Goal: Task Accomplishment & Management: Manage account settings

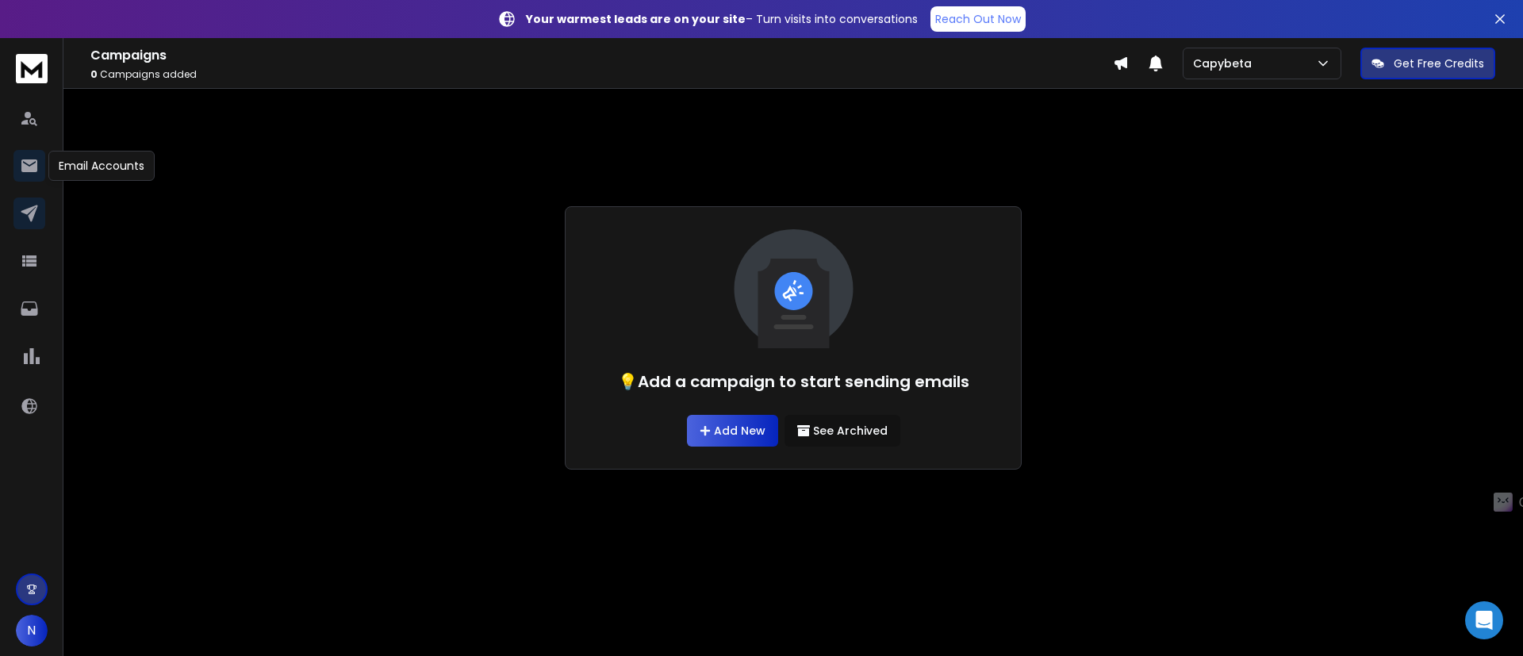
click at [17, 170] on link at bounding box center [29, 166] width 32 height 32
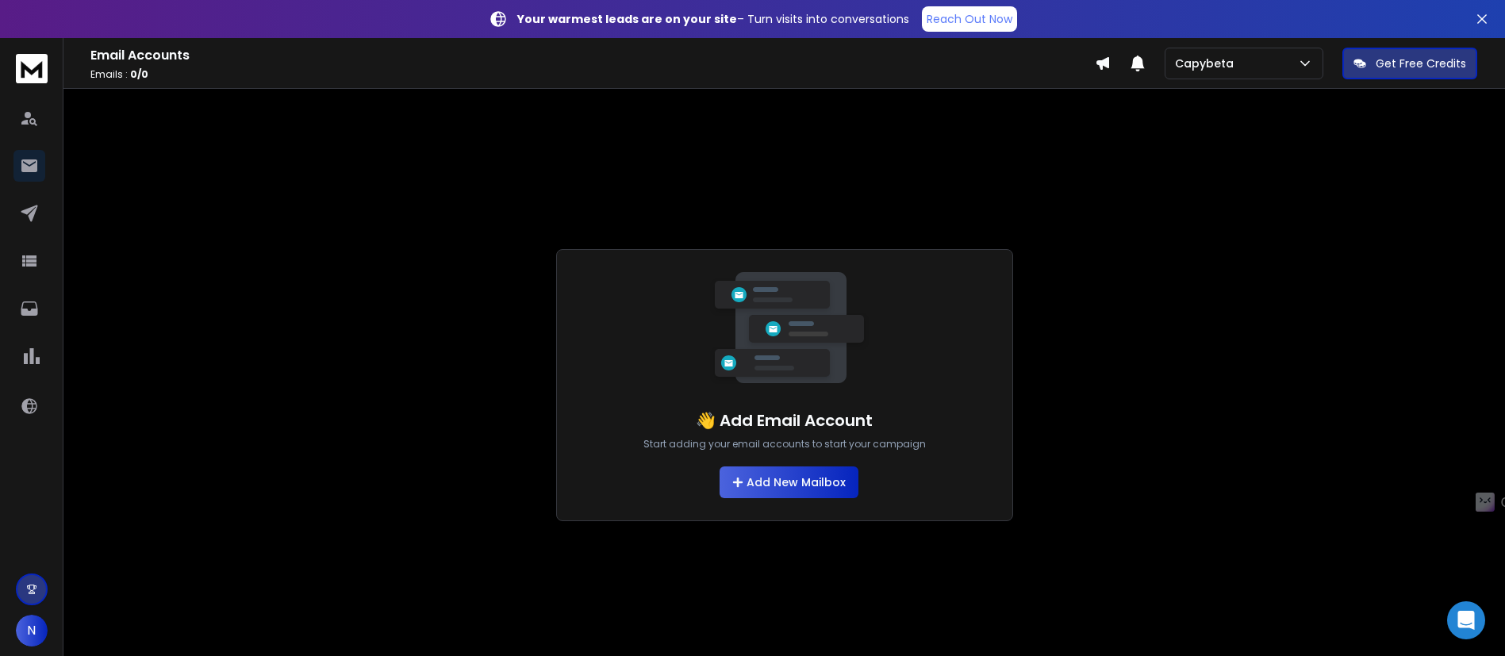
click at [791, 476] on button "Add New Mailbox" at bounding box center [789, 482] width 139 height 32
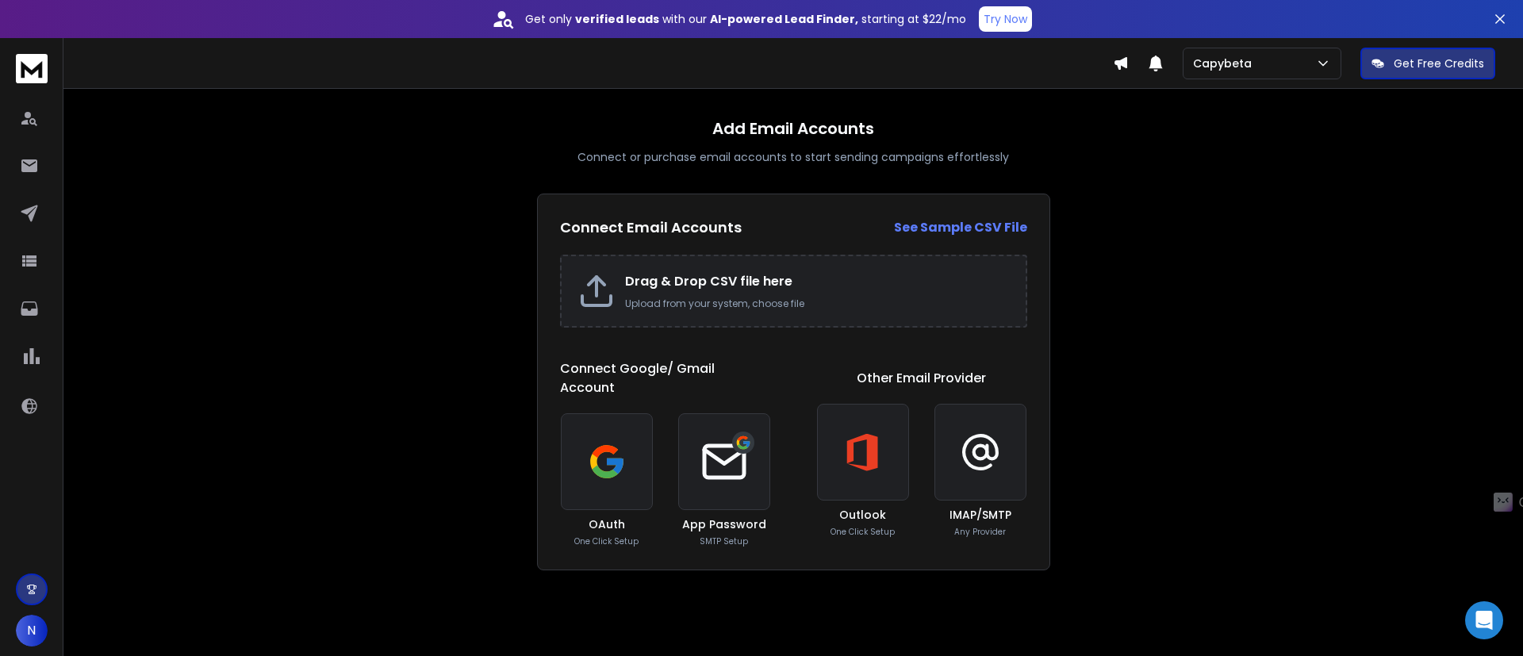
click at [939, 224] on strong "See Sample CSV File" at bounding box center [960, 227] width 133 height 18
click at [699, 295] on div "Drag & Drop CSV file here Upload from your system, choose file" at bounding box center [817, 291] width 385 height 38
type input "**********"
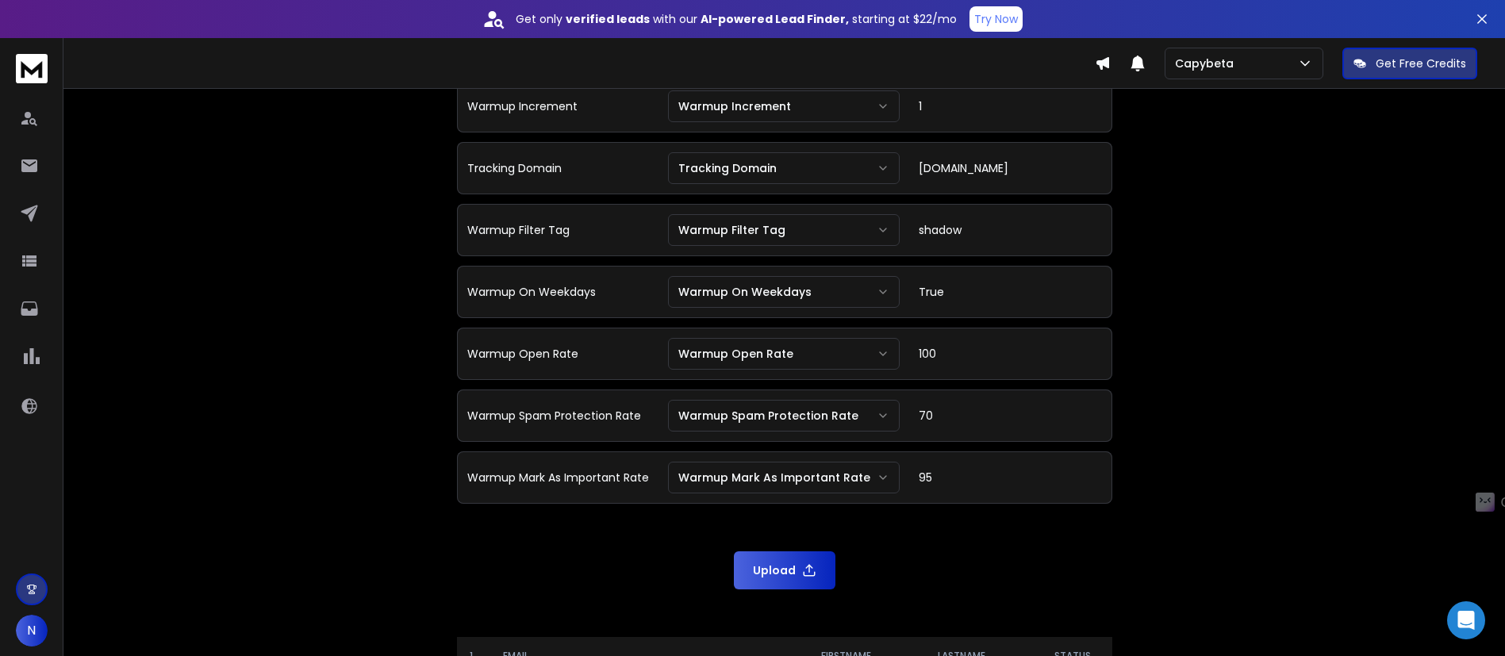
scroll to position [1182, 0]
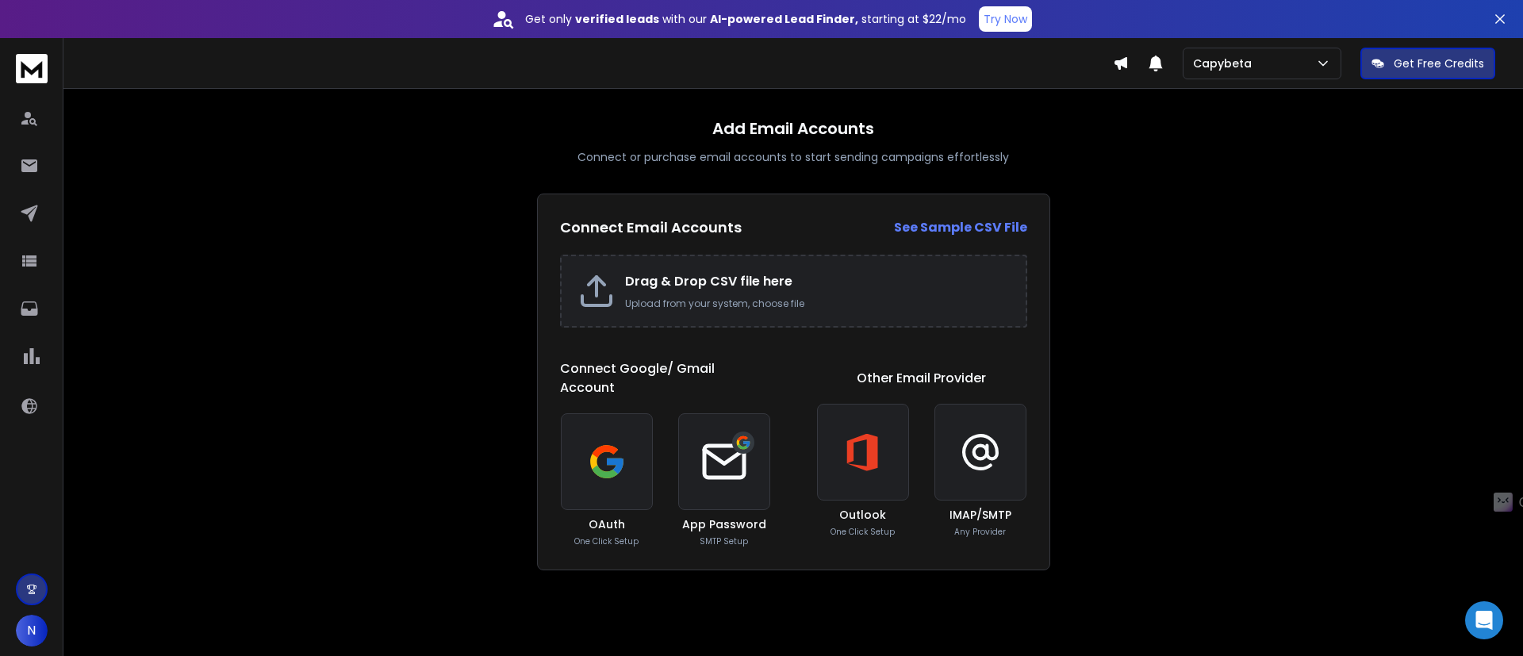
click at [683, 267] on div "Drag & Drop CSV file here Upload from your system, choose file" at bounding box center [793, 291] width 467 height 73
type input "**********"
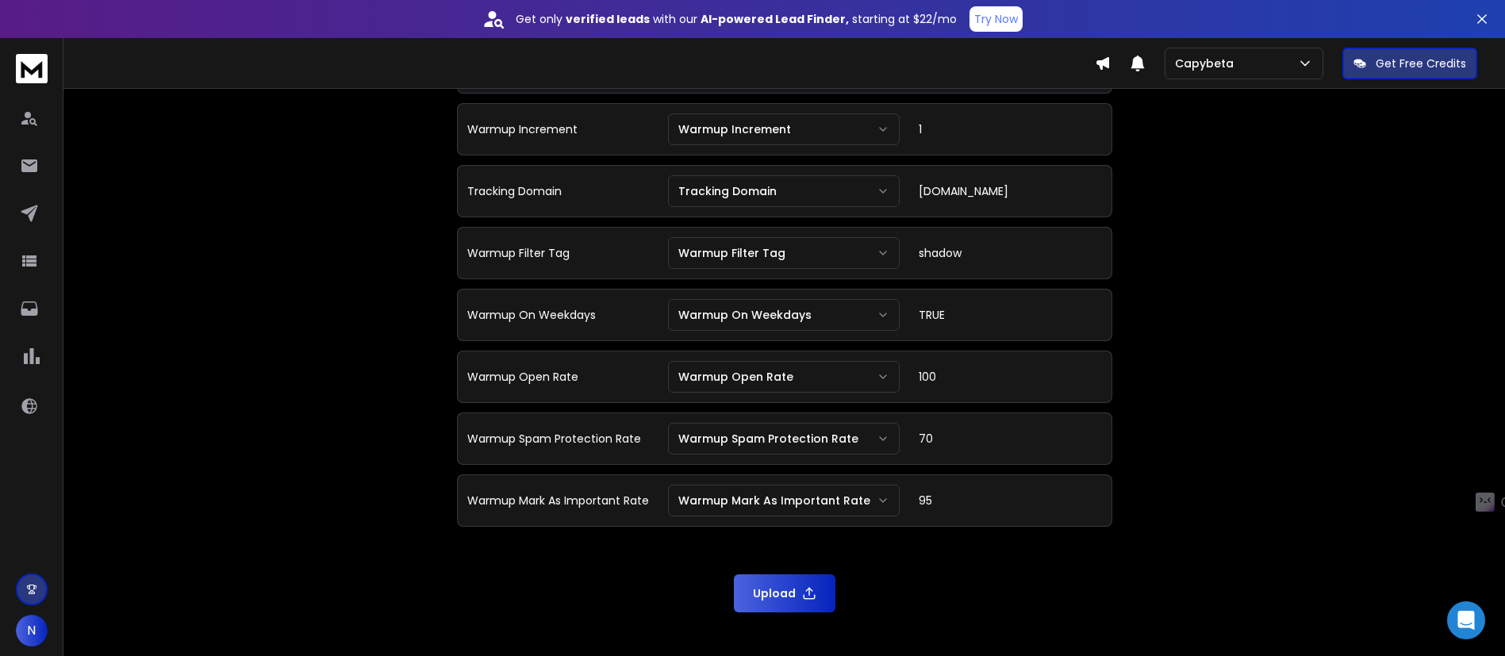
scroll to position [1161, 0]
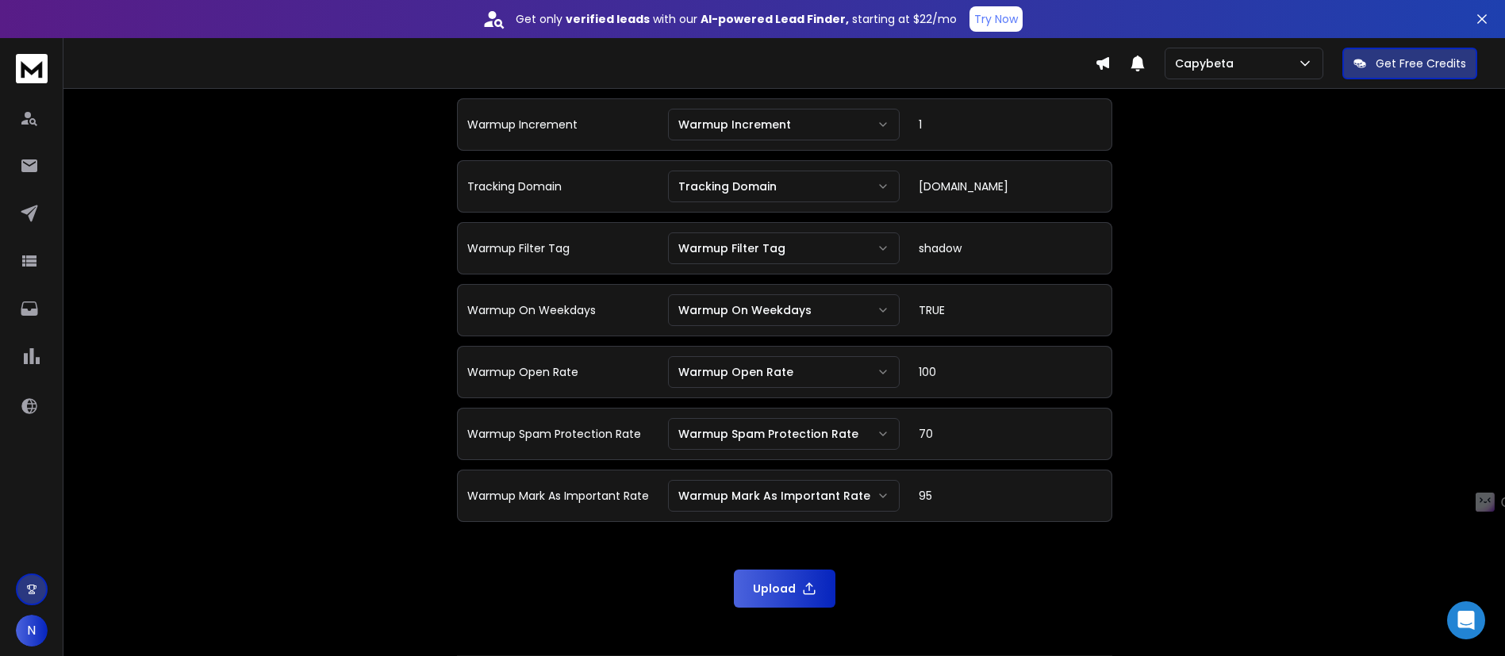
click at [766, 597] on button "Upload" at bounding box center [785, 589] width 102 height 38
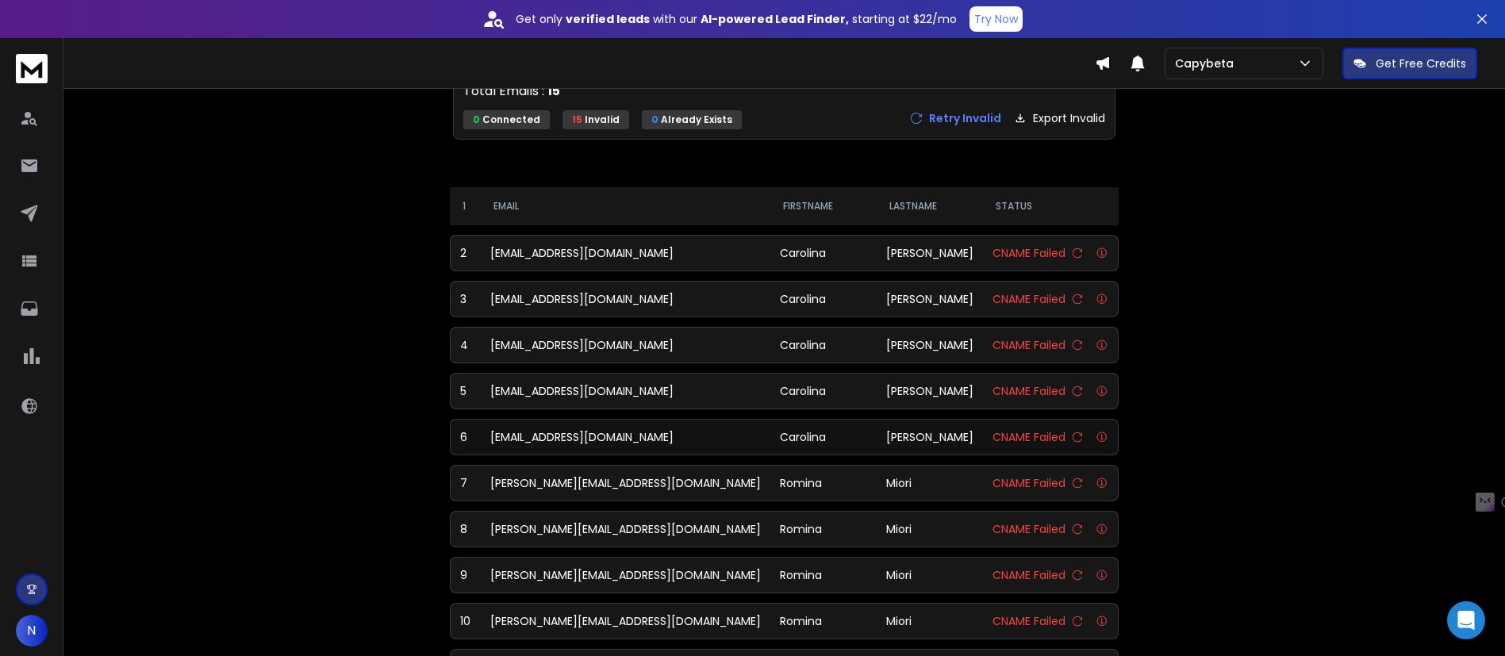
scroll to position [1709, 0]
click at [1096, 252] on icon at bounding box center [1102, 254] width 13 height 13
click at [31, 152] on link at bounding box center [29, 166] width 32 height 32
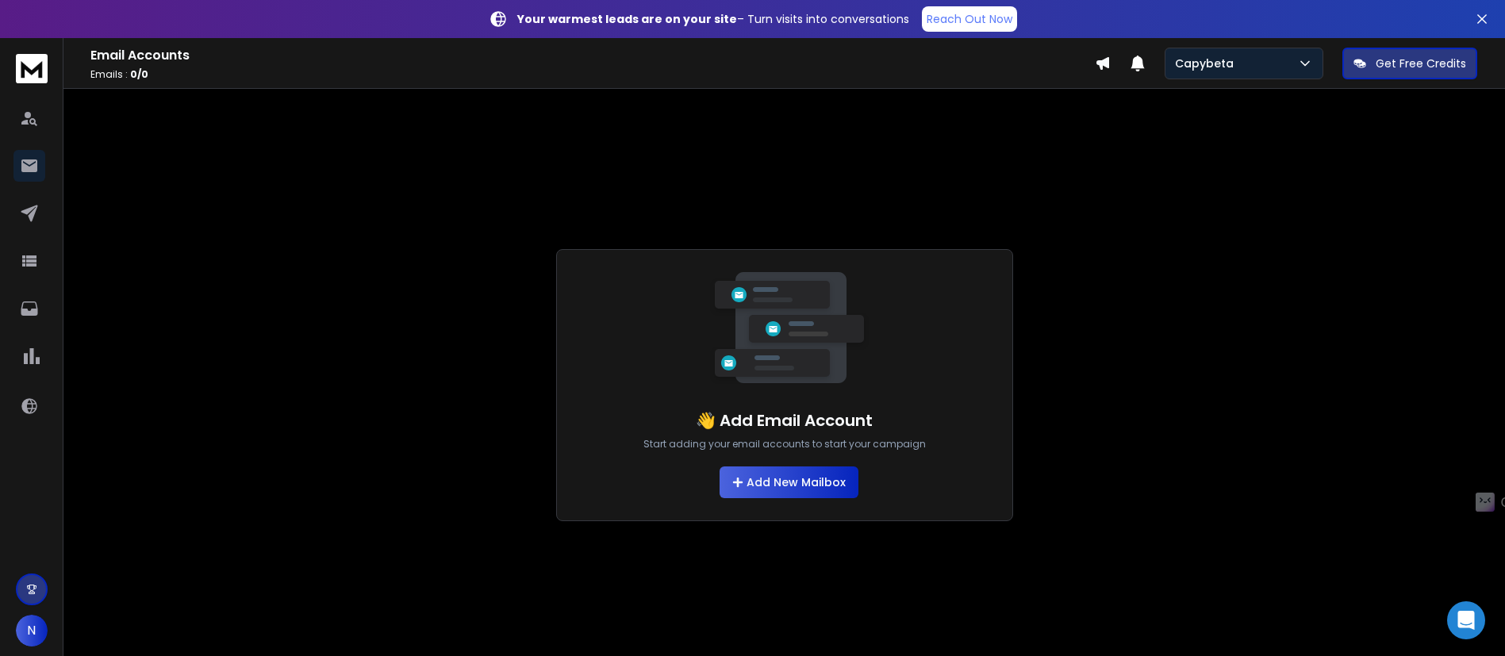
click at [1219, 56] on p "Capybeta" at bounding box center [1207, 64] width 65 height 16
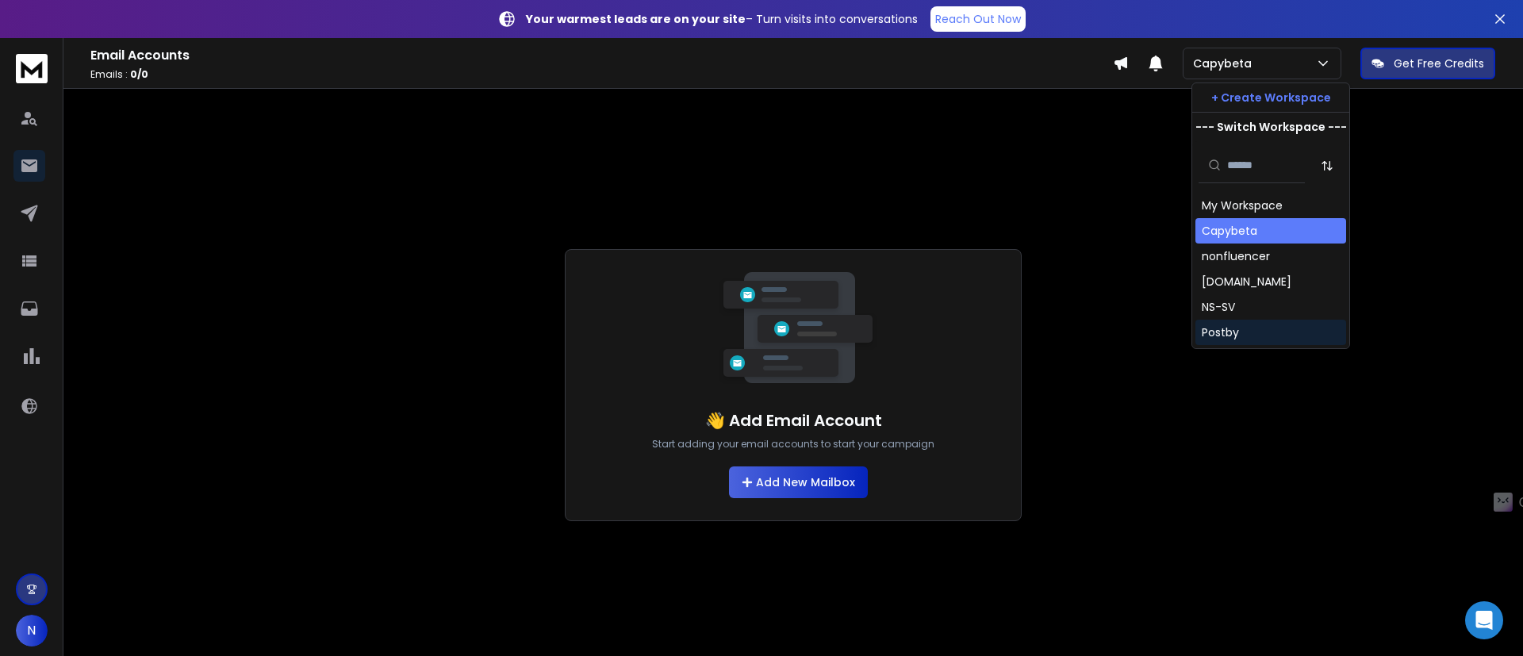
click at [1220, 336] on div "Postby" at bounding box center [1220, 332] width 37 height 16
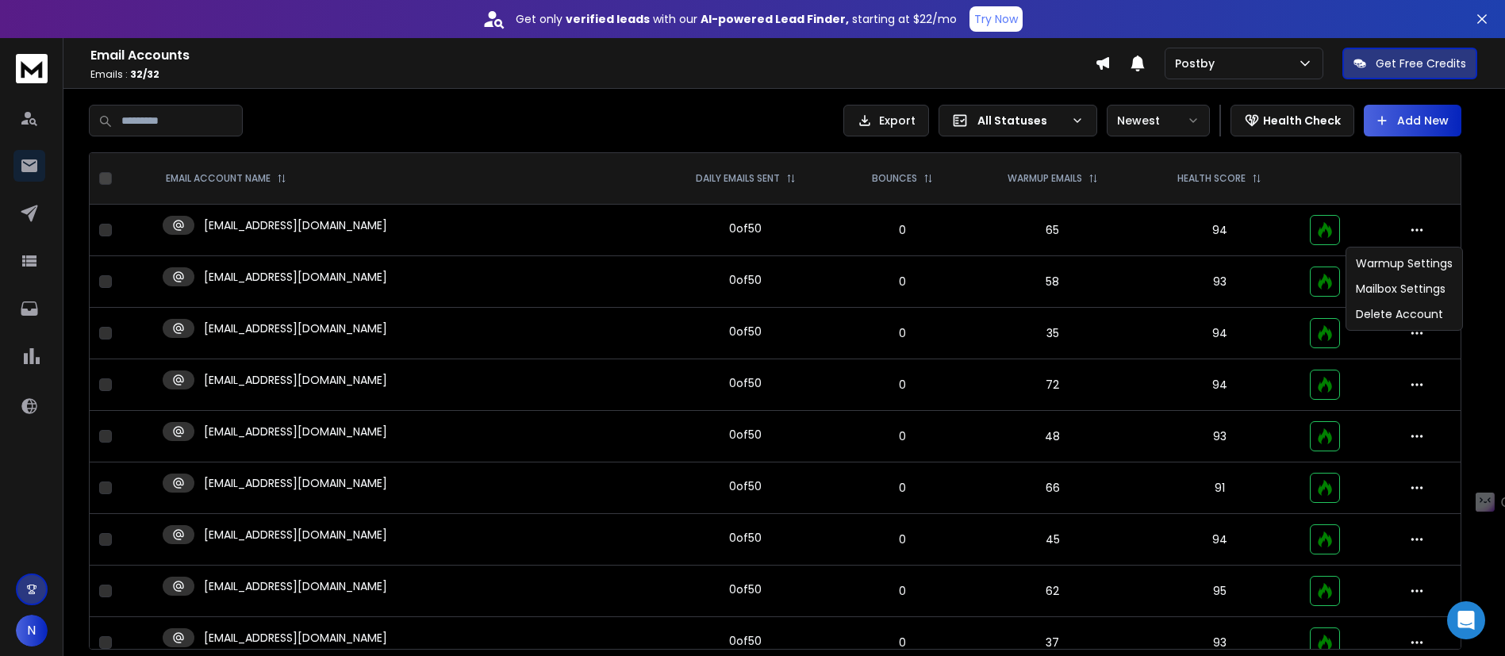
click at [1415, 221] on button at bounding box center [1417, 230] width 68 height 27
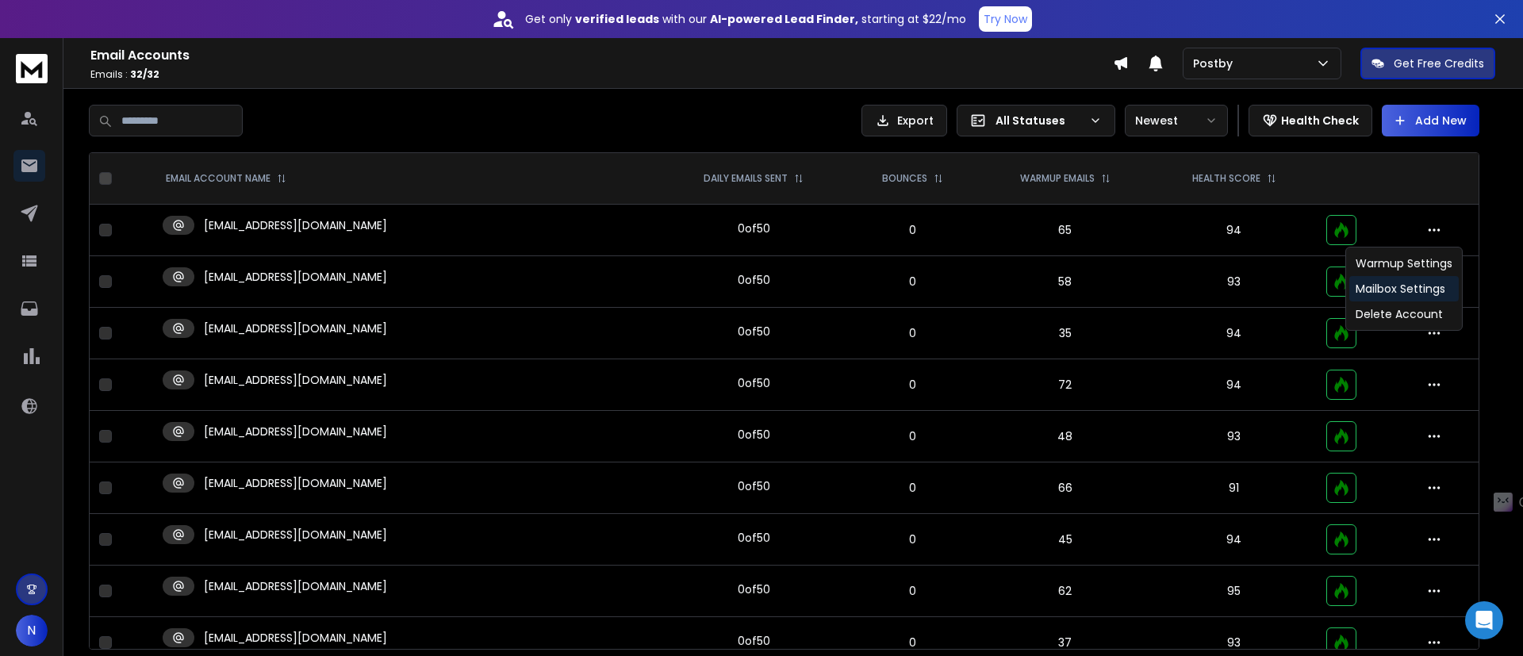
click at [1386, 276] on div "Mailbox Settings" at bounding box center [1403, 288] width 109 height 25
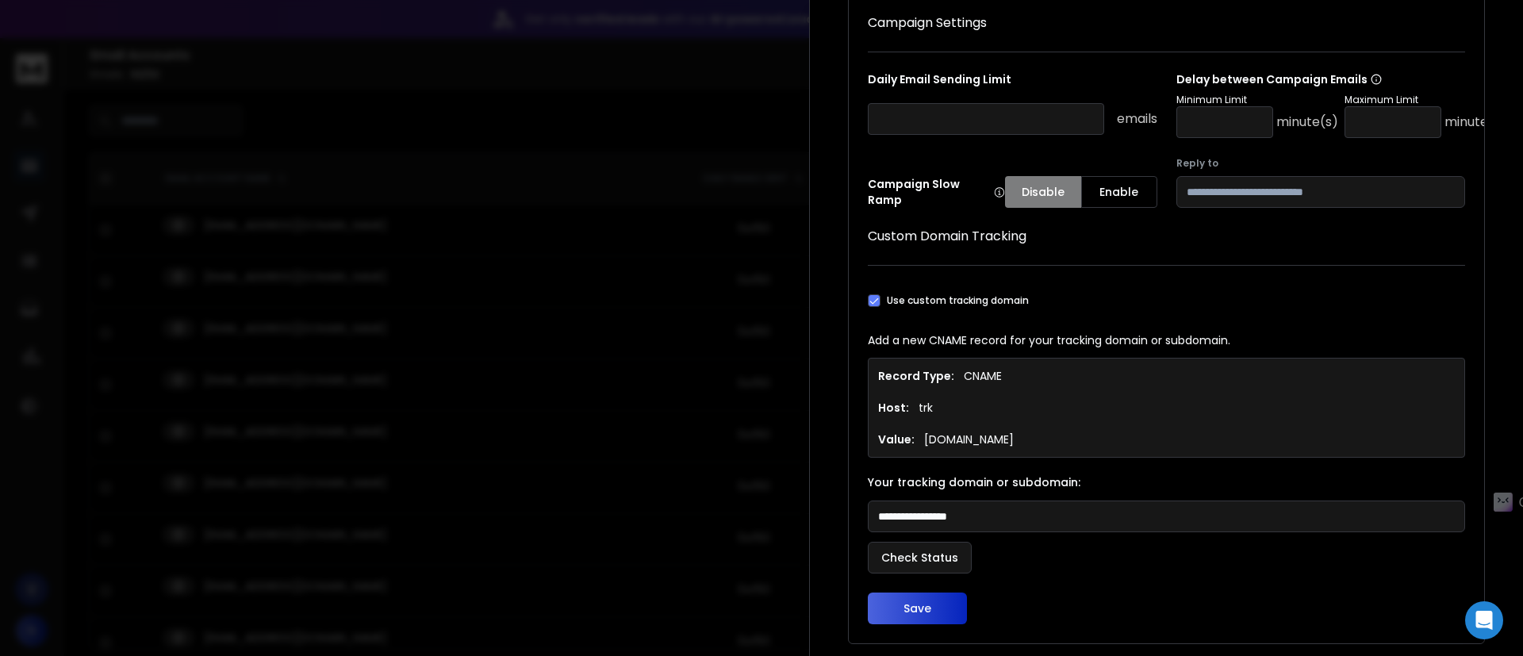
scroll to position [667, 0]
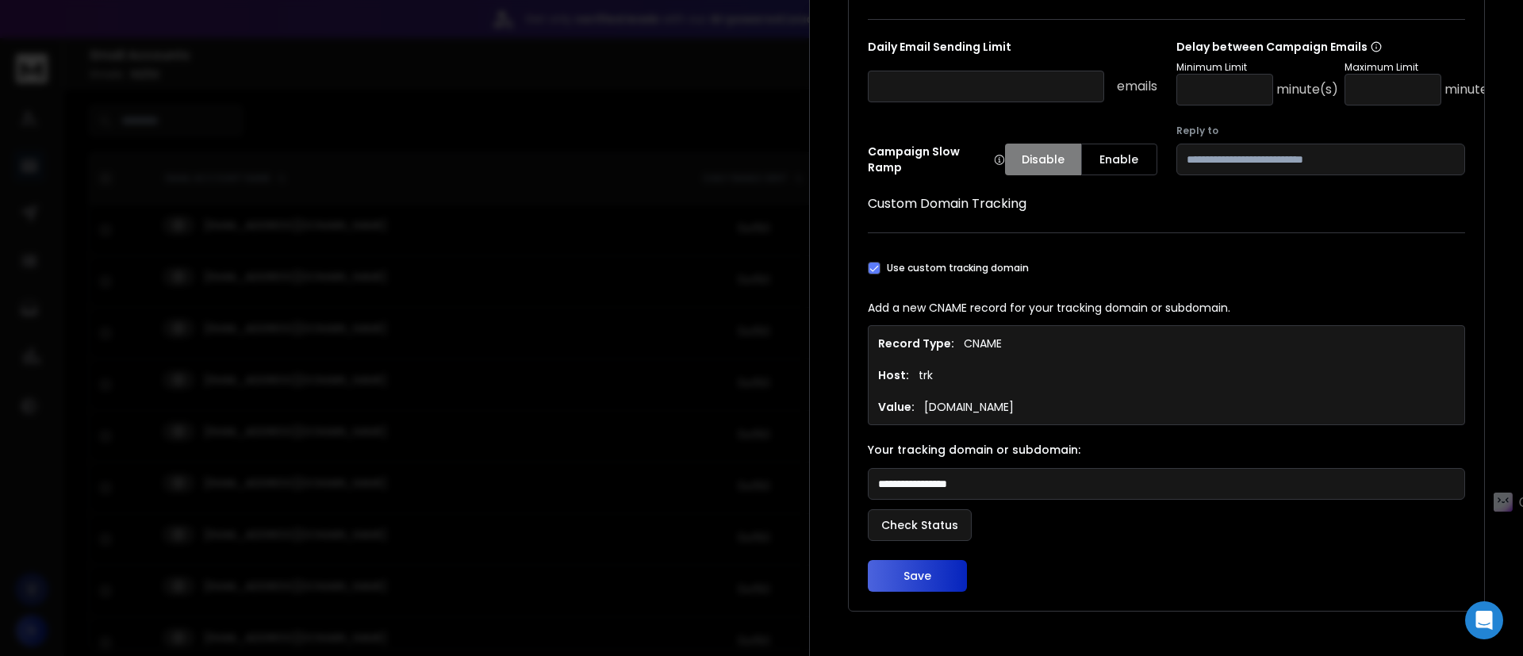
click at [945, 399] on p "custom.trkly.net" at bounding box center [969, 407] width 90 height 16
click at [945, 399] on p "[DOMAIN_NAME]" at bounding box center [969, 407] width 90 height 16
copy p "[DOMAIN_NAME]"
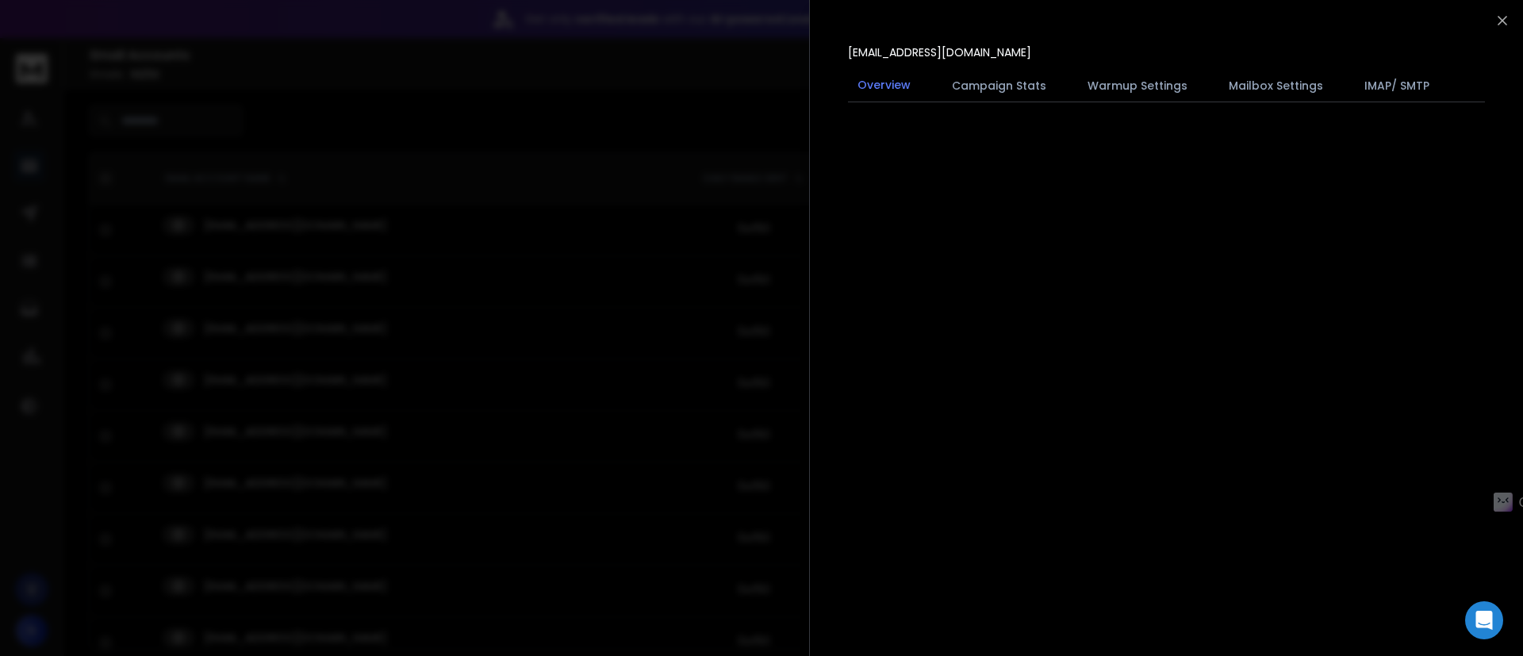
click at [27, 152] on div at bounding box center [761, 328] width 1523 height 656
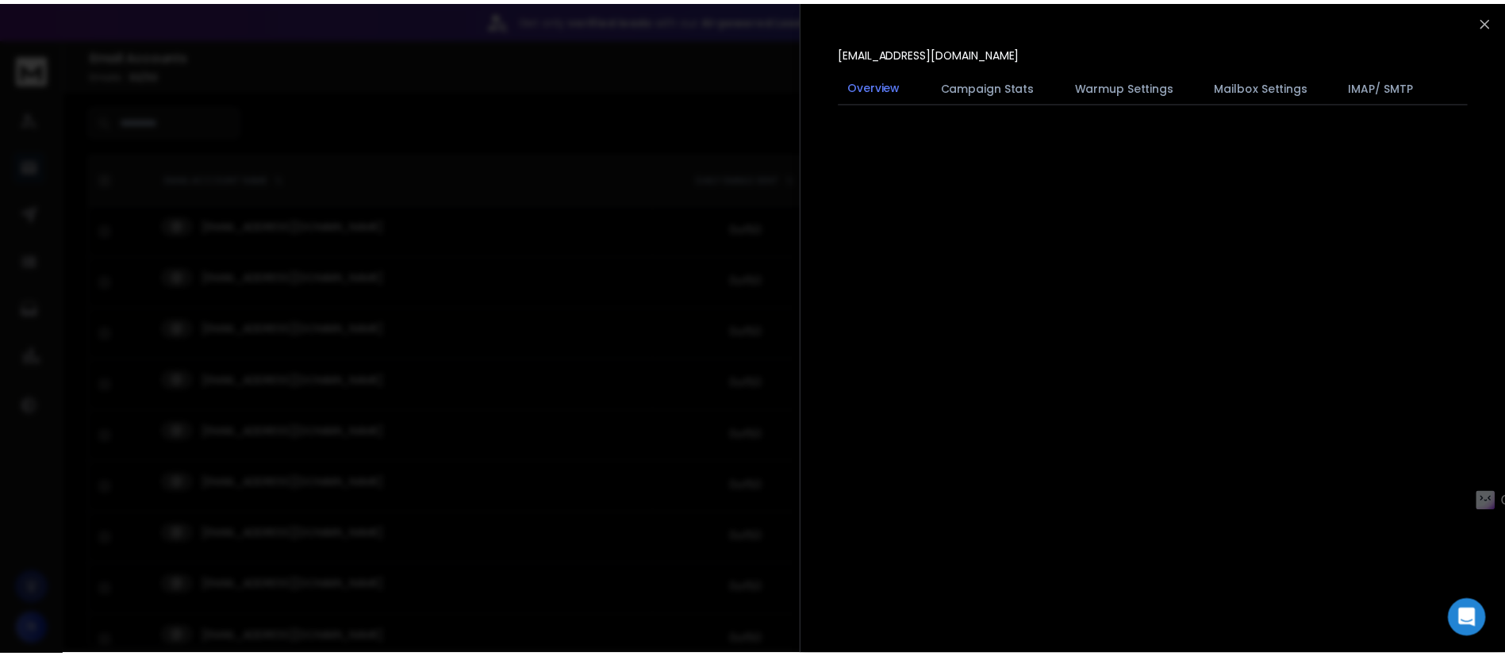
scroll to position [0, 0]
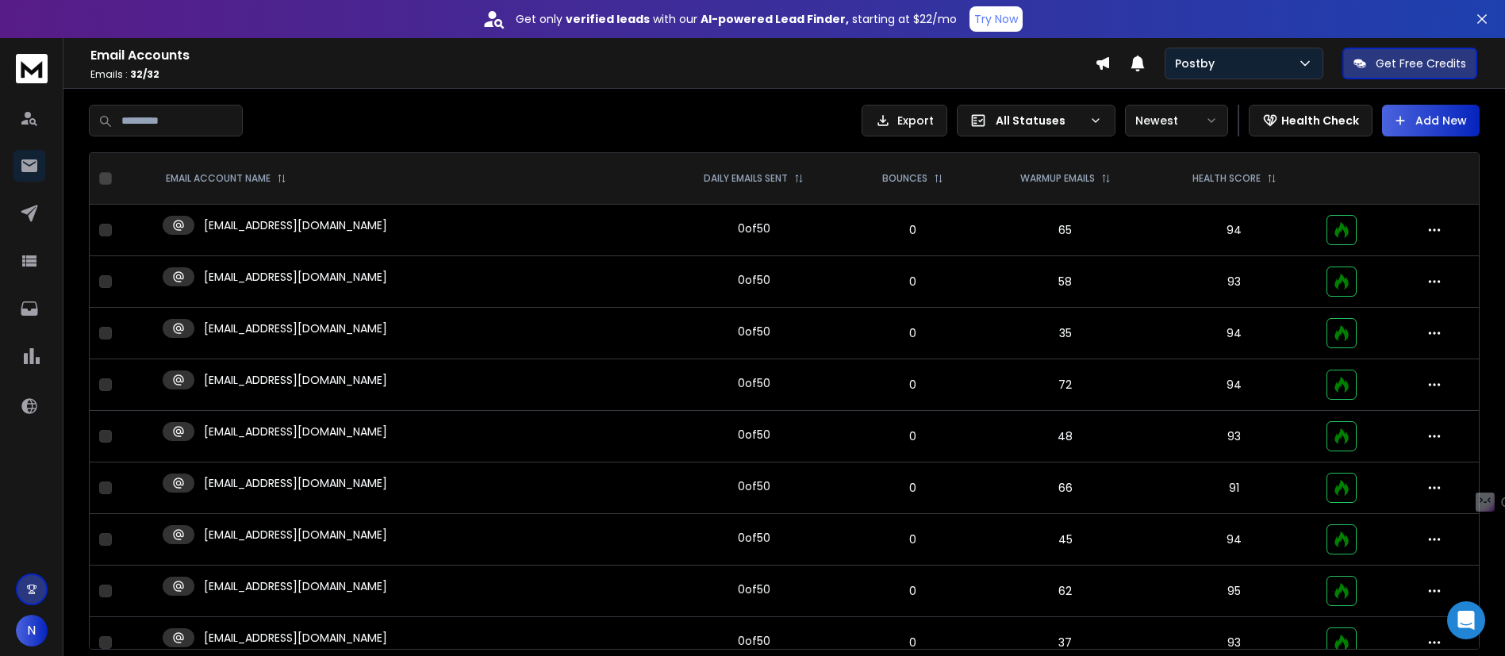
click at [1257, 67] on div "Postby" at bounding box center [1244, 64] width 138 height 16
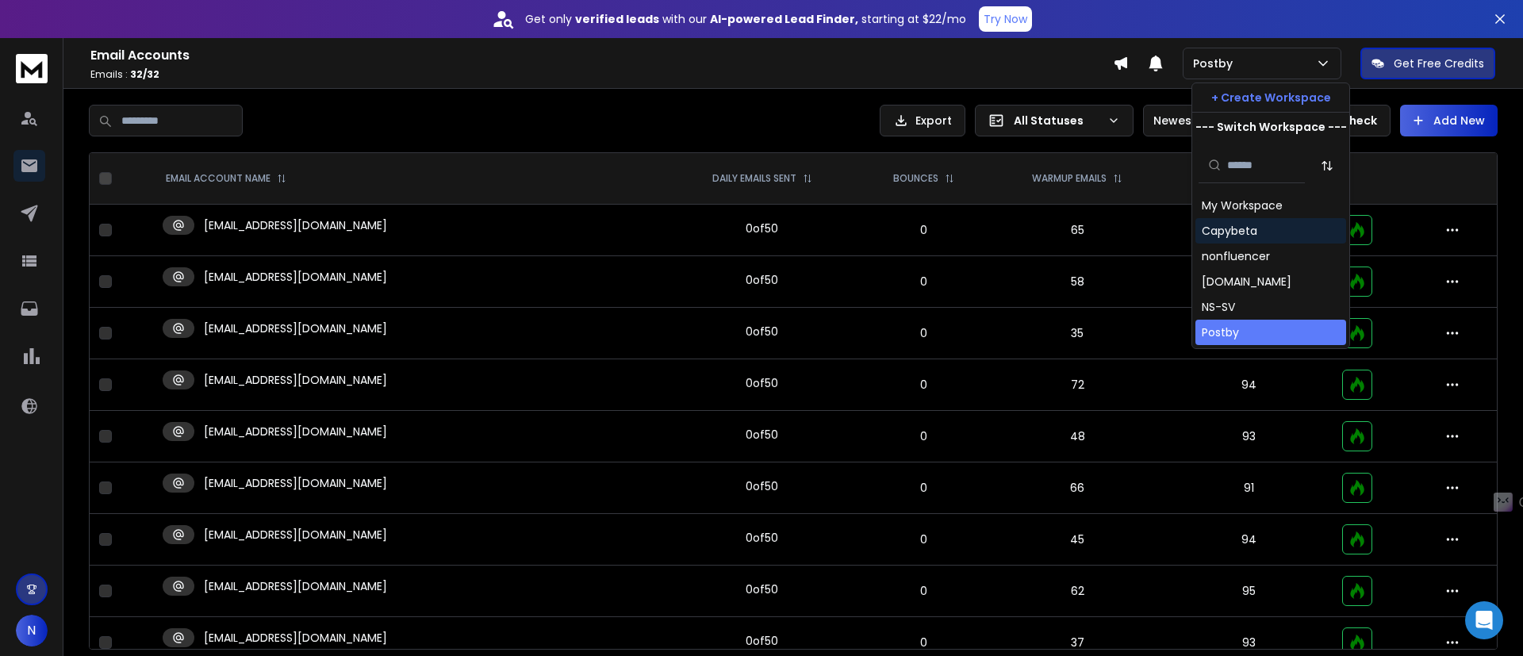
click at [1224, 230] on div "Capybeta" at bounding box center [1230, 231] width 56 height 16
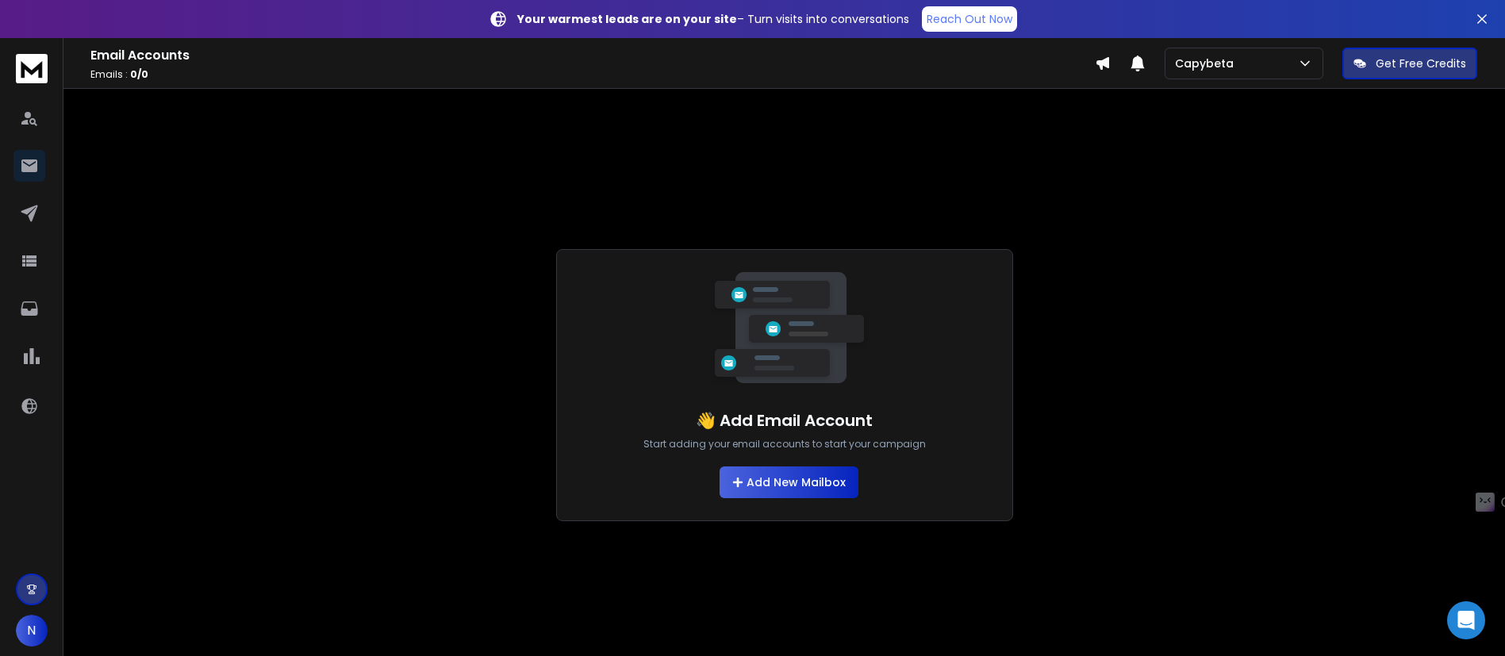
click at [797, 465] on div "👋 Add Email Account Start adding your email accounts to start your campaign Add…" at bounding box center [784, 385] width 282 height 226
click at [793, 482] on button "Add New Mailbox" at bounding box center [789, 482] width 139 height 32
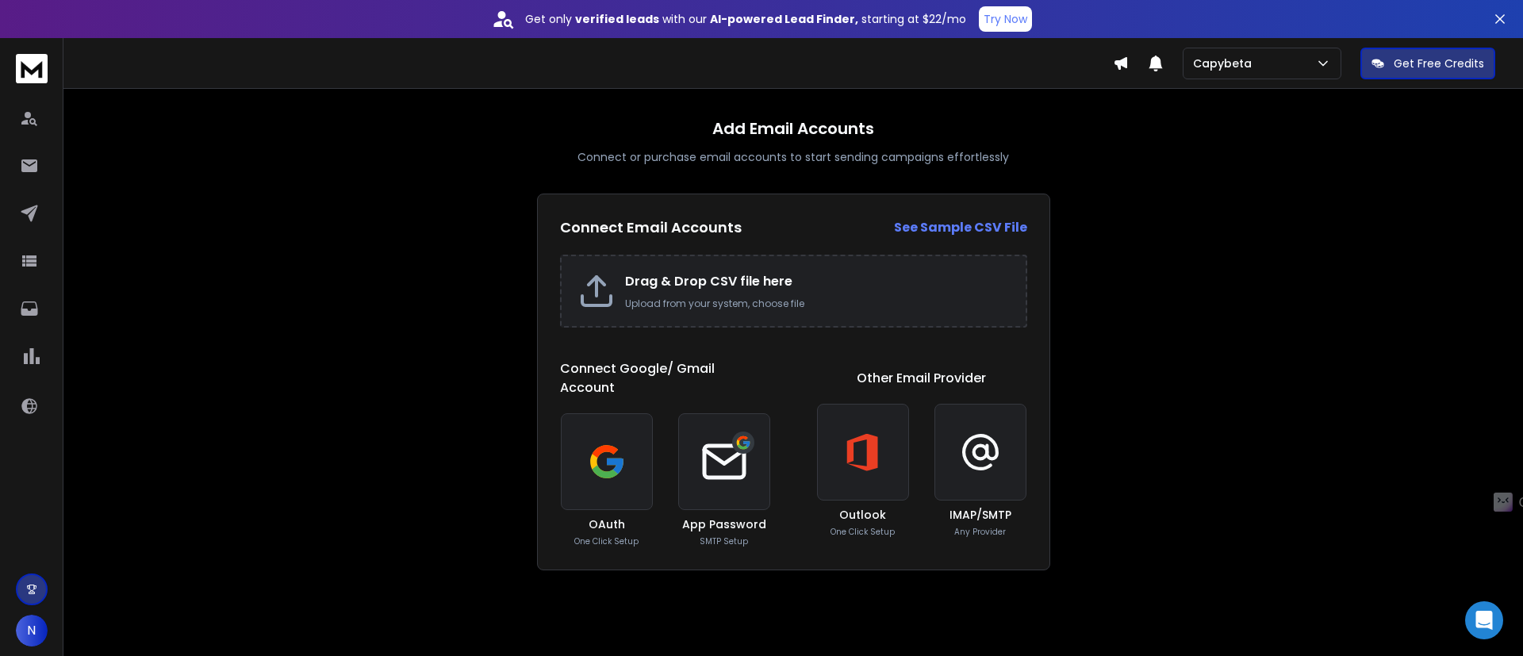
click at [793, 482] on div "Connect Google/ Gmail Account OAuth One Click Setup App Password SMTP Setup Oth…" at bounding box center [793, 453] width 467 height 188
click at [728, 294] on div "Drag & Drop CSV file here Upload from your system, choose file" at bounding box center [817, 291] width 385 height 38
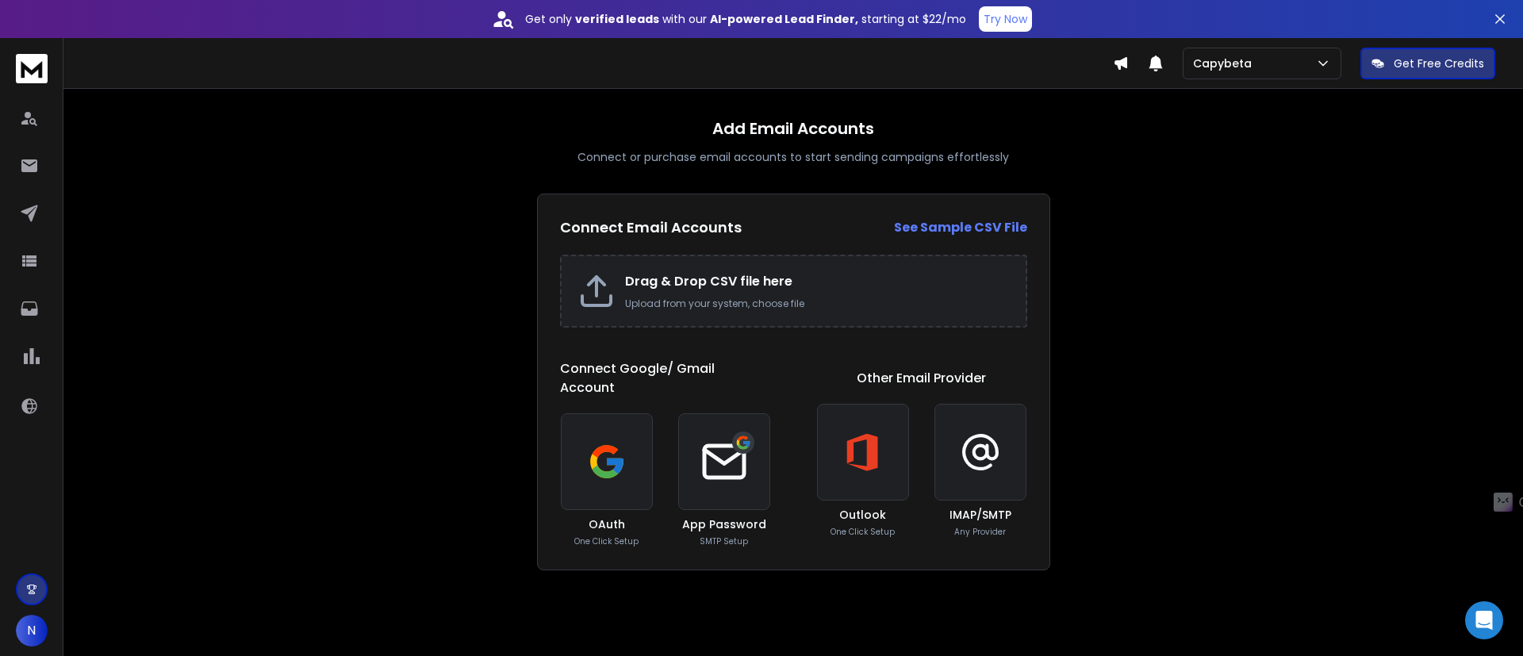
type input "**********"
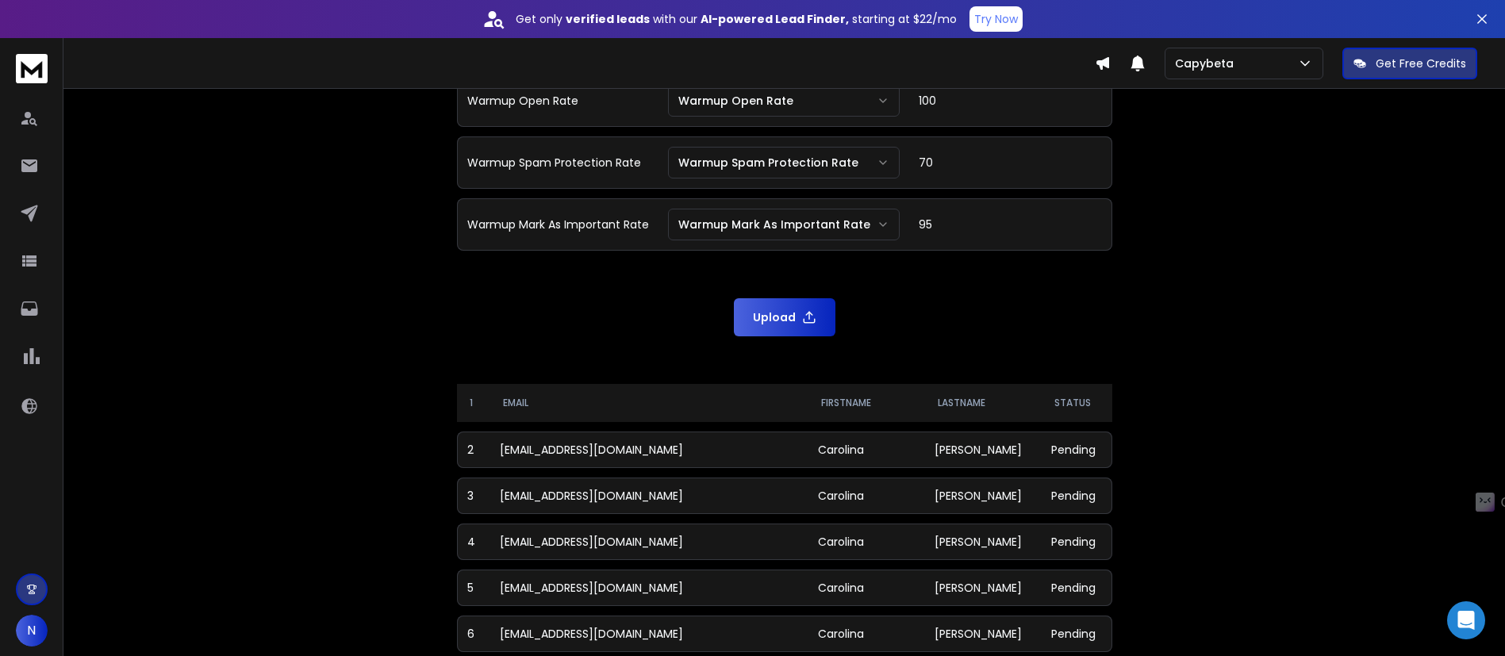
scroll to position [1438, 0]
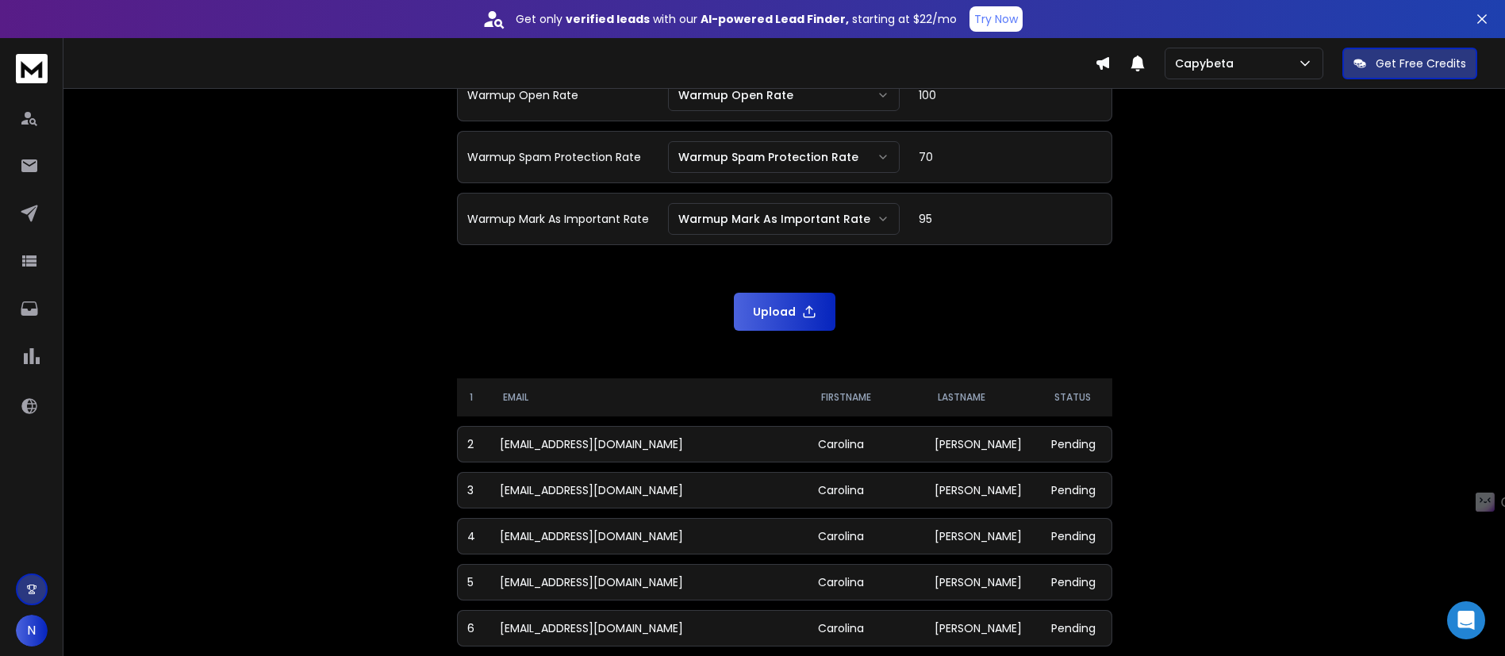
click at [770, 310] on p "Upload" at bounding box center [774, 312] width 43 height 16
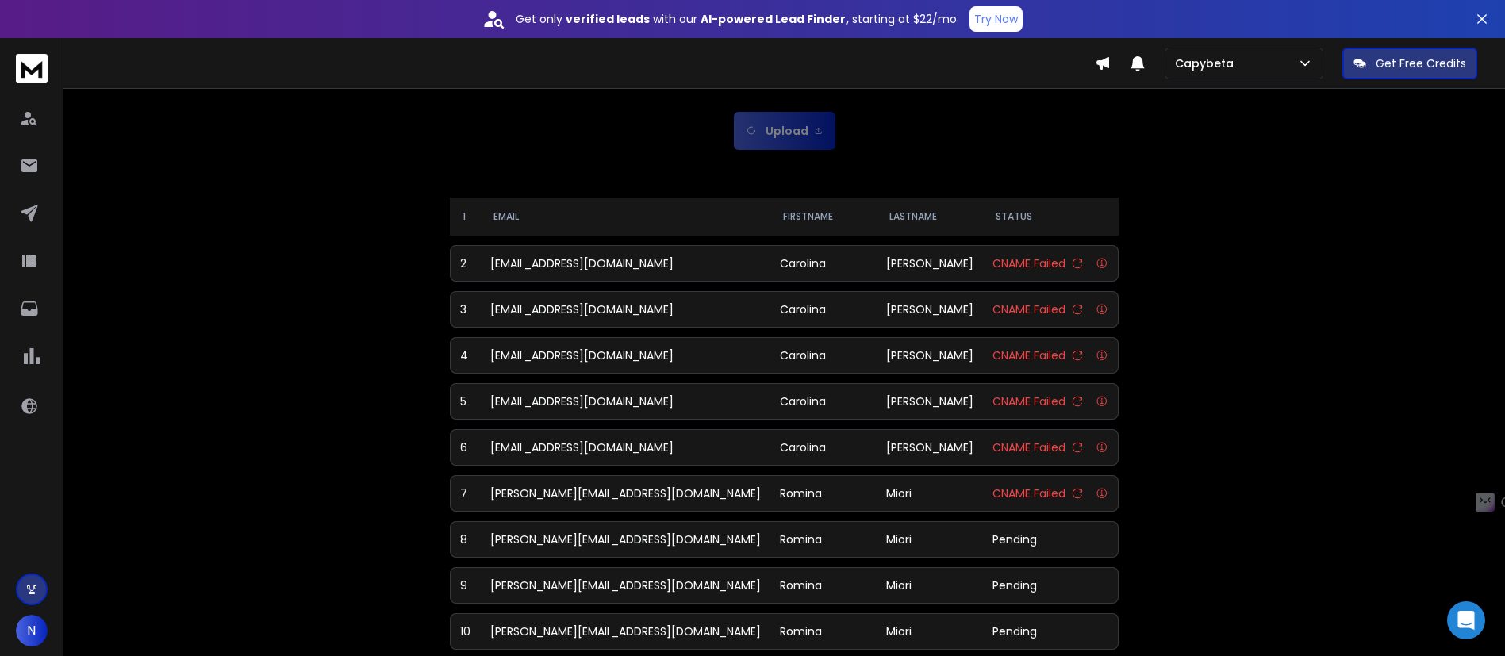
scroll to position [1616, 0]
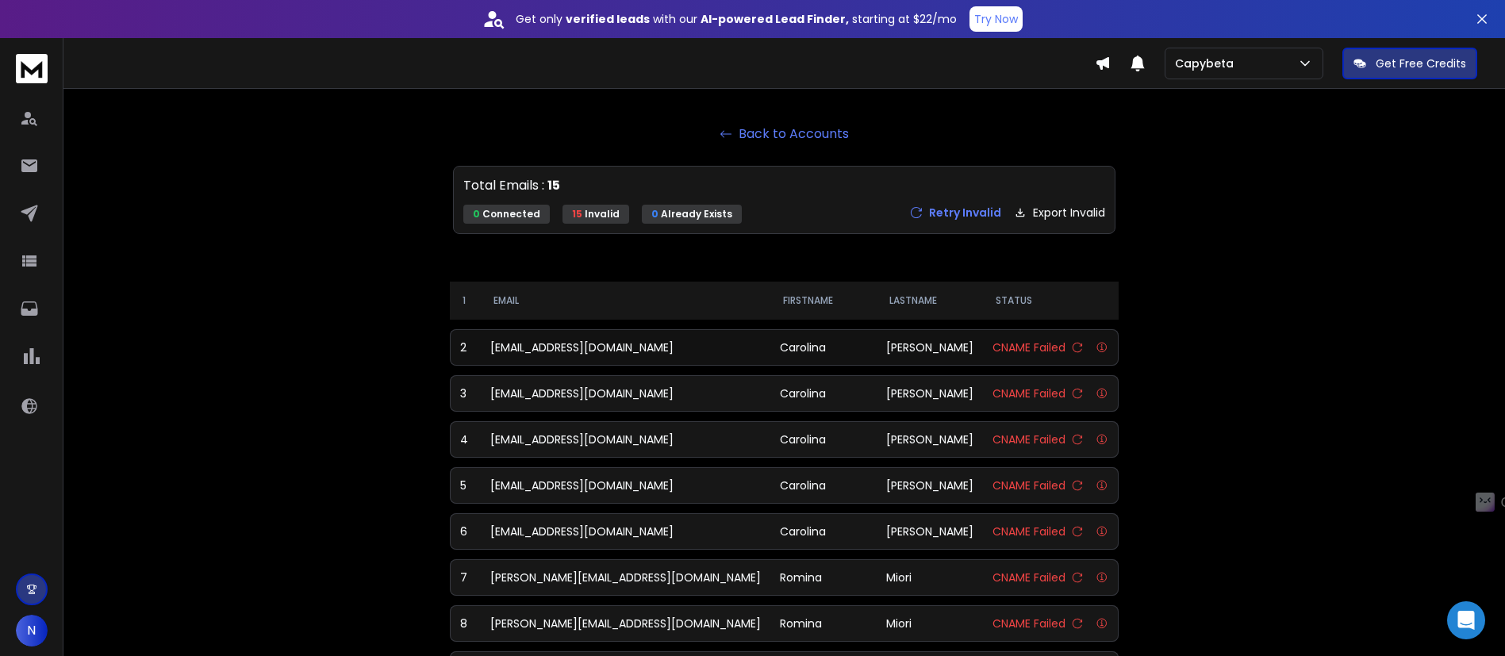
click at [1072, 350] on icon at bounding box center [1077, 347] width 11 height 11
click at [1096, 349] on icon at bounding box center [1102, 347] width 13 height 13
click at [933, 205] on p "Retry Invalid" at bounding box center [965, 213] width 72 height 16
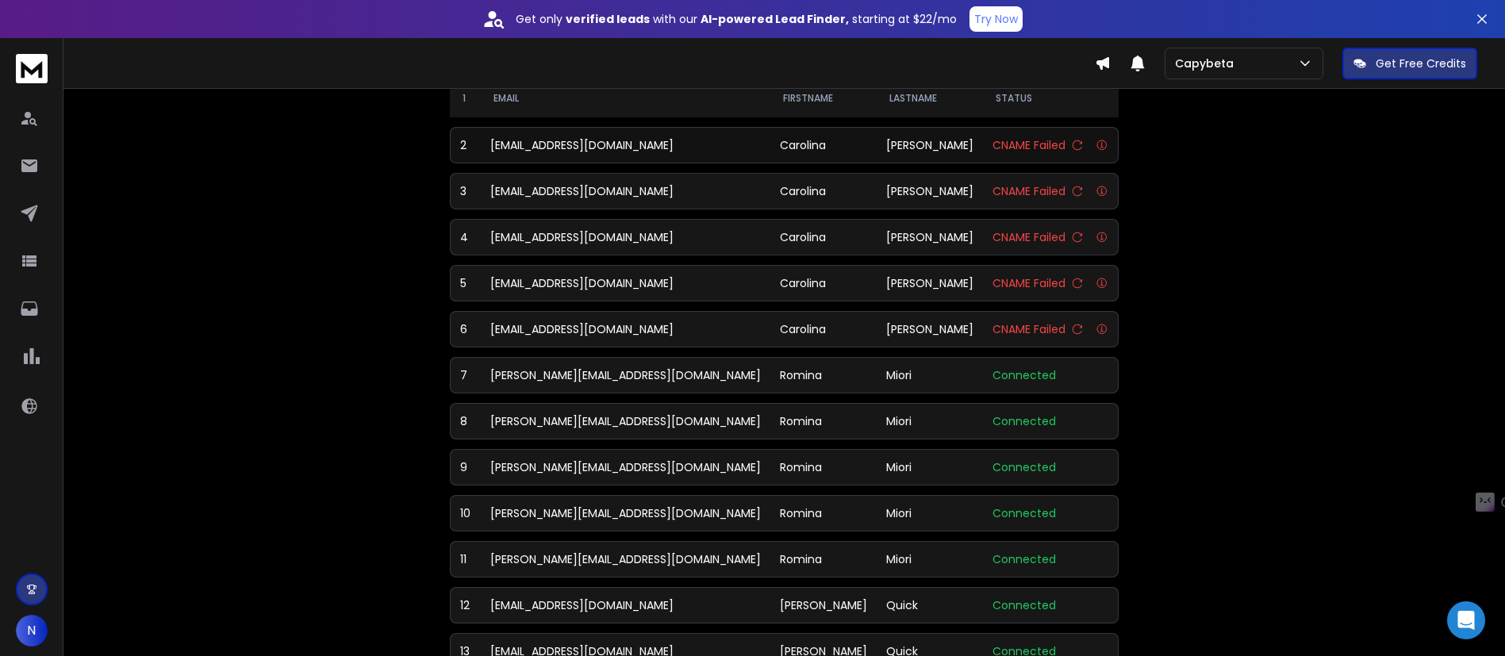
scroll to position [1817, 0]
click at [1072, 330] on icon at bounding box center [1077, 330] width 11 height 11
click at [1073, 289] on icon at bounding box center [1078, 285] width 10 height 10
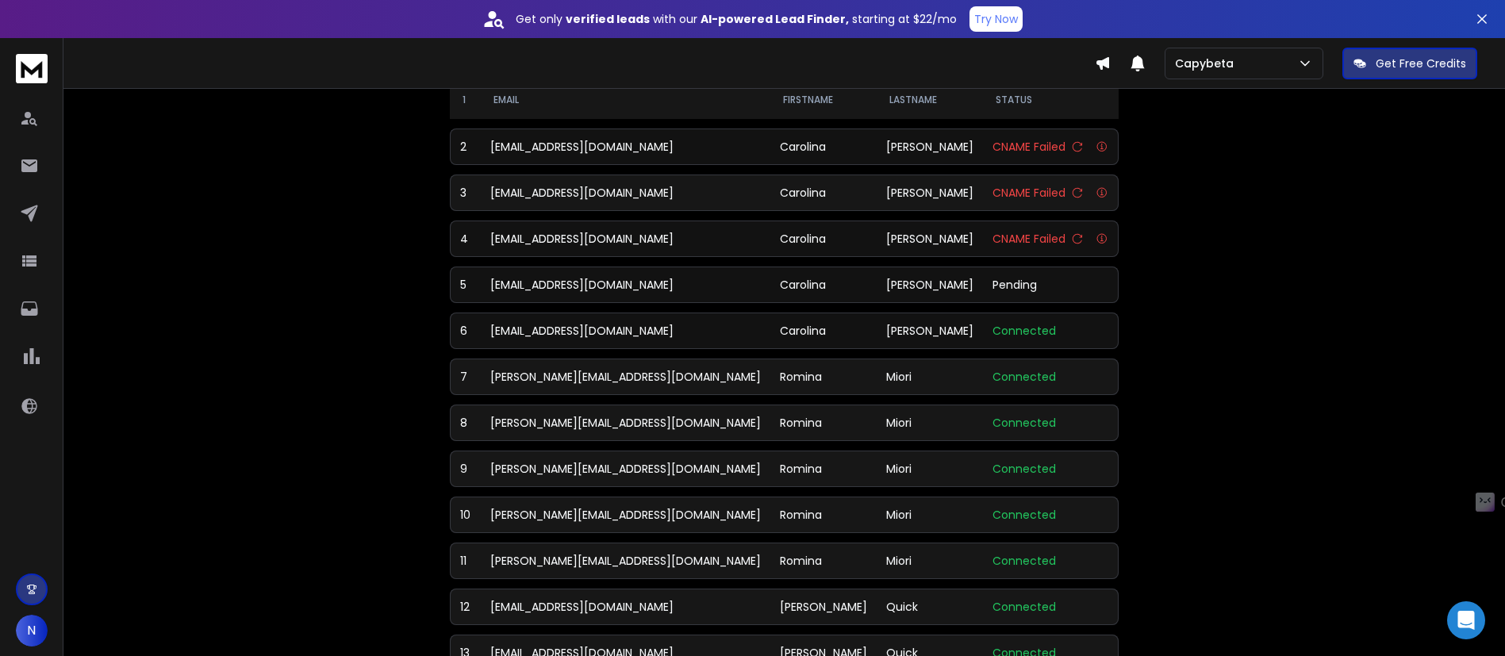
click at [1072, 233] on icon at bounding box center [1077, 238] width 11 height 11
click at [1072, 188] on icon at bounding box center [1077, 192] width 11 height 11
click at [1073, 142] on icon at bounding box center [1078, 147] width 10 height 10
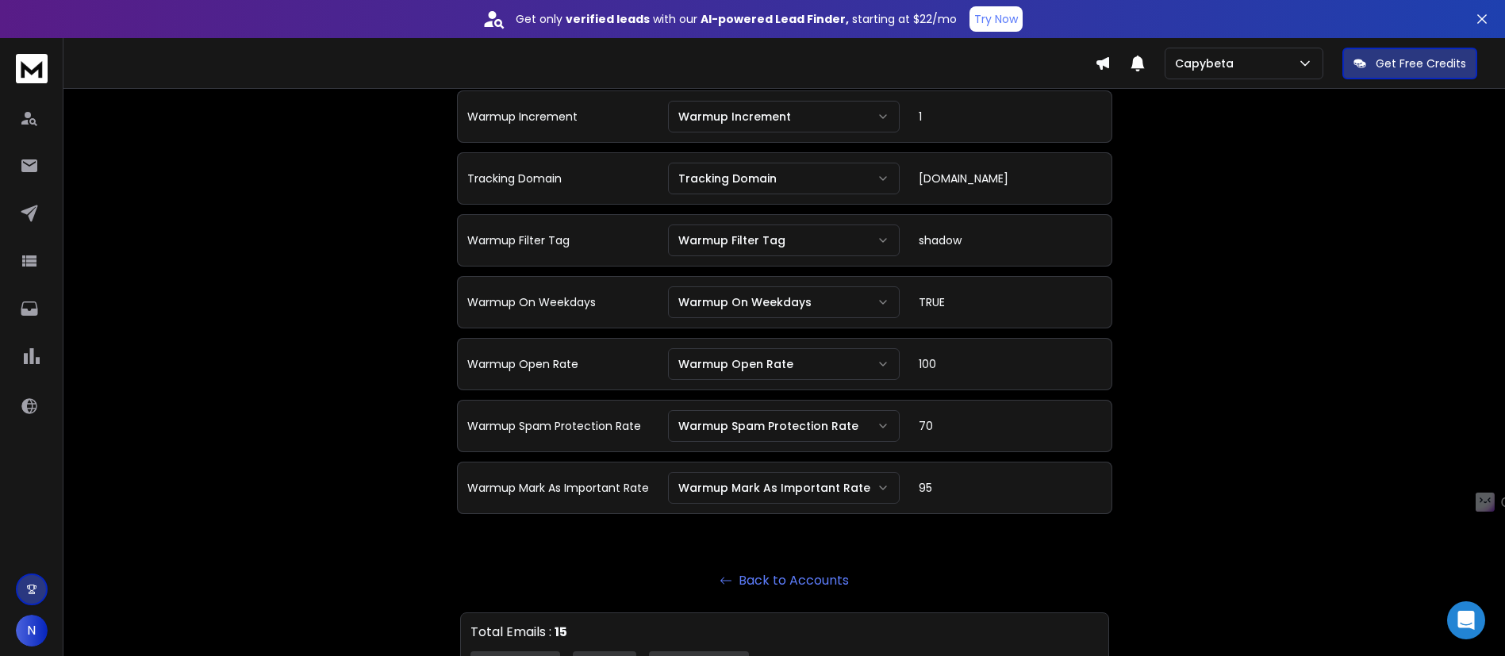
scroll to position [1141, 0]
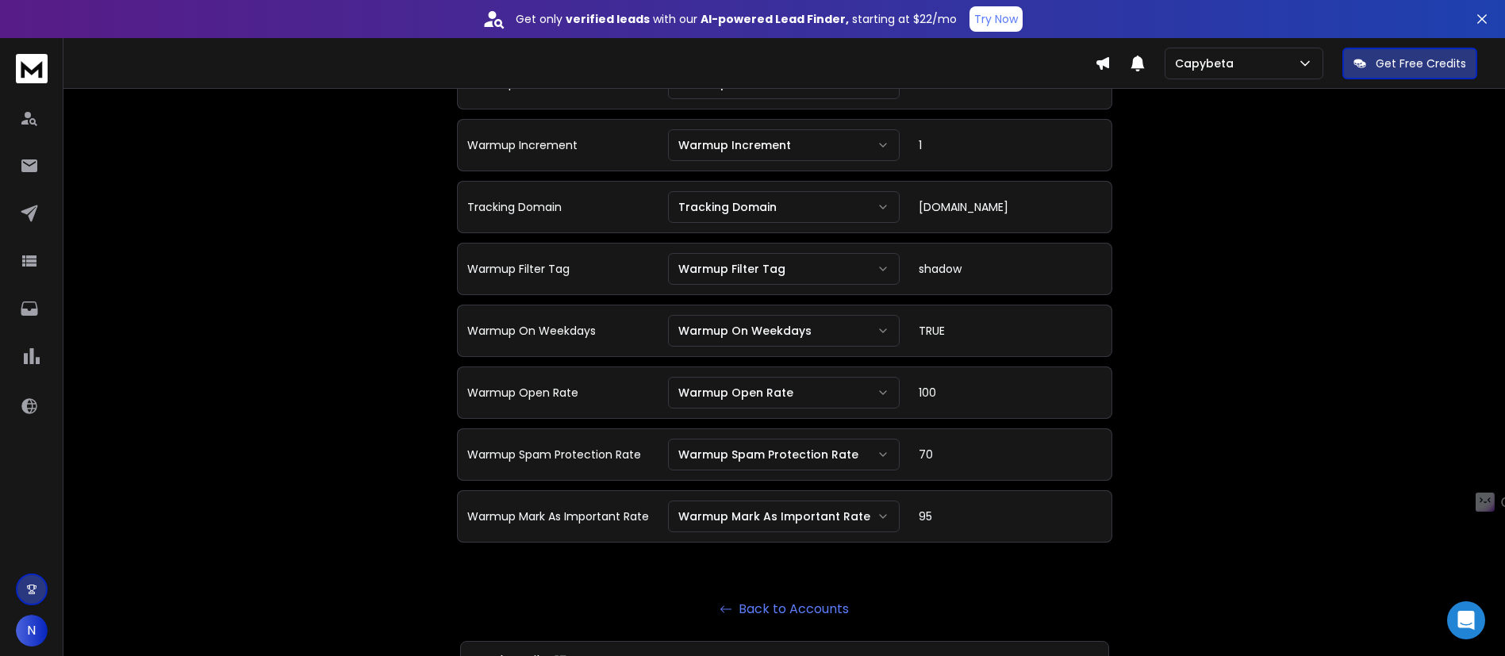
click at [779, 607] on p "Back to Accounts" at bounding box center [794, 609] width 110 height 19
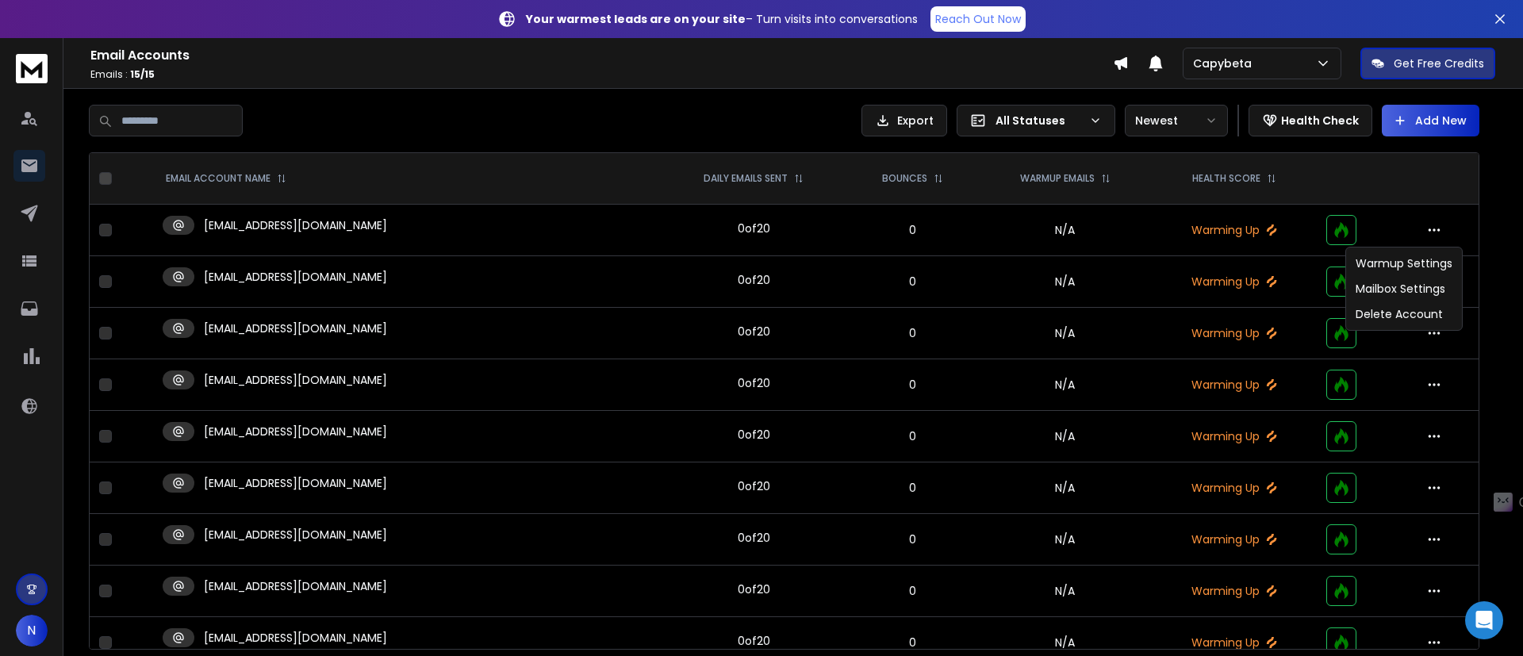
click at [1415, 221] on button at bounding box center [1434, 230] width 69 height 27
click at [1399, 286] on div "Mailbox Settings" at bounding box center [1403, 288] width 109 height 25
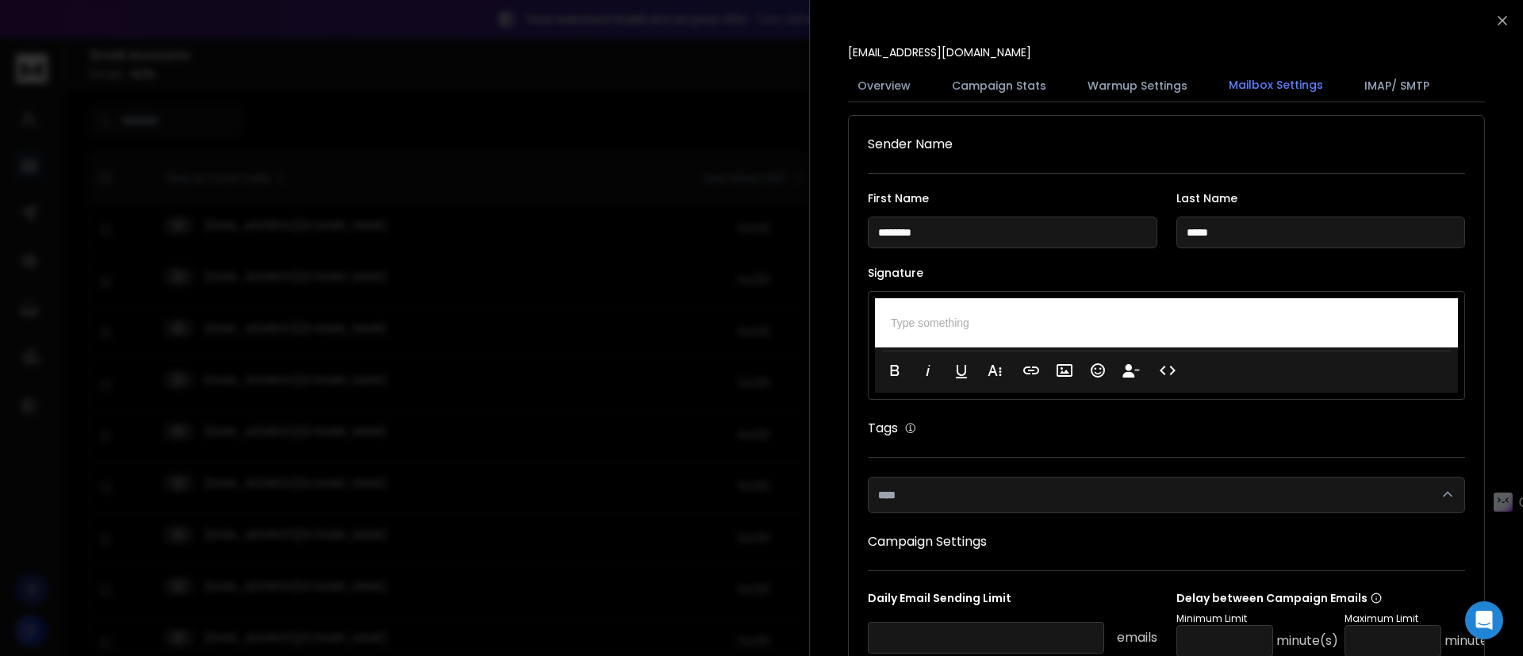
click at [927, 310] on div at bounding box center [1166, 322] width 583 height 49
click at [937, 316] on div "**********" at bounding box center [1164, 322] width 547 height 17
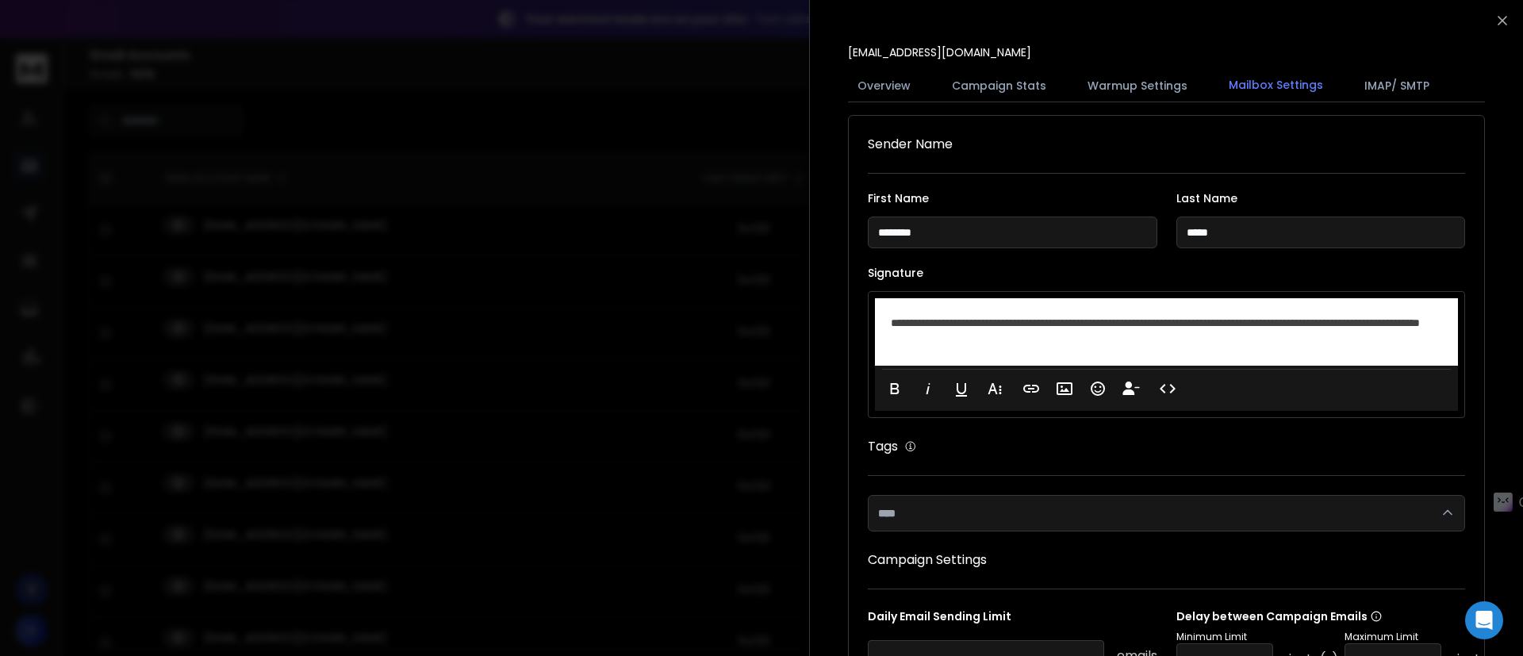
click at [986, 323] on div "**********" at bounding box center [1164, 332] width 547 height 36
click at [968, 322] on div "**********" at bounding box center [1164, 332] width 547 height 36
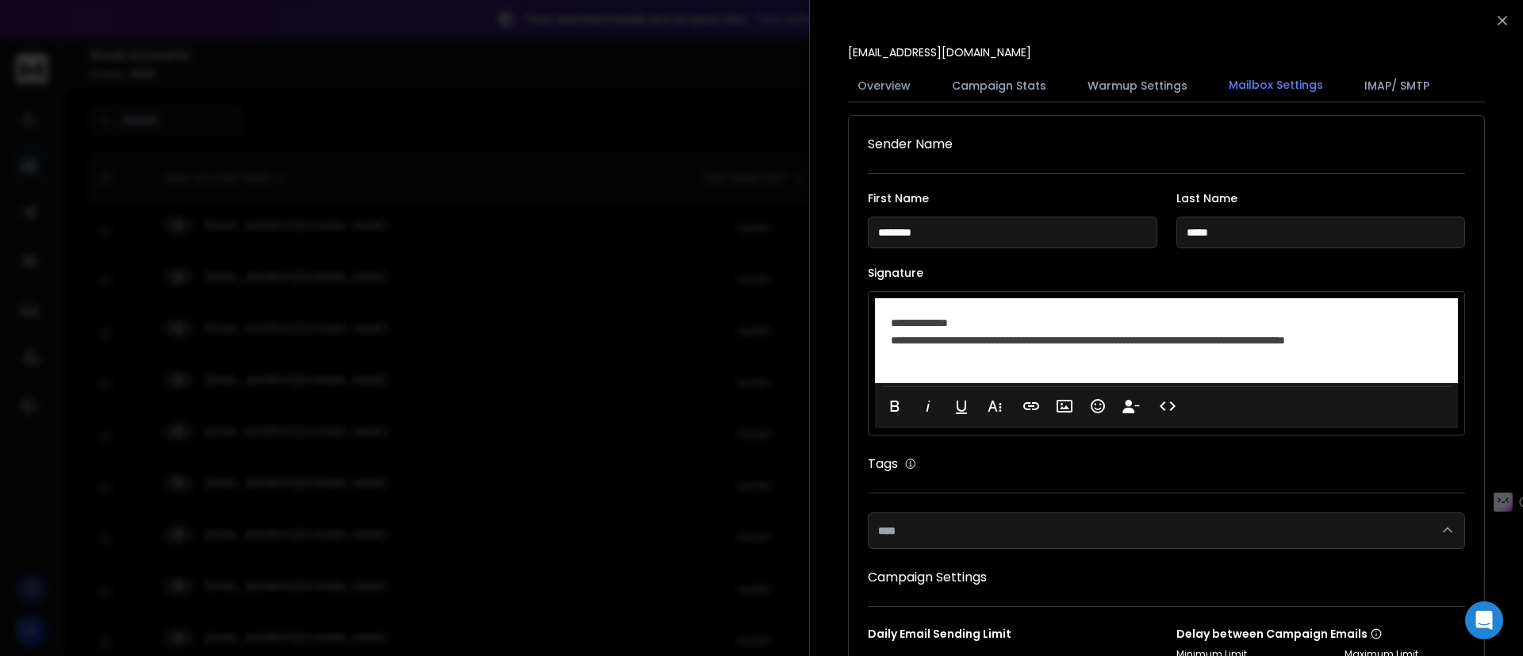
click at [1019, 340] on div "**********" at bounding box center [1164, 350] width 547 height 36
click at [904, 355] on div "**********" at bounding box center [1164, 358] width 547 height 17
click at [1031, 358] on div "**********" at bounding box center [1164, 358] width 547 height 17
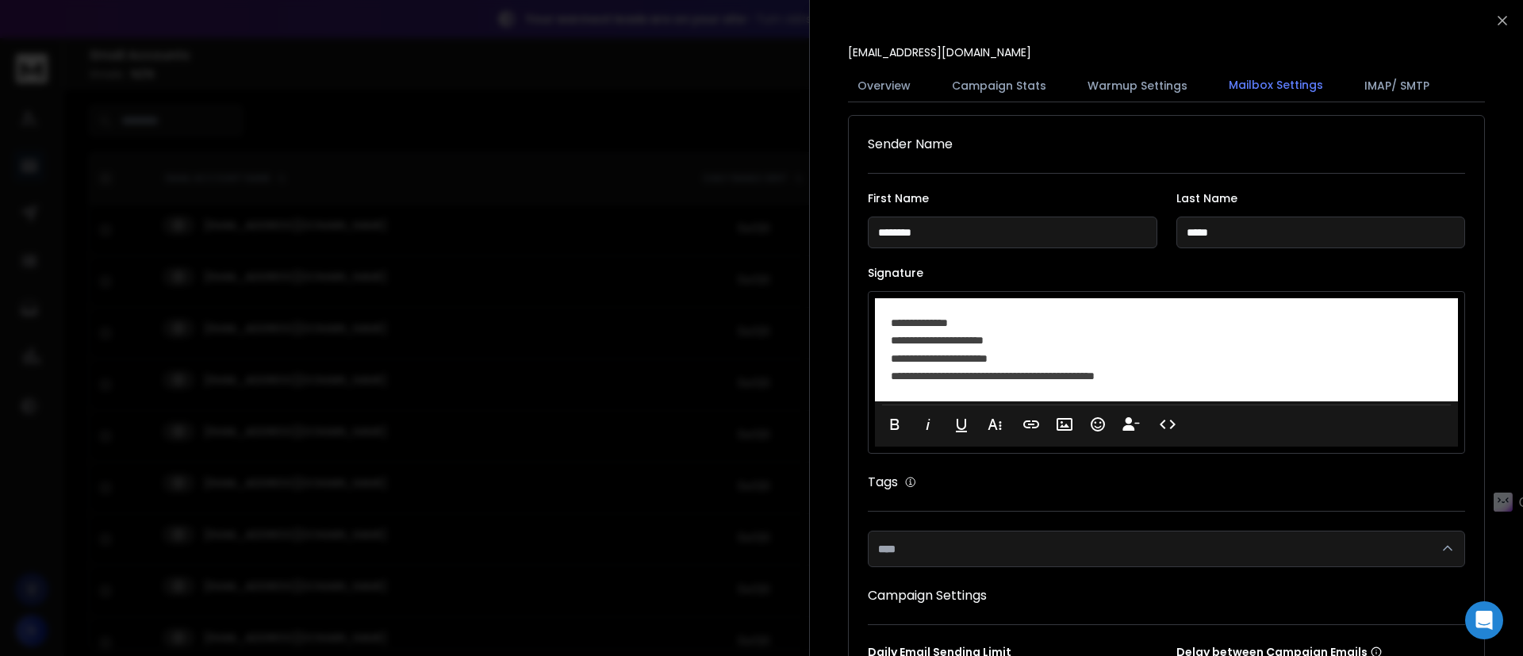
click at [1013, 374] on div "**********" at bounding box center [1164, 375] width 547 height 17
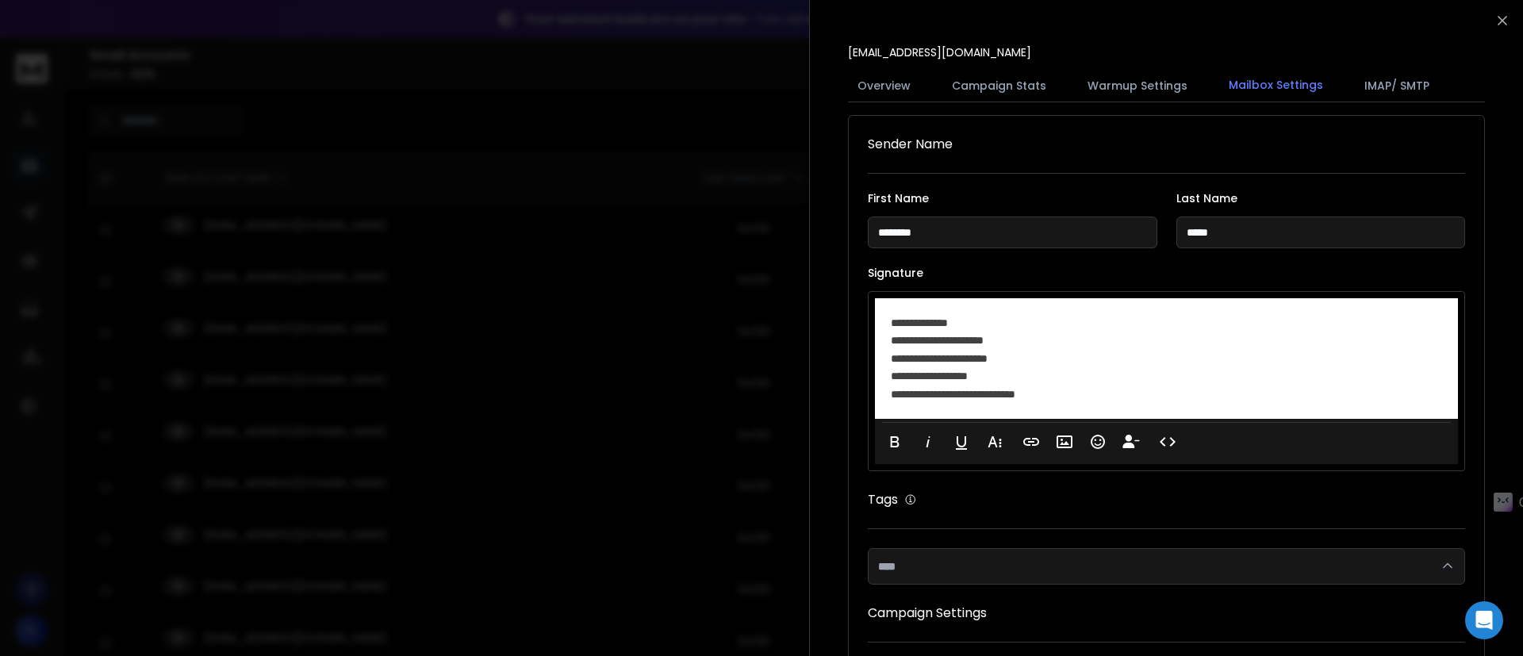
click at [965, 393] on div "**********" at bounding box center [1164, 394] width 547 height 17
copy div "*"
click at [1059, 350] on div "**********" at bounding box center [1164, 358] width 547 height 17
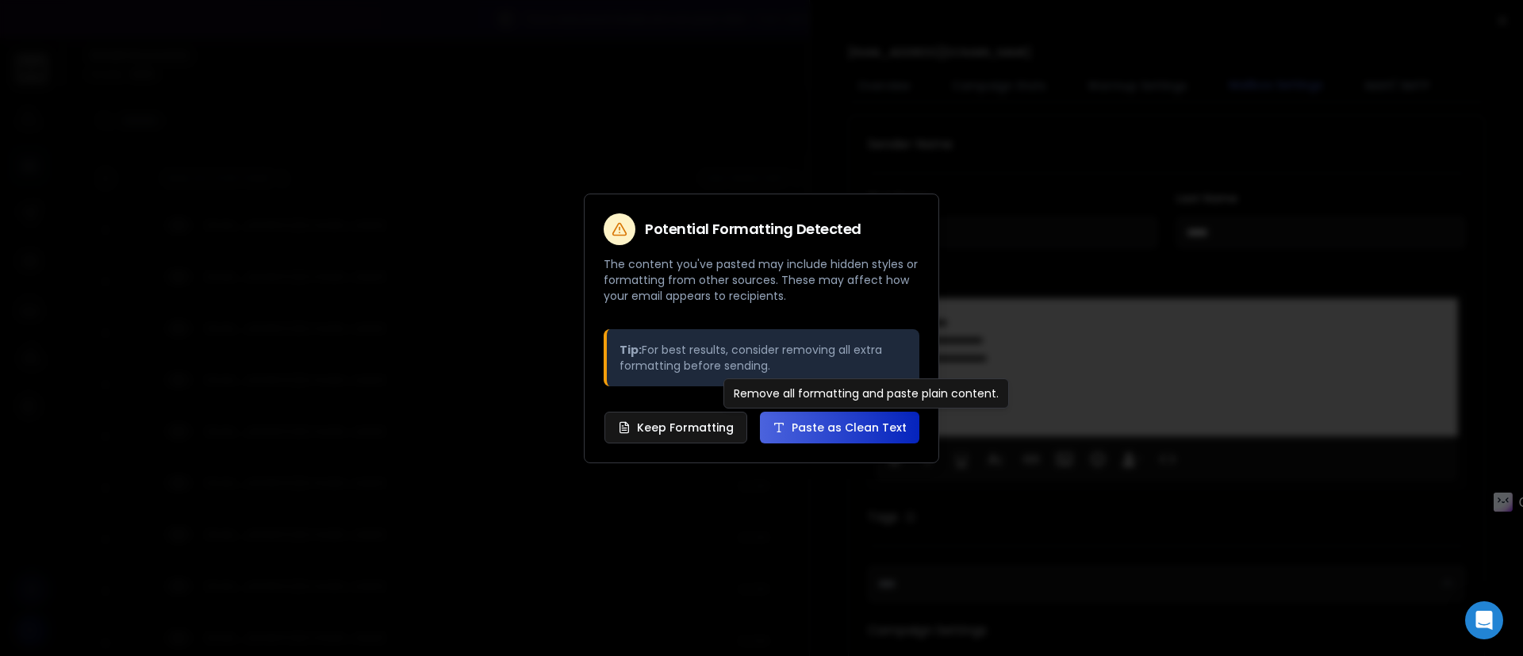
click at [808, 419] on button "Paste as Clean Text" at bounding box center [839, 428] width 159 height 32
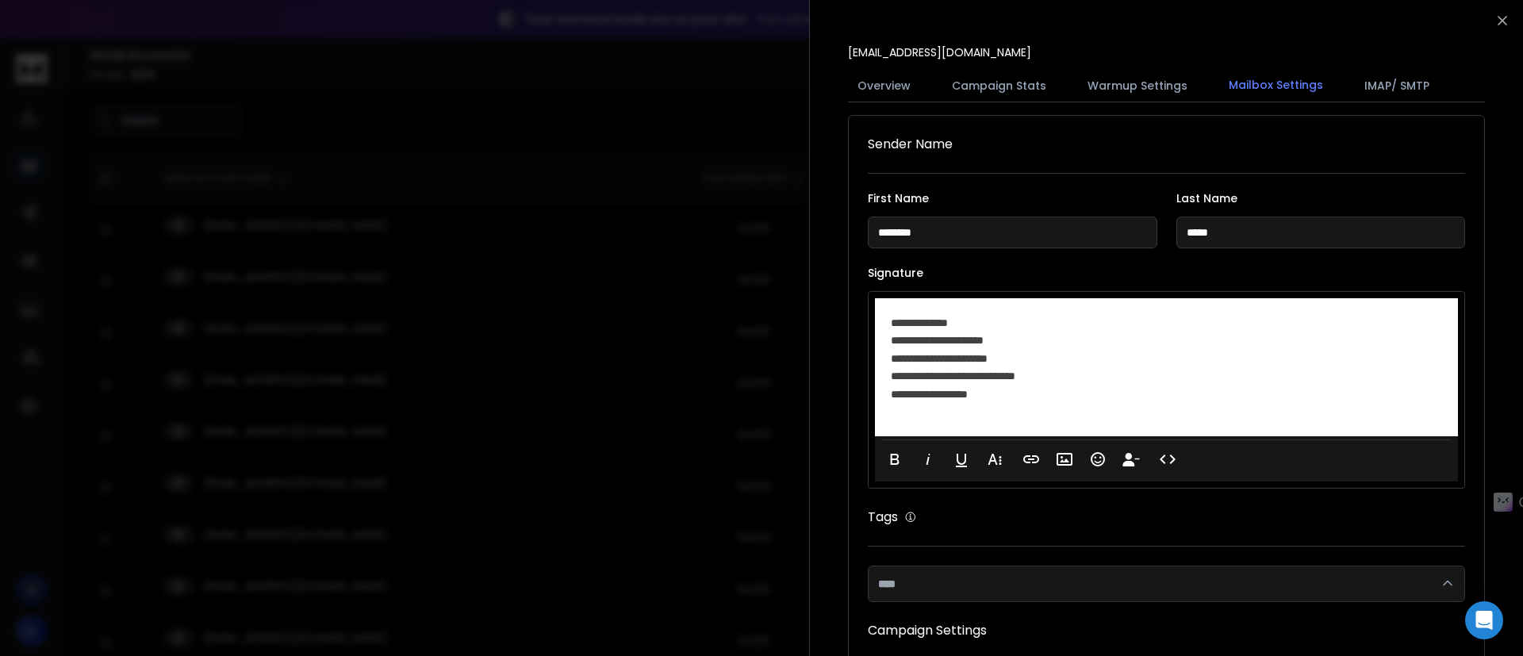
click at [904, 379] on div "**********" at bounding box center [1164, 375] width 547 height 17
click at [1011, 394] on div "**********" at bounding box center [1164, 394] width 547 height 17
click at [905, 315] on div "**********" at bounding box center [1164, 322] width 547 height 17
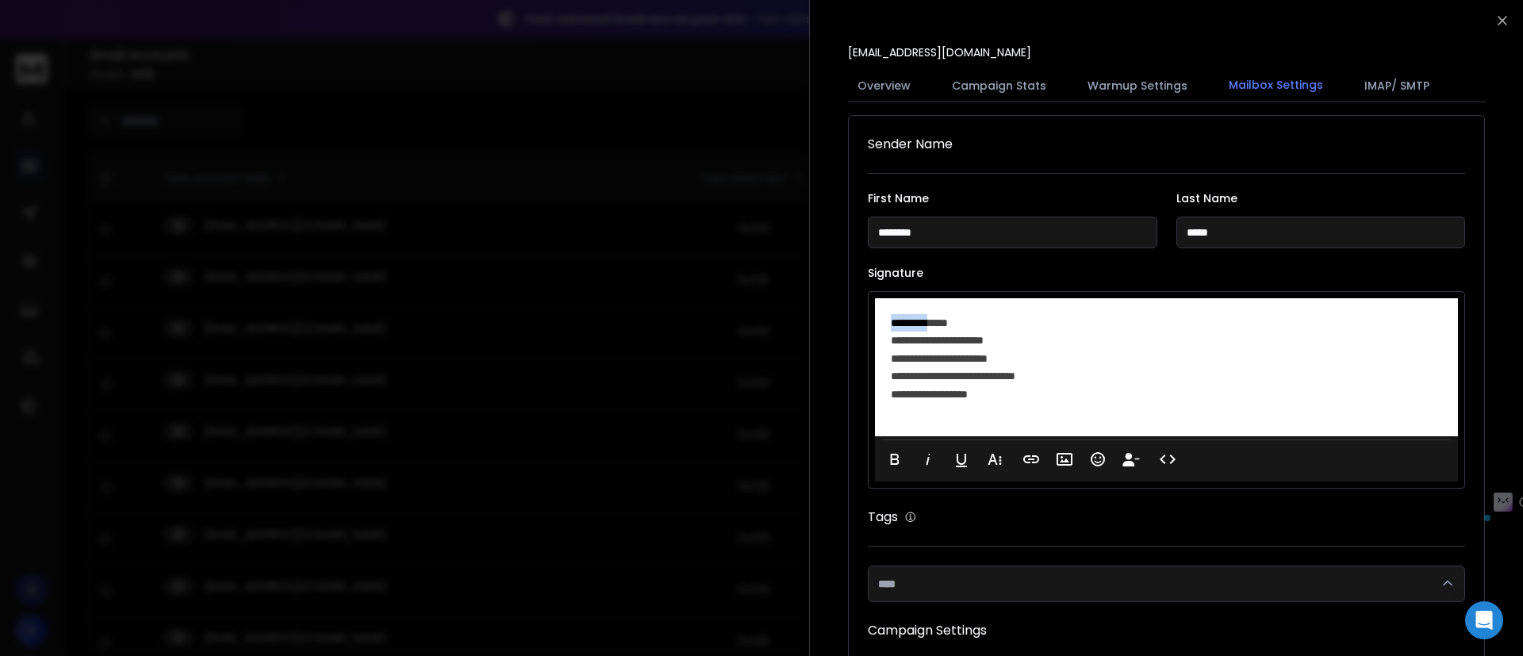
click at [905, 315] on div "**********" at bounding box center [1164, 322] width 547 height 17
click at [919, 394] on div "**********" at bounding box center [1164, 394] width 547 height 17
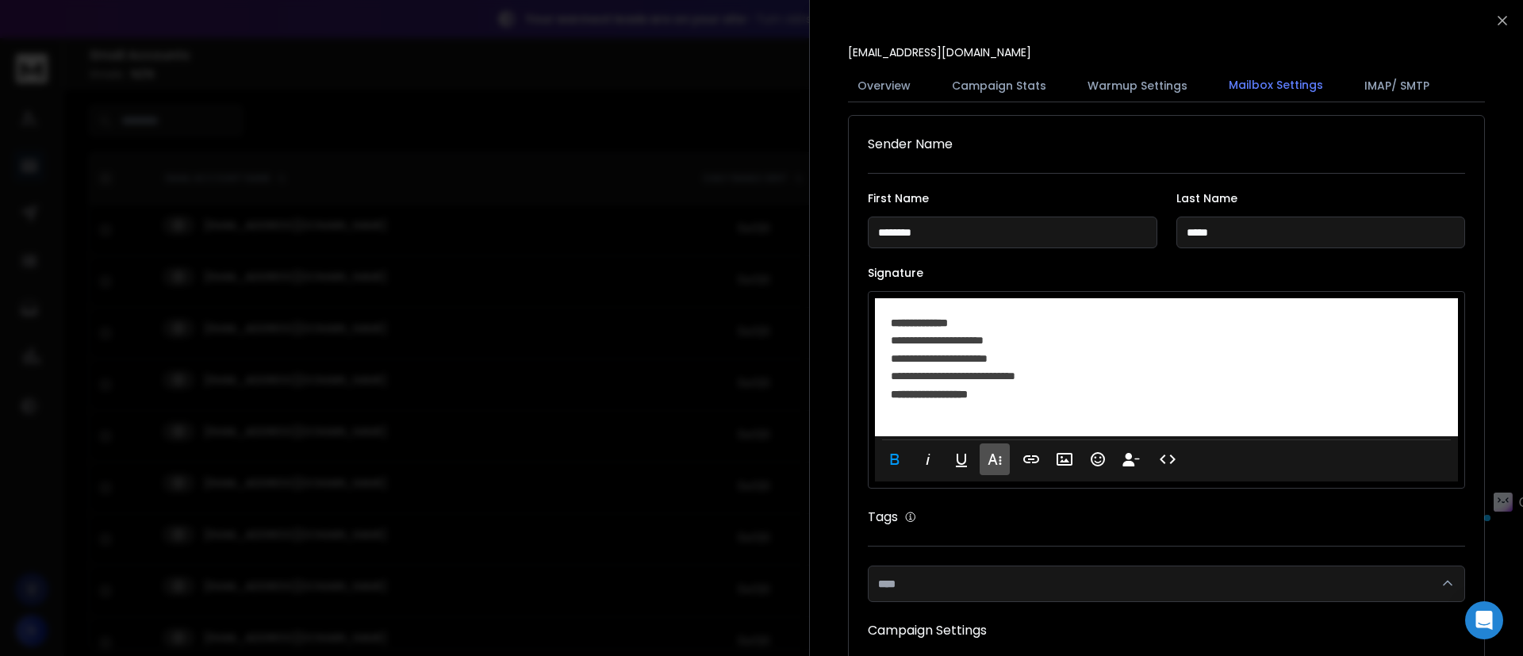
click at [995, 457] on icon "button" at bounding box center [994, 459] width 13 height 11
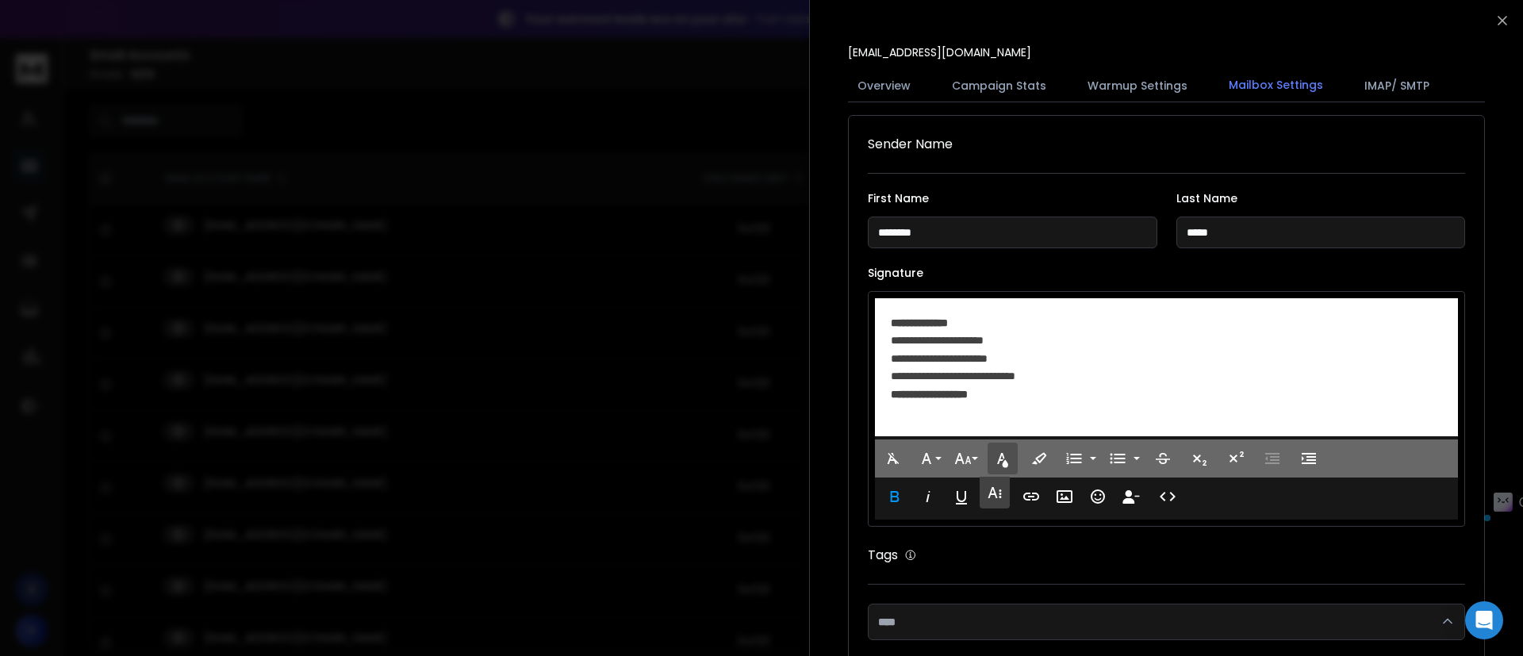
click at [995, 457] on icon "button" at bounding box center [1002, 458] width 19 height 19
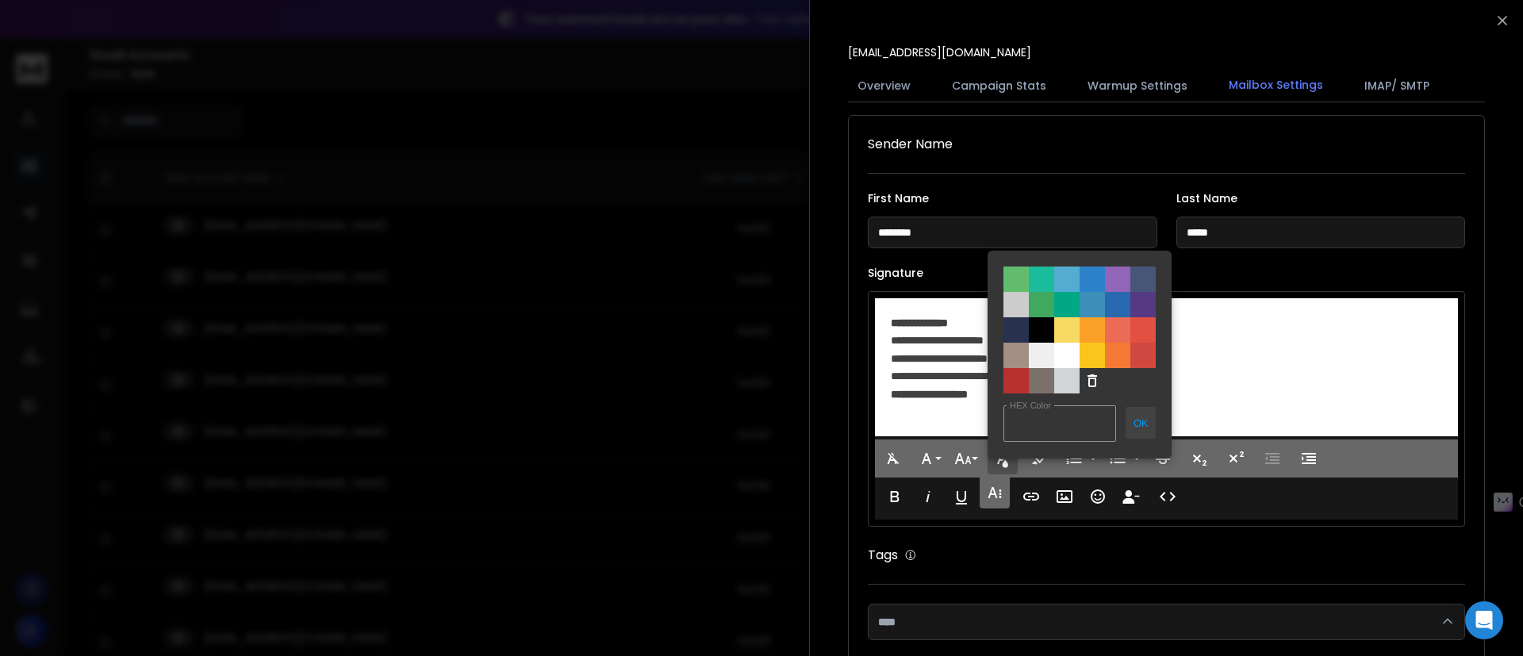
click at [1138, 420] on button "OK" at bounding box center [1141, 423] width 30 height 32
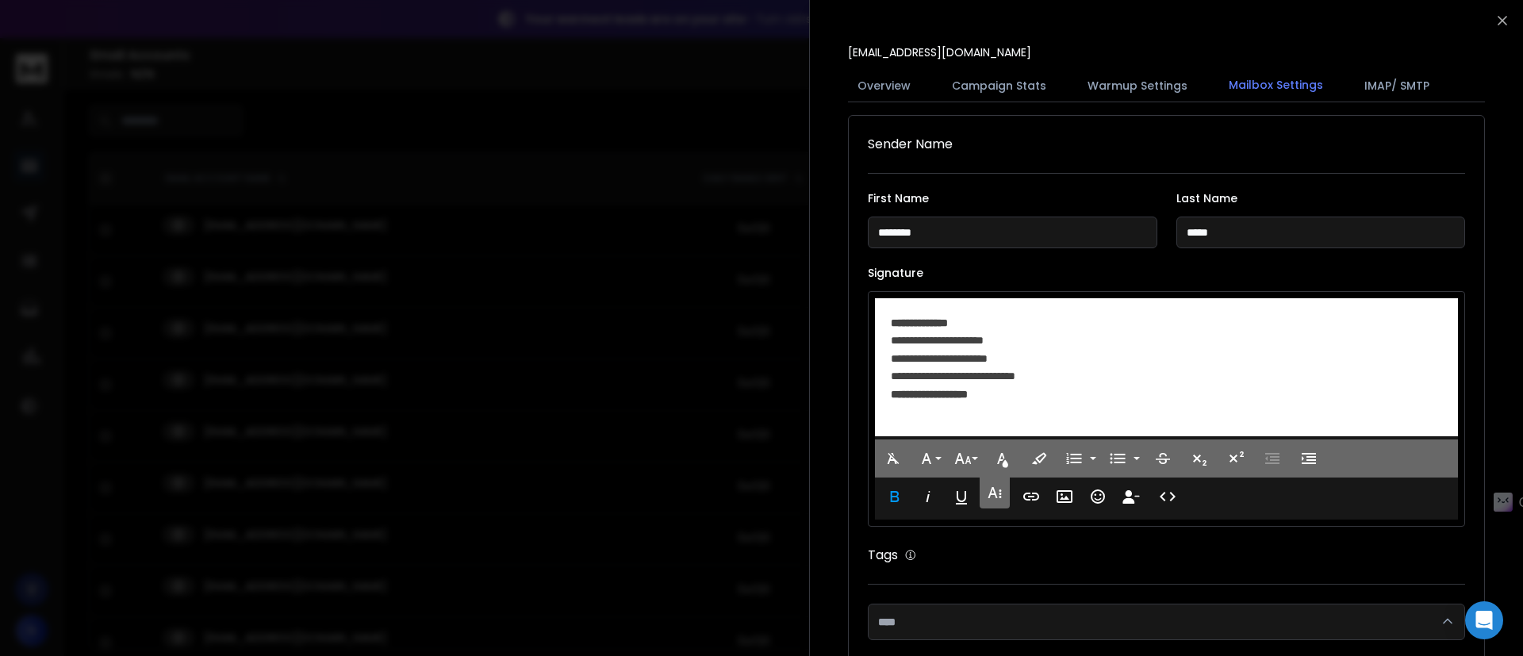
click at [1084, 409] on div at bounding box center [1164, 411] width 547 height 17
click at [966, 395] on strong "**********" at bounding box center [929, 394] width 77 height 11
click at [1004, 462] on icon "button" at bounding box center [1002, 458] width 19 height 19
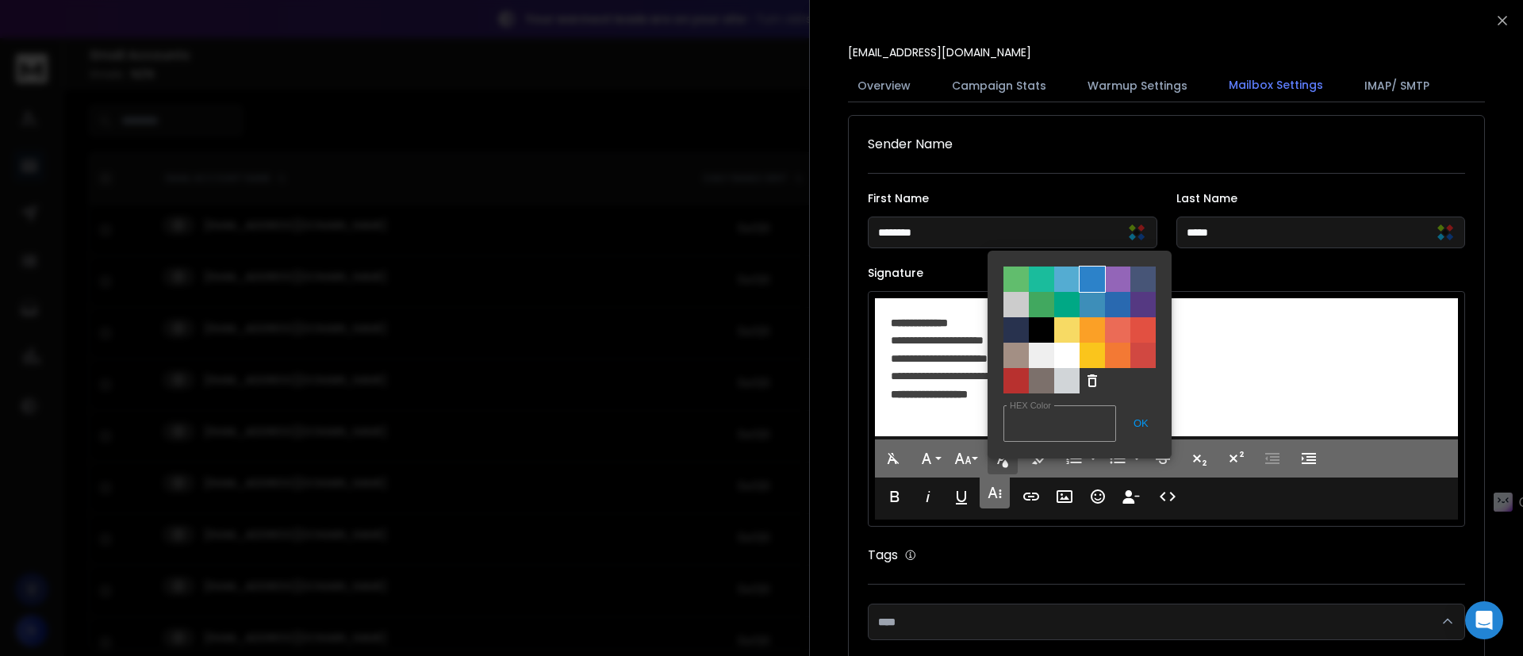
click at [1093, 278] on span "Color#2C82C9" at bounding box center [1092, 279] width 25 height 25
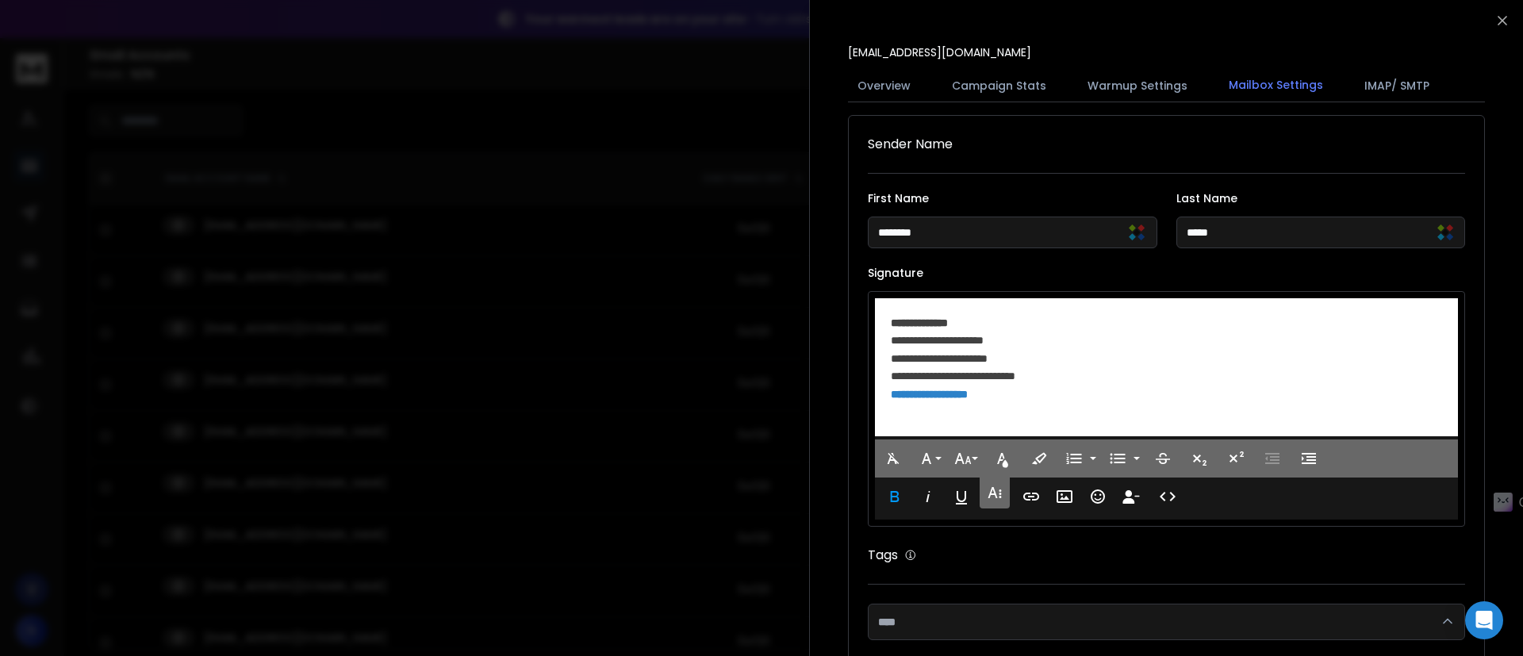
click at [1094, 332] on div "**********" at bounding box center [1164, 340] width 547 height 17
click at [944, 360] on div "**********" at bounding box center [1164, 358] width 547 height 17
click at [1002, 456] on icon "button" at bounding box center [1002, 458] width 19 height 19
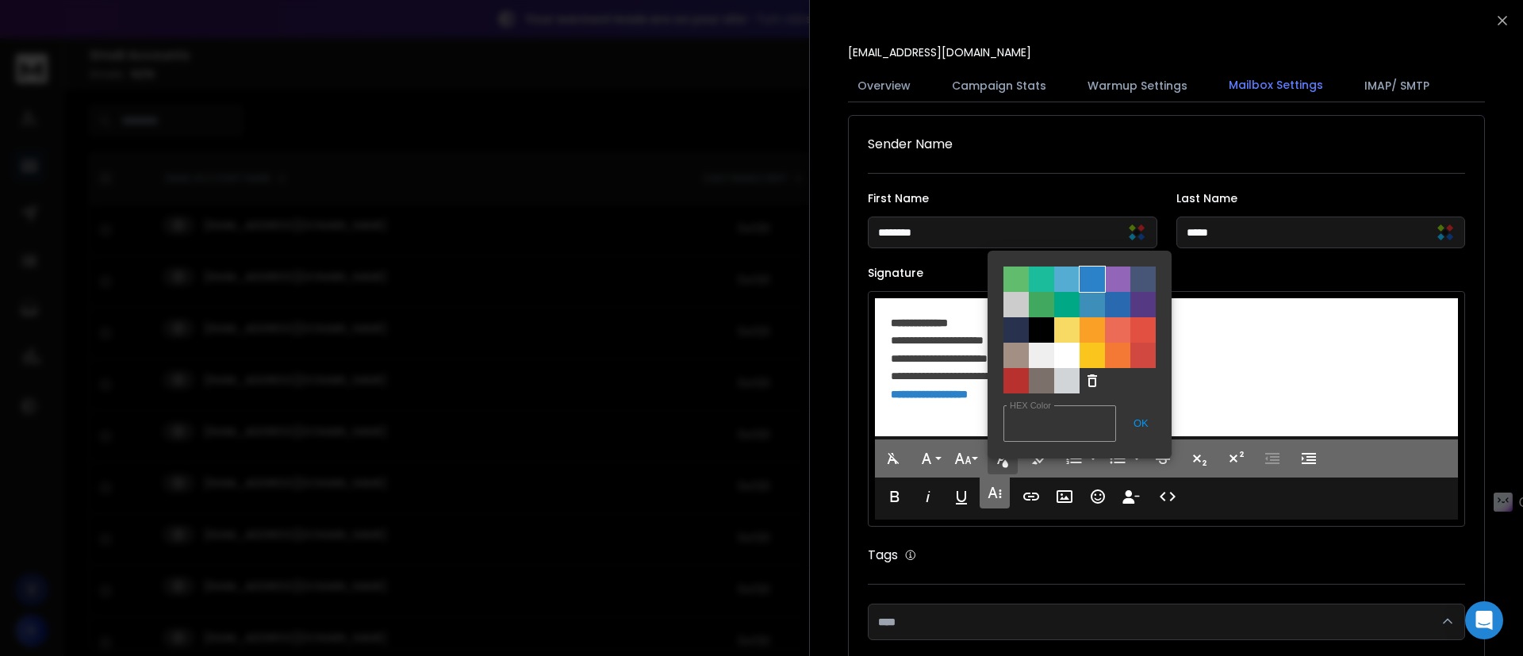
click at [1089, 278] on span "Color#2C82C9" at bounding box center [1092, 279] width 25 height 25
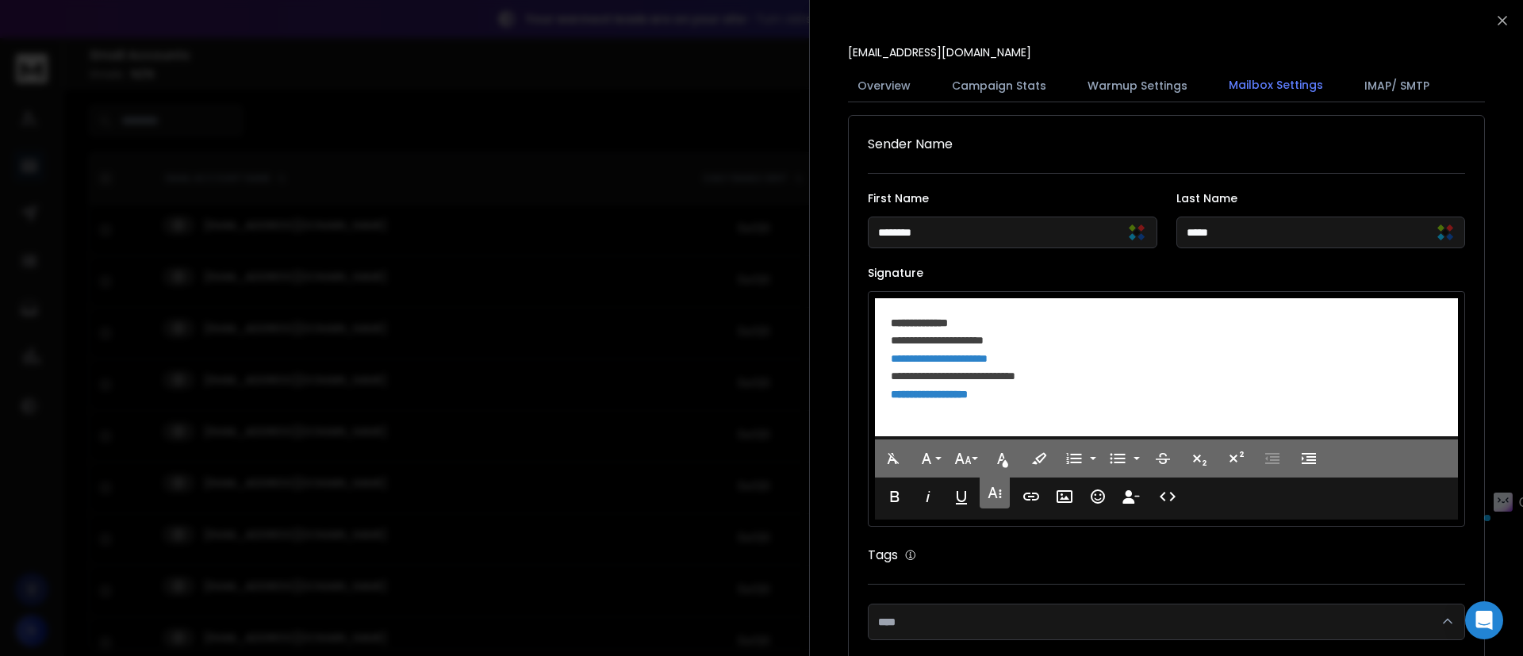
click at [1105, 384] on div "**********" at bounding box center [1164, 375] width 547 height 17
click at [964, 463] on icon "button" at bounding box center [963, 458] width 17 height 11
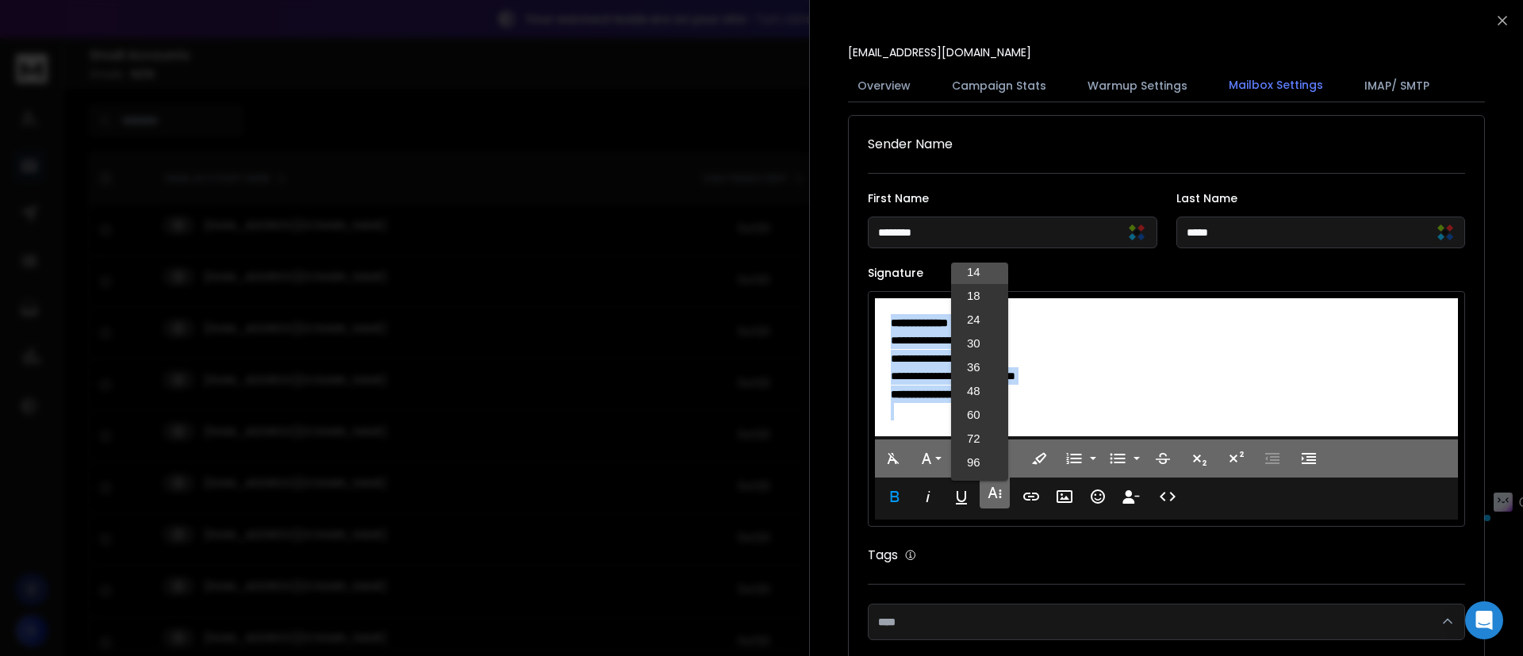
scroll to position [128, 0]
click at [970, 298] on link "18" at bounding box center [979, 296] width 57 height 24
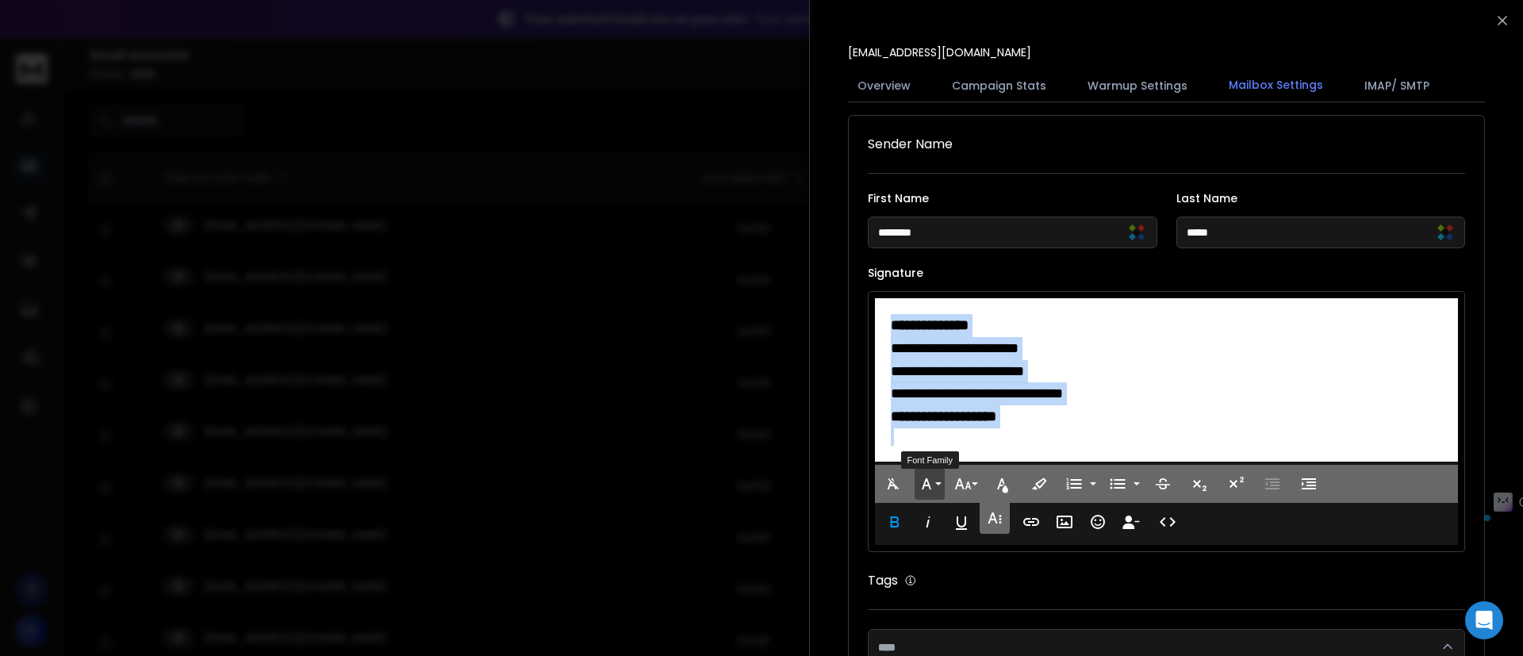
click at [931, 479] on icon "button" at bounding box center [926, 483] width 19 height 19
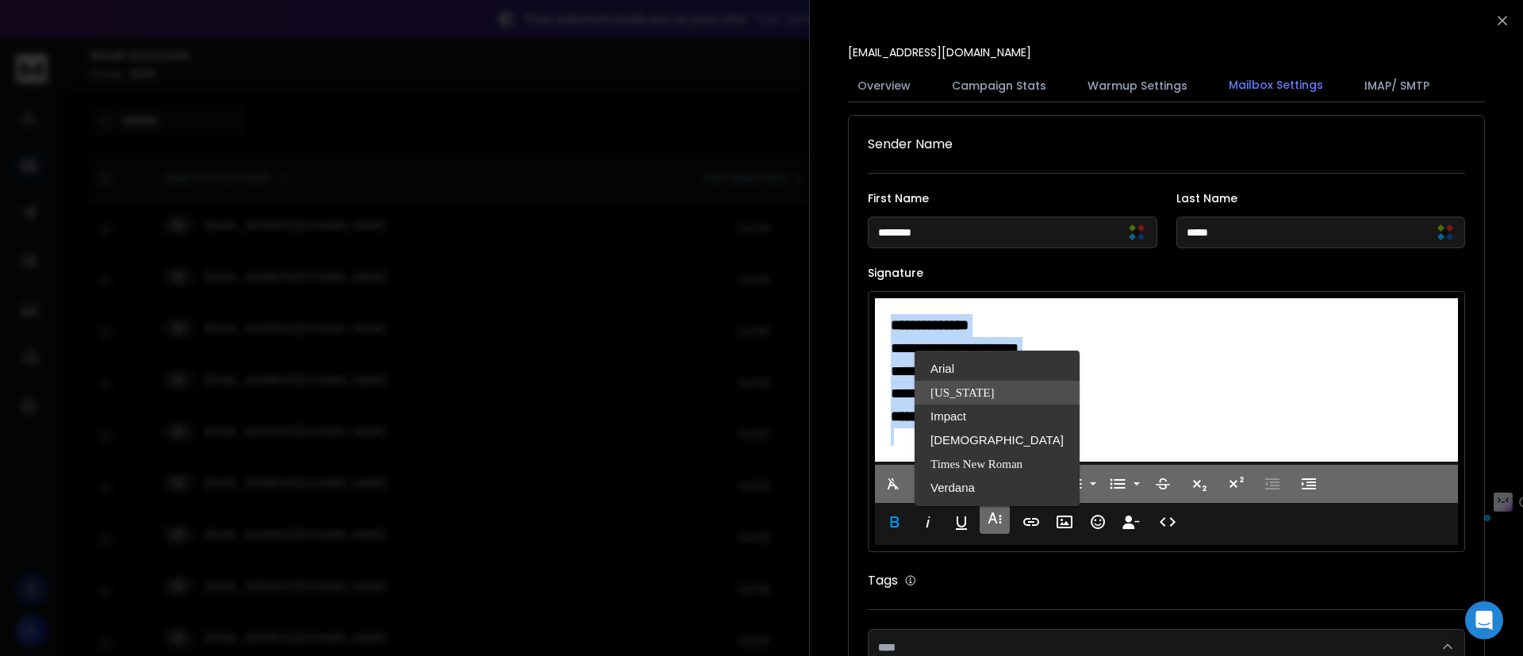
click at [946, 395] on link "[US_STATE]" at bounding box center [997, 393] width 165 height 24
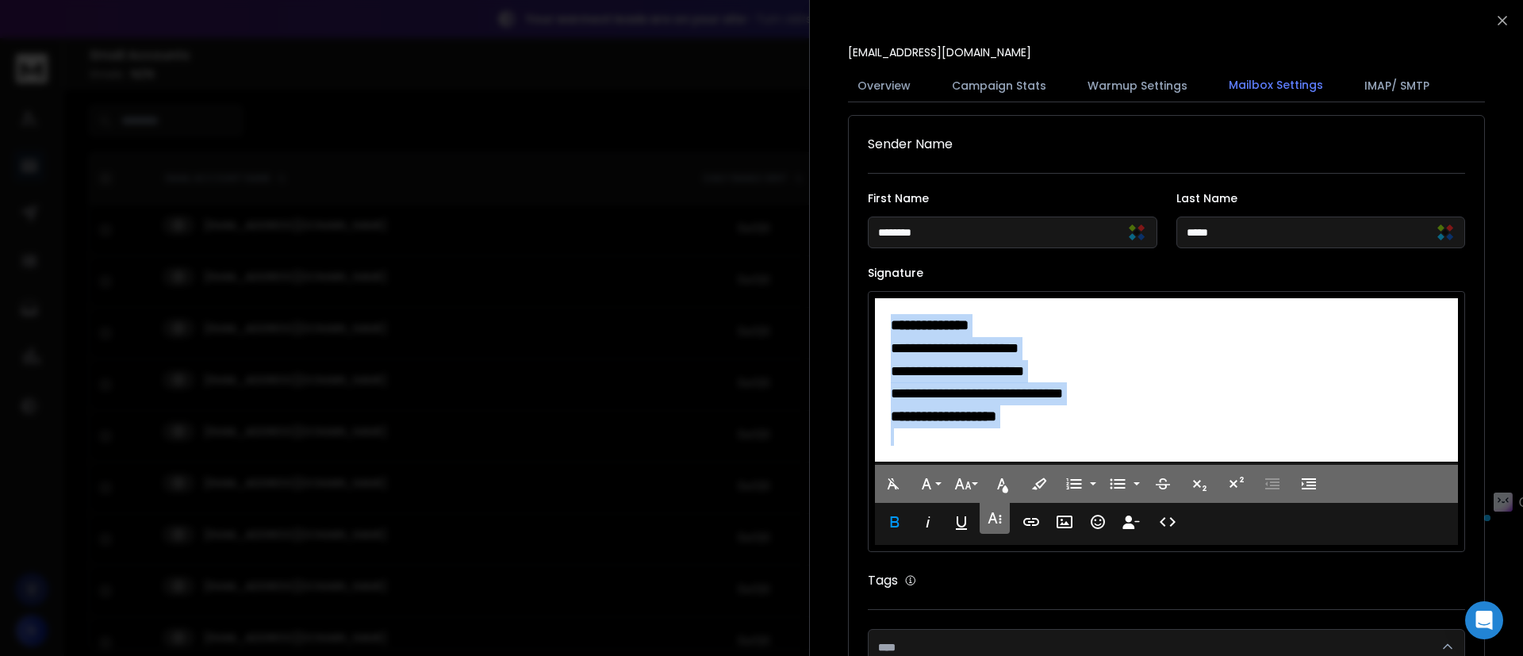
copy div "**********"
click at [1075, 421] on div "**********" at bounding box center [1164, 416] width 547 height 23
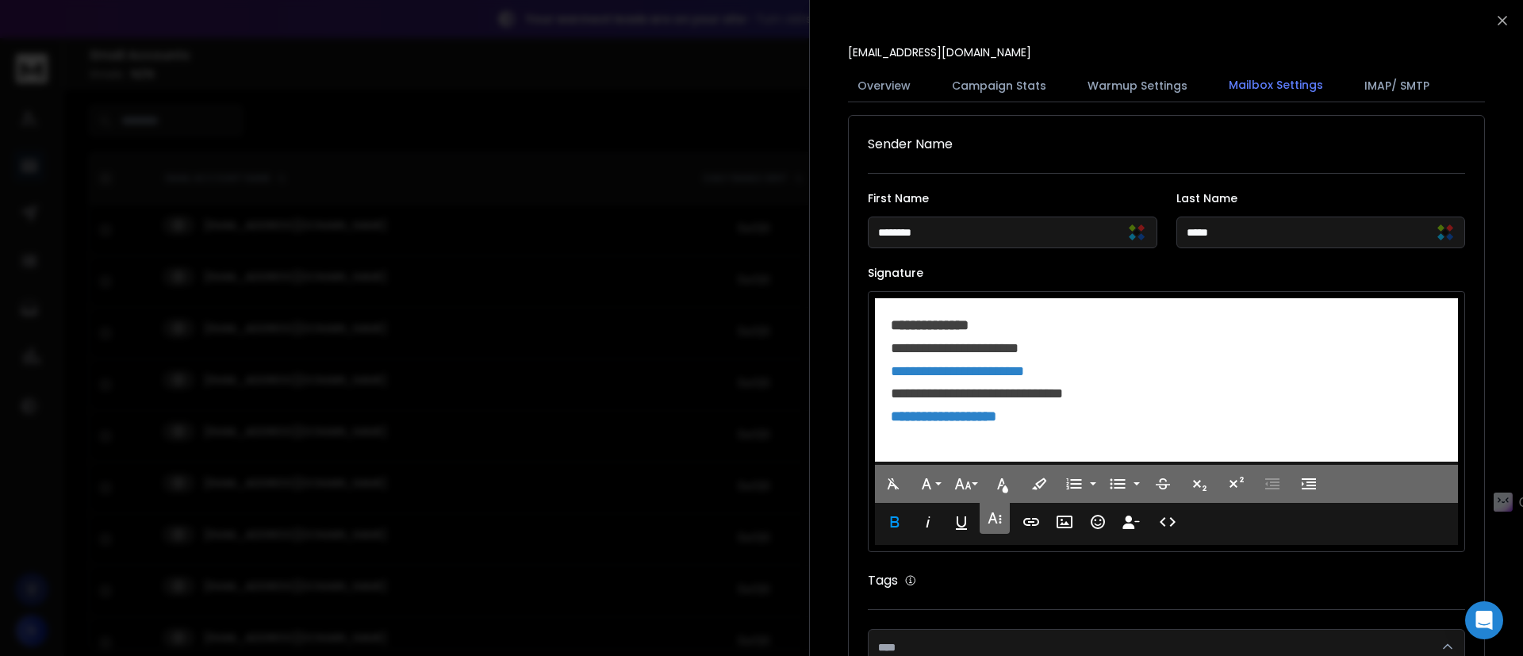
click at [960, 423] on span "**********" at bounding box center [944, 416] width 106 height 14
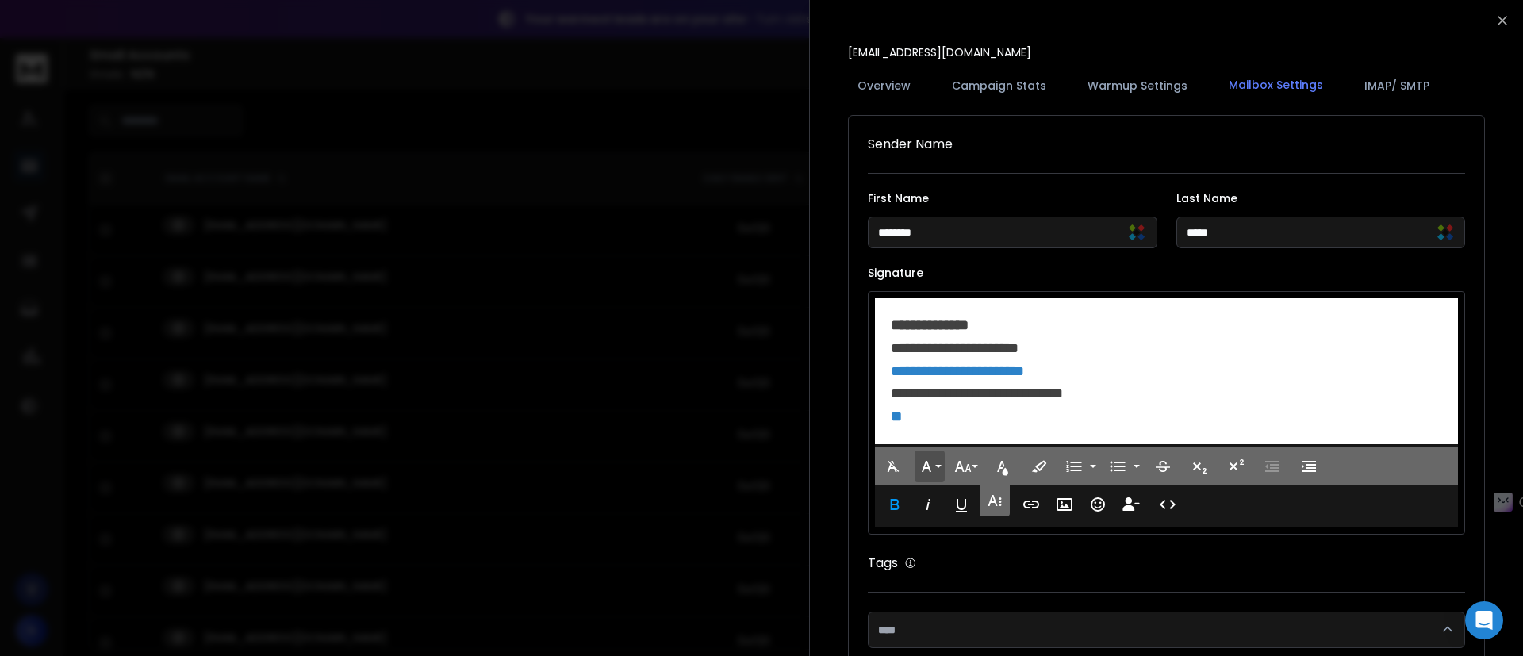
click at [928, 465] on icon "button" at bounding box center [927, 466] width 10 height 11
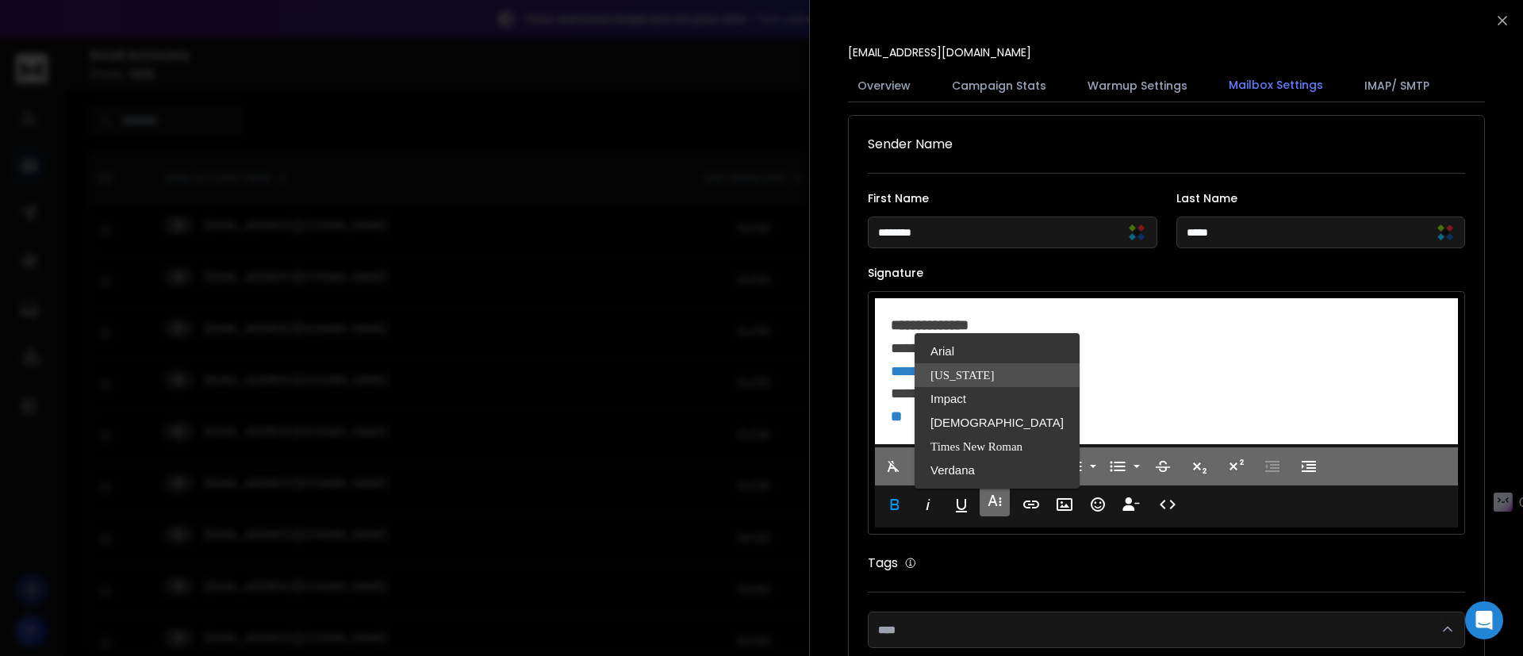
click at [942, 377] on link "[US_STATE]" at bounding box center [997, 375] width 165 height 24
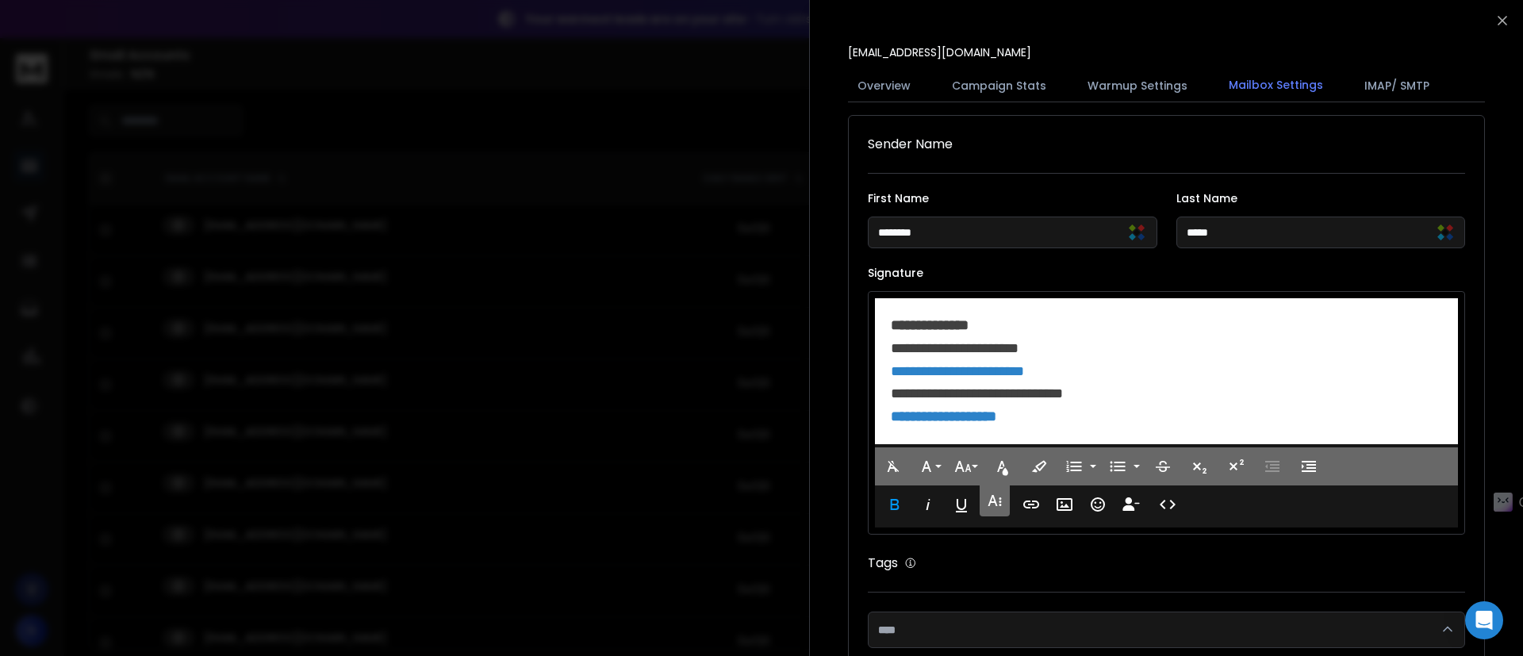
click at [950, 422] on span "**********" at bounding box center [944, 416] width 106 height 14
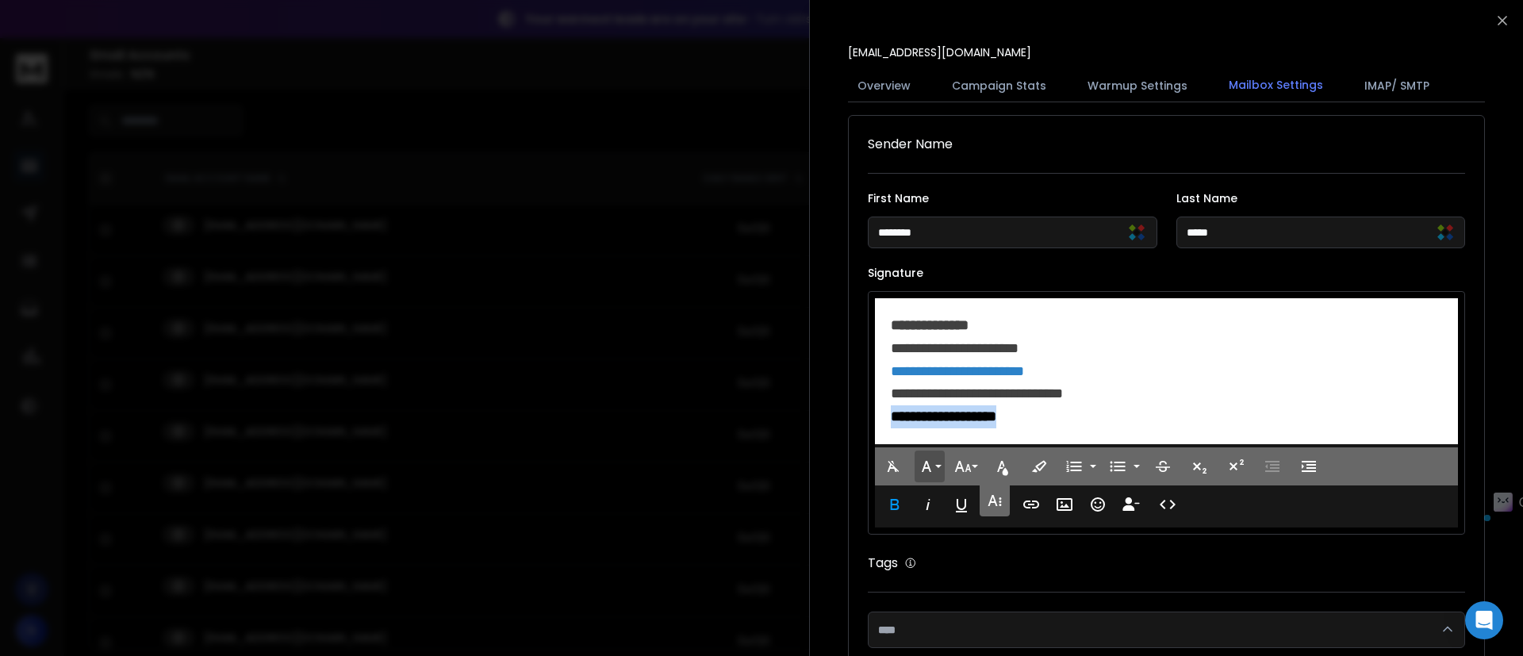
click at [939, 474] on button "Font Family" at bounding box center [930, 467] width 30 height 32
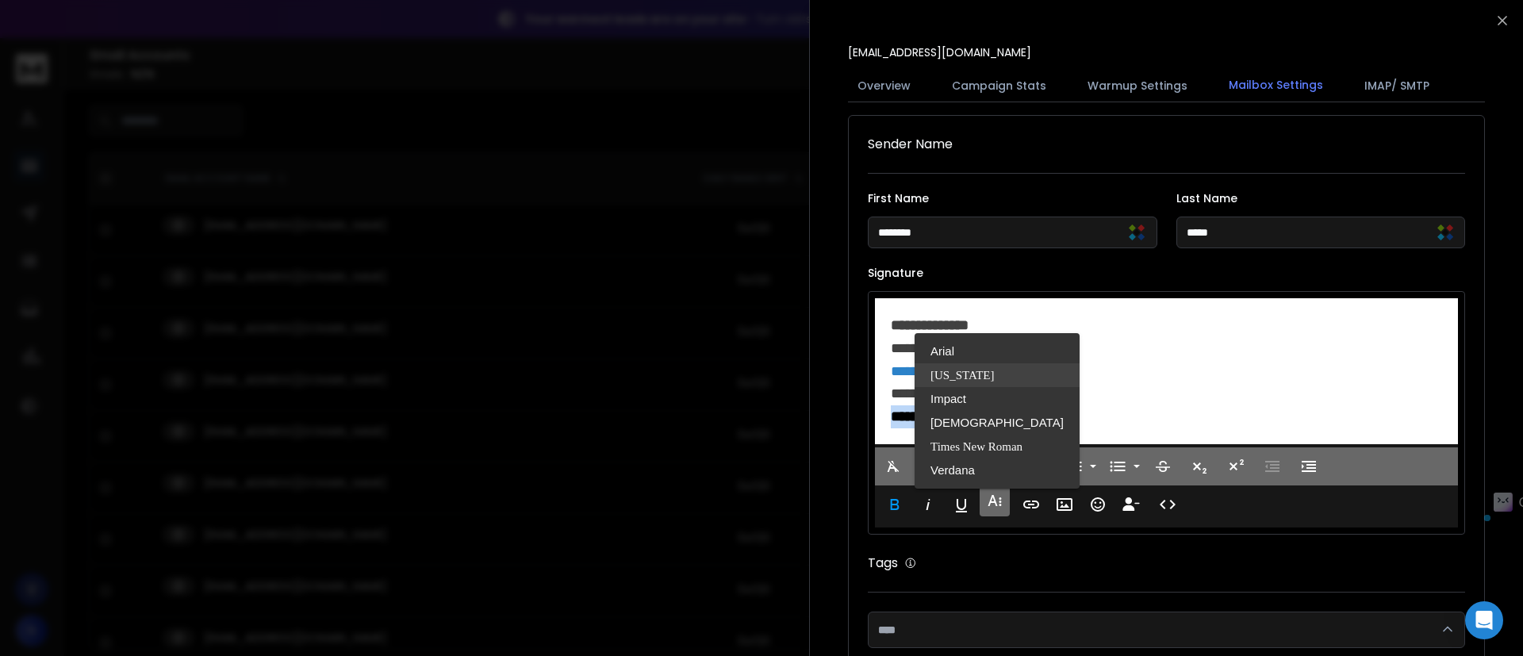
click at [932, 367] on link "[US_STATE]" at bounding box center [997, 375] width 165 height 24
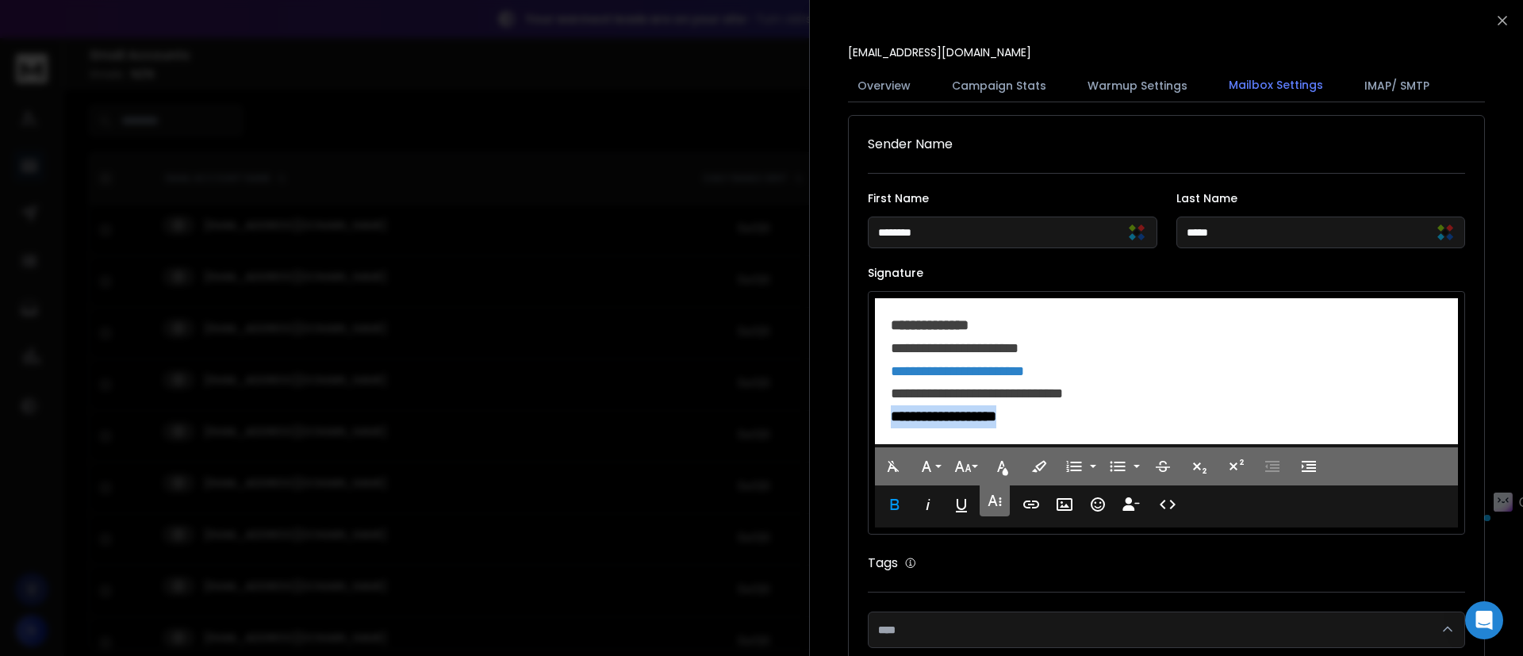
click at [1138, 437] on div "**********" at bounding box center [1166, 371] width 583 height 146
click at [969, 420] on span "**********" at bounding box center [944, 416] width 106 height 14
click at [1035, 502] on icon "button" at bounding box center [1031, 504] width 19 height 19
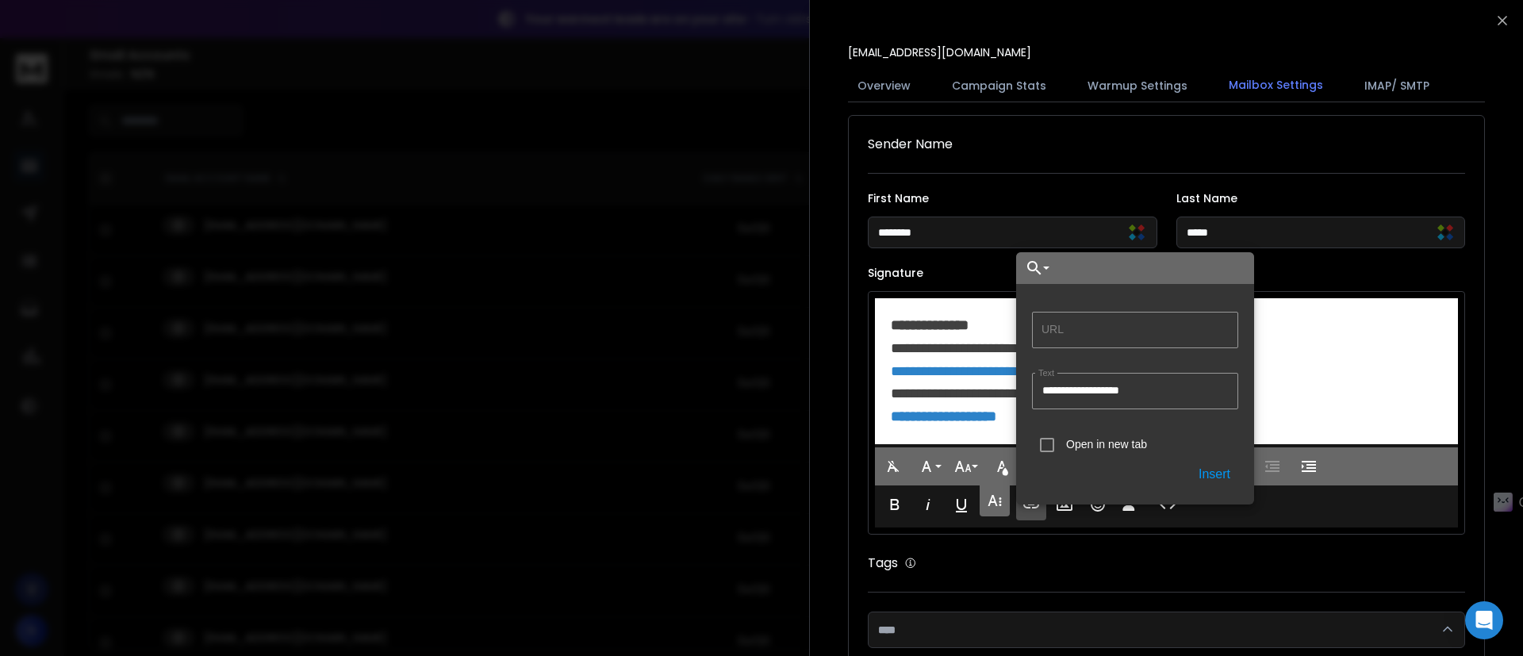
click at [1276, 383] on div "**********" at bounding box center [1164, 393] width 547 height 23
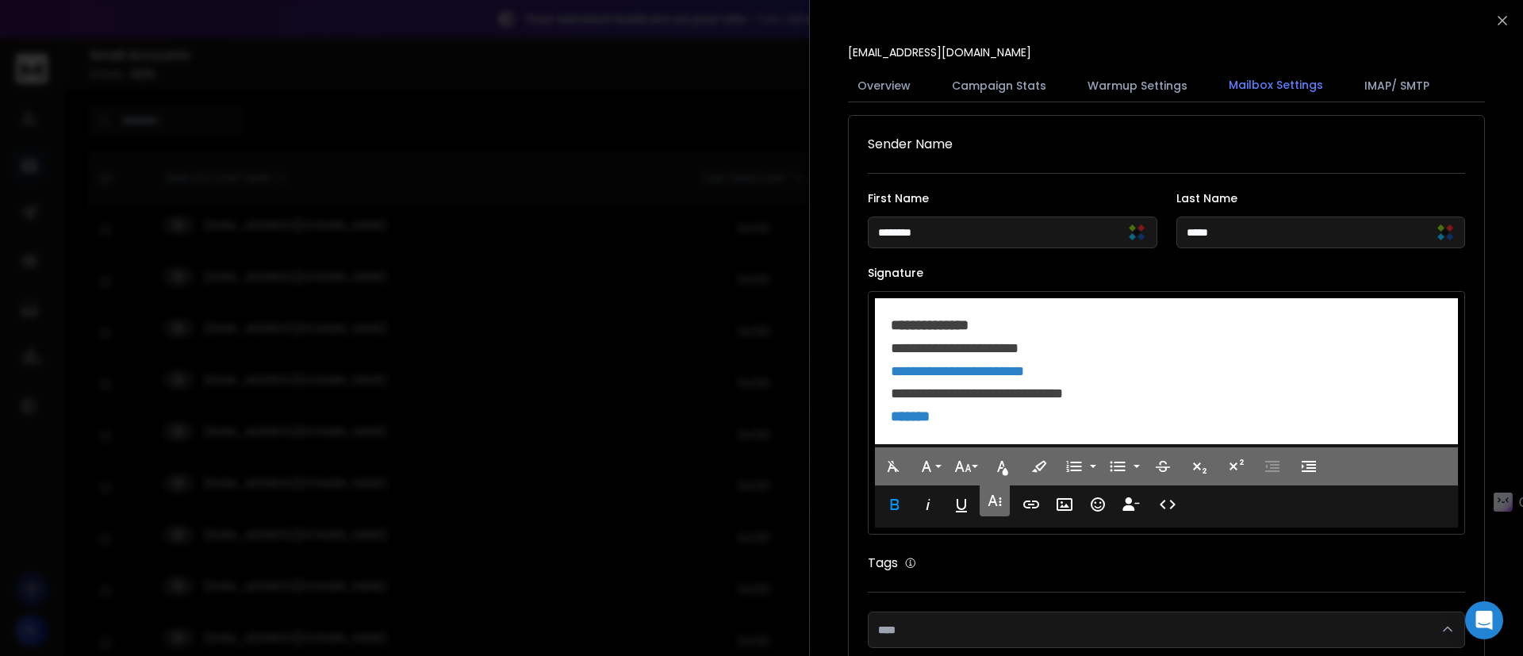
click at [894, 416] on span "*******" at bounding box center [910, 416] width 39 height 14
click at [894, 416] on span "****" at bounding box center [902, 416] width 22 height 14
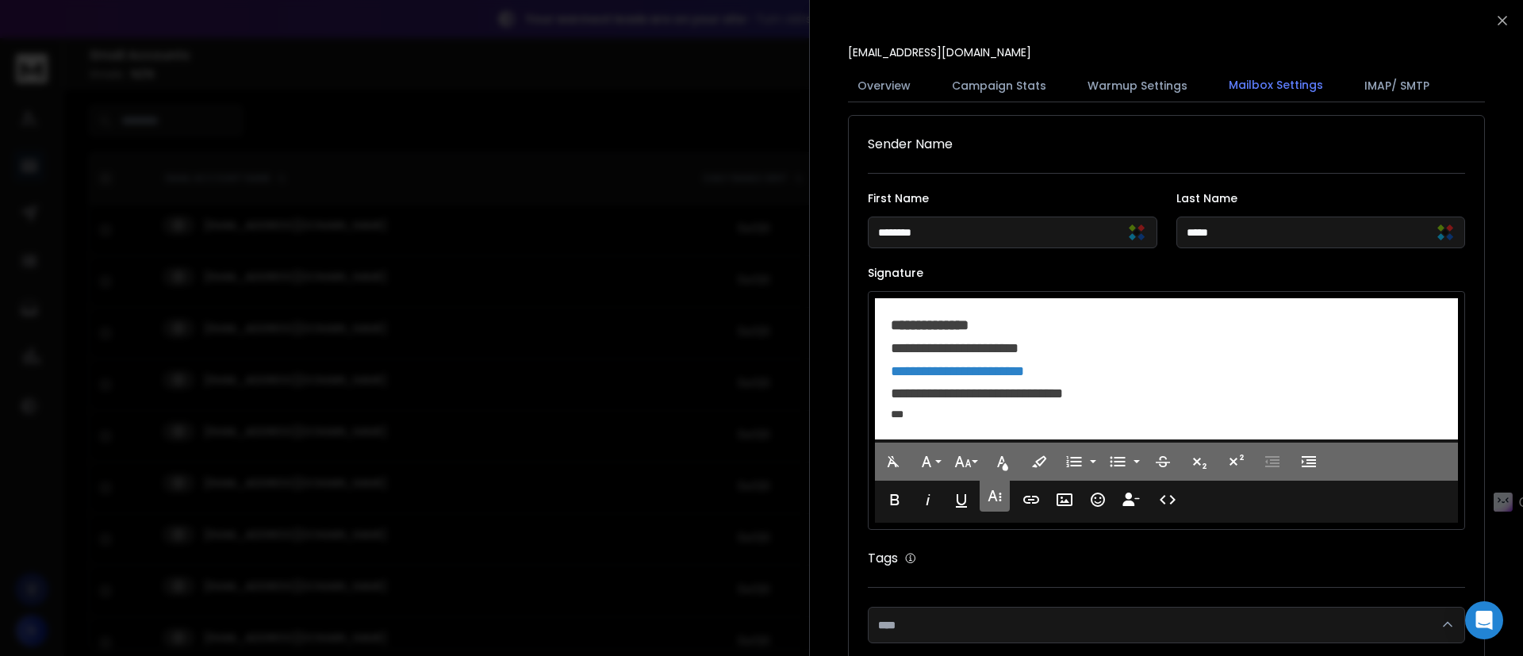
click at [894, 416] on div "***" at bounding box center [1164, 413] width 547 height 17
click at [929, 457] on icon "button" at bounding box center [926, 461] width 19 height 19
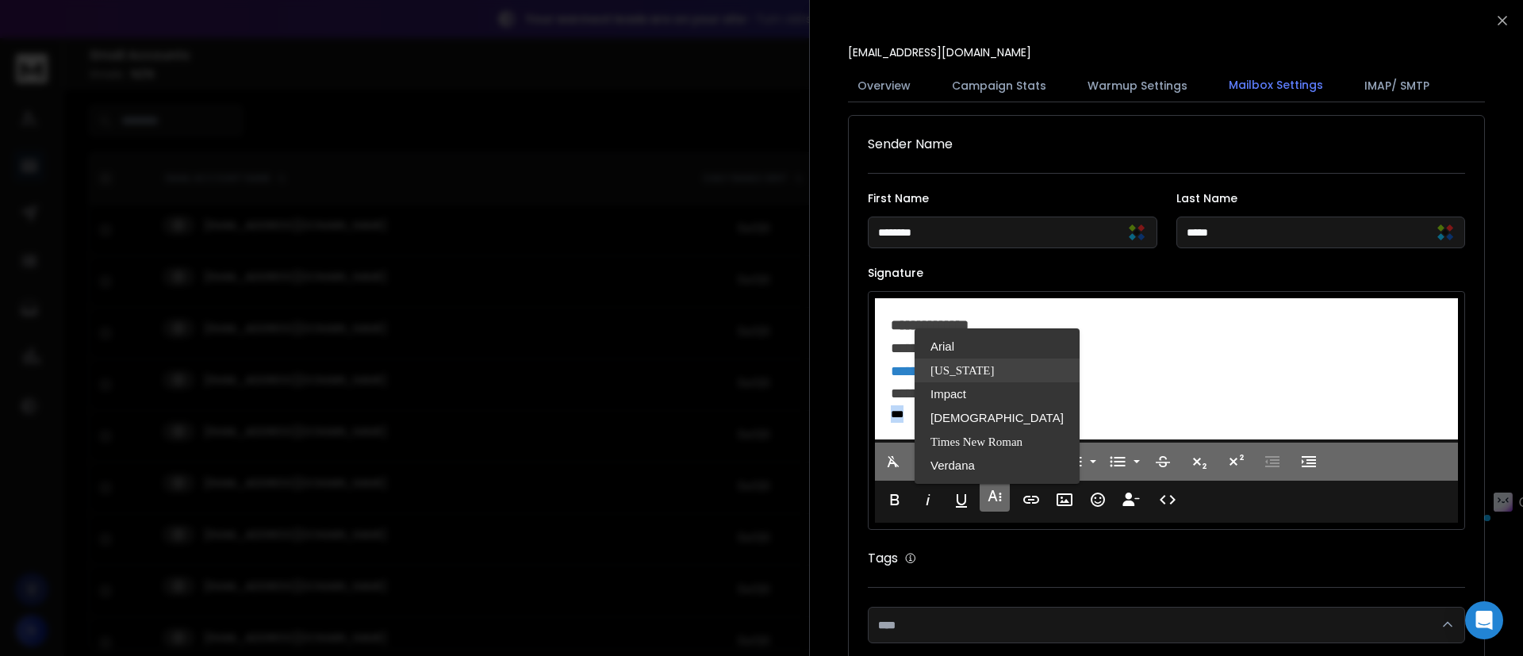
click at [939, 359] on link "[US_STATE]" at bounding box center [997, 371] width 165 height 24
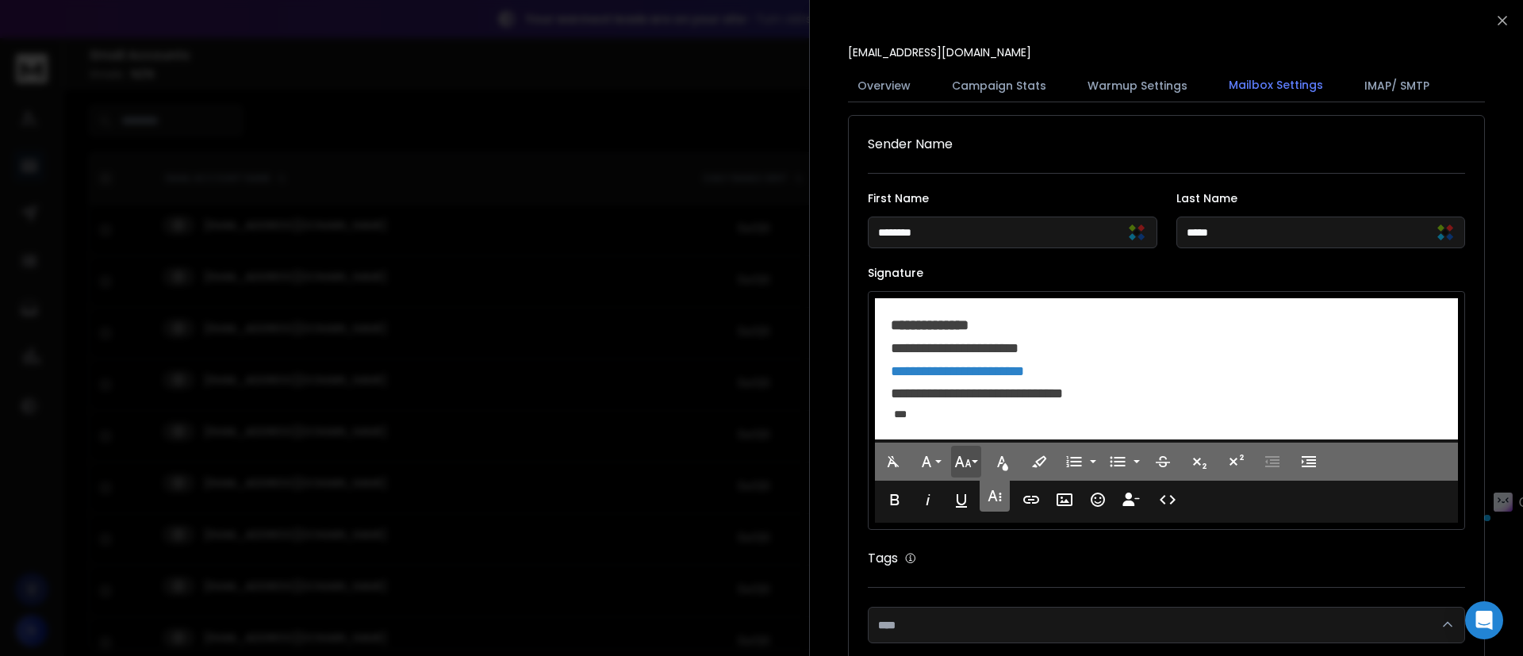
click at [965, 454] on icon "button" at bounding box center [963, 461] width 19 height 19
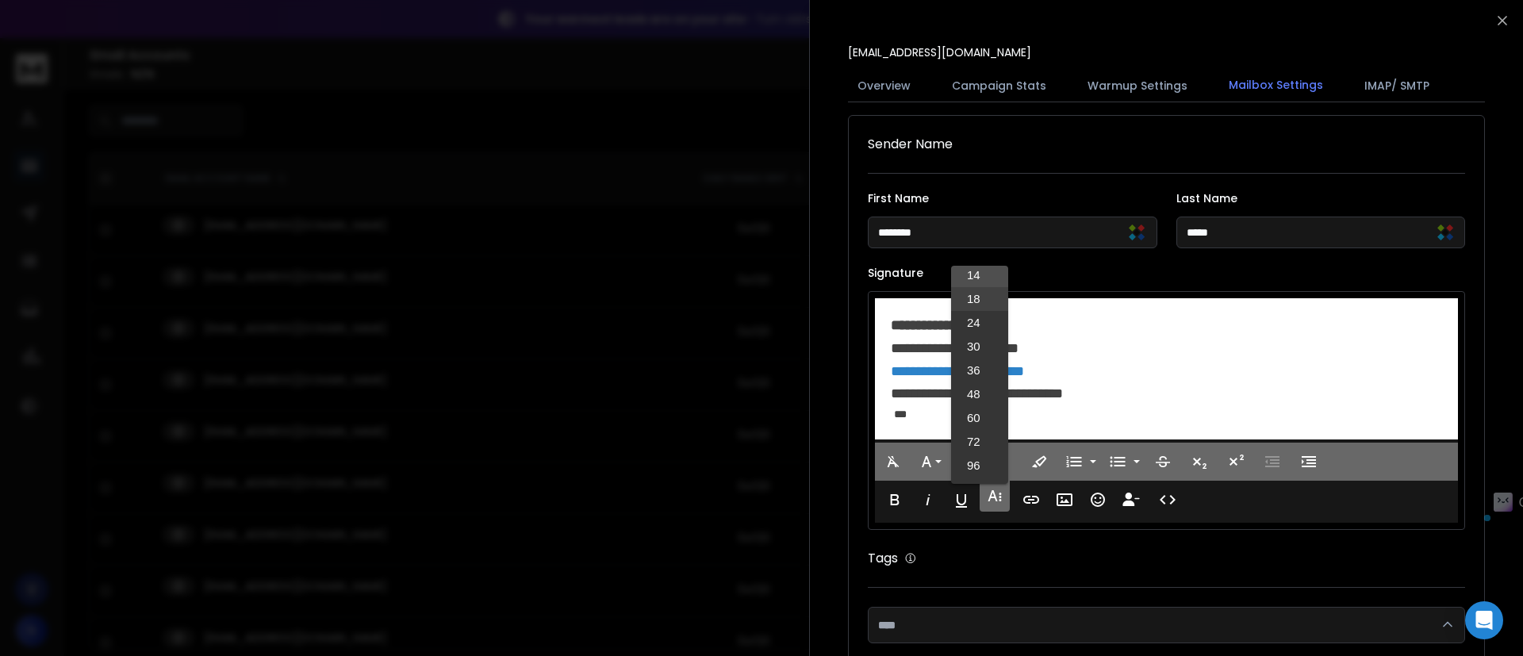
click at [972, 300] on link "18" at bounding box center [979, 299] width 57 height 24
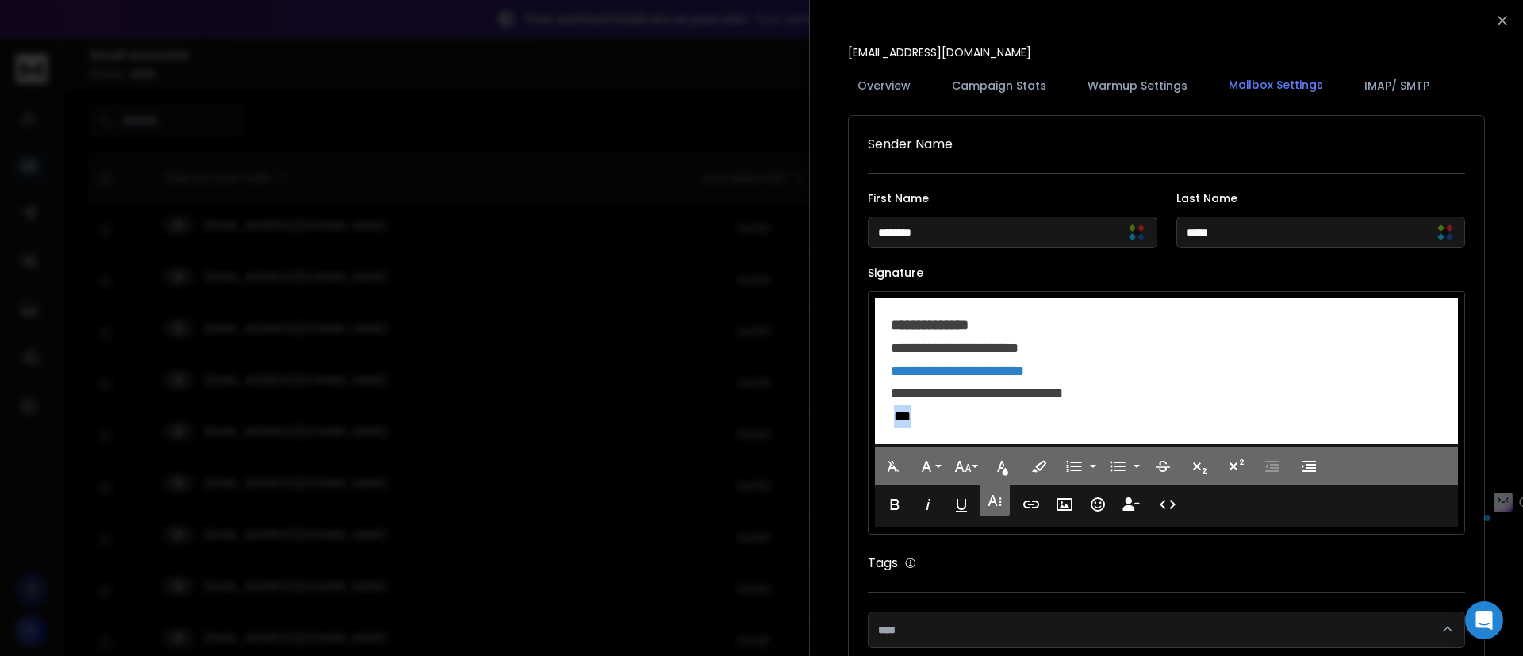
click at [941, 418] on div "***" at bounding box center [1164, 416] width 547 height 23
click at [992, 417] on span "**********" at bounding box center [948, 416] width 89 height 14
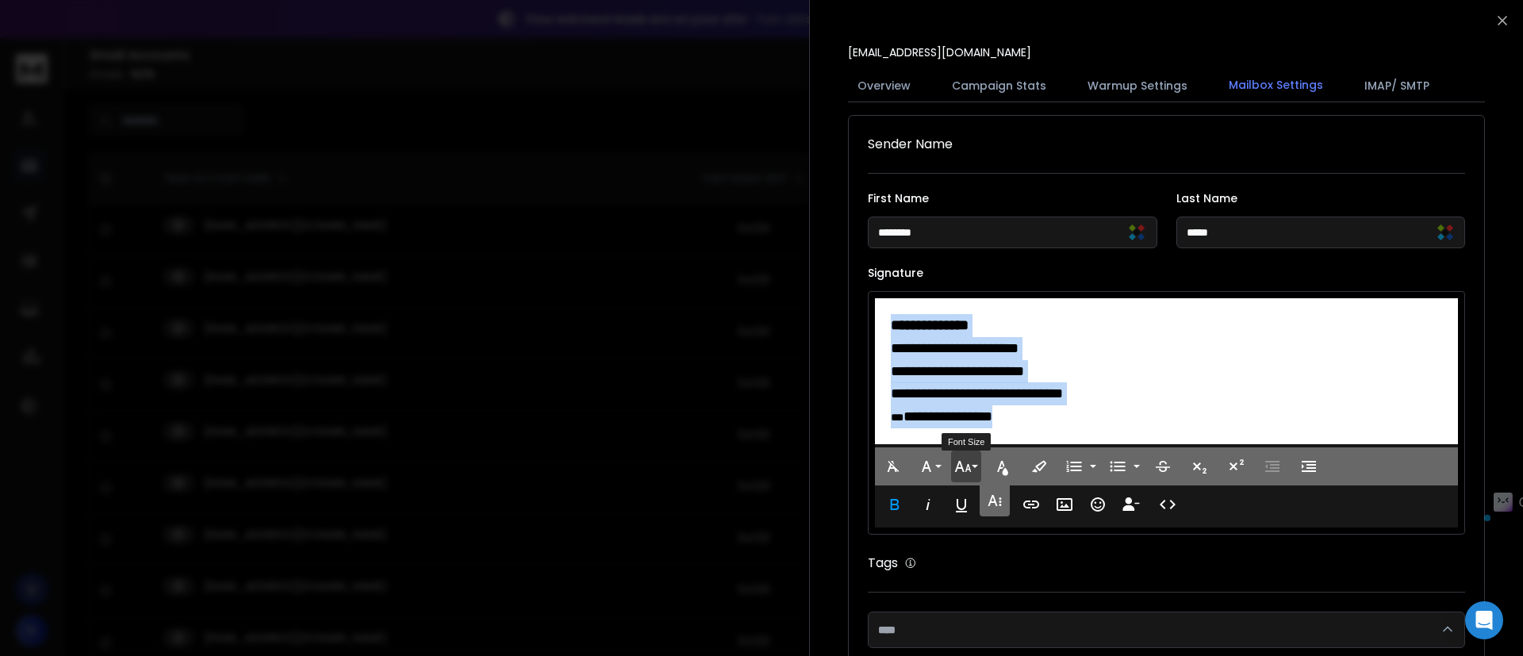
click at [979, 467] on button "Font Size" at bounding box center [966, 467] width 30 height 32
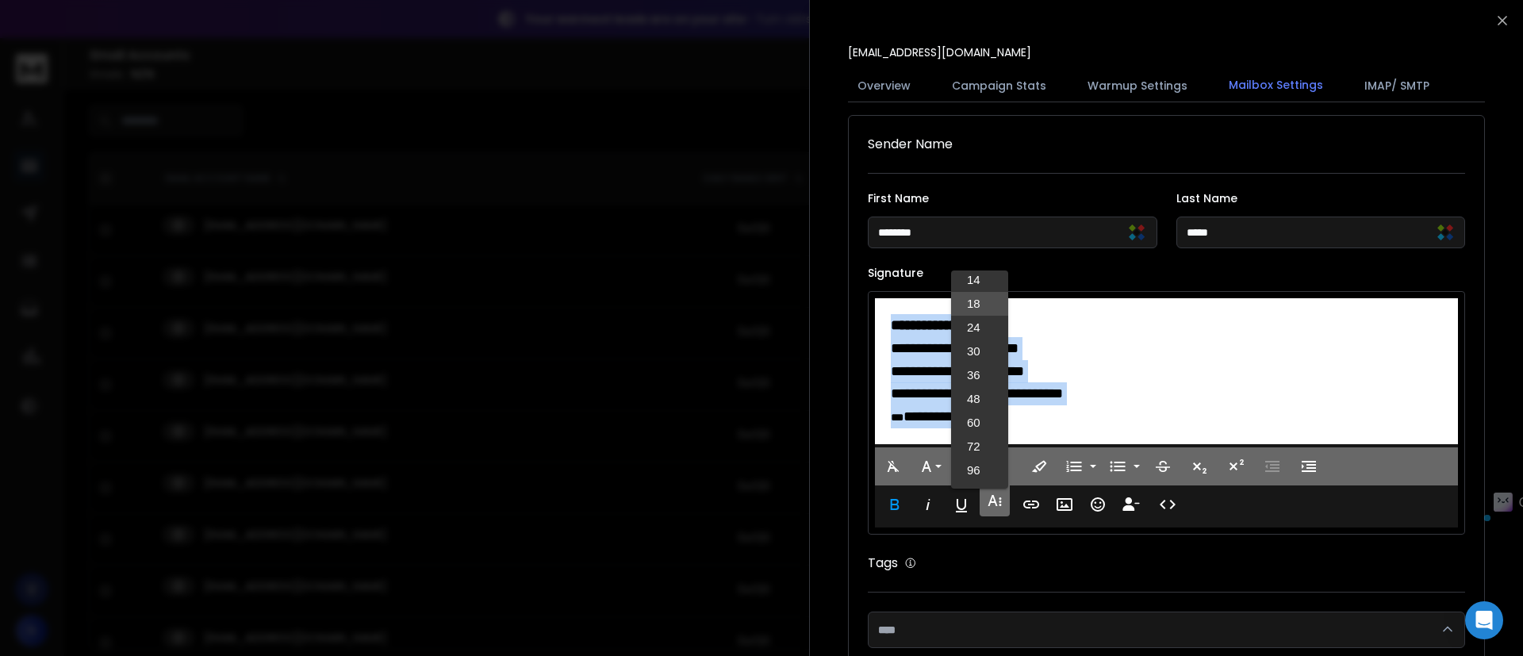
click at [975, 292] on link "18" at bounding box center [979, 304] width 57 height 24
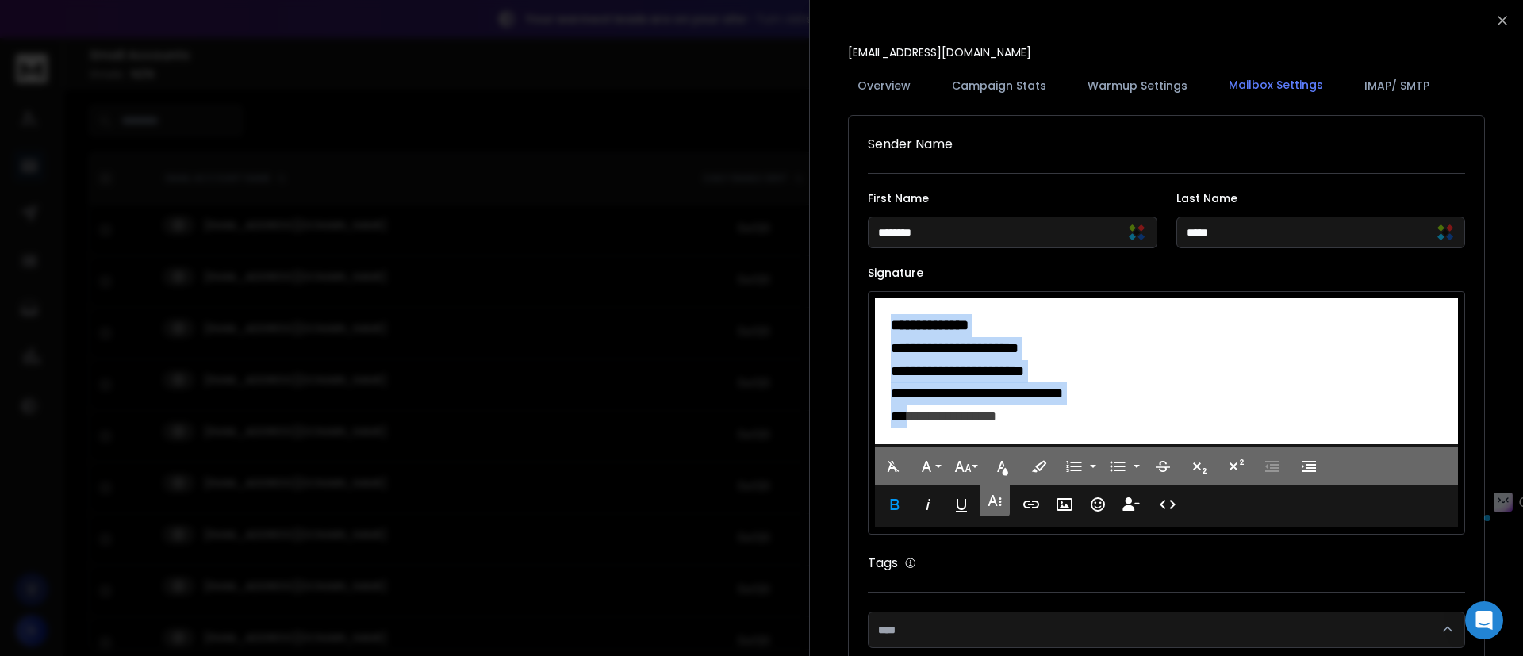
click at [1023, 367] on span "**********" at bounding box center [957, 371] width 133 height 14
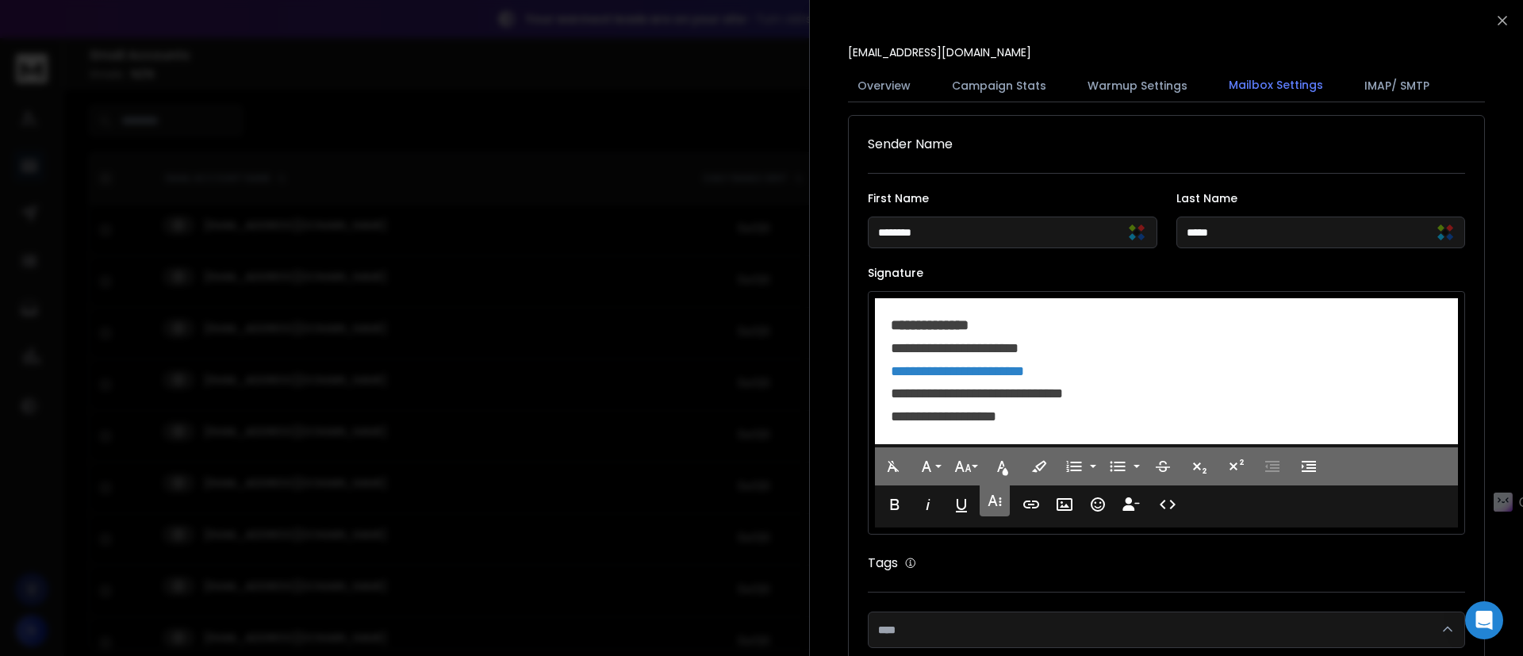
click at [955, 420] on span "**********" at bounding box center [952, 416] width 89 height 14
click at [902, 418] on span "**" at bounding box center [899, 416] width 17 height 14
click at [894, 392] on span "**********" at bounding box center [977, 393] width 172 height 14
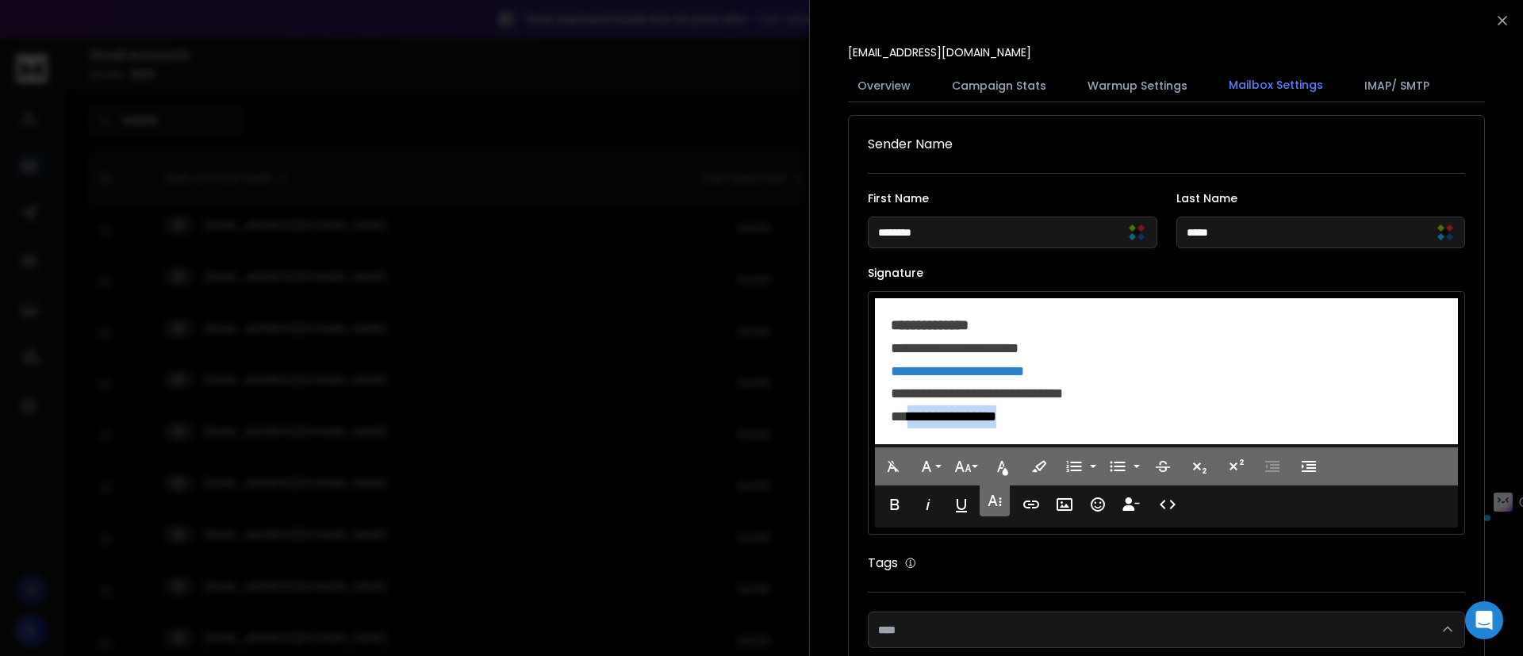
drag, startPoint x: 916, startPoint y: 413, endPoint x: 1039, endPoint y: 412, distance: 123.8
click at [1039, 412] on div "**********" at bounding box center [1166, 416] width 551 height 23
click at [1002, 465] on icon "button" at bounding box center [1002, 466] width 19 height 19
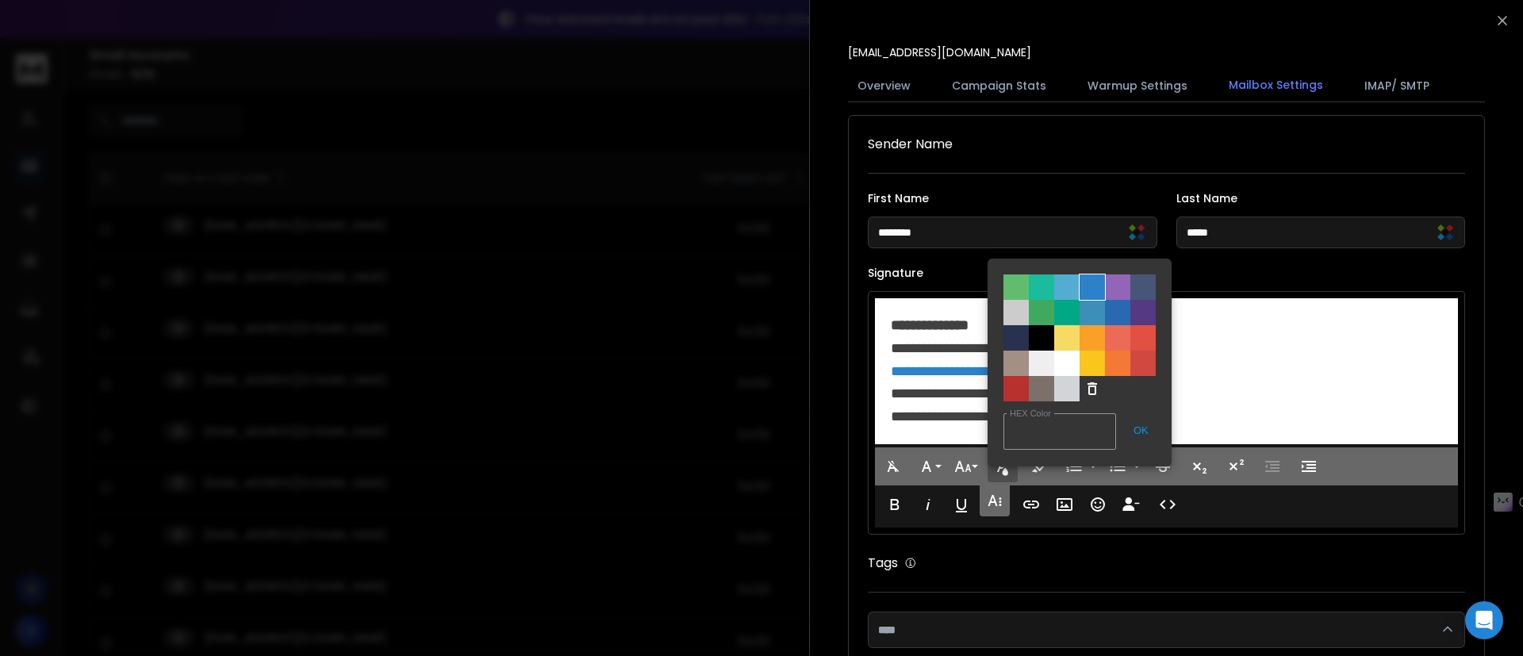
click at [1096, 281] on span "Color#2C82C9" at bounding box center [1092, 286] width 25 height 25
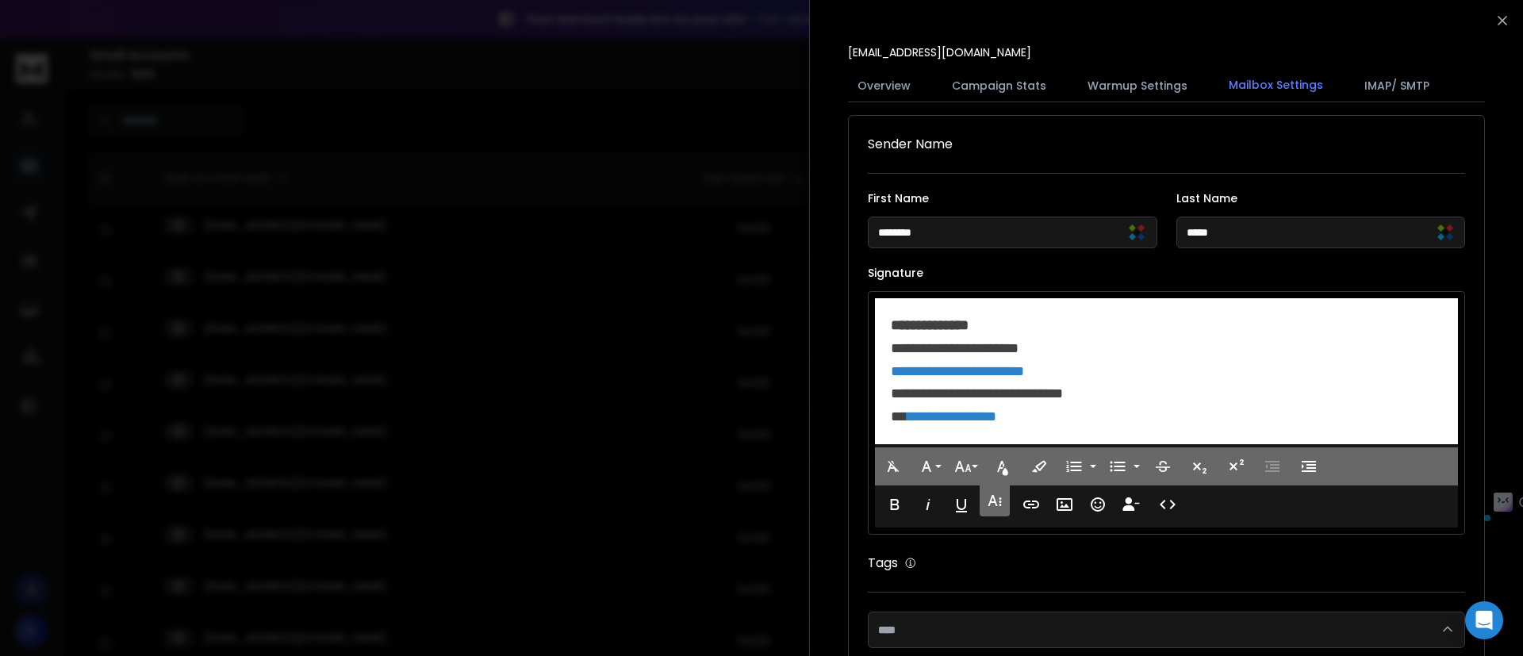
click at [1091, 371] on div "**********" at bounding box center [1166, 371] width 551 height 23
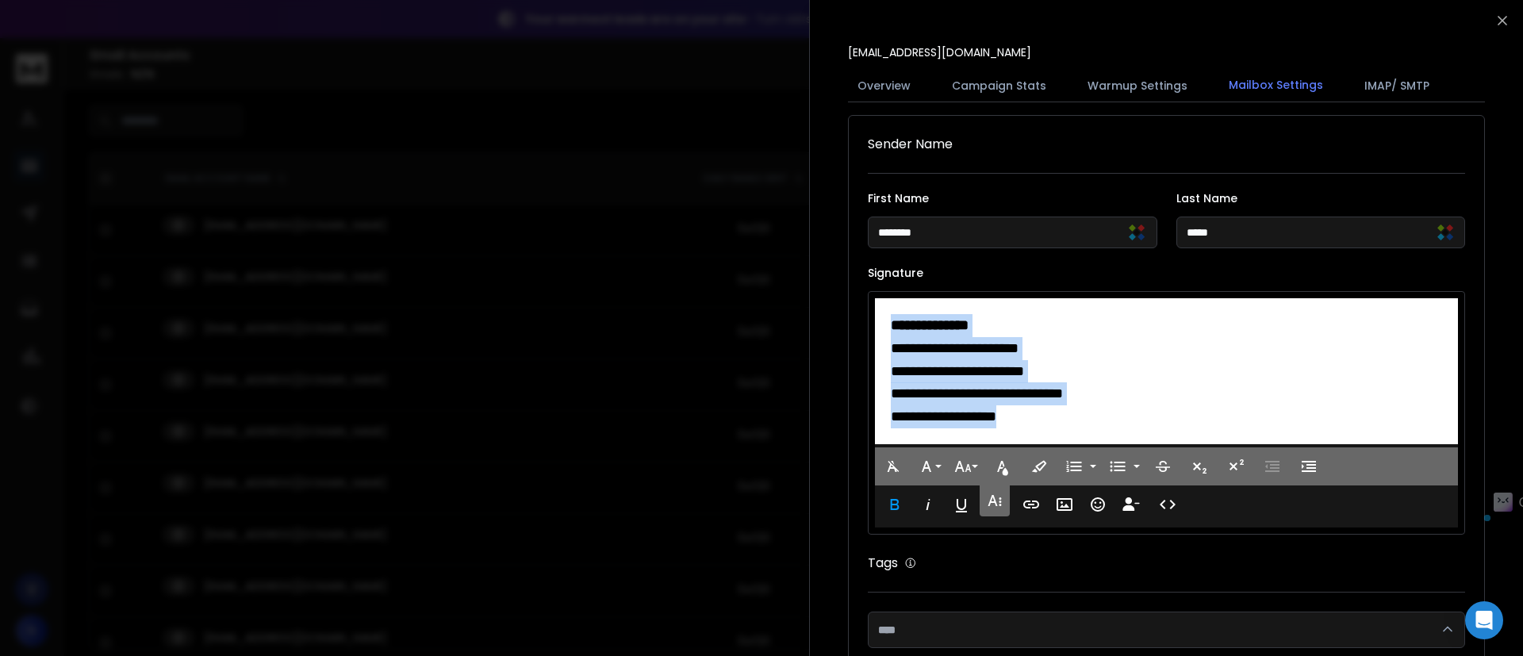
copy div "**********"
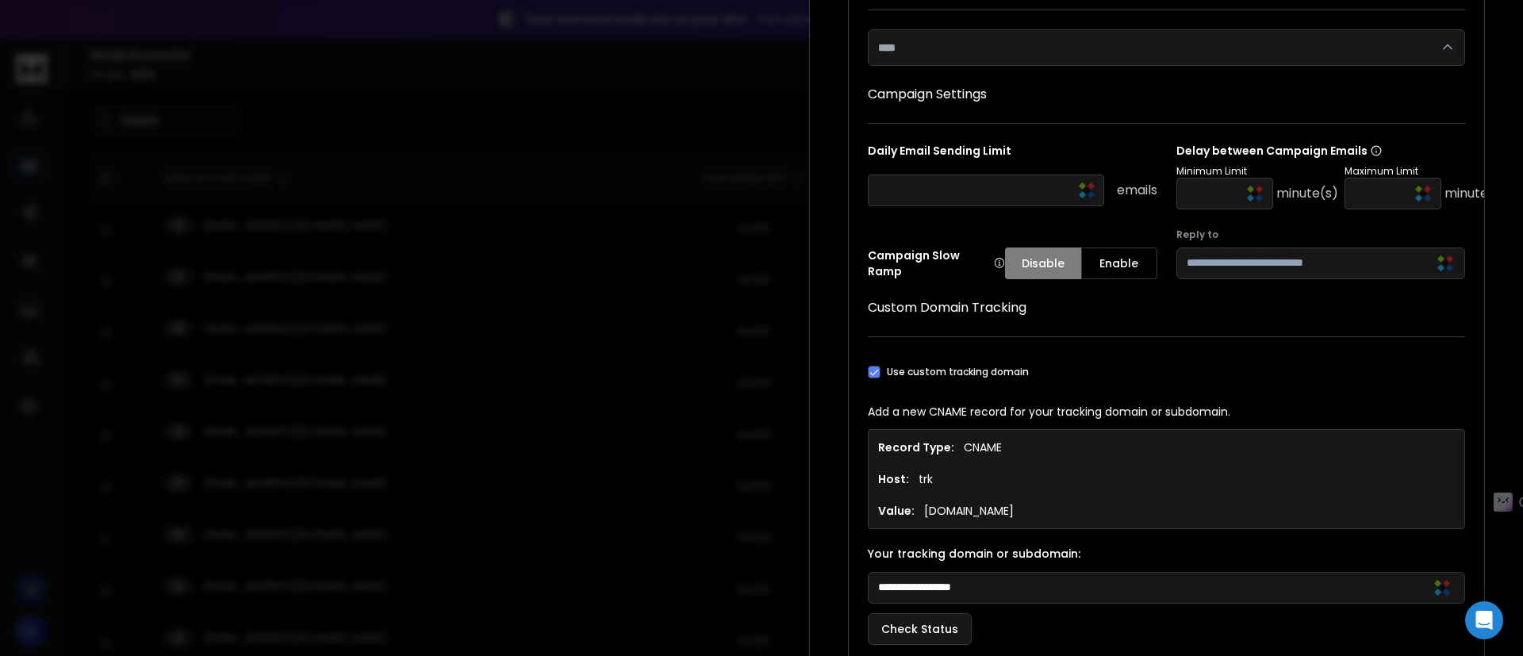
scroll to position [663, 0]
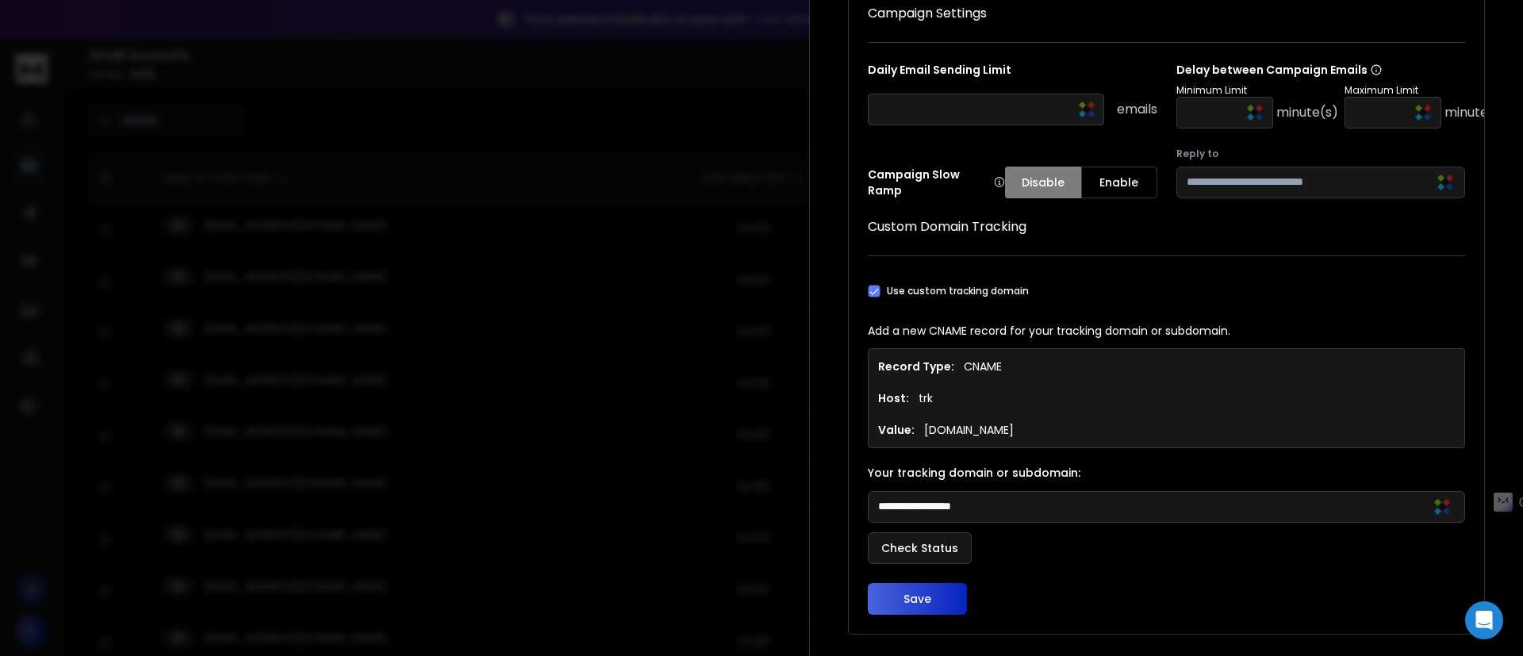
click at [909, 608] on button "Save" at bounding box center [917, 599] width 99 height 32
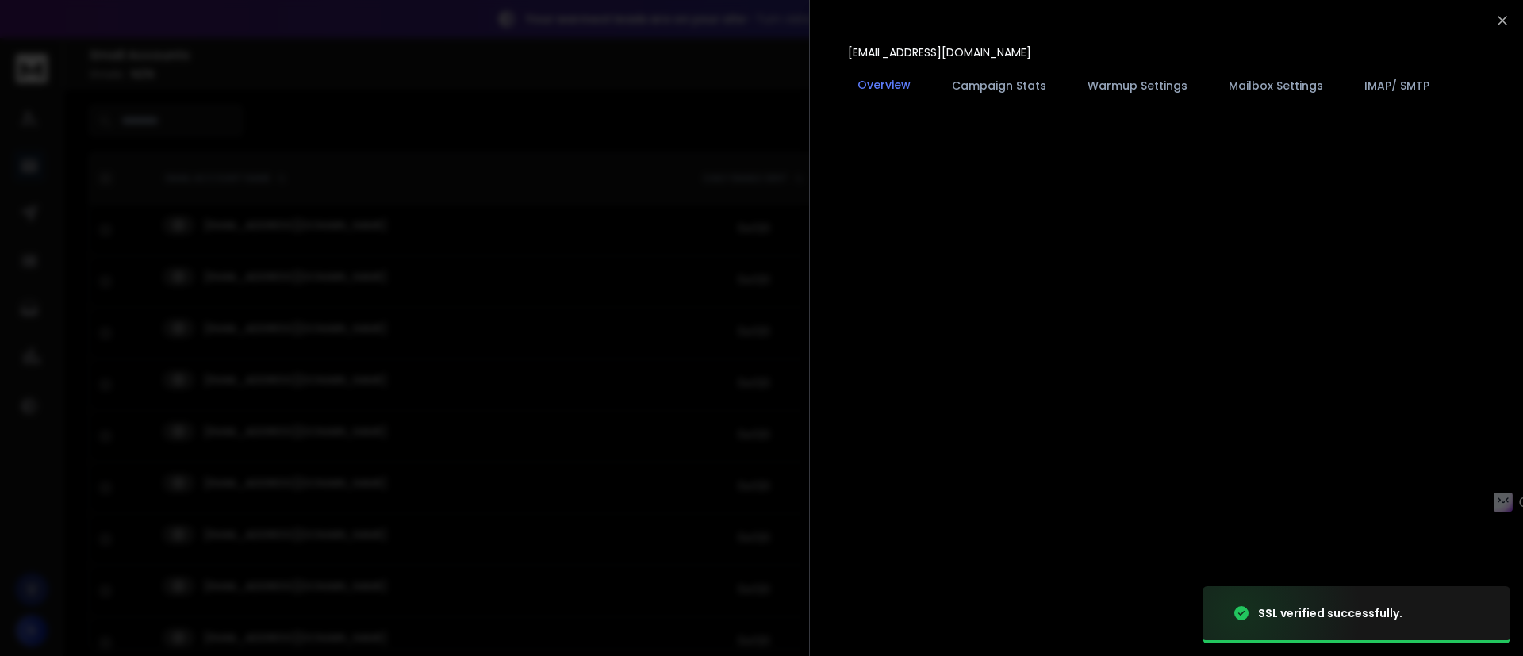
click at [697, 79] on div at bounding box center [761, 328] width 1523 height 656
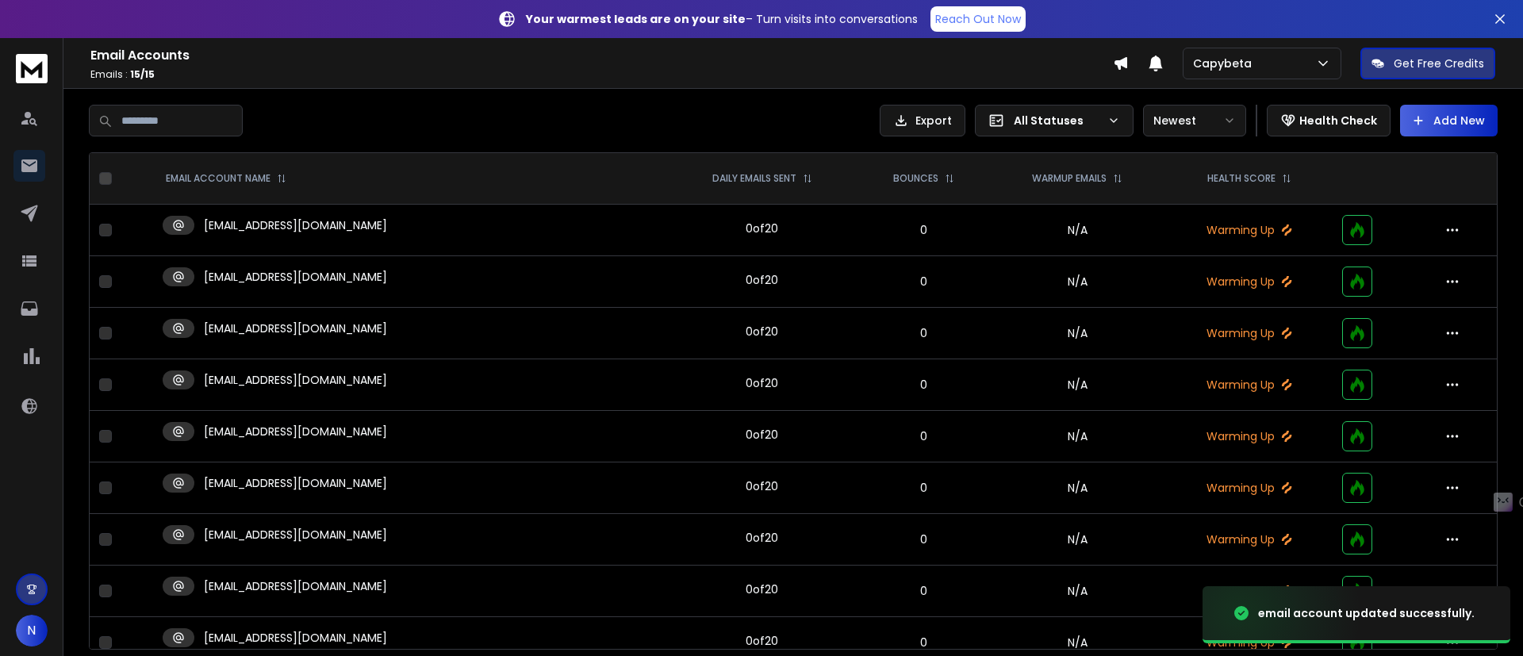
click at [1445, 278] on icon at bounding box center [1452, 281] width 14 height 14
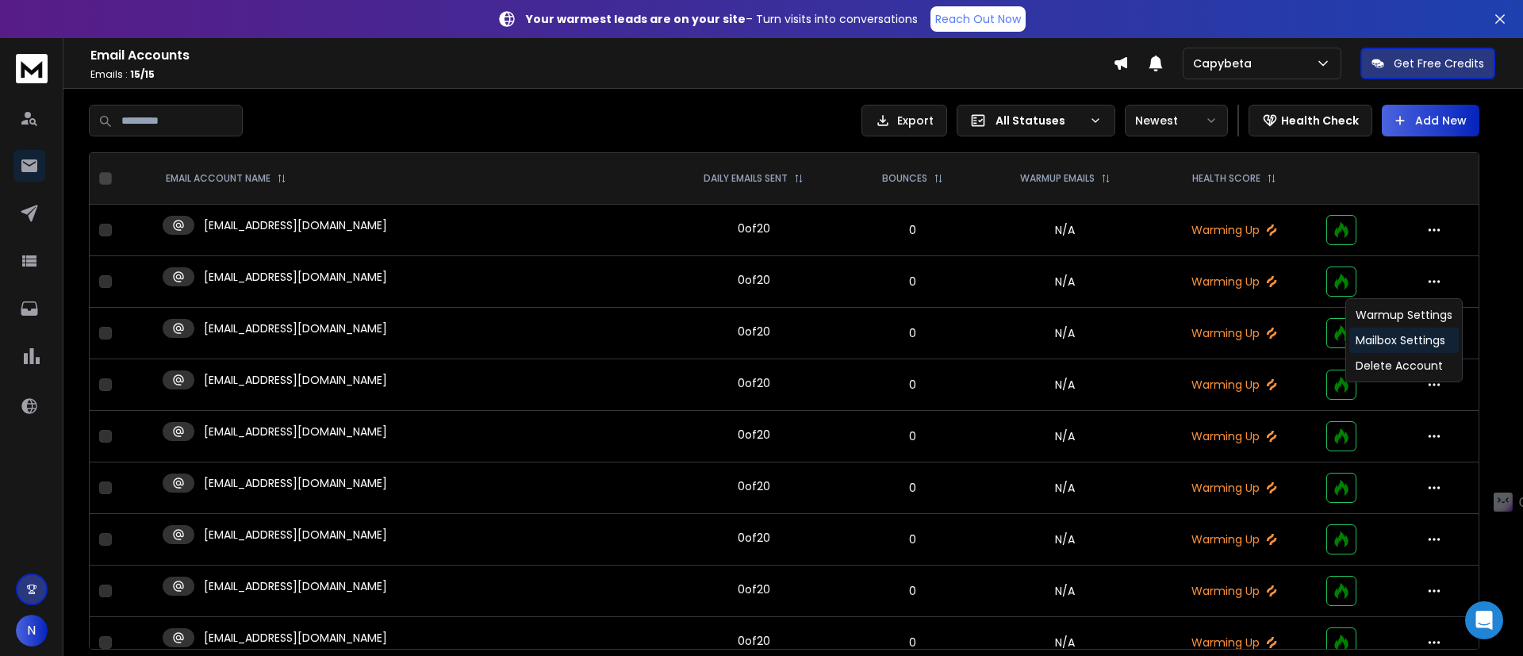
click at [1396, 332] on div "Mailbox Settings" at bounding box center [1403, 340] width 109 height 25
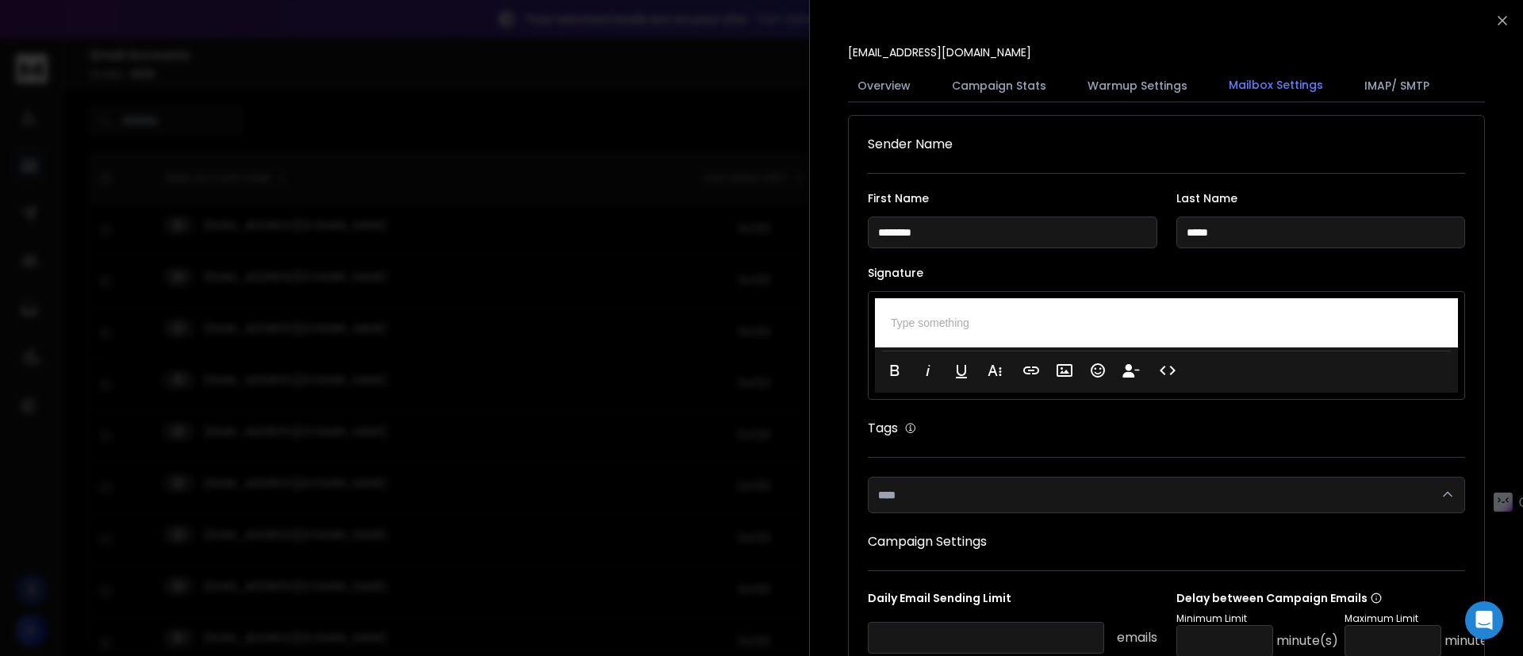
click at [920, 322] on div at bounding box center [1166, 322] width 551 height 17
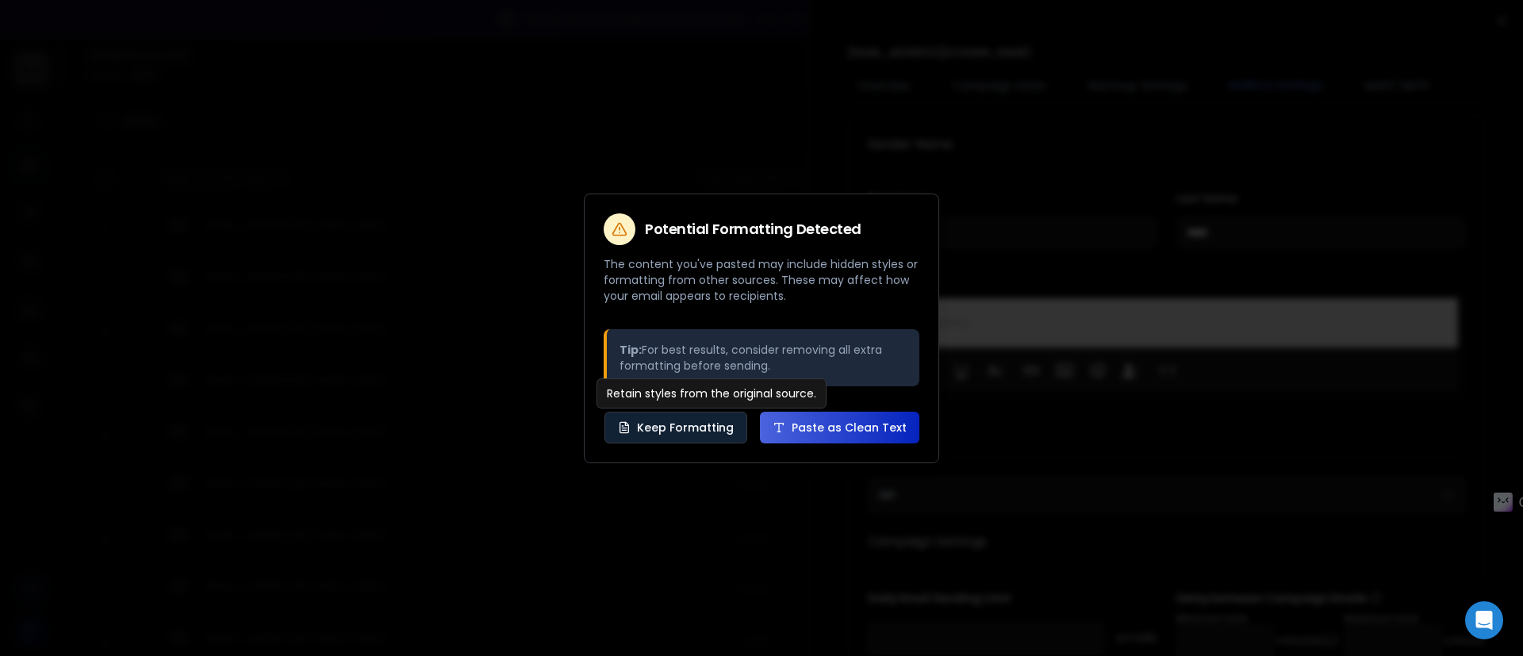
click at [724, 437] on button "Keep Formatting" at bounding box center [676, 428] width 143 height 32
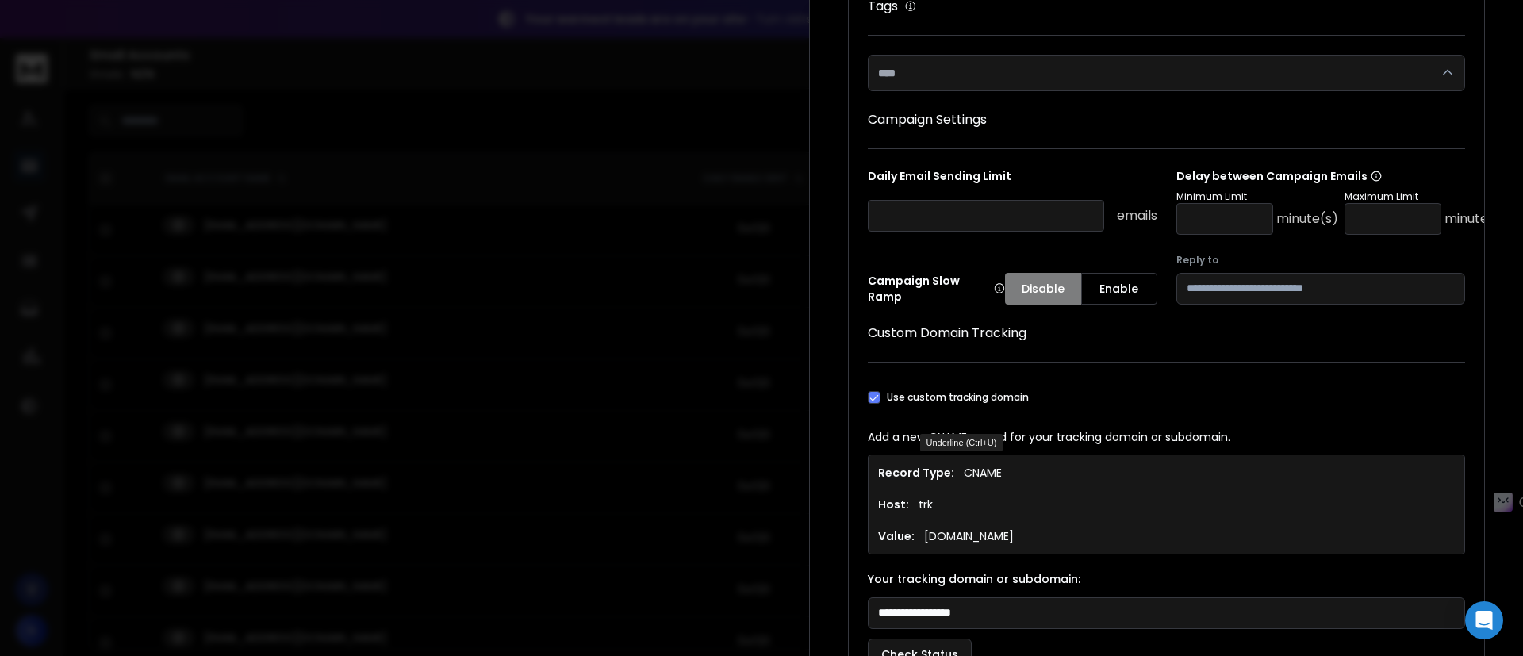
scroll to position [645, 0]
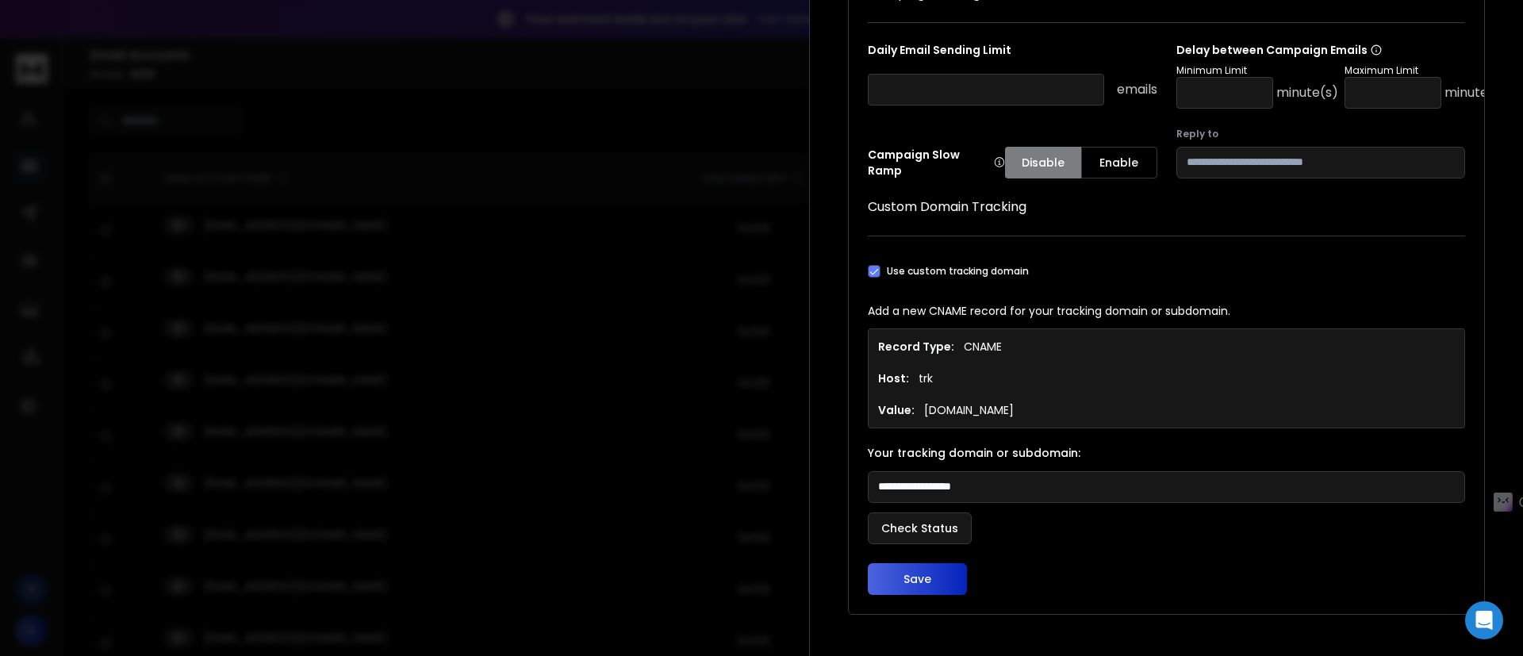
click at [916, 574] on button "Save" at bounding box center [917, 579] width 99 height 32
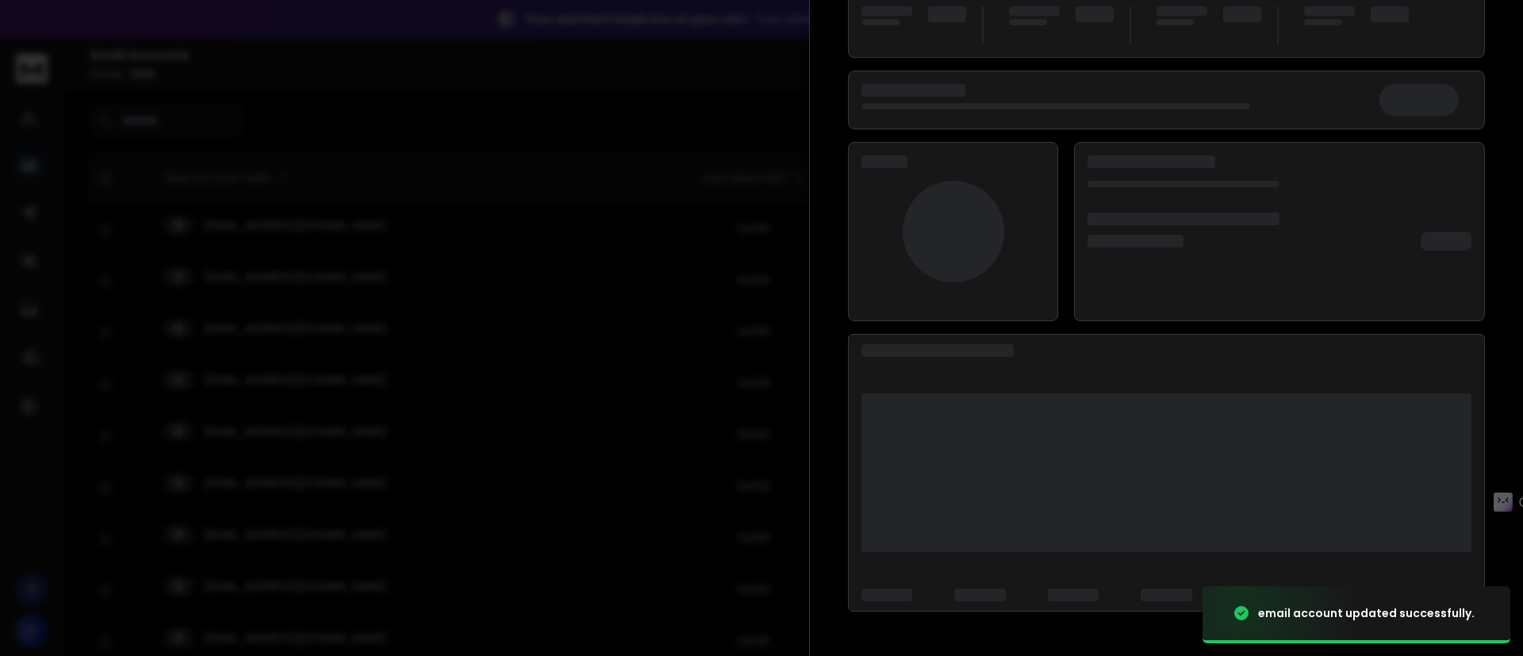
scroll to position [390, 0]
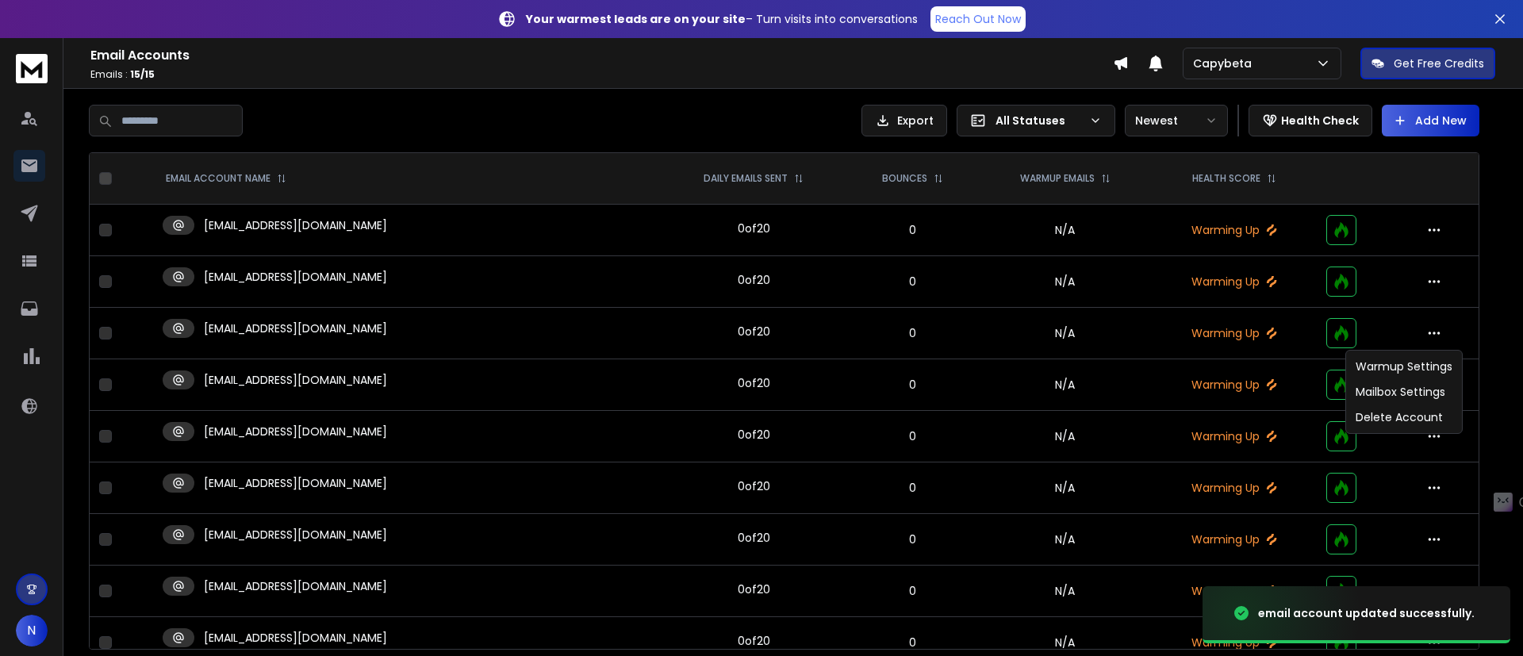
click at [1427, 332] on icon at bounding box center [1434, 333] width 14 height 14
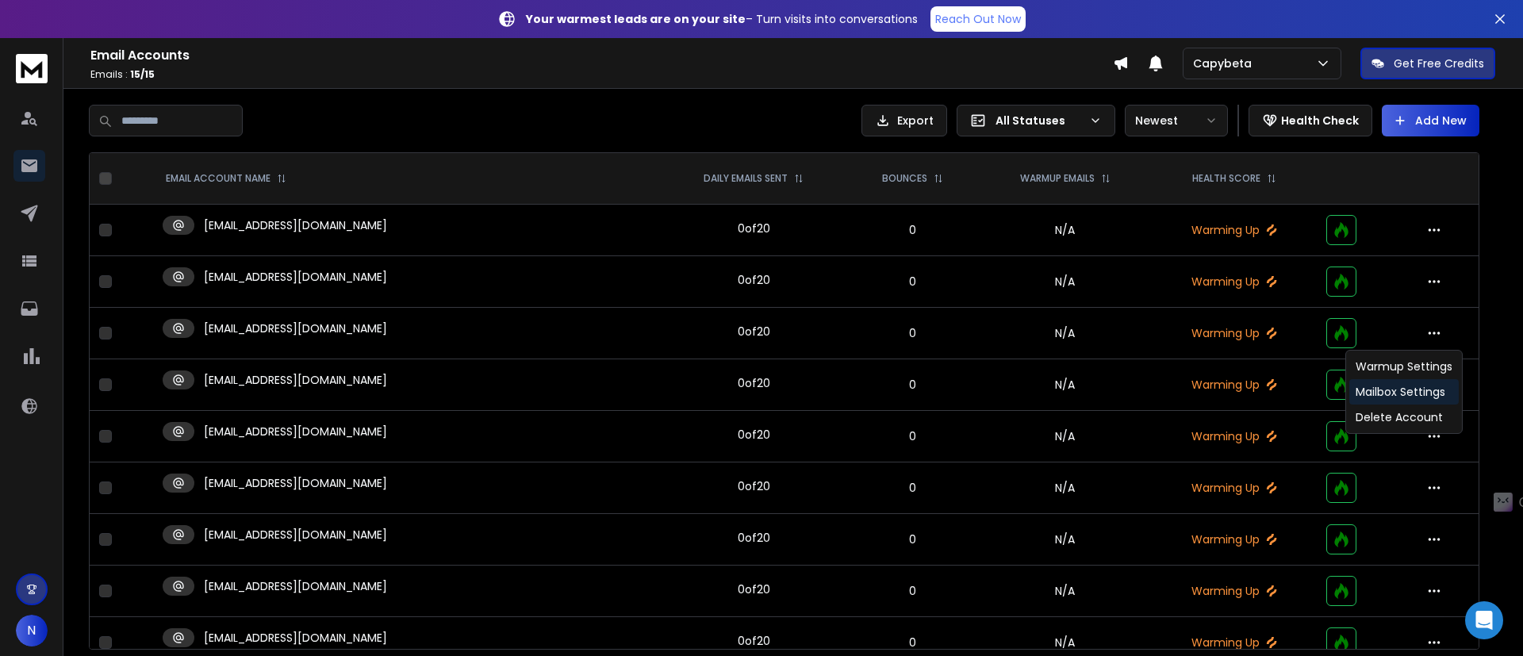
click at [1402, 385] on div "Mailbox Settings" at bounding box center [1403, 391] width 109 height 25
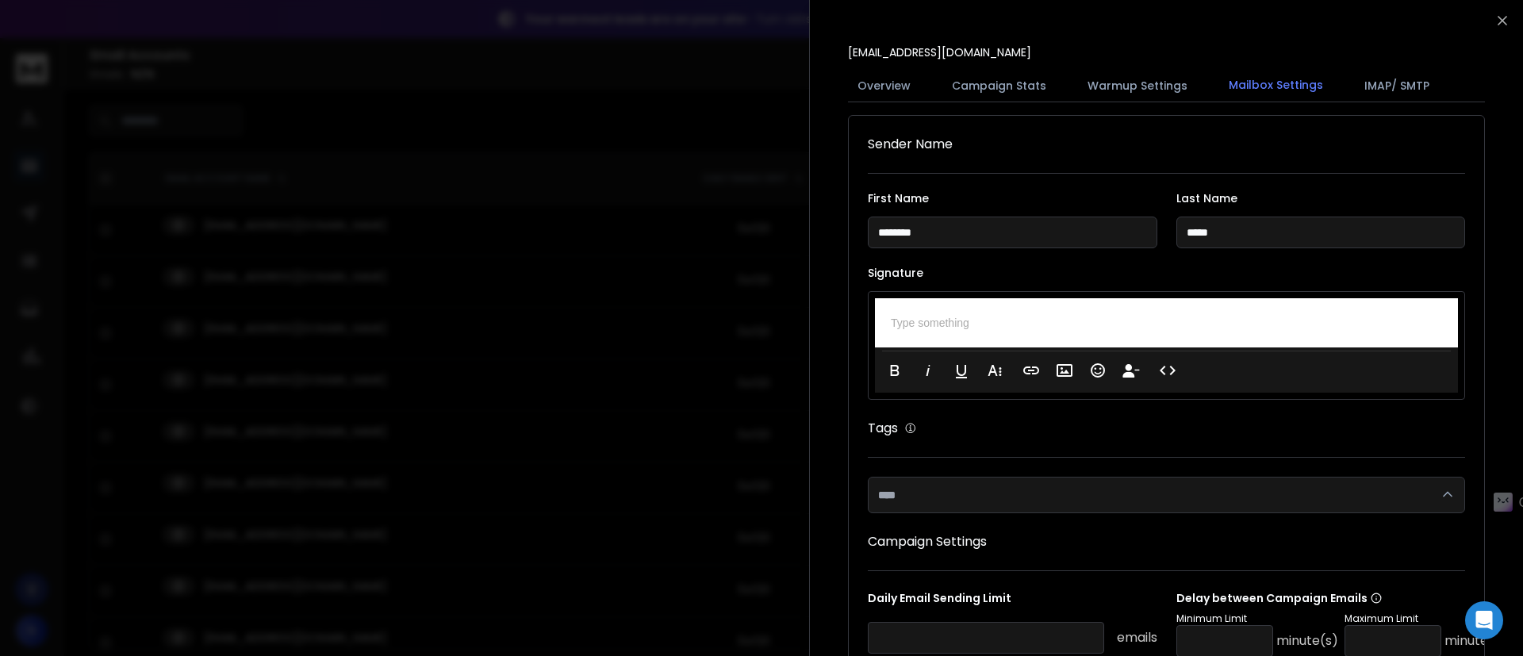
click at [983, 311] on div at bounding box center [1166, 322] width 583 height 49
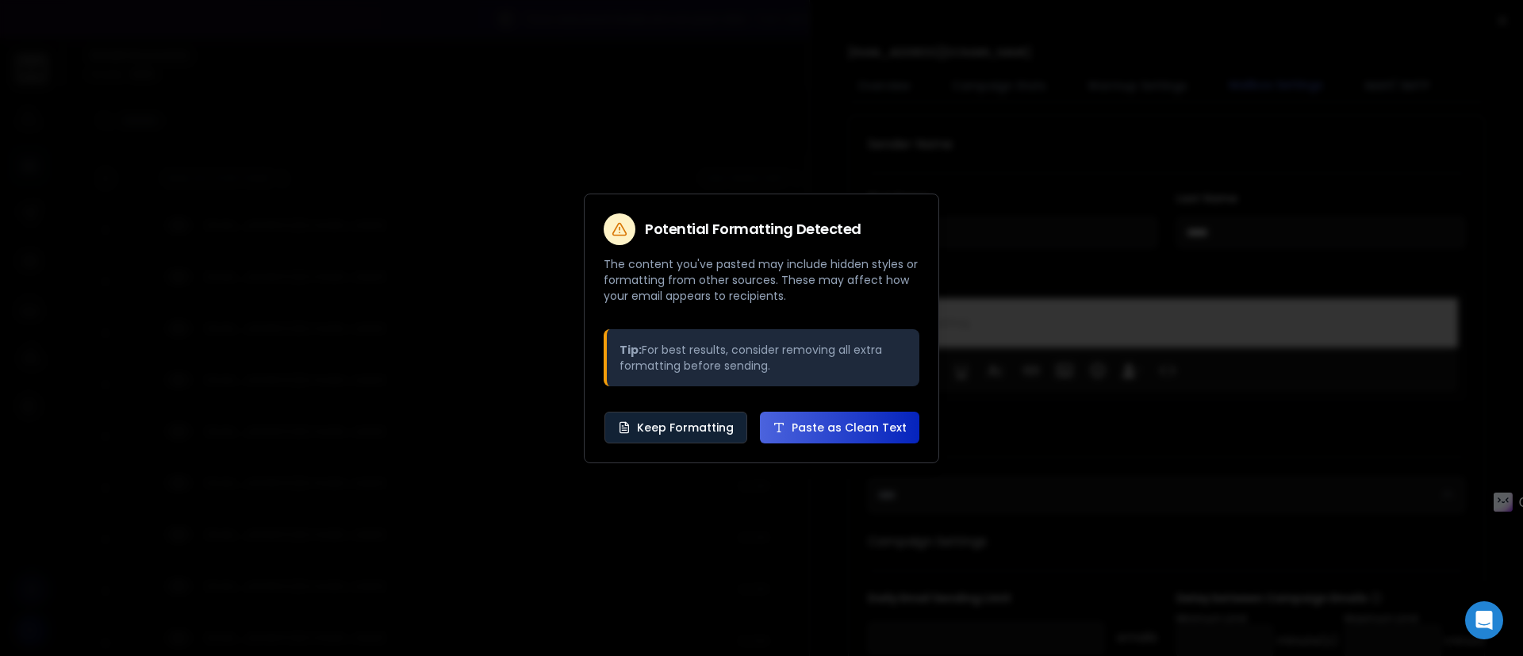
click at [697, 428] on button "Keep Formatting" at bounding box center [676, 428] width 143 height 32
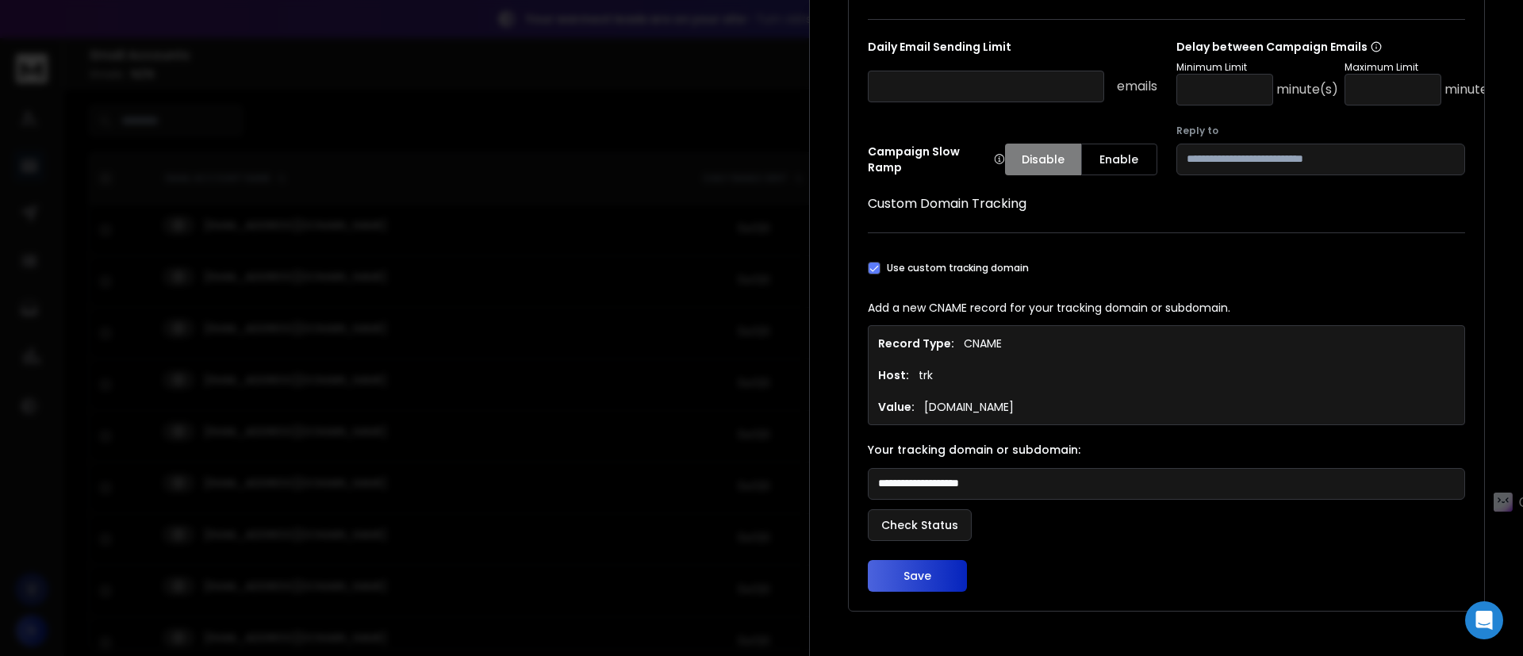
scroll to position [666, 0]
click at [893, 560] on button "Save" at bounding box center [917, 576] width 99 height 32
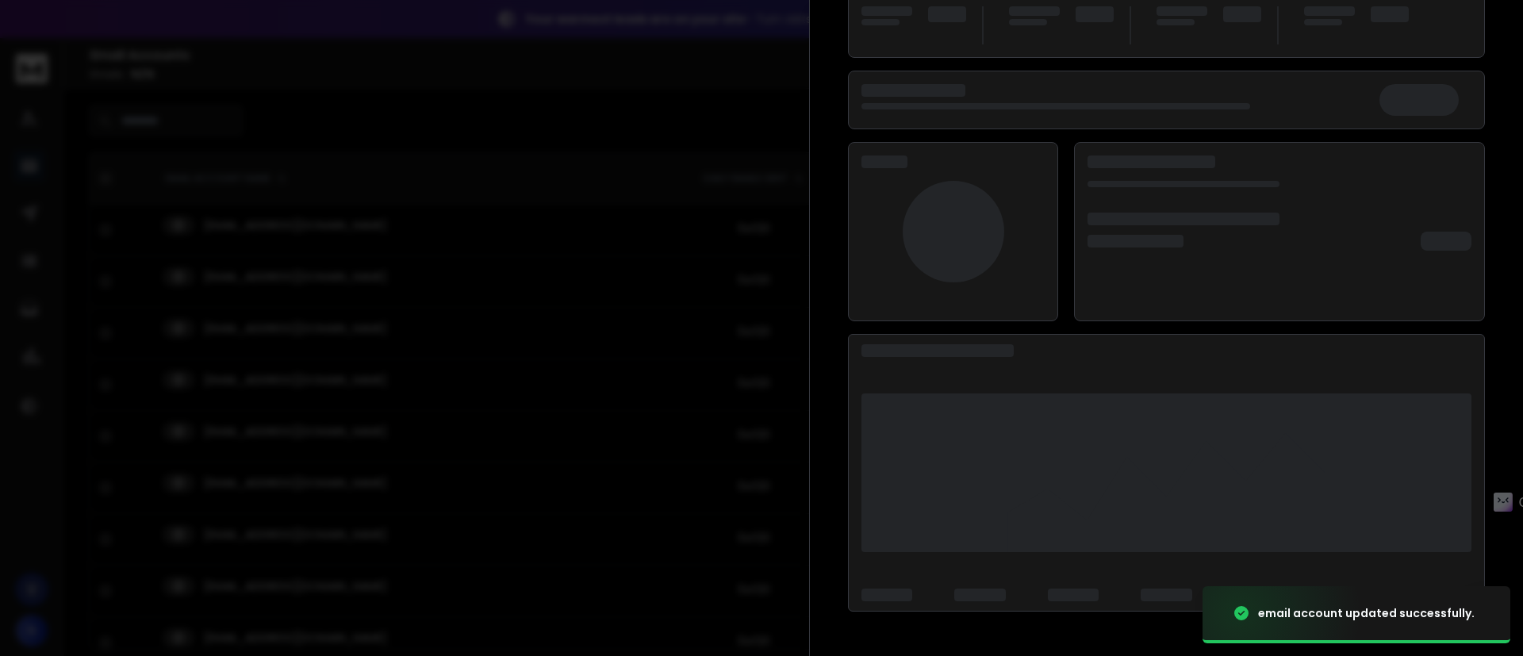
scroll to position [390, 0]
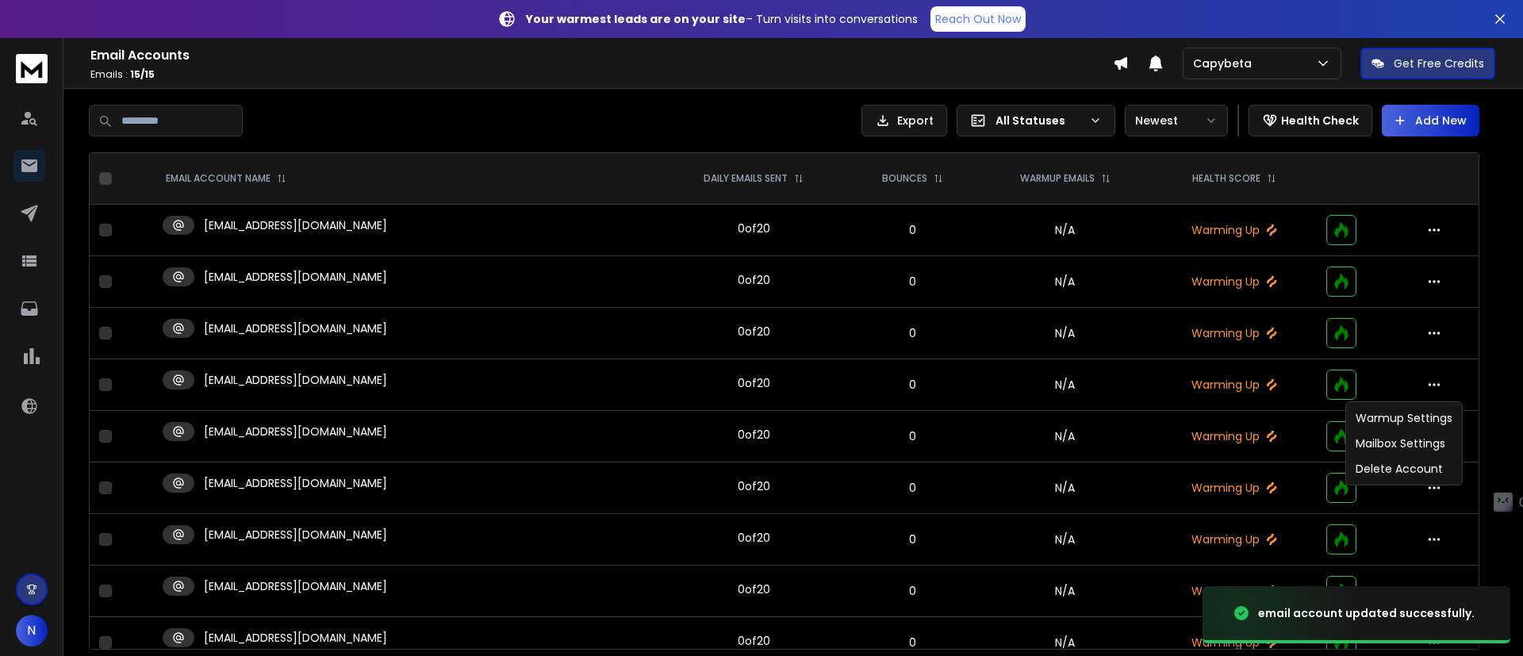
click at [1427, 381] on icon at bounding box center [1434, 385] width 14 height 14
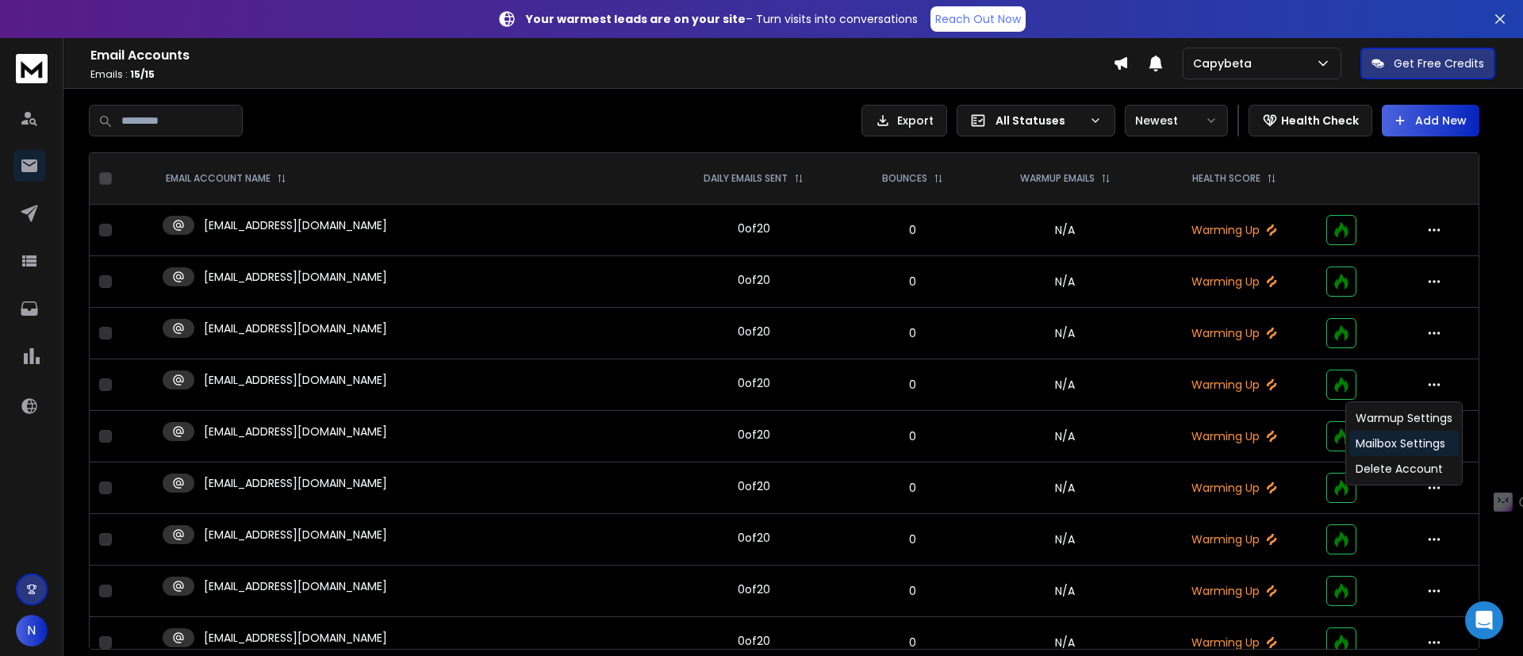
click at [1369, 441] on div "Mailbox Settings" at bounding box center [1403, 443] width 109 height 25
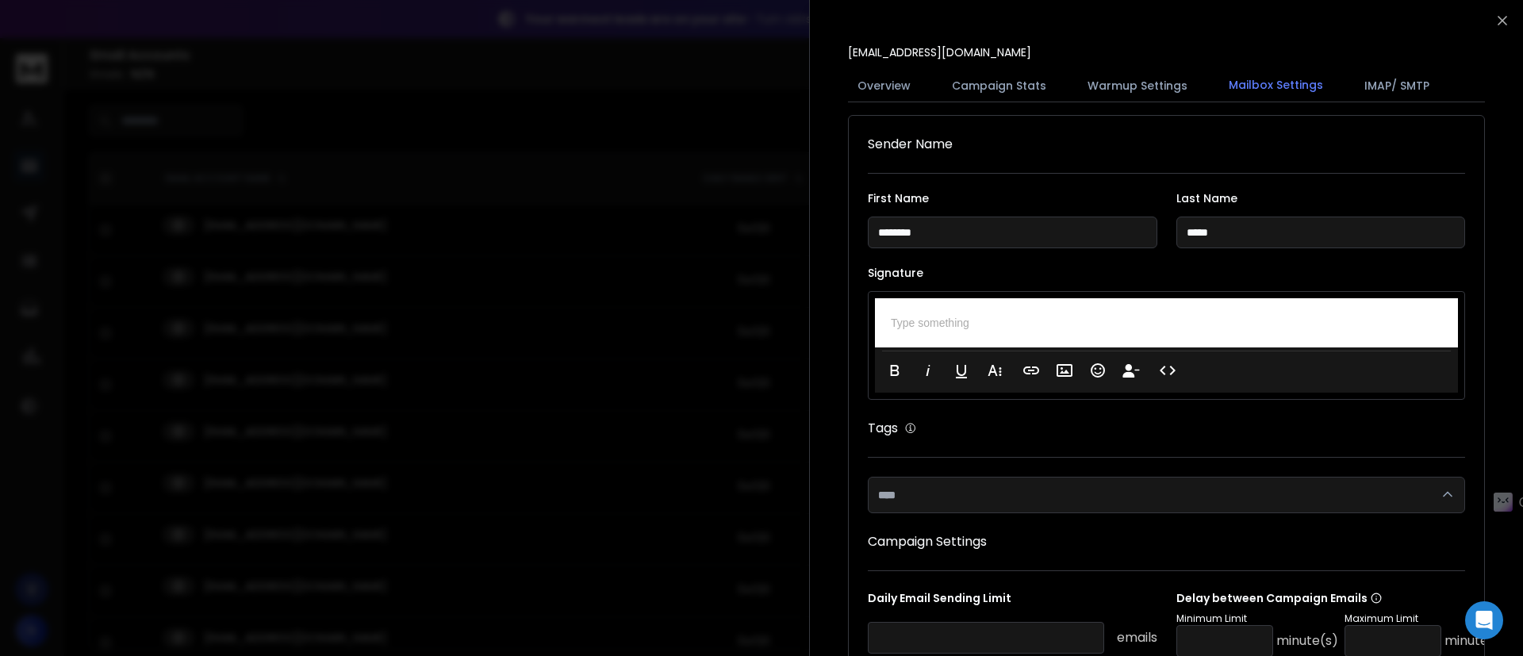
click at [900, 314] on div at bounding box center [1166, 322] width 551 height 17
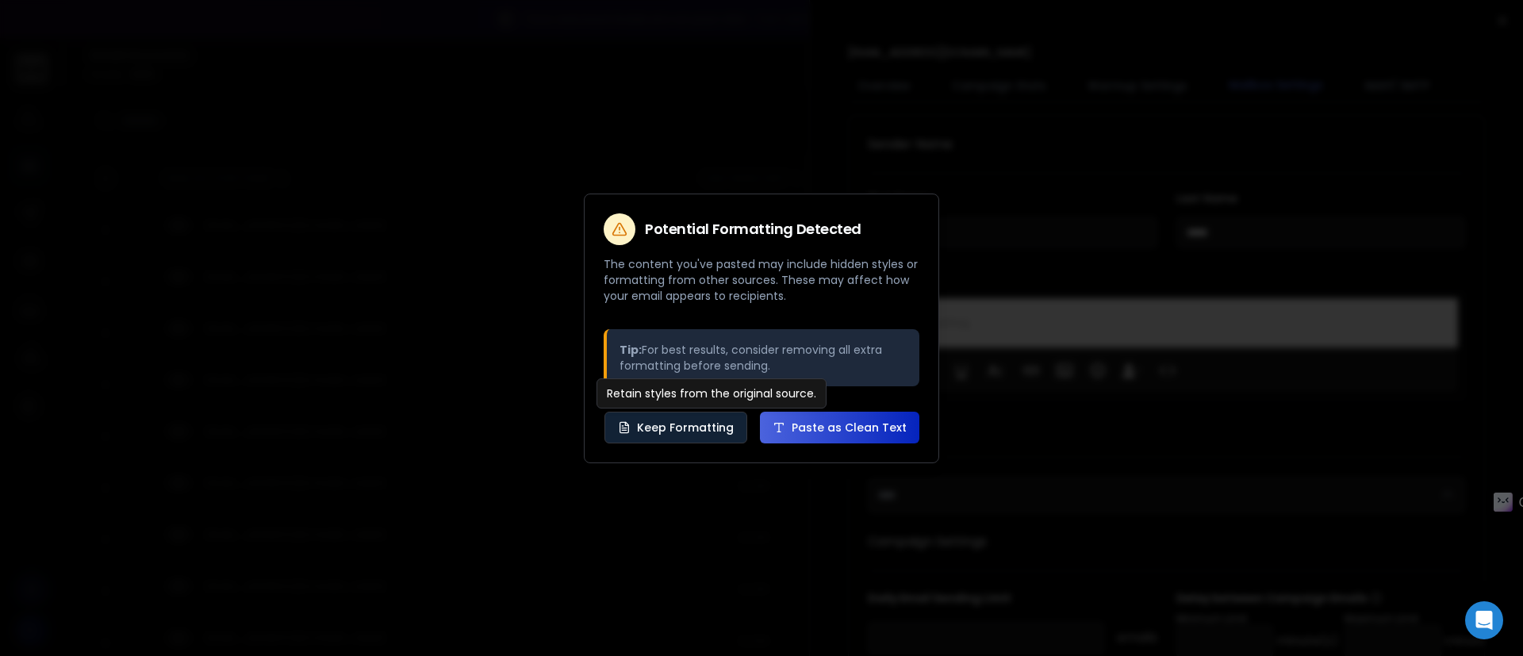
click at [710, 432] on button "Keep Formatting" at bounding box center [676, 428] width 143 height 32
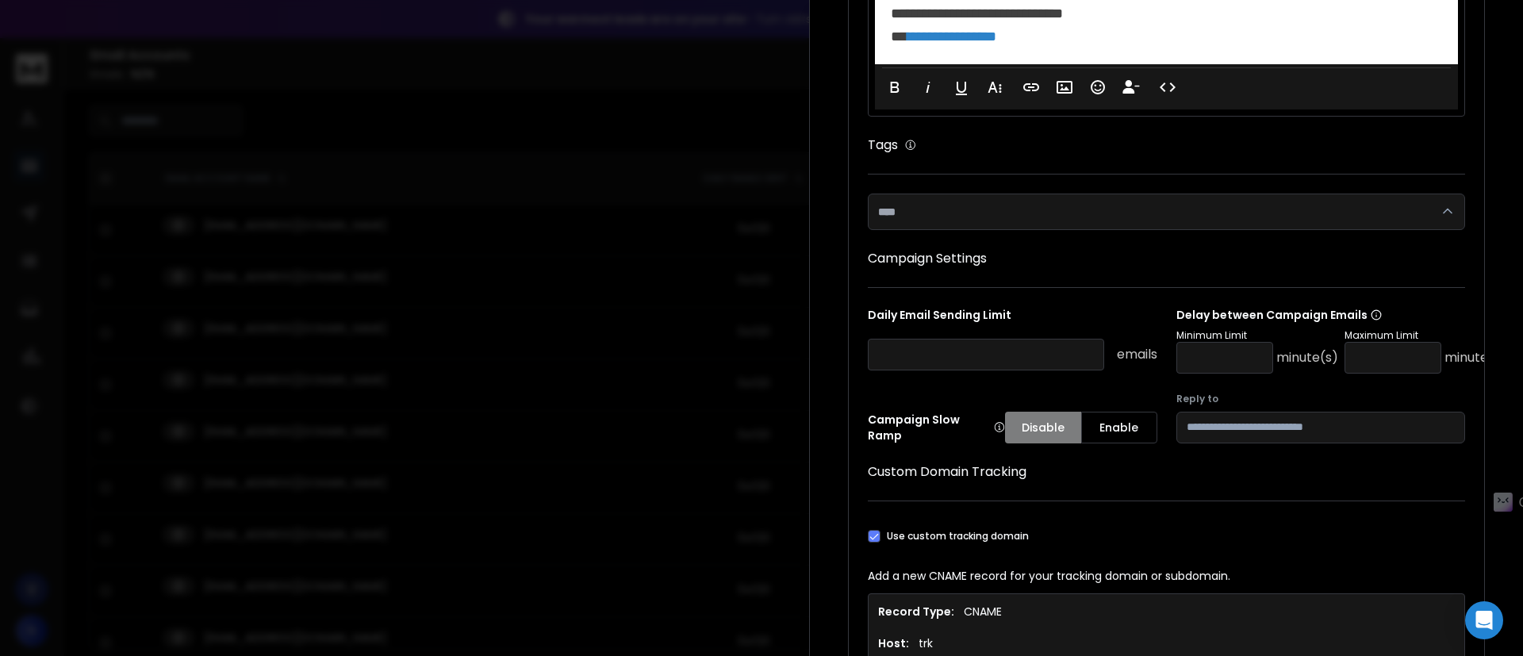
scroll to position [666, 0]
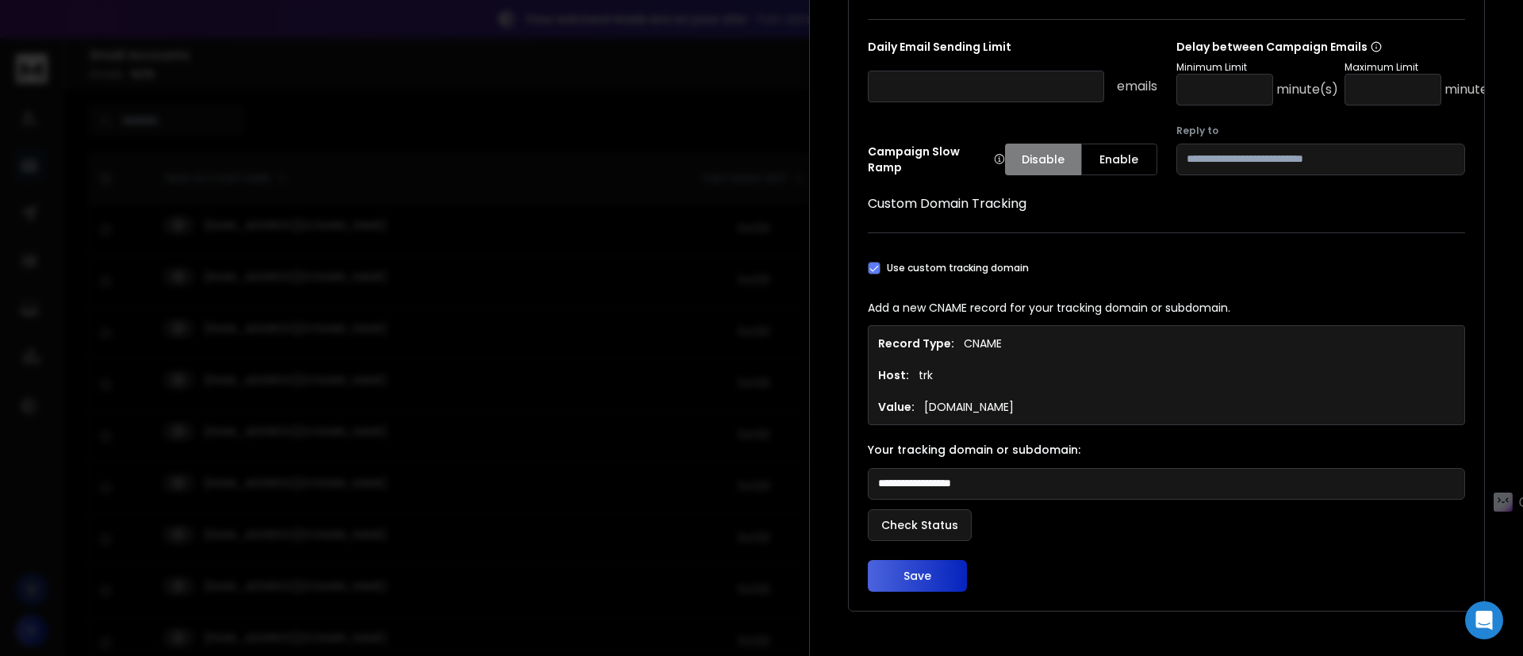
click at [913, 560] on button "Save" at bounding box center [917, 576] width 99 height 32
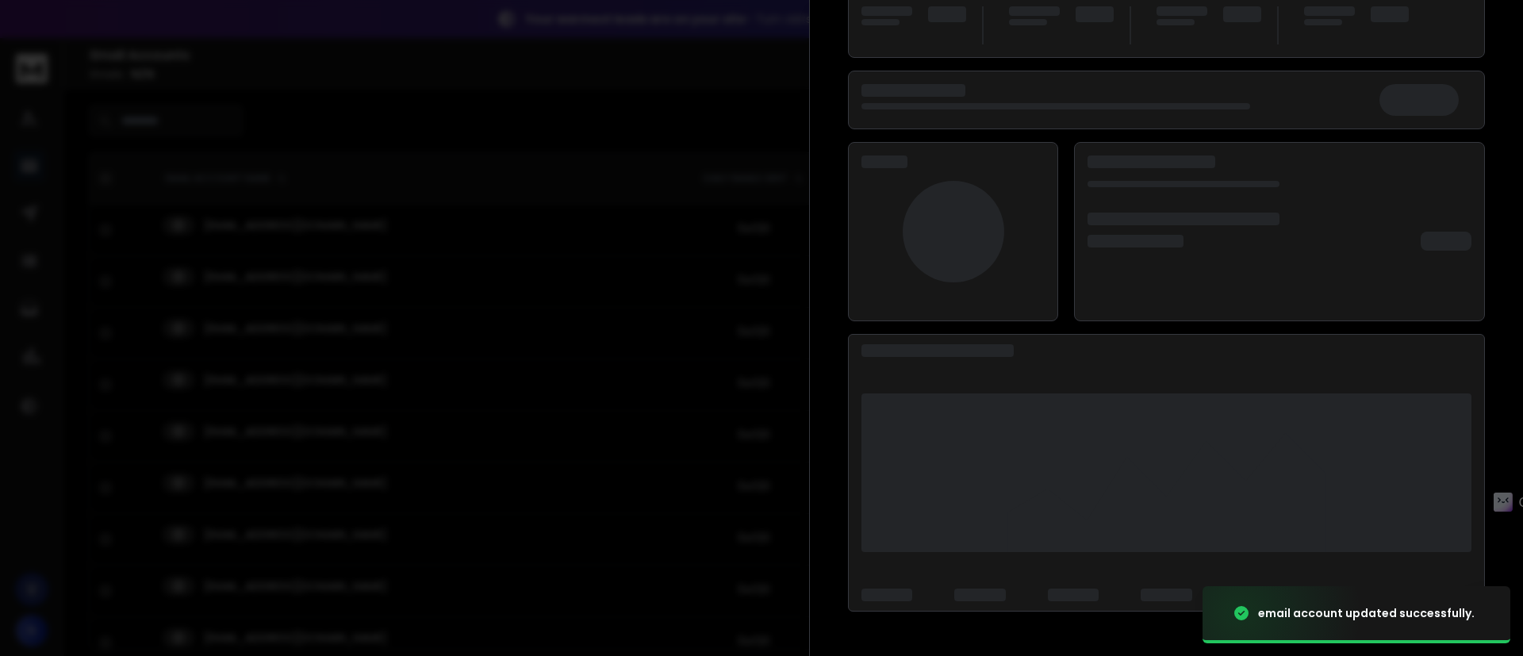
scroll to position [390, 0]
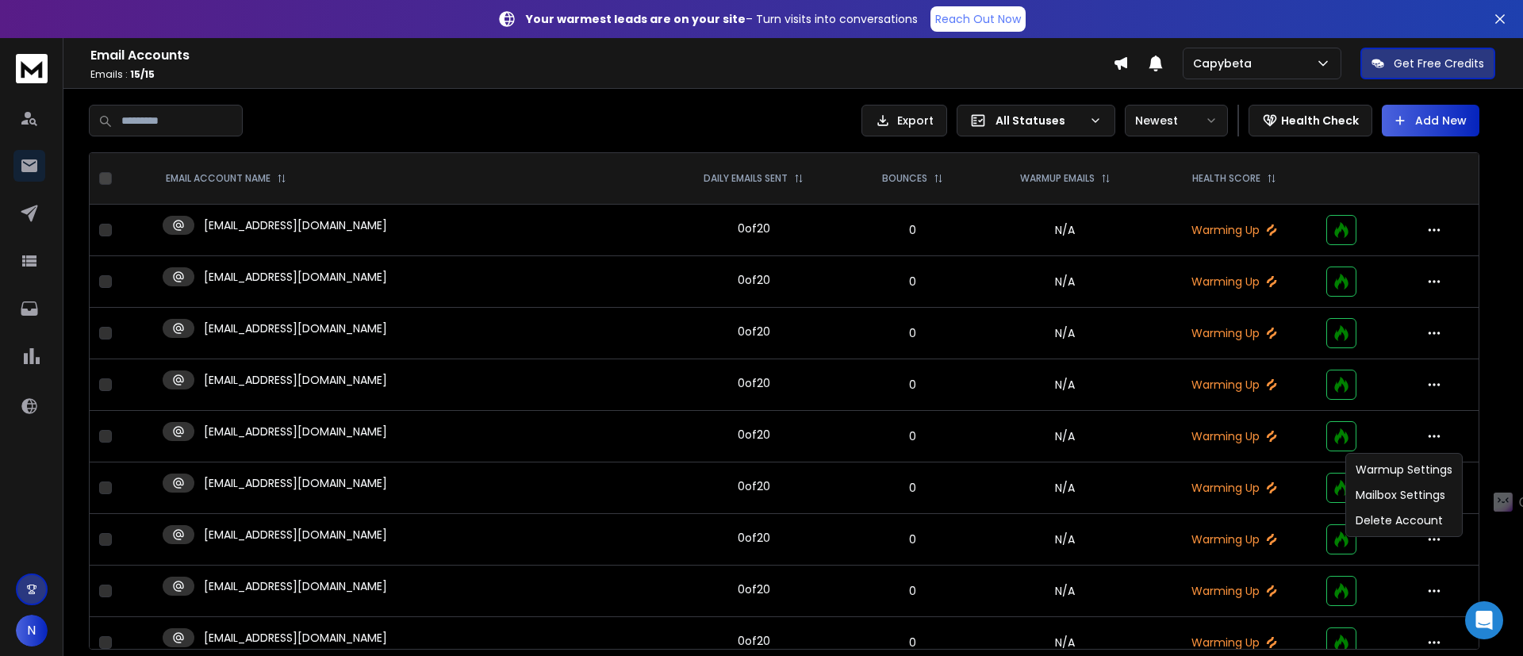
click at [1420, 432] on button at bounding box center [1434, 436] width 69 height 27
click at [1376, 495] on div "Mailbox Settings" at bounding box center [1403, 494] width 109 height 25
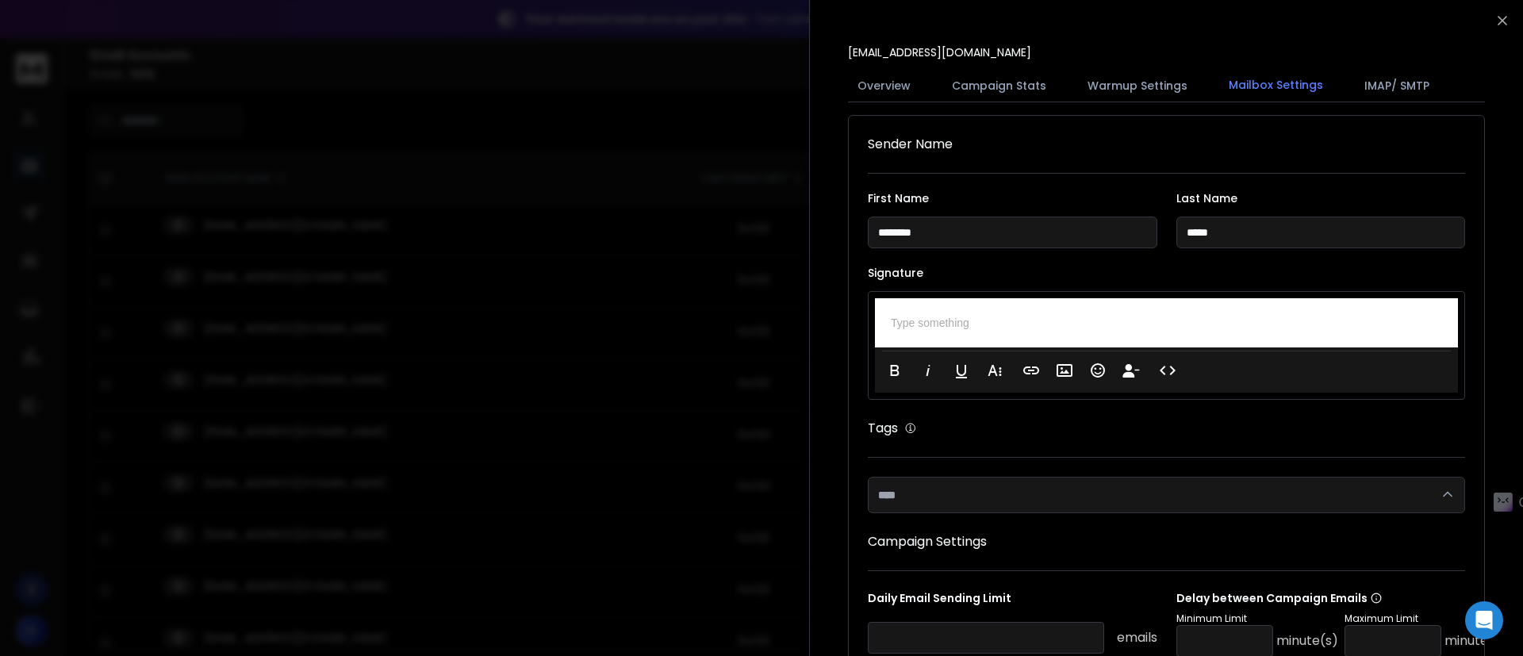
click at [913, 332] on div at bounding box center [1166, 322] width 583 height 49
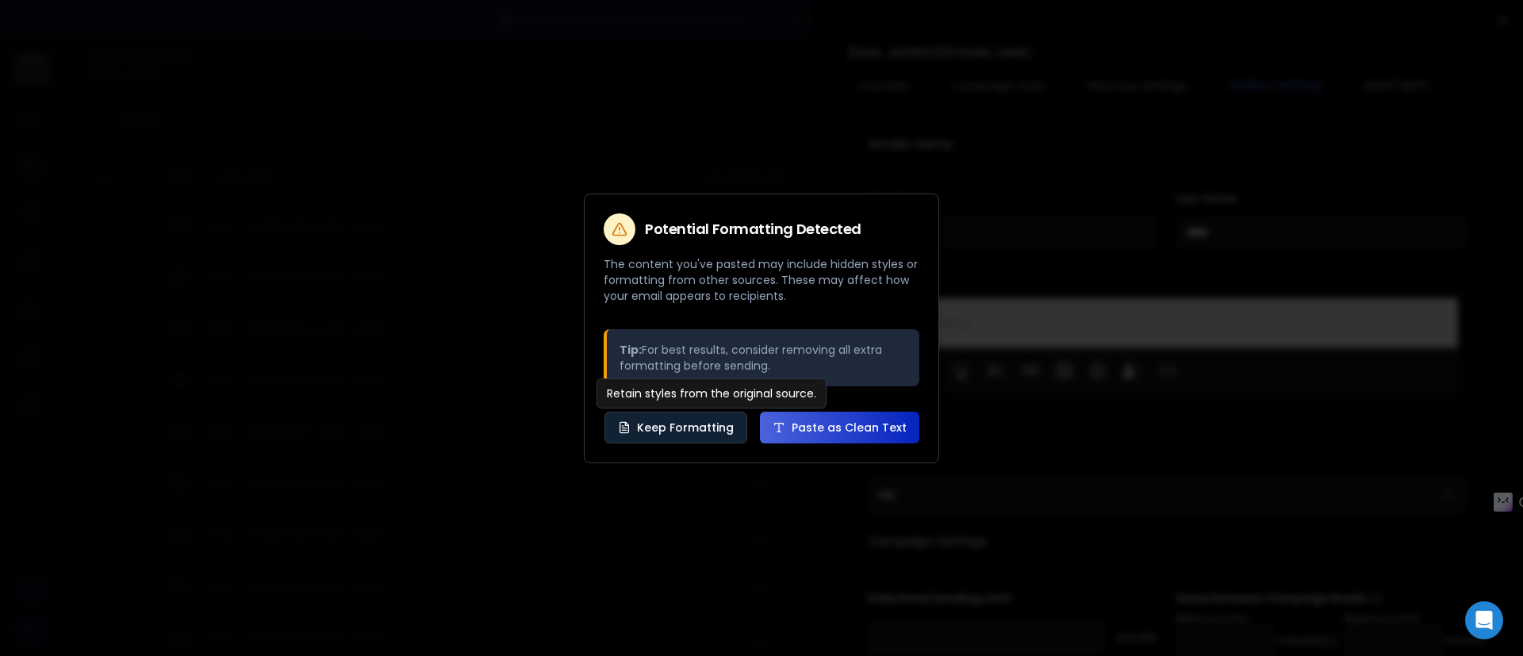
click at [697, 428] on button "Keep Formatting" at bounding box center [676, 428] width 143 height 32
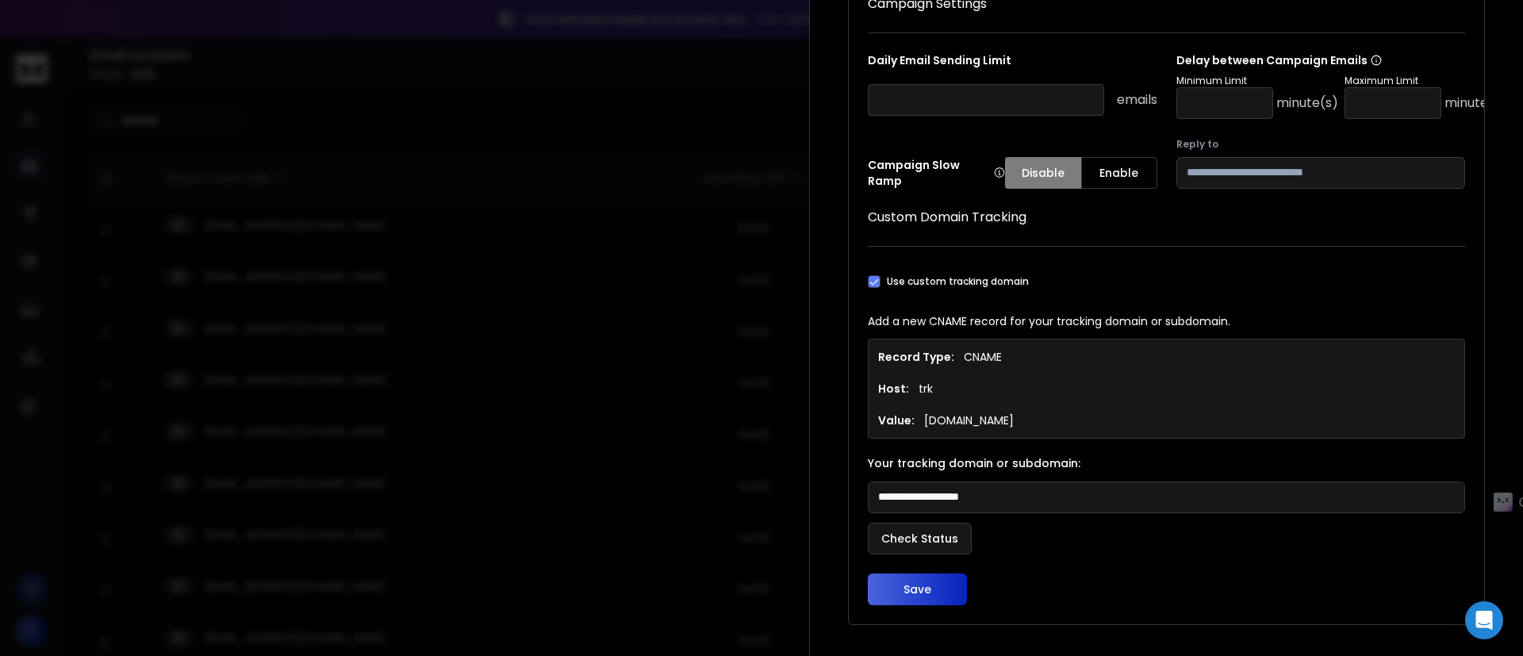
scroll to position [666, 0]
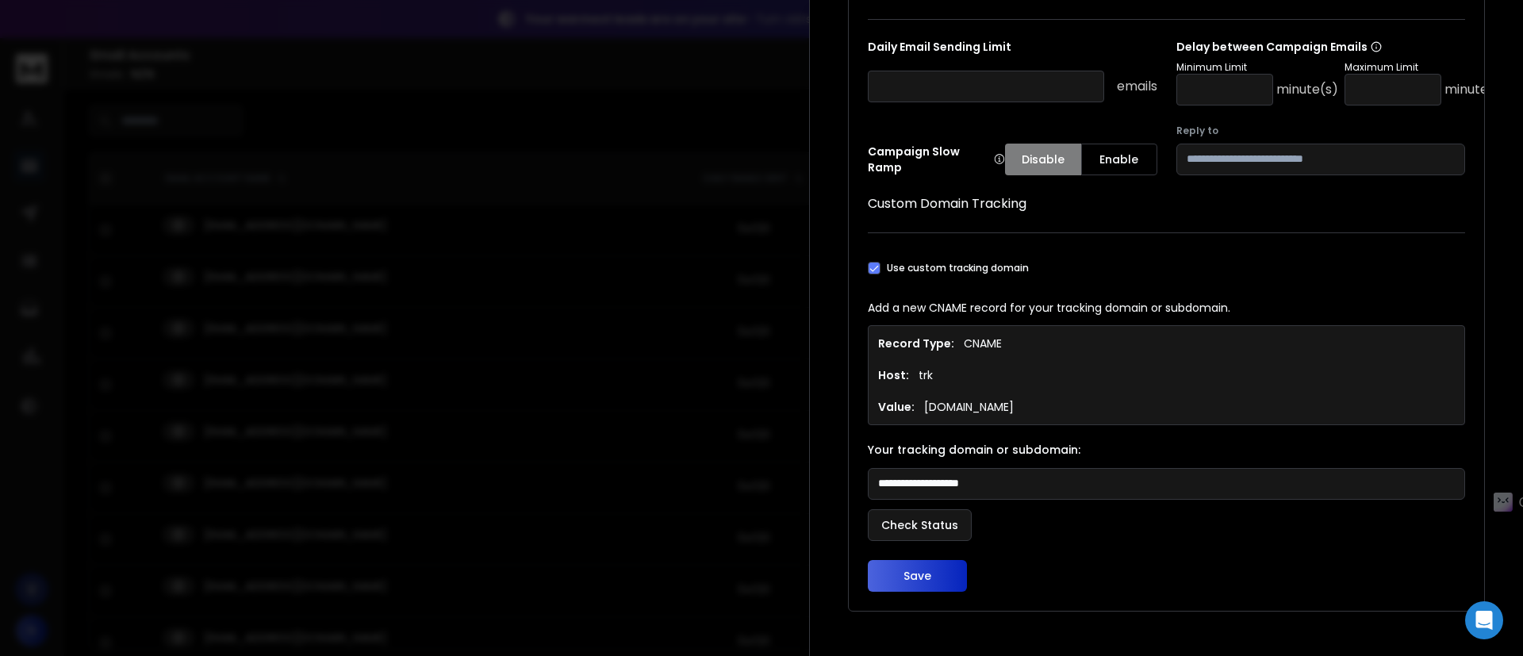
click at [926, 560] on button "Save" at bounding box center [917, 576] width 99 height 32
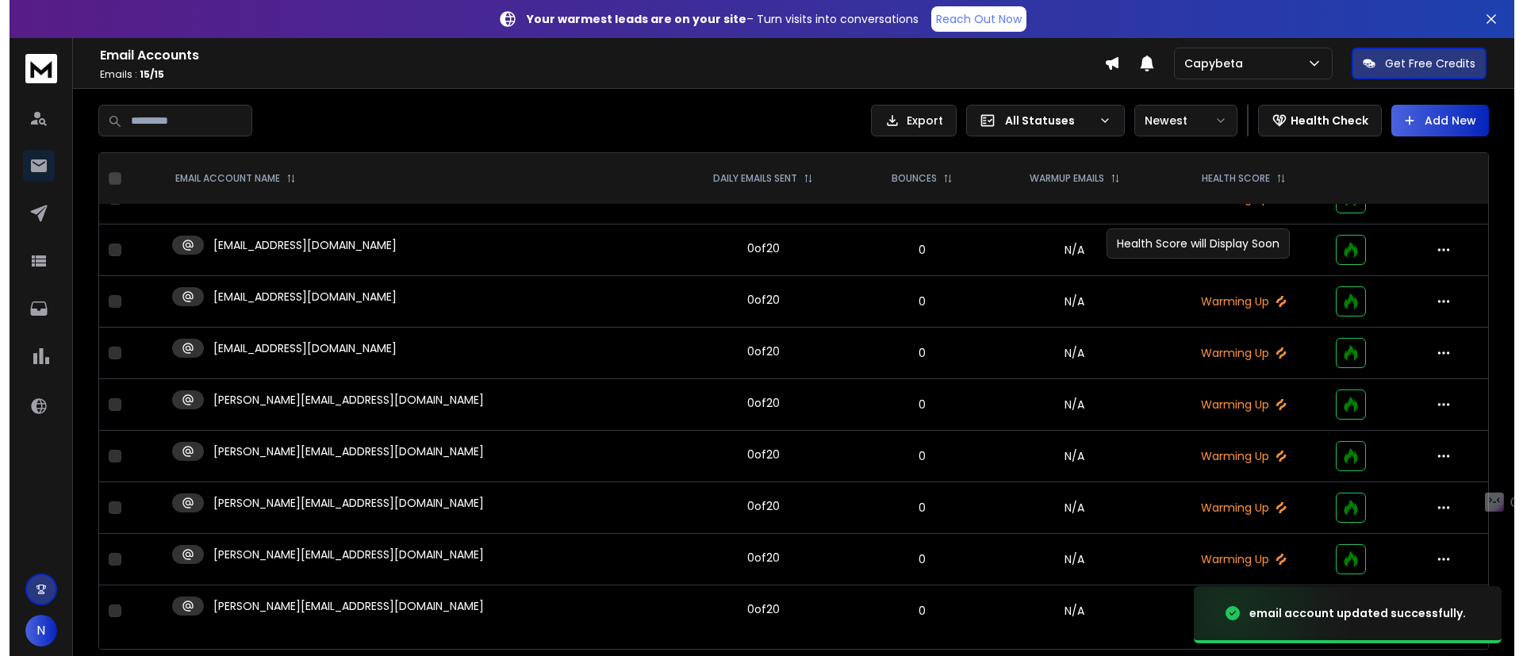
scroll to position [341, 0]
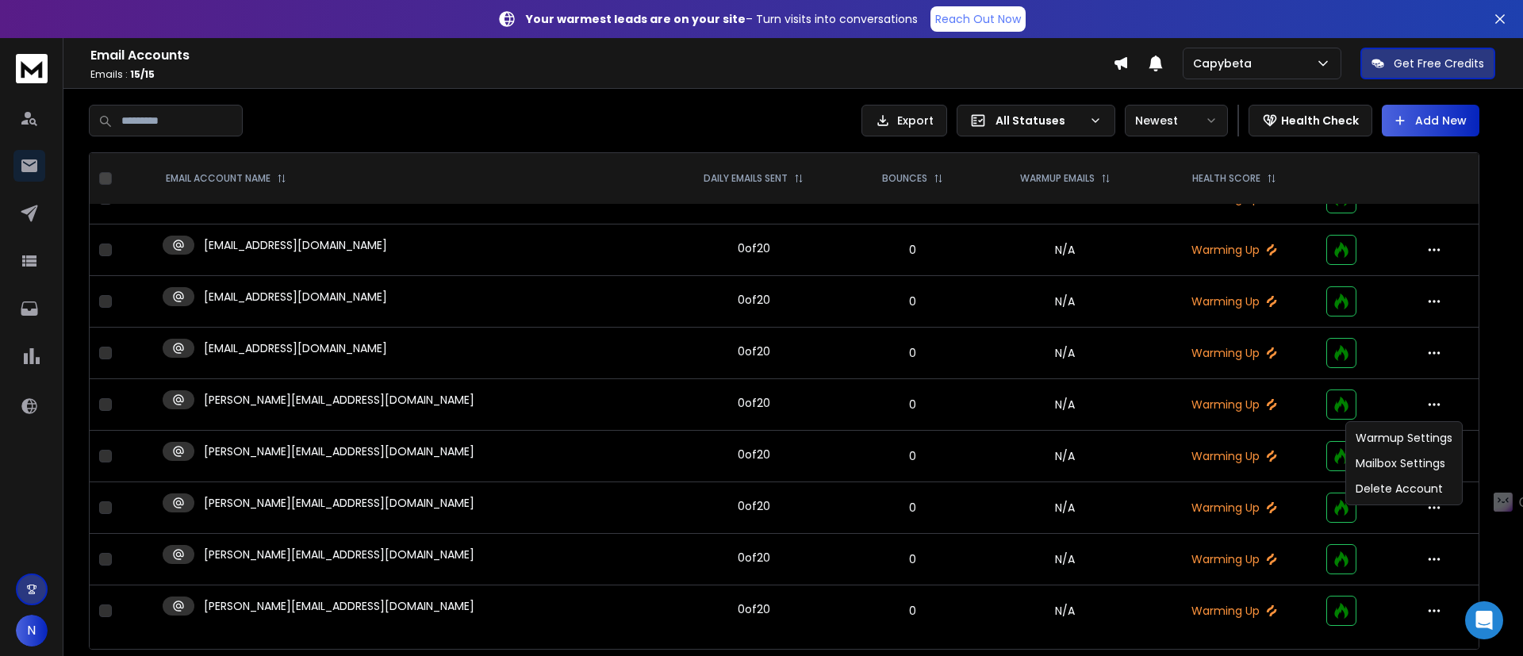
click at [1427, 399] on icon at bounding box center [1434, 404] width 14 height 14
click at [1384, 453] on div "Mailbox Settings" at bounding box center [1403, 463] width 109 height 25
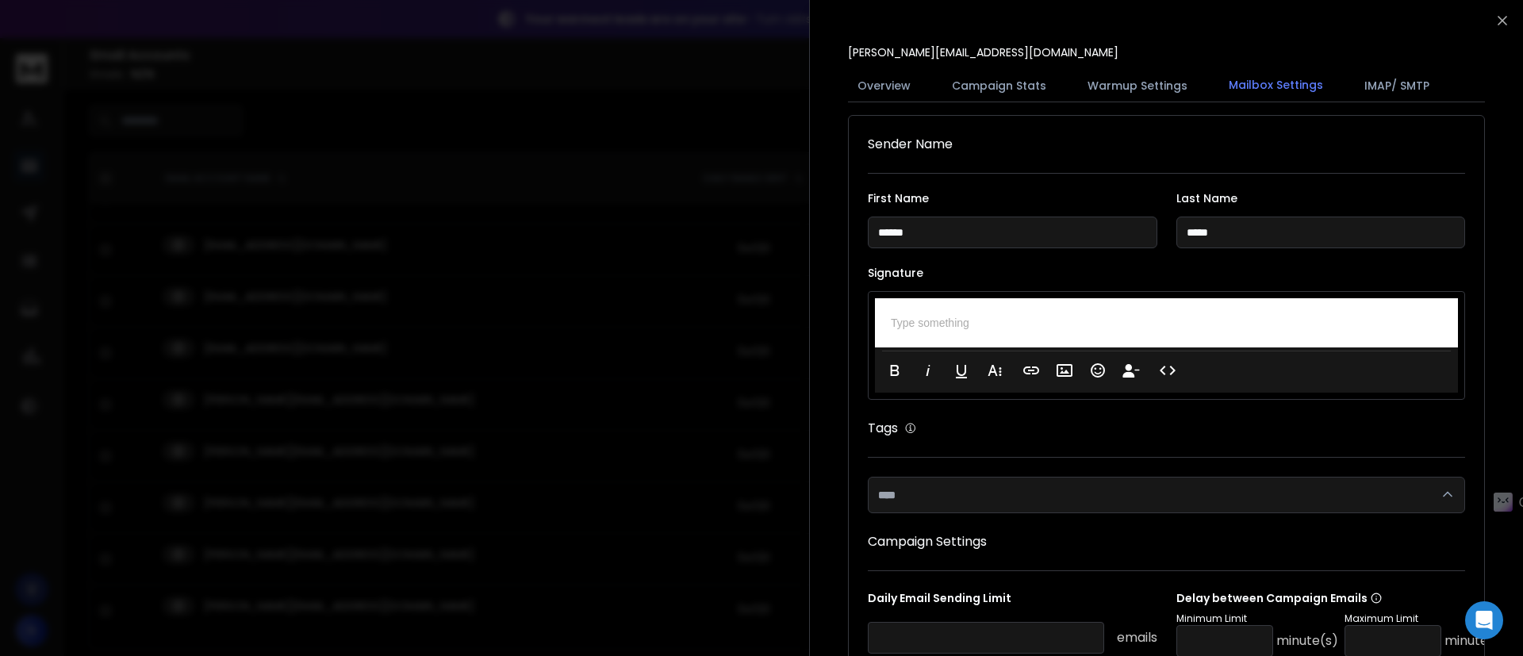
click at [932, 340] on div at bounding box center [1166, 322] width 583 height 49
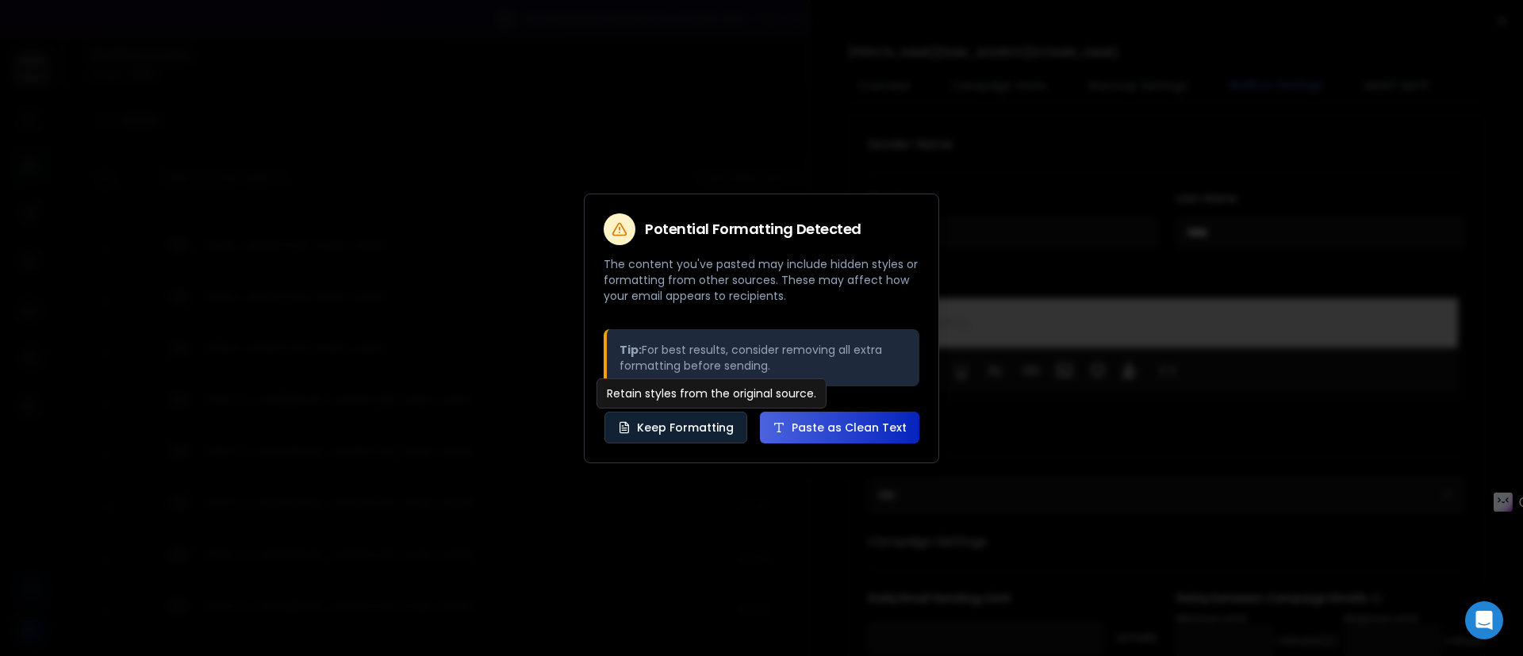
click at [685, 428] on button "Keep Formatting" at bounding box center [676, 428] width 143 height 32
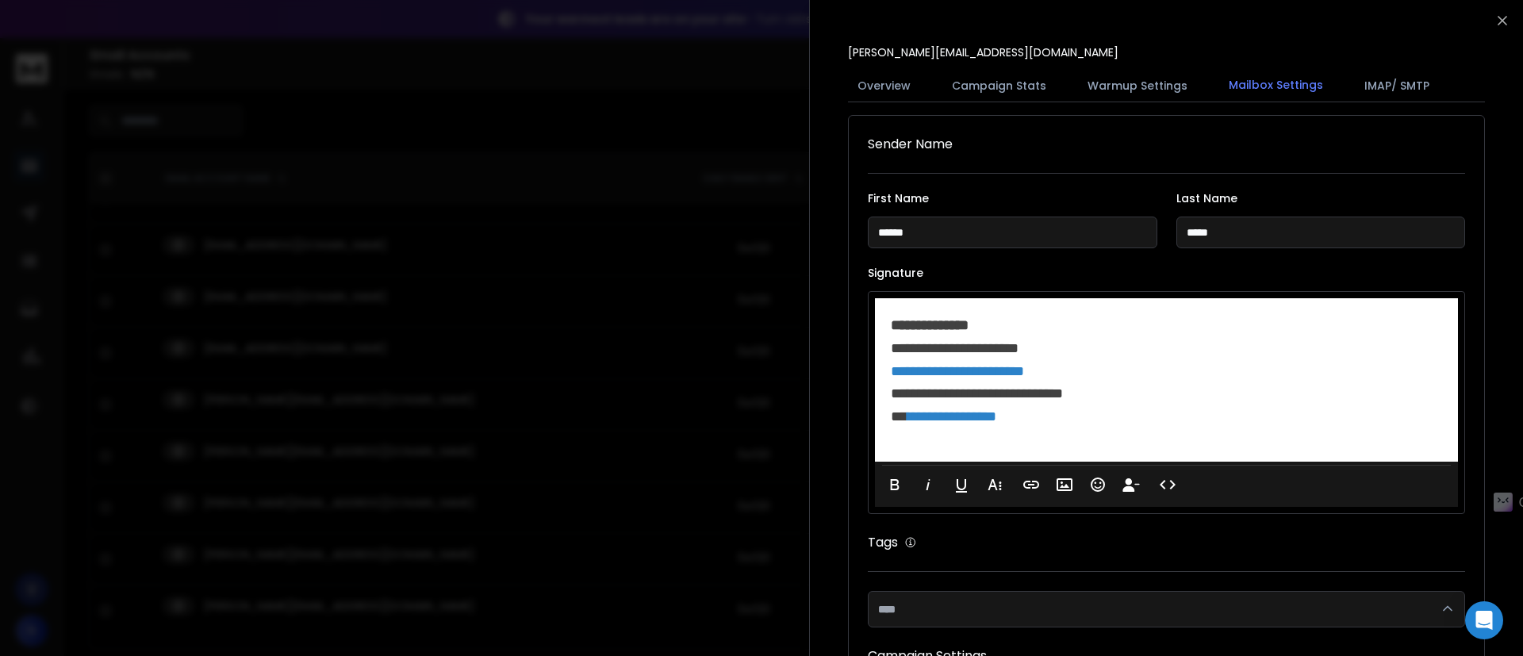
click at [906, 320] on span "**********" at bounding box center [930, 325] width 78 height 14
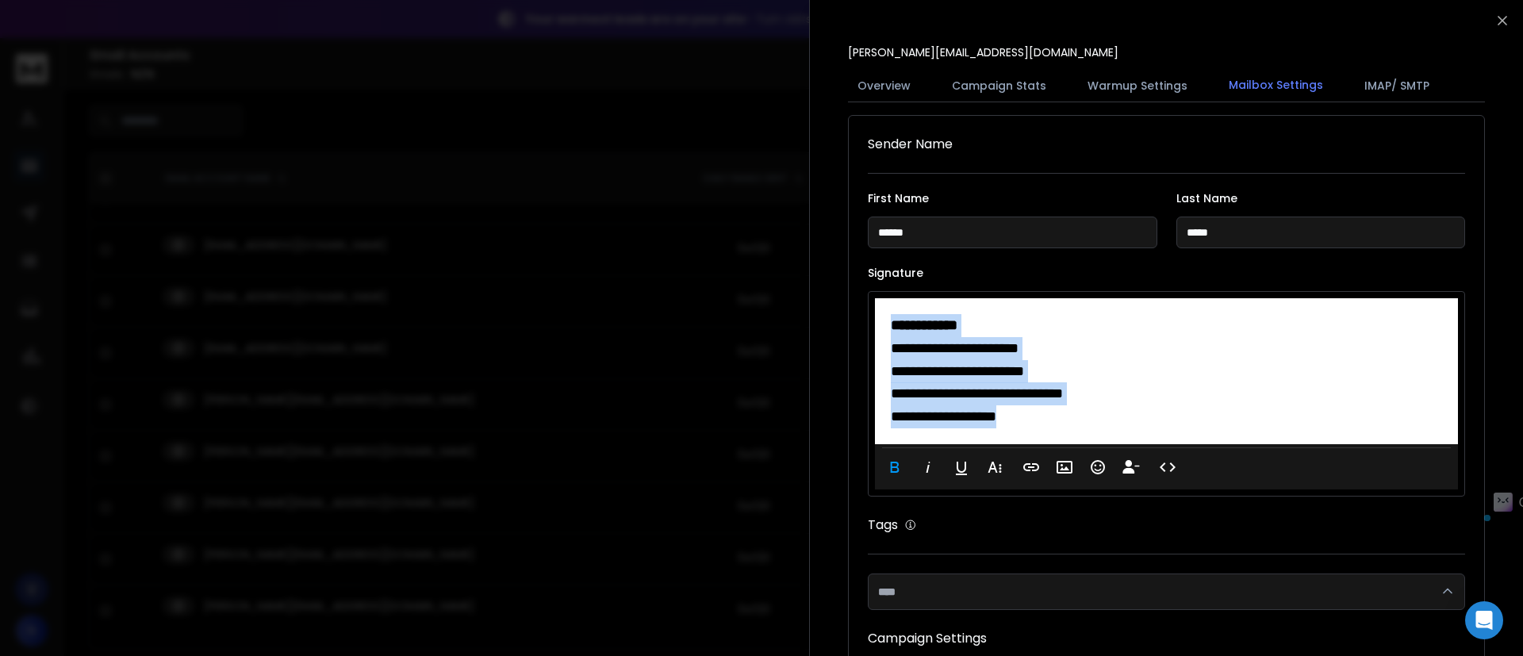
copy div "**********"
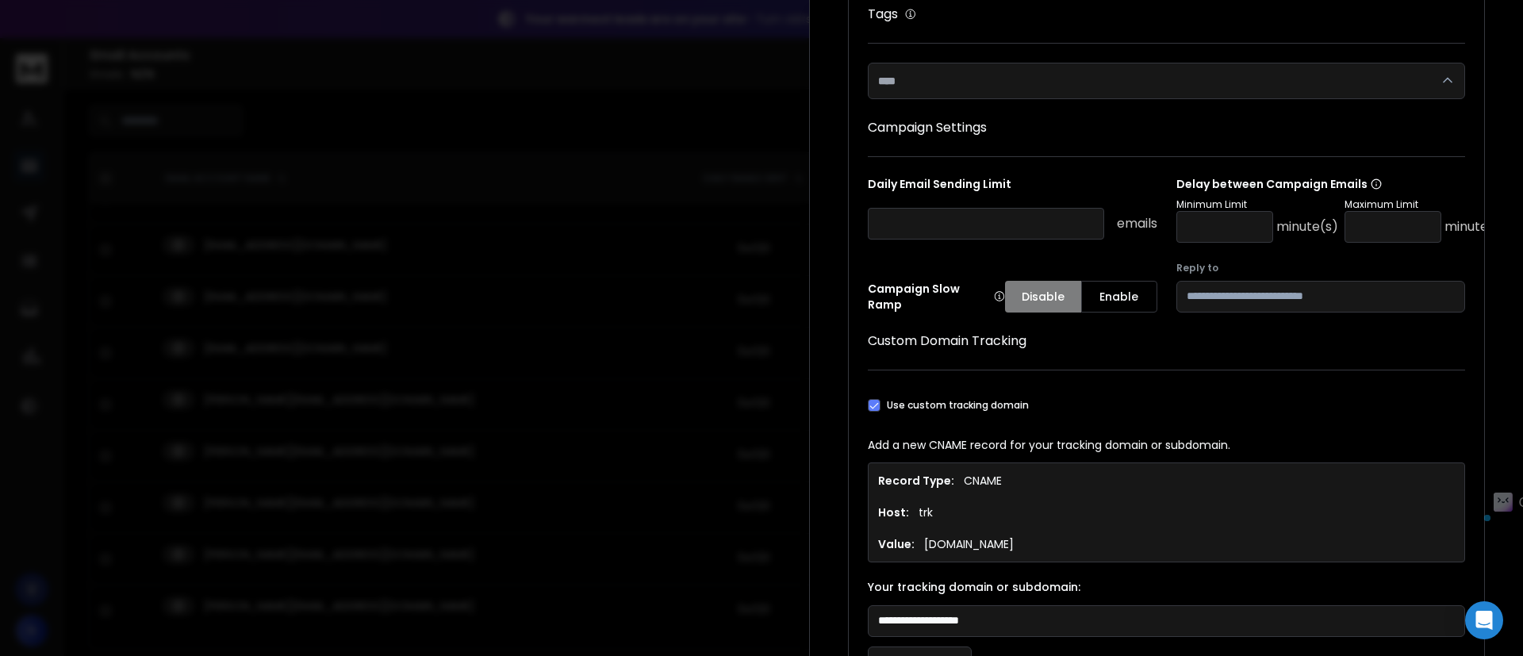
scroll to position [666, 0]
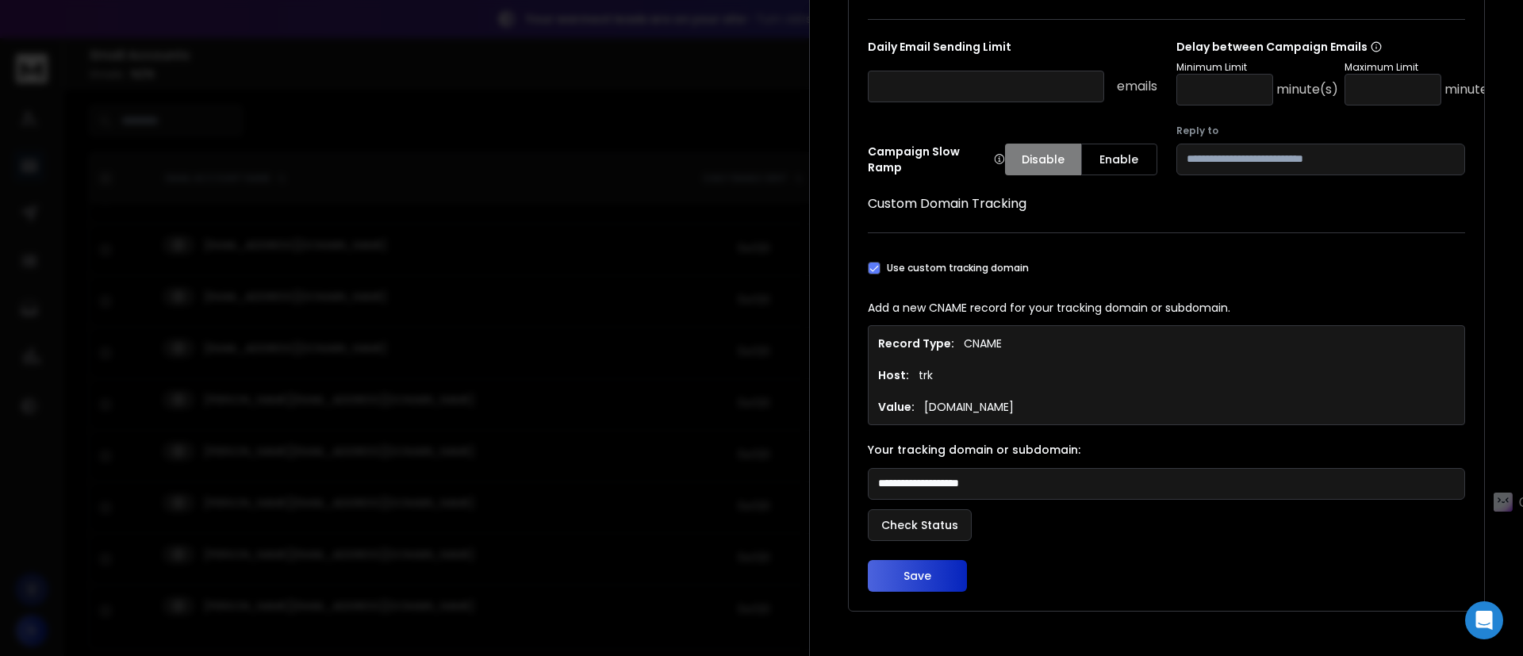
click at [911, 566] on button "Save" at bounding box center [917, 576] width 99 height 32
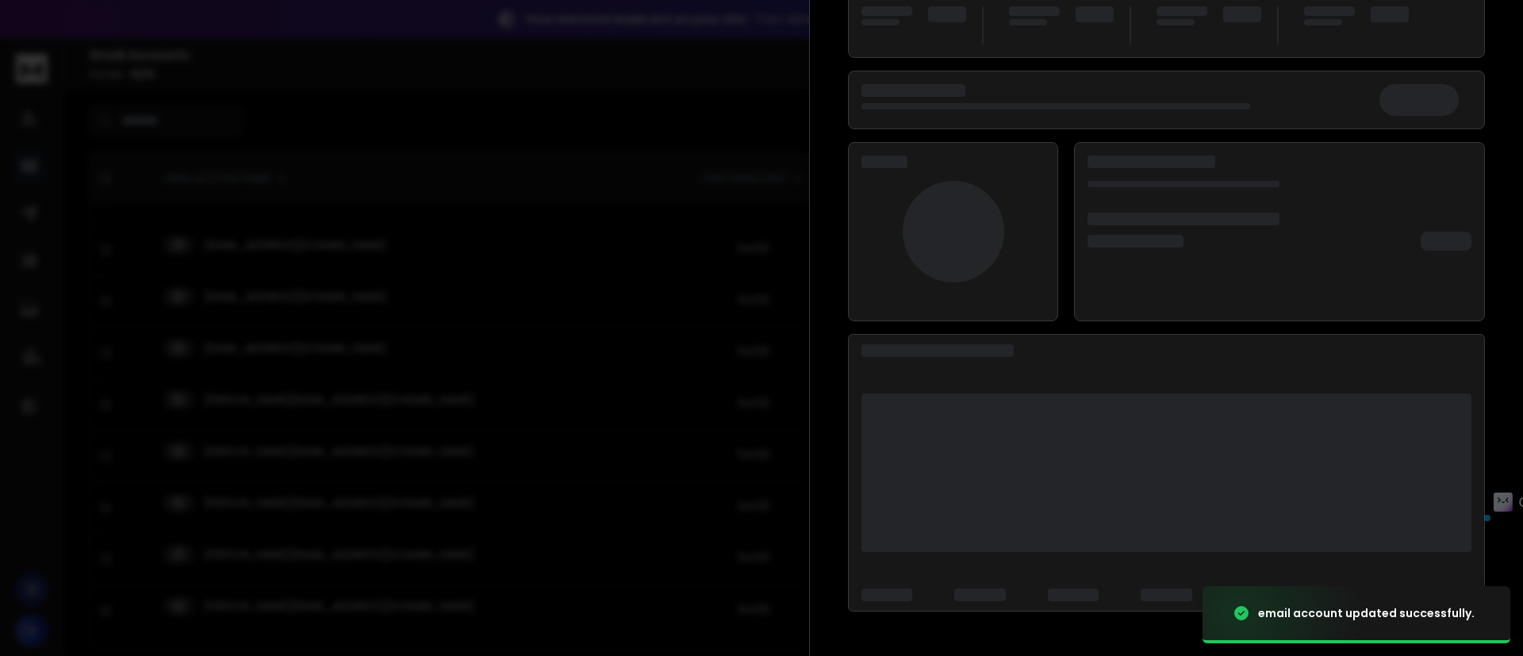
scroll to position [390, 0]
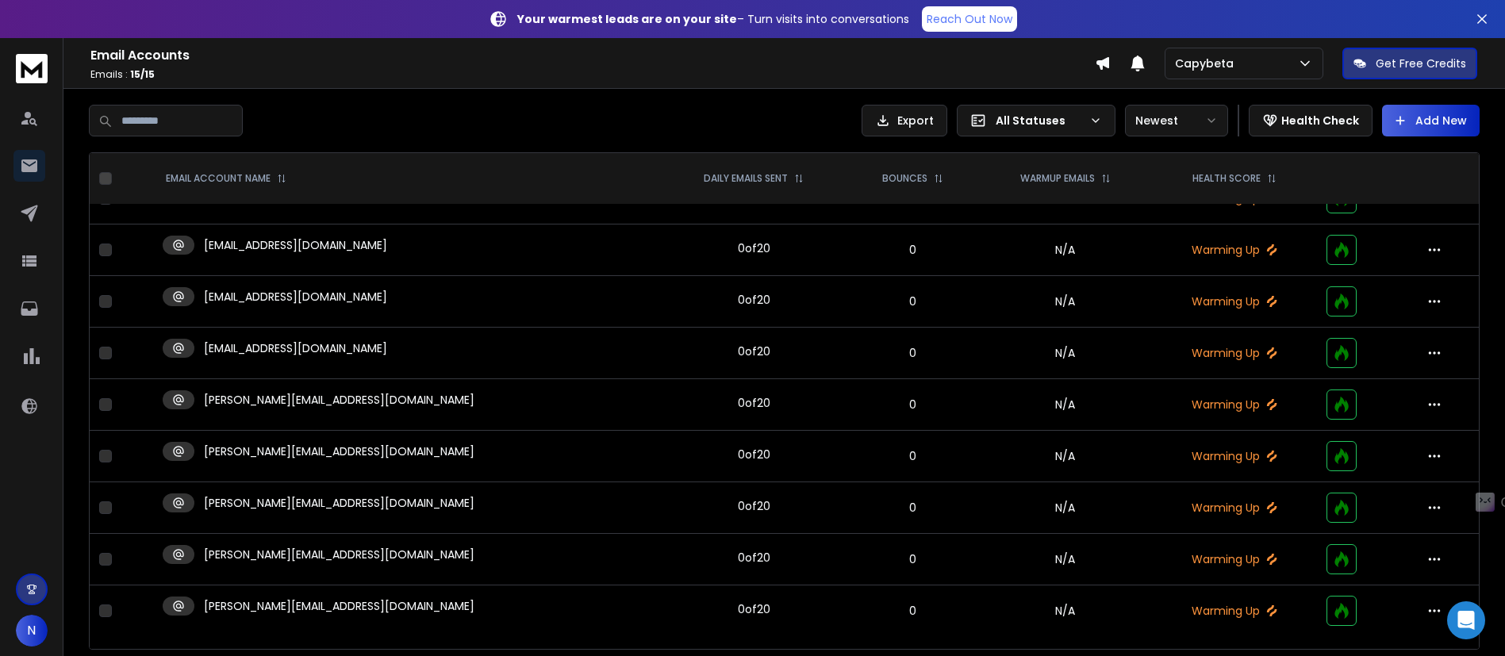
click at [1427, 451] on icon at bounding box center [1434, 456] width 14 height 14
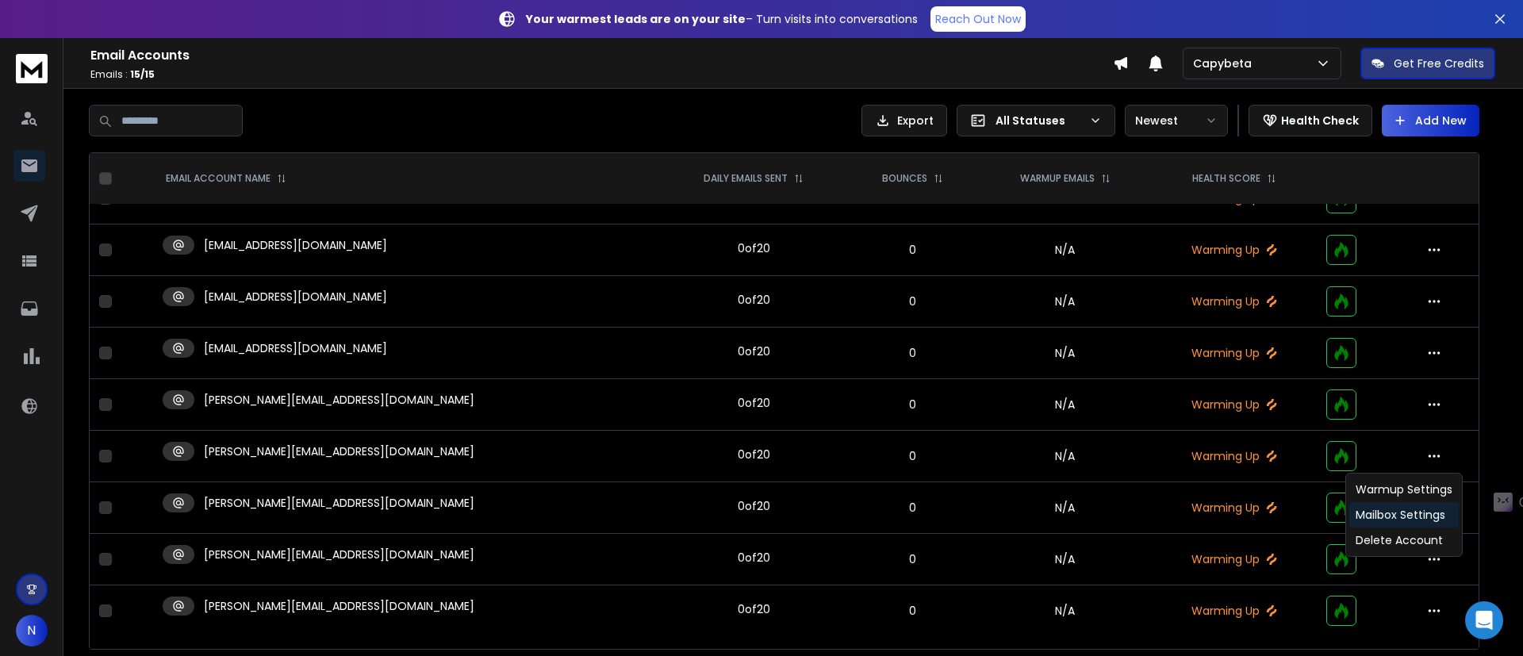
click at [1385, 511] on div "Mailbox Settings" at bounding box center [1403, 514] width 109 height 25
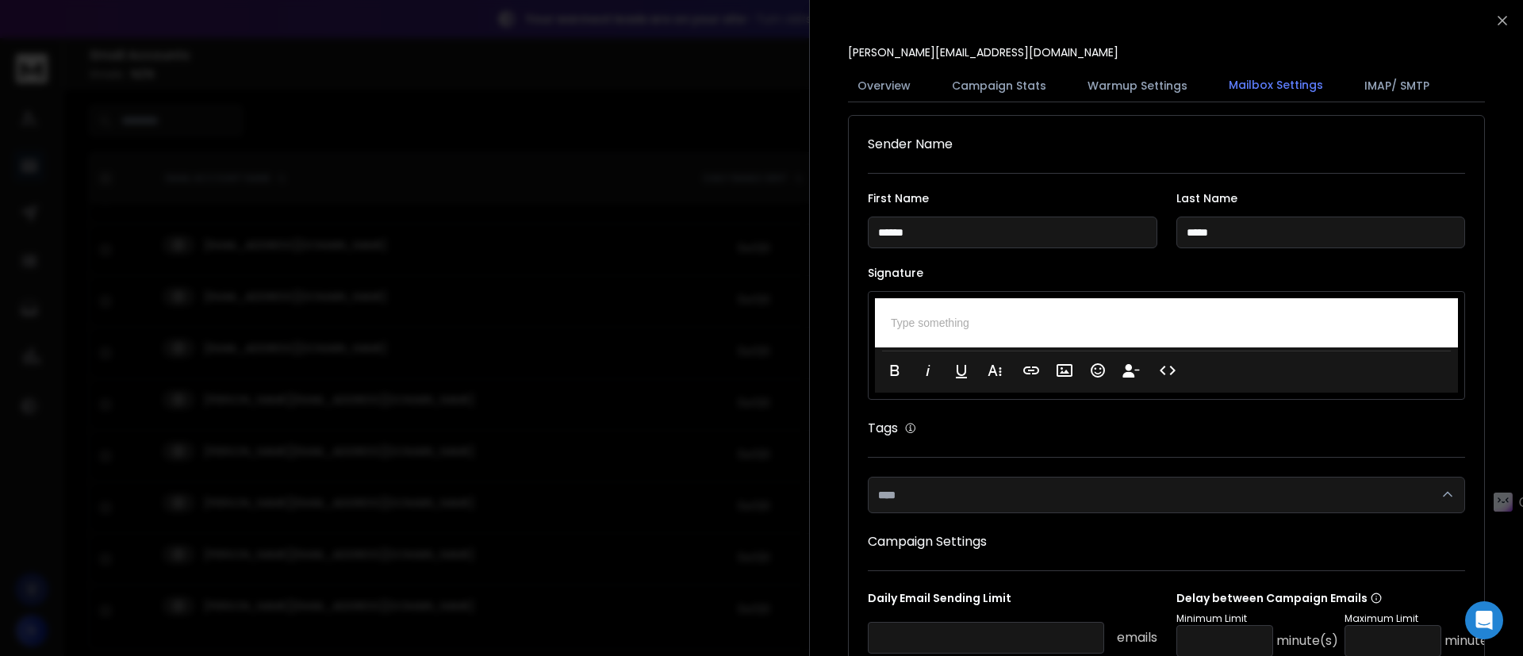
click at [915, 324] on div at bounding box center [1166, 322] width 551 height 17
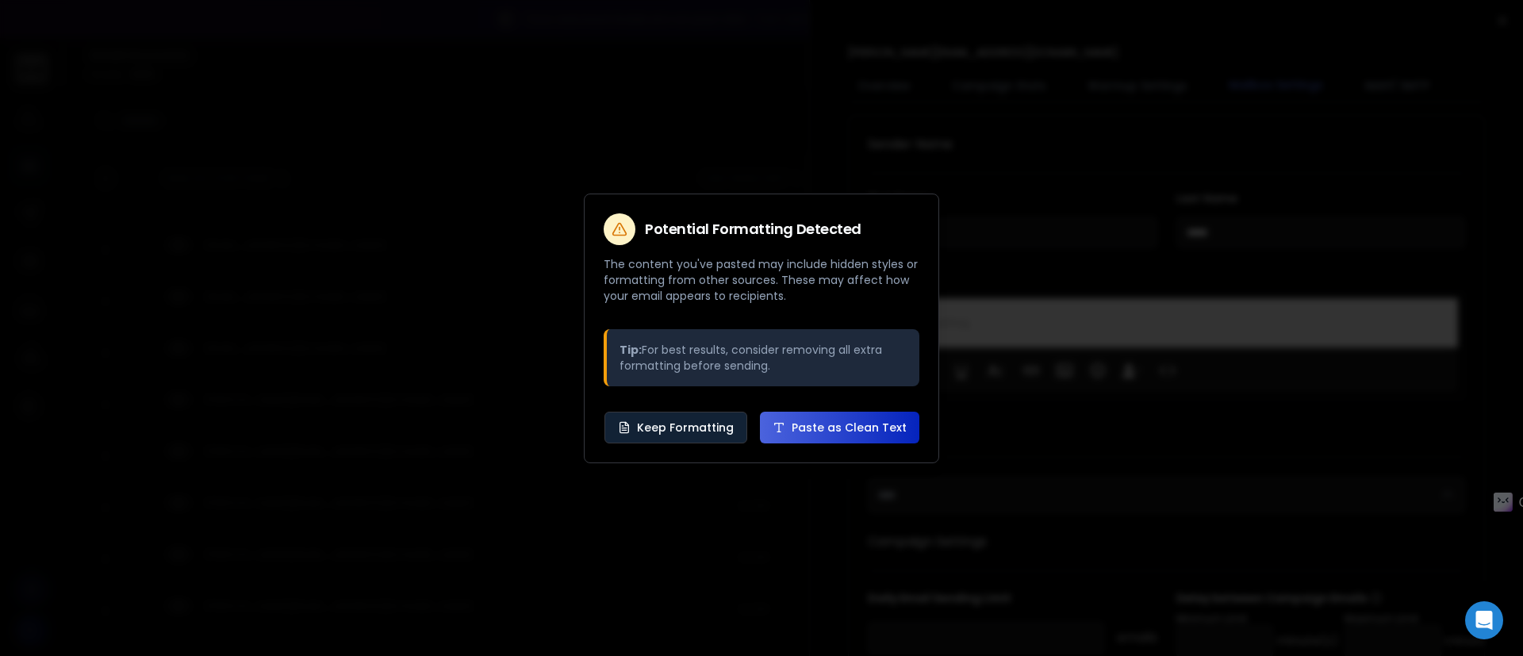
click at [685, 428] on button "Keep Formatting" at bounding box center [676, 428] width 143 height 32
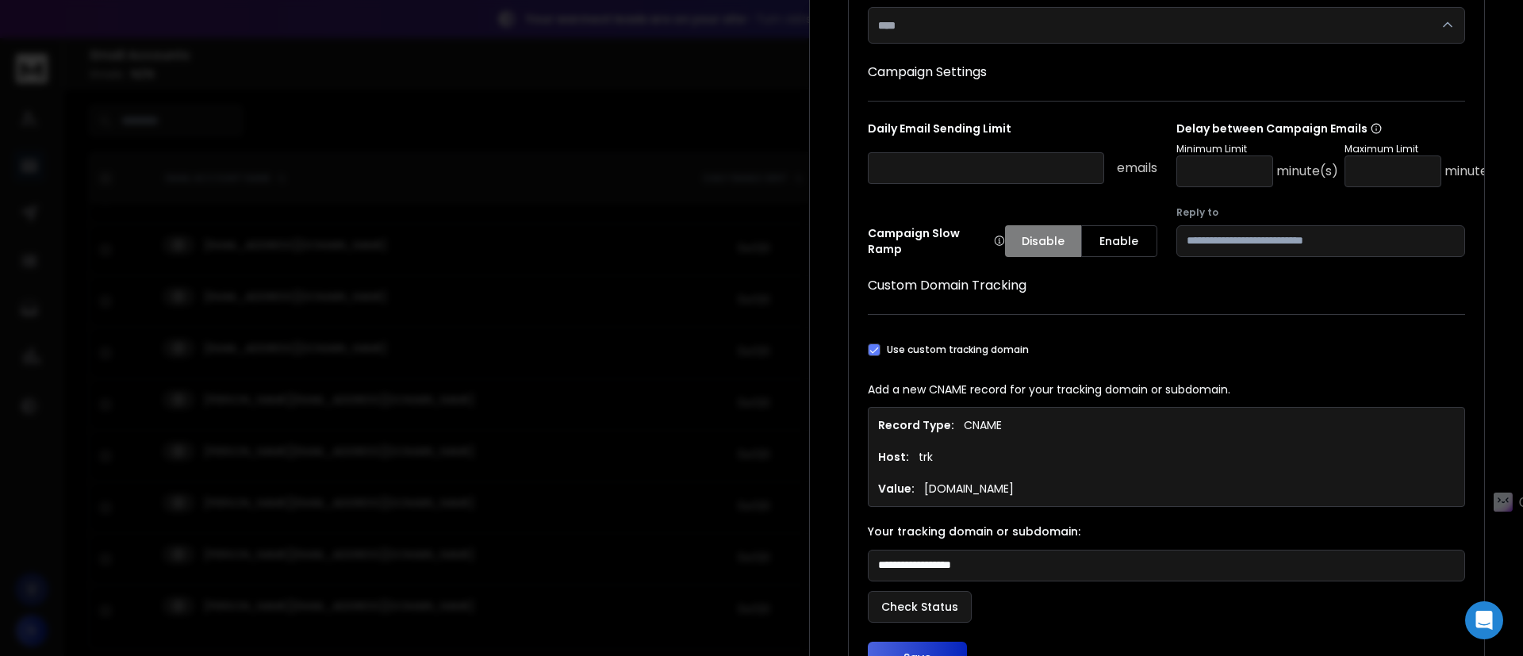
scroll to position [666, 0]
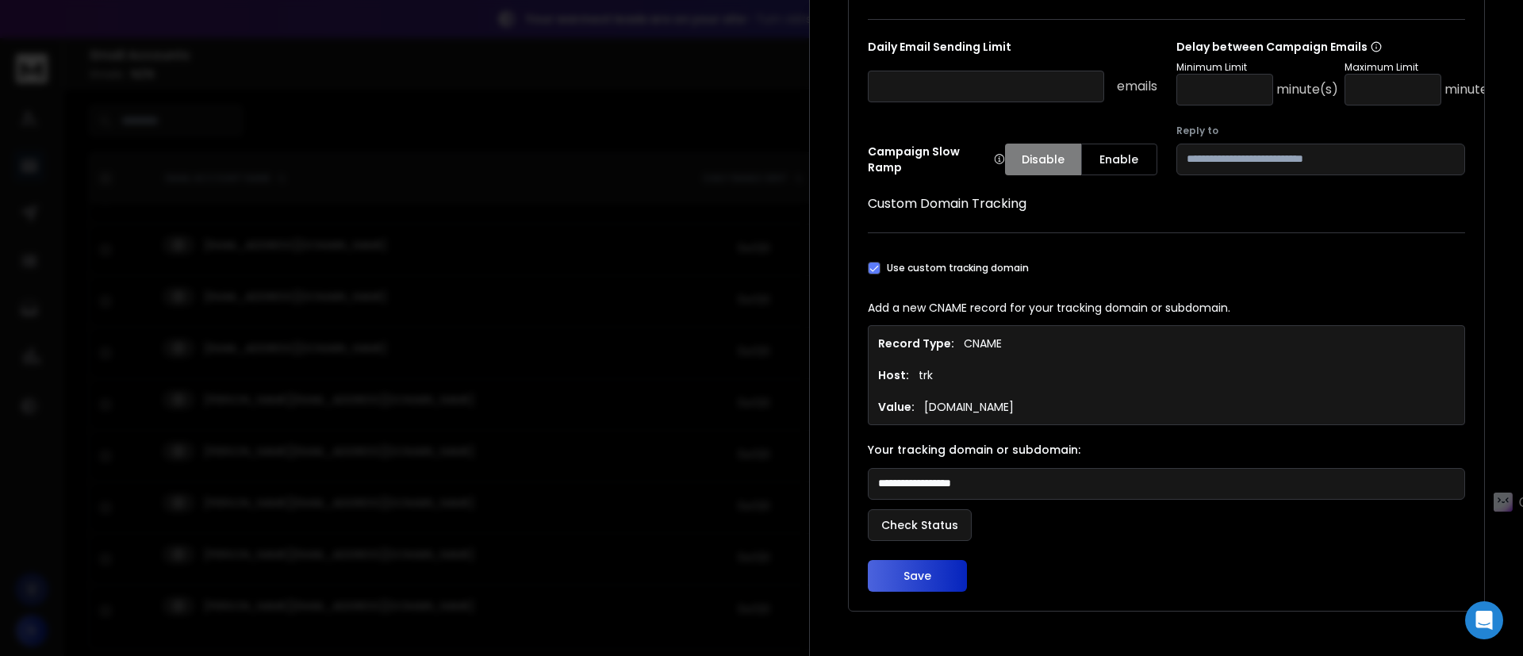
click at [906, 560] on button "Save" at bounding box center [917, 576] width 99 height 32
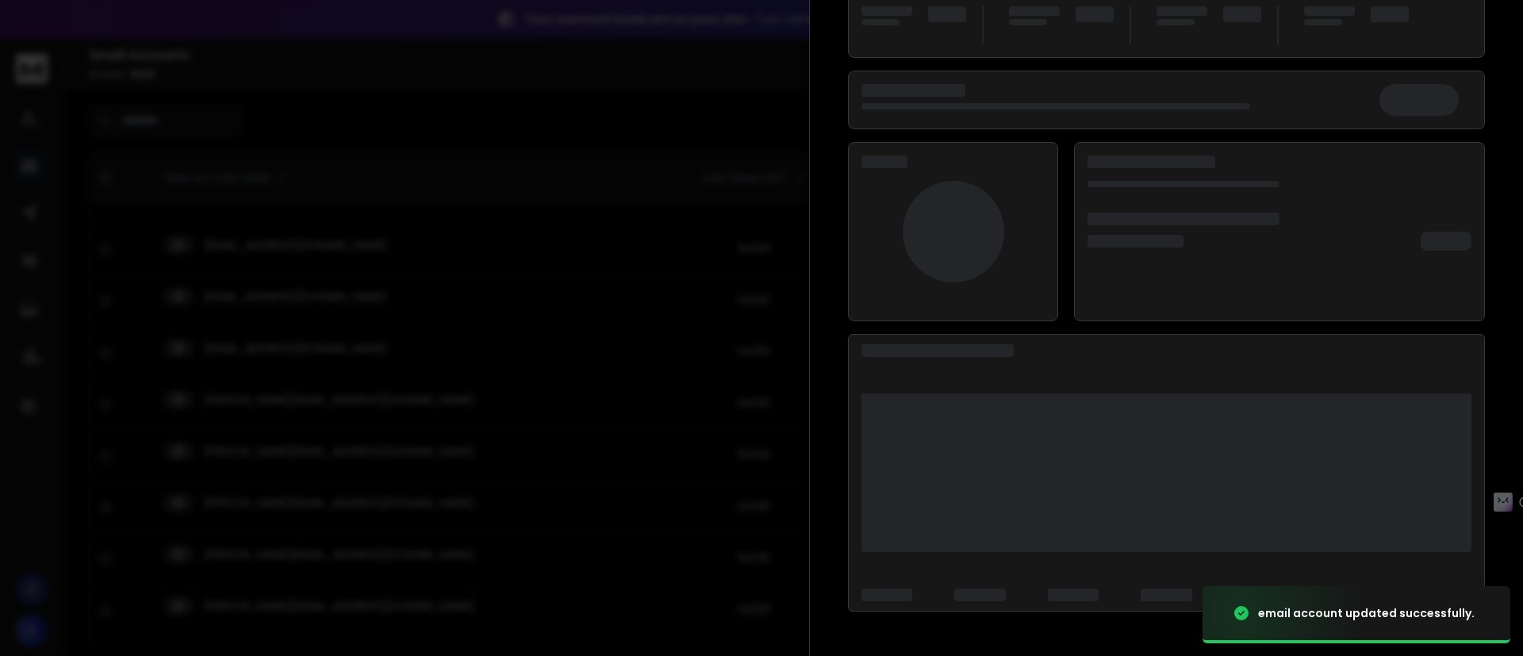
scroll to position [390, 0]
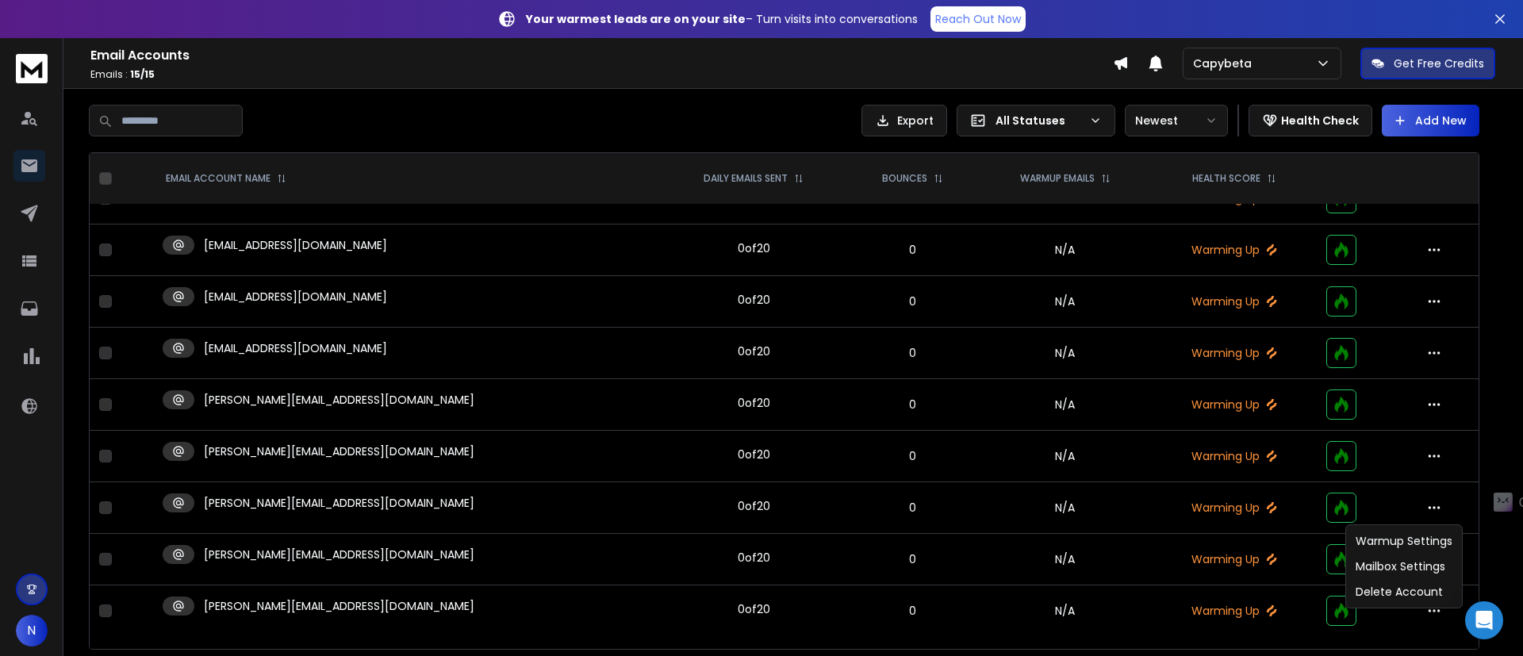
click at [1427, 502] on icon at bounding box center [1434, 508] width 14 height 14
click at [1392, 559] on div "Mailbox Settings" at bounding box center [1403, 566] width 109 height 25
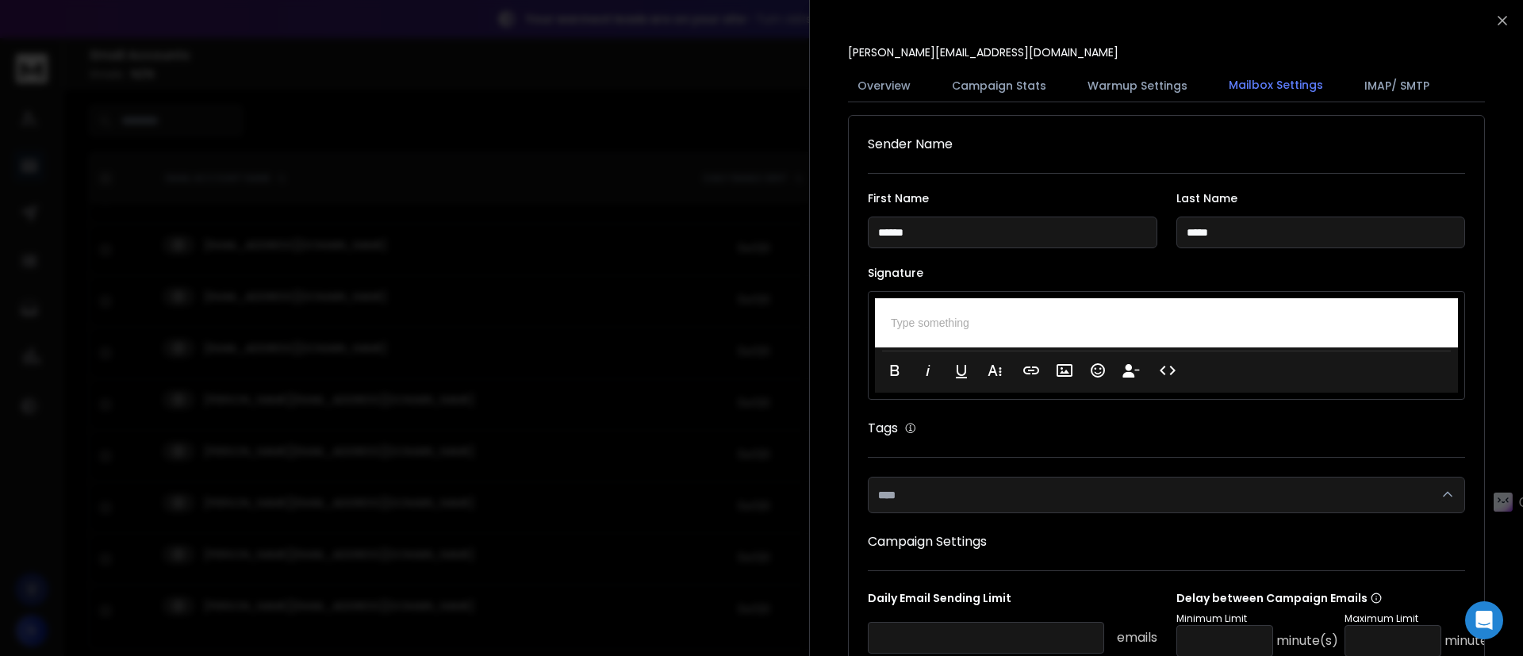
click at [942, 319] on div at bounding box center [1166, 322] width 551 height 17
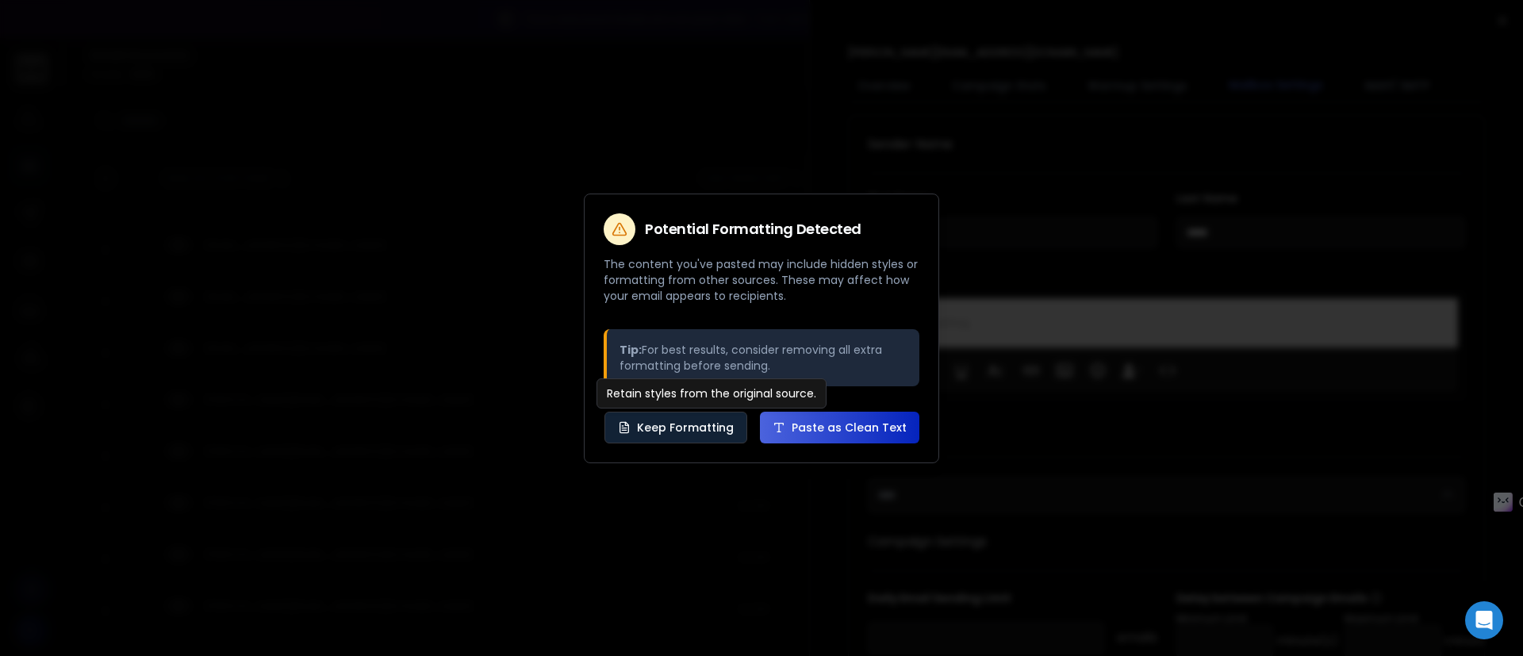
click at [698, 436] on button "Keep Formatting" at bounding box center [676, 428] width 143 height 32
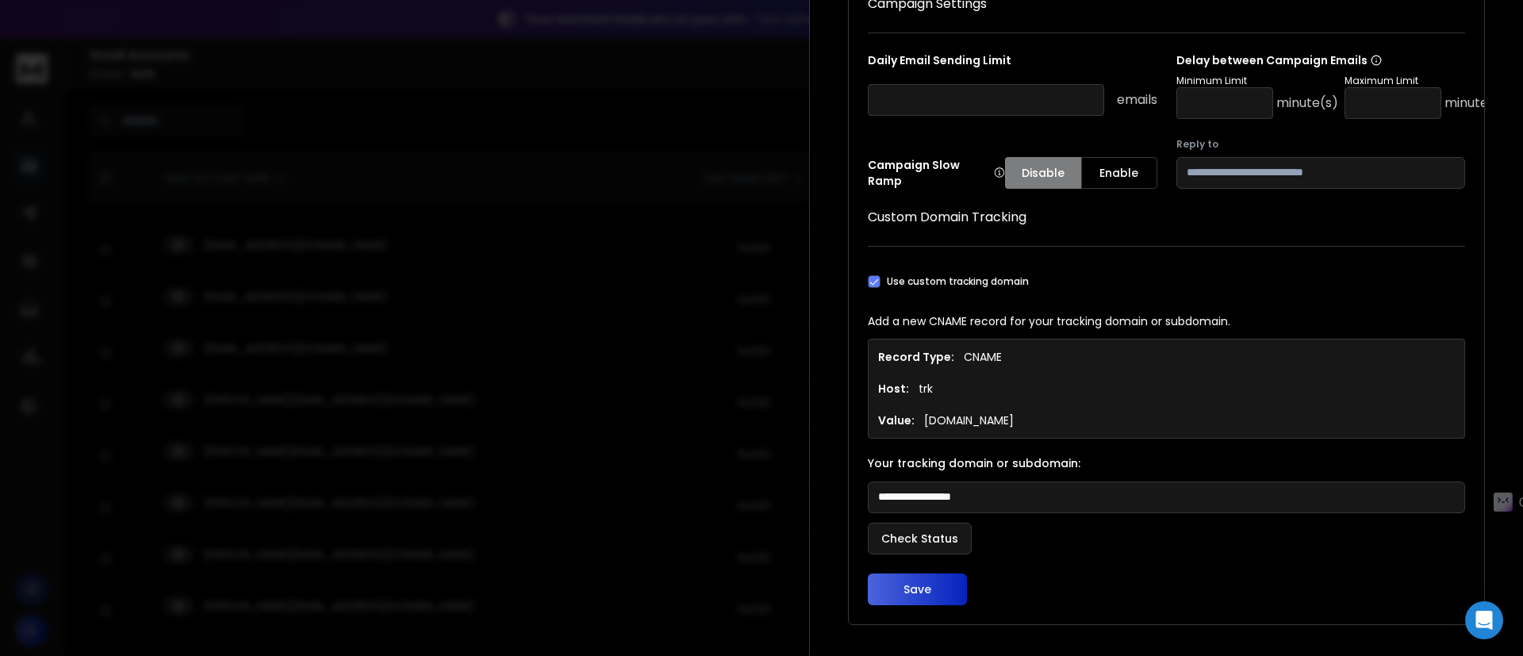
scroll to position [666, 0]
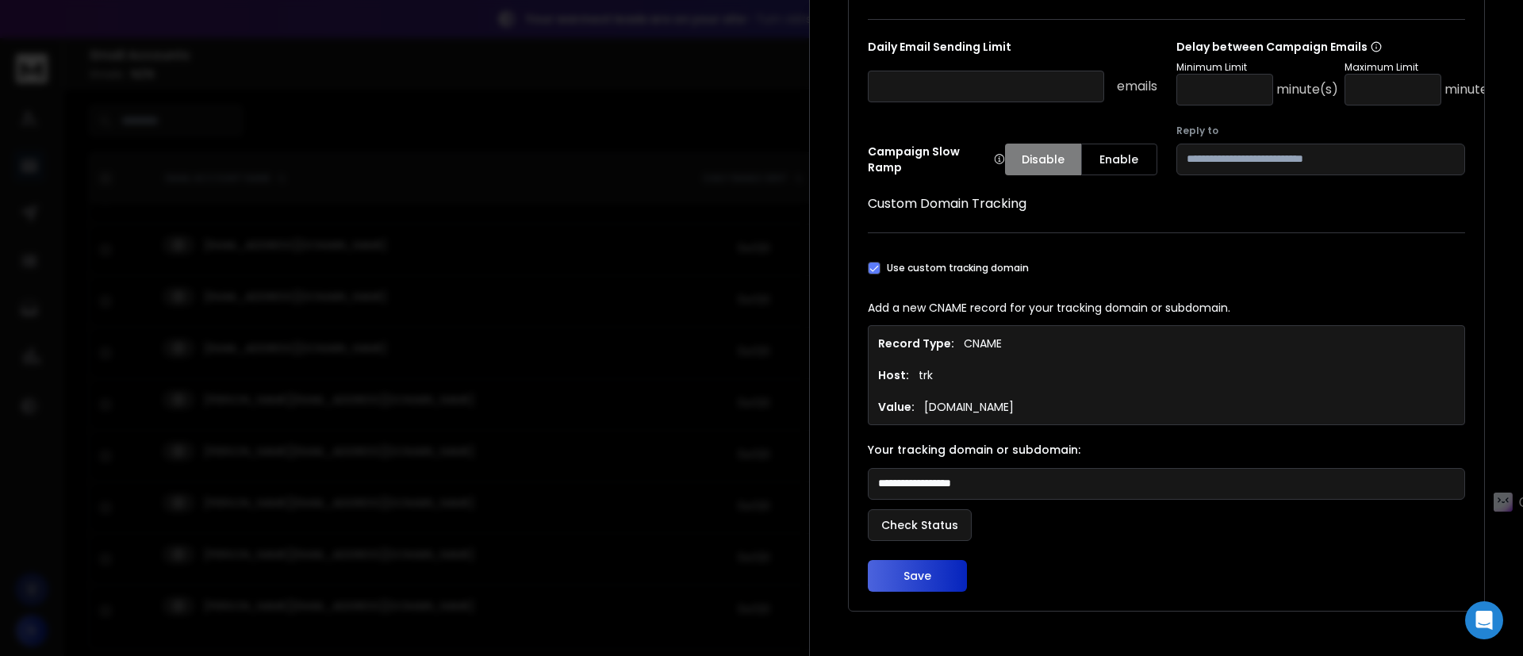
click at [941, 560] on button "Save" at bounding box center [917, 576] width 99 height 32
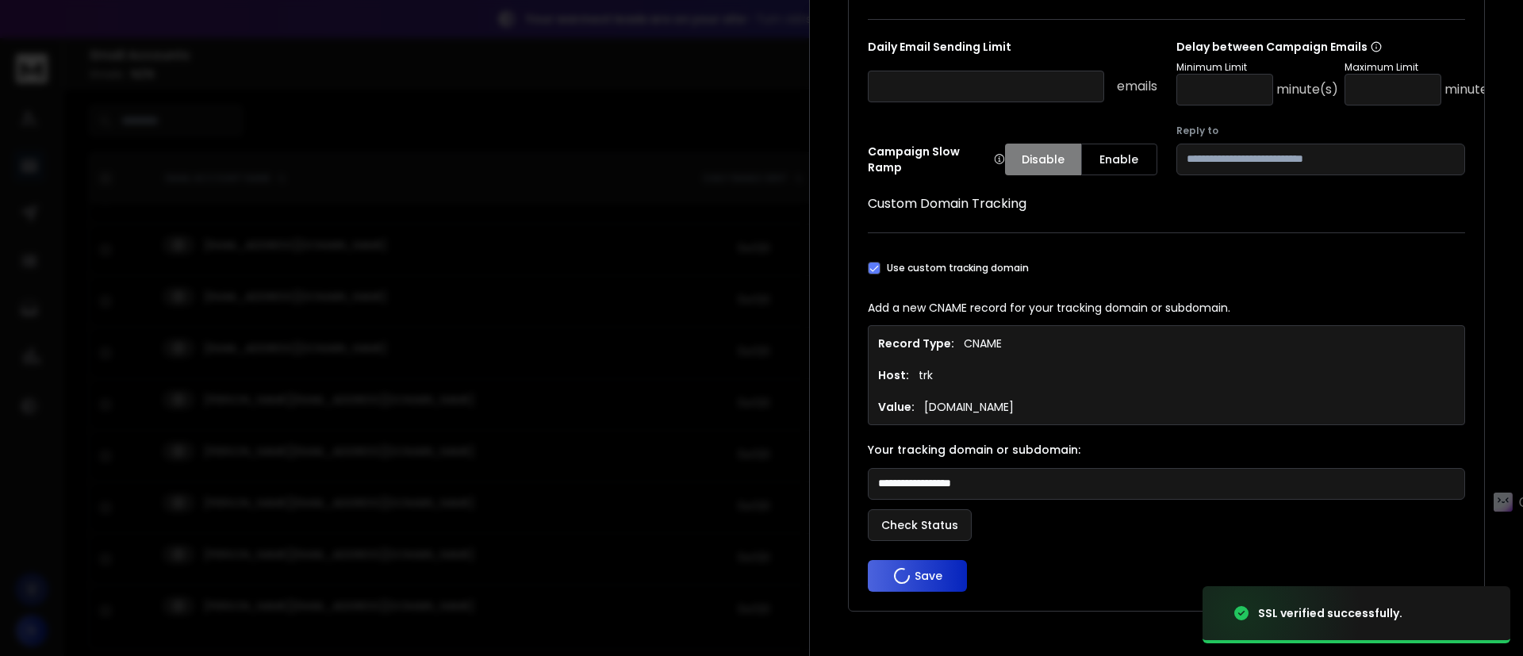
scroll to position [390, 0]
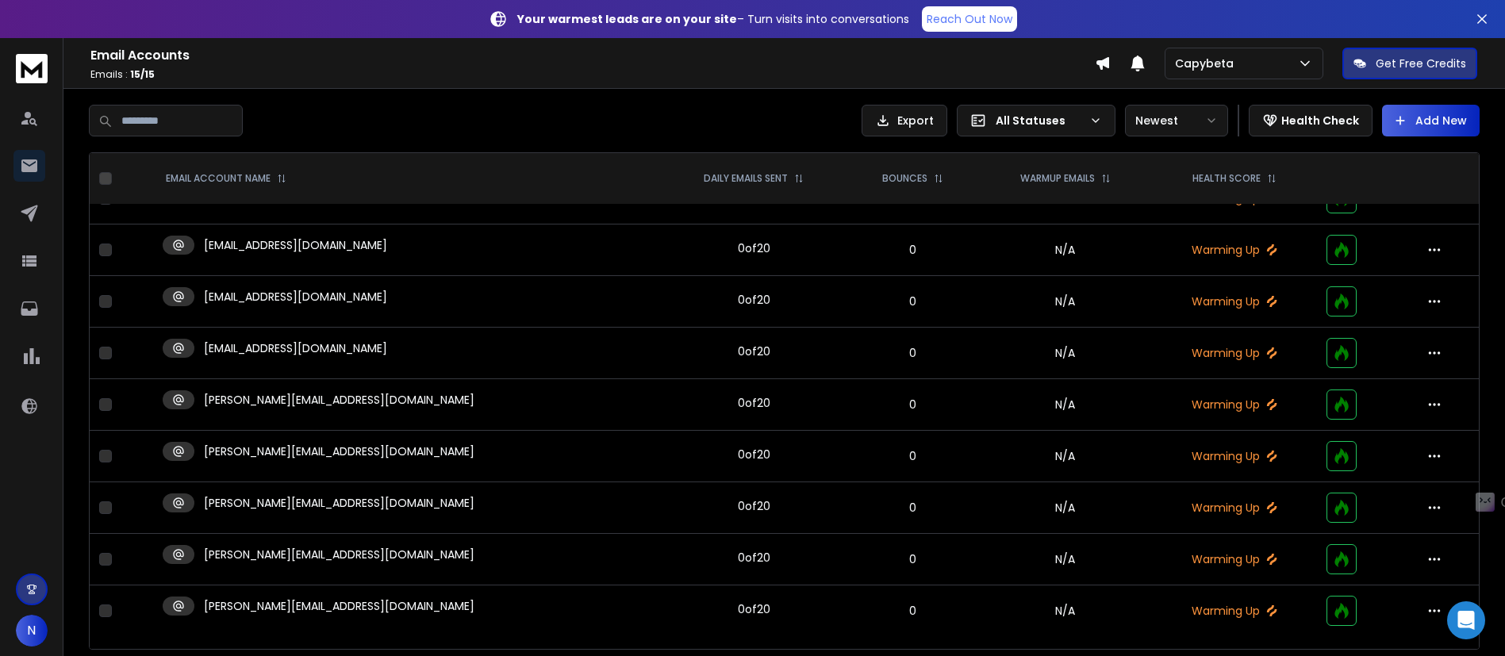
click at [1427, 556] on icon at bounding box center [1434, 559] width 14 height 14
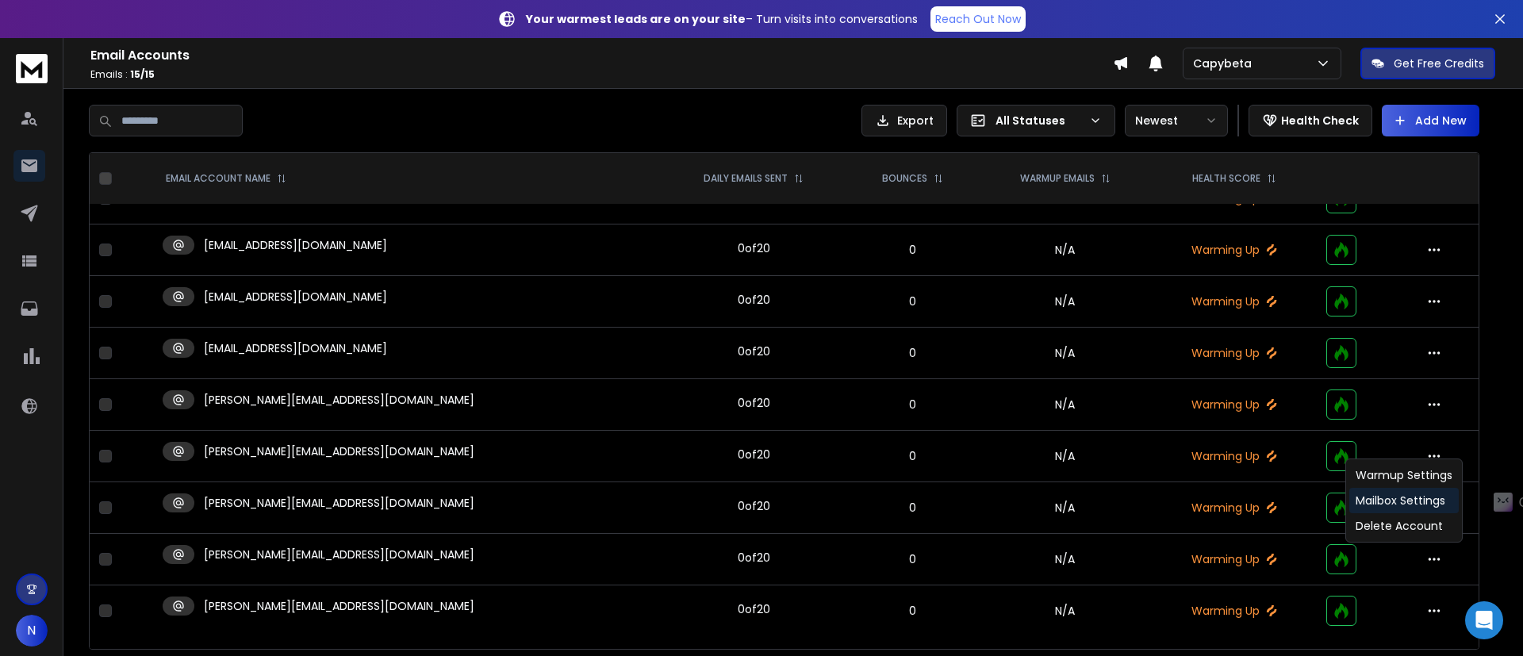
click at [1388, 496] on div "Mailbox Settings" at bounding box center [1403, 500] width 109 height 25
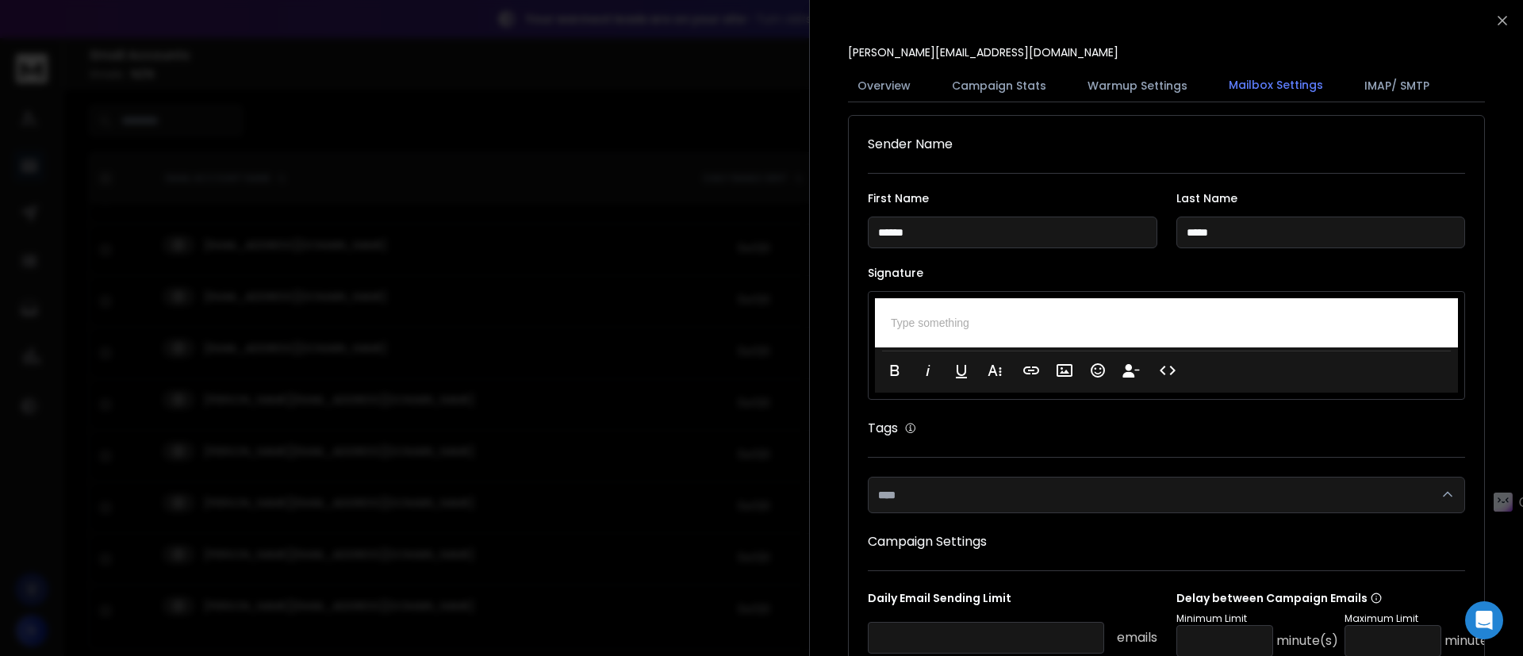
click at [926, 332] on div at bounding box center [1166, 322] width 583 height 49
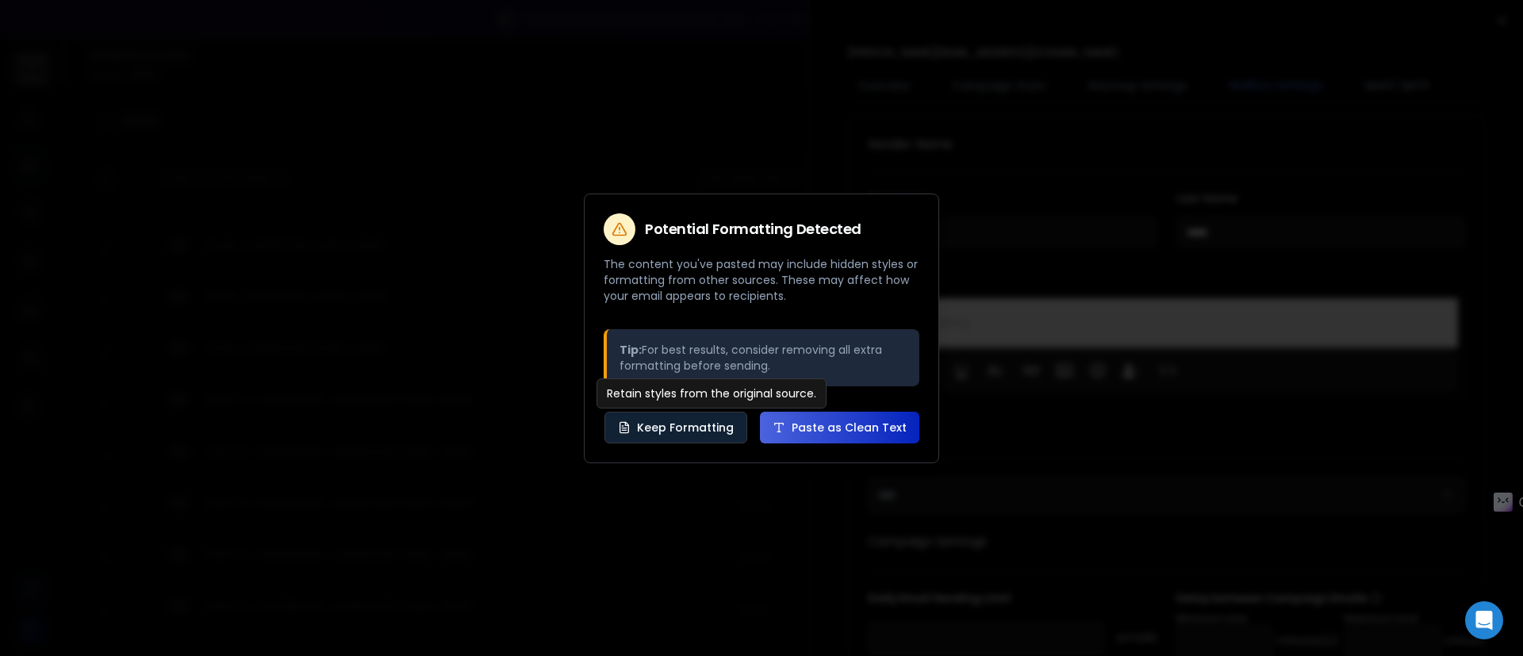
click at [702, 420] on button "Keep Formatting" at bounding box center [676, 428] width 143 height 32
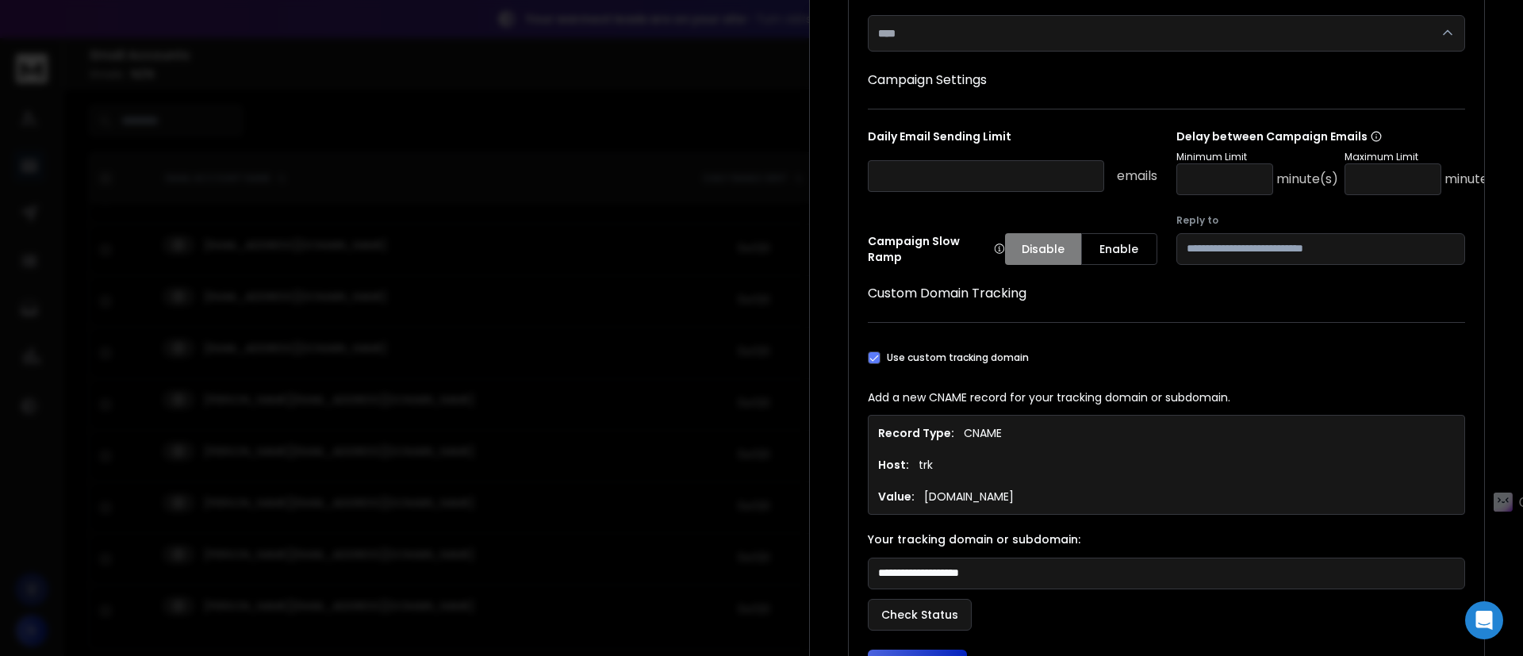
scroll to position [666, 0]
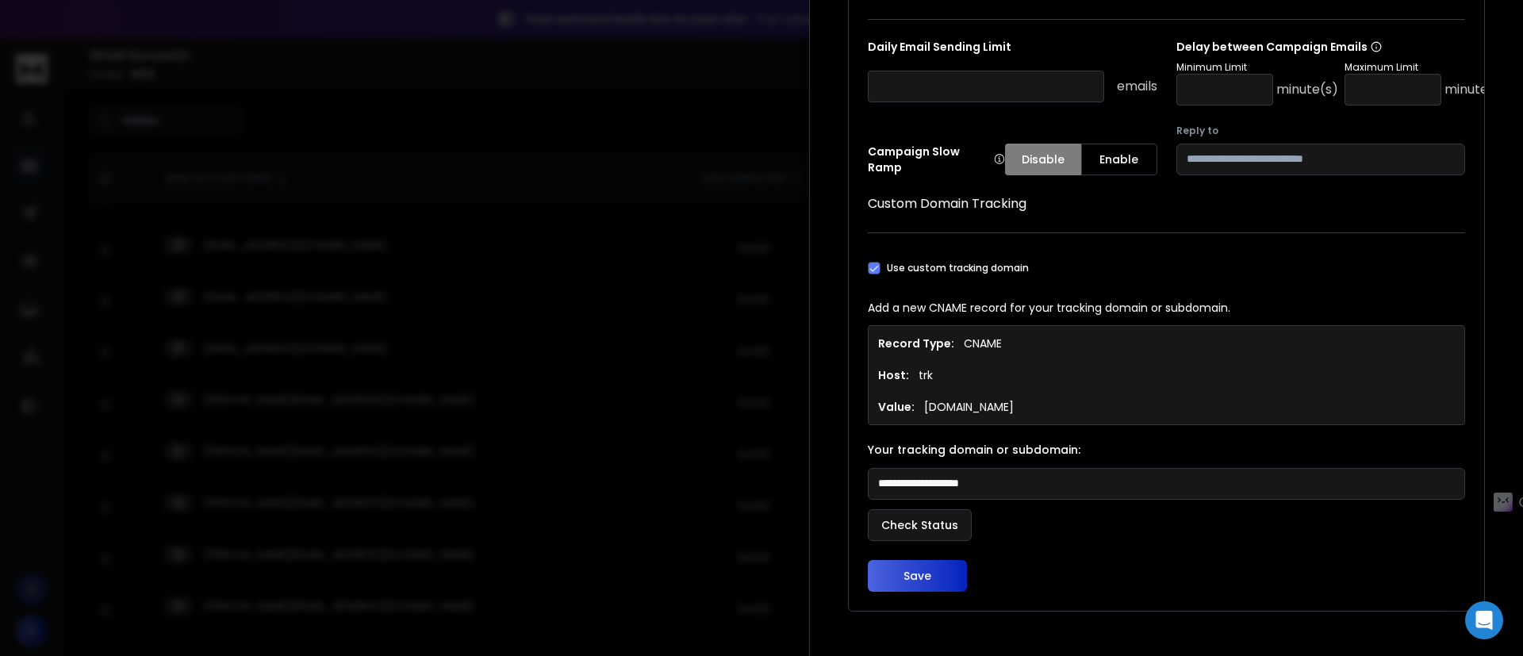
click at [919, 562] on button "Save" at bounding box center [917, 576] width 99 height 32
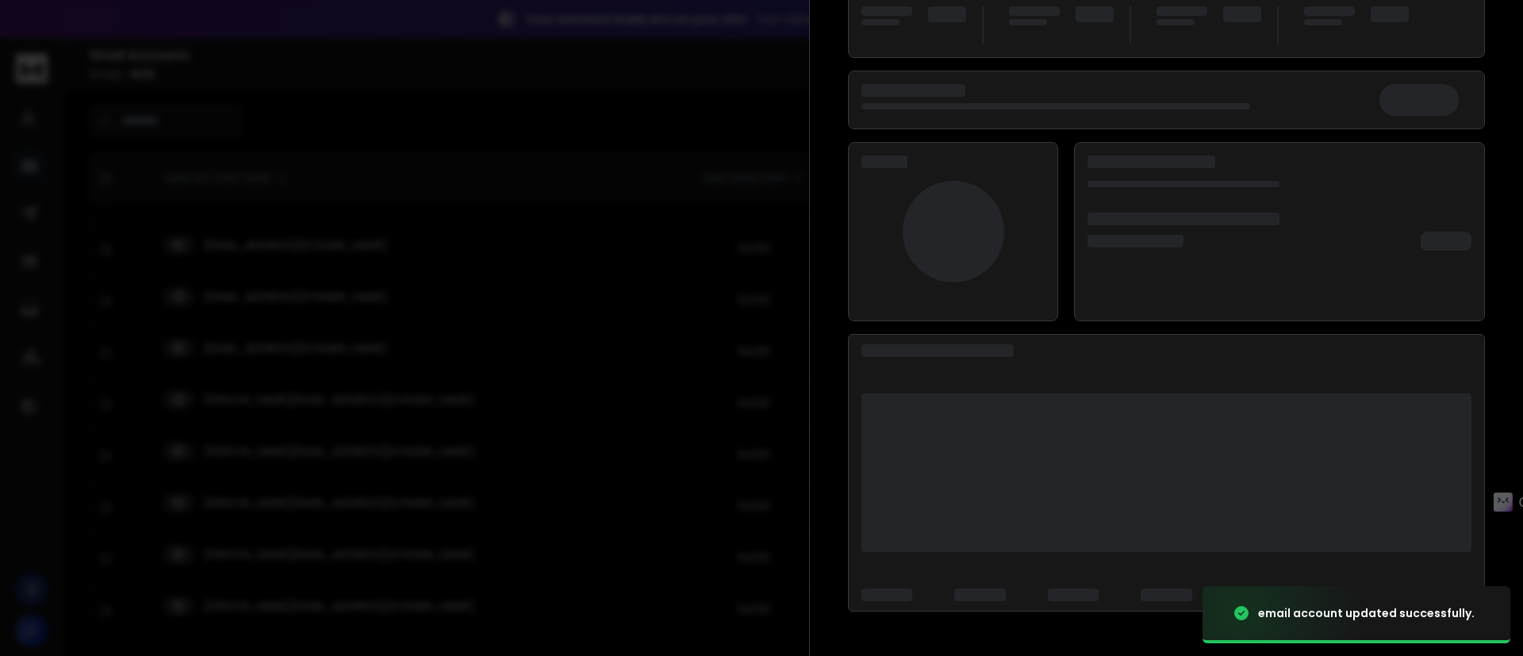
scroll to position [390, 0]
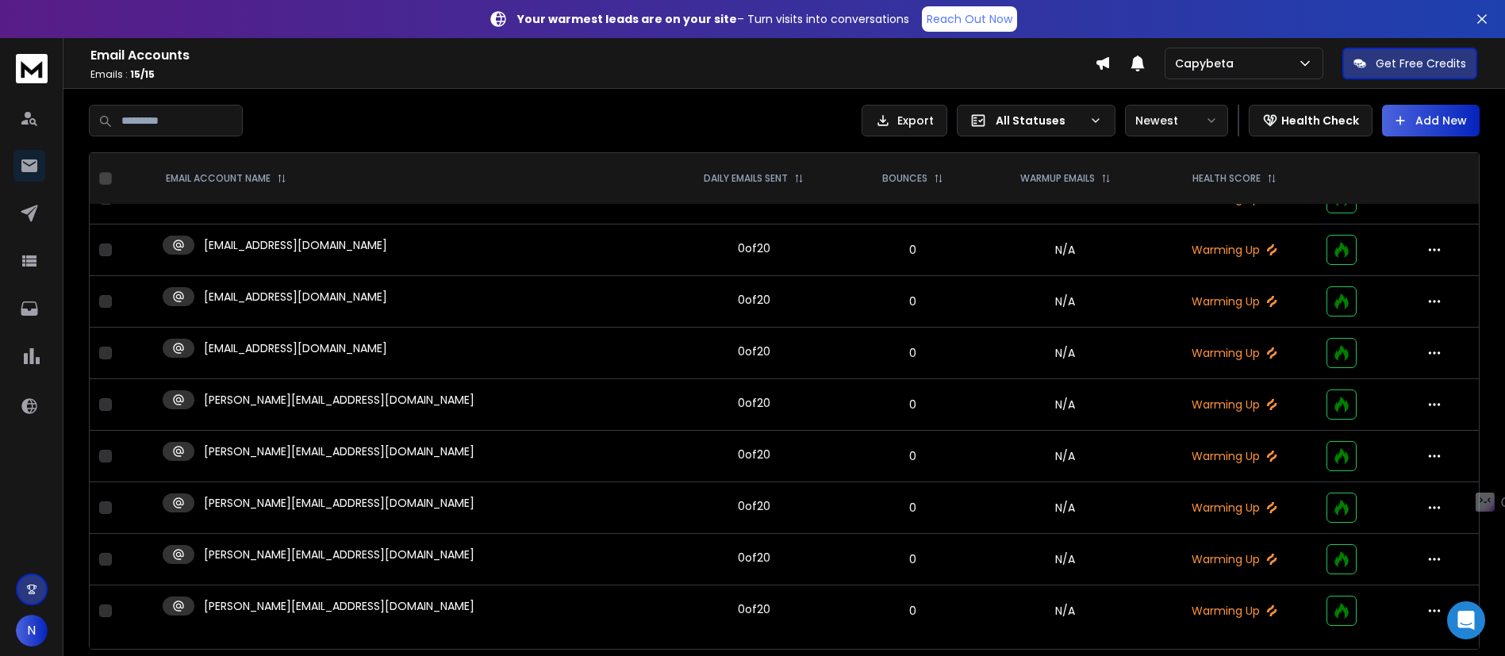
click at [1427, 608] on icon at bounding box center [1434, 611] width 14 height 14
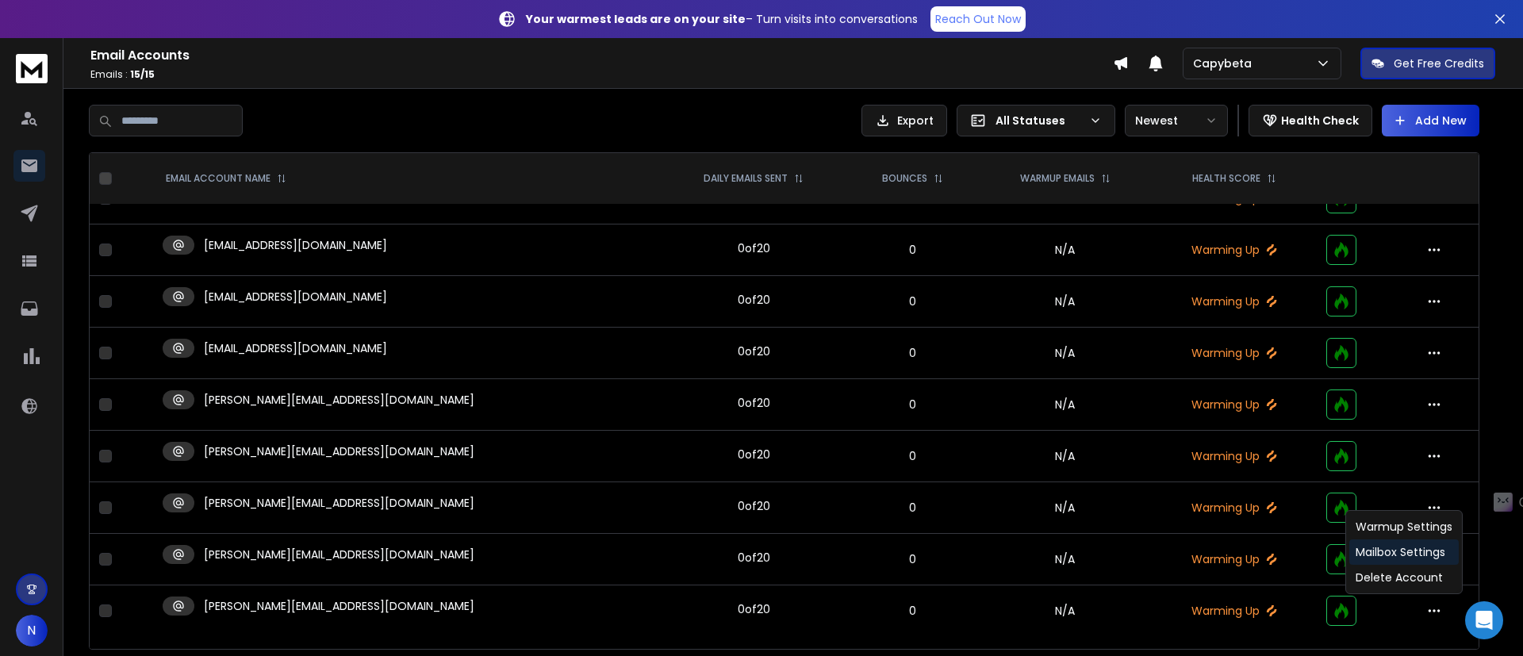
click at [1380, 542] on div "Mailbox Settings" at bounding box center [1403, 551] width 109 height 25
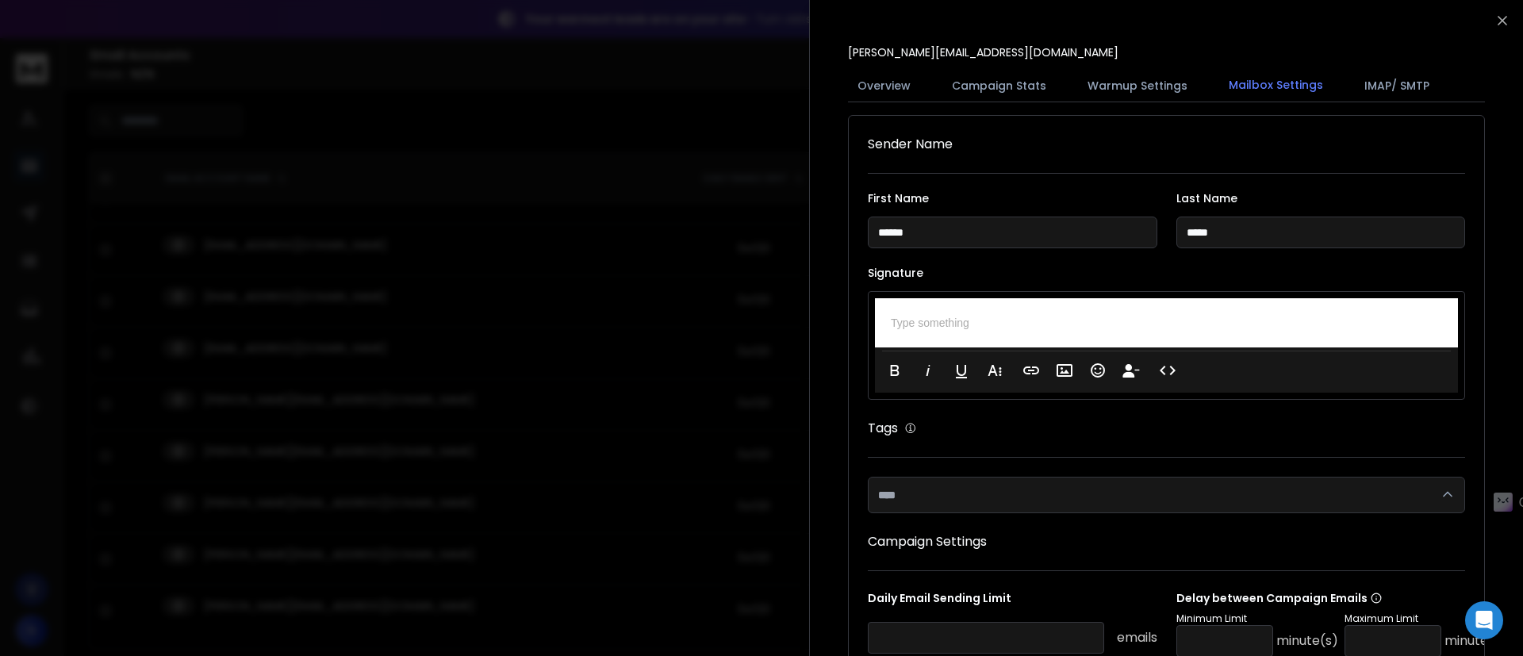
click at [1000, 332] on div at bounding box center [1166, 322] width 583 height 49
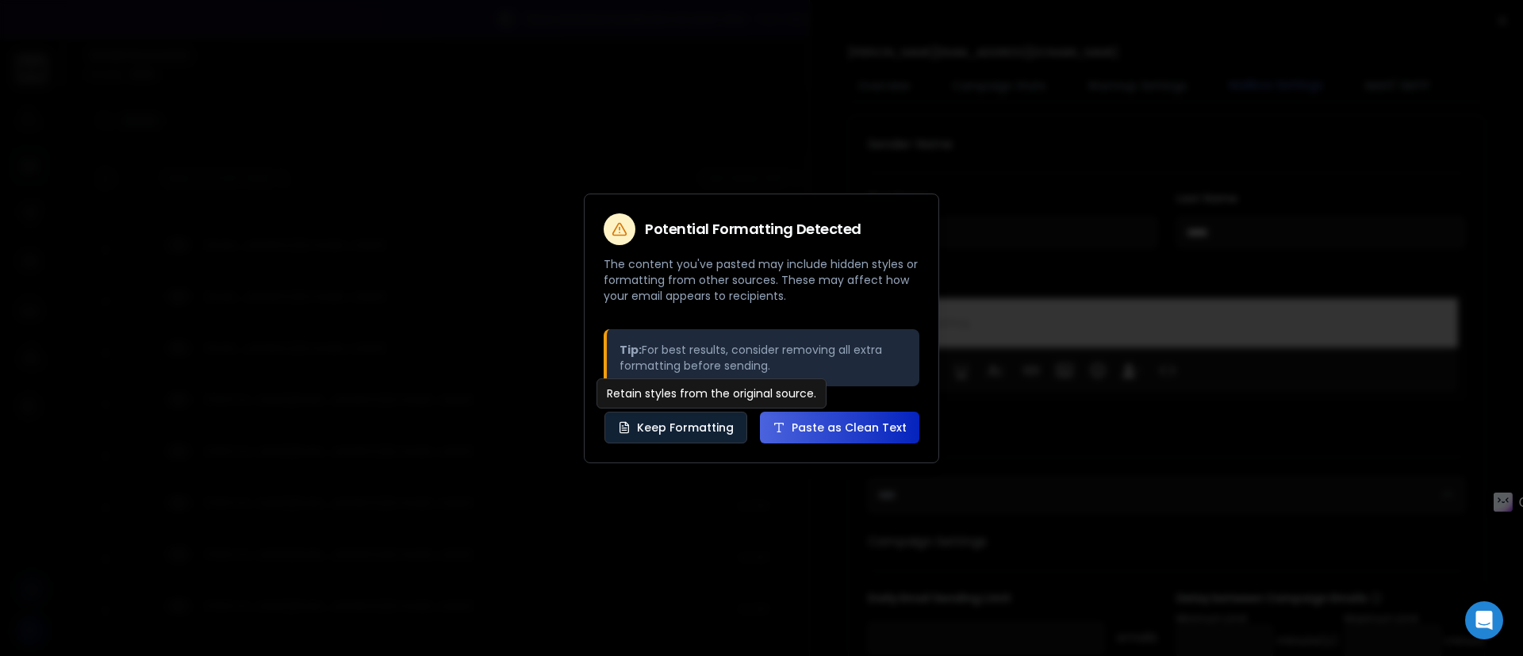
click at [701, 425] on button "Keep Formatting" at bounding box center [676, 428] width 143 height 32
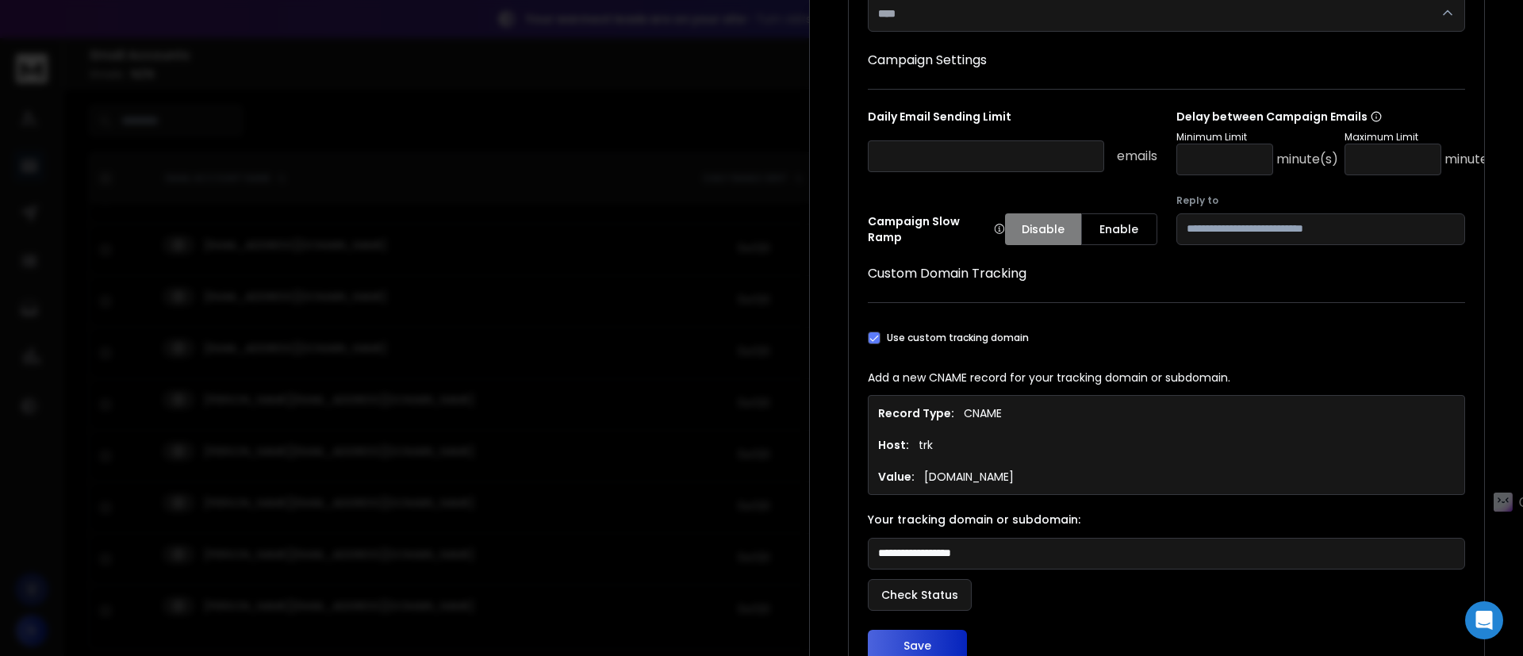
scroll to position [666, 0]
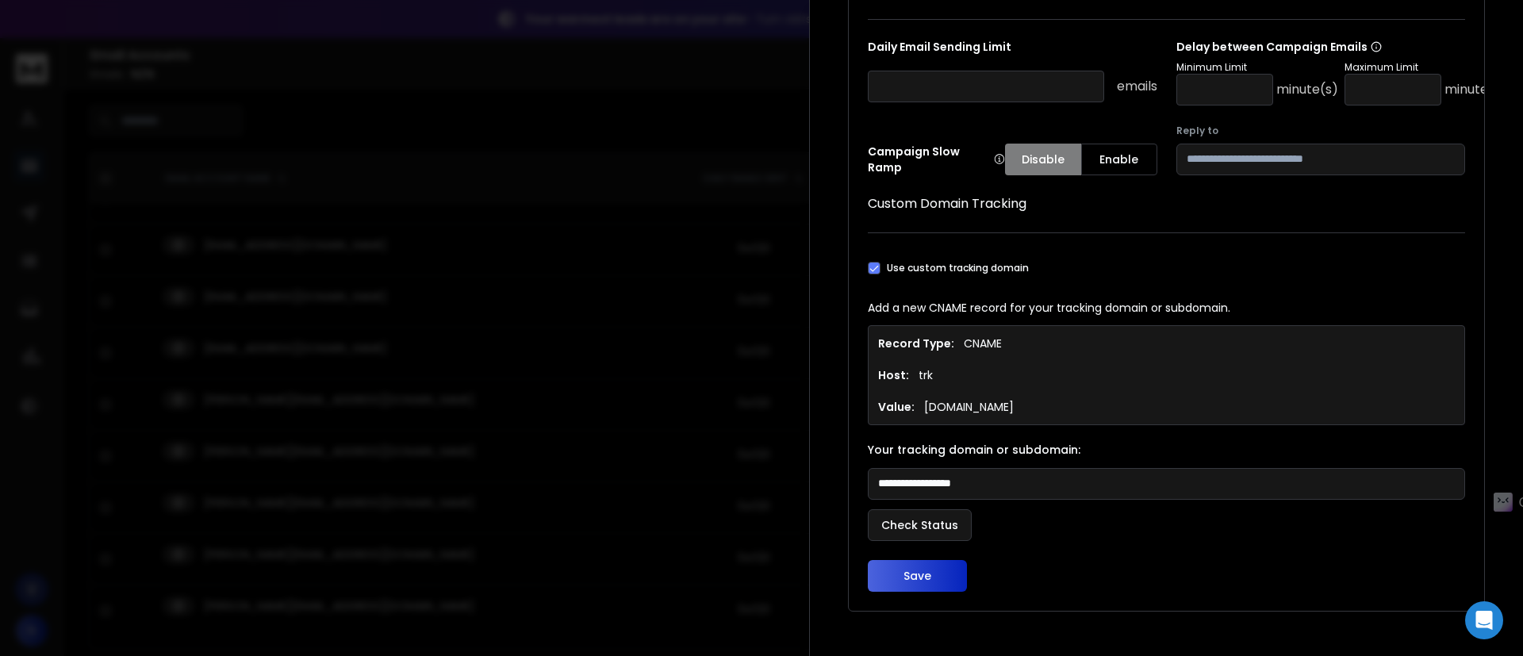
click at [899, 560] on button "Save" at bounding box center [917, 576] width 99 height 32
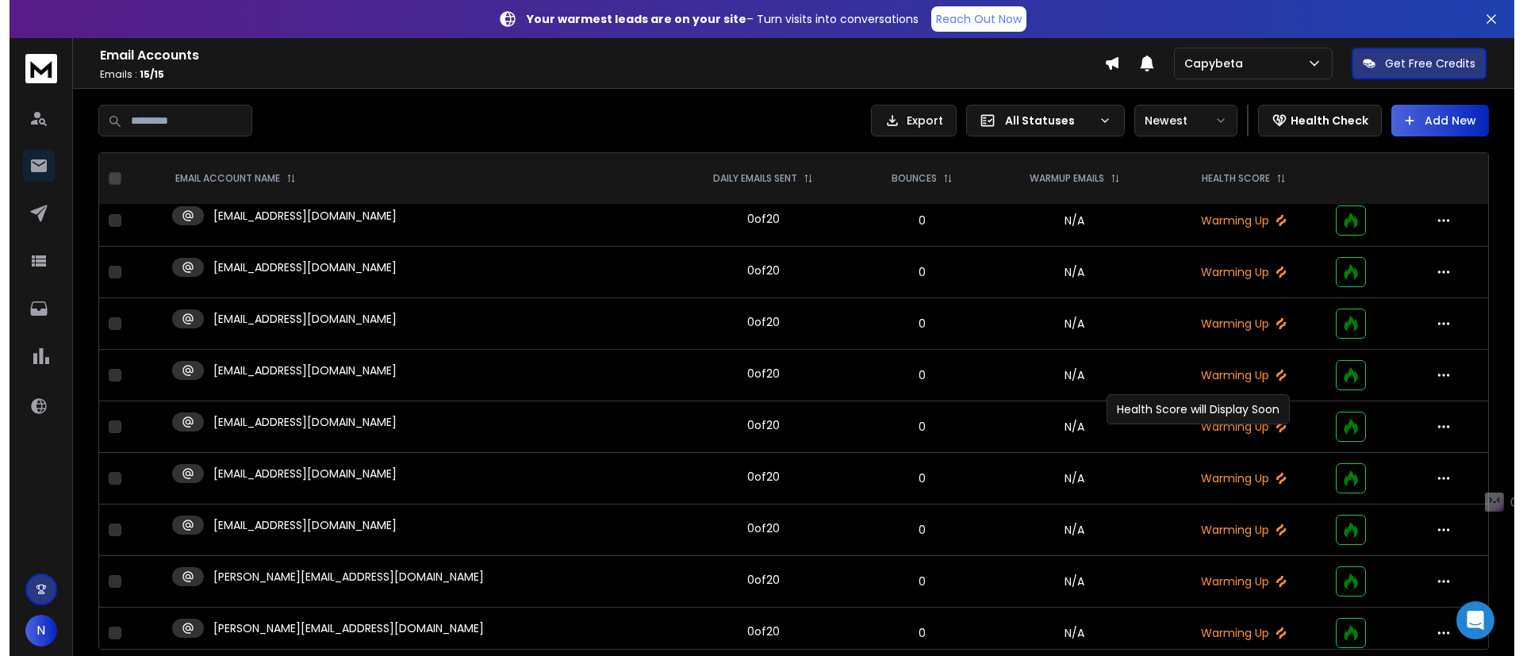
scroll to position [155, 0]
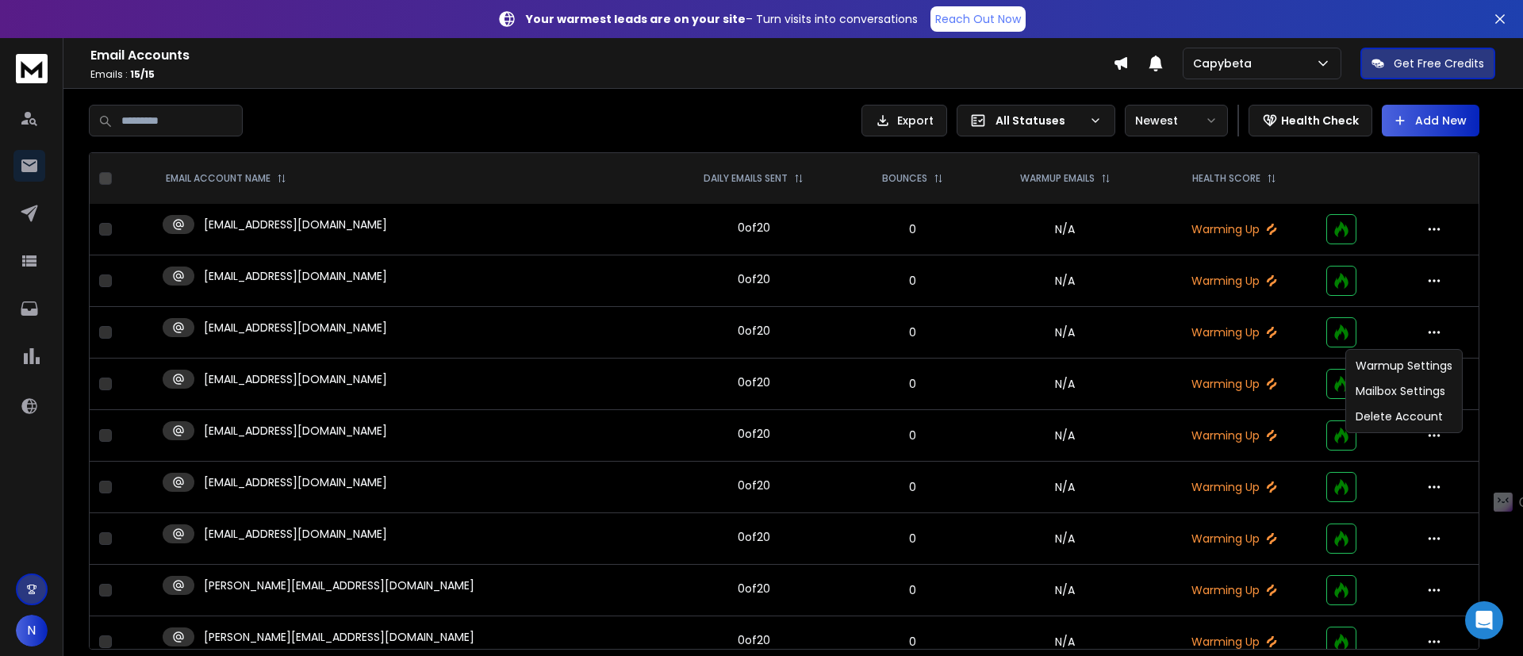
click at [1427, 325] on icon at bounding box center [1434, 332] width 14 height 14
click at [1380, 387] on div "Mailbox Settings" at bounding box center [1403, 390] width 109 height 25
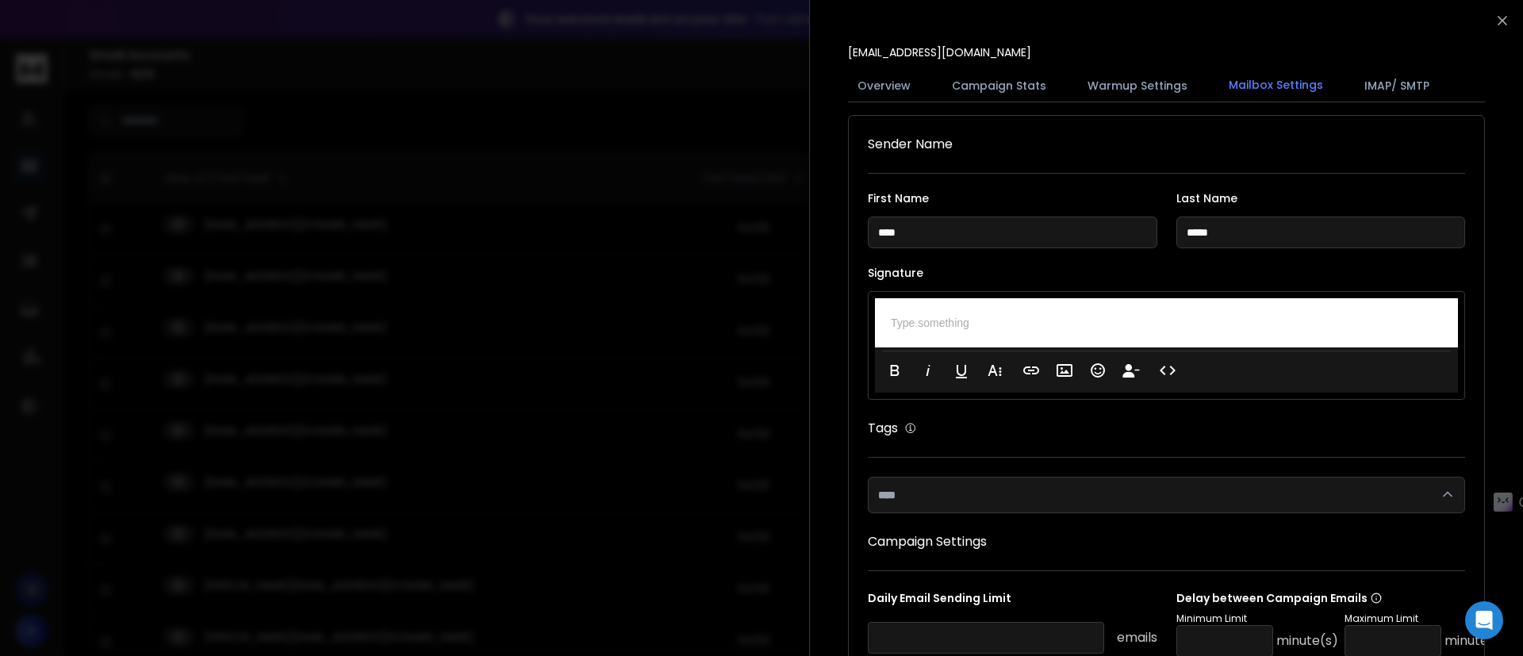
click at [920, 329] on div at bounding box center [1166, 322] width 551 height 17
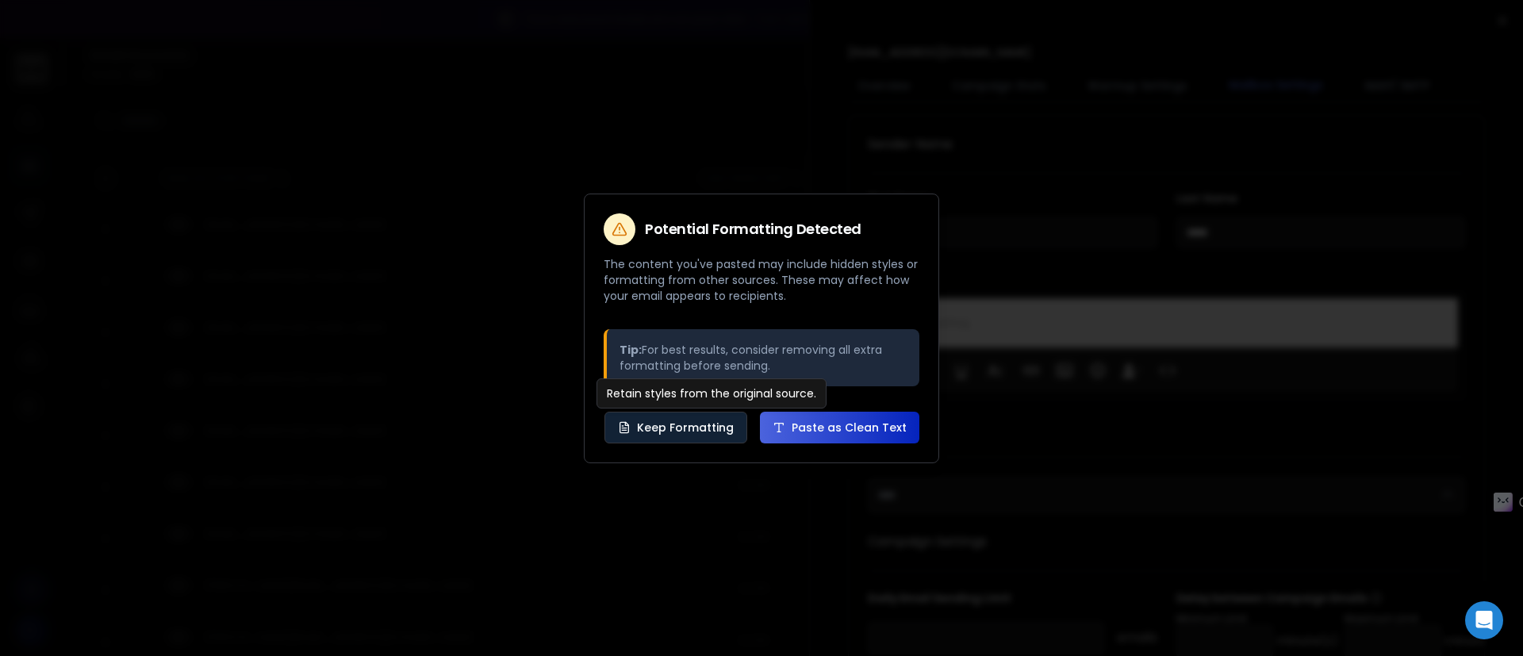
click at [702, 422] on button "Keep Formatting" at bounding box center [676, 428] width 143 height 32
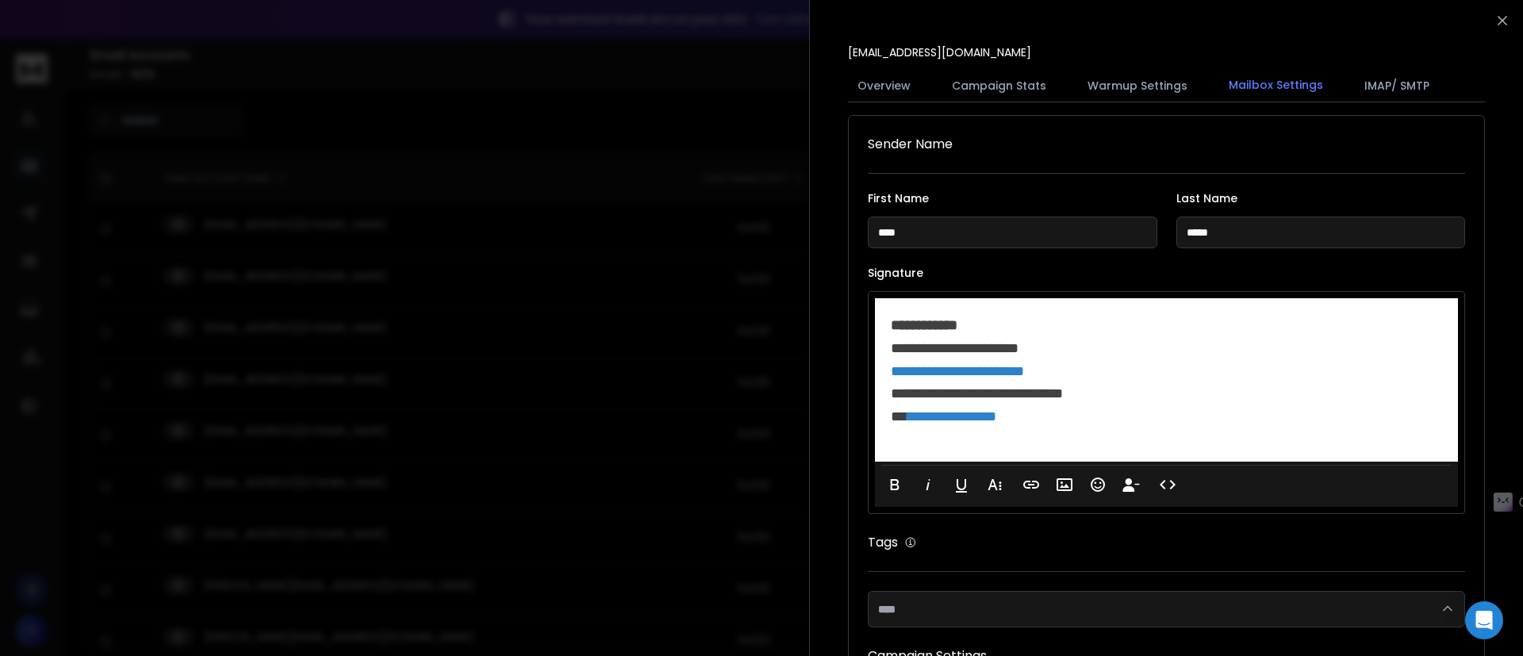
click at [894, 319] on span "**********" at bounding box center [924, 325] width 67 height 14
click at [894, 355] on span "**********" at bounding box center [955, 348] width 128 height 14
click at [947, 361] on div "**********" at bounding box center [1166, 371] width 551 height 23
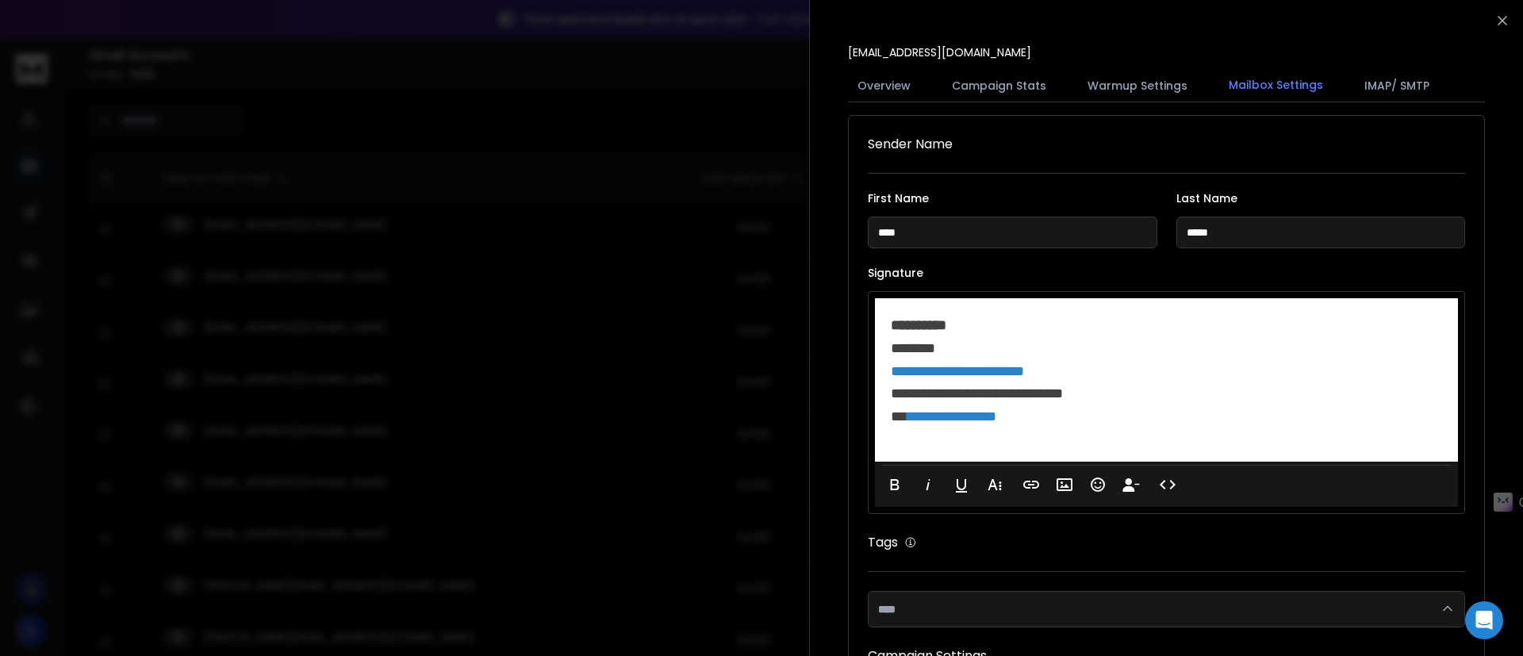
click at [965, 374] on span "**********" at bounding box center [957, 371] width 133 height 14
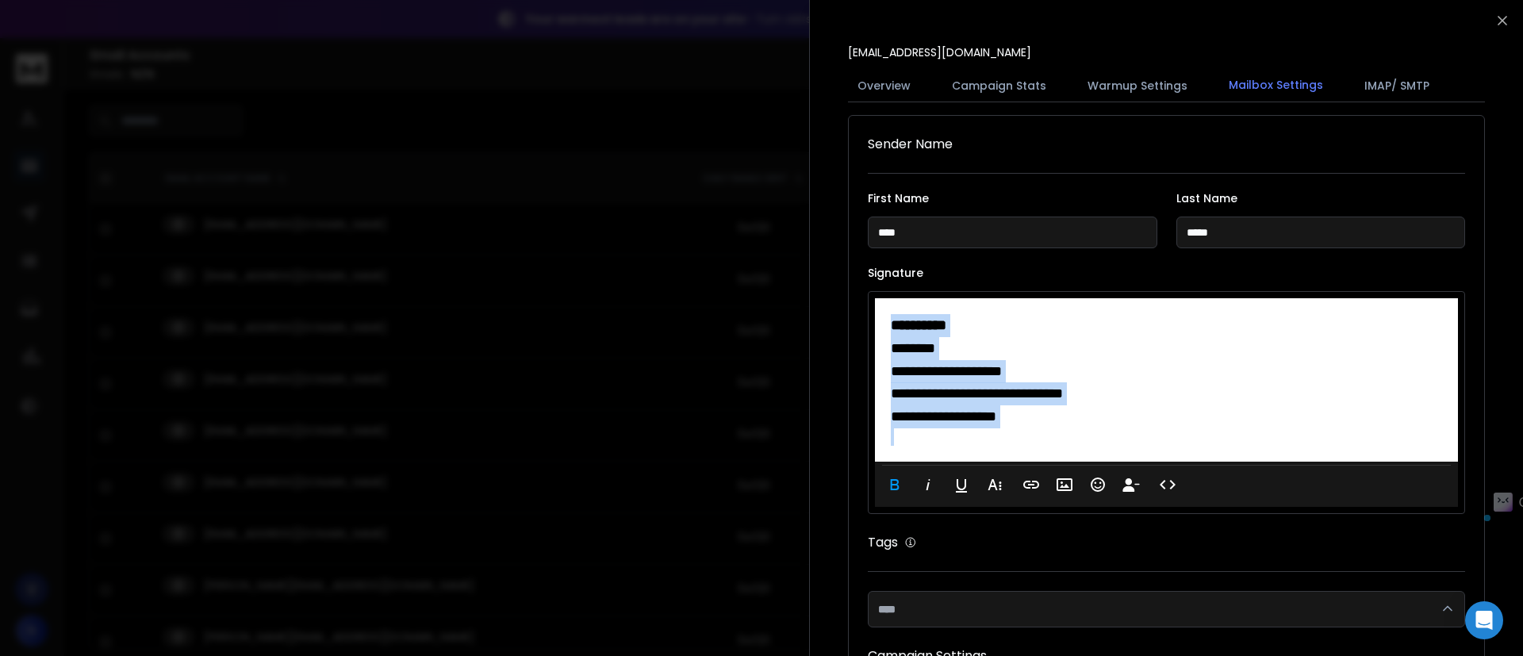
copy div "**********"
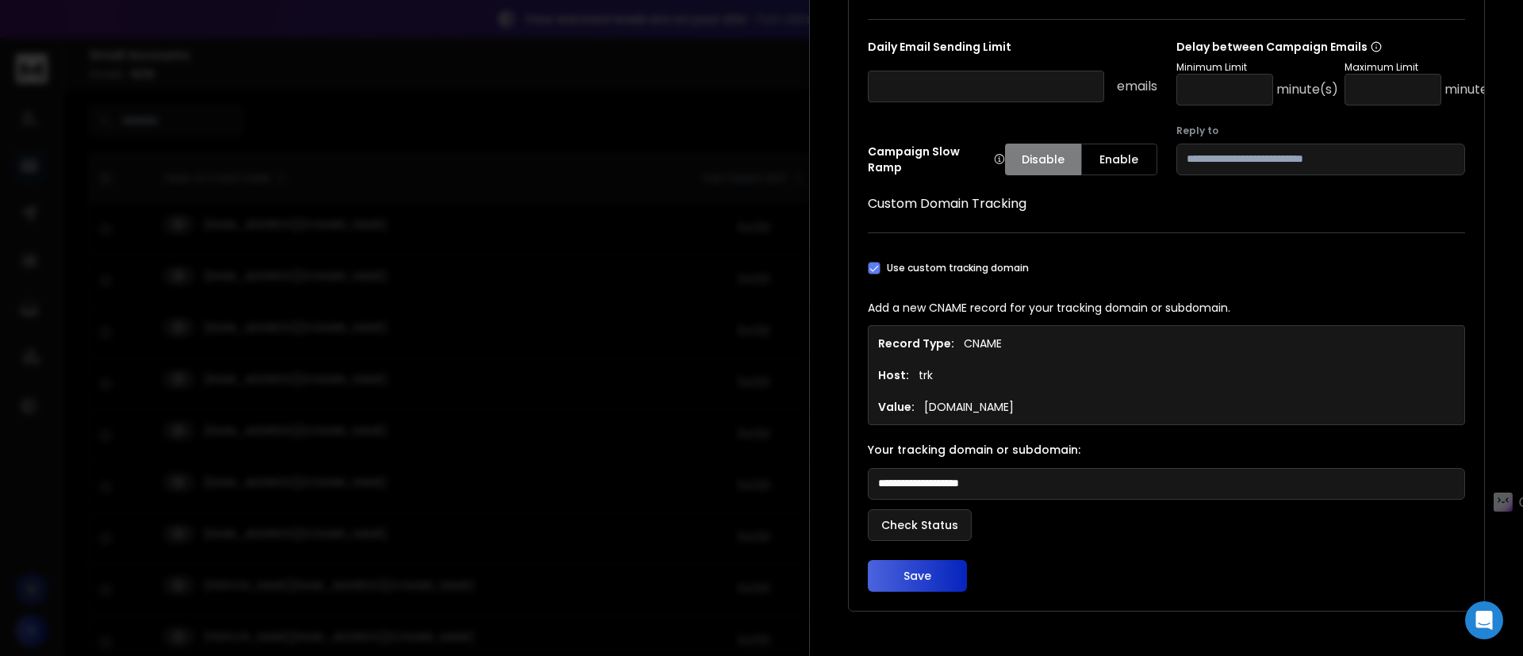
scroll to position [666, 0]
click at [904, 560] on button "Save" at bounding box center [917, 576] width 99 height 32
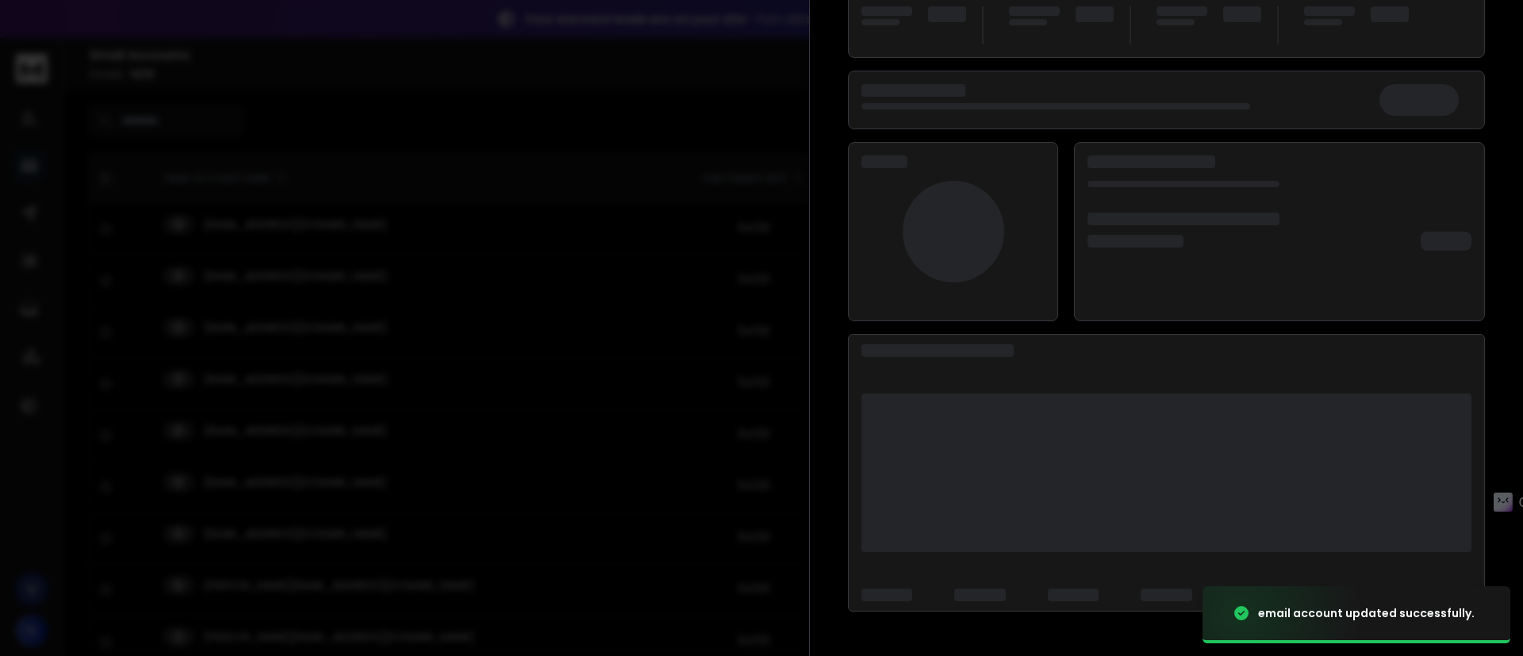
scroll to position [390, 0]
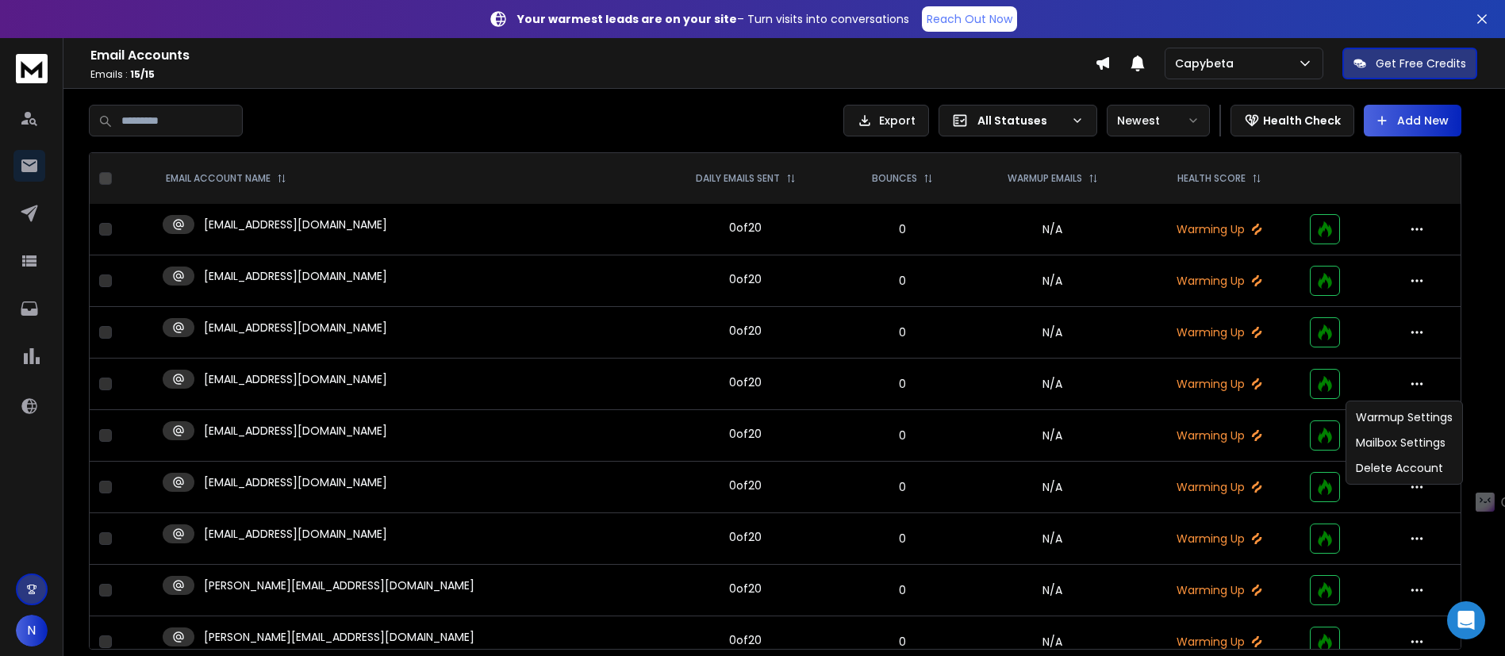
click at [1415, 377] on icon at bounding box center [1417, 384] width 14 height 14
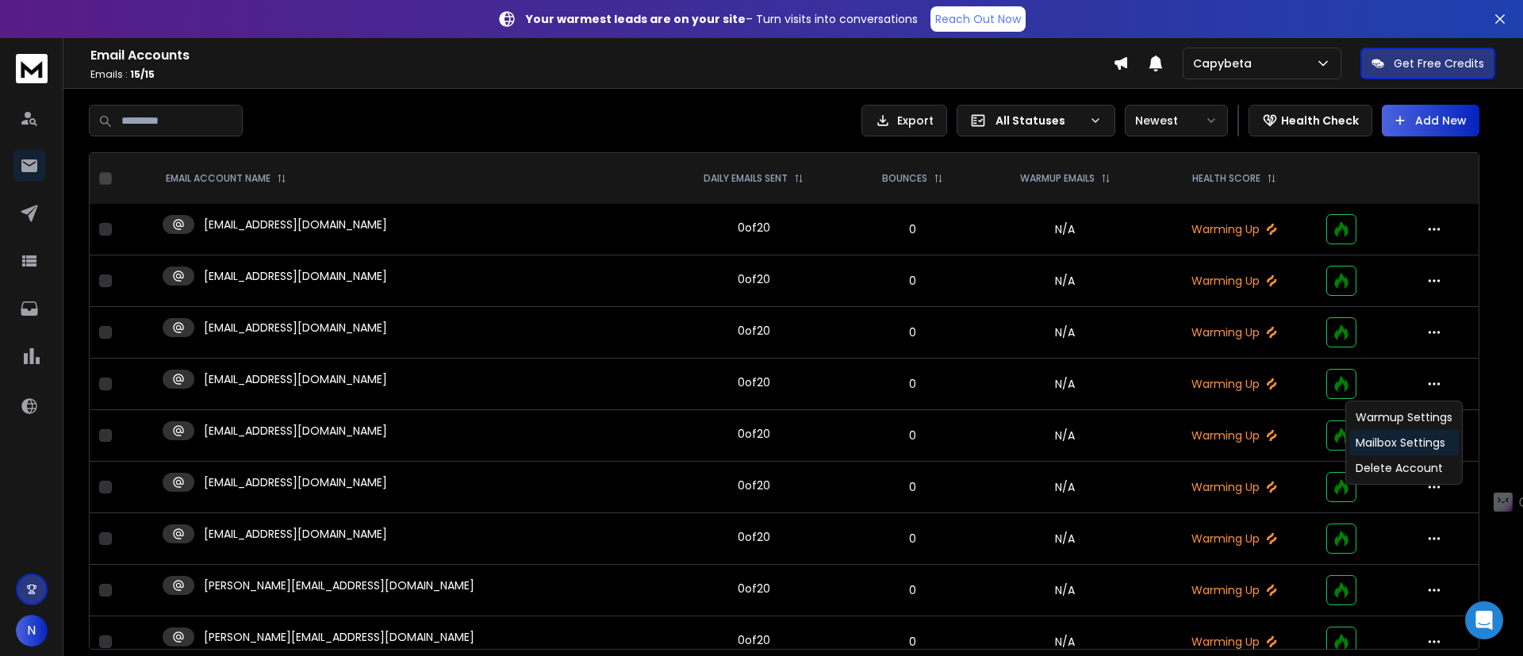
click at [1395, 439] on div "Mailbox Settings" at bounding box center [1403, 442] width 109 height 25
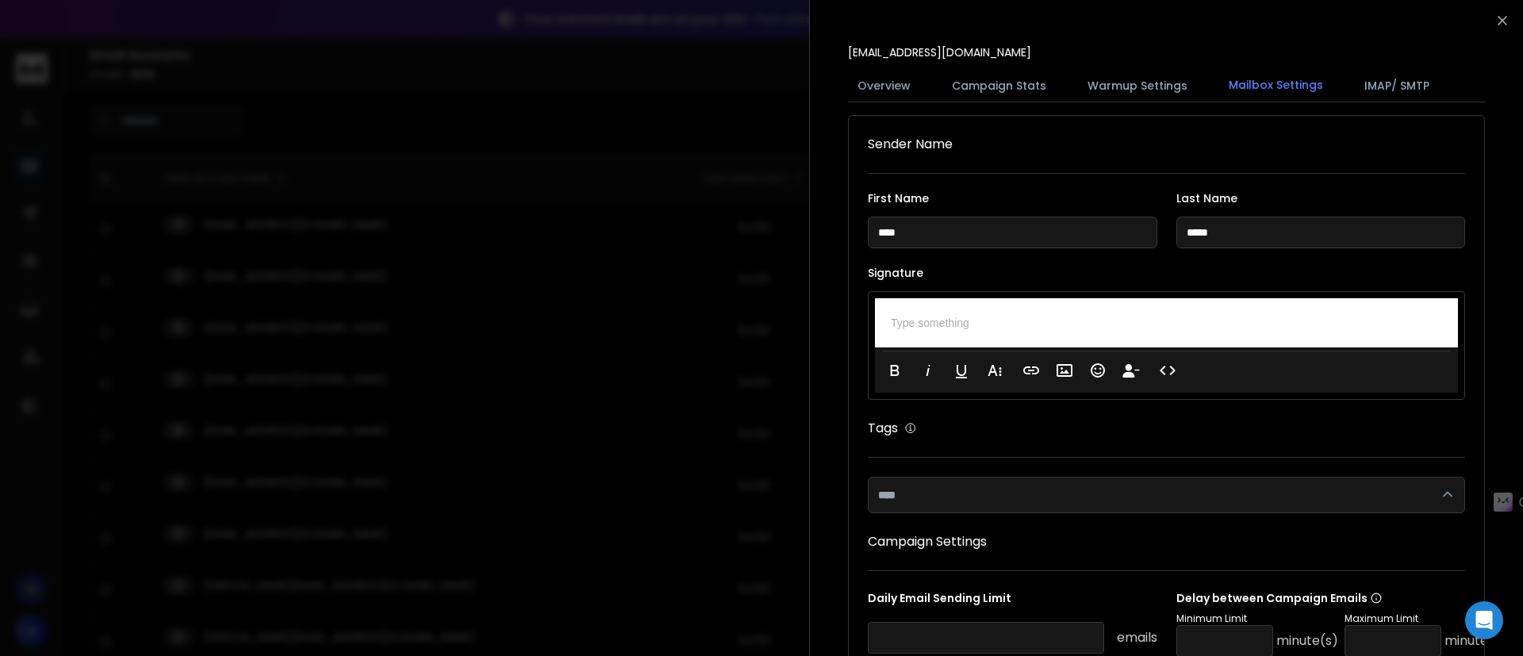
click at [910, 313] on div at bounding box center [1166, 322] width 583 height 49
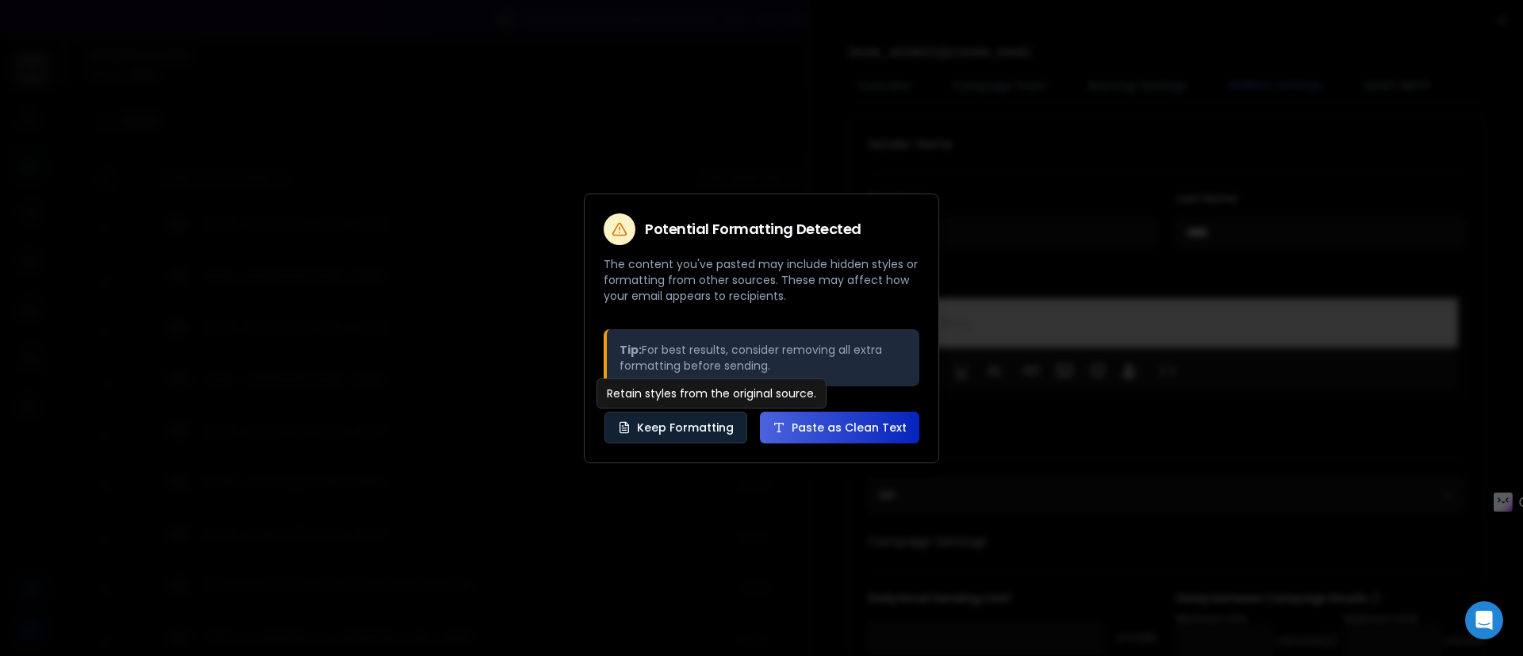
click at [686, 420] on button "Keep Formatting" at bounding box center [676, 428] width 143 height 32
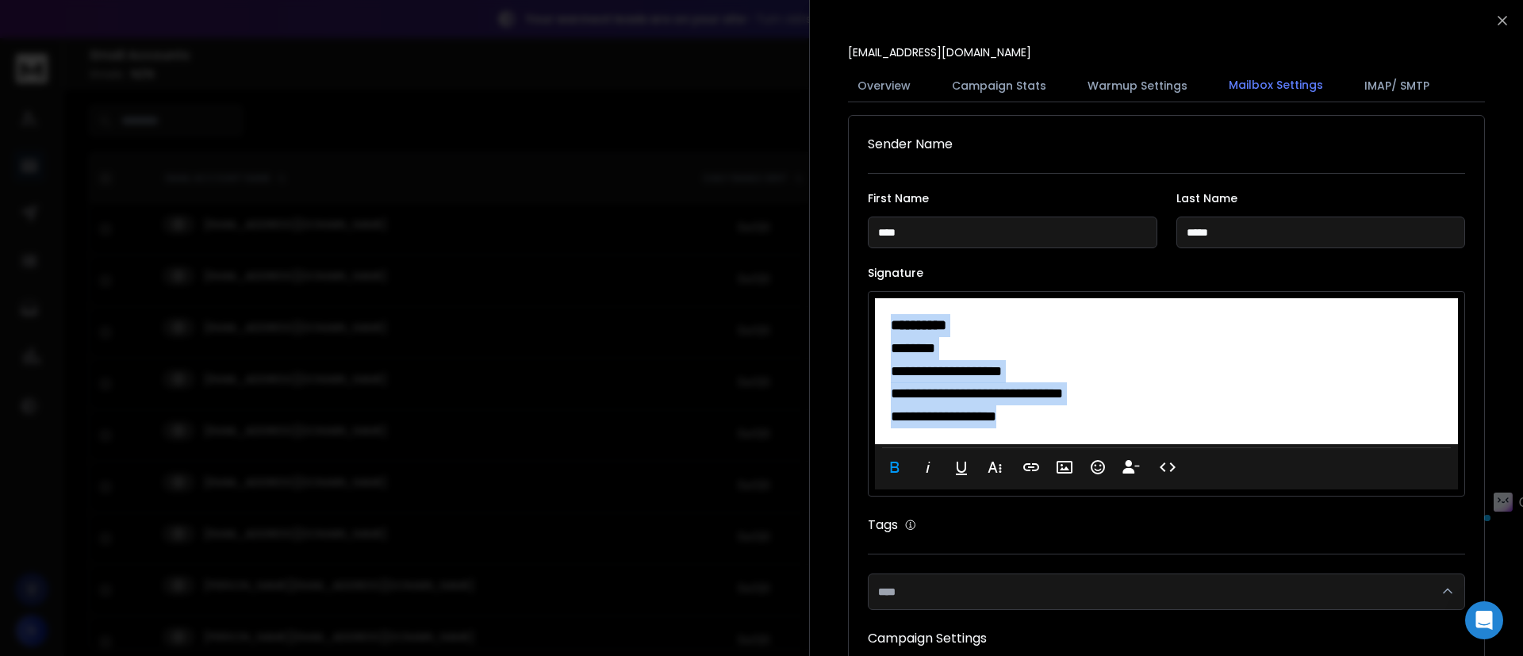
copy div "**********"
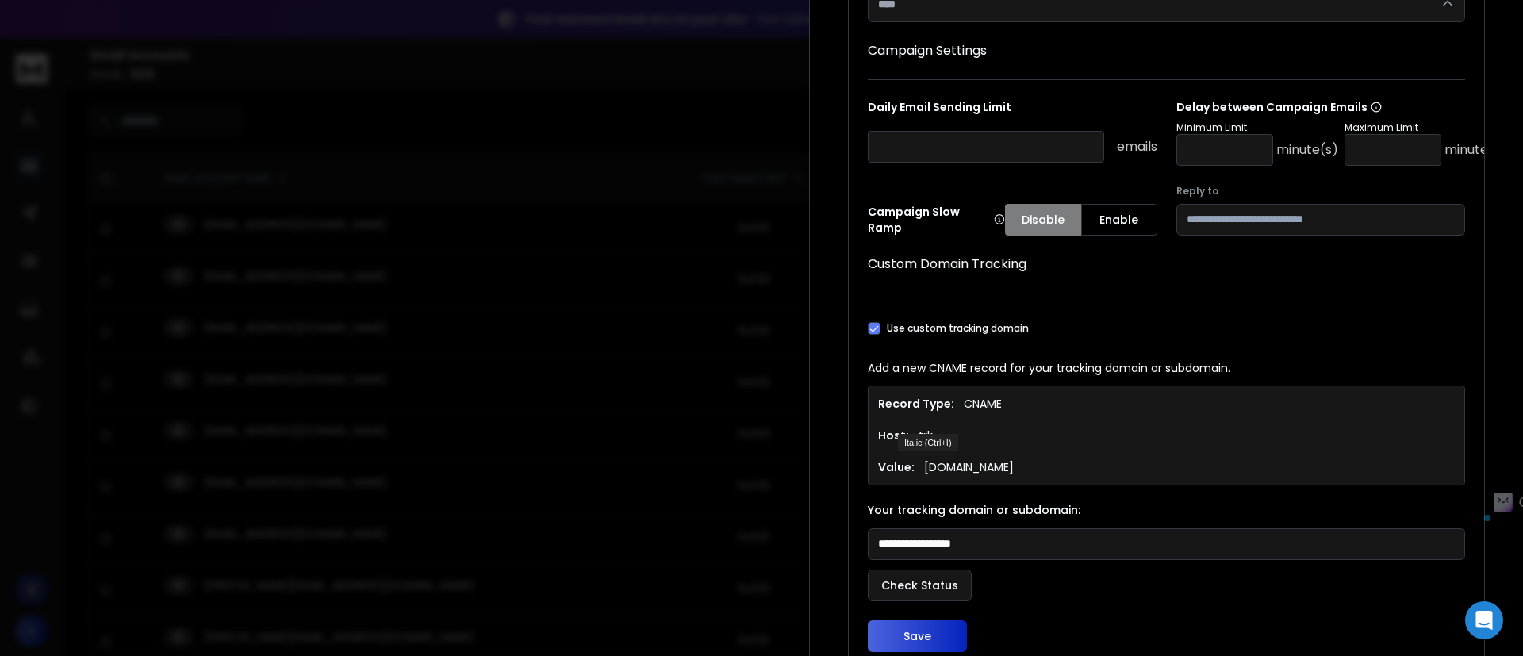
scroll to position [666, 0]
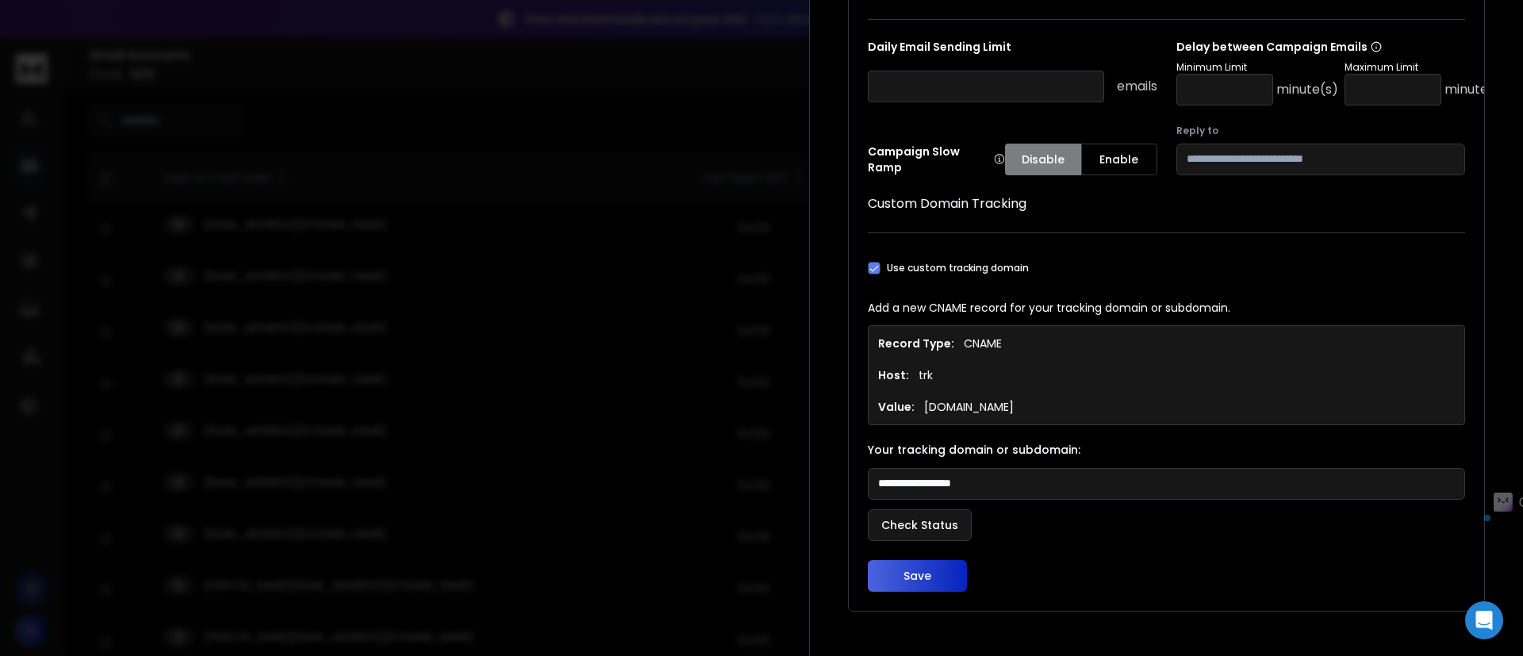
click at [916, 560] on button "Save" at bounding box center [917, 576] width 99 height 32
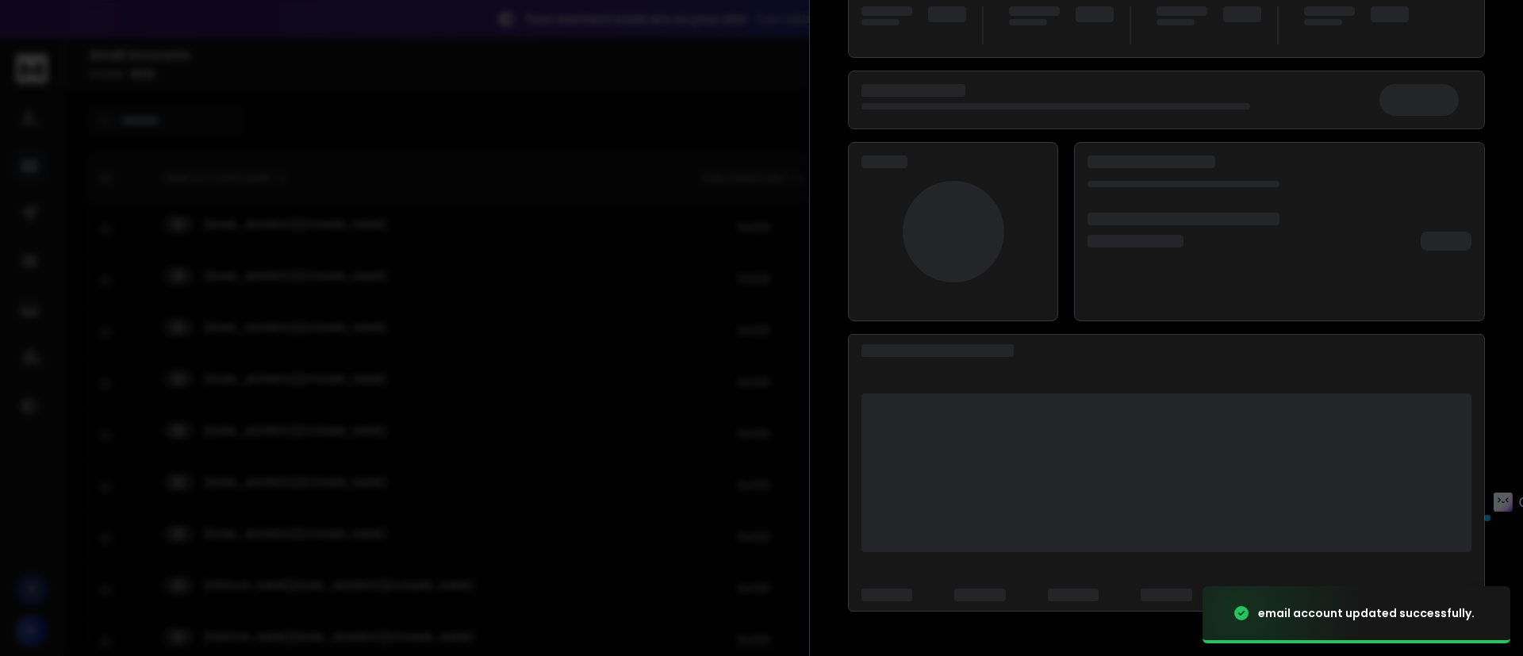
scroll to position [390, 0]
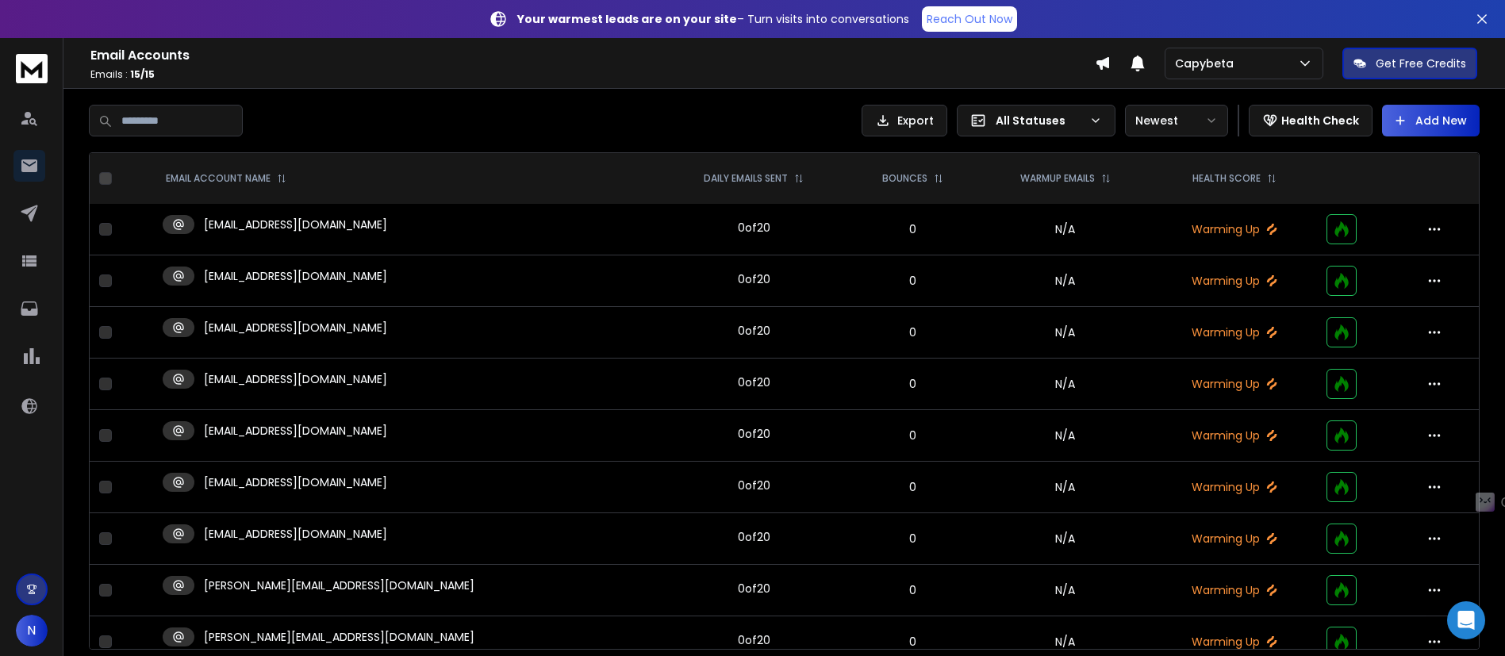
click at [1429, 434] on icon at bounding box center [1435, 435] width 12 height 2
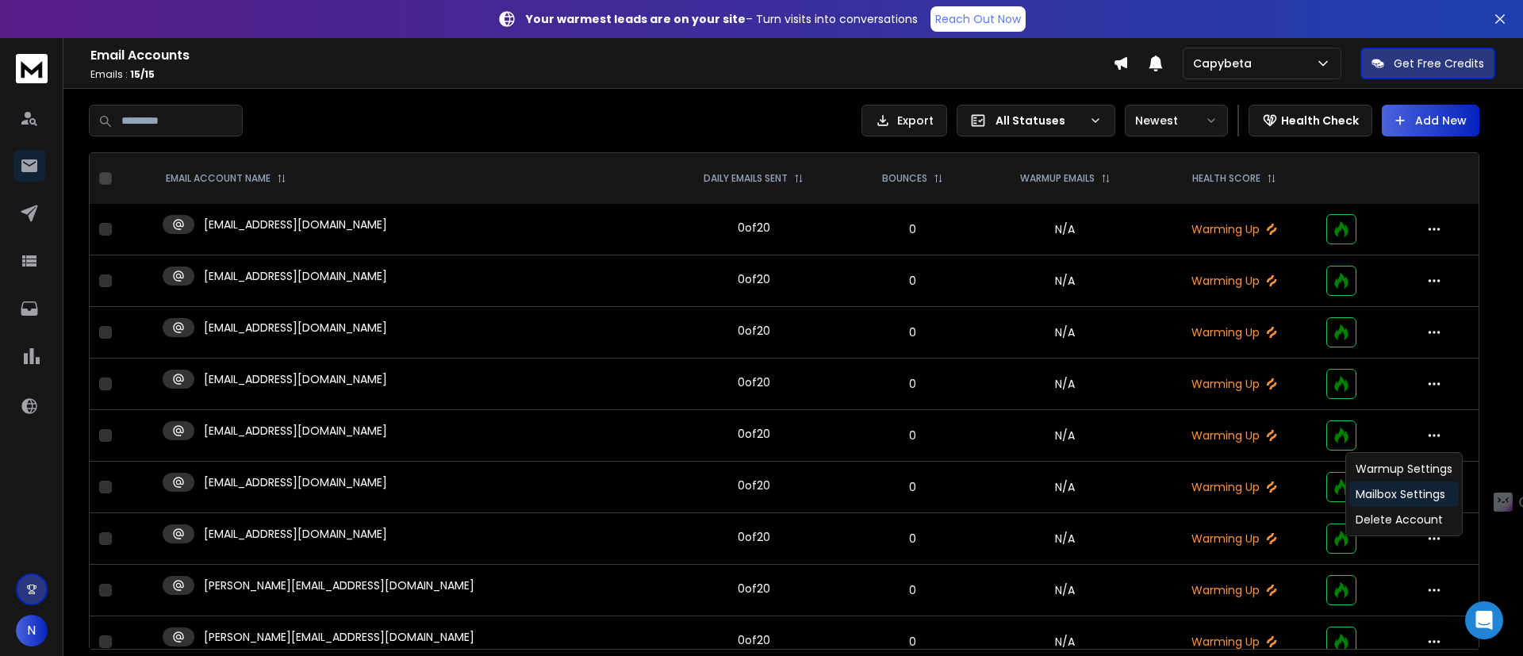
click at [1393, 491] on div "Mailbox Settings" at bounding box center [1403, 494] width 109 height 25
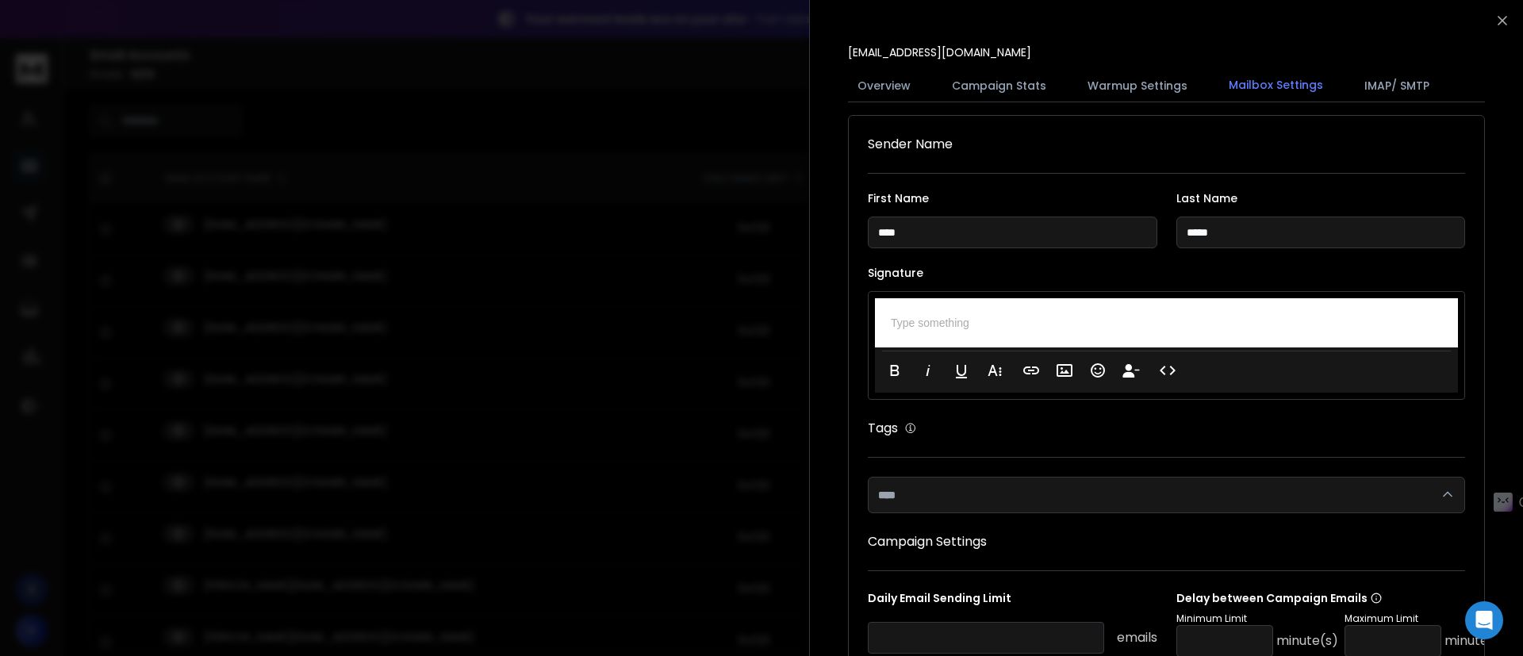
click at [943, 324] on div at bounding box center [1166, 322] width 551 height 17
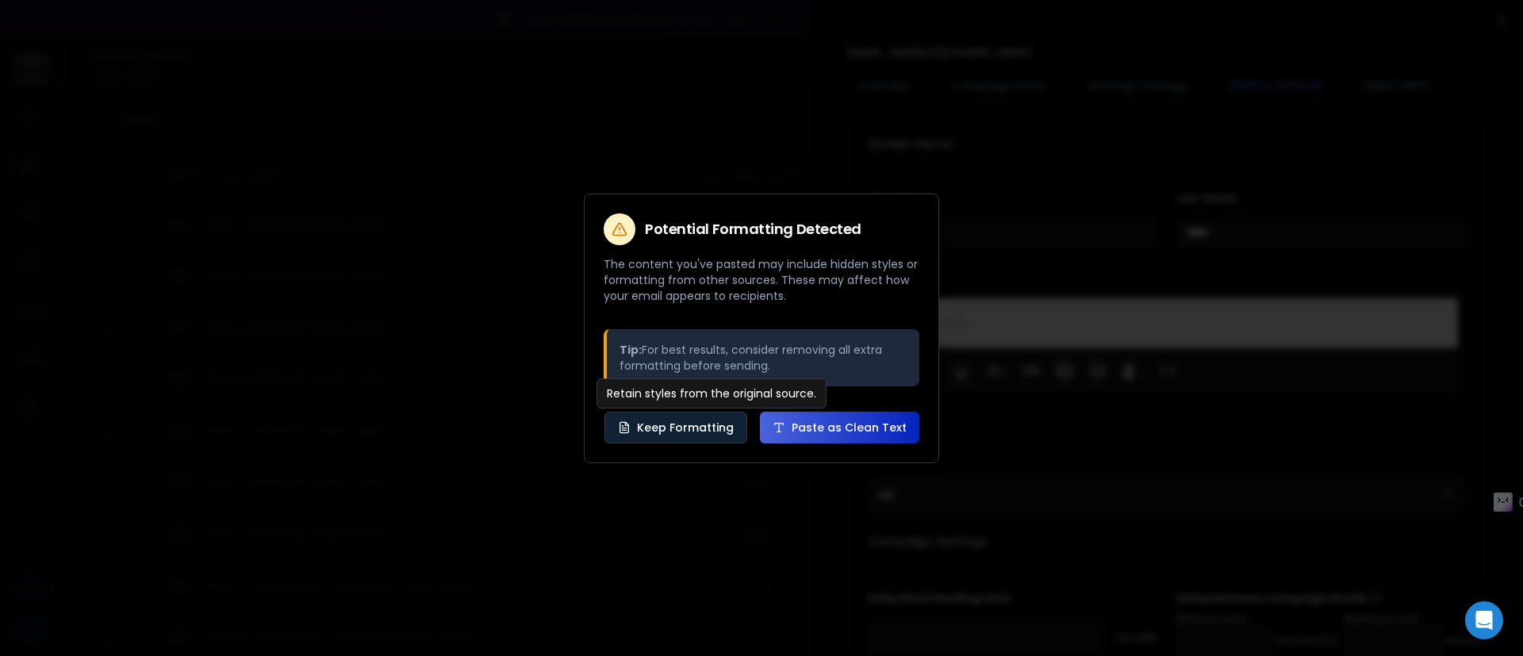
click at [681, 427] on button "Keep Formatting" at bounding box center [676, 428] width 143 height 32
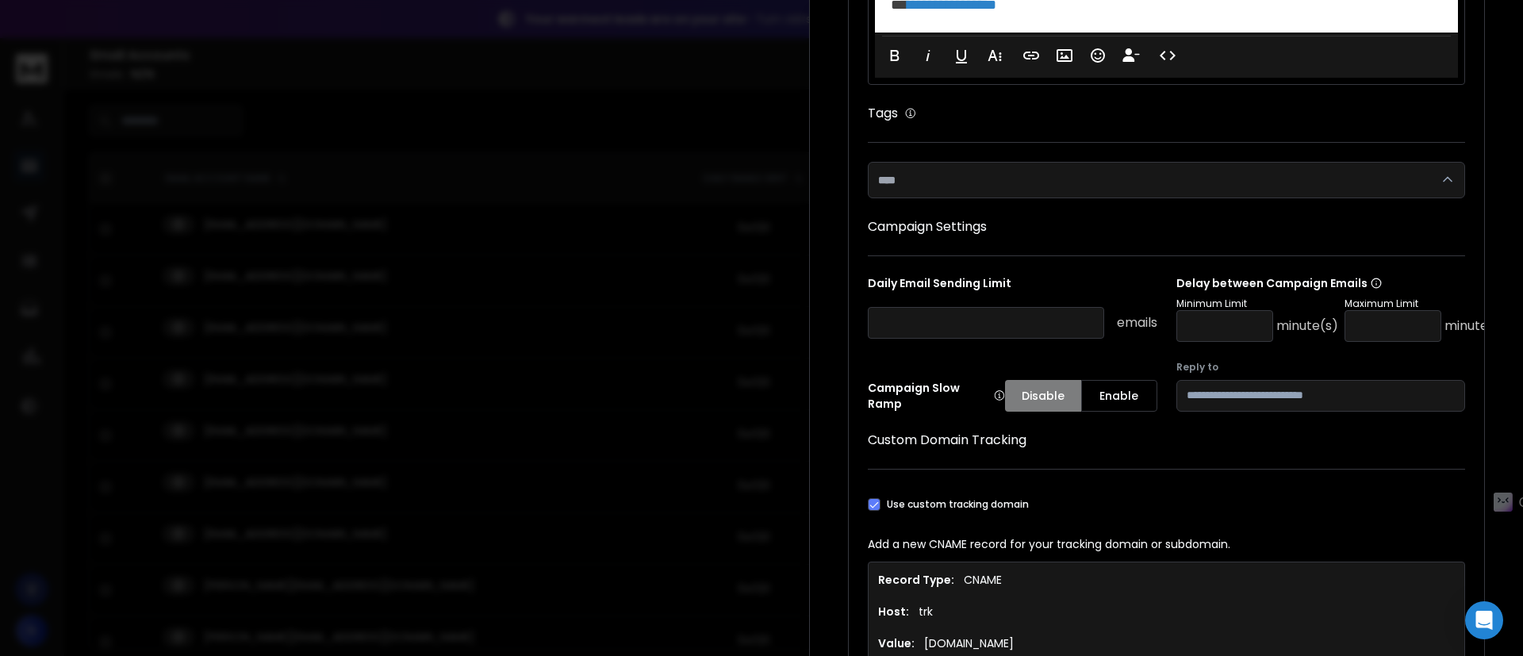
scroll to position [666, 0]
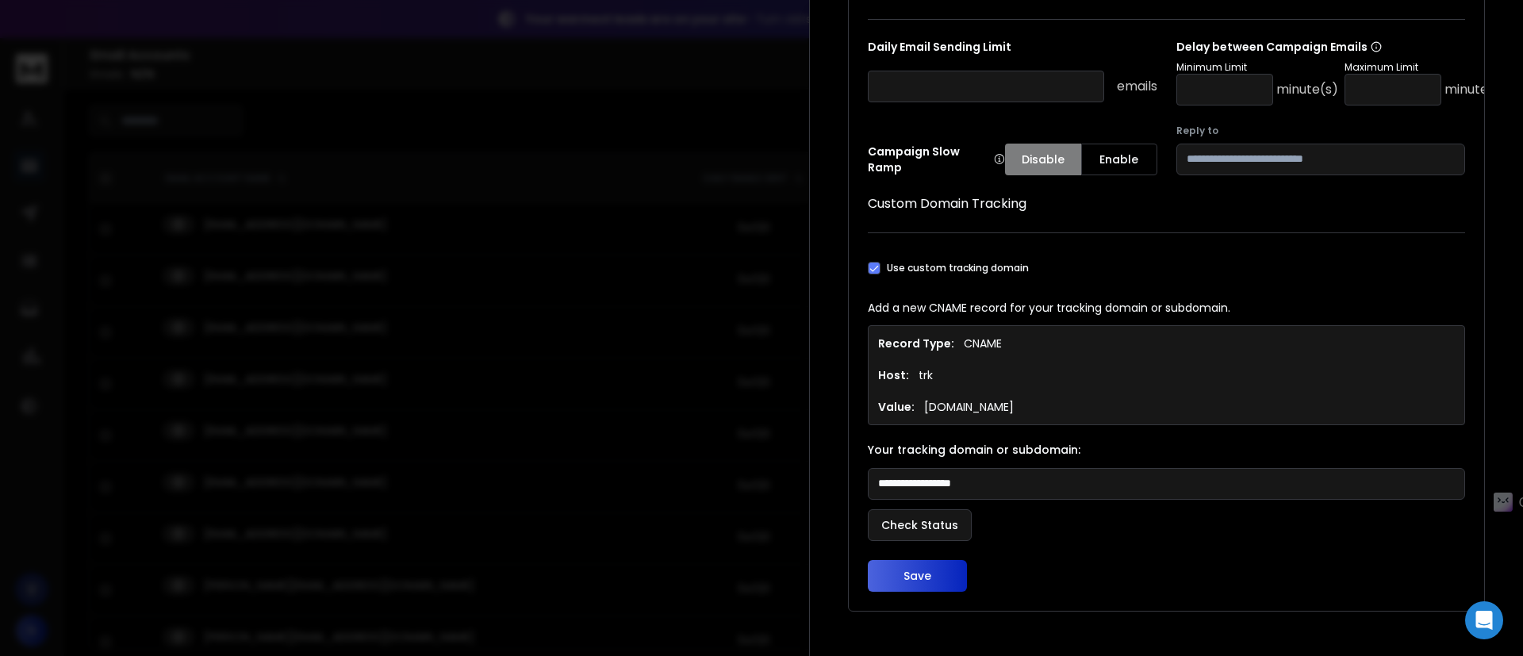
click at [901, 562] on button "Save" at bounding box center [917, 576] width 99 height 32
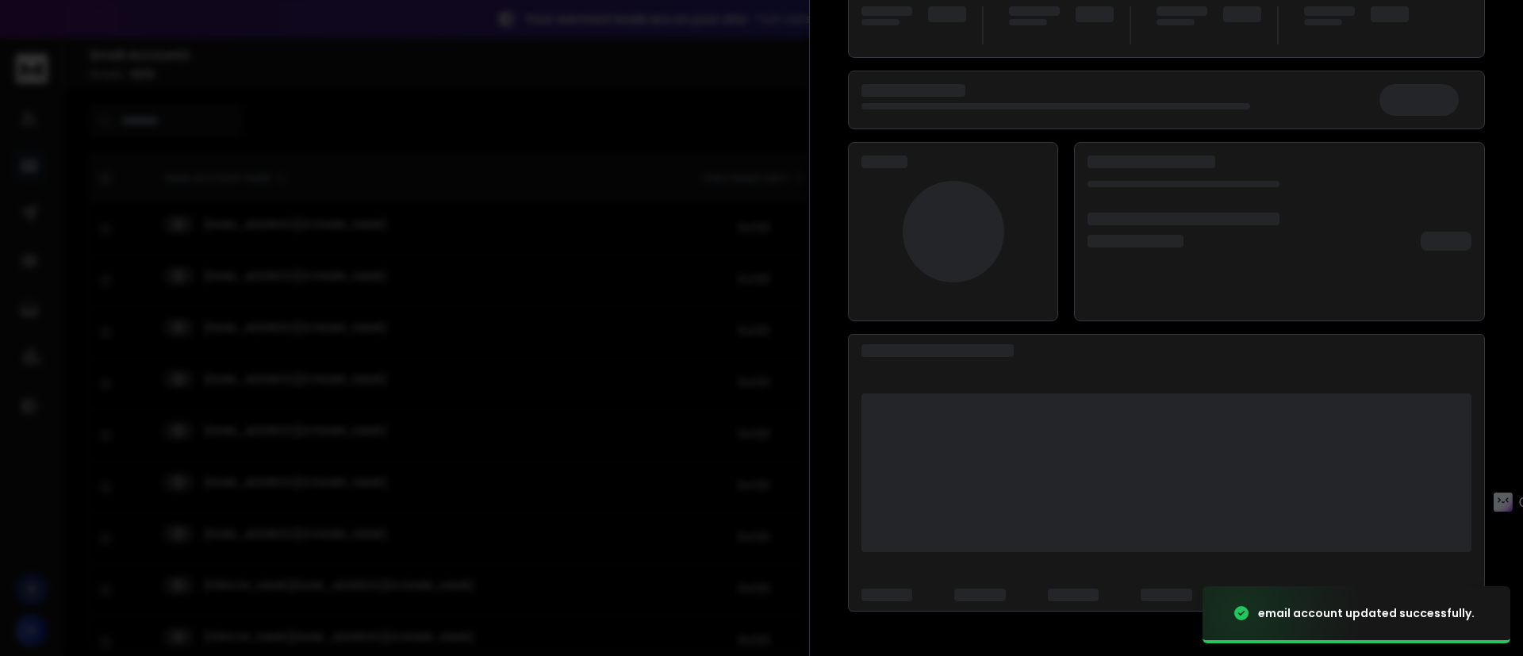
scroll to position [390, 0]
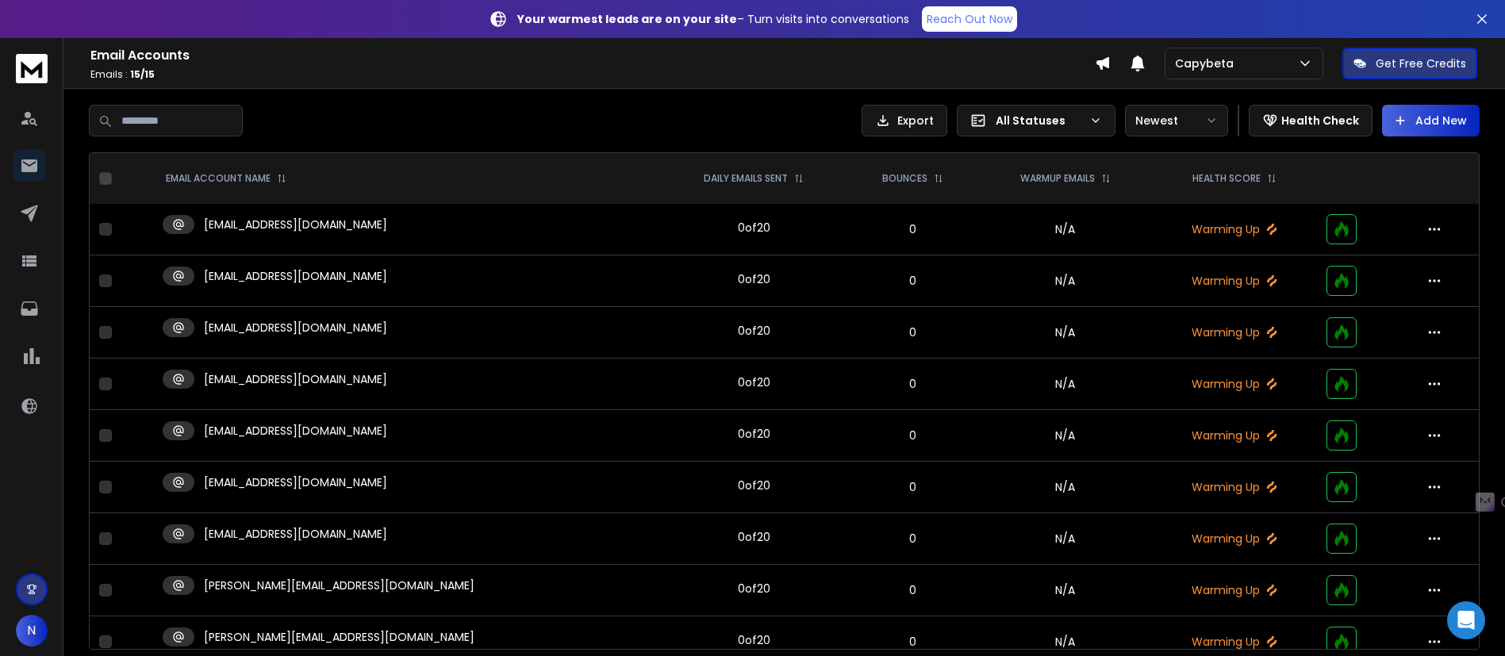
click at [1427, 485] on icon at bounding box center [1434, 487] width 14 height 14
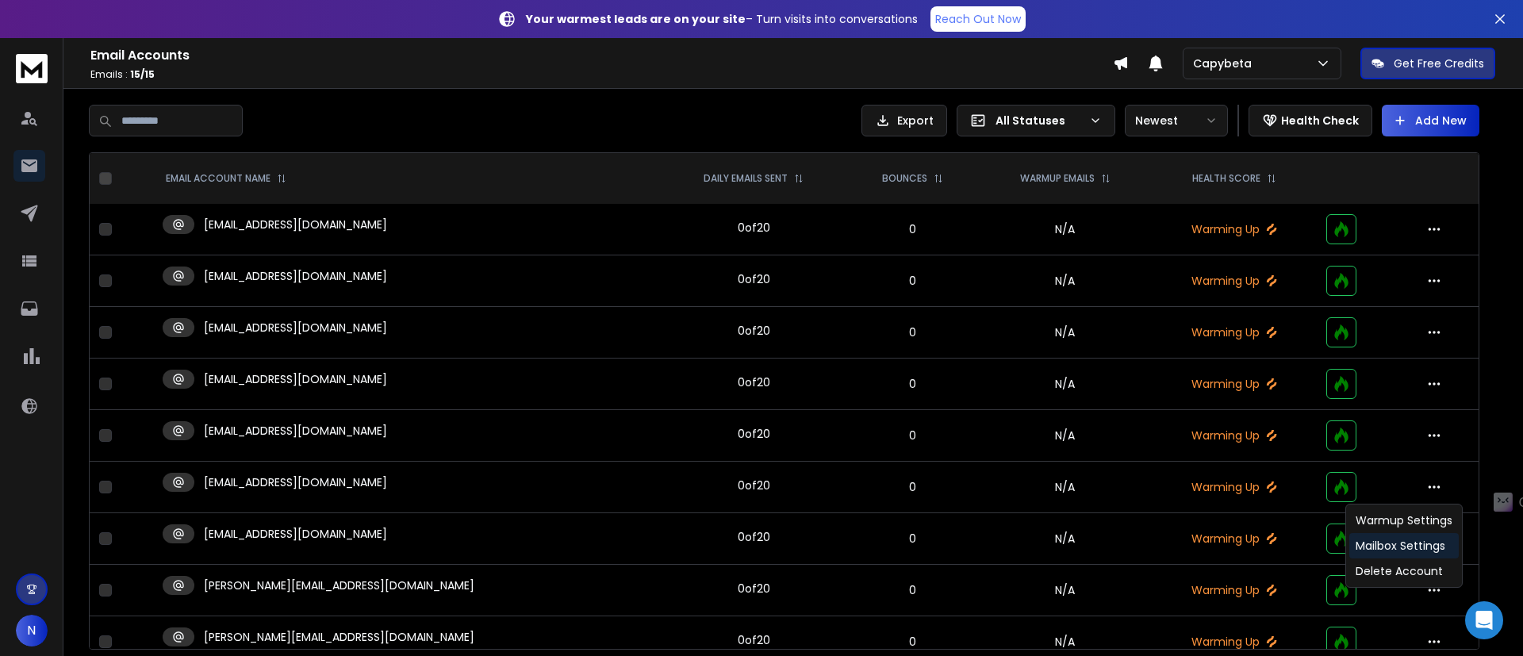
click at [1380, 547] on div "Mailbox Settings" at bounding box center [1403, 545] width 109 height 25
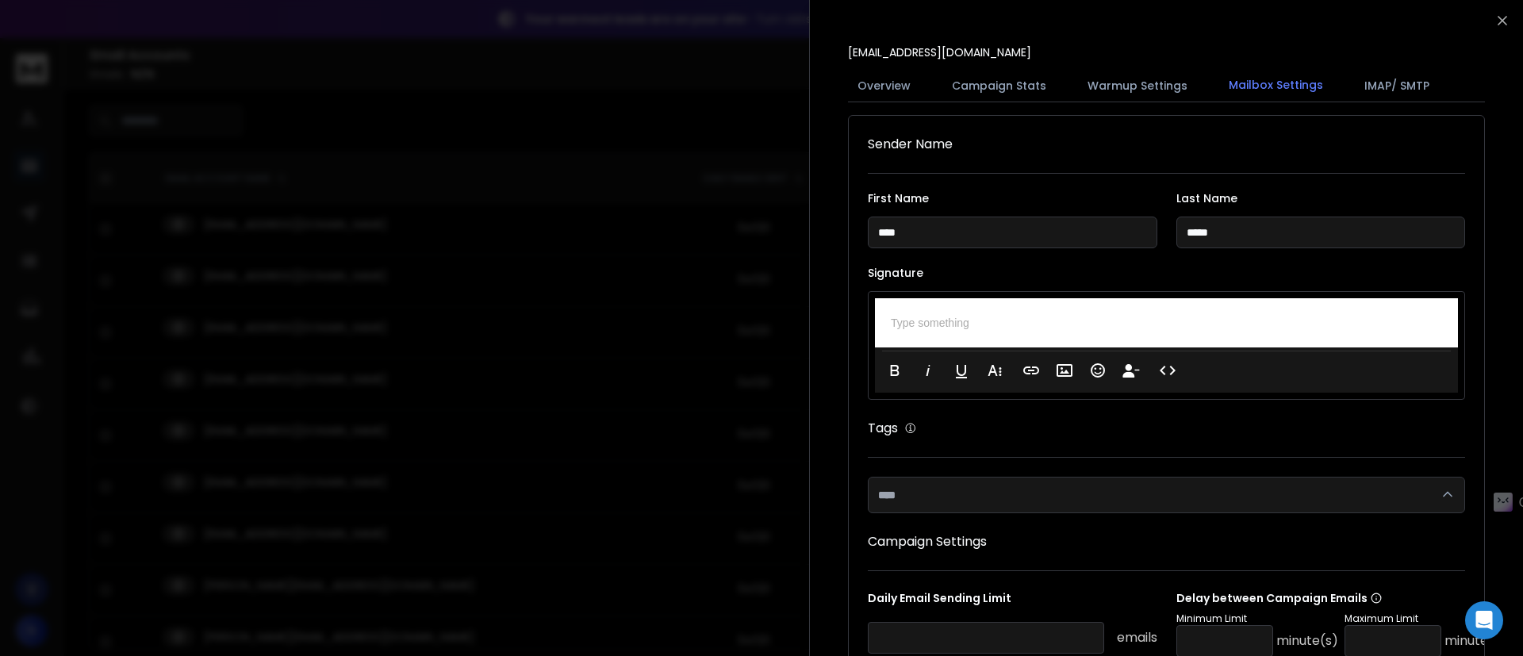
click at [918, 328] on div at bounding box center [1166, 322] width 551 height 17
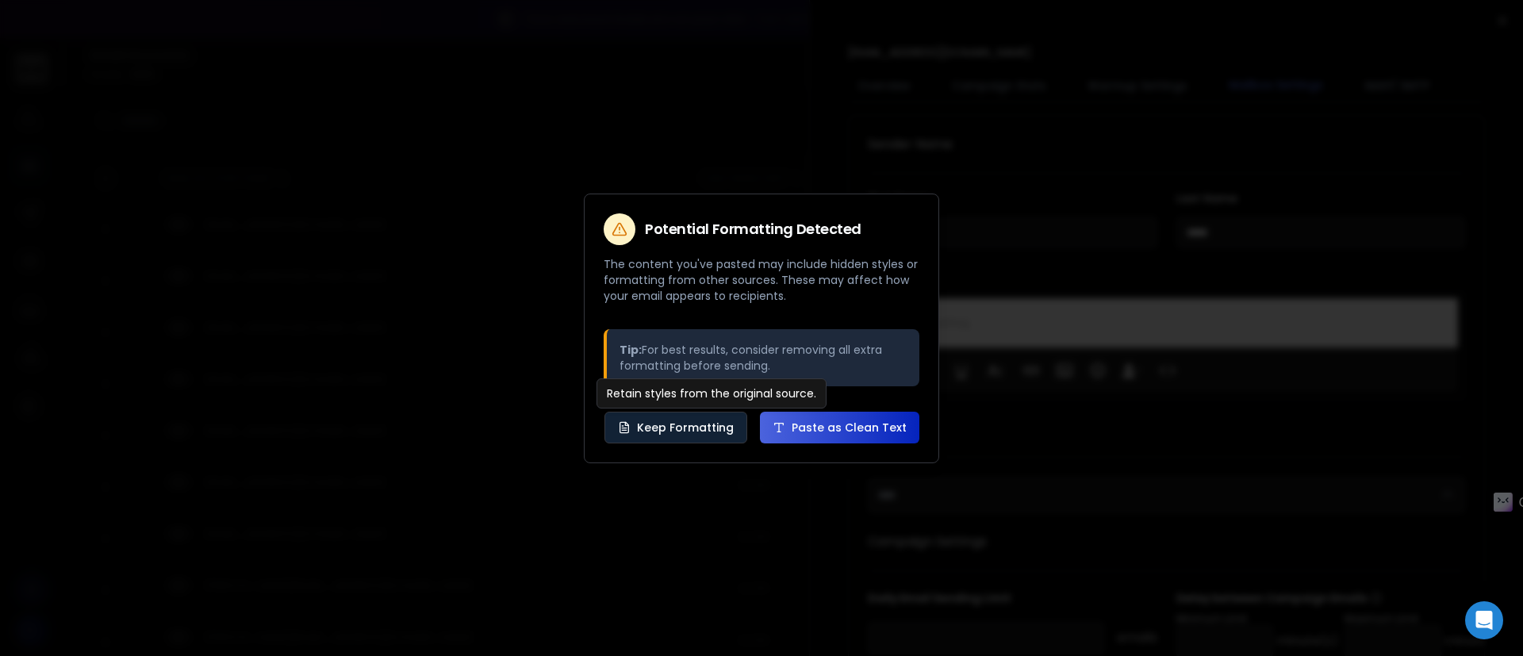
click at [715, 428] on button "Keep Formatting" at bounding box center [676, 428] width 143 height 32
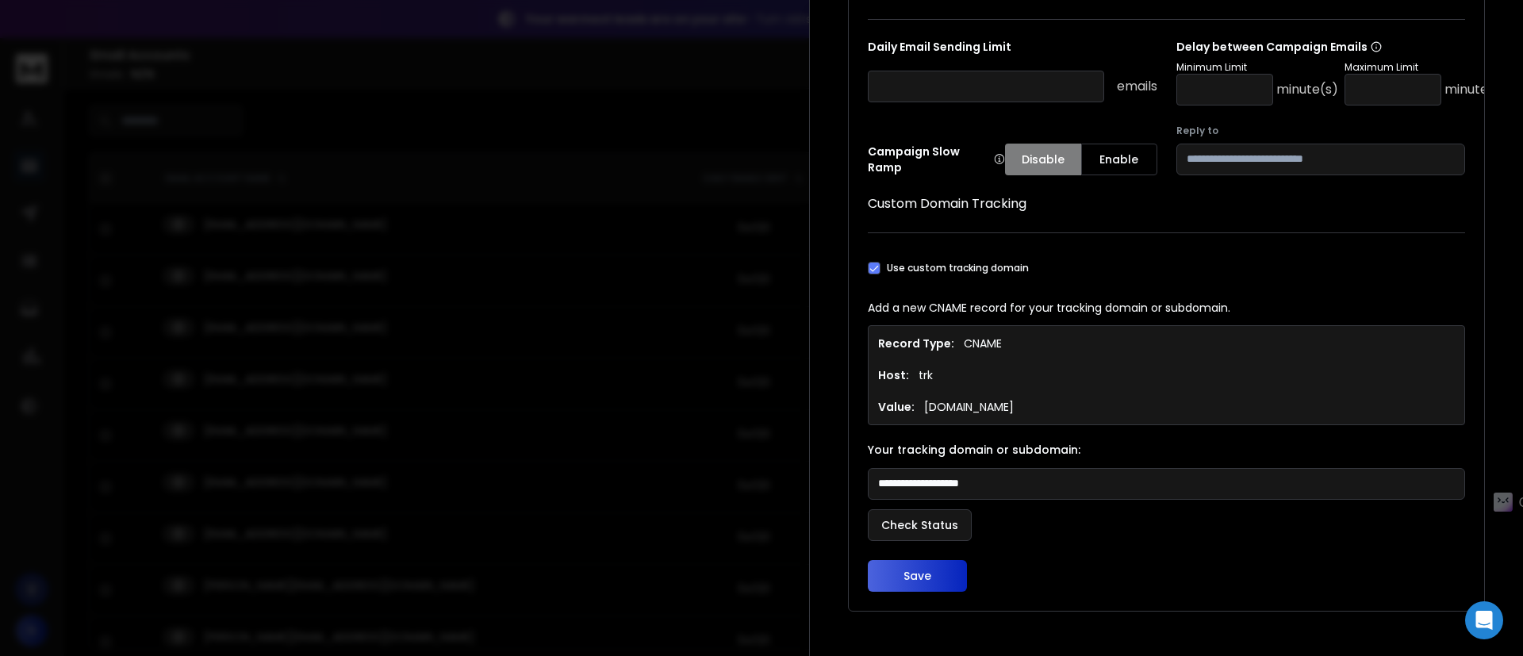
scroll to position [666, 0]
click at [916, 560] on button "Save" at bounding box center [917, 576] width 99 height 32
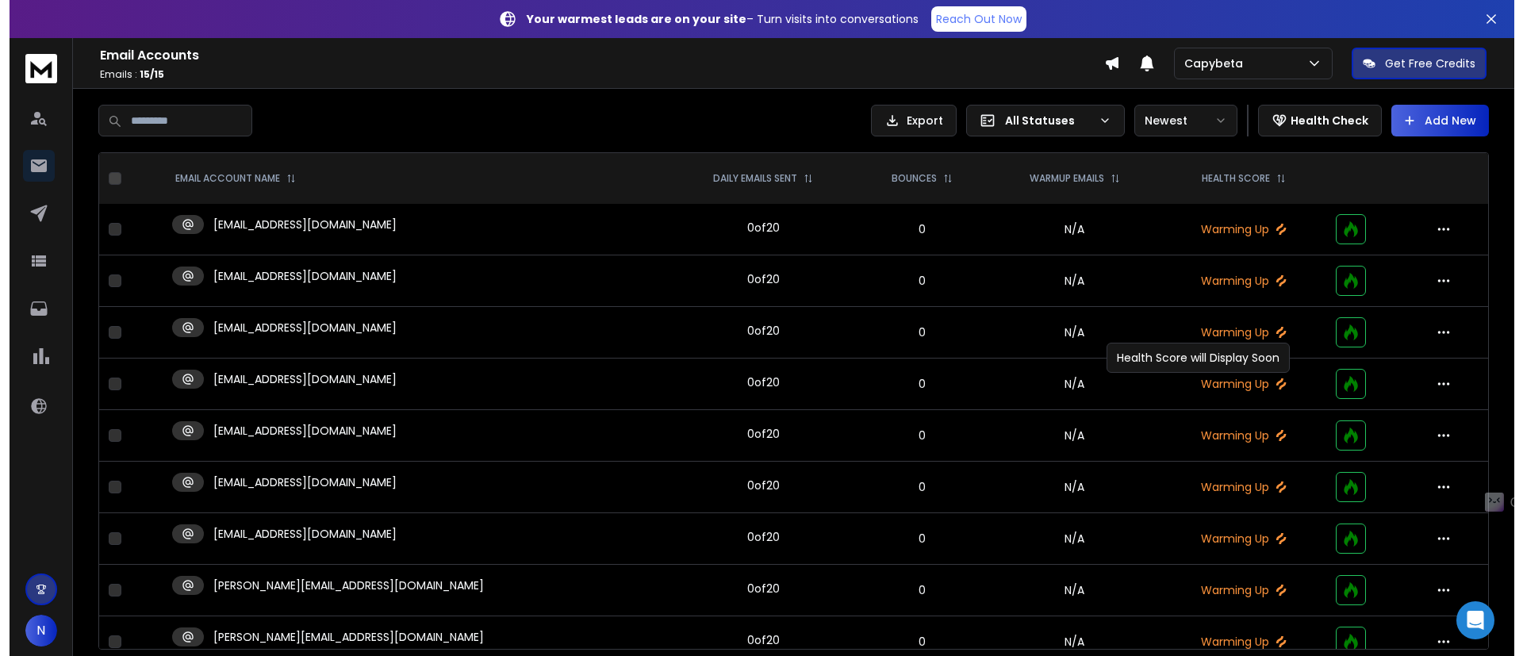
scroll to position [10, 0]
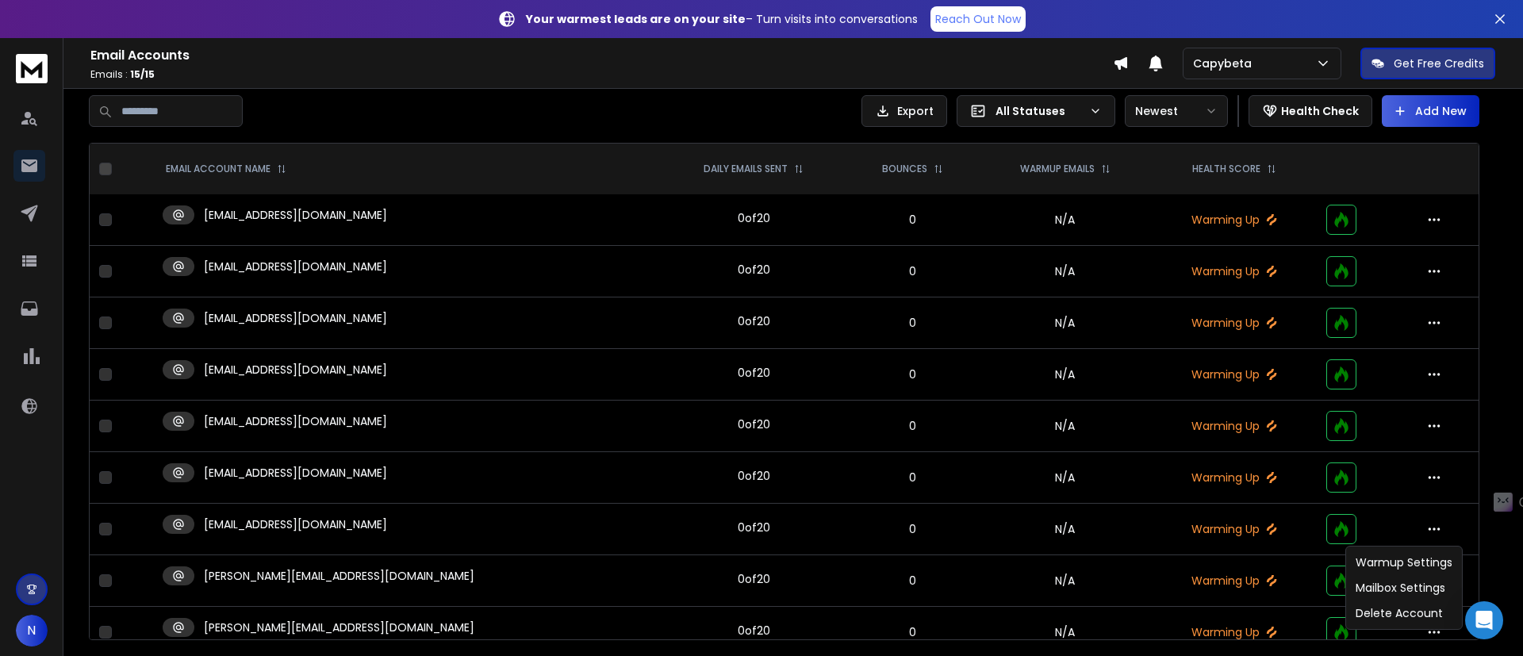
click at [1427, 522] on icon at bounding box center [1434, 529] width 14 height 14
click at [1392, 593] on div "Mailbox Settings" at bounding box center [1403, 587] width 109 height 25
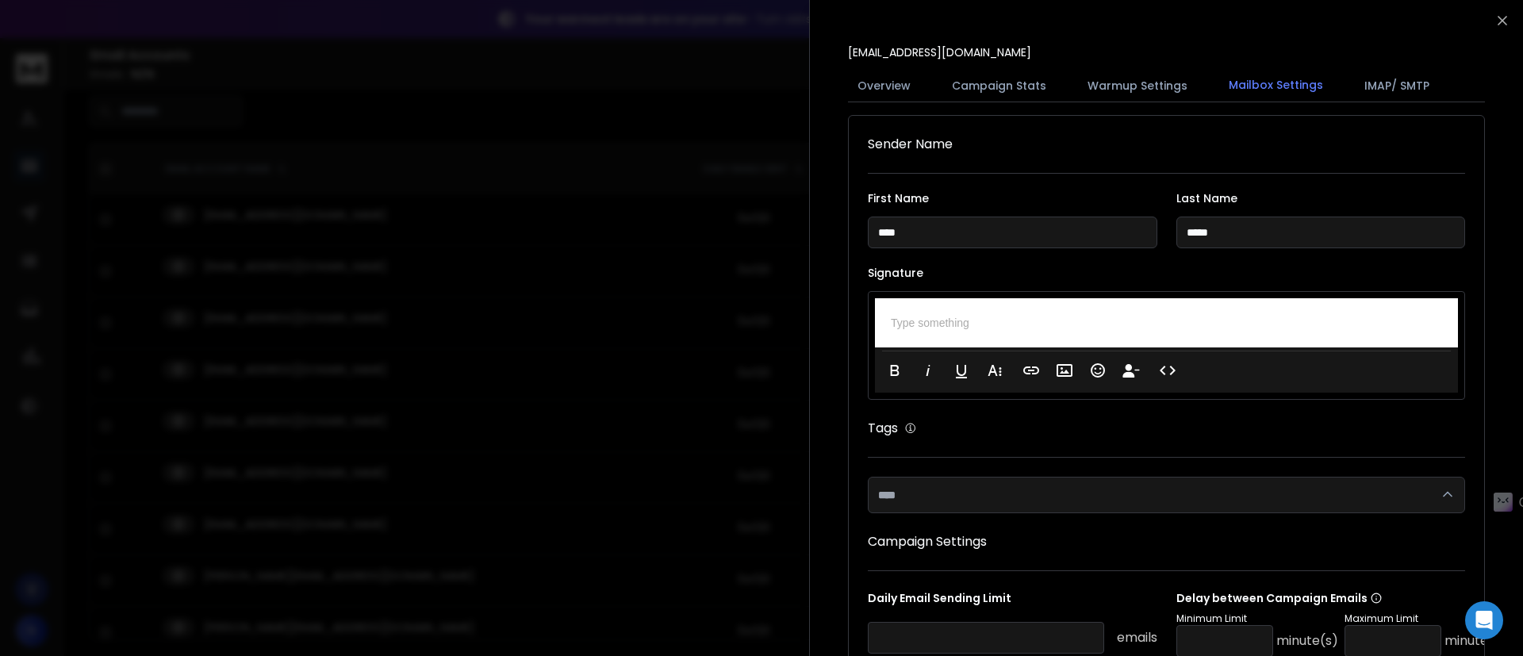
click at [906, 329] on div at bounding box center [1166, 322] width 551 height 17
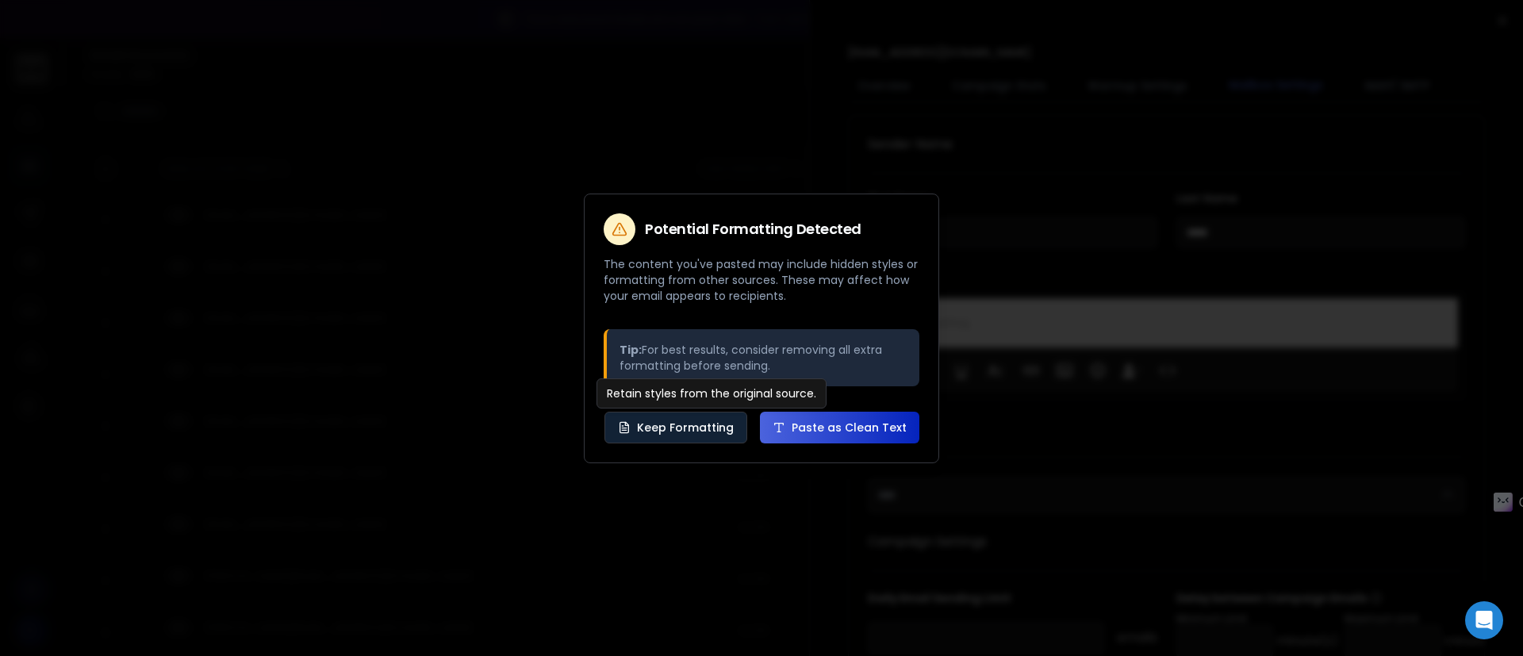
click at [671, 427] on button "Keep Formatting" at bounding box center [676, 428] width 143 height 32
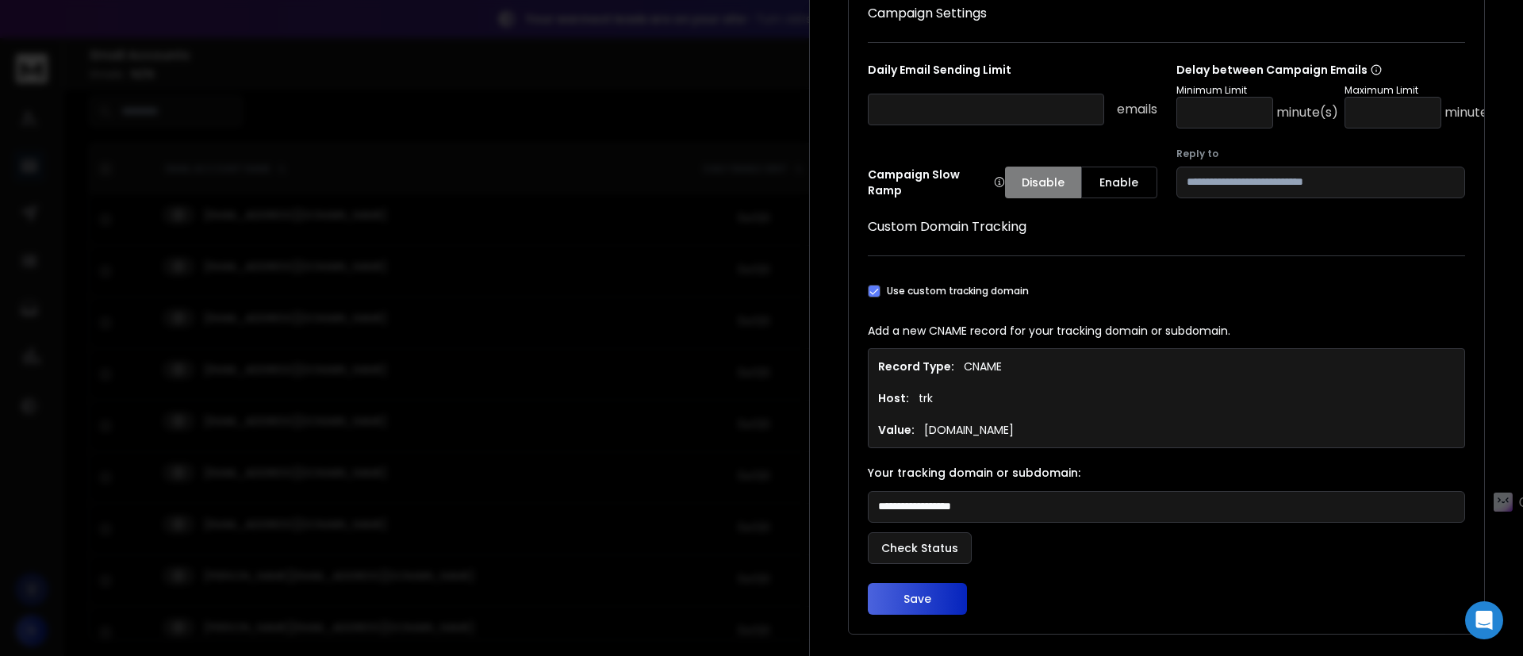
scroll to position [666, 0]
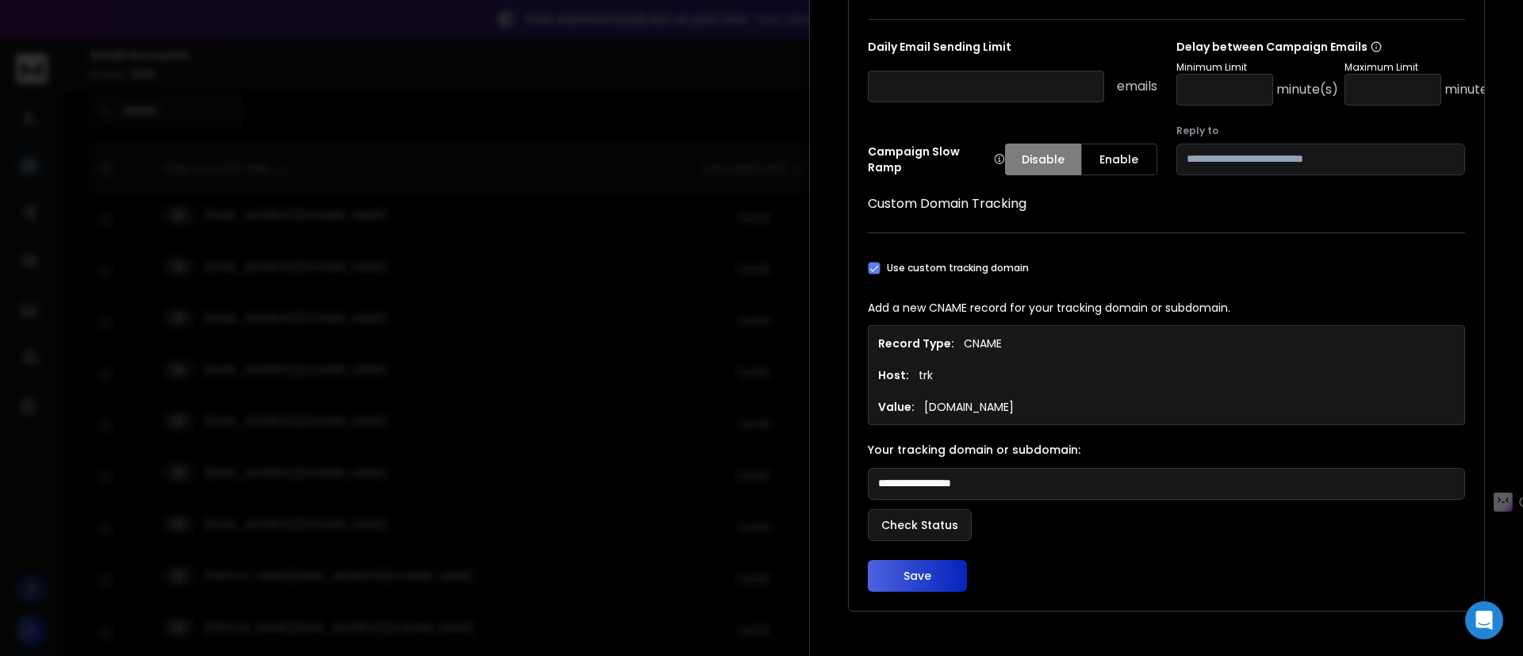
click at [916, 560] on button "Save" at bounding box center [917, 576] width 99 height 32
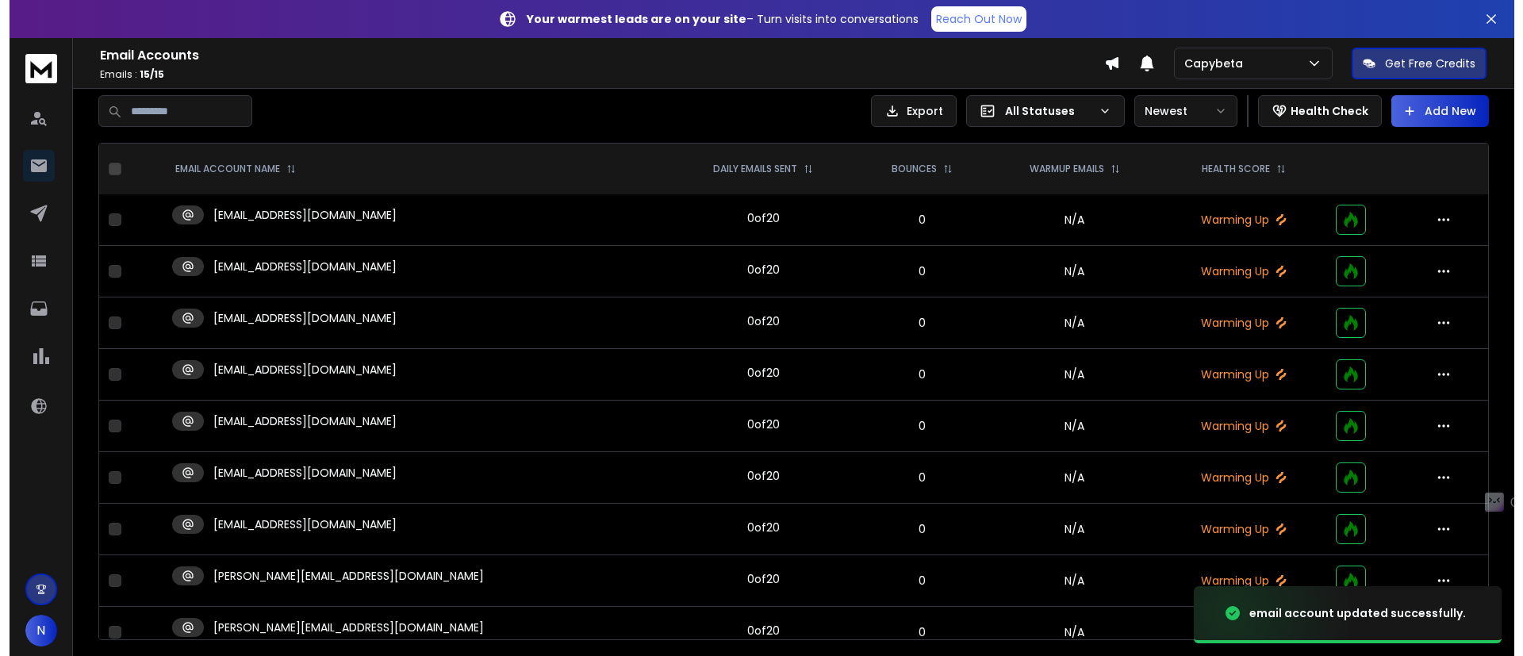
scroll to position [341, 0]
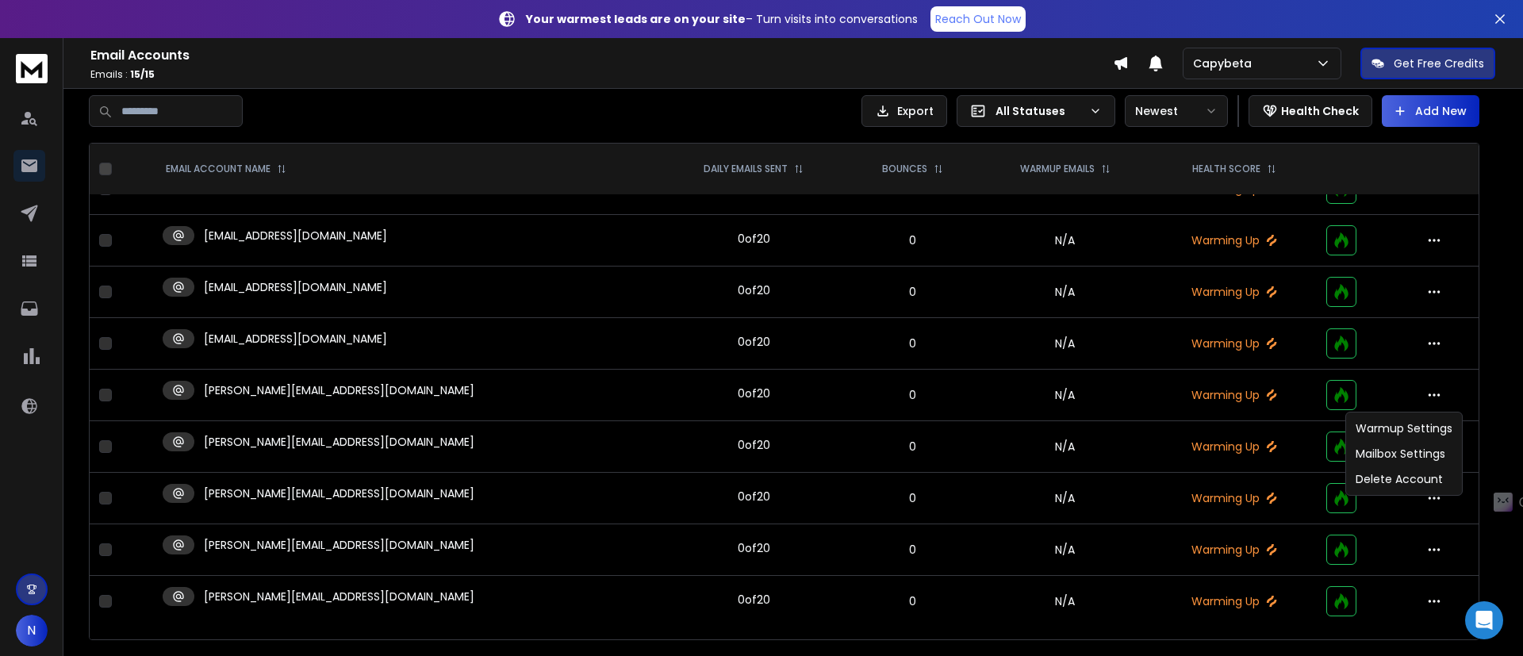
click at [1427, 389] on icon at bounding box center [1434, 395] width 14 height 14
click at [1380, 447] on div "Mailbox Settings" at bounding box center [1403, 453] width 109 height 25
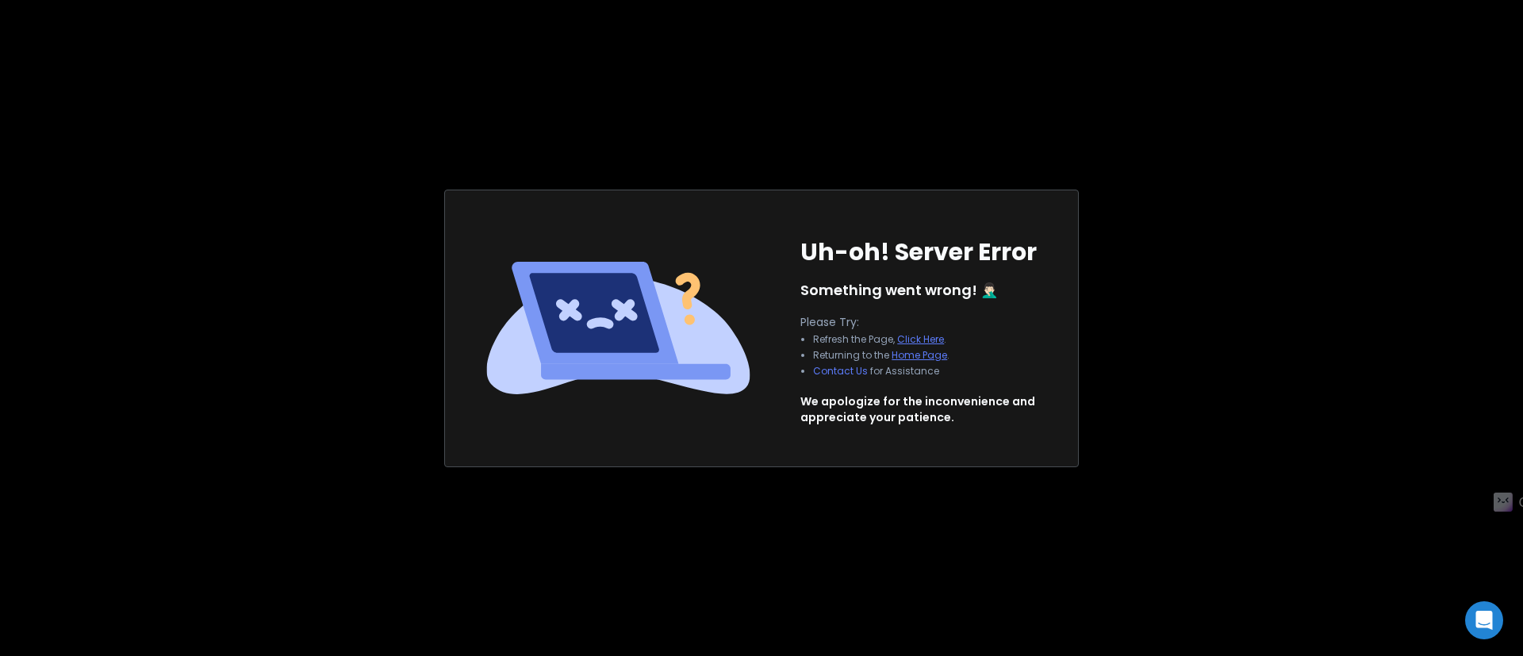
scroll to position [0, 0]
click at [916, 340] on link "Click Here" at bounding box center [920, 338] width 47 height 13
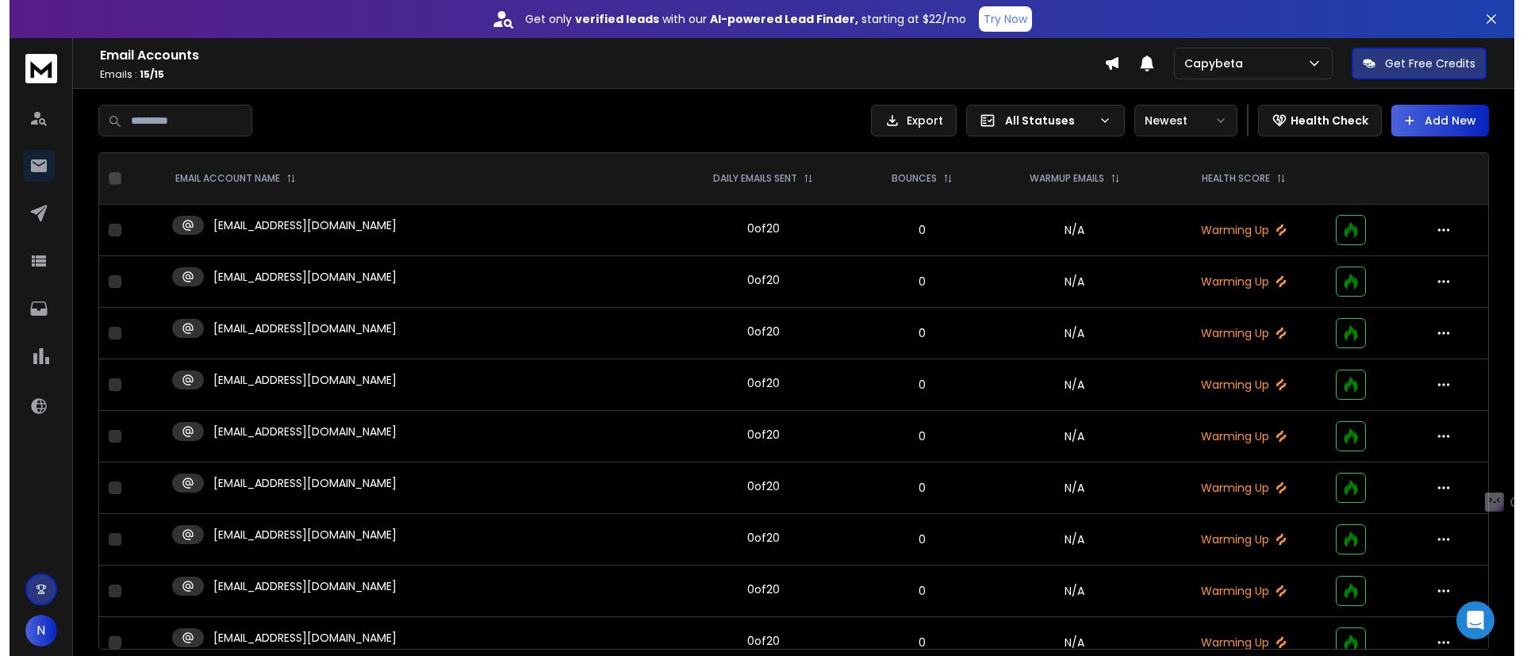
scroll to position [341, 0]
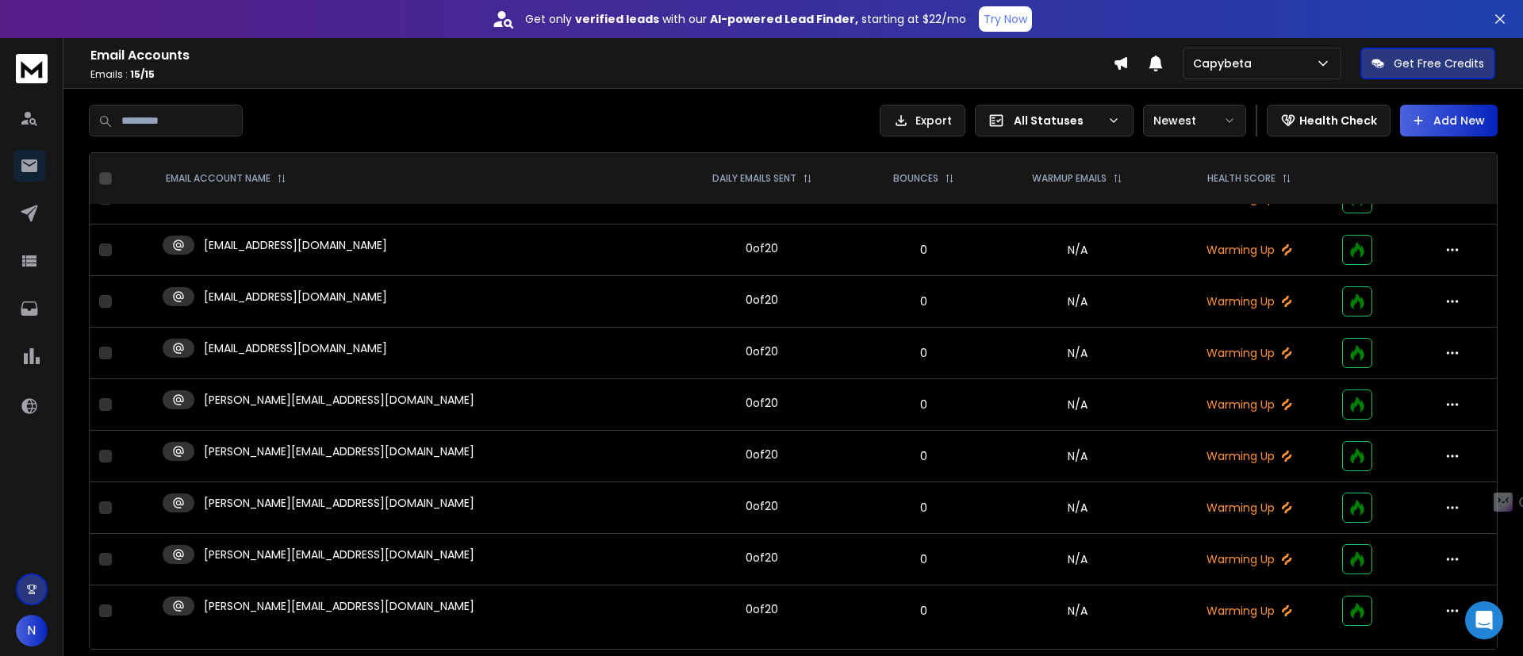
click at [1445, 612] on icon at bounding box center [1452, 611] width 14 height 14
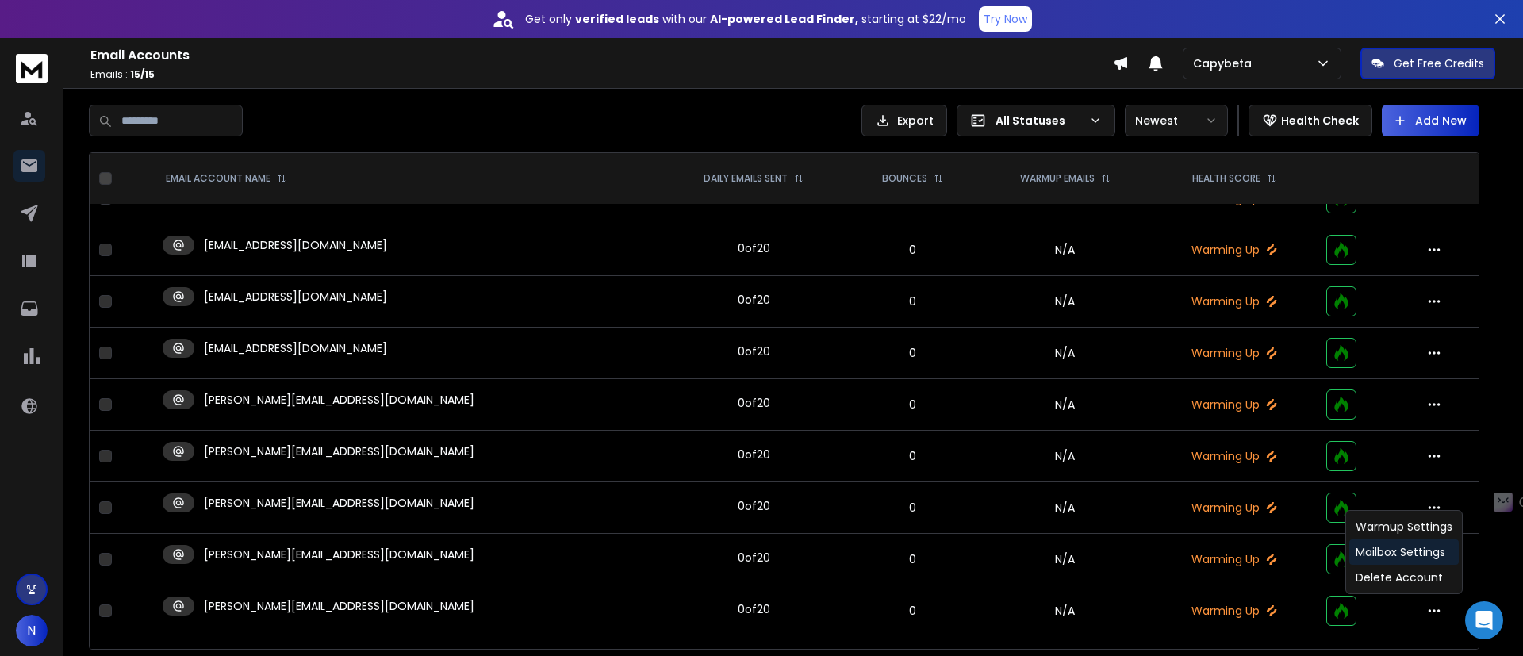
click at [1395, 551] on div "Mailbox Settings" at bounding box center [1403, 551] width 109 height 25
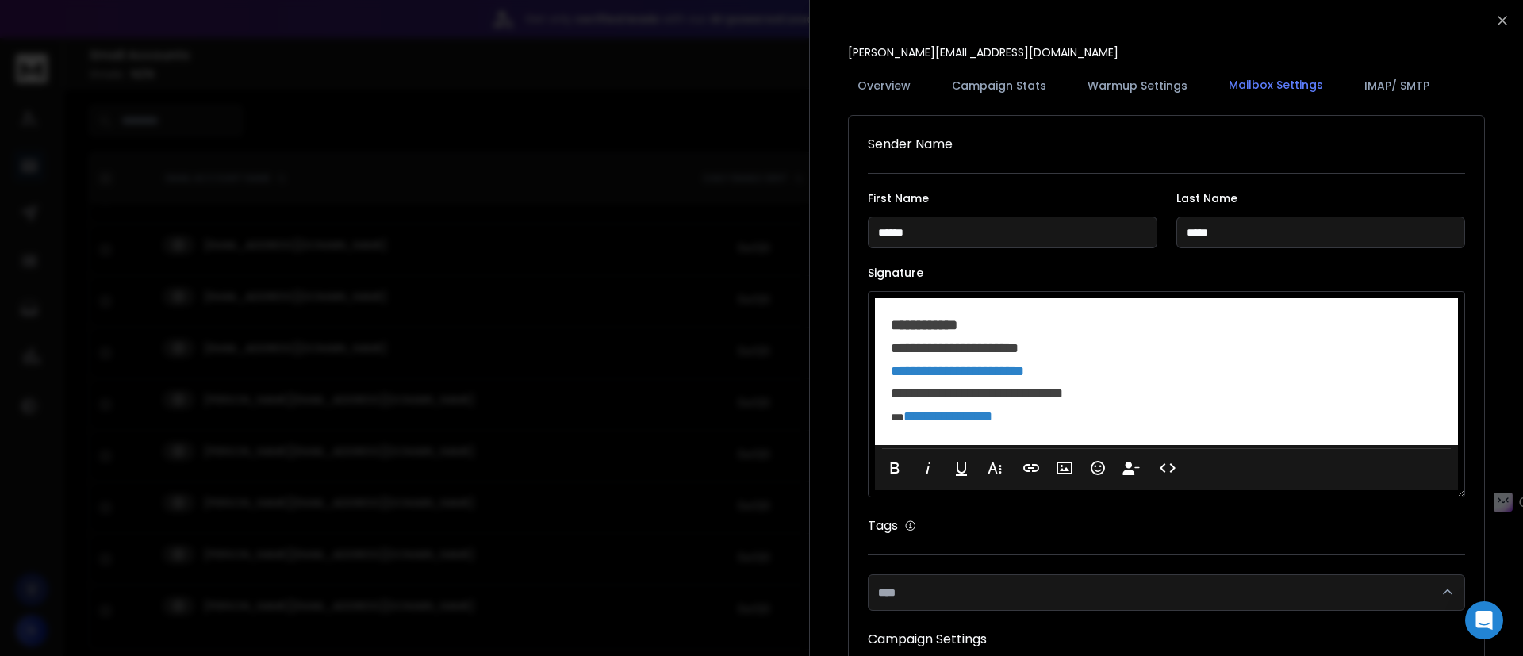
click at [938, 366] on span "**********" at bounding box center [957, 371] width 133 height 14
click at [920, 371] on span "**********" at bounding box center [952, 371] width 122 height 14
click at [894, 372] on span "**********" at bounding box center [952, 371] width 122 height 14
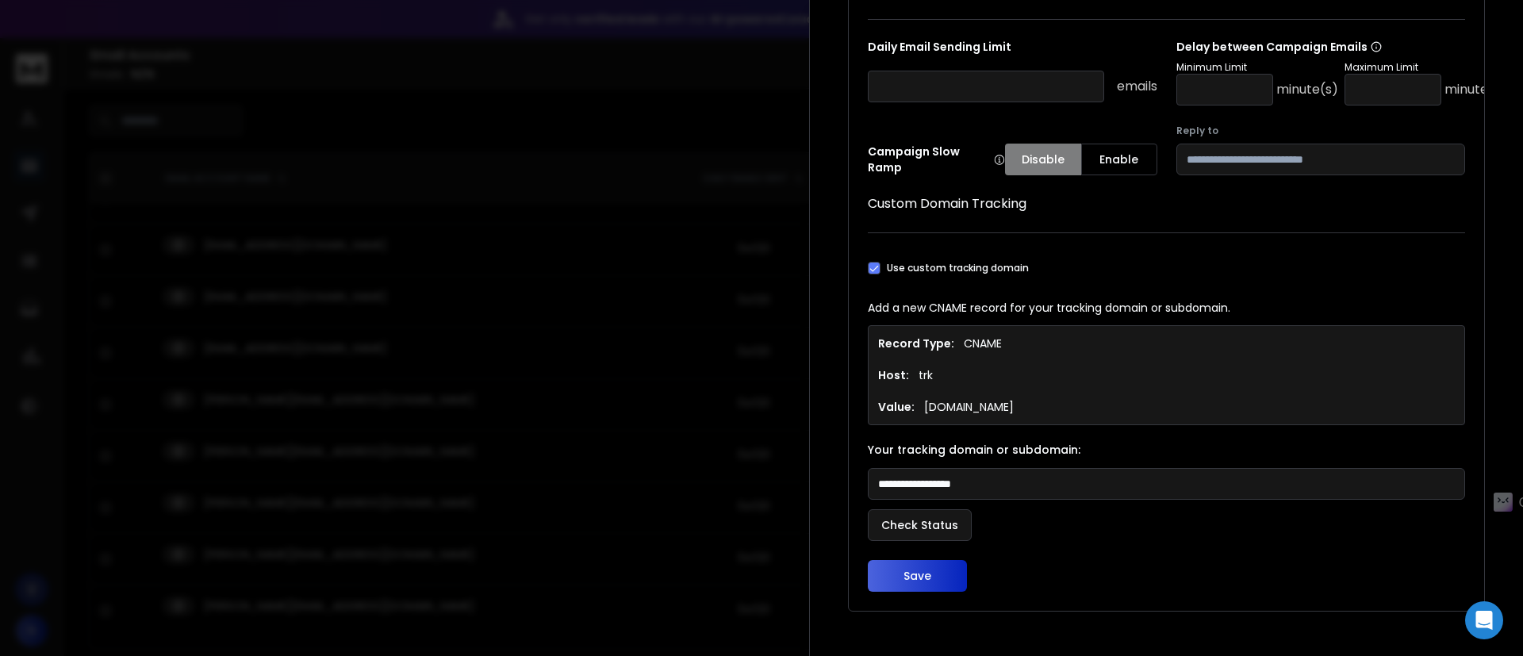
click at [910, 560] on button "Save" at bounding box center [917, 576] width 99 height 32
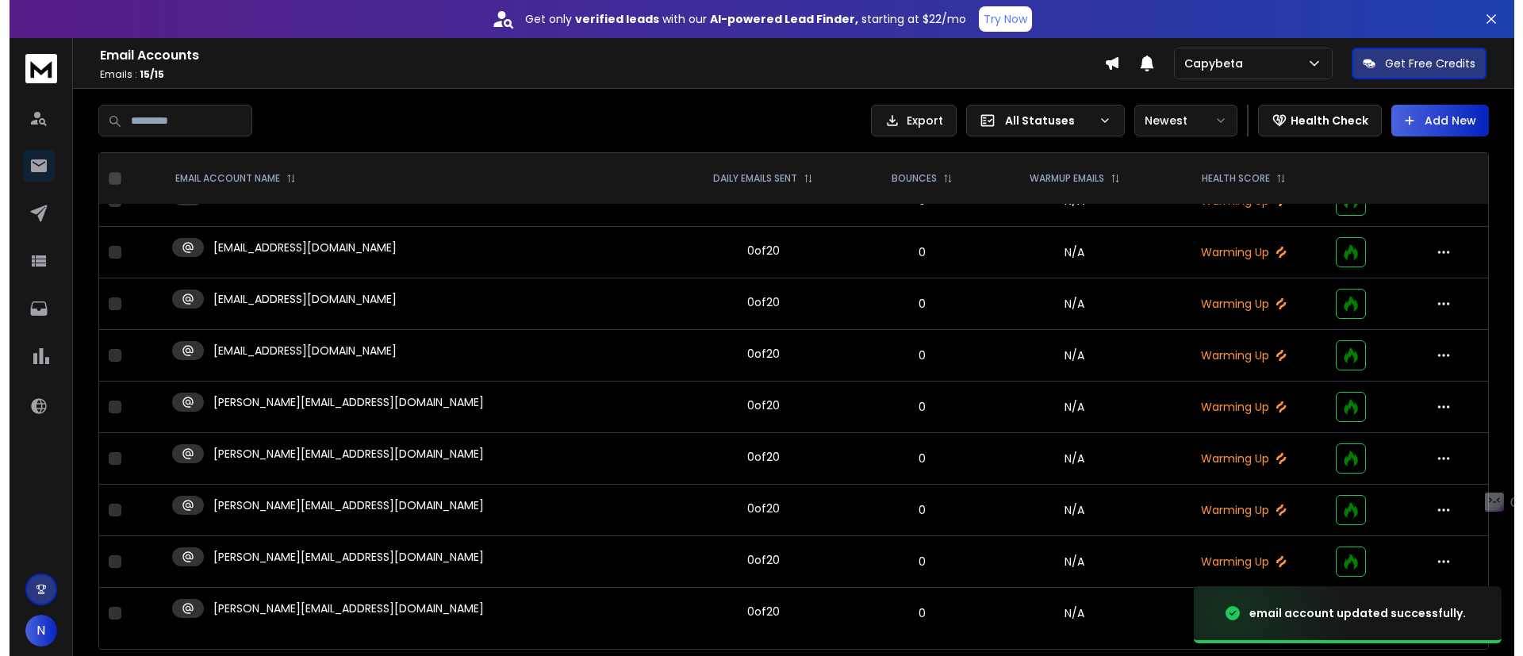
scroll to position [340, 0]
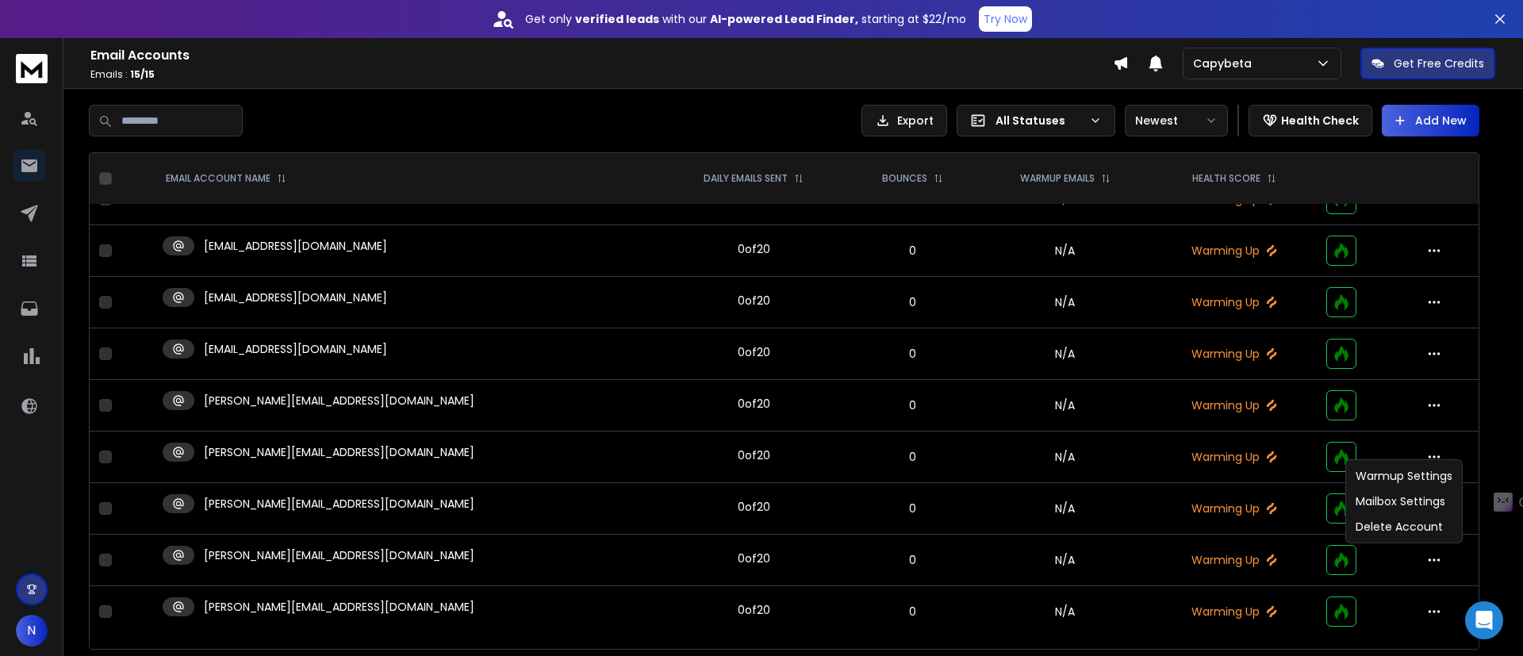
click at [1427, 553] on icon at bounding box center [1434, 560] width 14 height 14
click at [1387, 501] on div "Mailbox Settings" at bounding box center [1403, 501] width 109 height 25
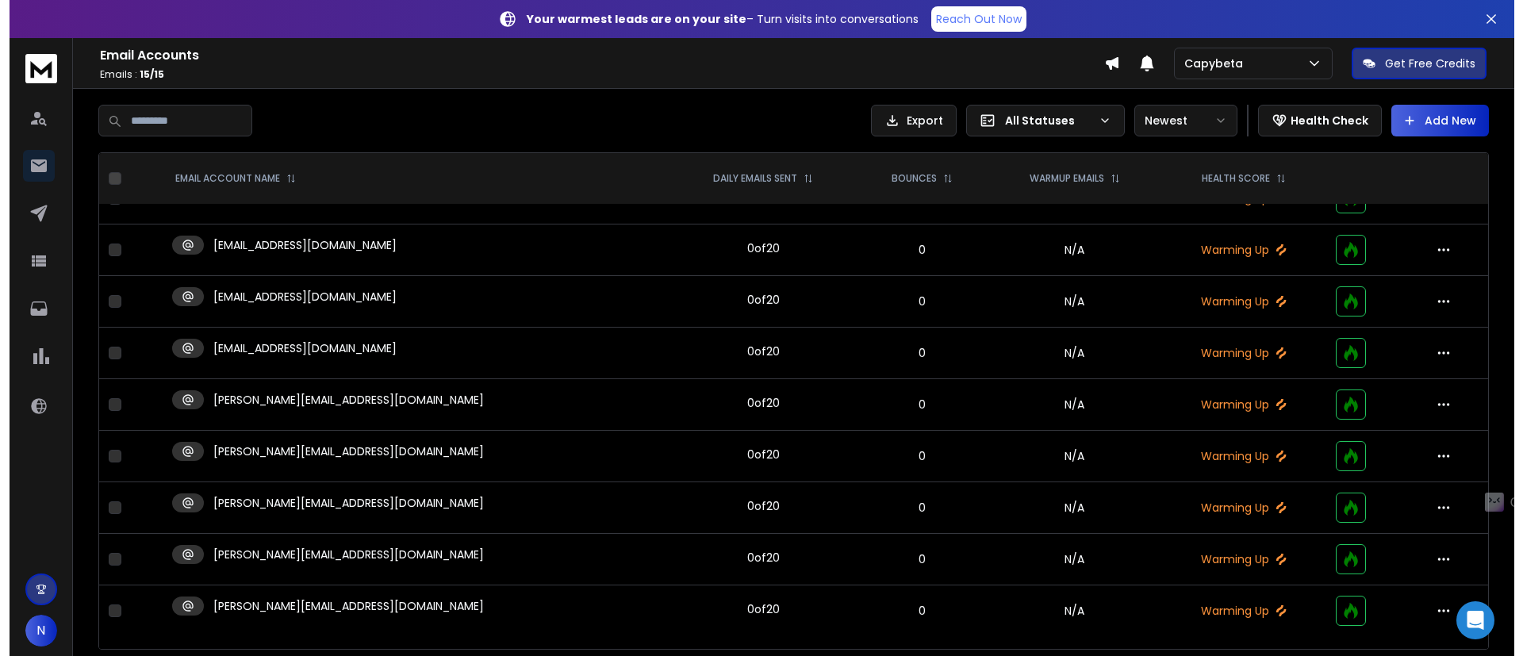
scroll to position [10, 0]
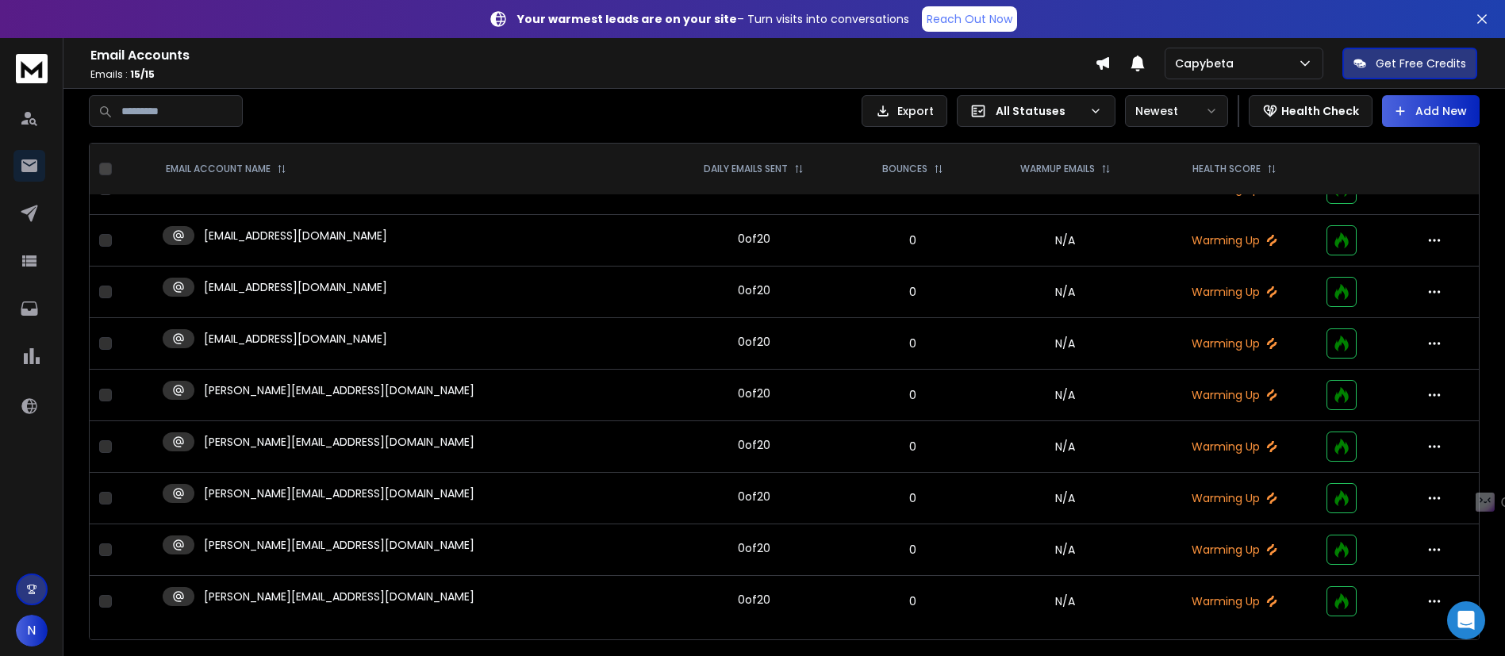
click at [1427, 543] on icon at bounding box center [1434, 550] width 14 height 14
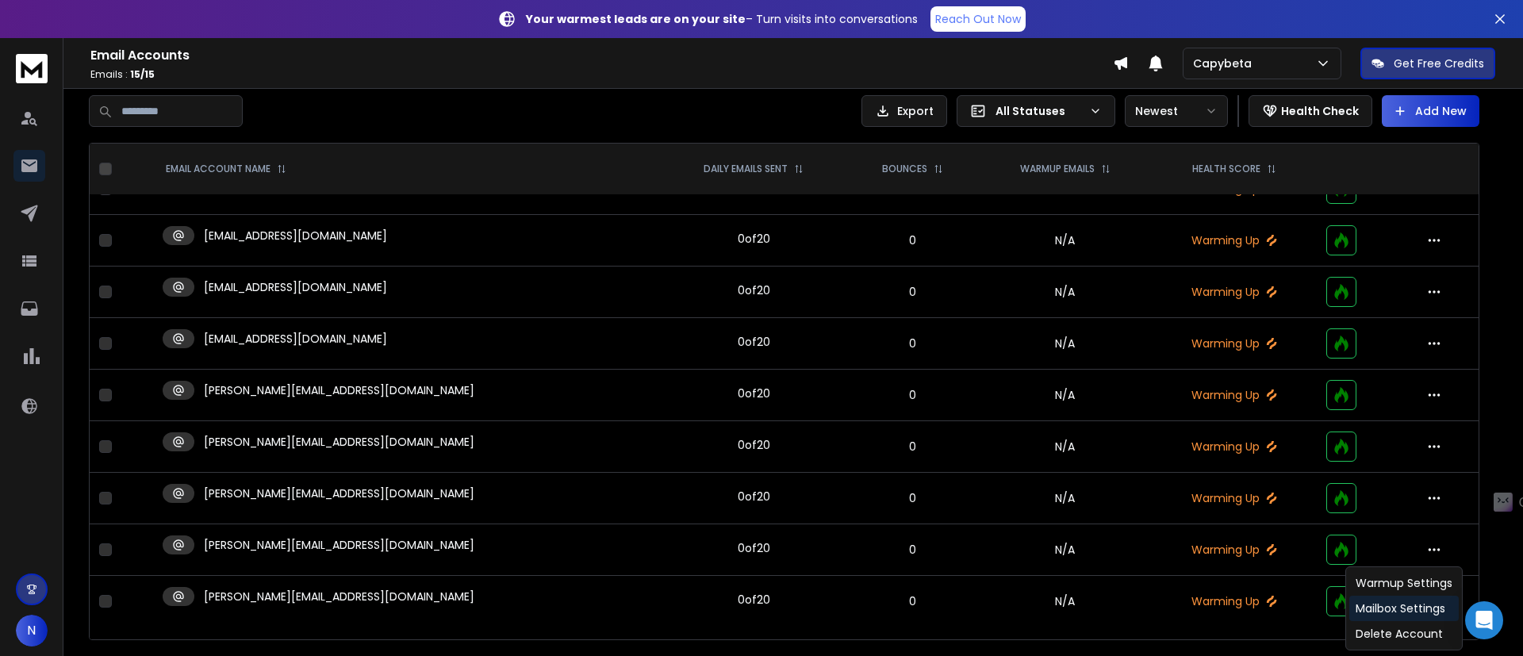
click at [1400, 608] on div "Mailbox Settings" at bounding box center [1403, 608] width 109 height 25
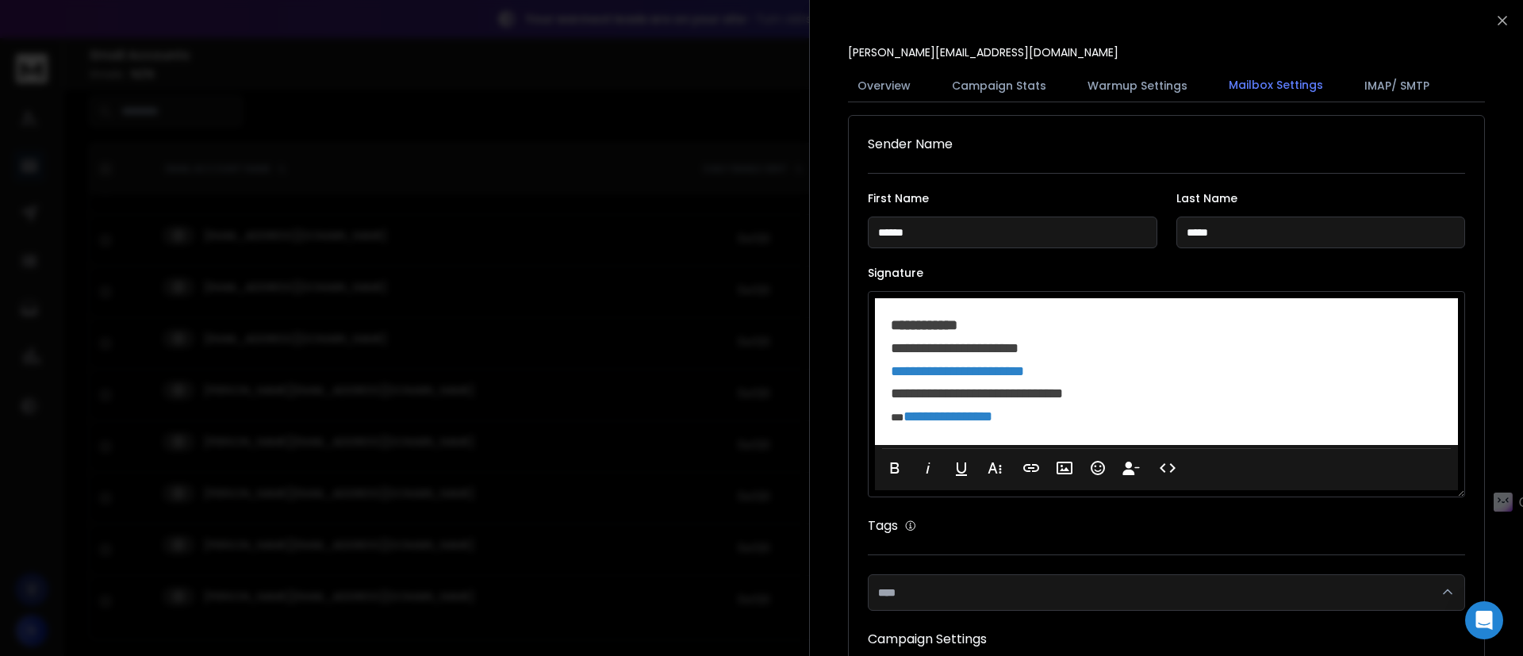
click at [945, 372] on span "**********" at bounding box center [957, 371] width 133 height 14
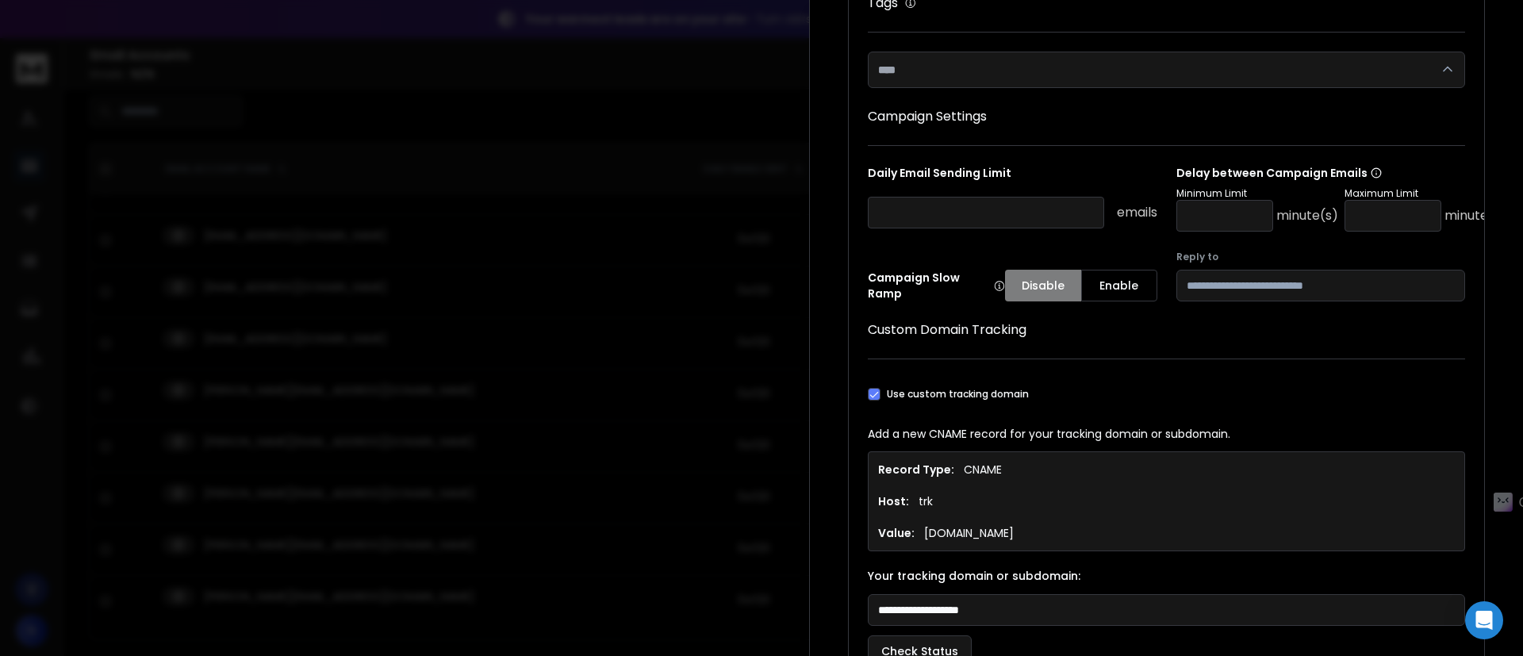
scroll to position [667, 0]
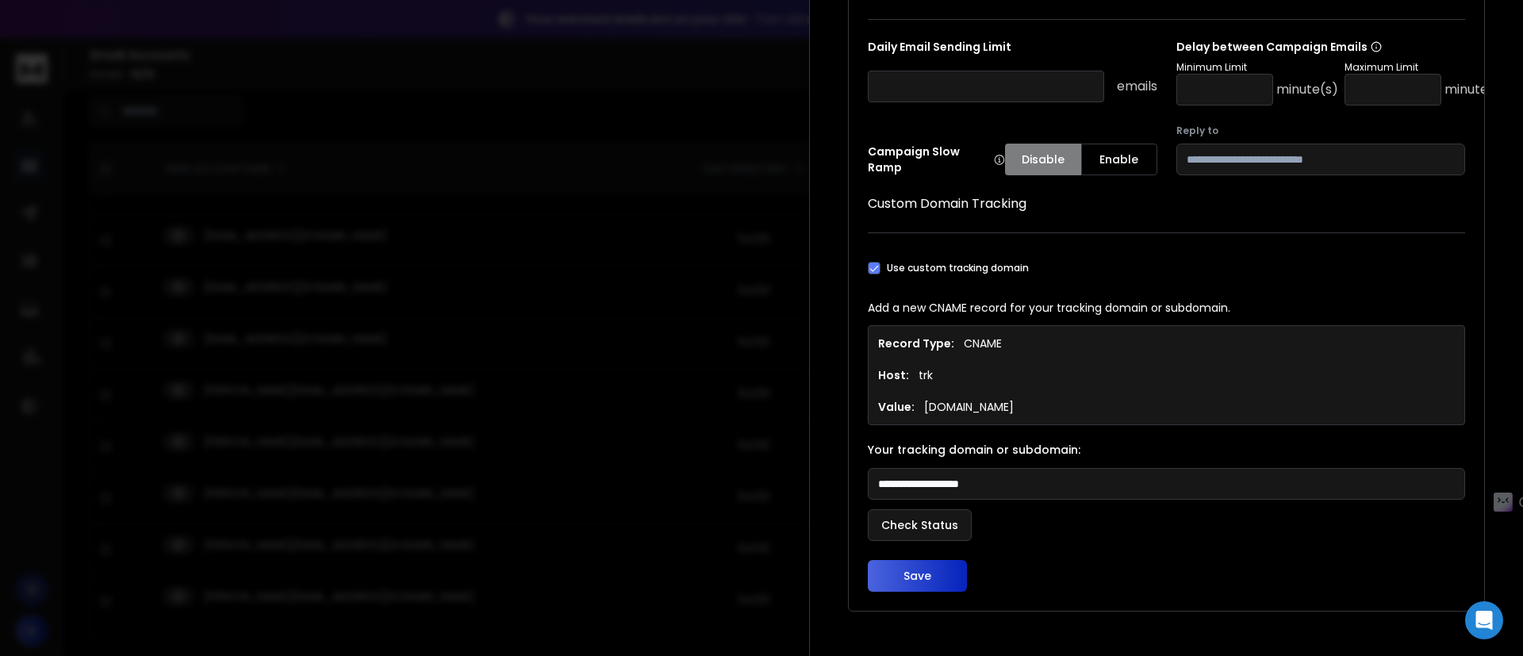
click at [925, 570] on button "Save" at bounding box center [917, 576] width 99 height 32
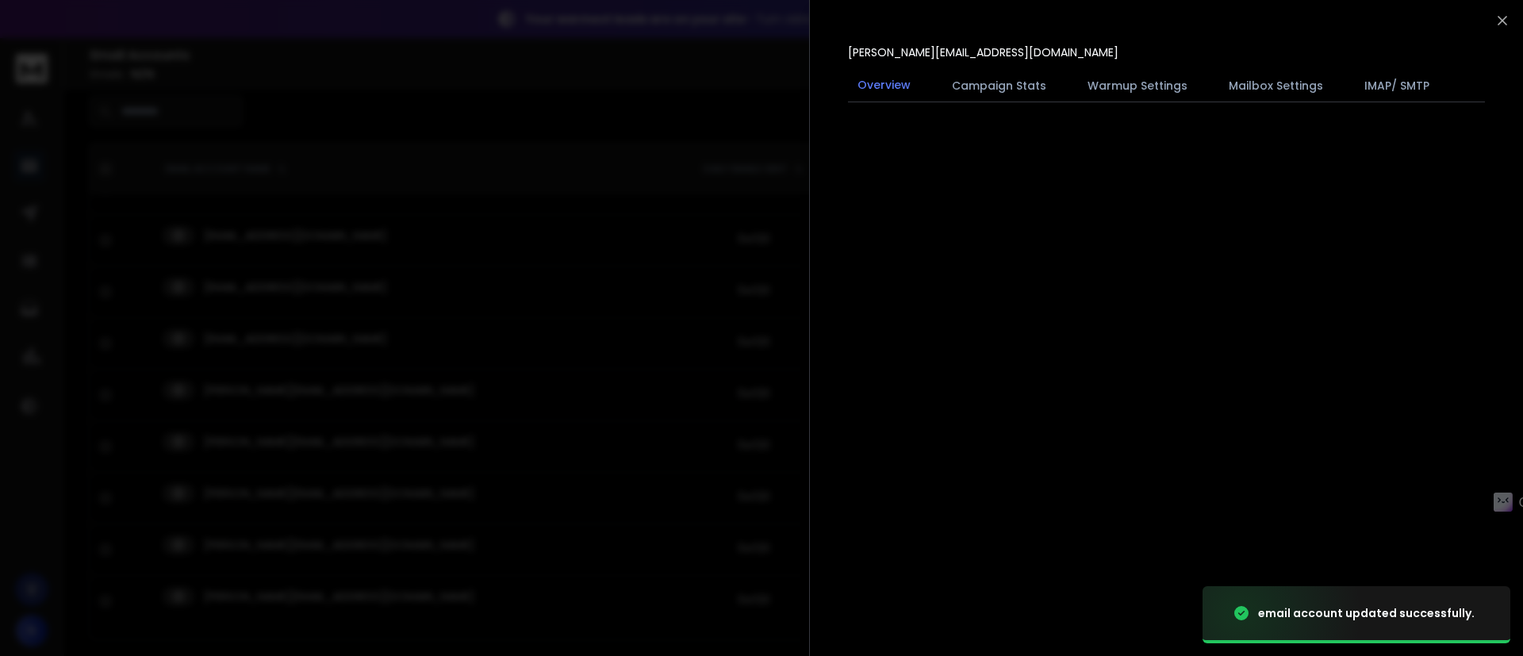
scroll to position [0, 0]
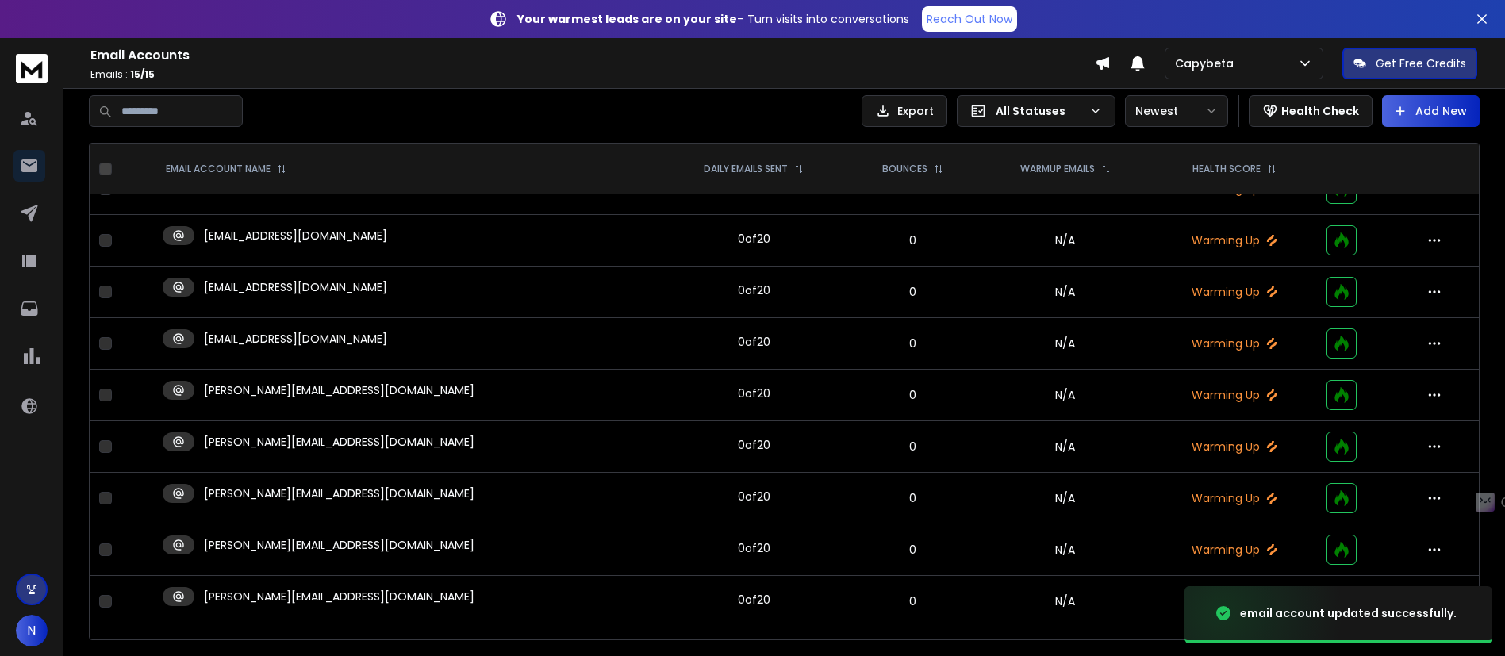
click at [1427, 494] on icon at bounding box center [1434, 498] width 14 height 14
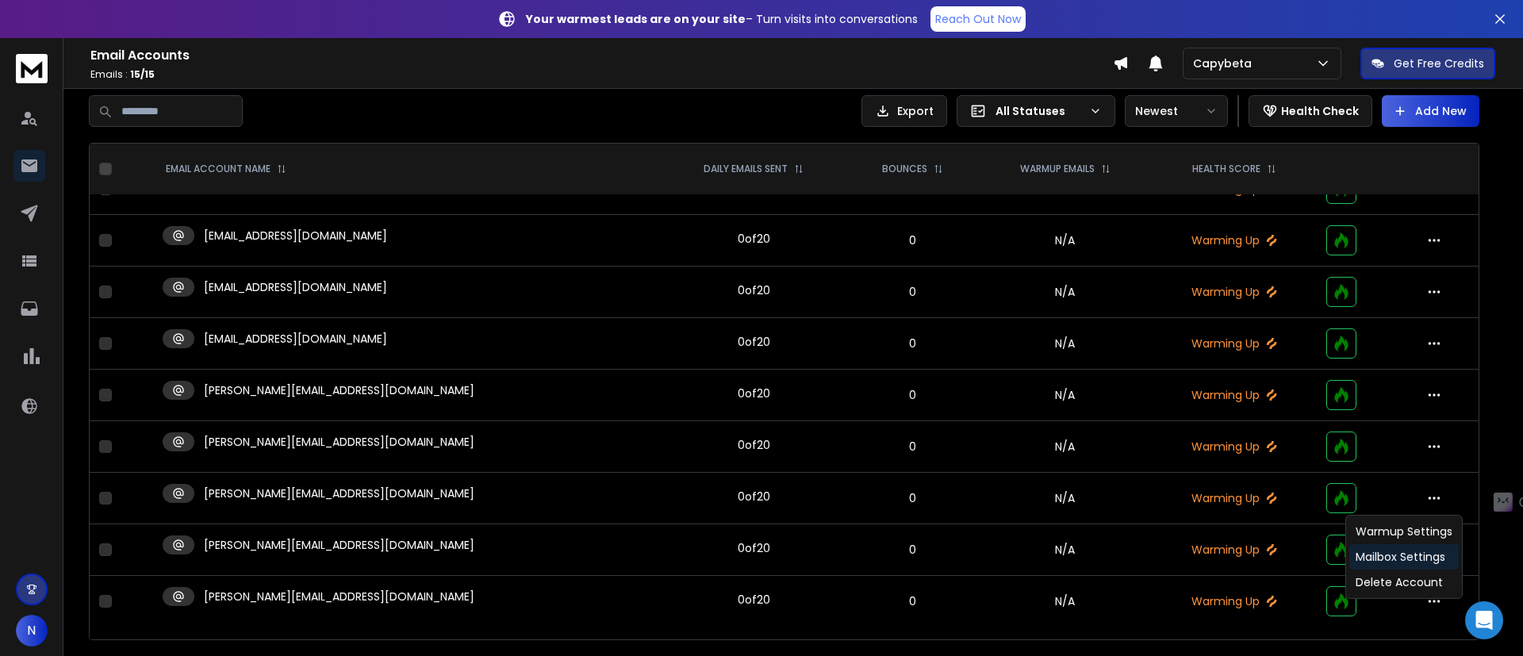
click at [1395, 559] on div "Mailbox Settings" at bounding box center [1403, 556] width 109 height 25
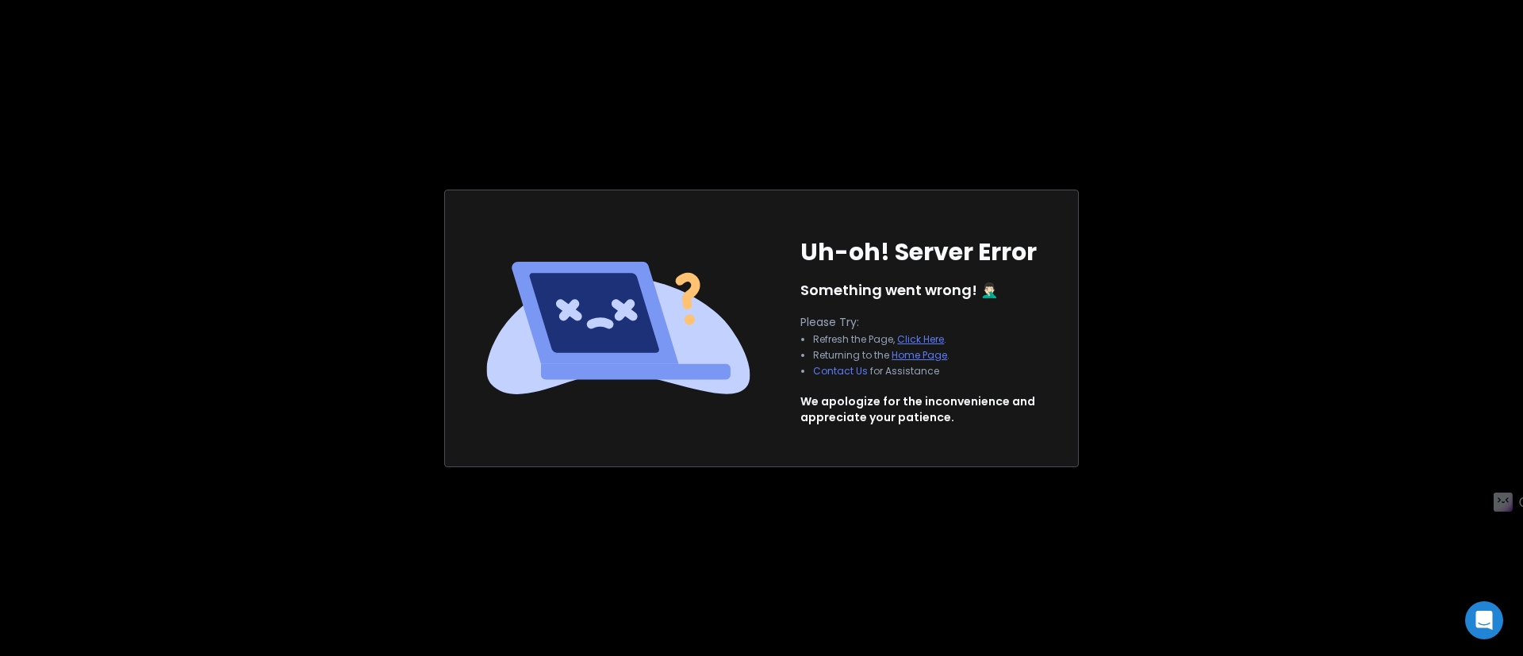
click at [912, 337] on link "Click Here" at bounding box center [920, 338] width 47 height 13
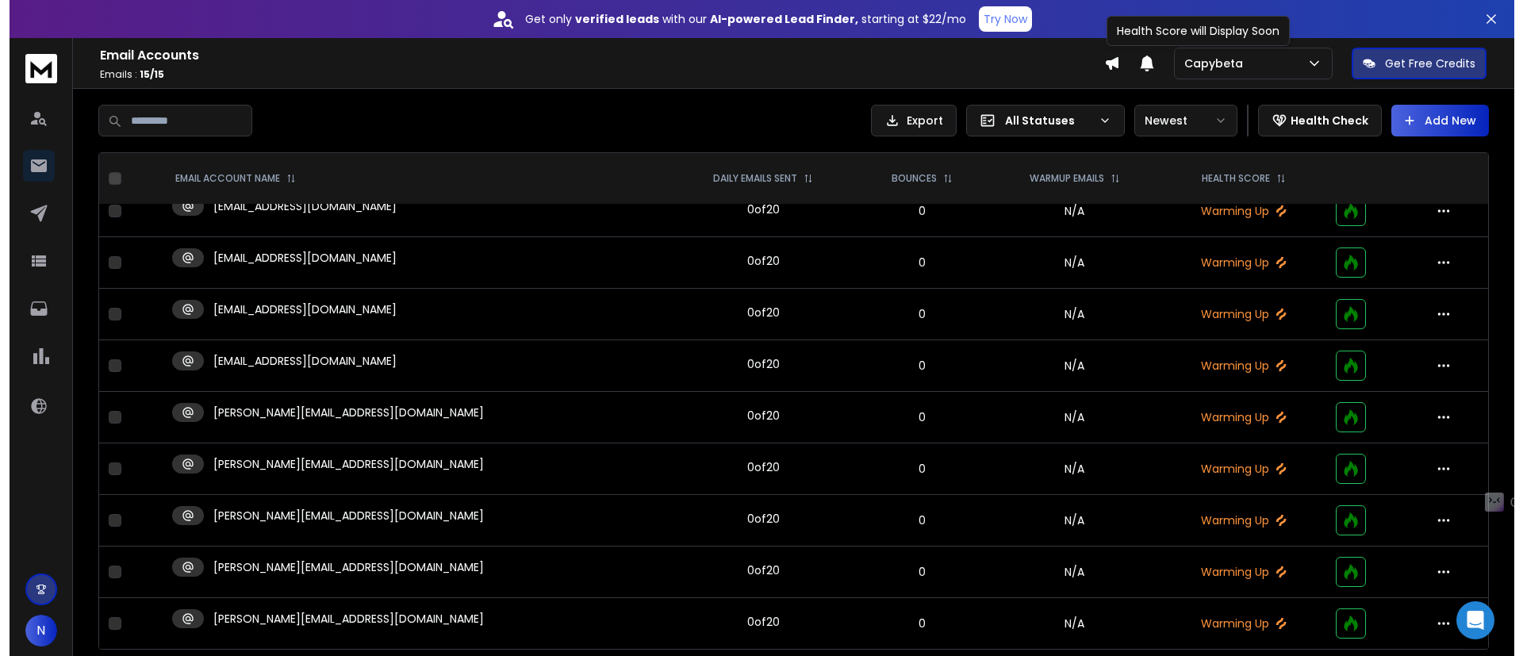
scroll to position [341, 0]
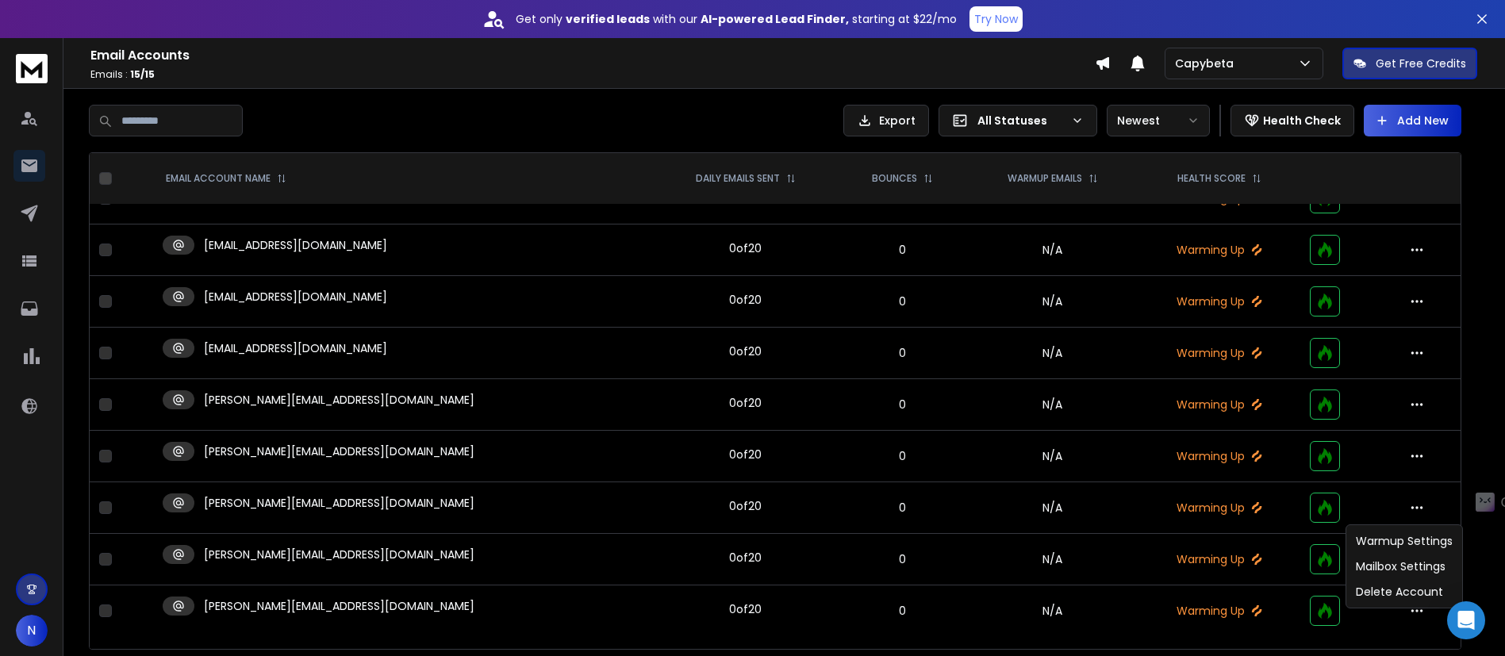
click at [1413, 496] on button at bounding box center [1417, 507] width 68 height 27
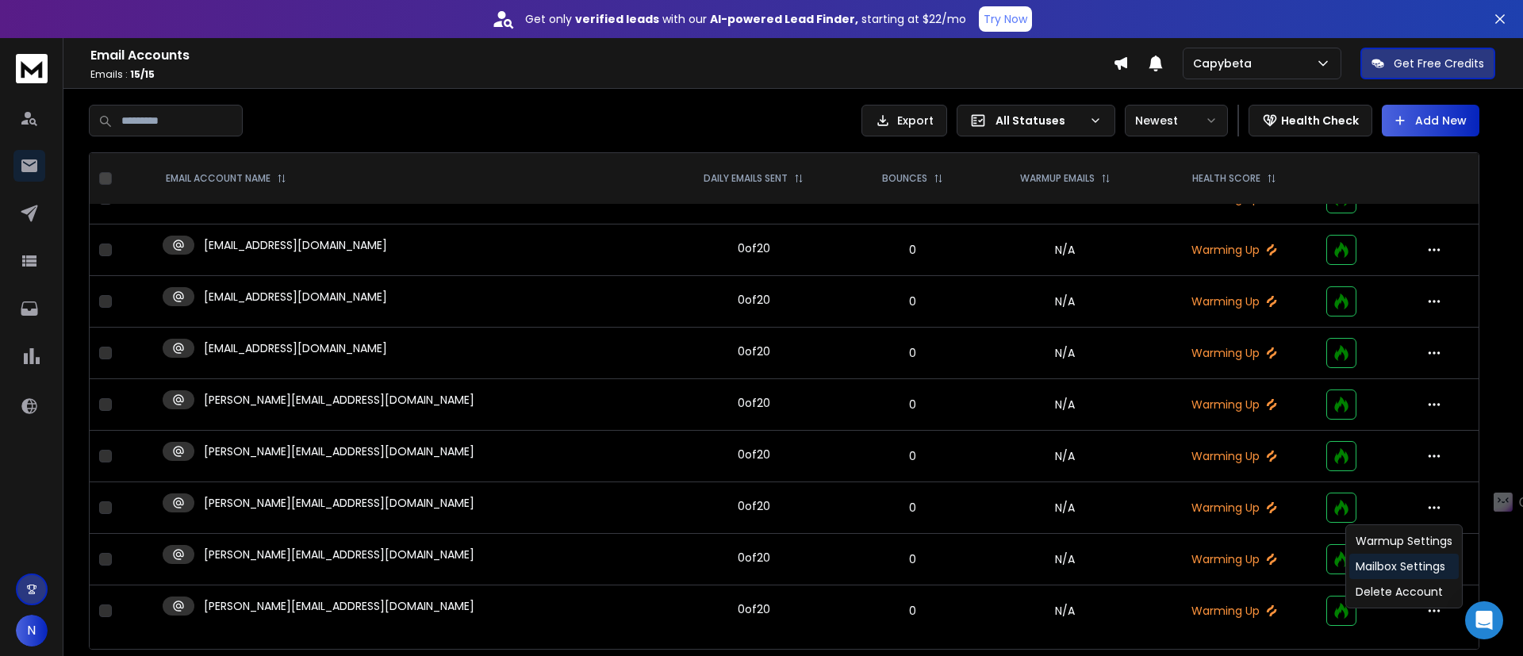
click at [1380, 566] on div "Mailbox Settings" at bounding box center [1403, 566] width 109 height 25
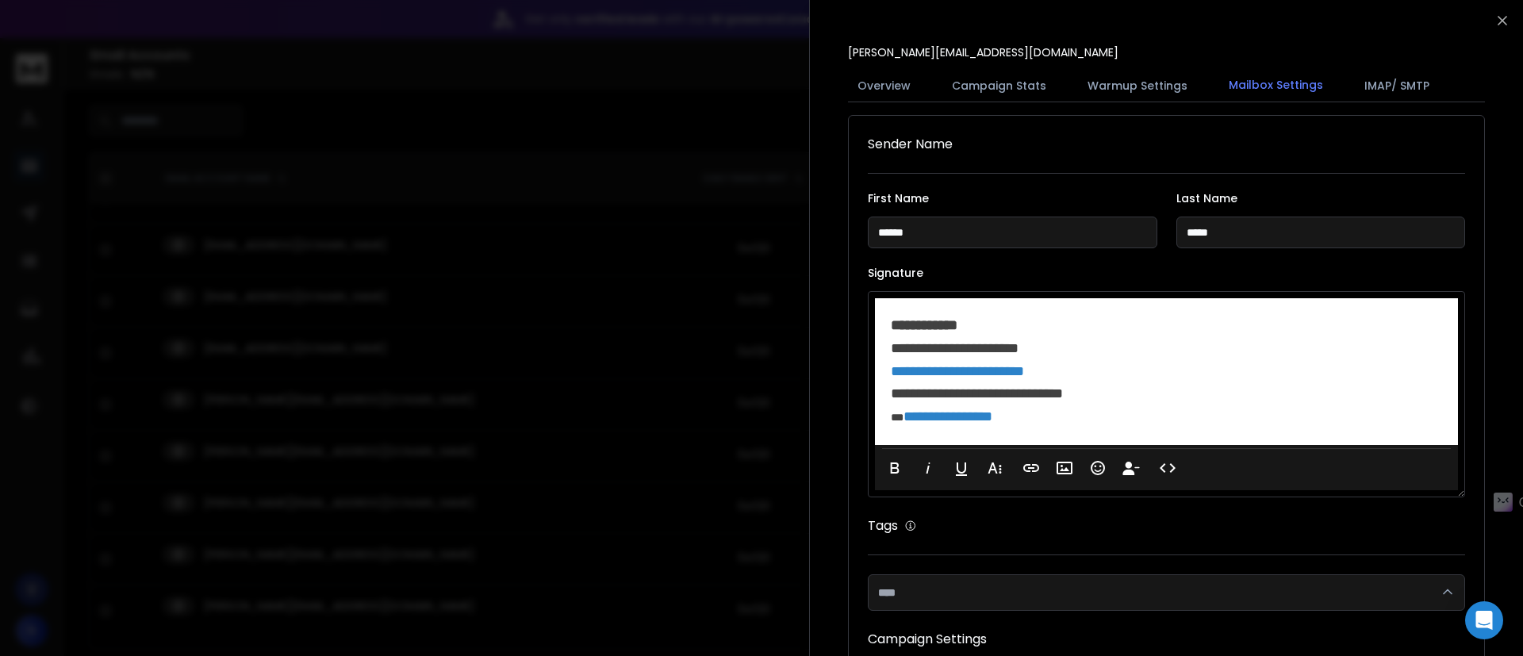
click at [939, 369] on span "**********" at bounding box center [957, 371] width 133 height 14
click at [1013, 371] on span "**********" at bounding box center [952, 371] width 122 height 14
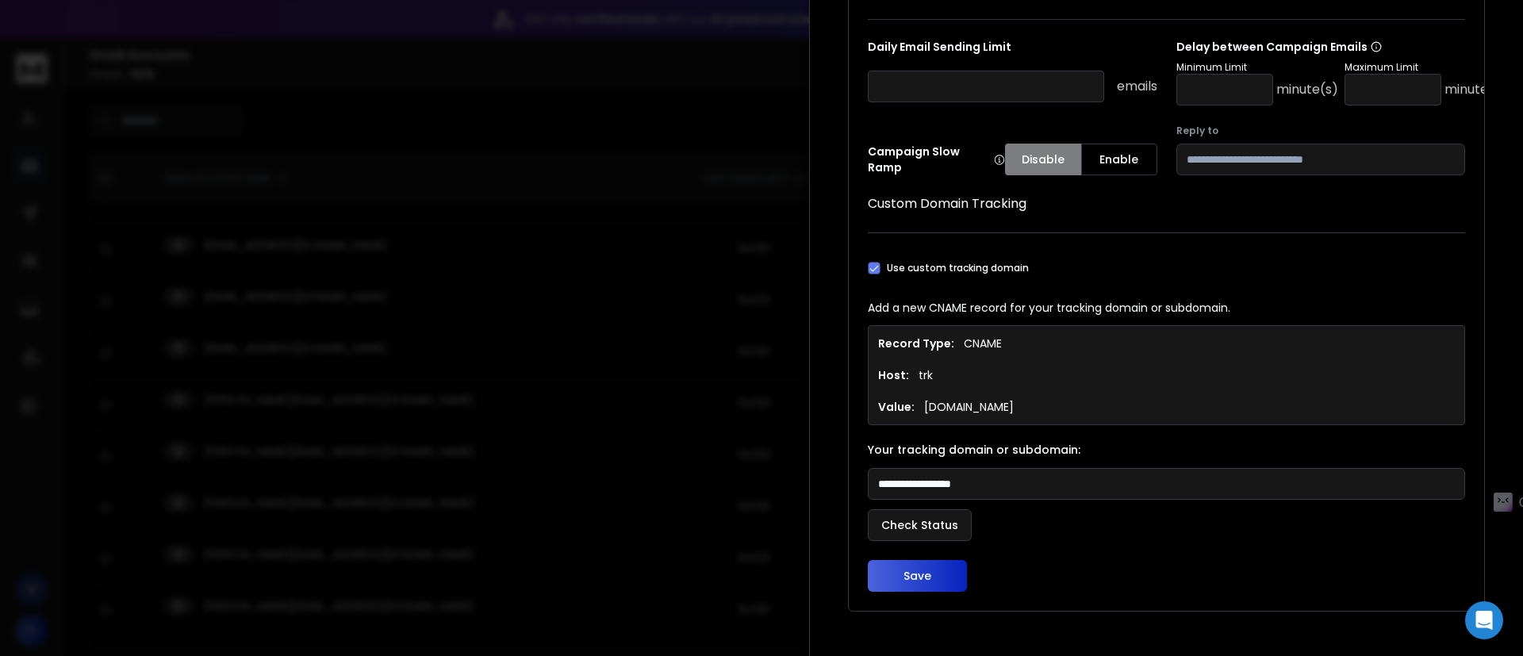
click at [898, 565] on button "Save" at bounding box center [917, 576] width 99 height 32
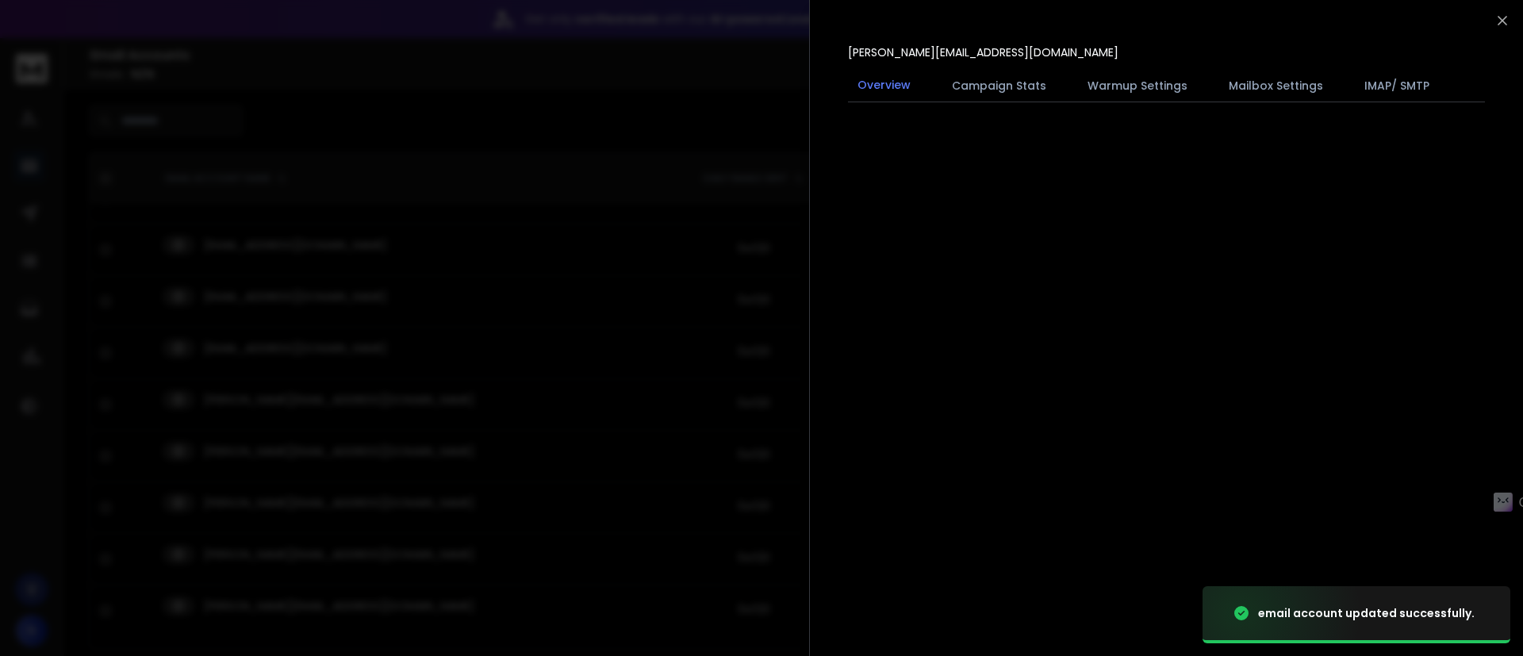
scroll to position [0, 0]
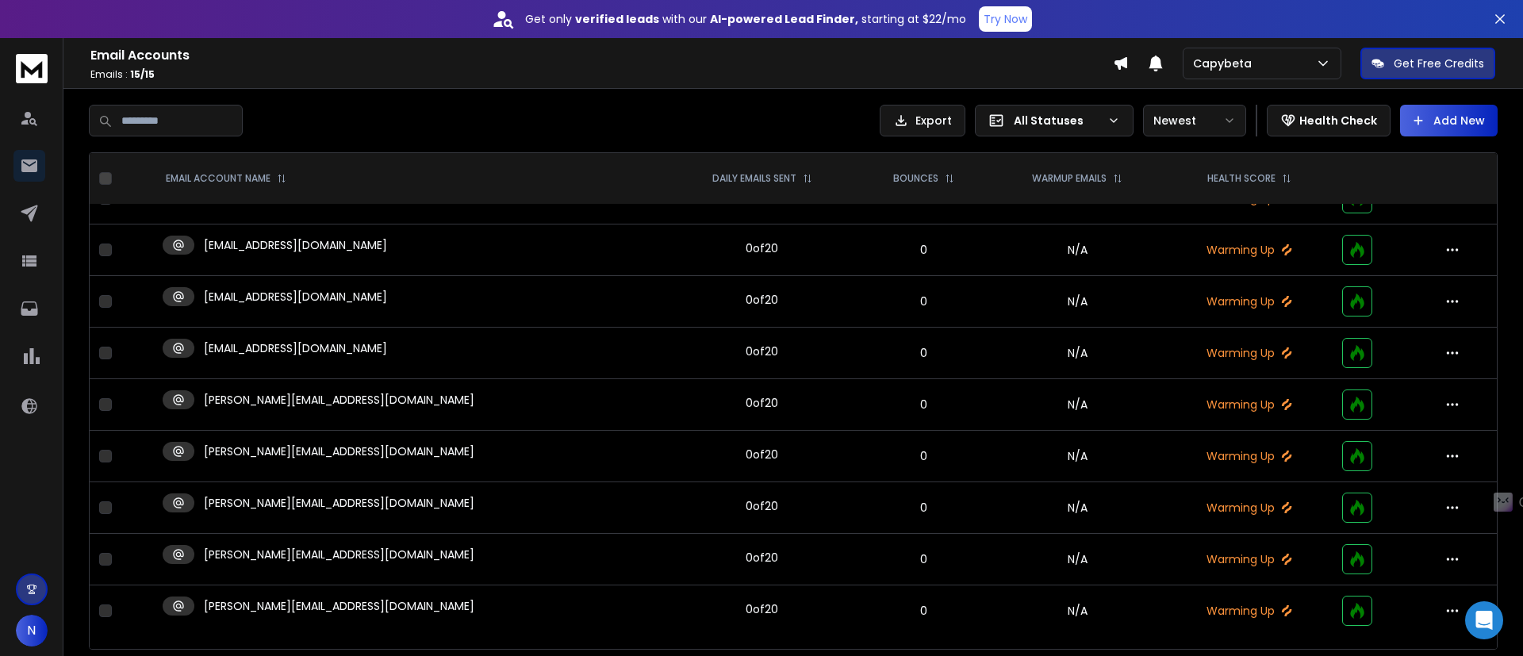
click at [1445, 451] on icon at bounding box center [1452, 456] width 14 height 14
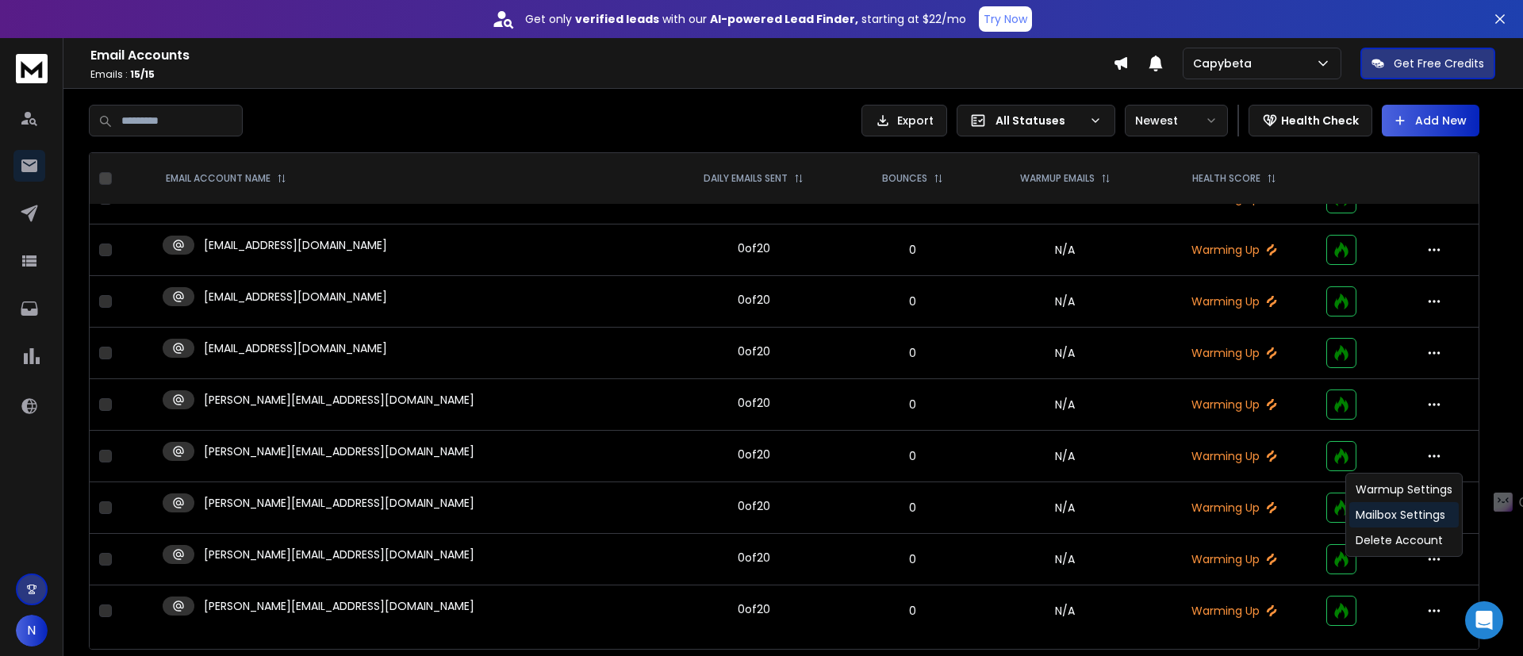
click at [1385, 502] on div "Mailbox Settings" at bounding box center [1403, 514] width 109 height 25
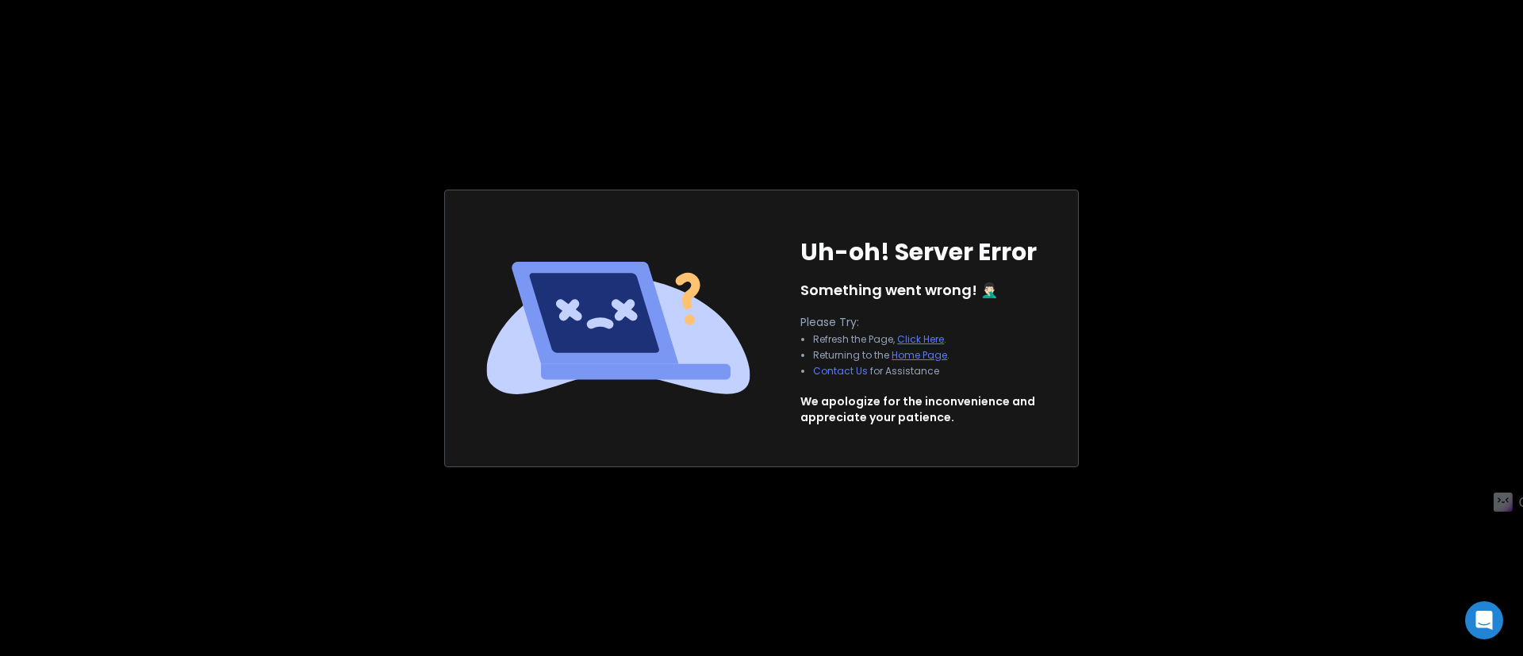
click at [930, 337] on link "Click Here" at bounding box center [920, 338] width 47 height 13
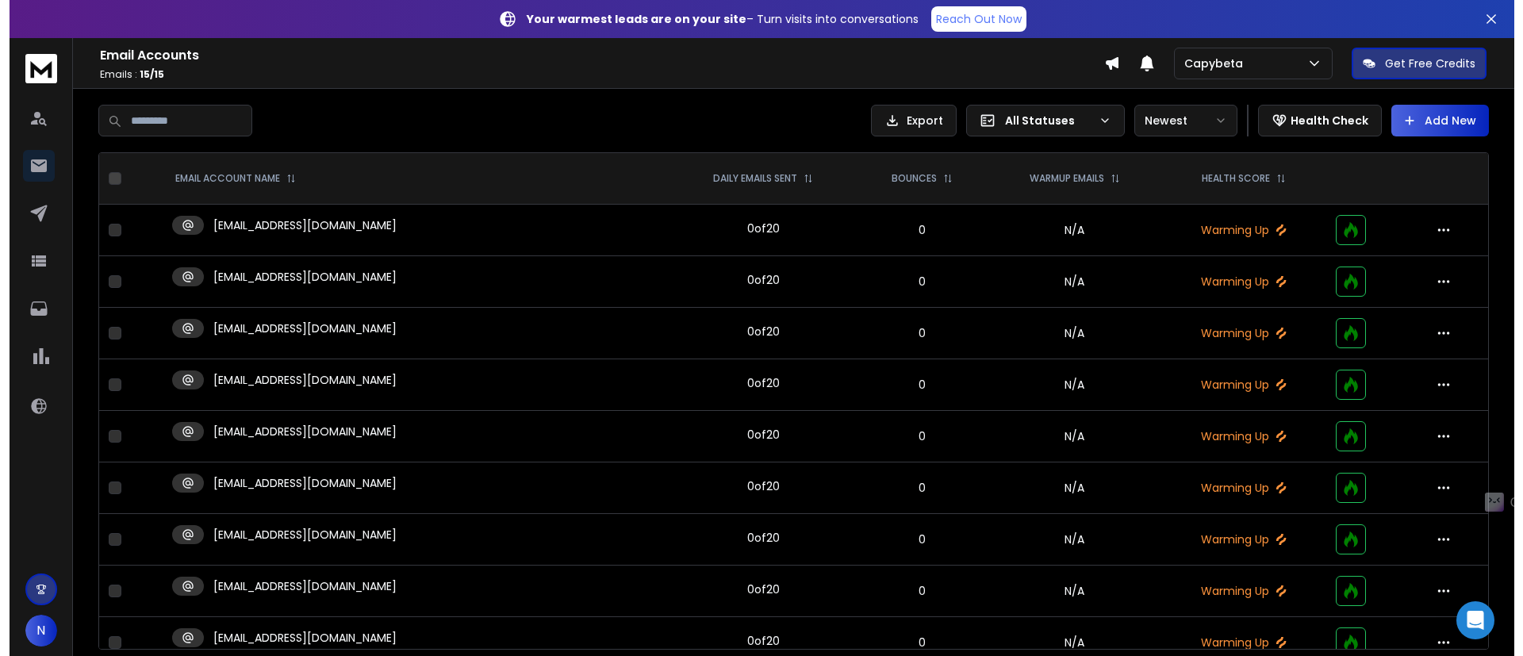
scroll to position [341, 0]
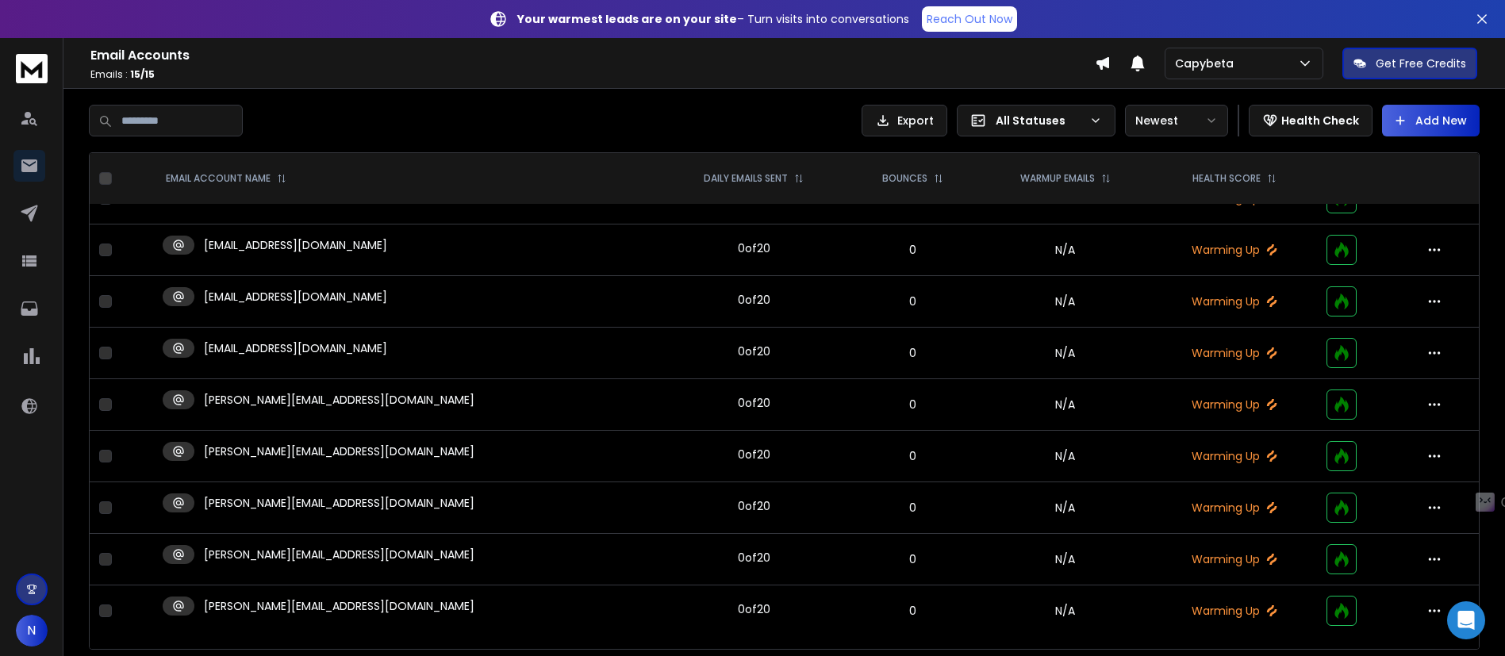
click at [1427, 452] on icon at bounding box center [1434, 456] width 14 height 14
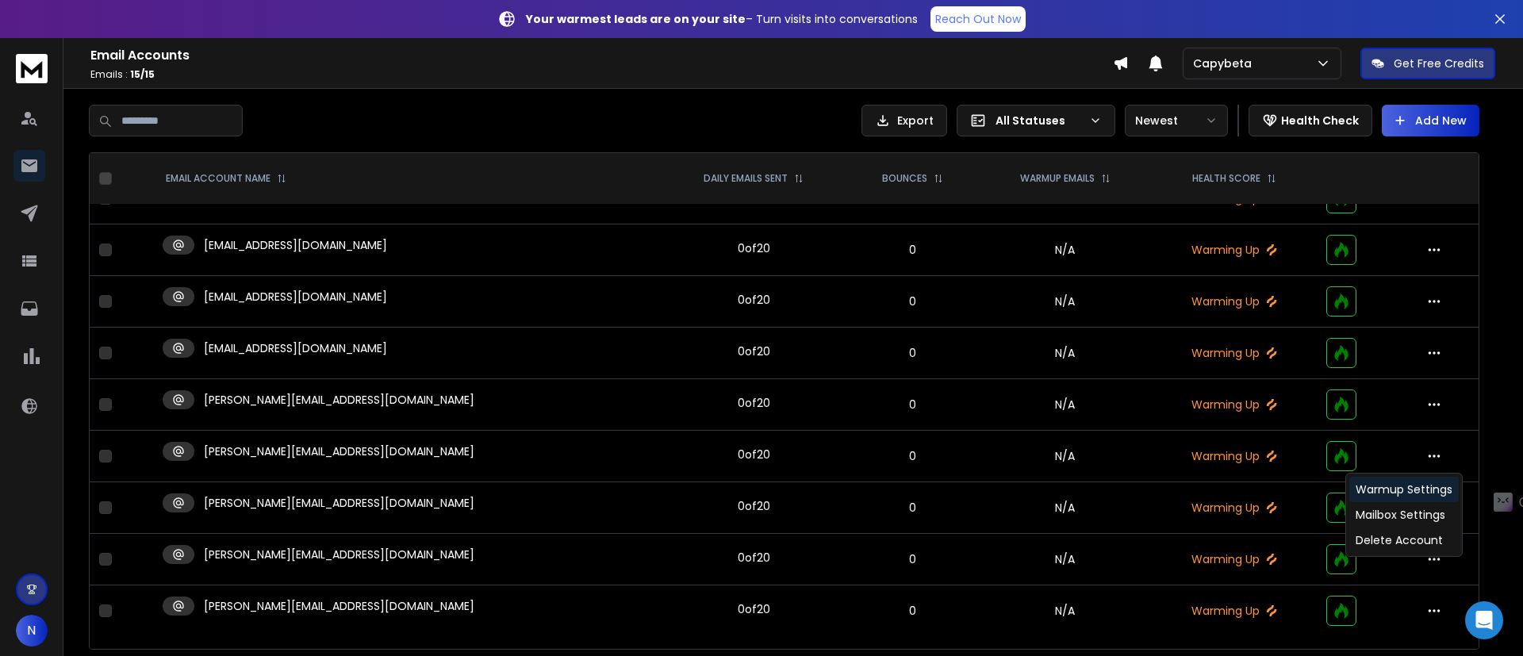
click at [1398, 500] on div "Warmup Settings" at bounding box center [1403, 489] width 109 height 25
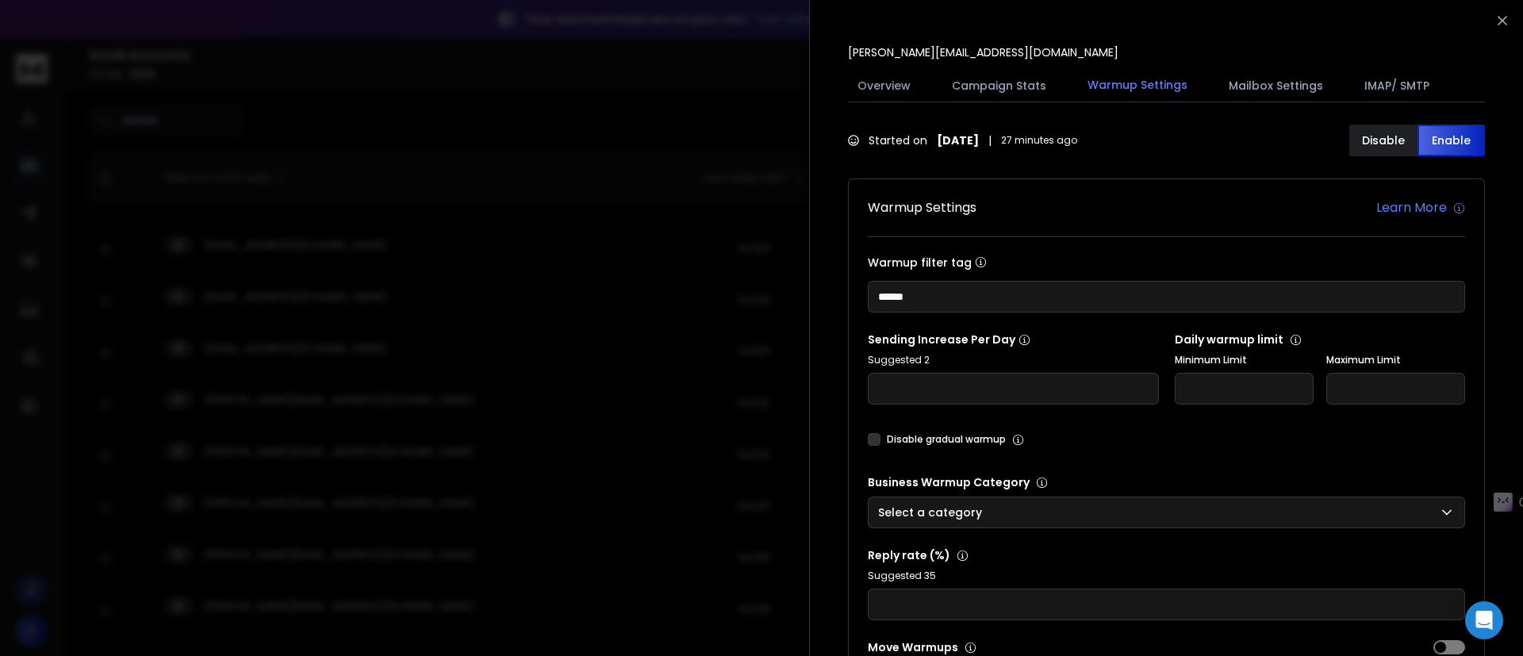
click at [1219, 72] on button "Mailbox Settings" at bounding box center [1275, 85] width 113 height 35
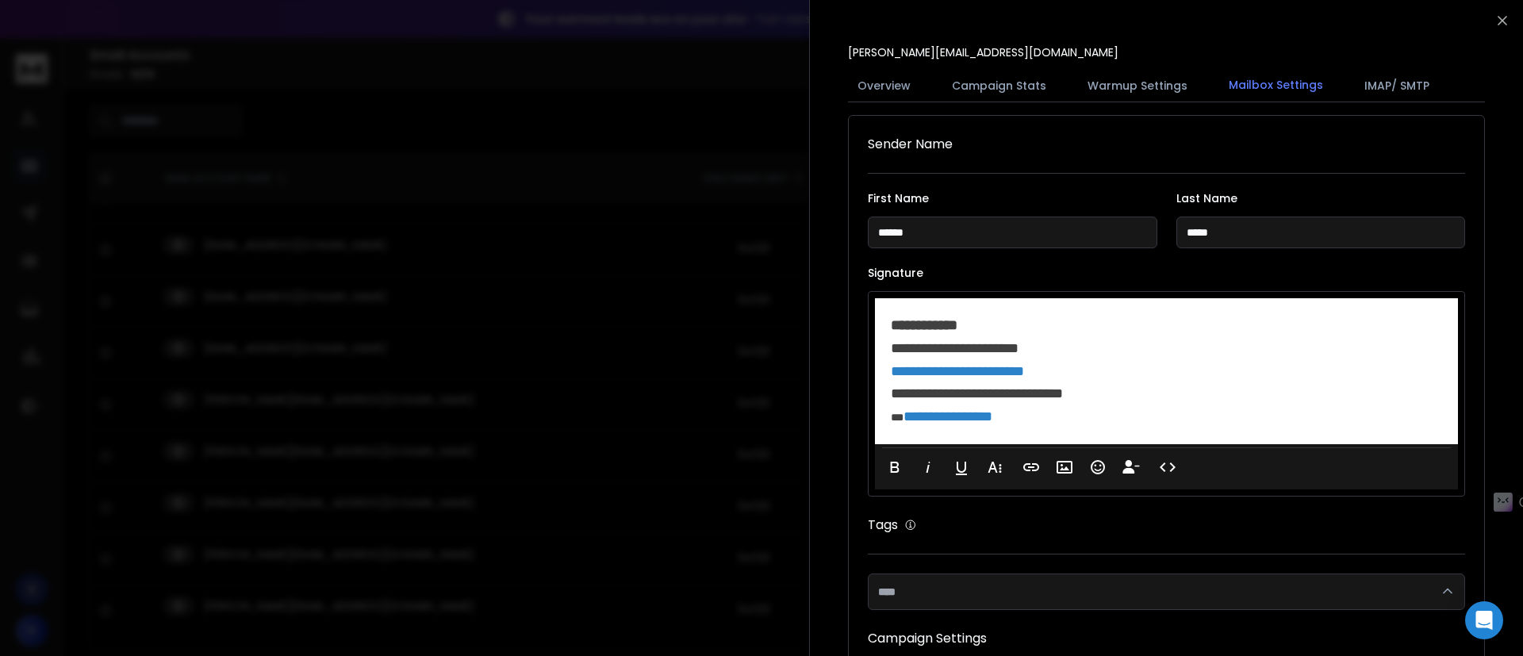
click at [945, 370] on span "**********" at bounding box center [957, 371] width 133 height 14
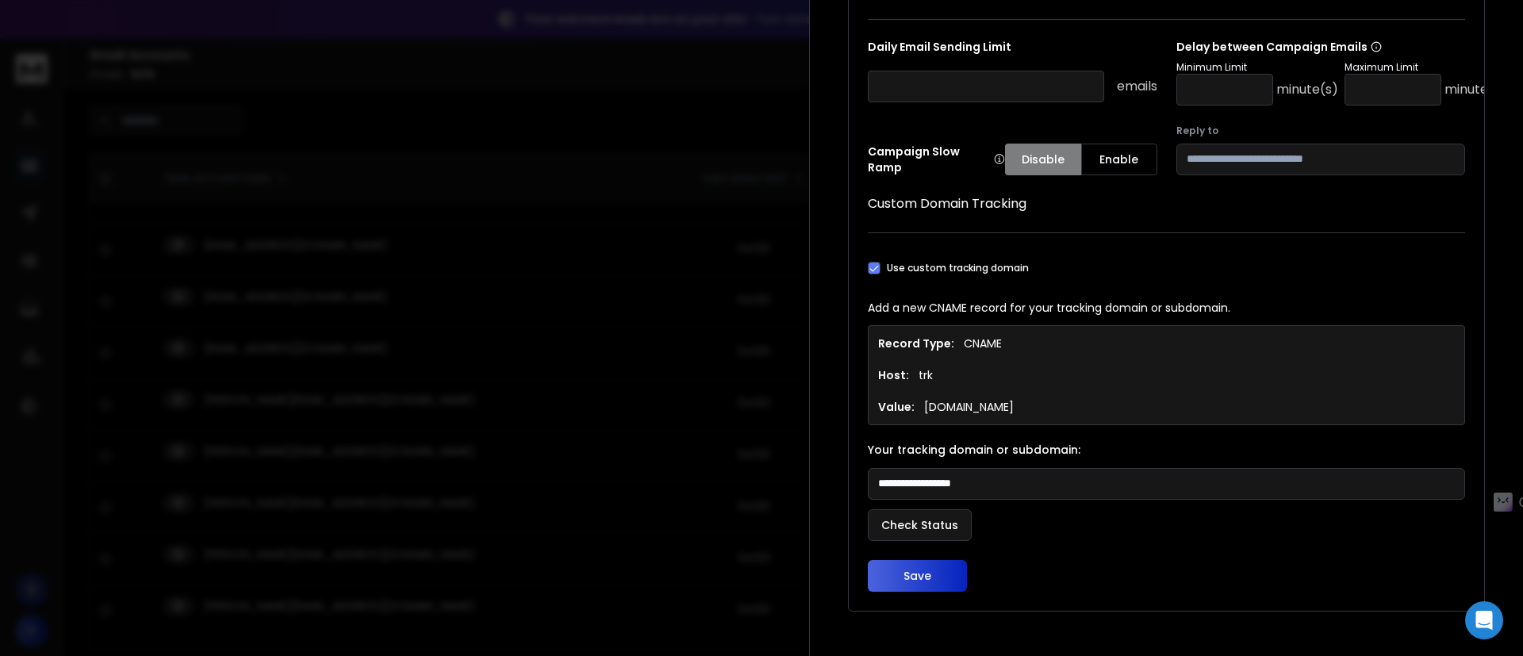
scroll to position [666, 0]
click at [908, 560] on button "Save" at bounding box center [917, 576] width 99 height 32
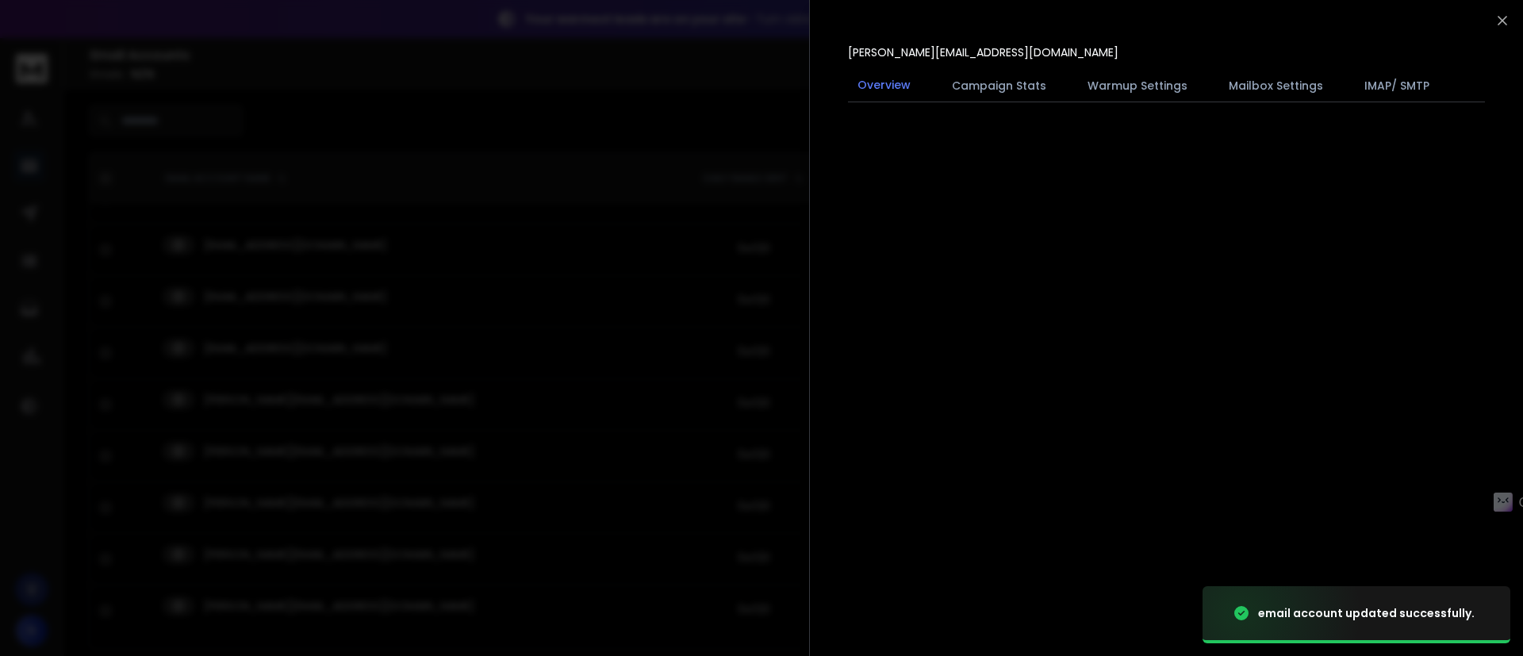
scroll to position [0, 0]
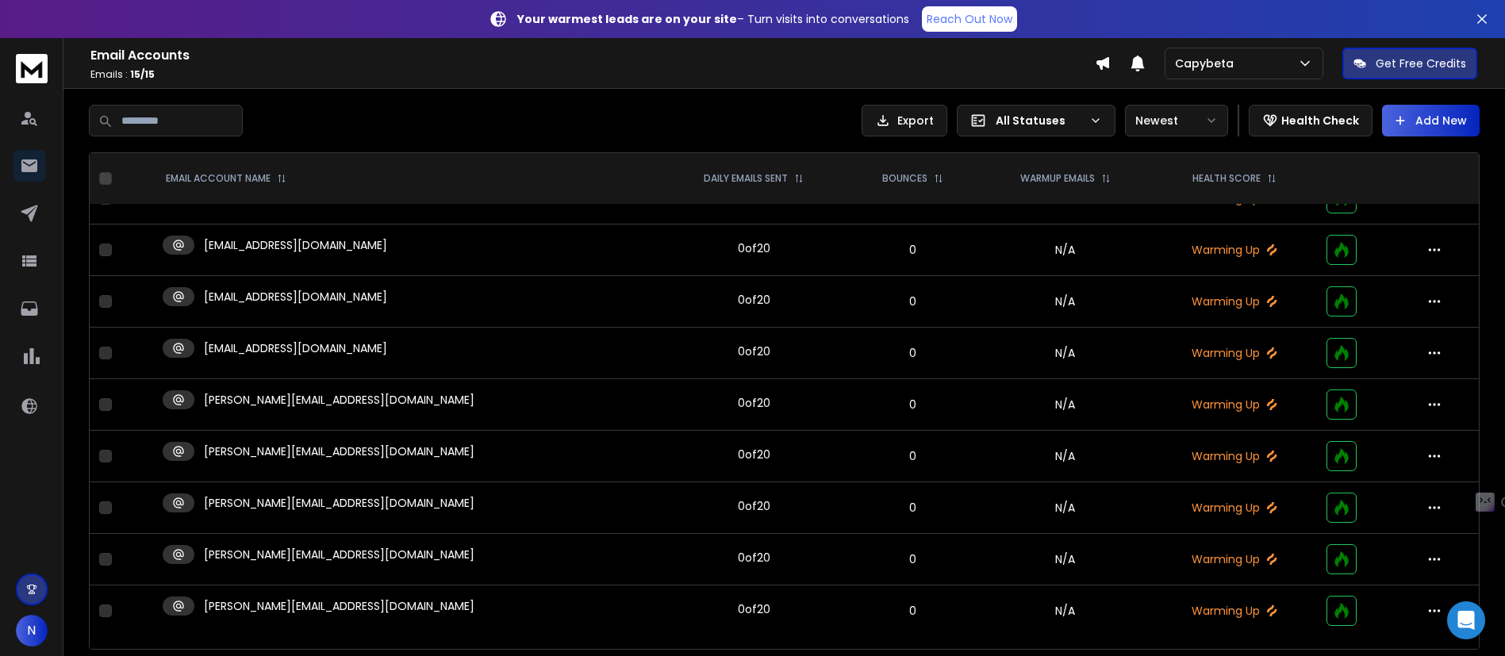
click at [1427, 401] on icon at bounding box center [1434, 404] width 14 height 14
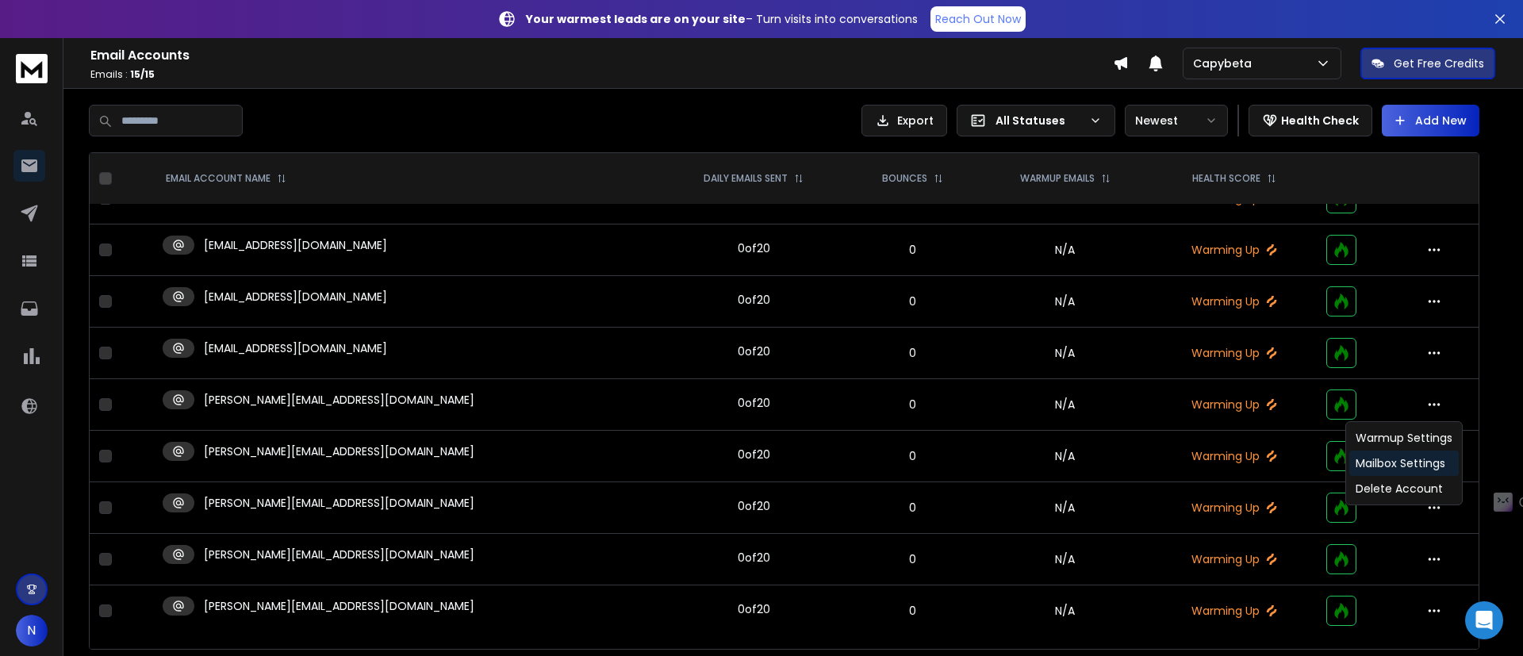
click at [1399, 457] on div "Mailbox Settings" at bounding box center [1403, 463] width 109 height 25
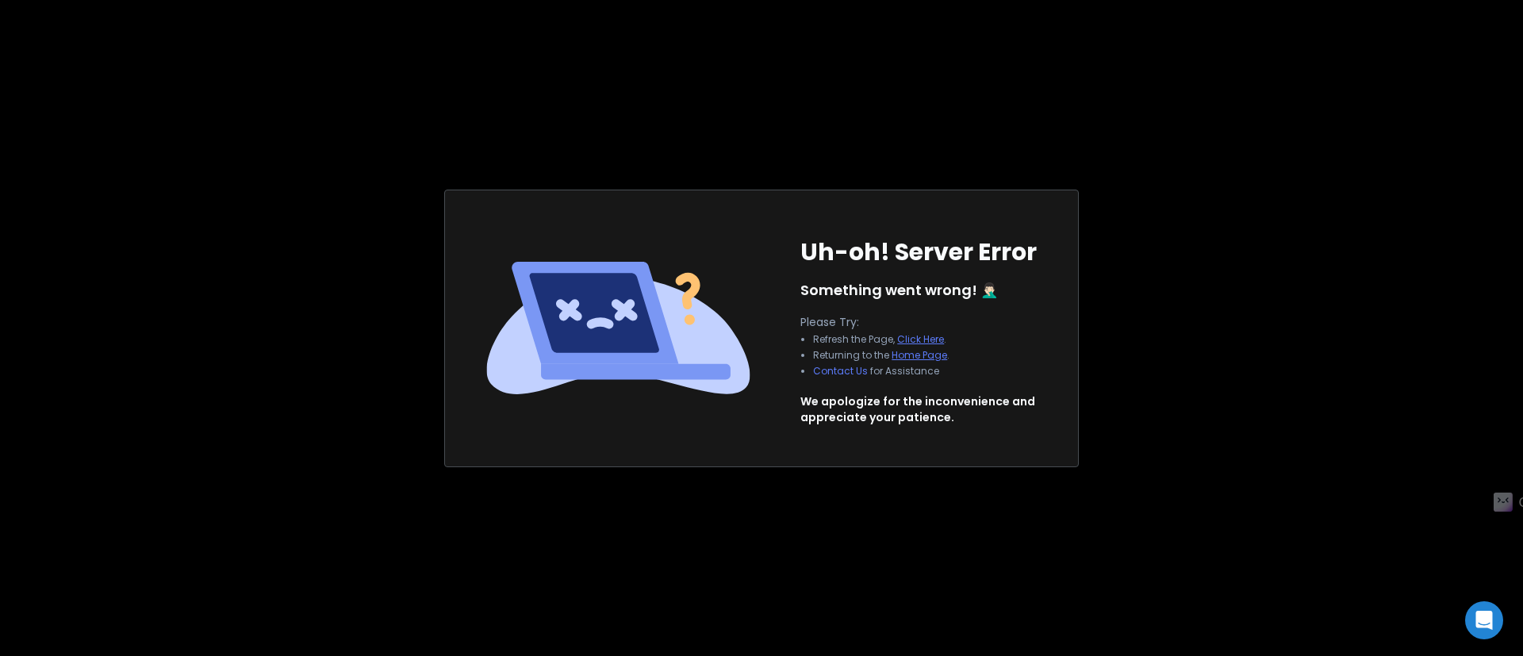
click at [931, 336] on link "Click Here" at bounding box center [920, 338] width 47 height 13
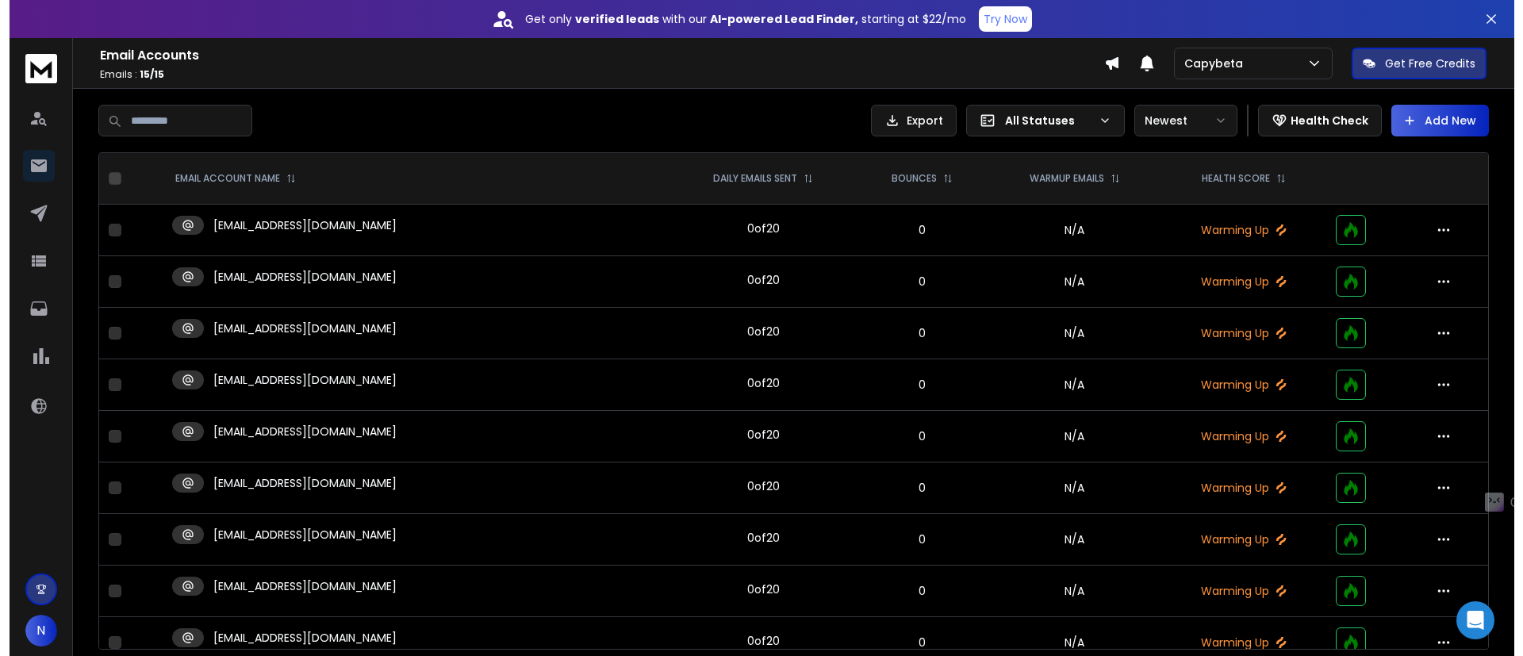
scroll to position [341, 0]
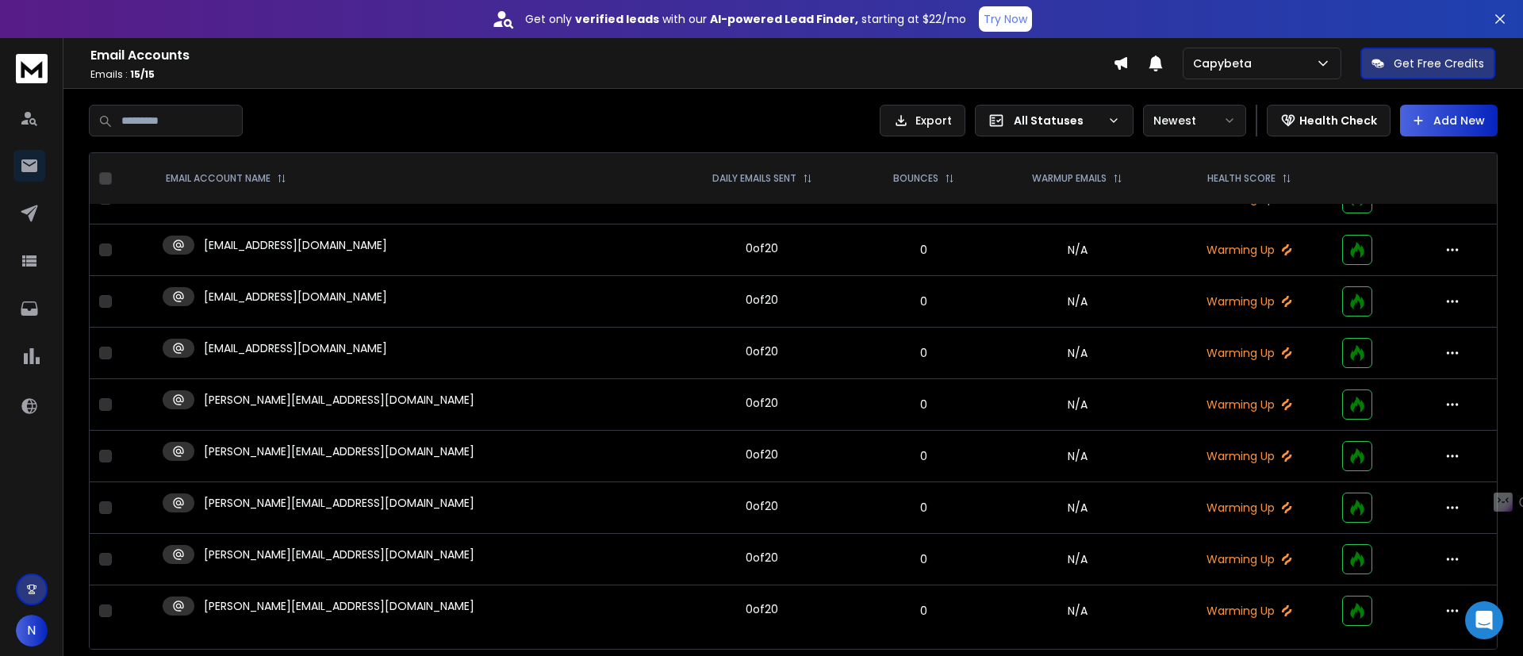
click at [1445, 401] on icon at bounding box center [1452, 404] width 14 height 14
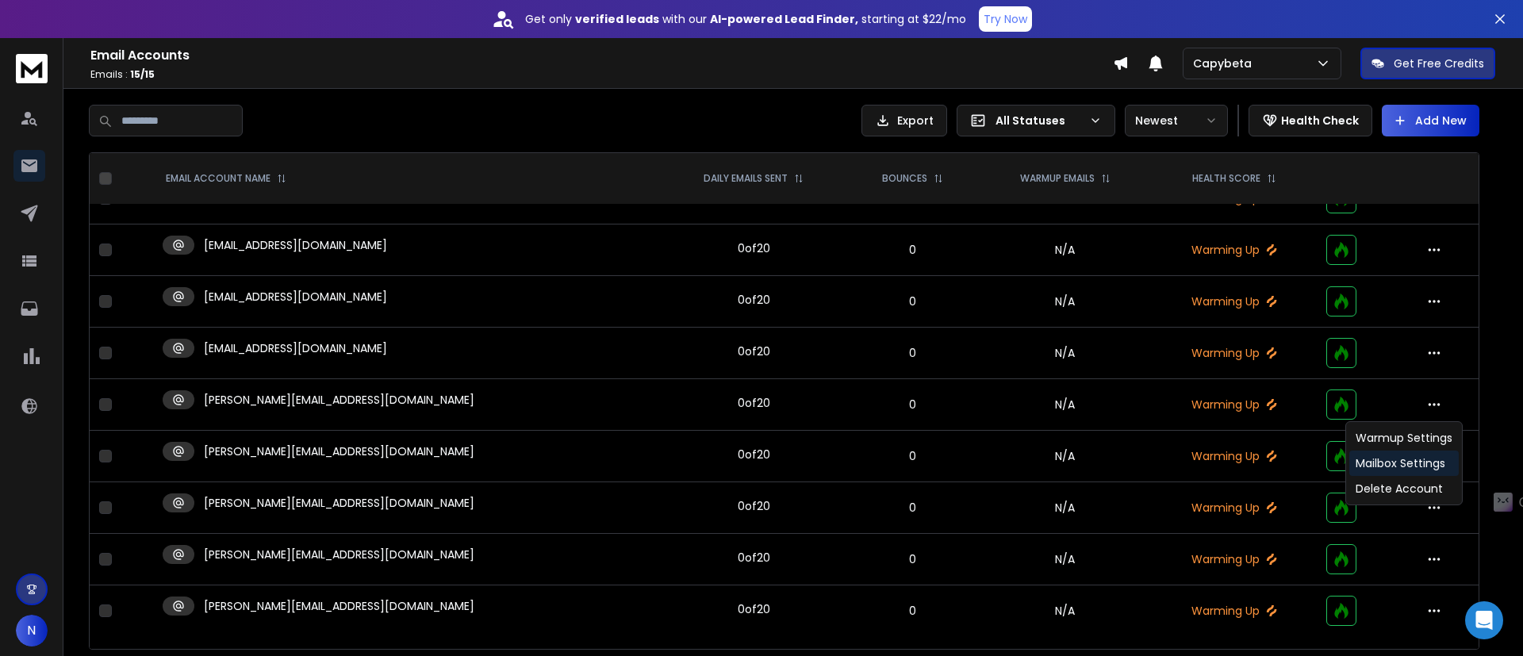
click at [1400, 466] on div "Mailbox Settings" at bounding box center [1403, 463] width 109 height 25
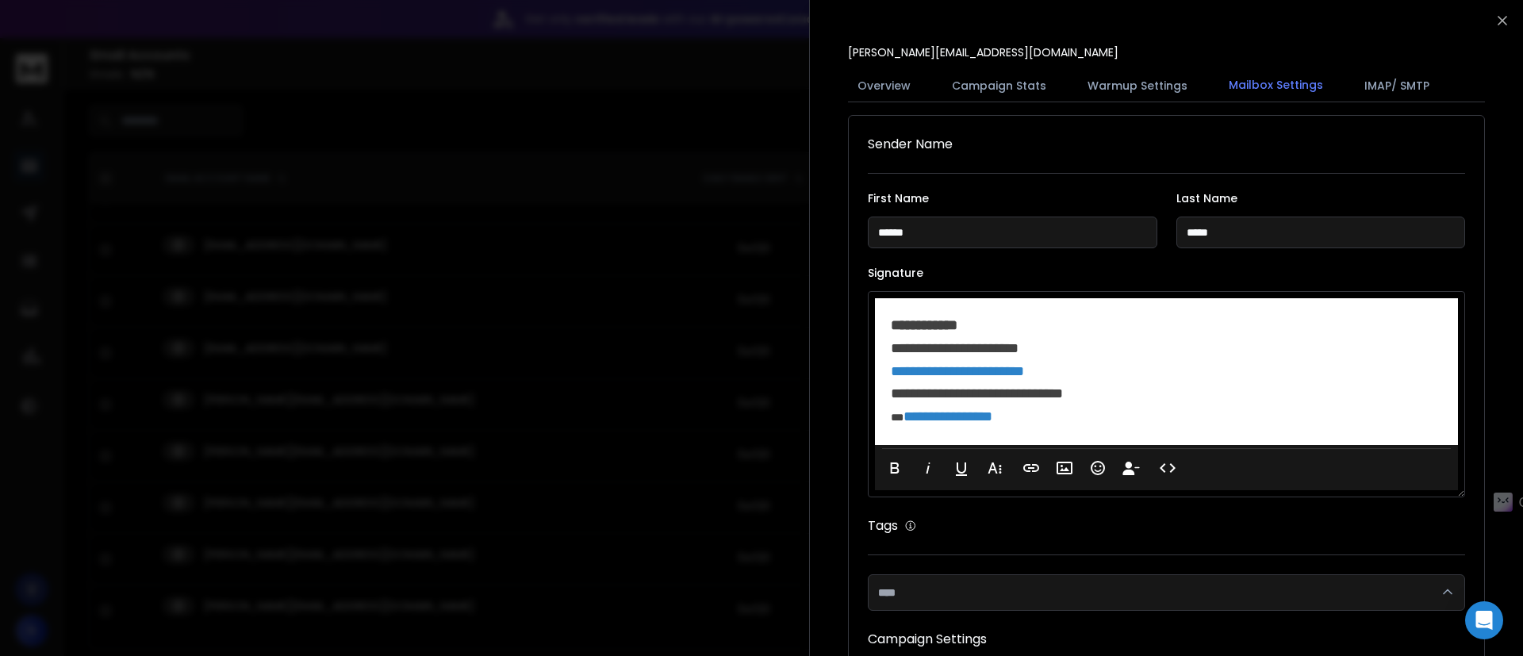
click at [946, 368] on span "**********" at bounding box center [957, 371] width 133 height 14
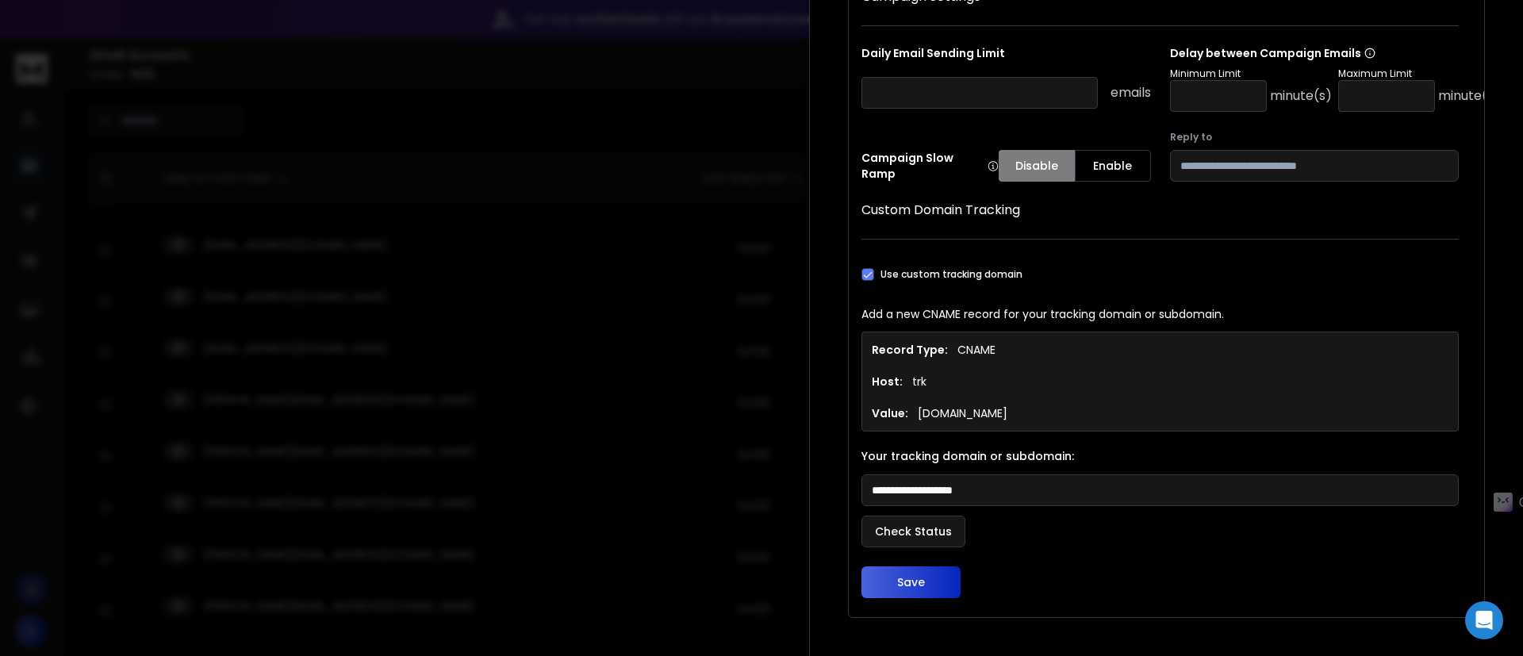
scroll to position [667, 0]
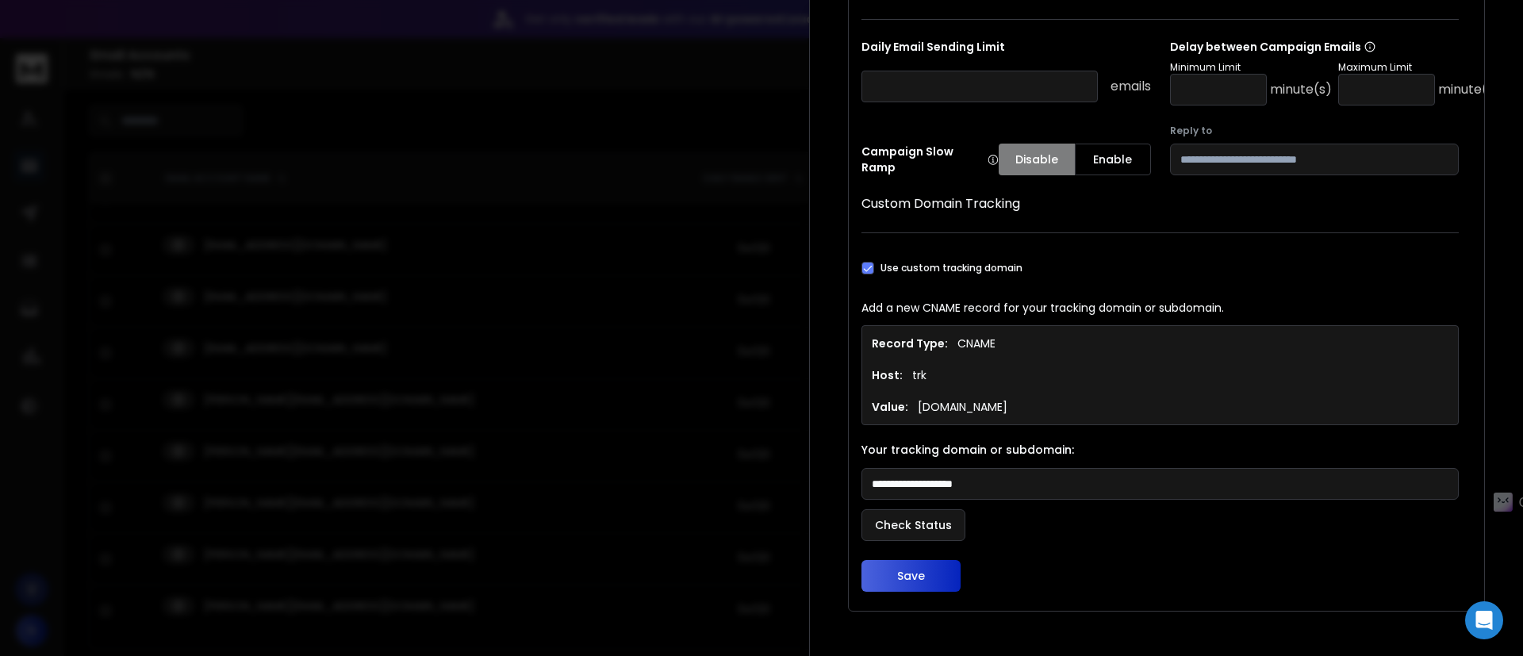
click at [897, 560] on button "Save" at bounding box center [911, 576] width 99 height 32
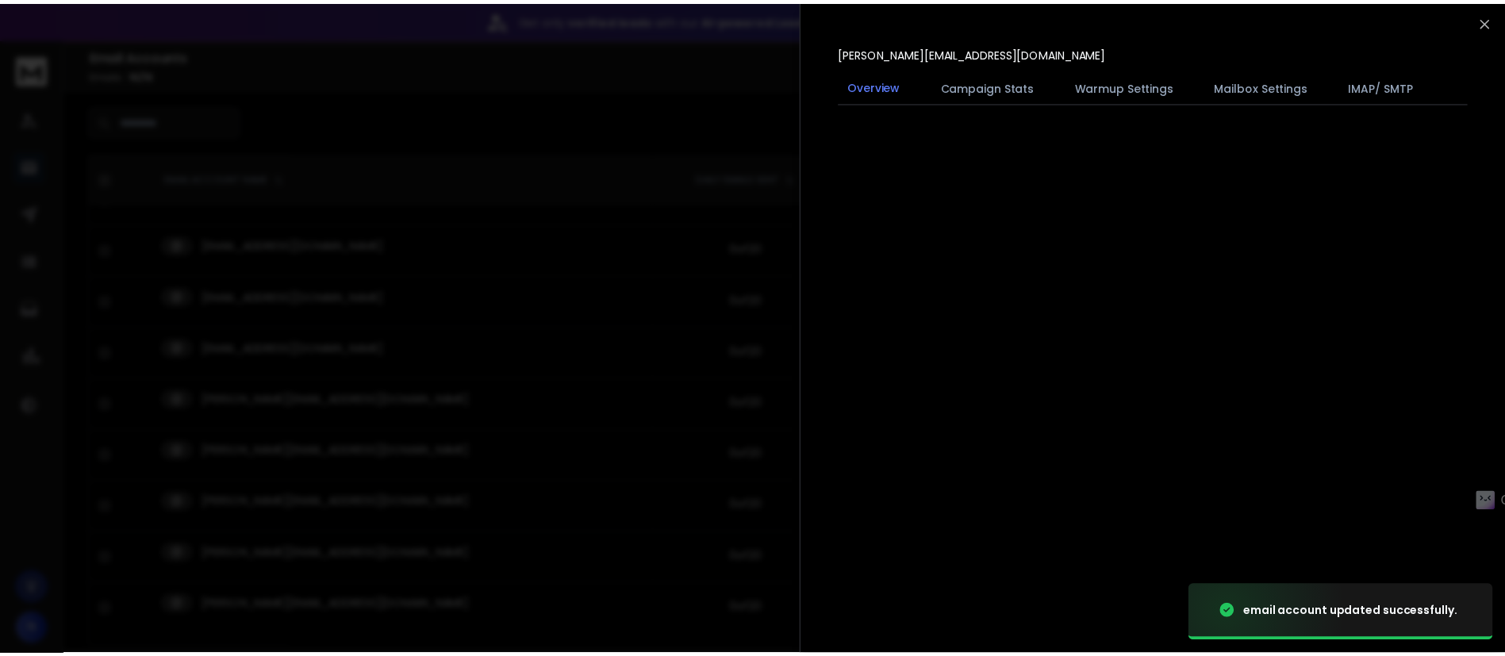
scroll to position [0, 0]
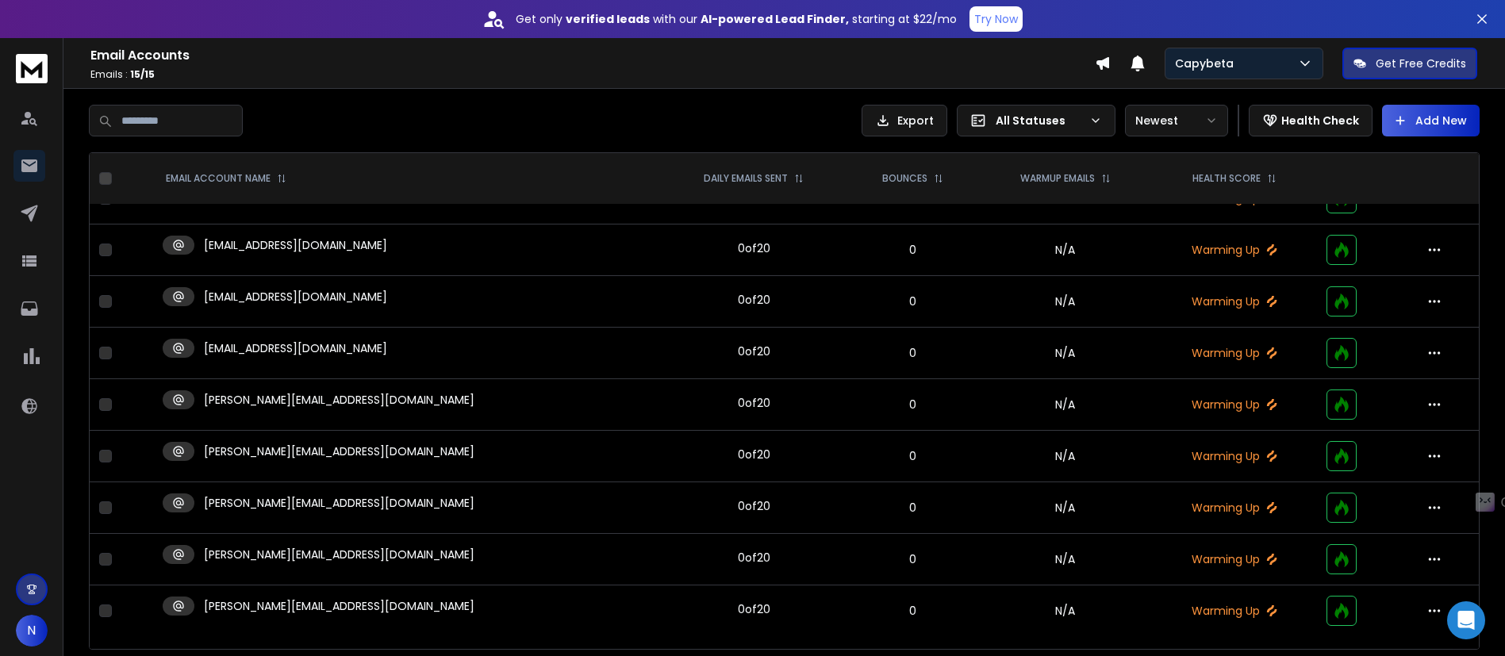
click at [1218, 77] on button "Capybeta" at bounding box center [1244, 64] width 159 height 32
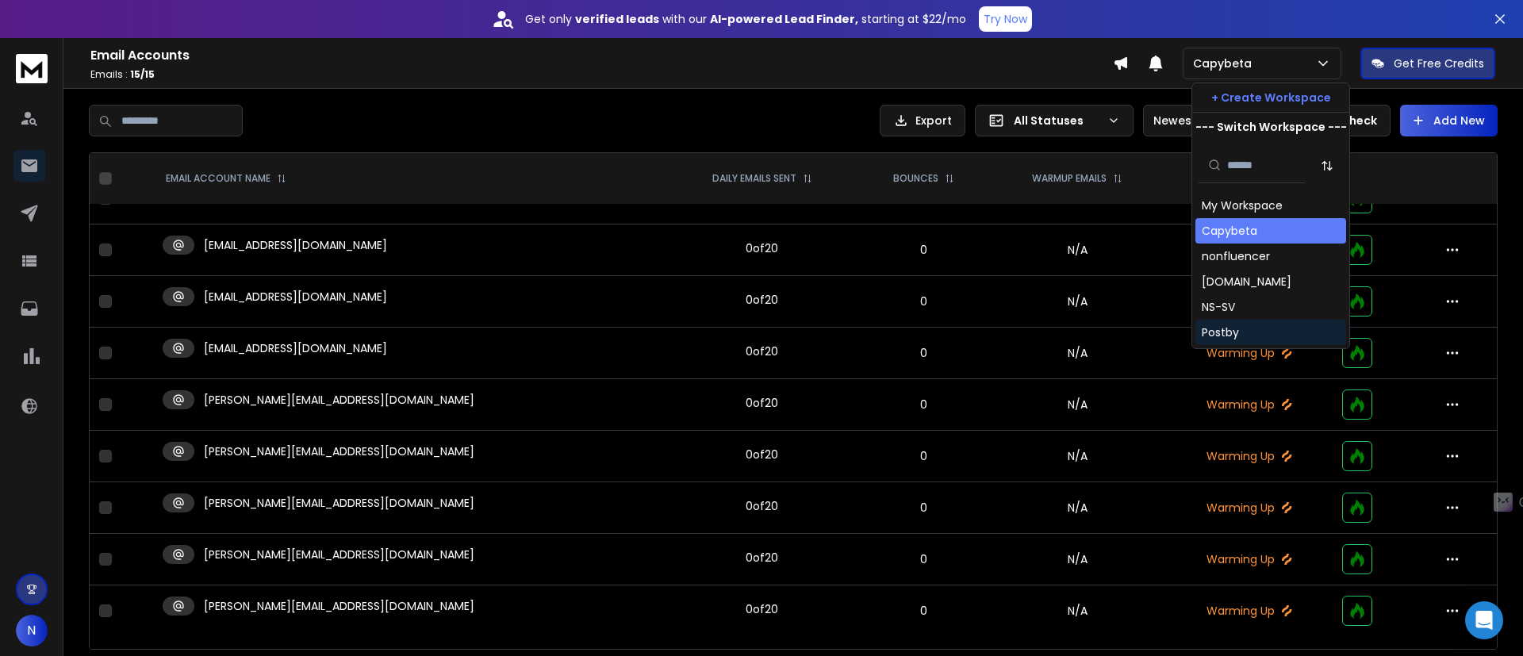
click at [1215, 334] on div "Postby" at bounding box center [1220, 332] width 37 height 16
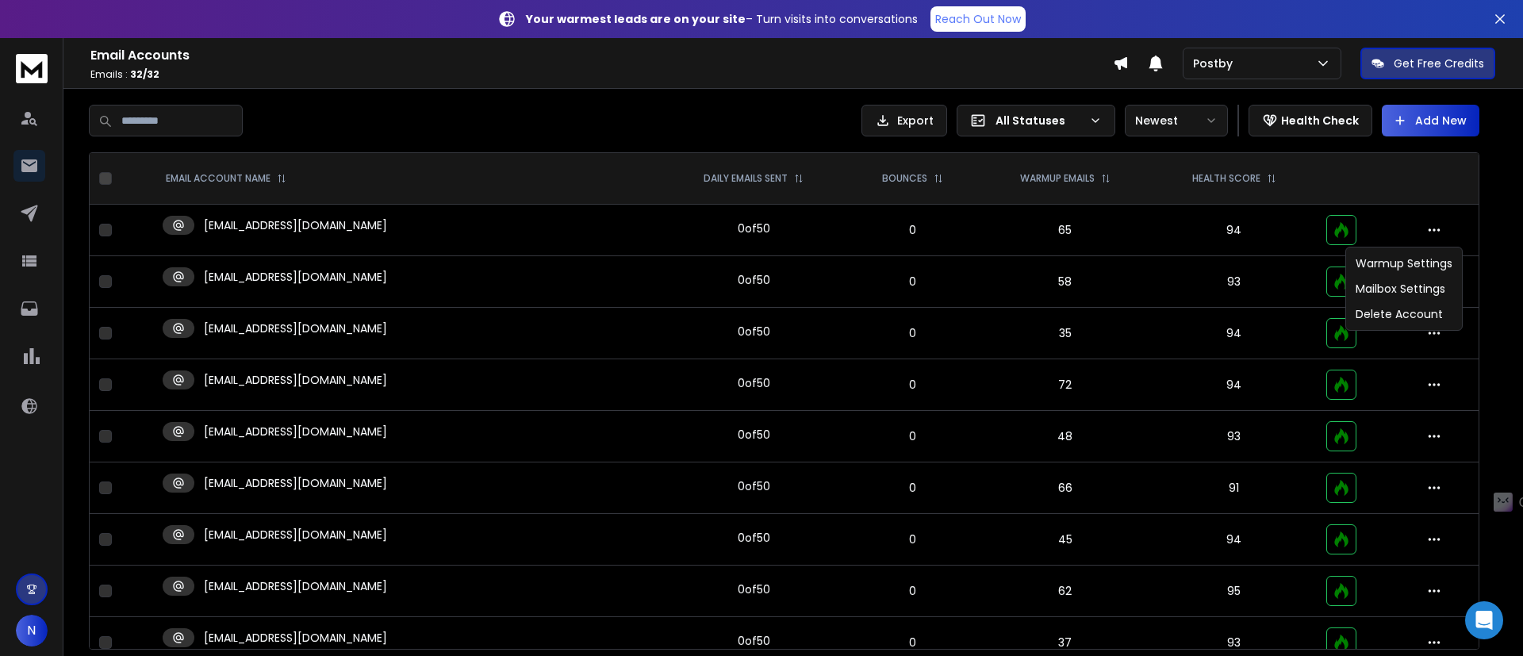
click at [1427, 231] on icon at bounding box center [1434, 230] width 14 height 14
click at [1379, 255] on div "Warmup Settings" at bounding box center [1403, 263] width 109 height 25
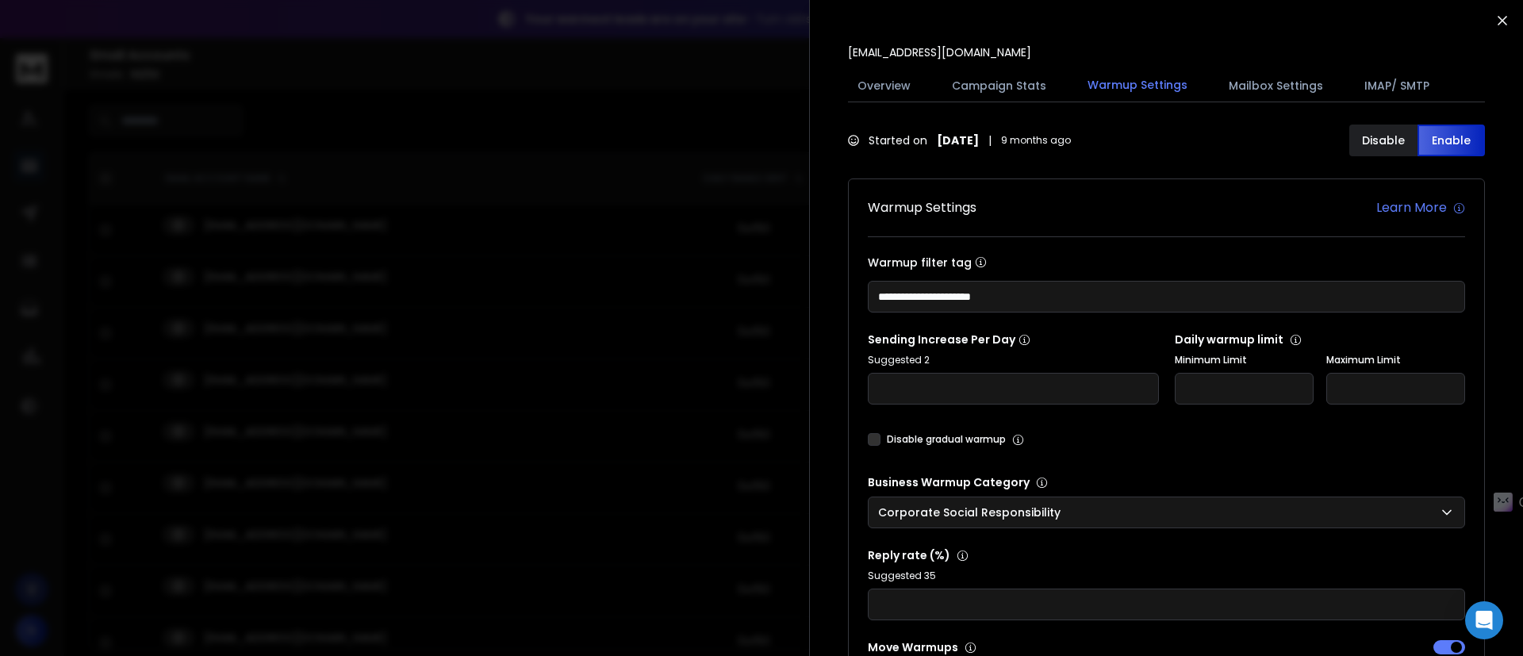
click at [1495, 17] on icon "button" at bounding box center [1503, 21] width 16 height 16
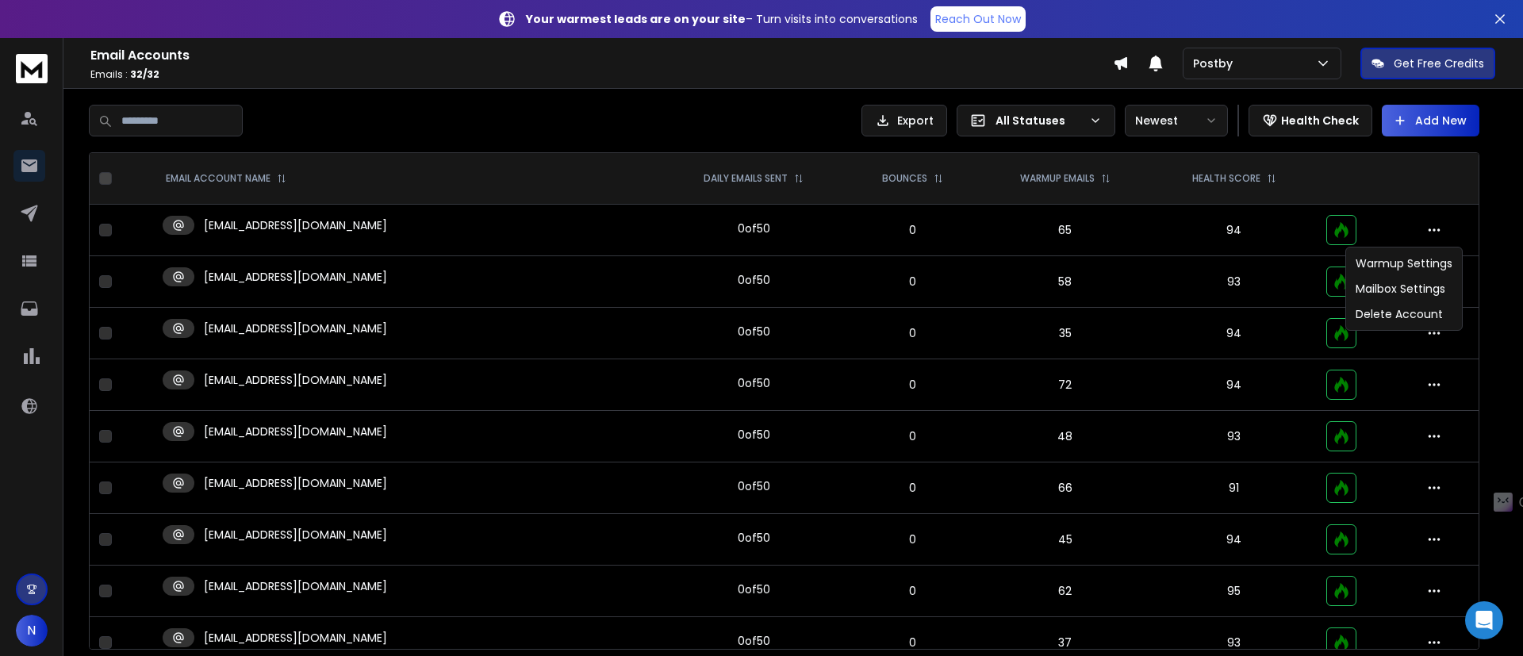
click at [1427, 226] on icon at bounding box center [1434, 230] width 14 height 14
click at [1390, 286] on div "Mailbox Settings" at bounding box center [1403, 288] width 109 height 25
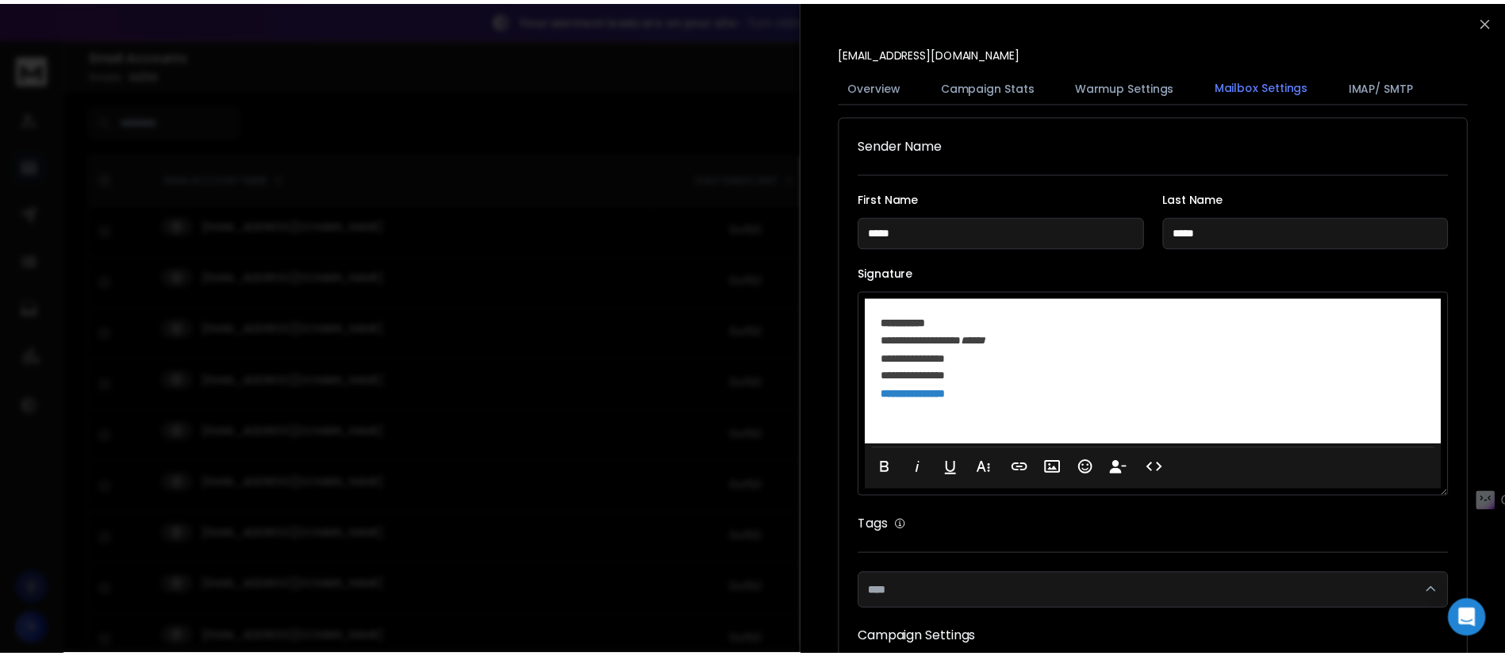
scroll to position [0, 6]
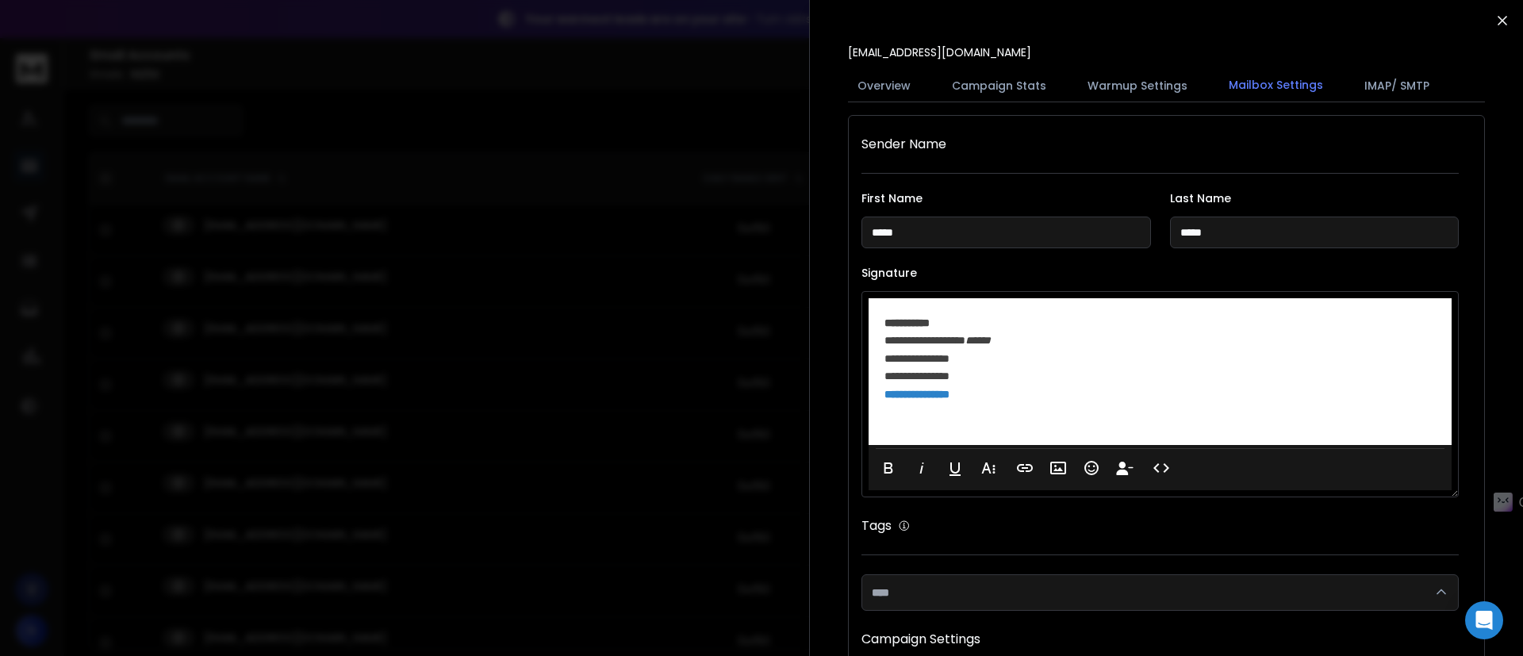
click at [1502, 17] on icon "button" at bounding box center [1503, 21] width 8 height 8
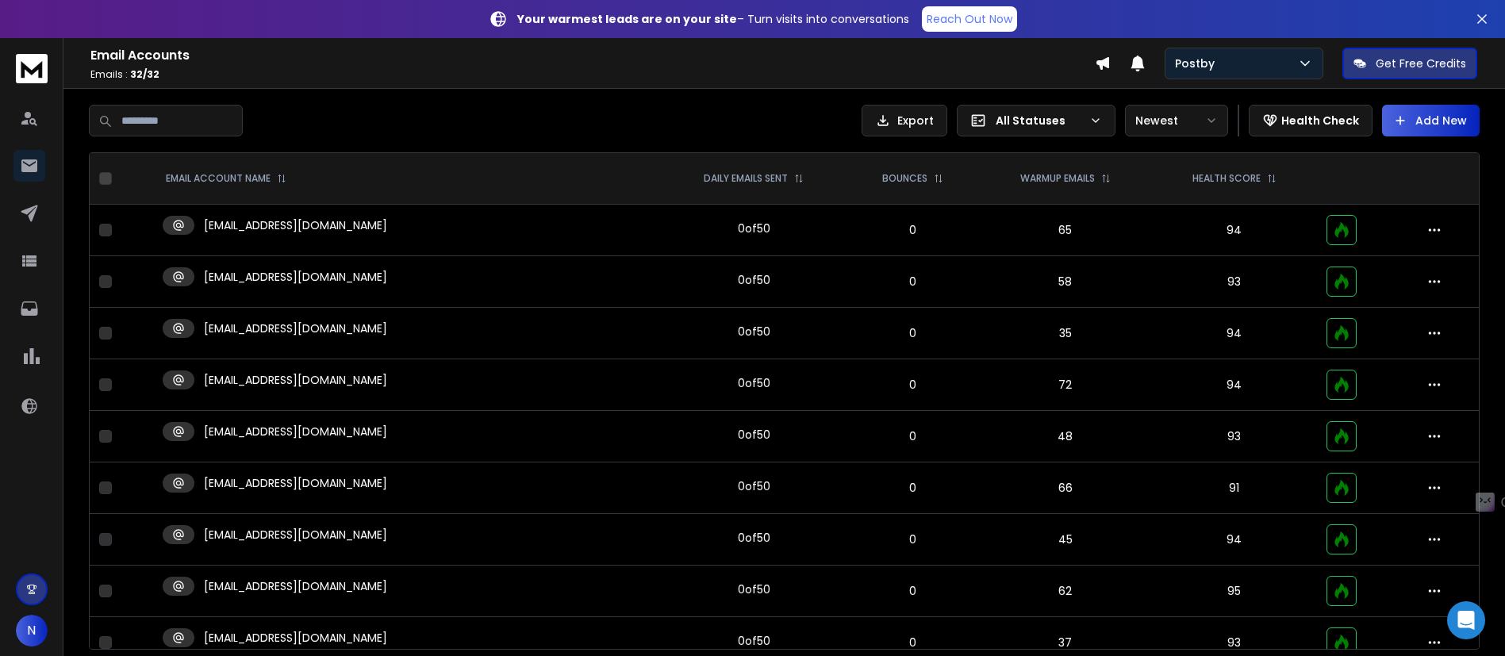
click at [1216, 70] on p "Postby" at bounding box center [1198, 64] width 46 height 16
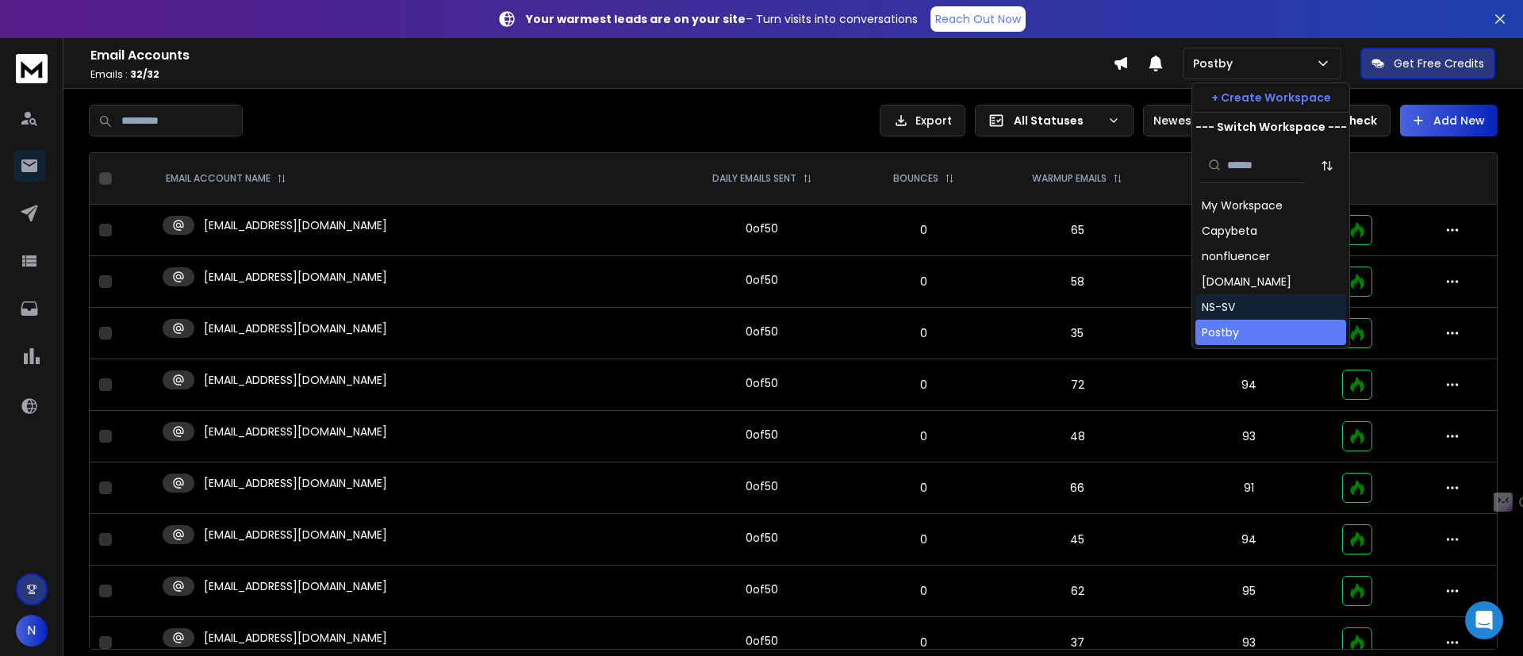
click at [1223, 301] on div "NS-SV" at bounding box center [1218, 307] width 33 height 16
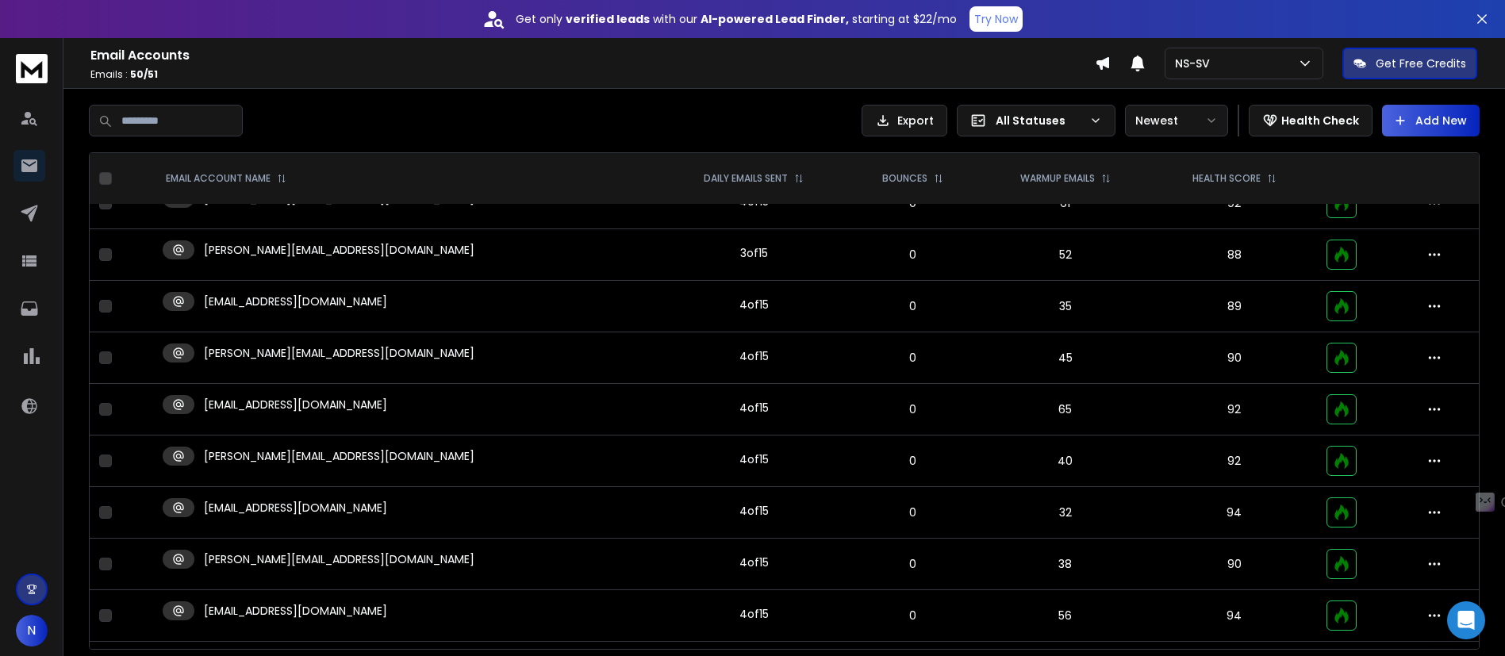
scroll to position [2171, 0]
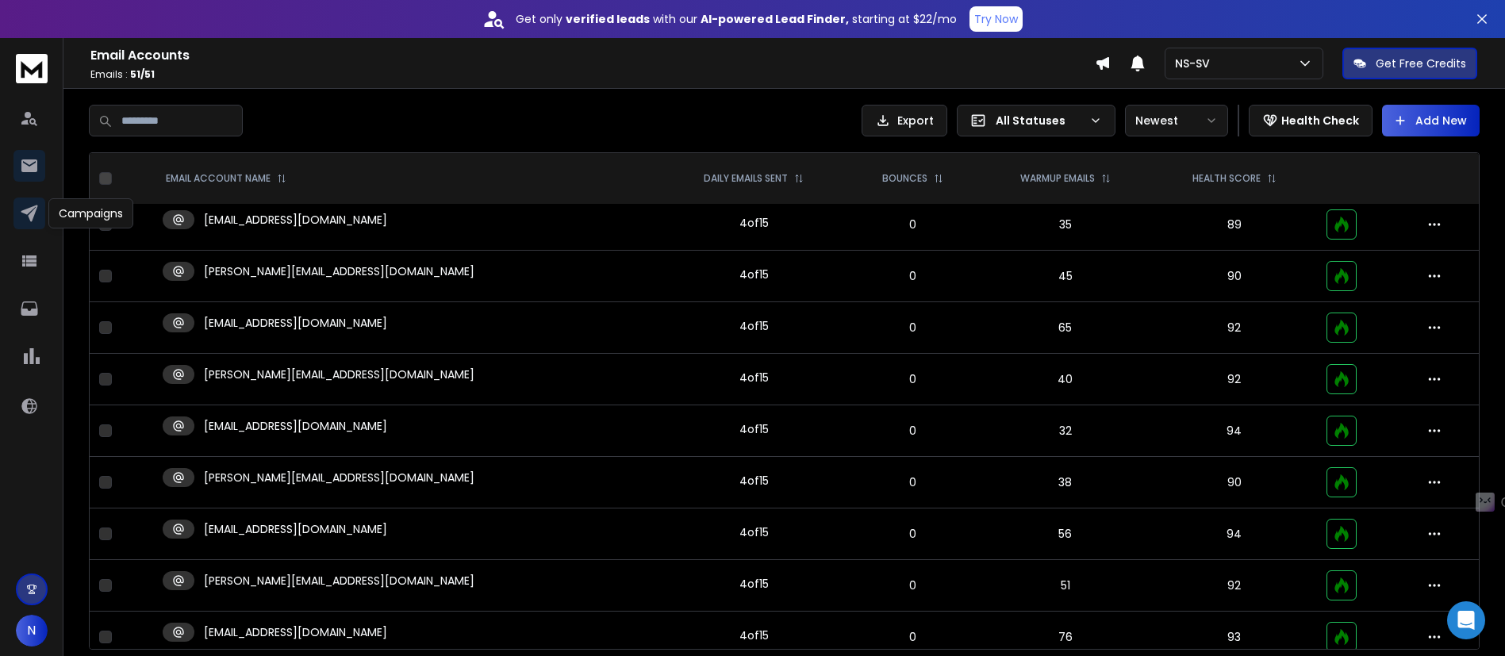
click at [37, 206] on icon at bounding box center [29, 213] width 19 height 19
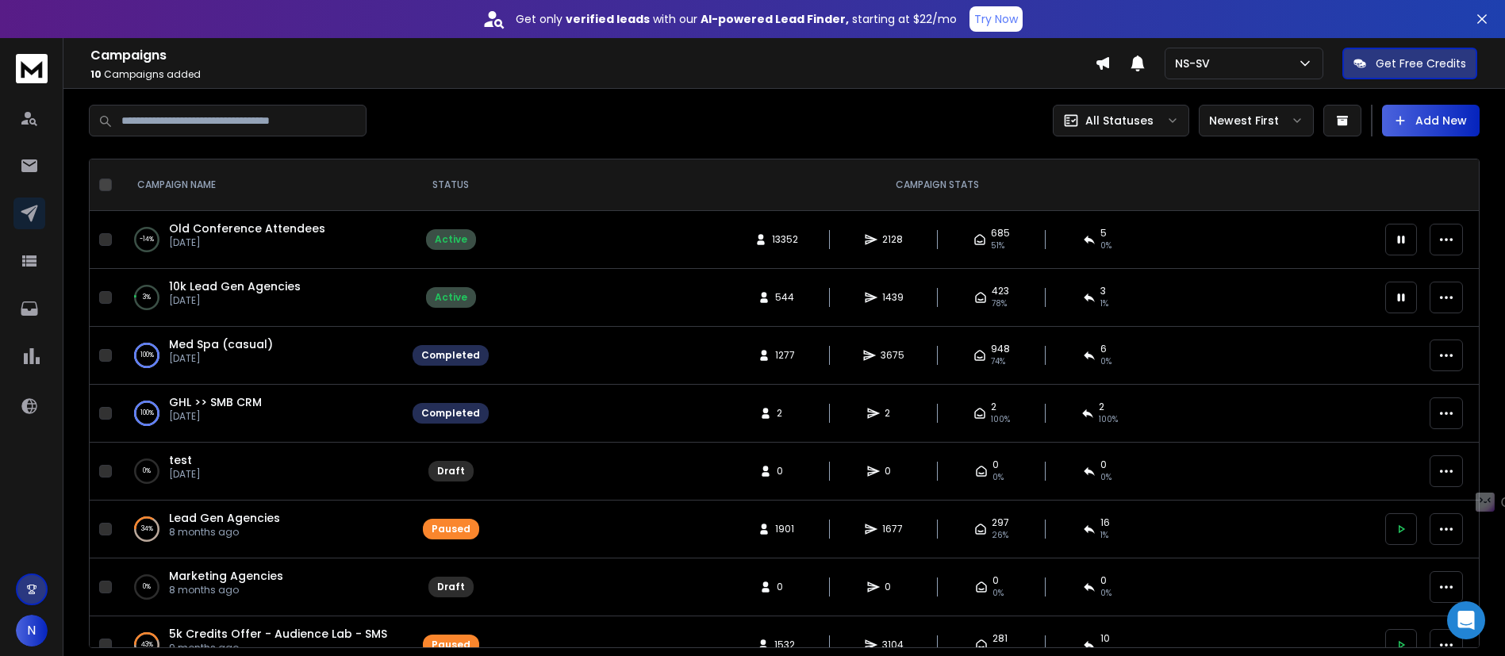
click at [248, 222] on span "Old Conference Attendees" at bounding box center [247, 229] width 156 height 16
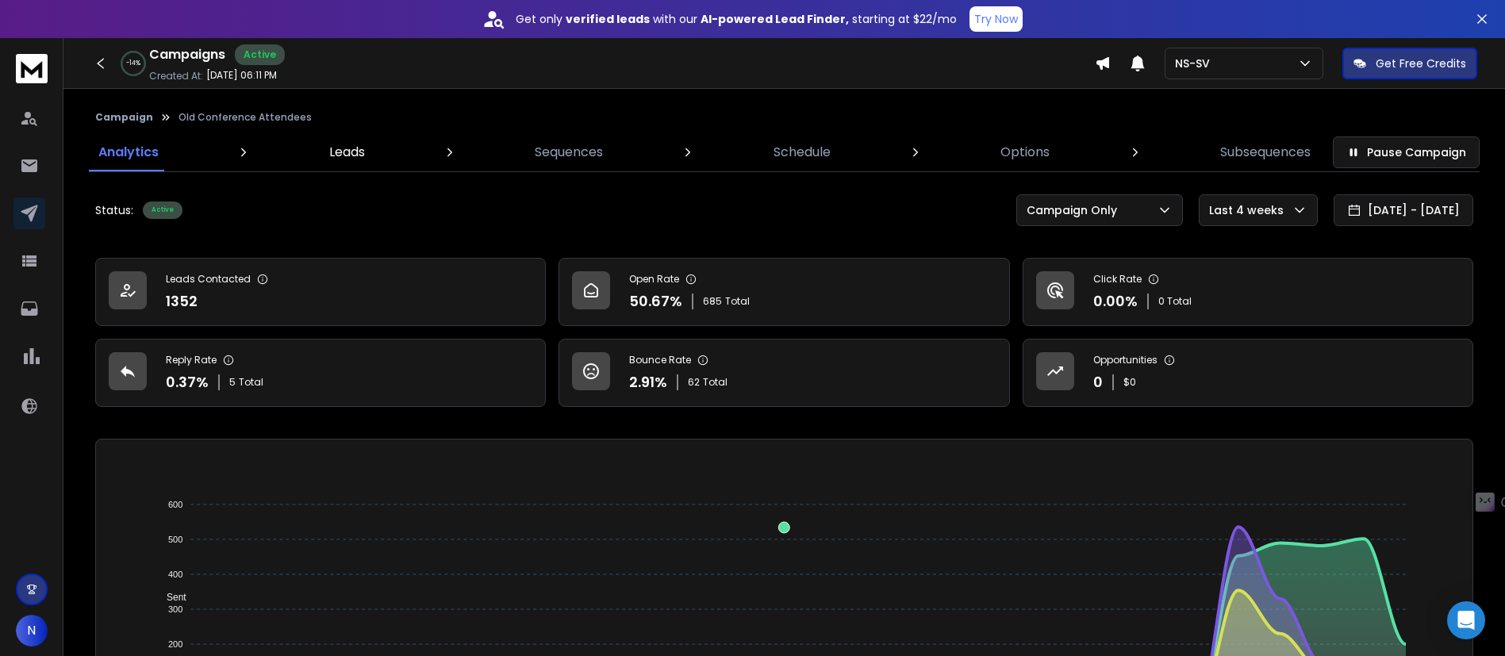
click at [347, 143] on p "Leads" at bounding box center [347, 152] width 36 height 19
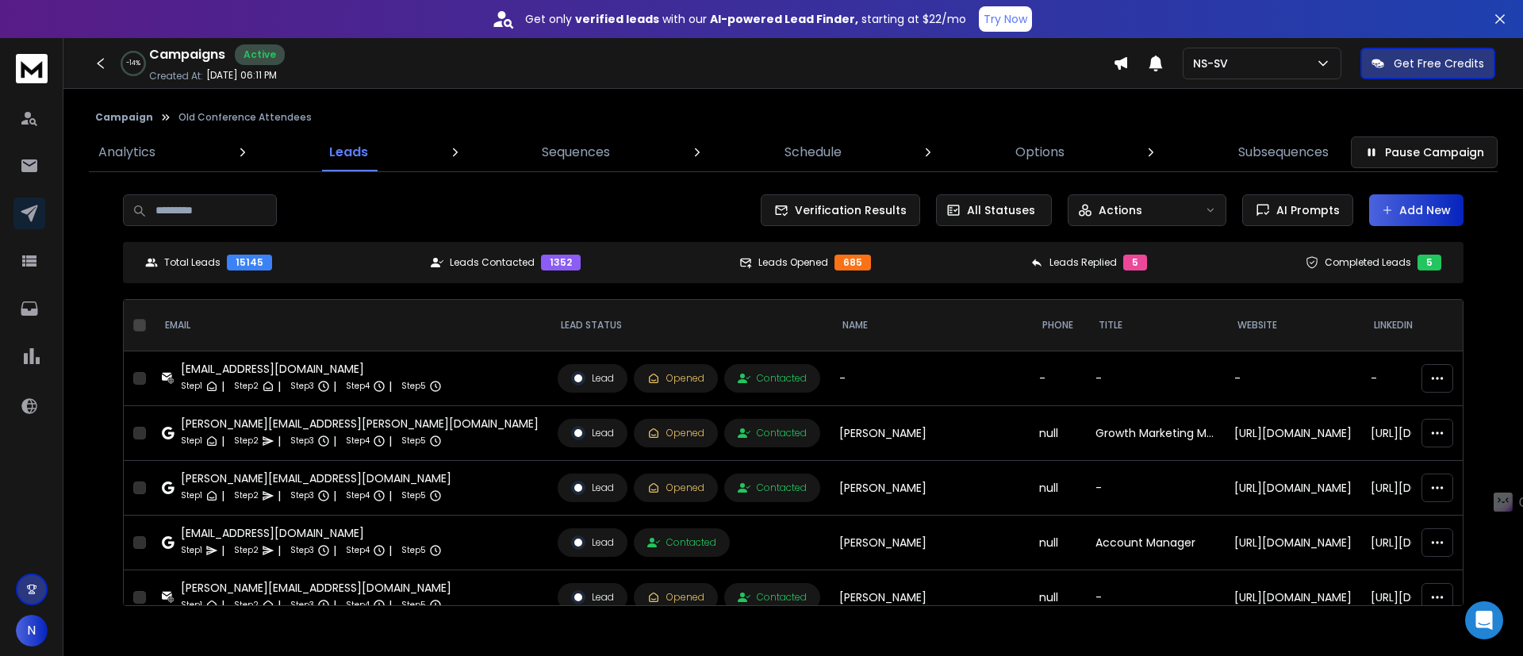
click at [1413, 207] on button "Add New" at bounding box center [1416, 210] width 94 height 32
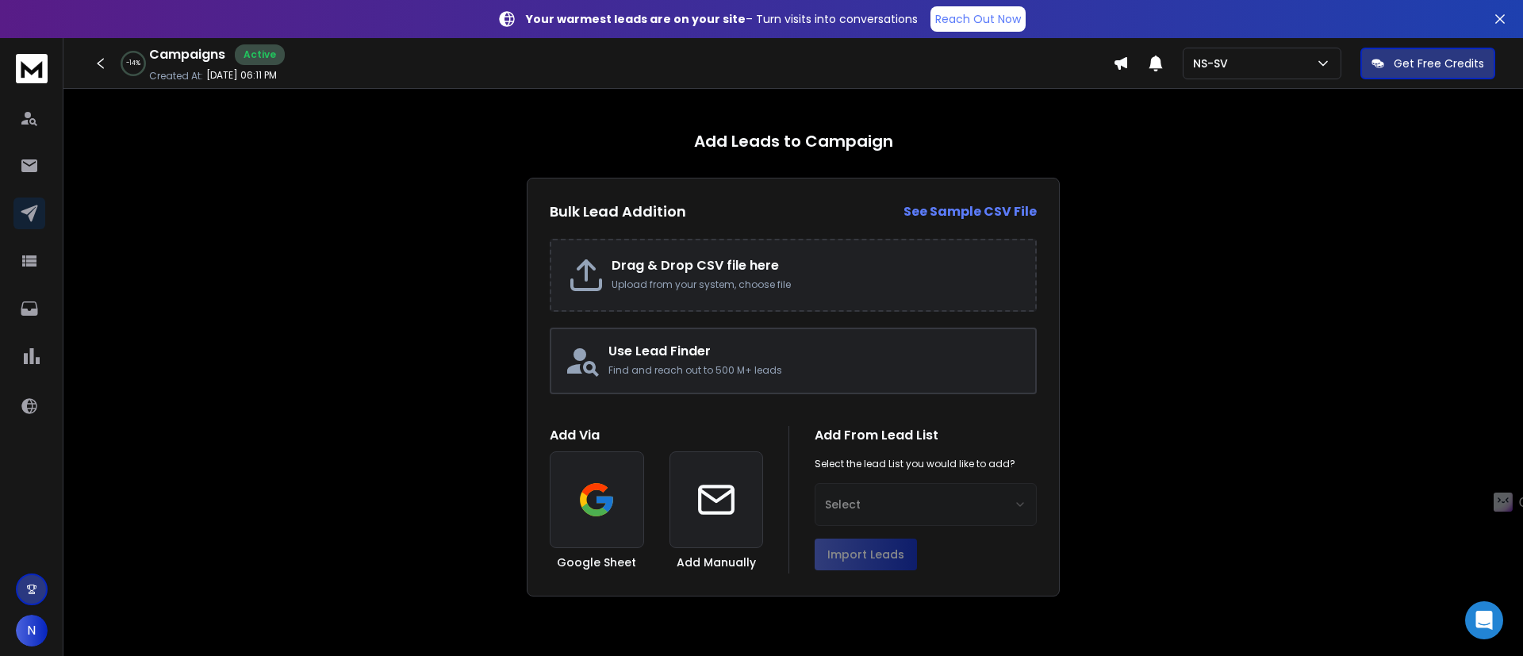
click at [1413, 207] on div "Add Leads to Campaign Bulk Lead Addition See Sample CSV File Drag & Drop CSV fi…" at bounding box center [761, 317] width 1523 height 559
click at [666, 267] on h2 "Drag & Drop CSV file here" at bounding box center [816, 265] width 408 height 19
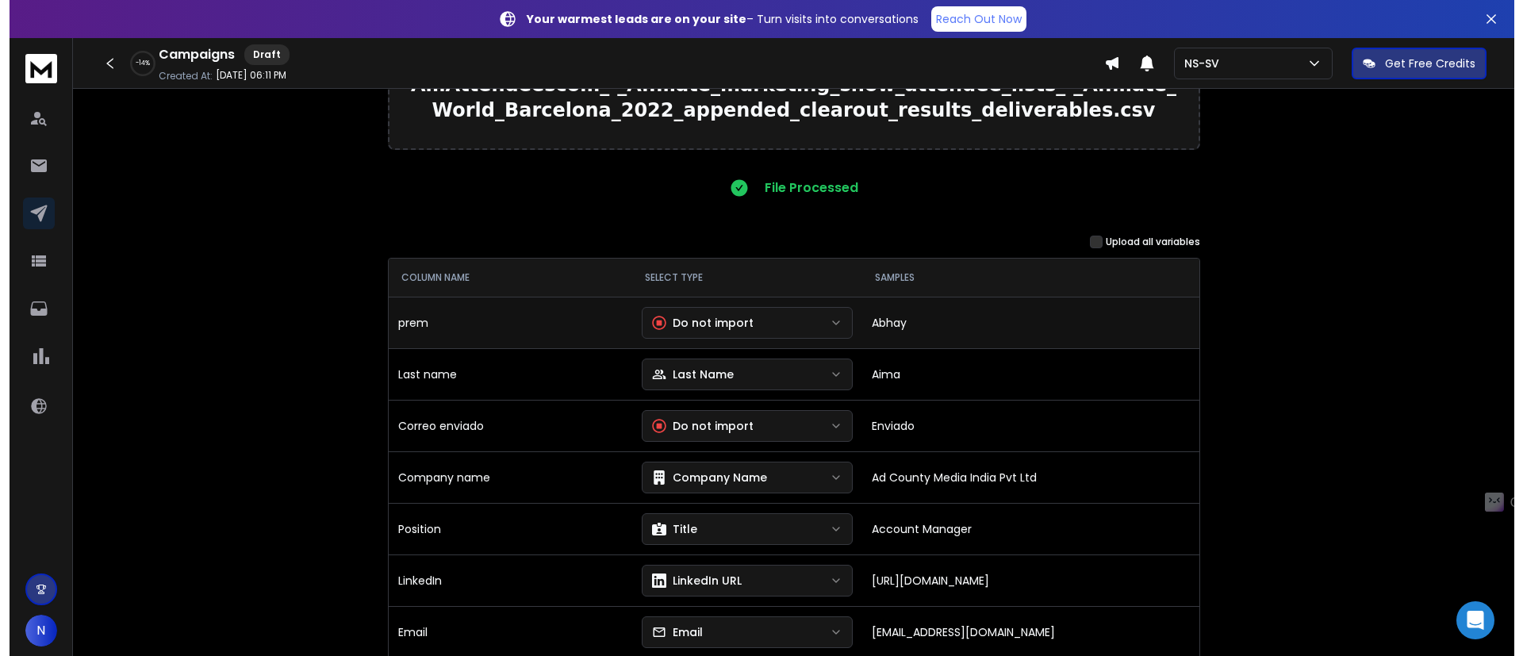
scroll to position [121, 0]
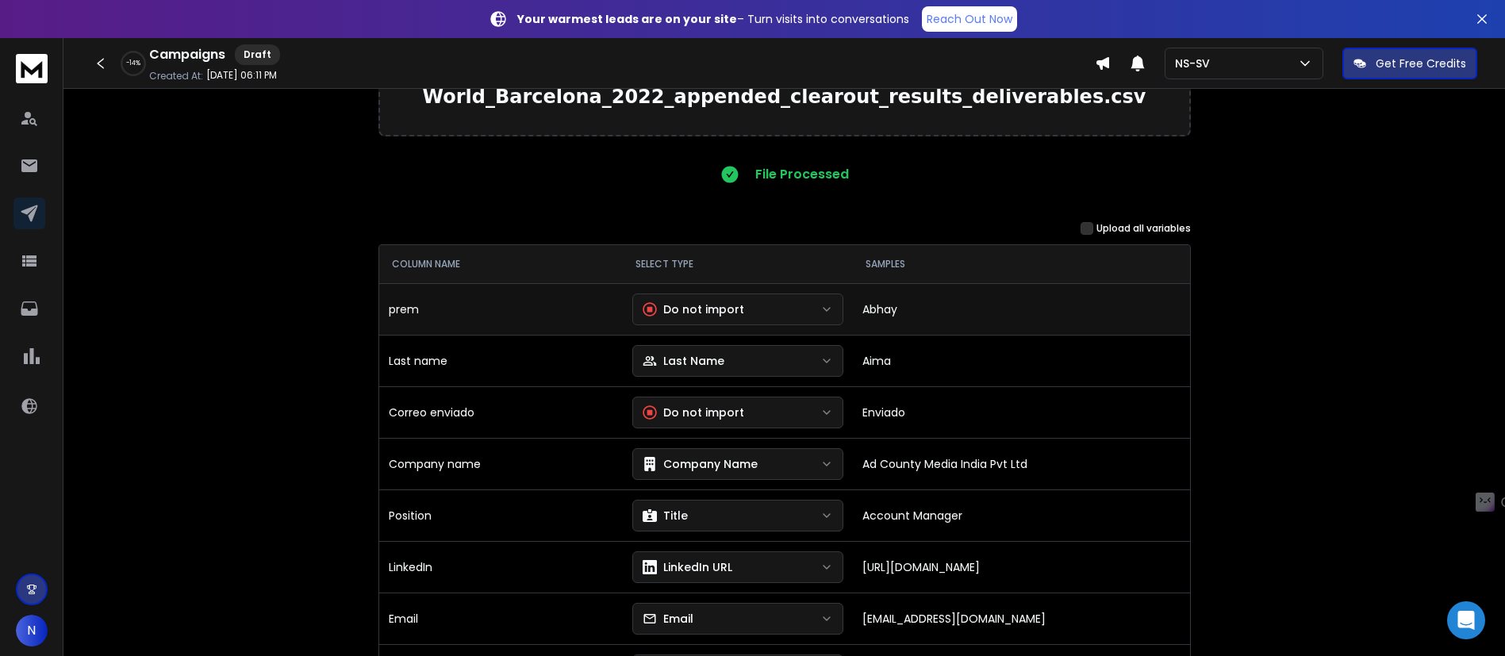
click at [676, 306] on div "Do not import" at bounding box center [694, 309] width 102 height 16
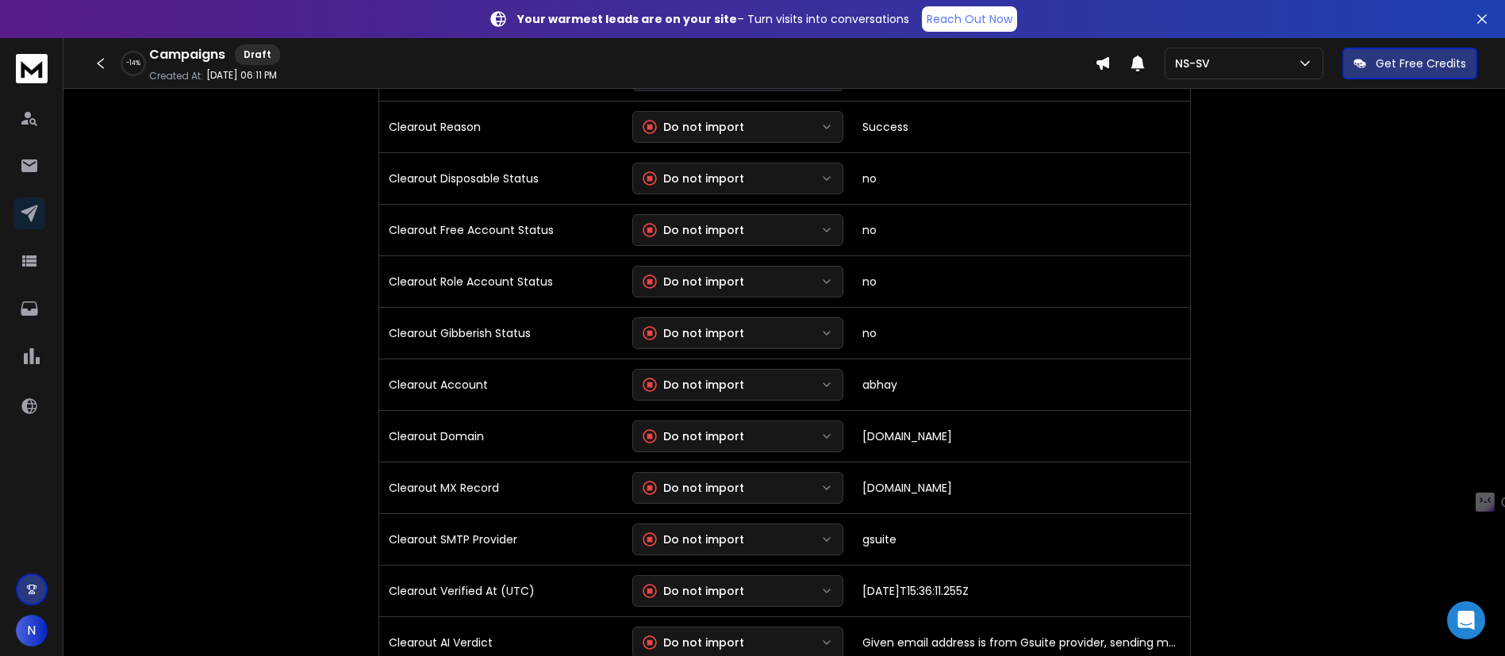
scroll to position [1277, 0]
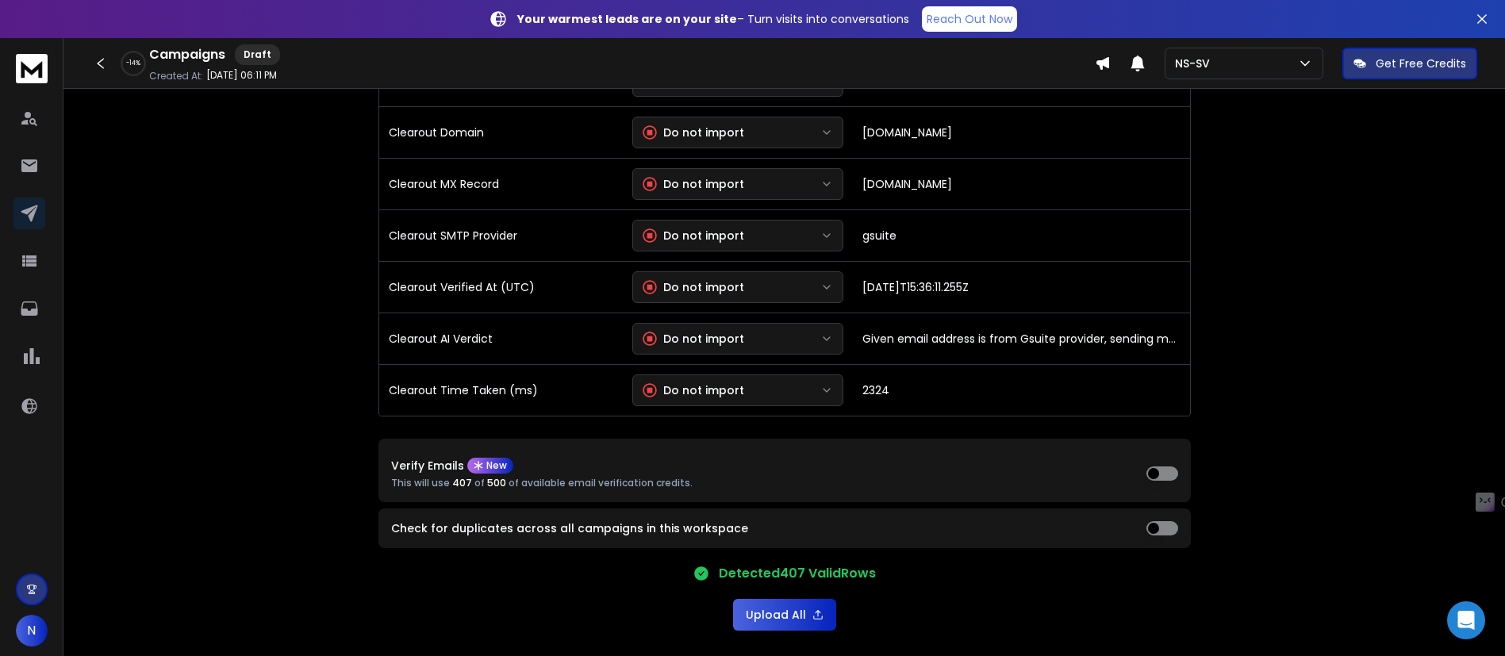
click at [780, 625] on button "Upload All" at bounding box center [784, 615] width 103 height 32
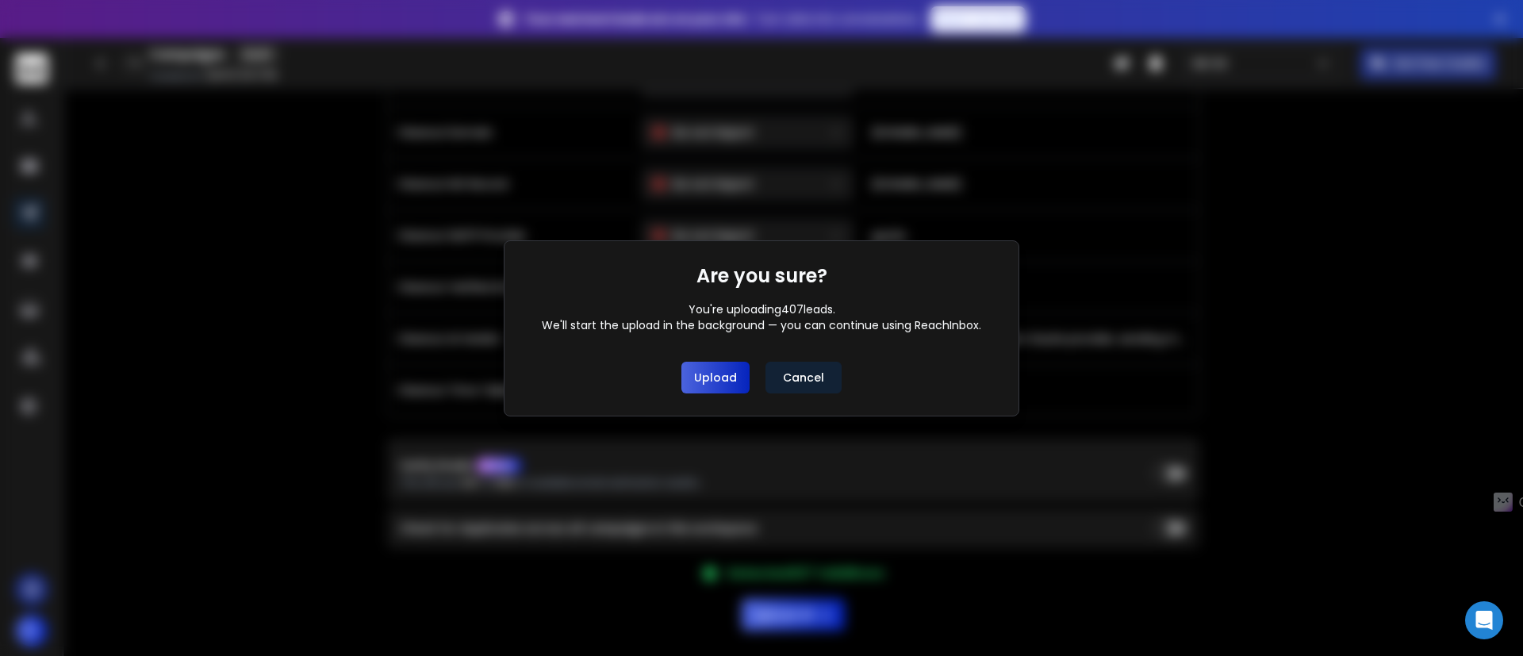
click at [716, 380] on button "Upload" at bounding box center [715, 378] width 68 height 32
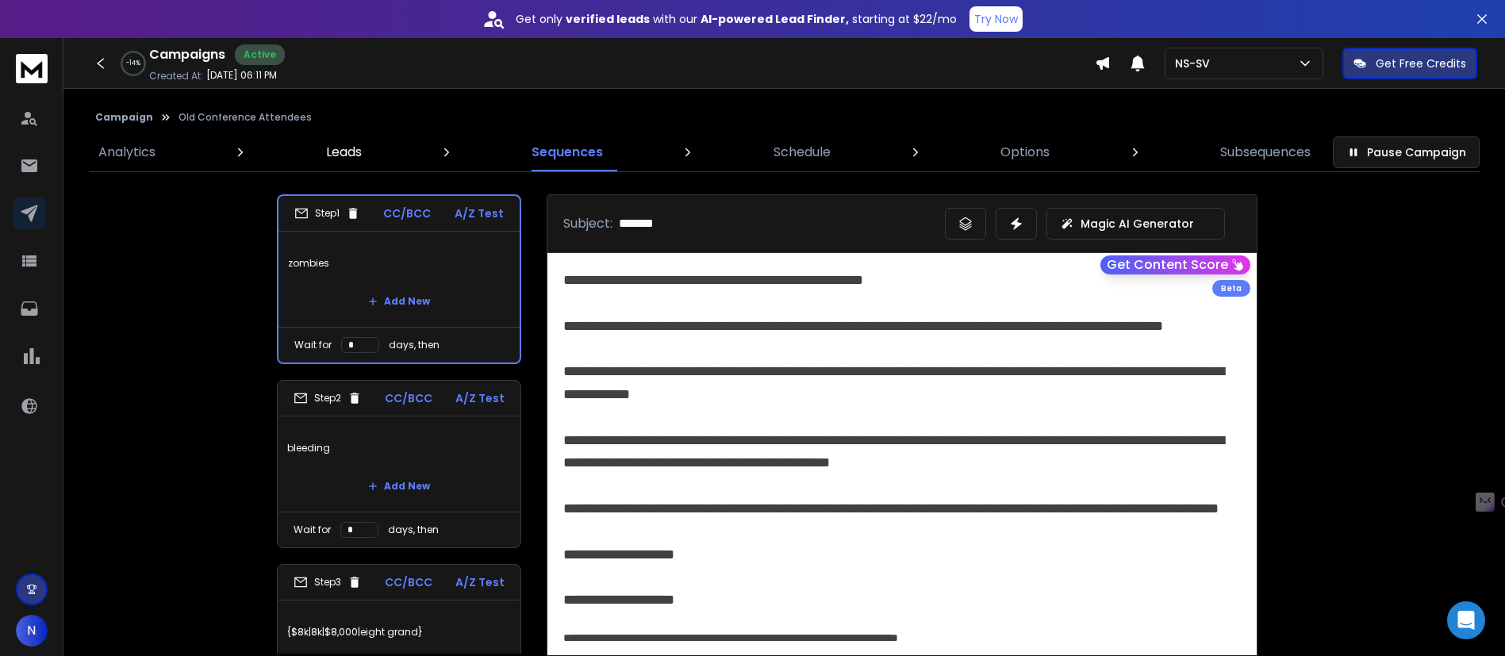
click at [344, 147] on p "Leads" at bounding box center [344, 152] width 36 height 19
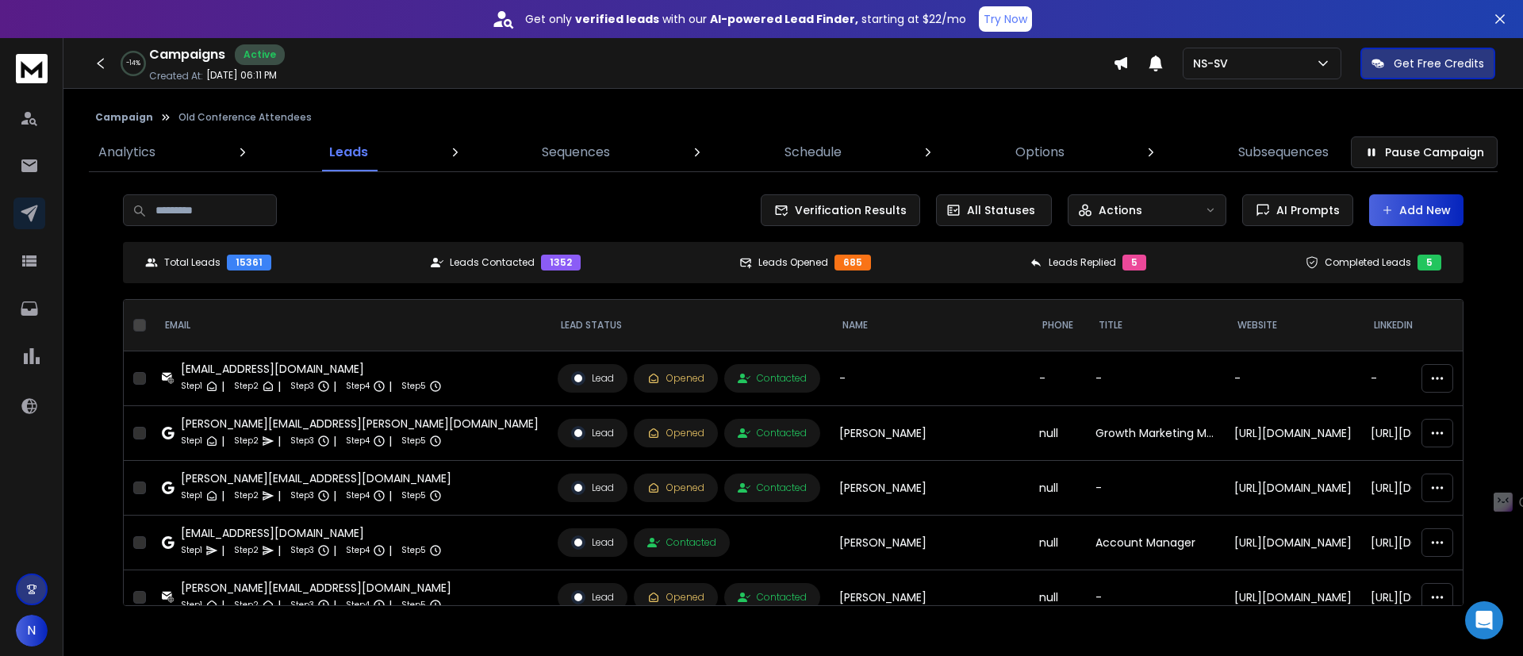
click at [1410, 220] on button "Add New" at bounding box center [1416, 210] width 94 height 32
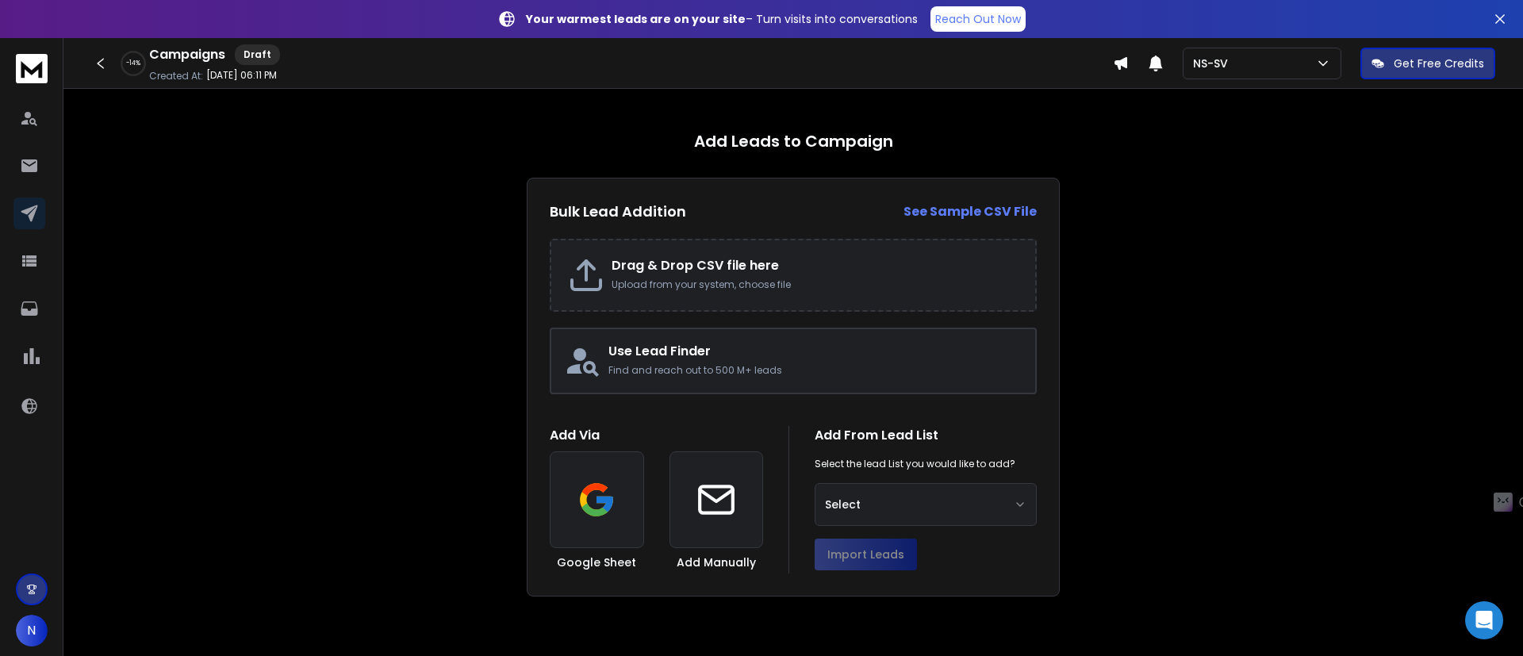
click at [729, 256] on h2 "Drag & Drop CSV file here" at bounding box center [816, 265] width 408 height 19
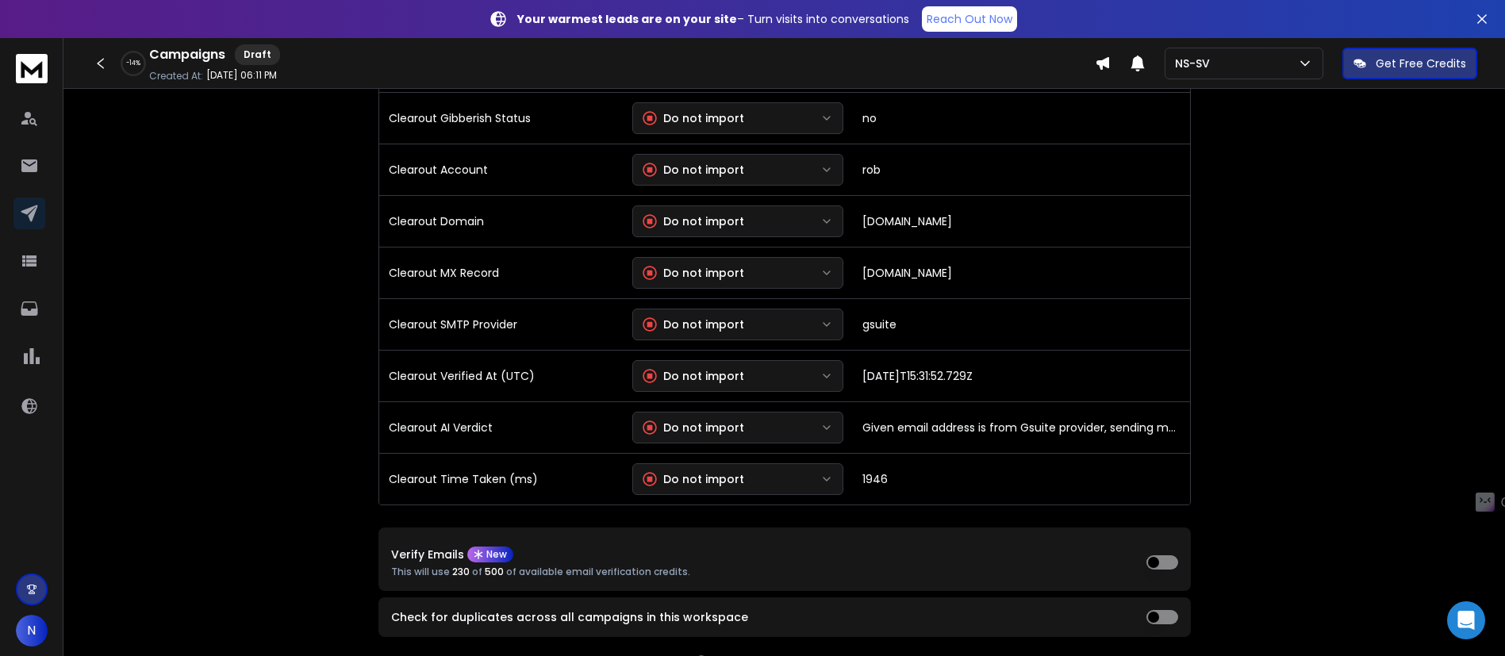
scroll to position [1174, 0]
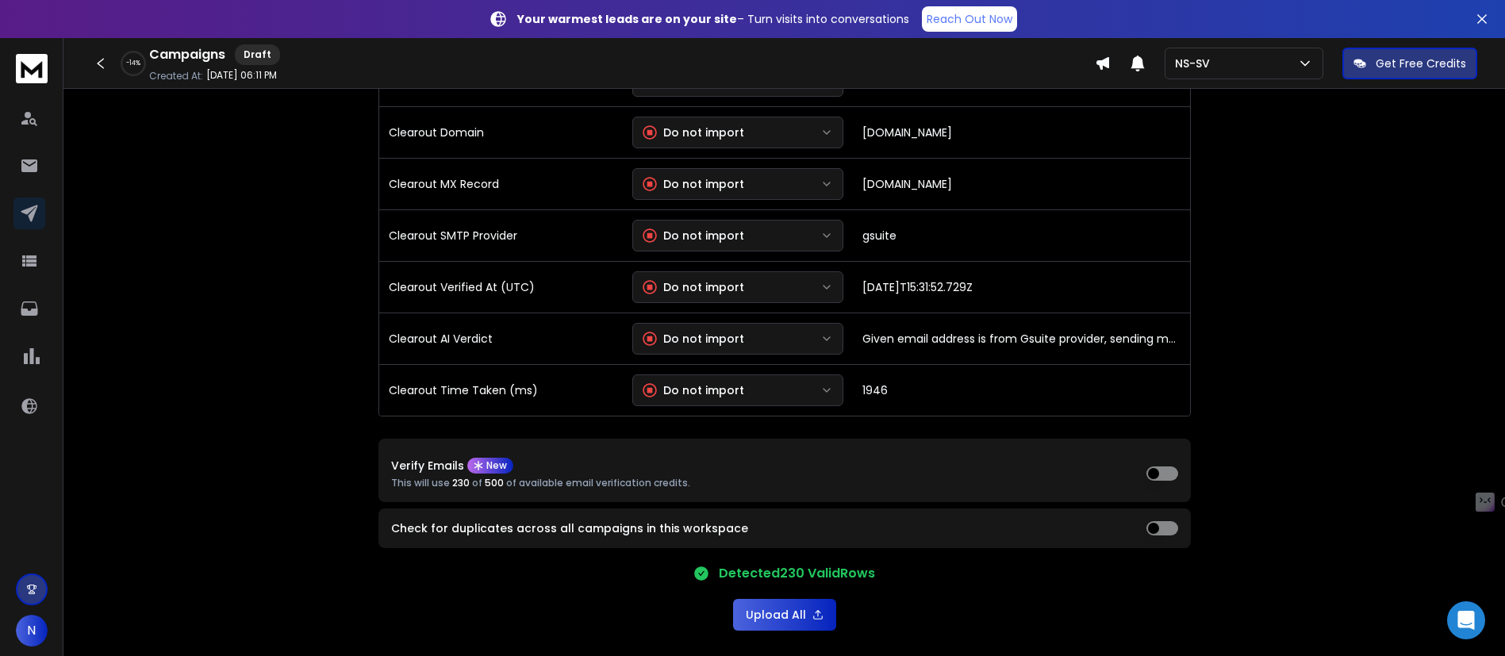
click at [778, 622] on button "Upload All" at bounding box center [784, 615] width 103 height 32
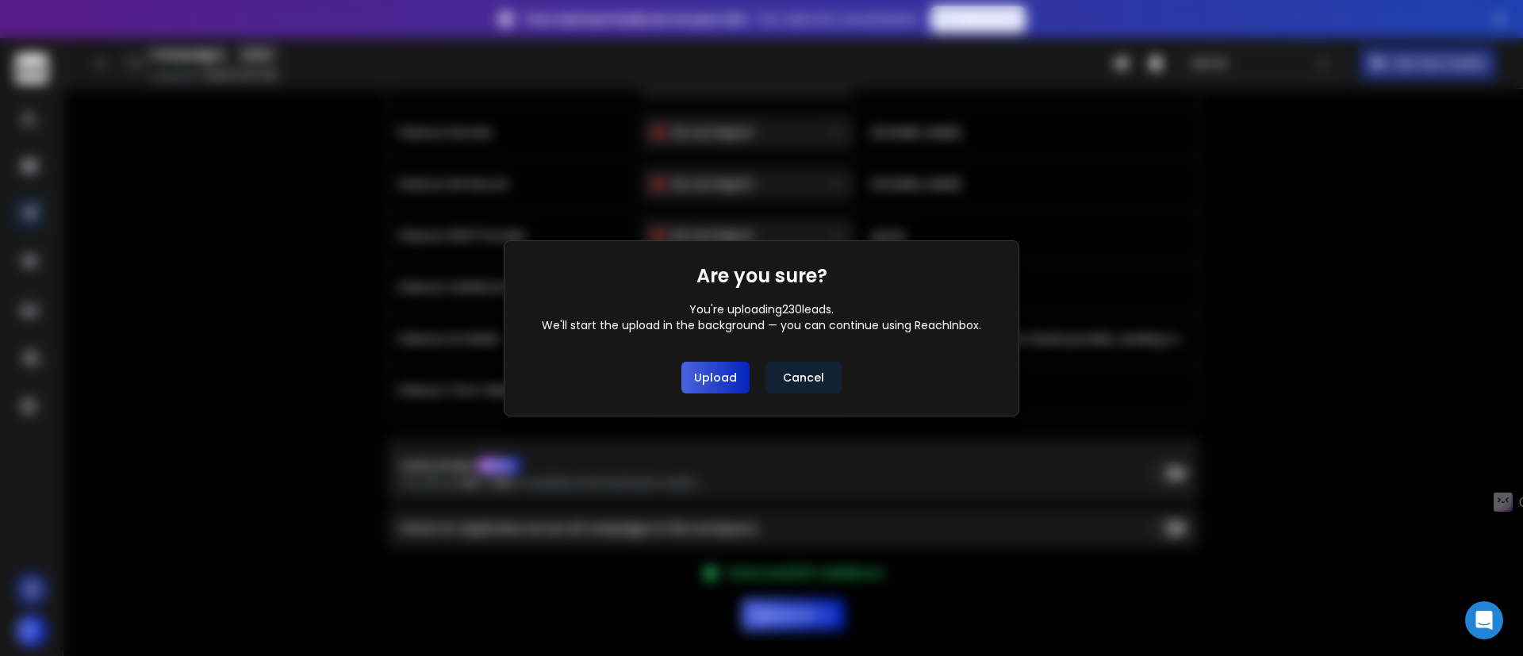
click at [714, 381] on button "Upload" at bounding box center [715, 378] width 68 height 32
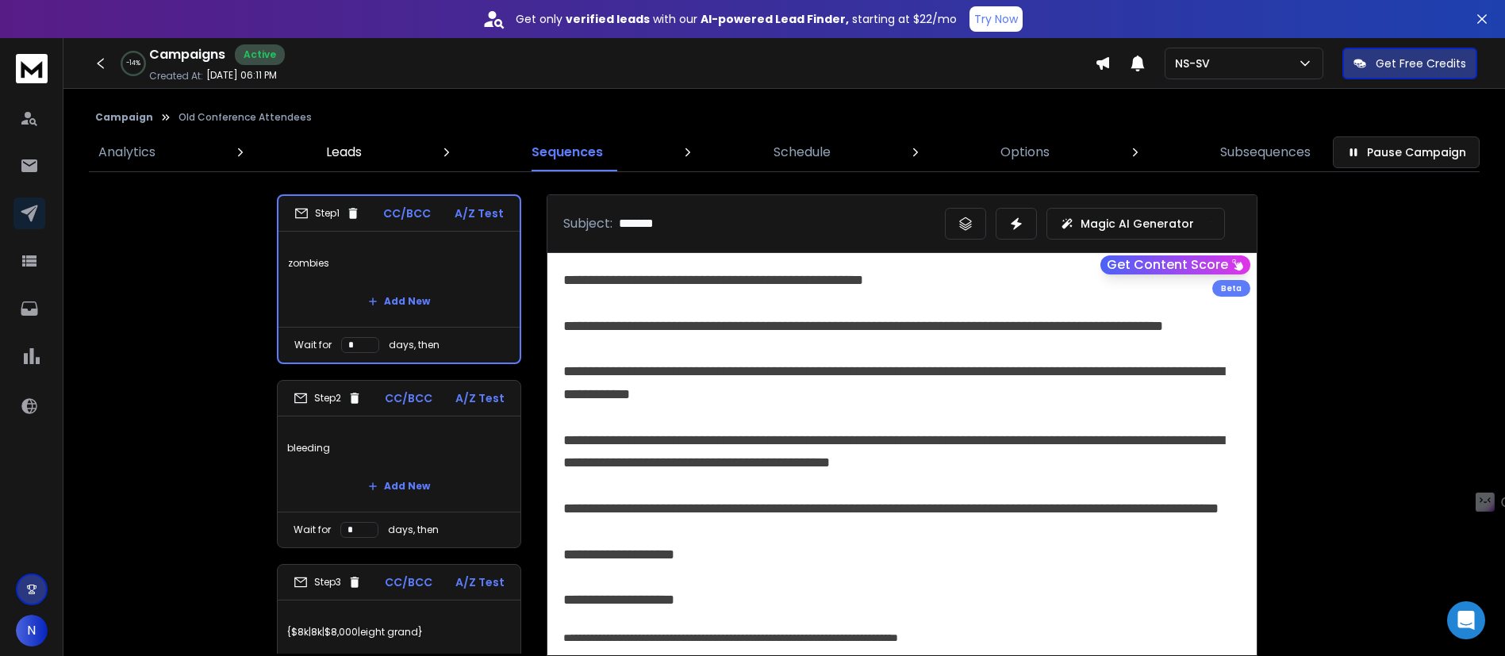
click at [340, 154] on p "Leads" at bounding box center [344, 152] width 36 height 19
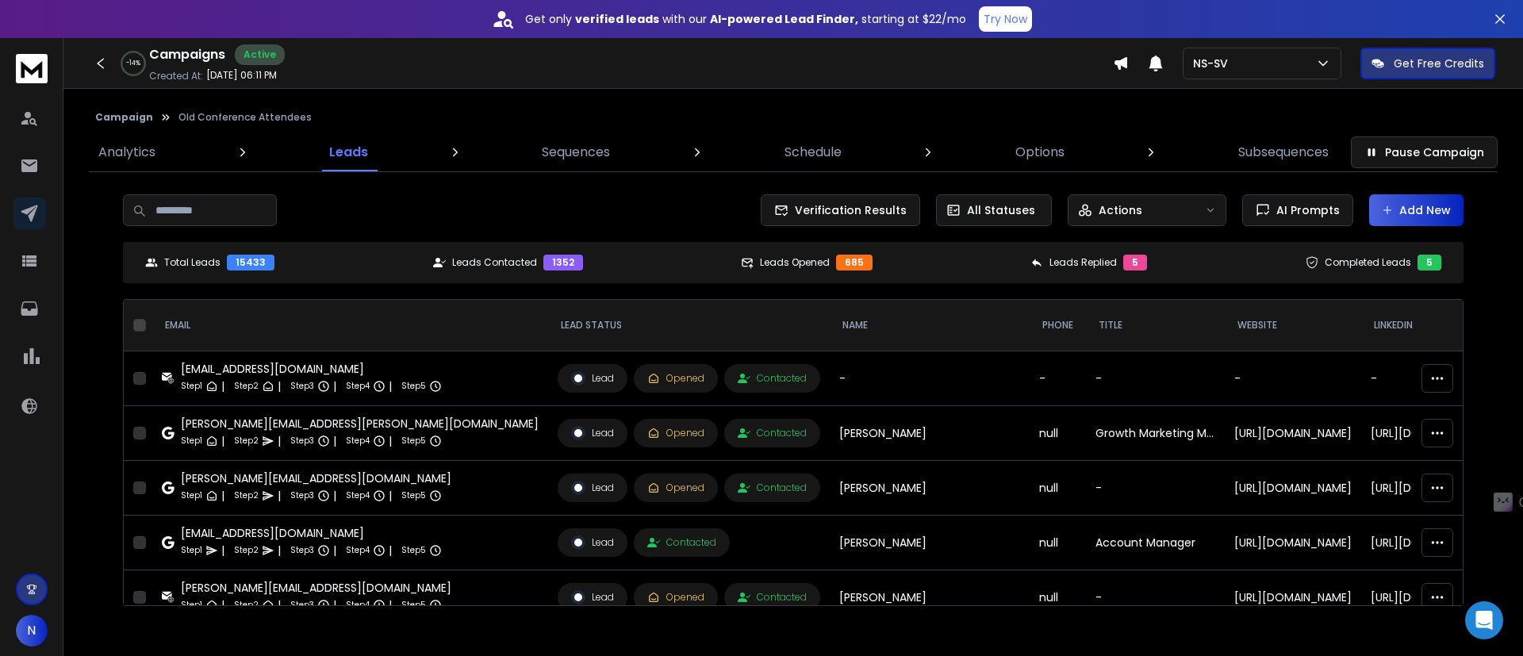
click at [1413, 211] on button "Add New" at bounding box center [1416, 210] width 94 height 32
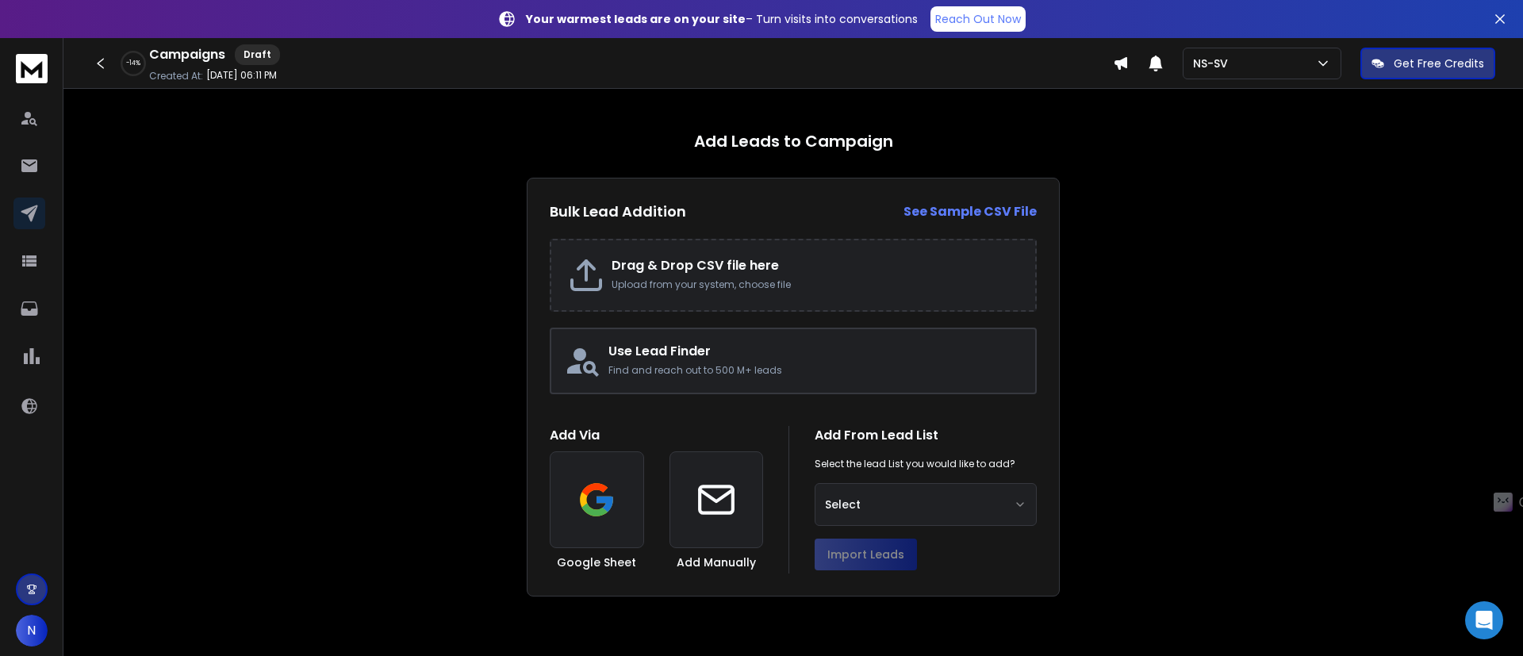
click at [662, 258] on h2 "Drag & Drop CSV file here" at bounding box center [816, 265] width 408 height 19
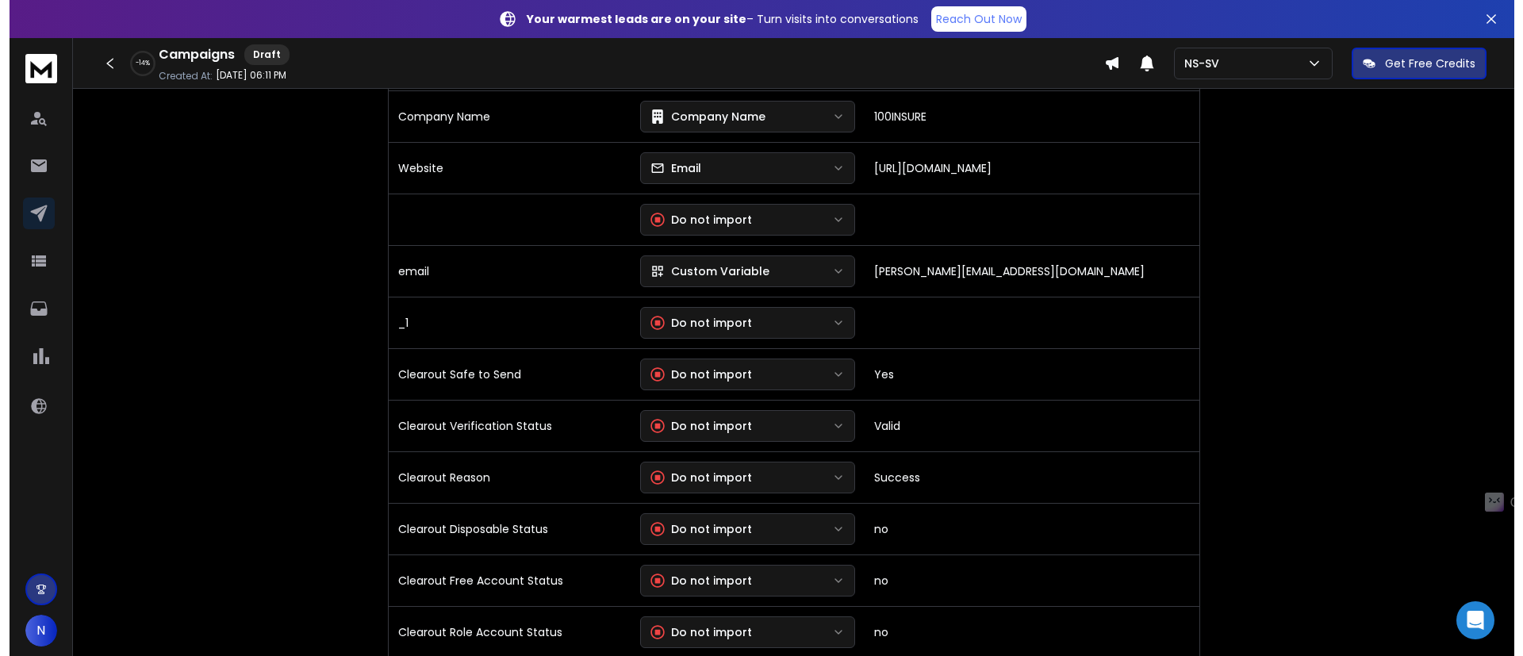
scroll to position [521, 0]
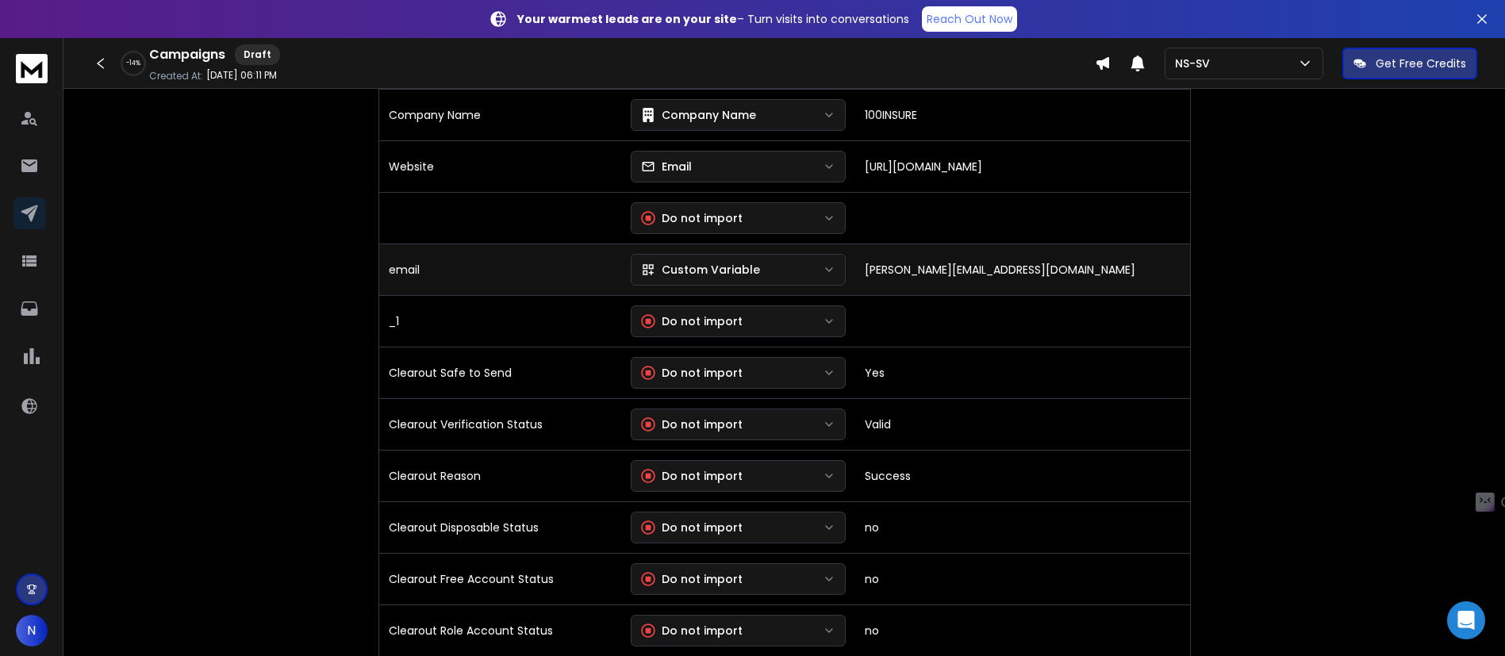
click at [708, 282] on button "Custom Variable" at bounding box center [738, 270] width 215 height 32
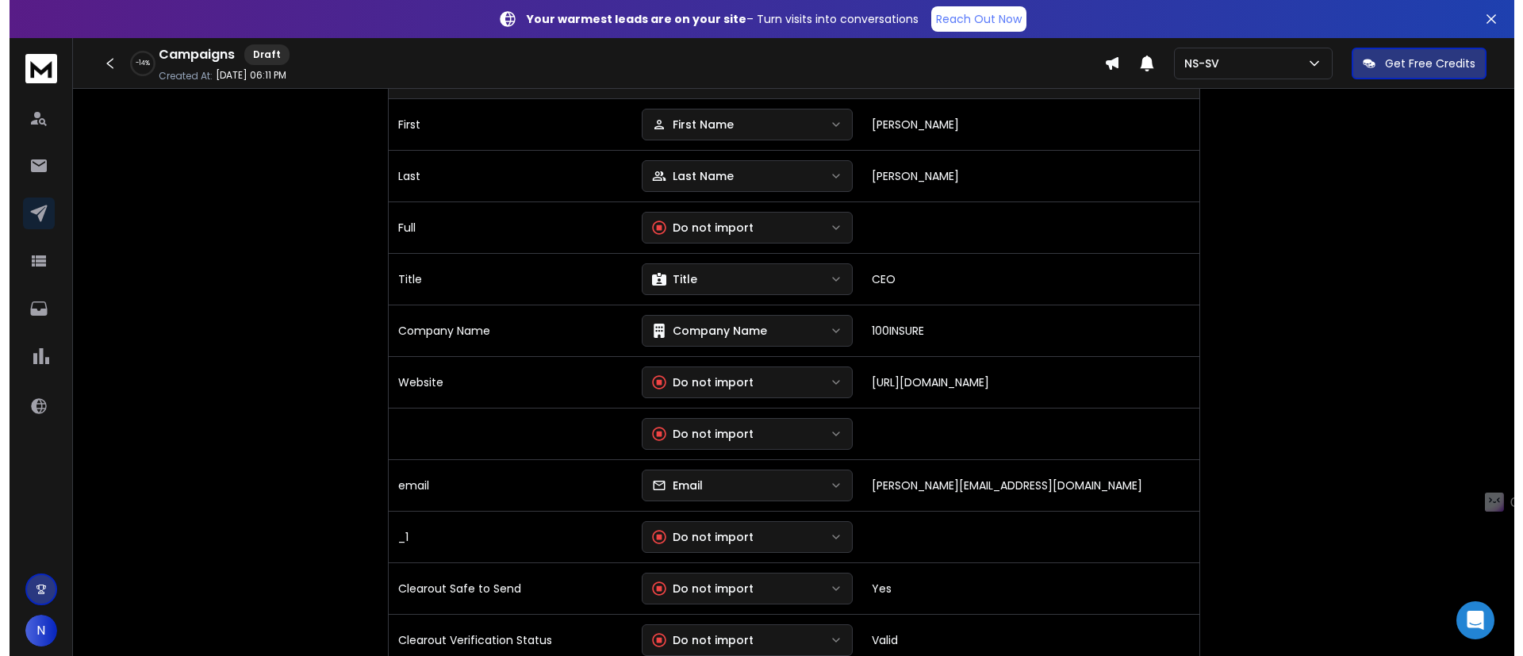
scroll to position [305, 0]
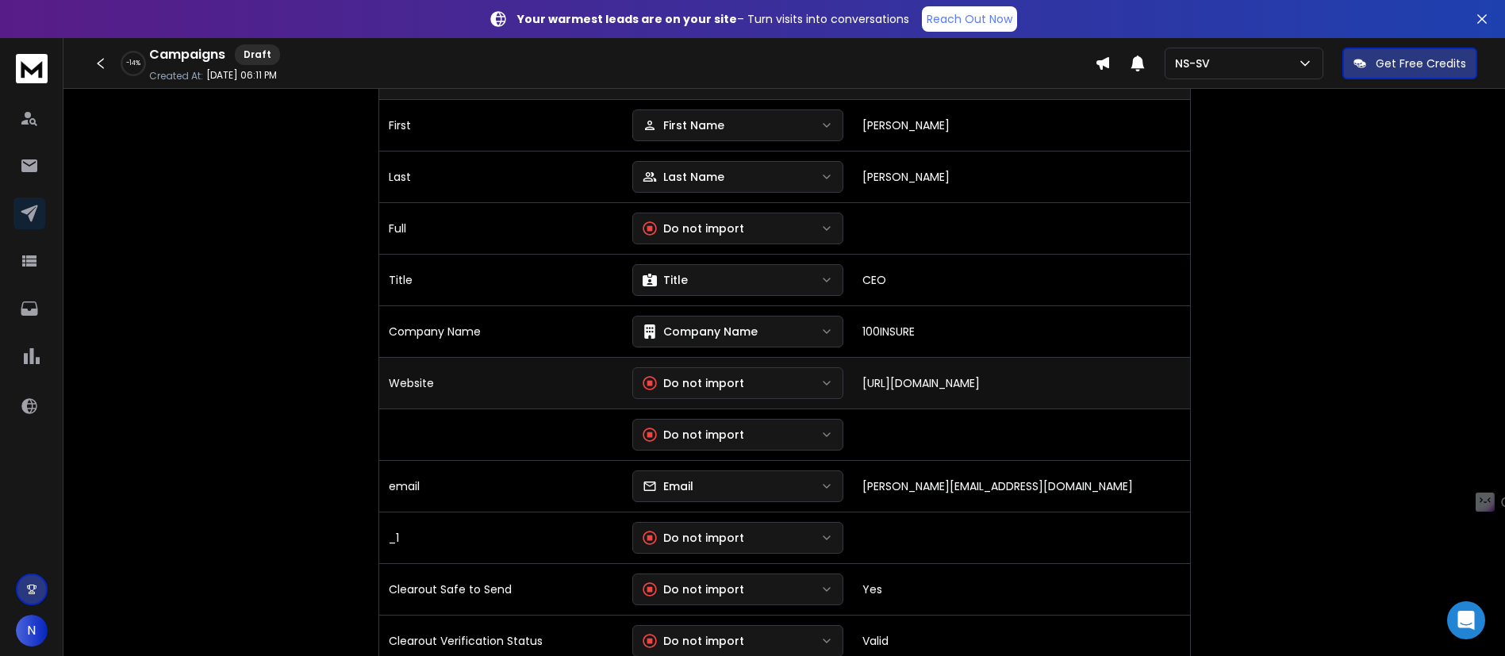
click at [674, 382] on div "Do not import" at bounding box center [694, 383] width 102 height 16
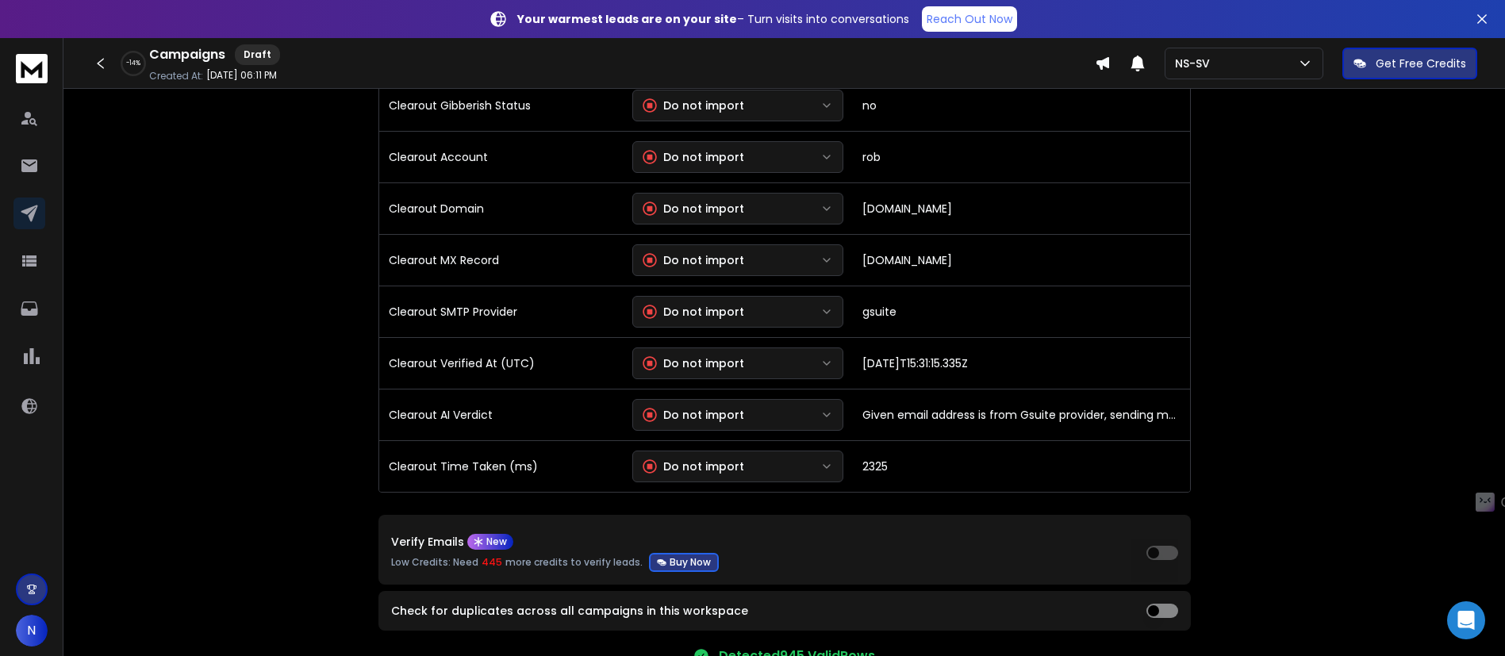
scroll to position [1180, 0]
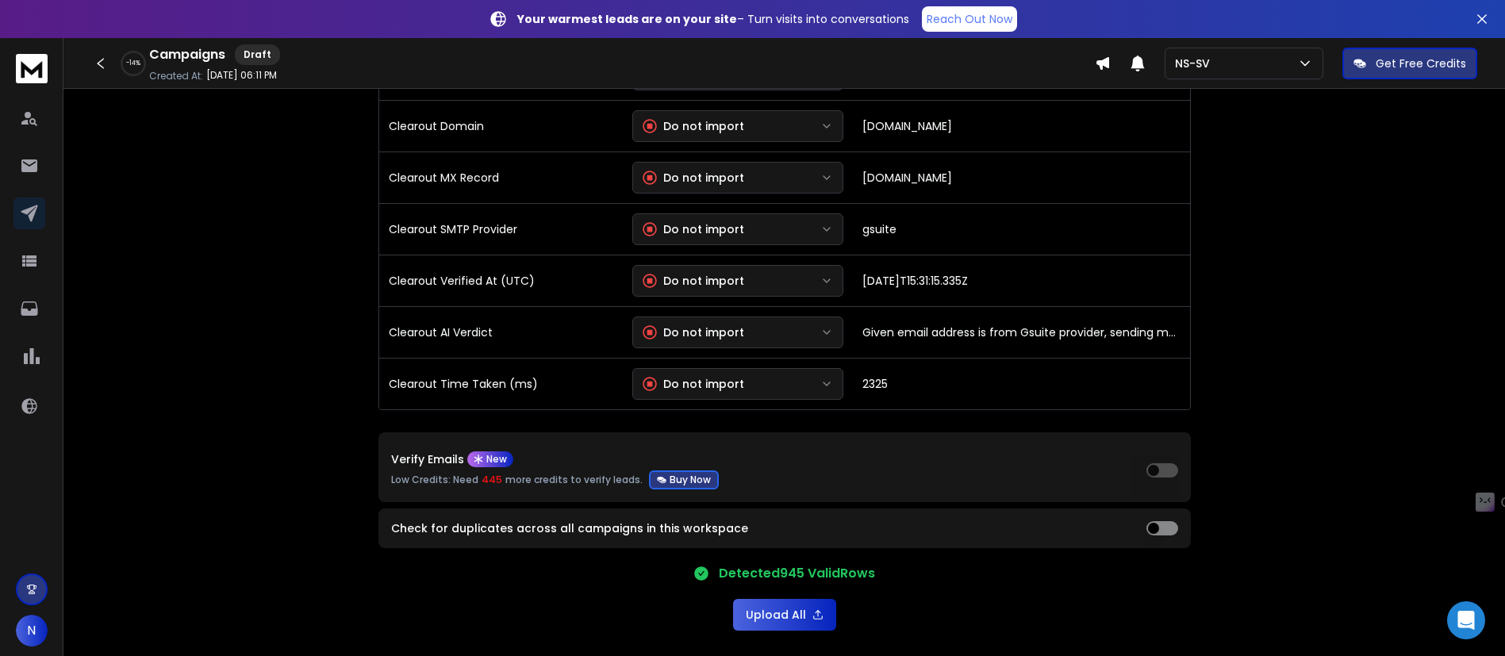
click at [766, 616] on button "Upload All" at bounding box center [784, 615] width 103 height 32
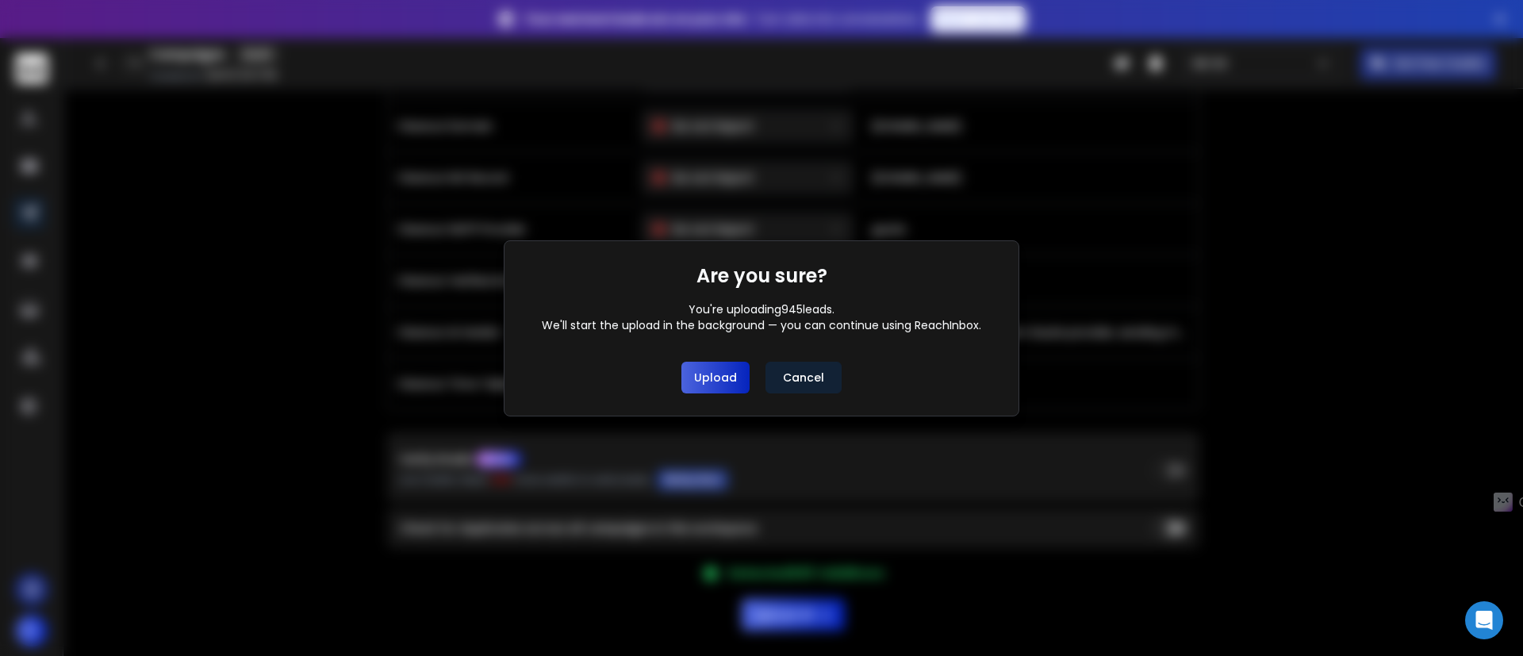
click at [711, 384] on button "Upload" at bounding box center [715, 378] width 68 height 32
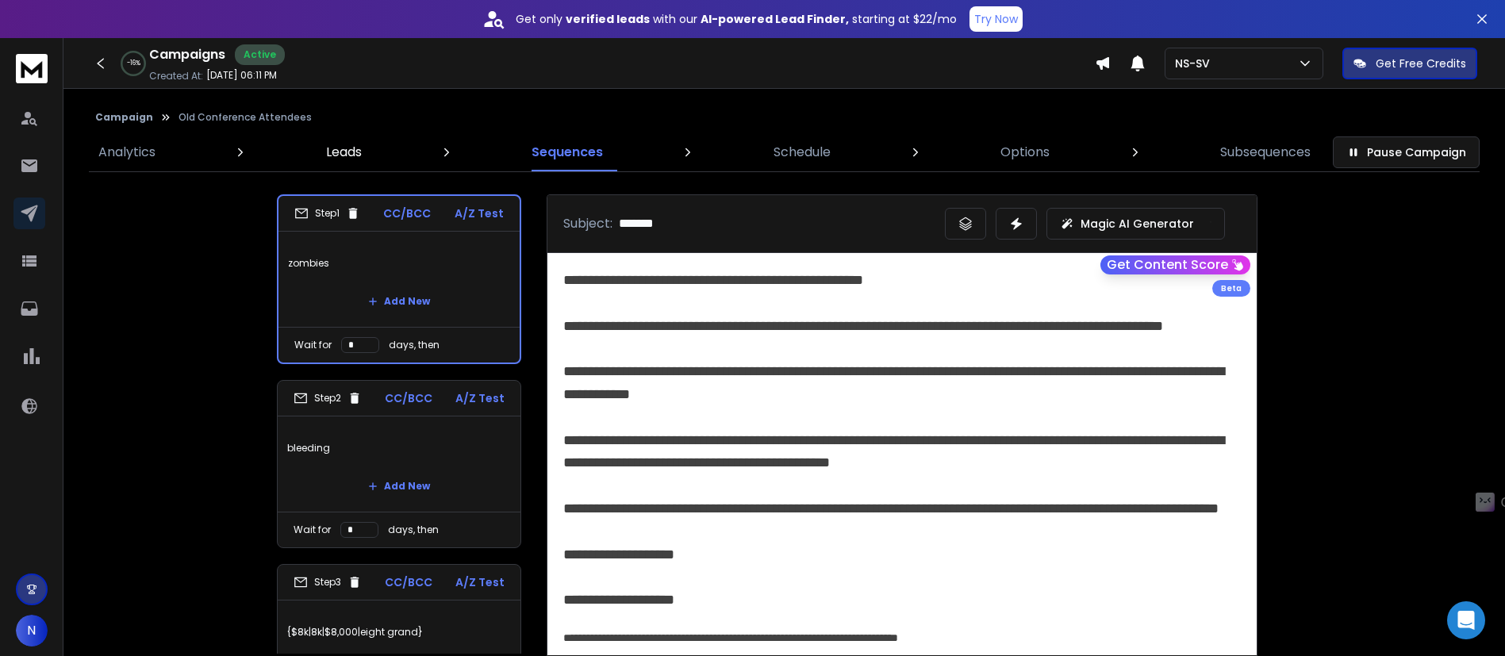
click at [345, 152] on p "Leads" at bounding box center [344, 152] width 36 height 19
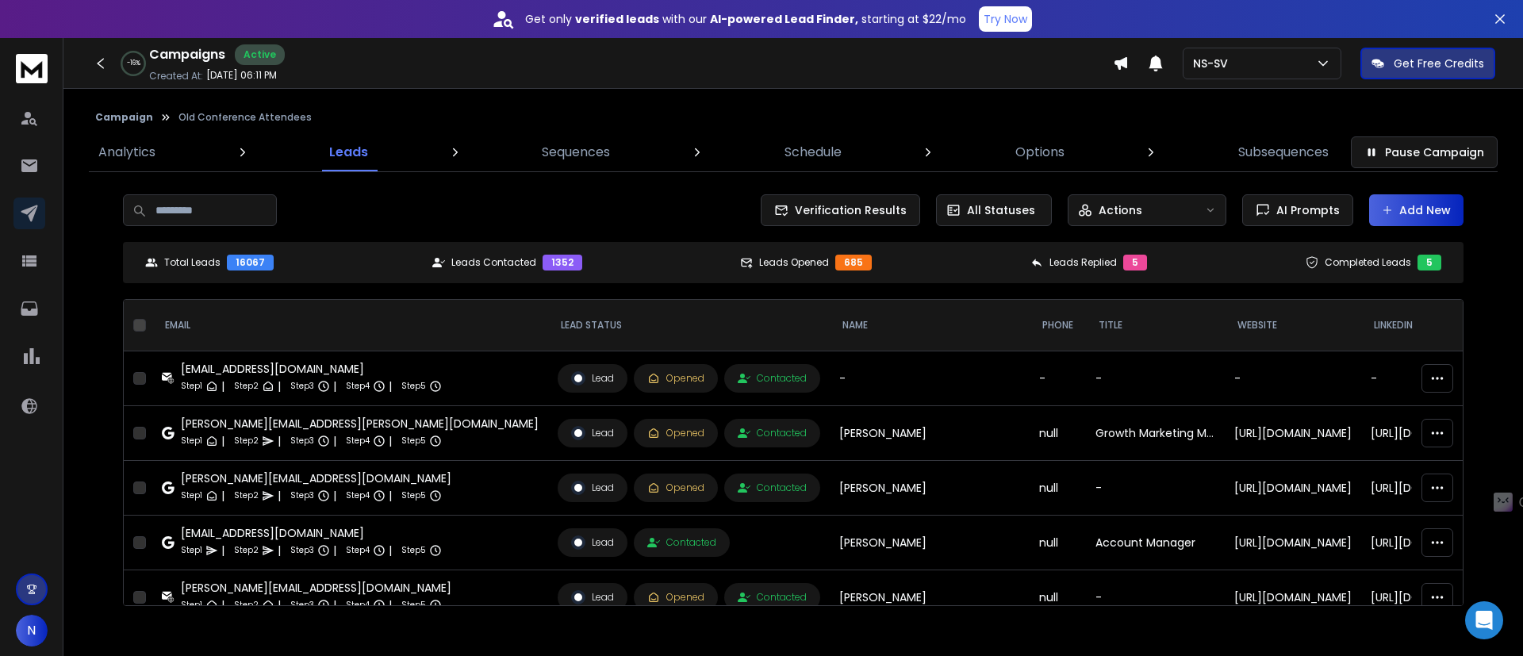
click at [1415, 210] on button "Add New" at bounding box center [1416, 210] width 94 height 32
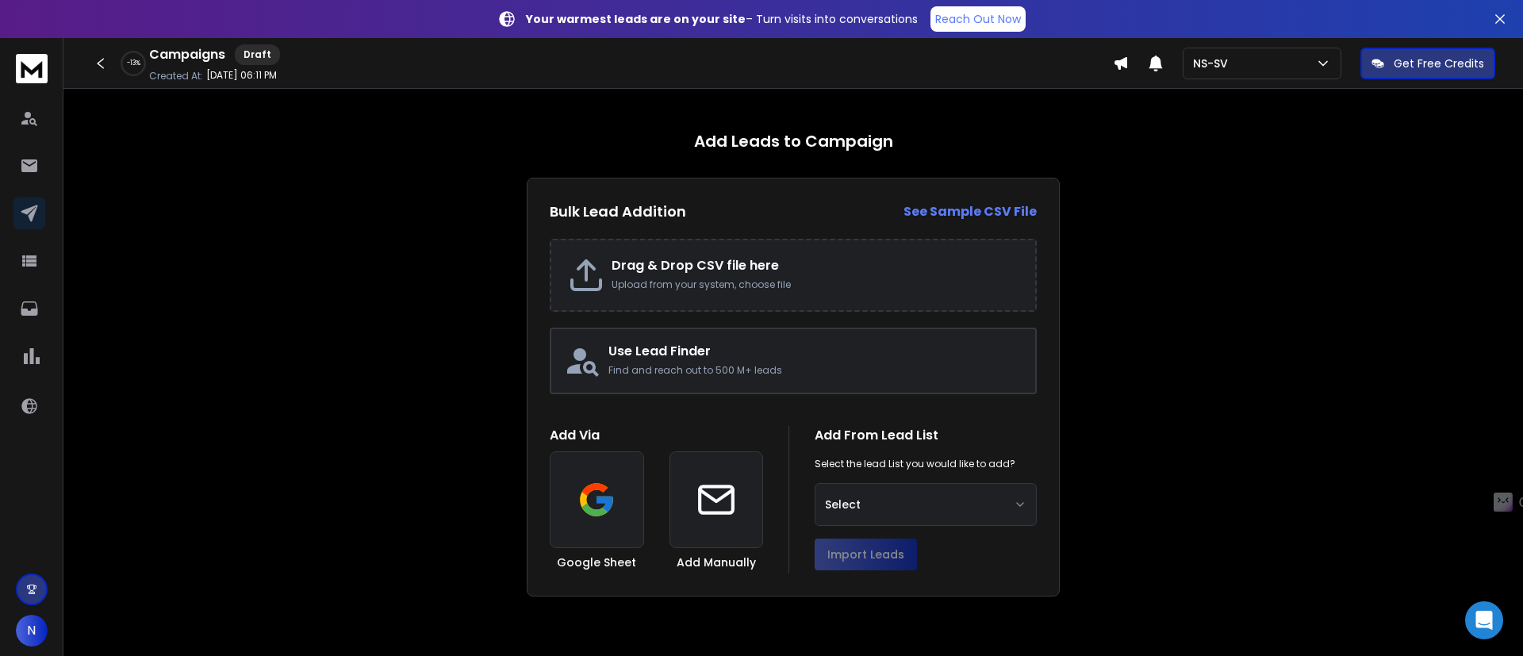
click at [679, 277] on div "Drag & Drop CSV file here Upload from your system, choose file" at bounding box center [816, 275] width 408 height 38
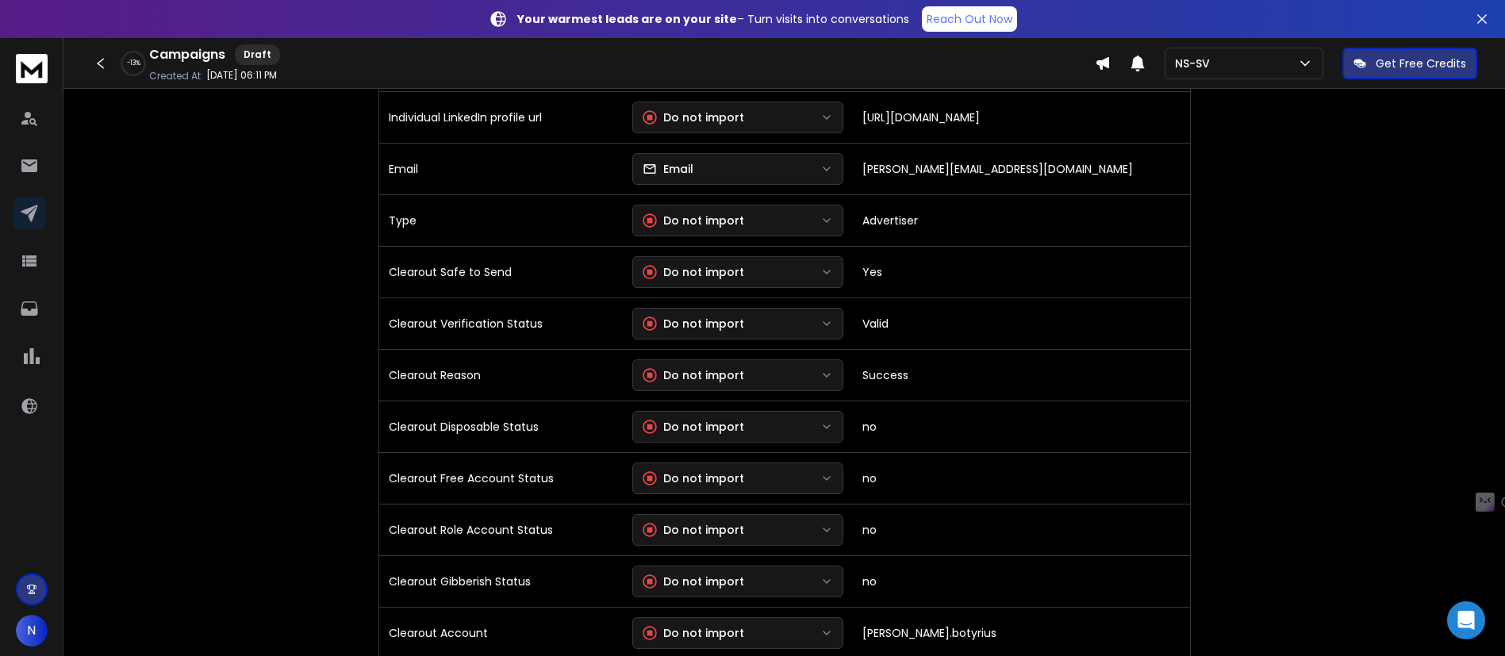
scroll to position [1071, 0]
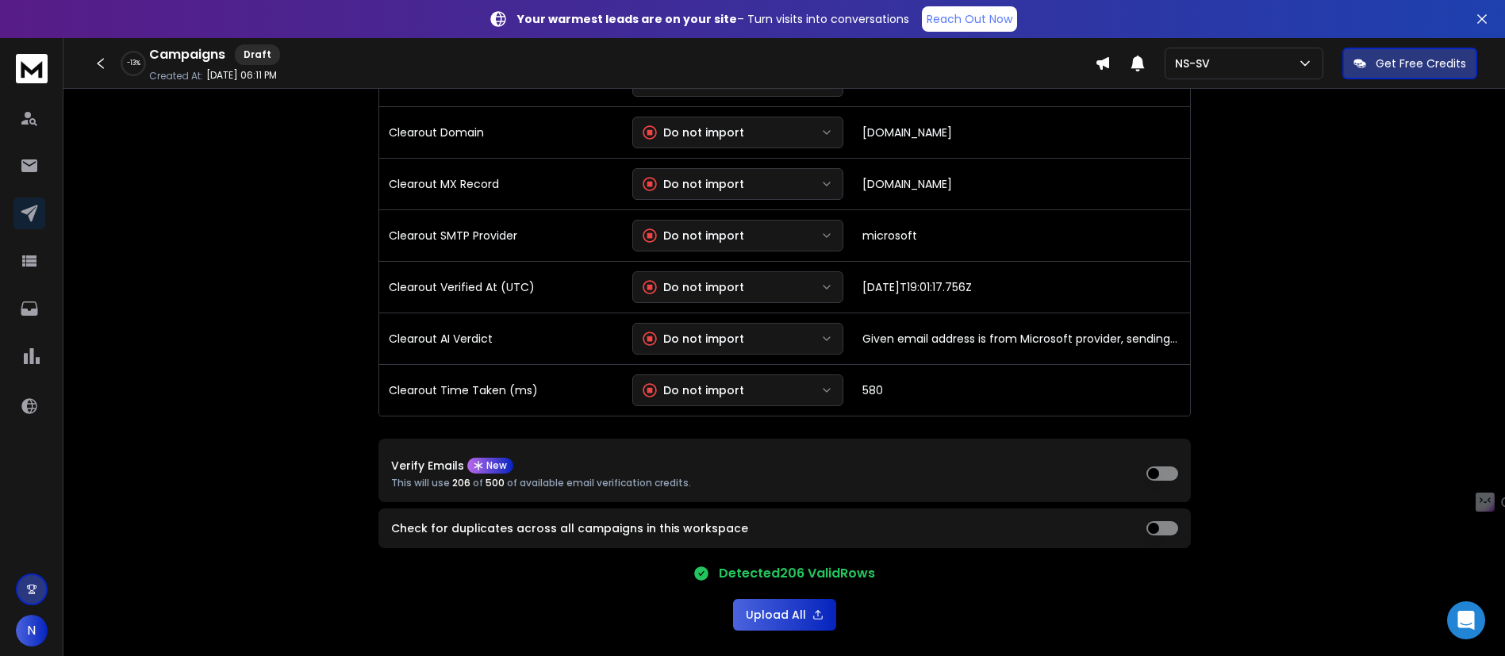
click at [771, 602] on button "Upload All" at bounding box center [784, 615] width 103 height 32
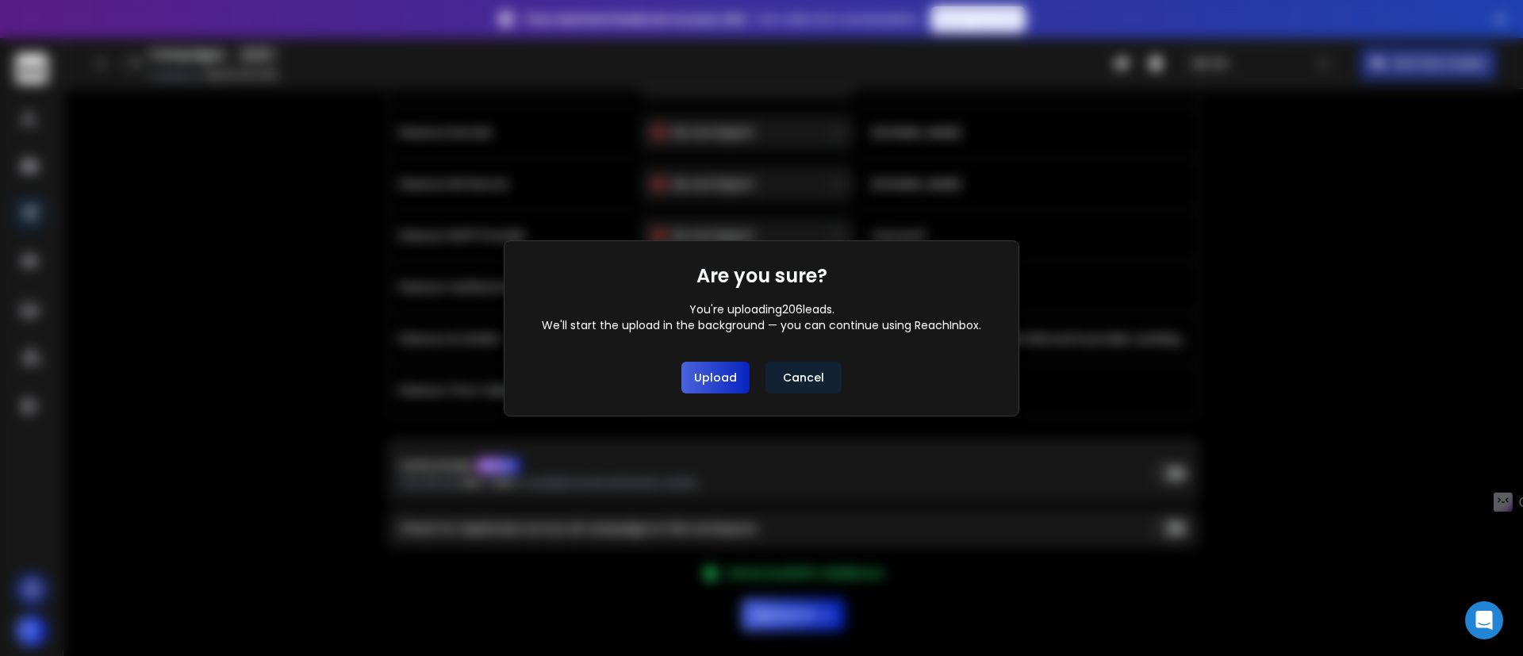
click at [689, 384] on button "Upload" at bounding box center [715, 378] width 68 height 32
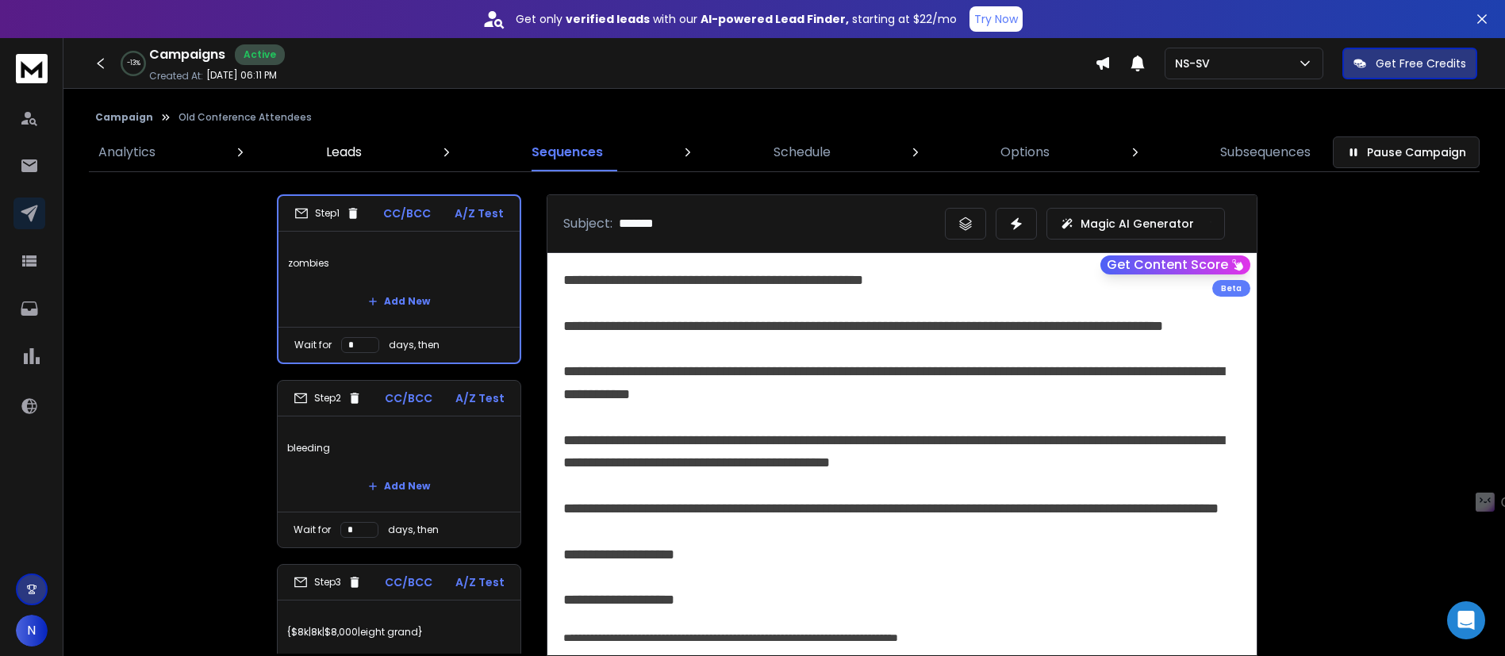
click at [348, 153] on p "Leads" at bounding box center [344, 152] width 36 height 19
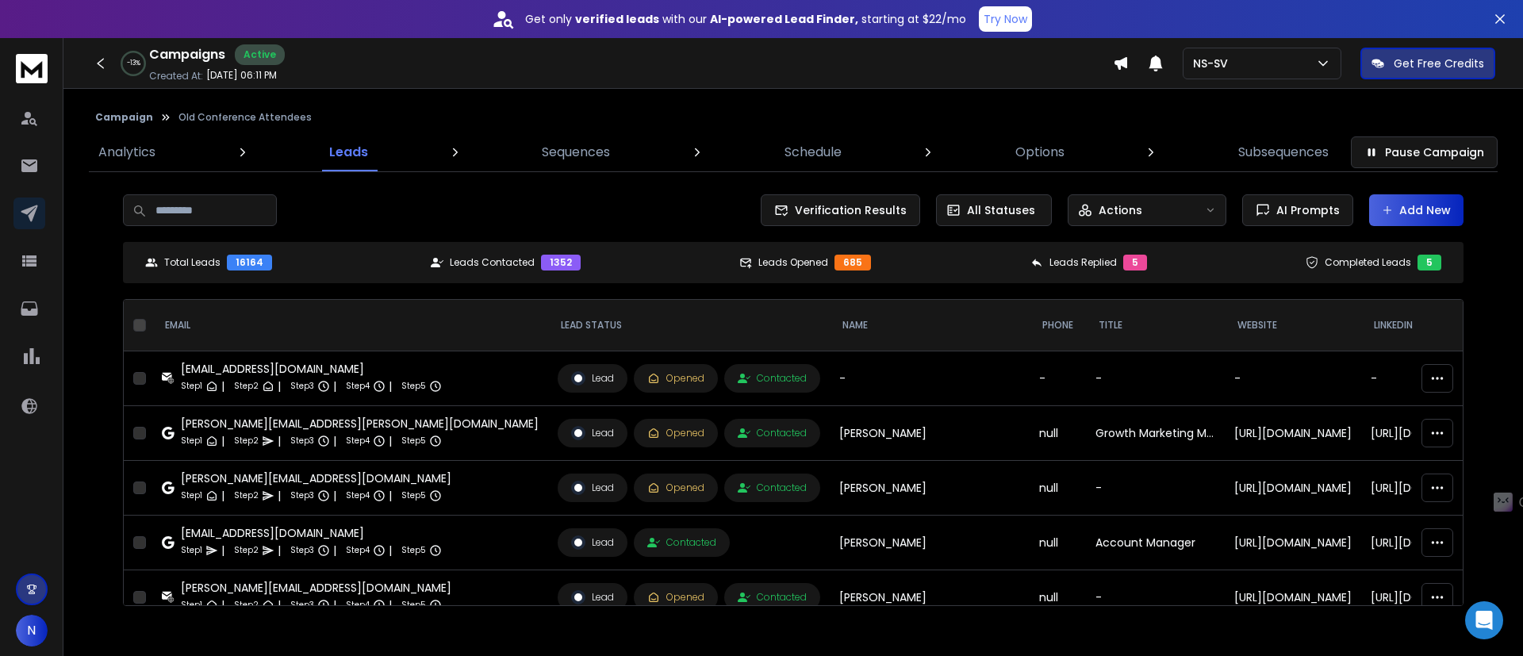
click at [1413, 201] on button "Add New" at bounding box center [1416, 210] width 94 height 32
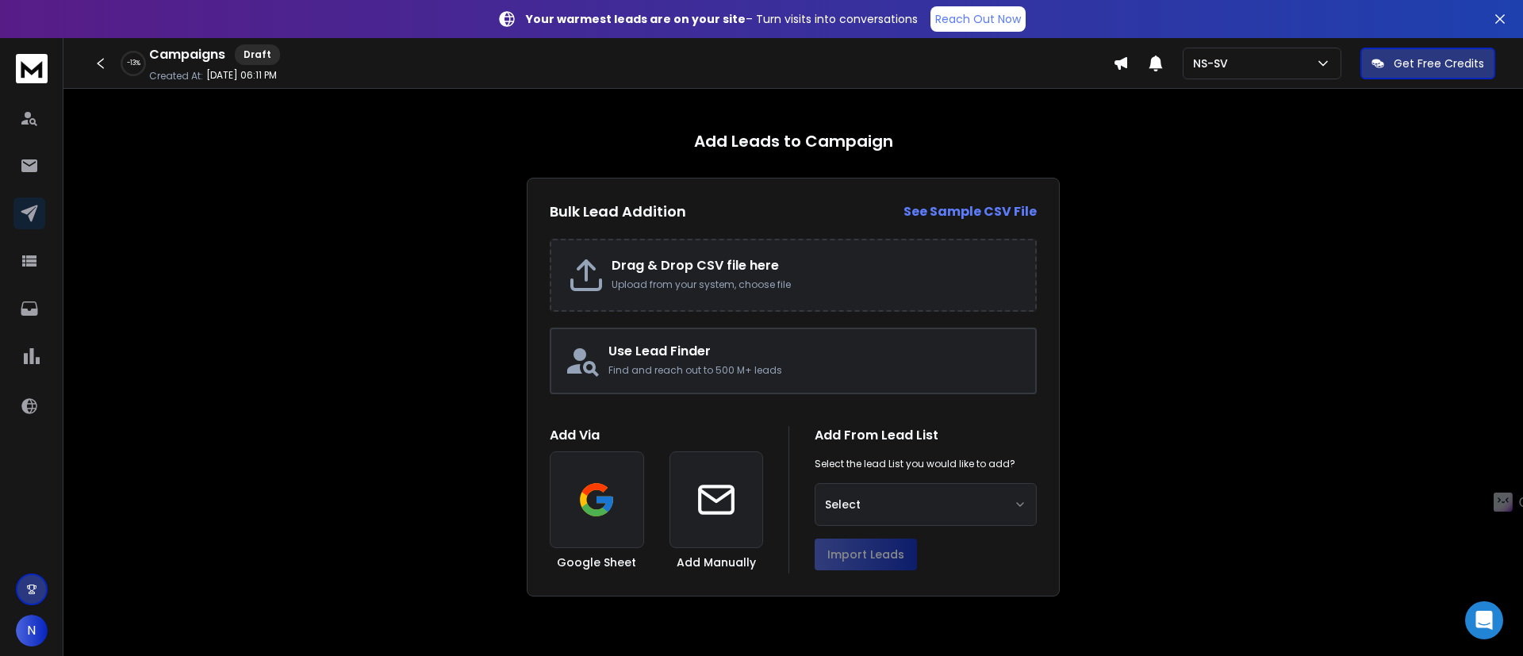
click at [697, 263] on h2 "Drag & Drop CSV file here" at bounding box center [816, 265] width 408 height 19
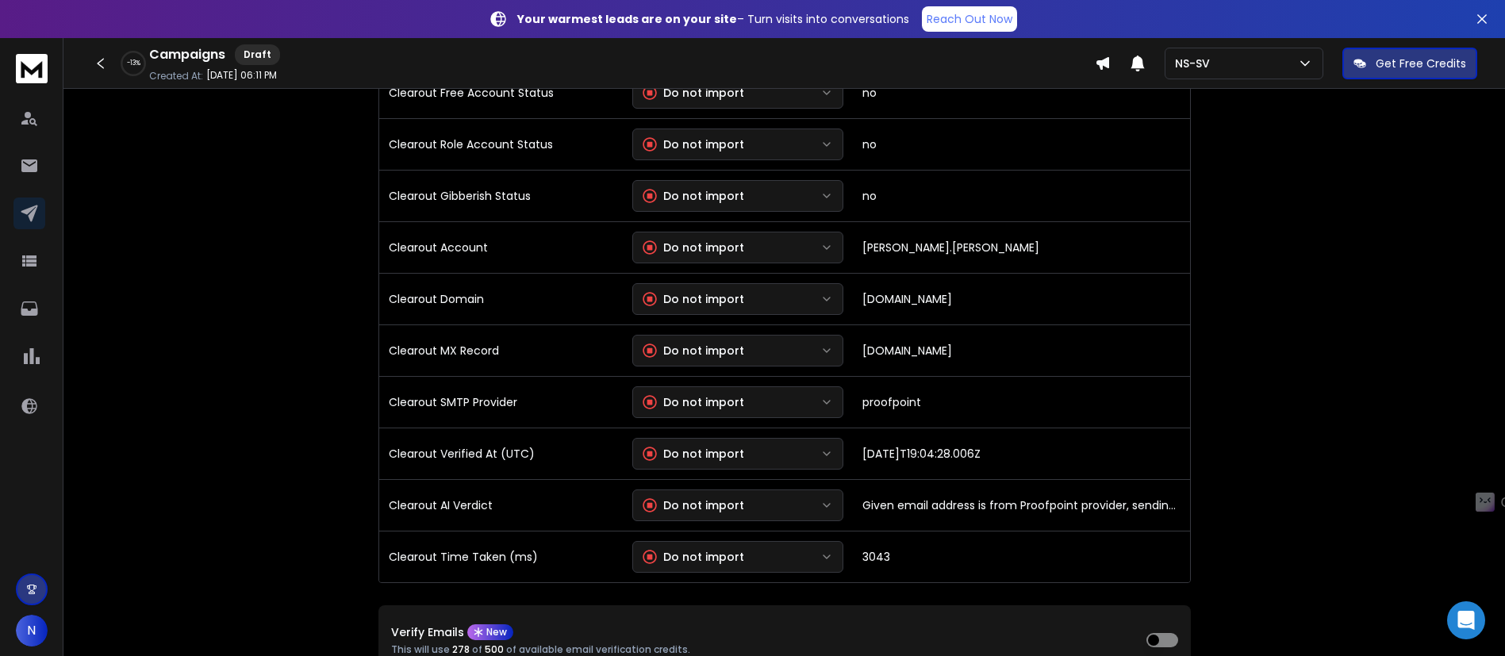
scroll to position [1226, 0]
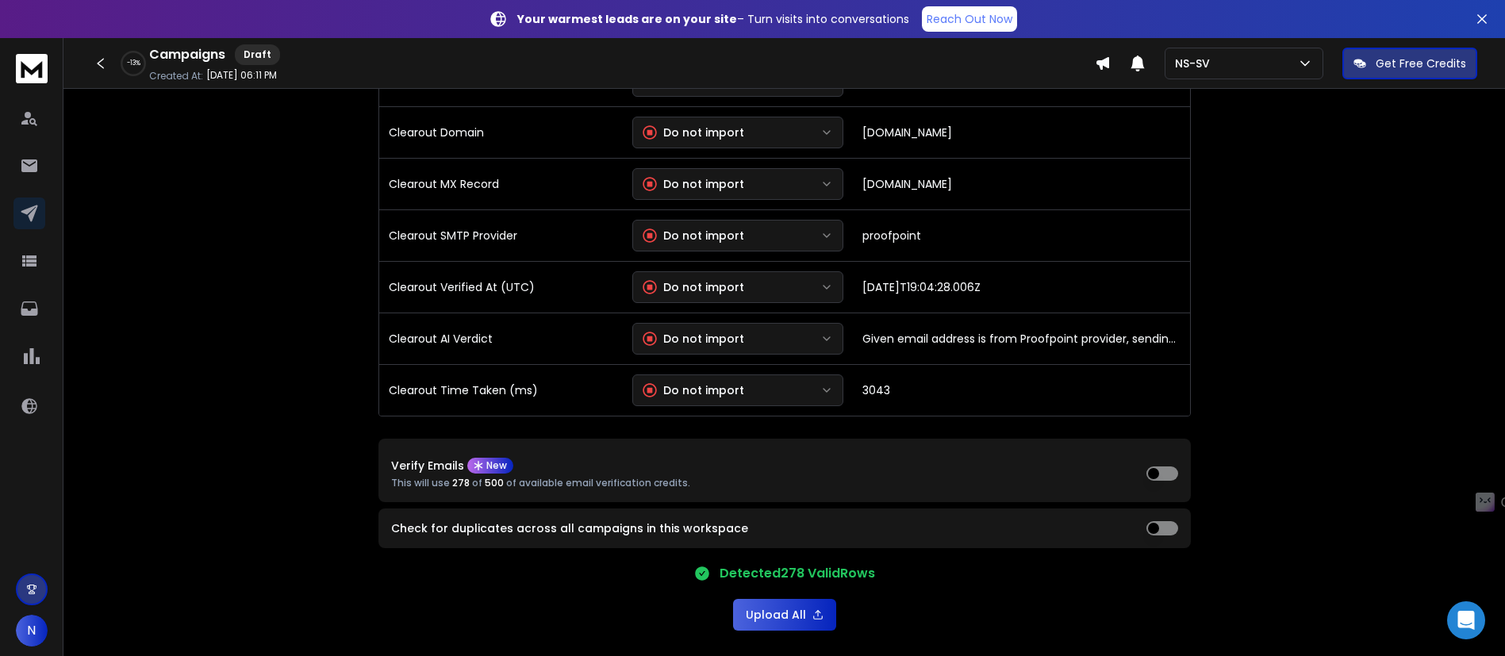
click at [775, 604] on button "Upload All" at bounding box center [784, 615] width 103 height 32
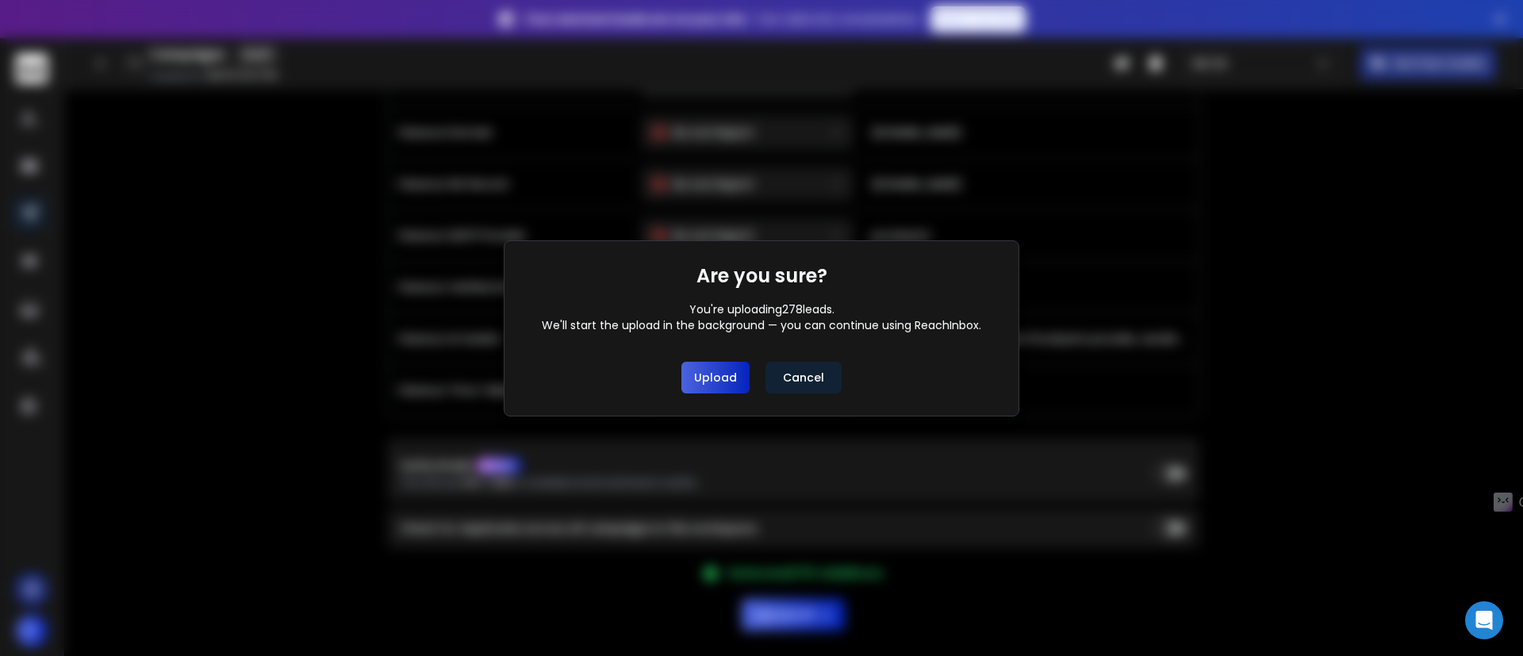
click at [712, 363] on button "Upload" at bounding box center [715, 378] width 68 height 32
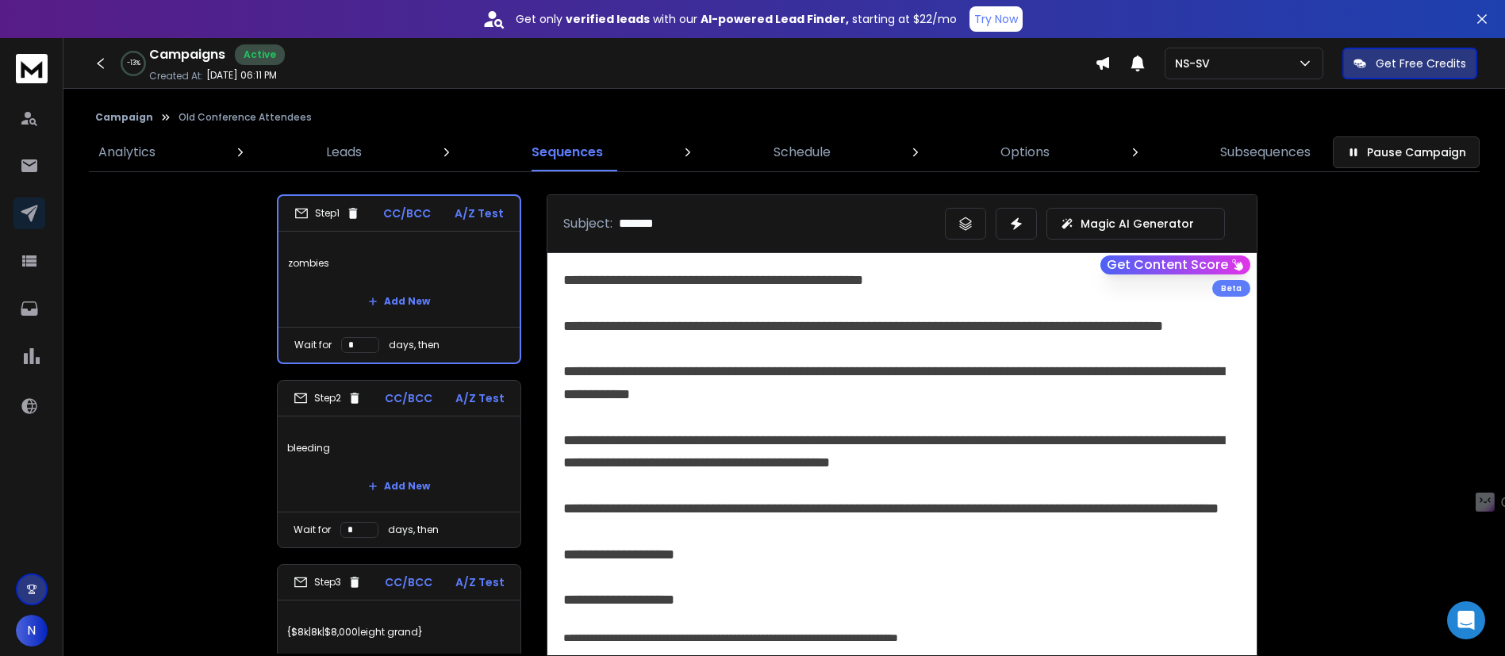
click at [1169, 267] on button "Get Content Score" at bounding box center [1175, 264] width 150 height 19
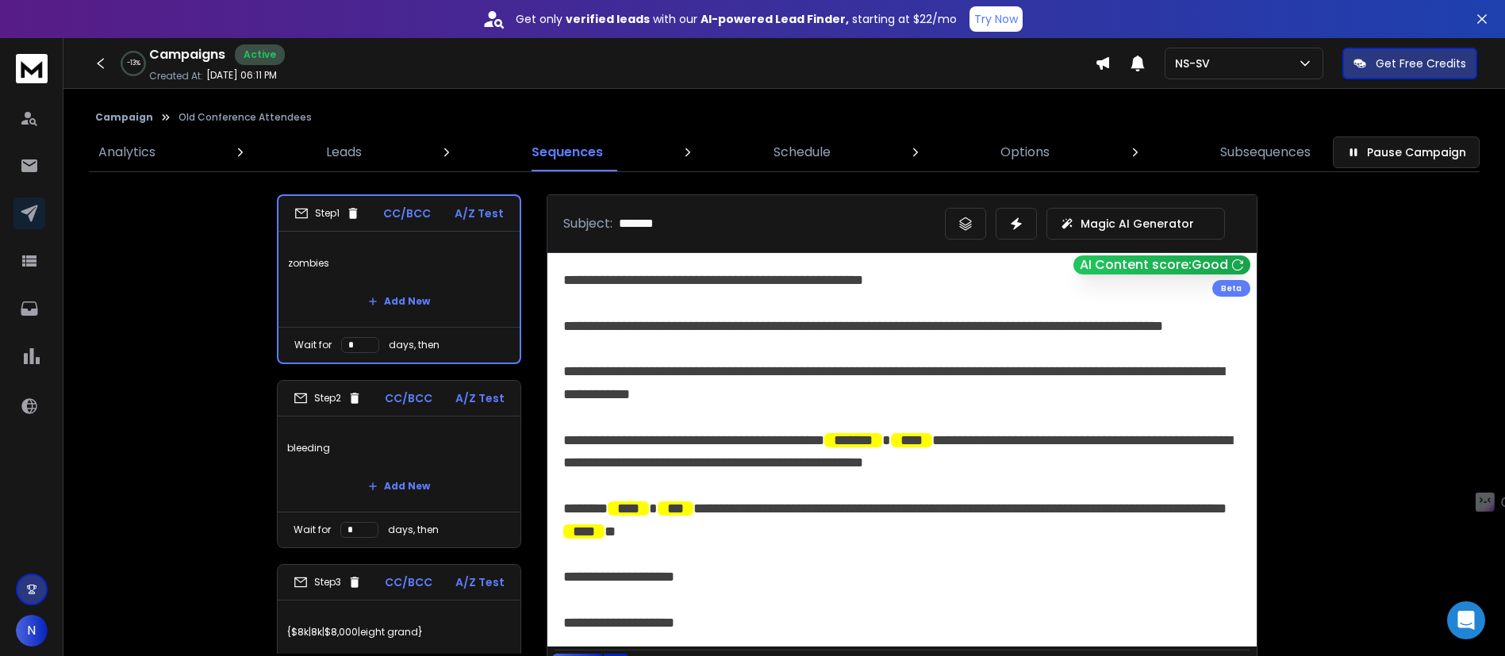
scroll to position [304, 0]
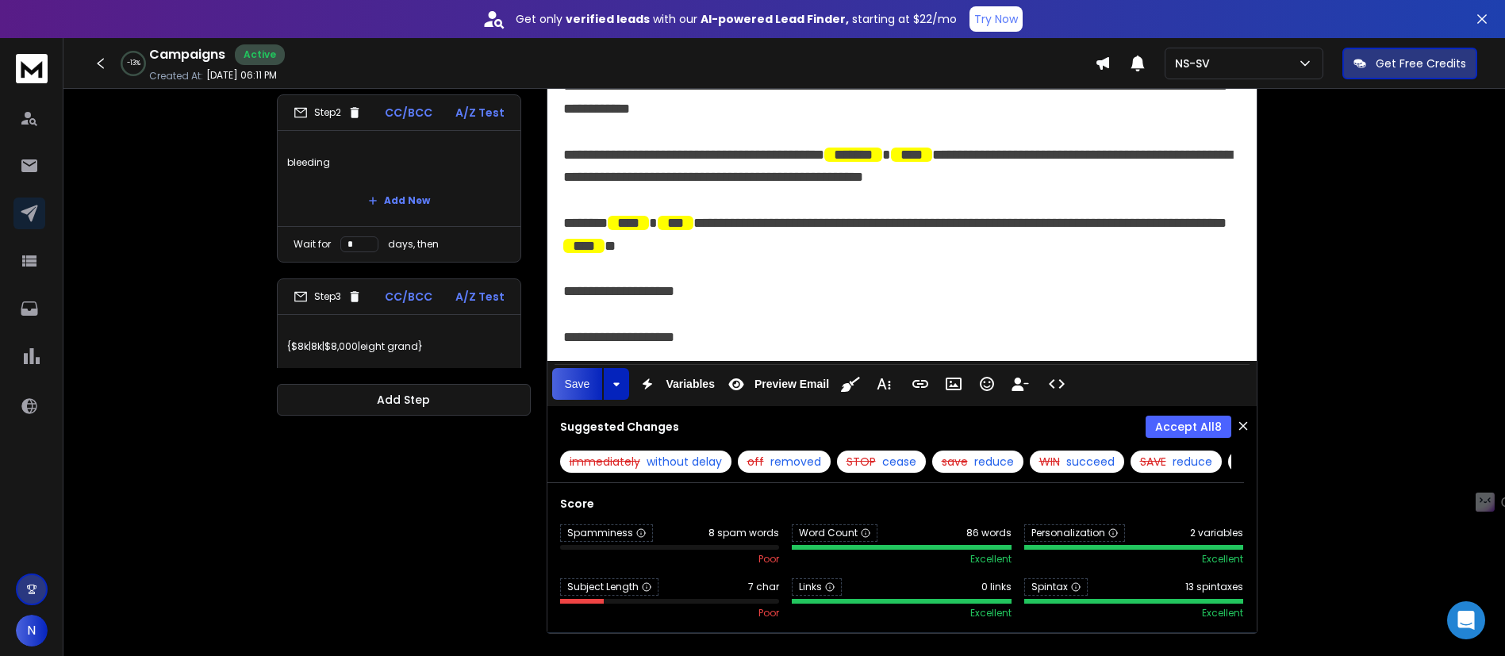
click at [745, 535] on span "8 spam words" at bounding box center [743, 533] width 71 height 13
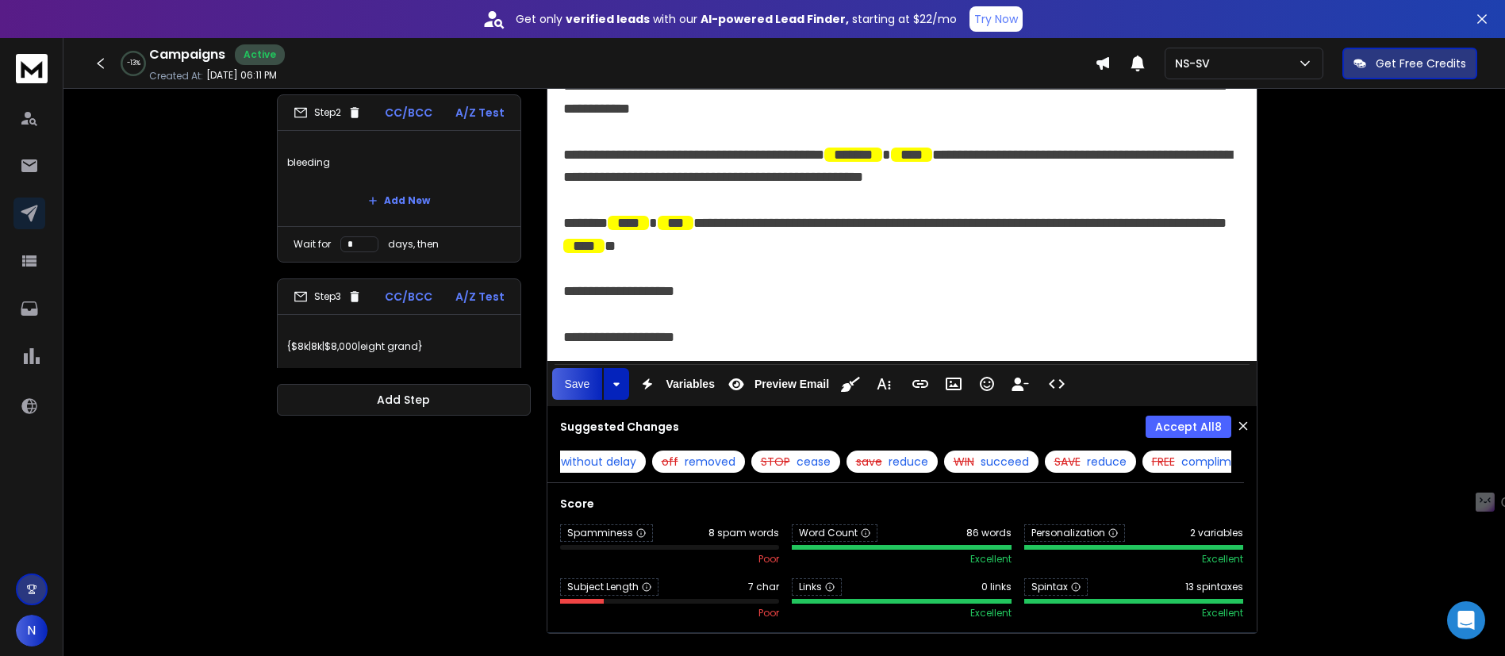
scroll to position [0, 10]
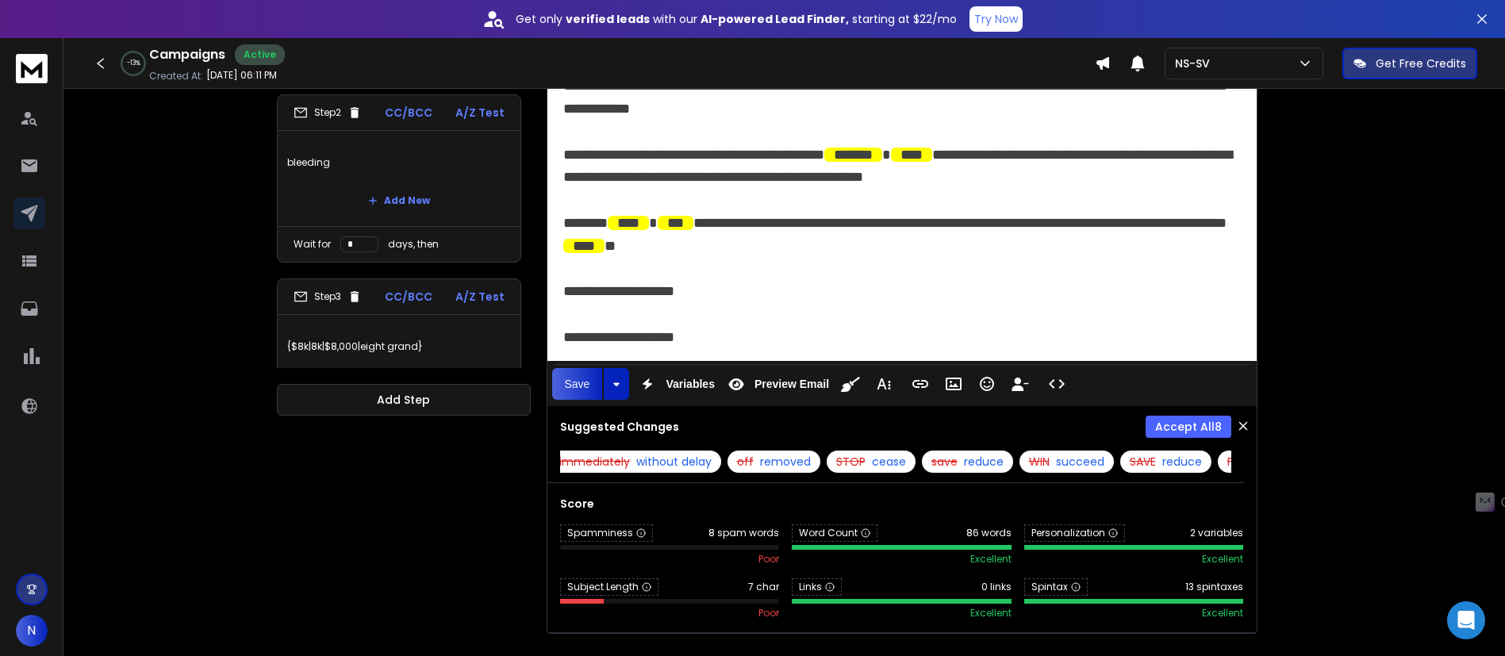
click at [727, 227] on span "**********" at bounding box center [894, 234] width 663 height 37
click at [778, 229] on span "**********" at bounding box center [888, 234] width 650 height 37
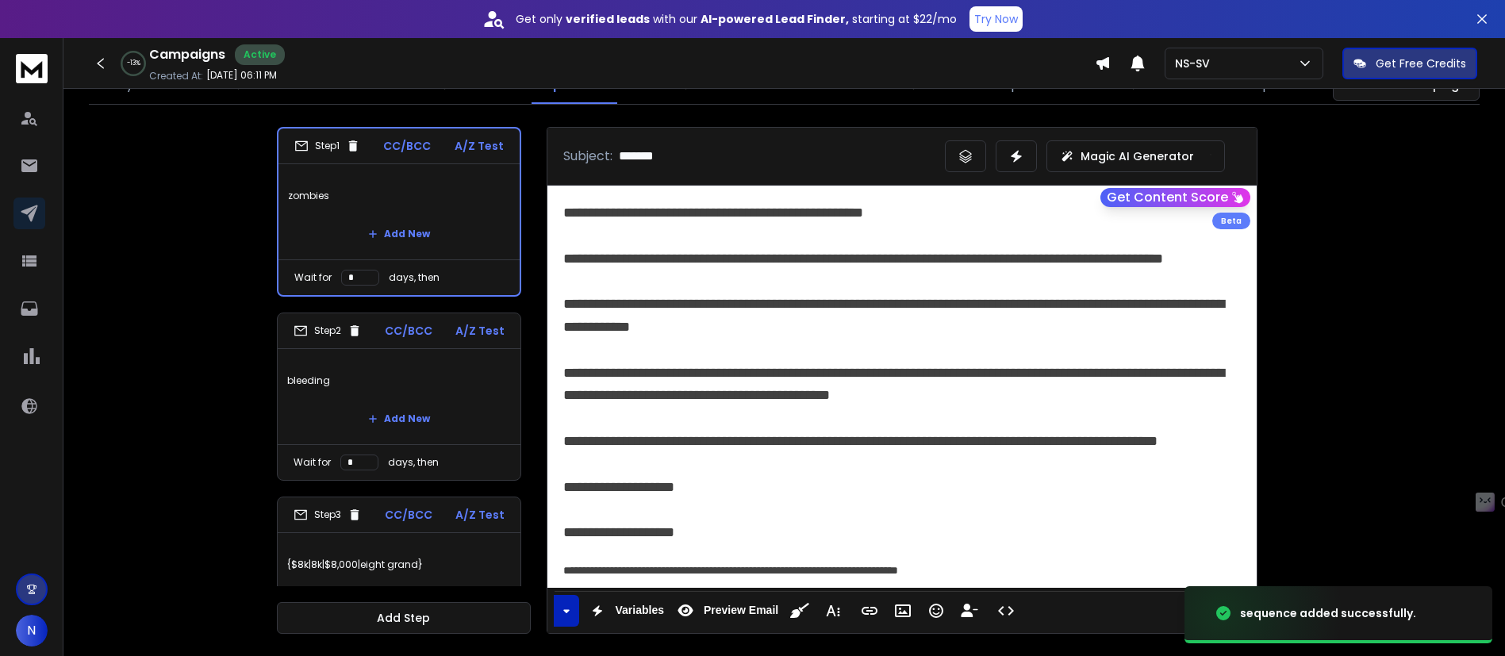
scroll to position [67, 0]
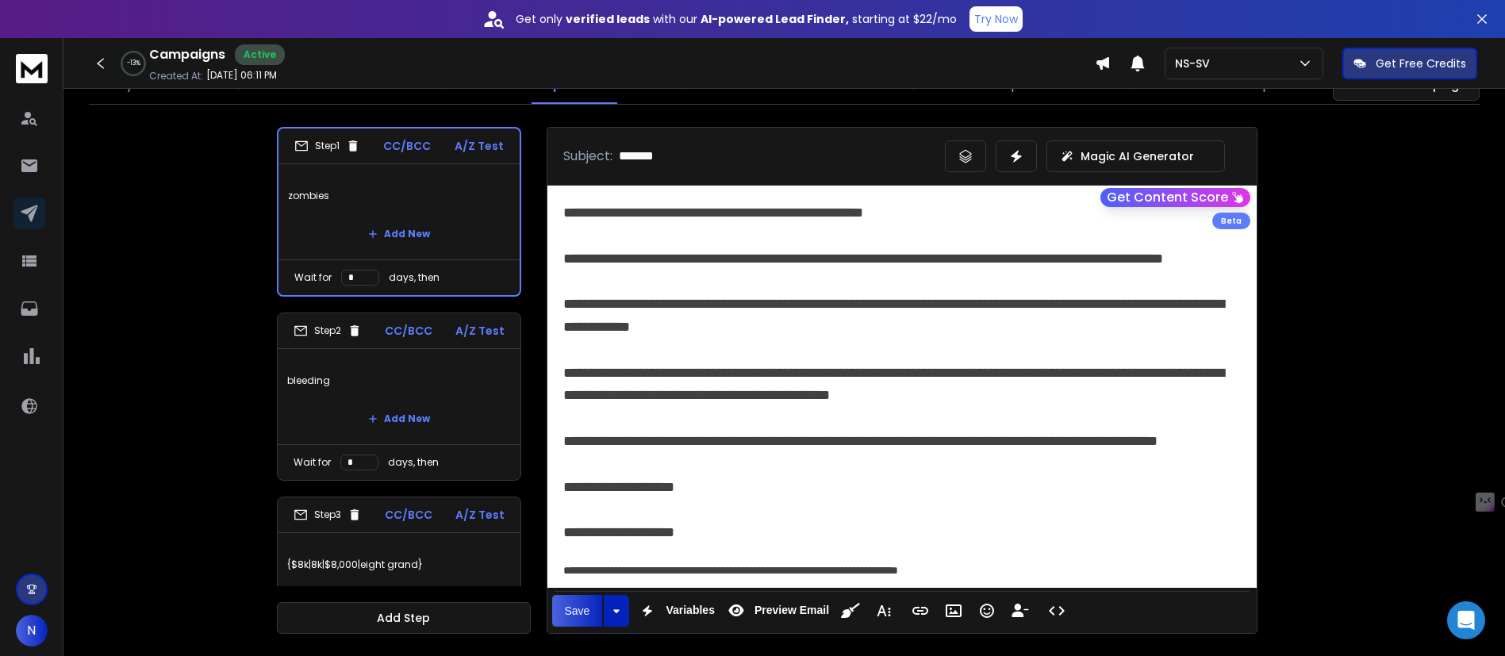
click at [623, 448] on span "**********" at bounding box center [860, 441] width 594 height 14
click at [308, 390] on p "bleeding" at bounding box center [399, 381] width 224 height 44
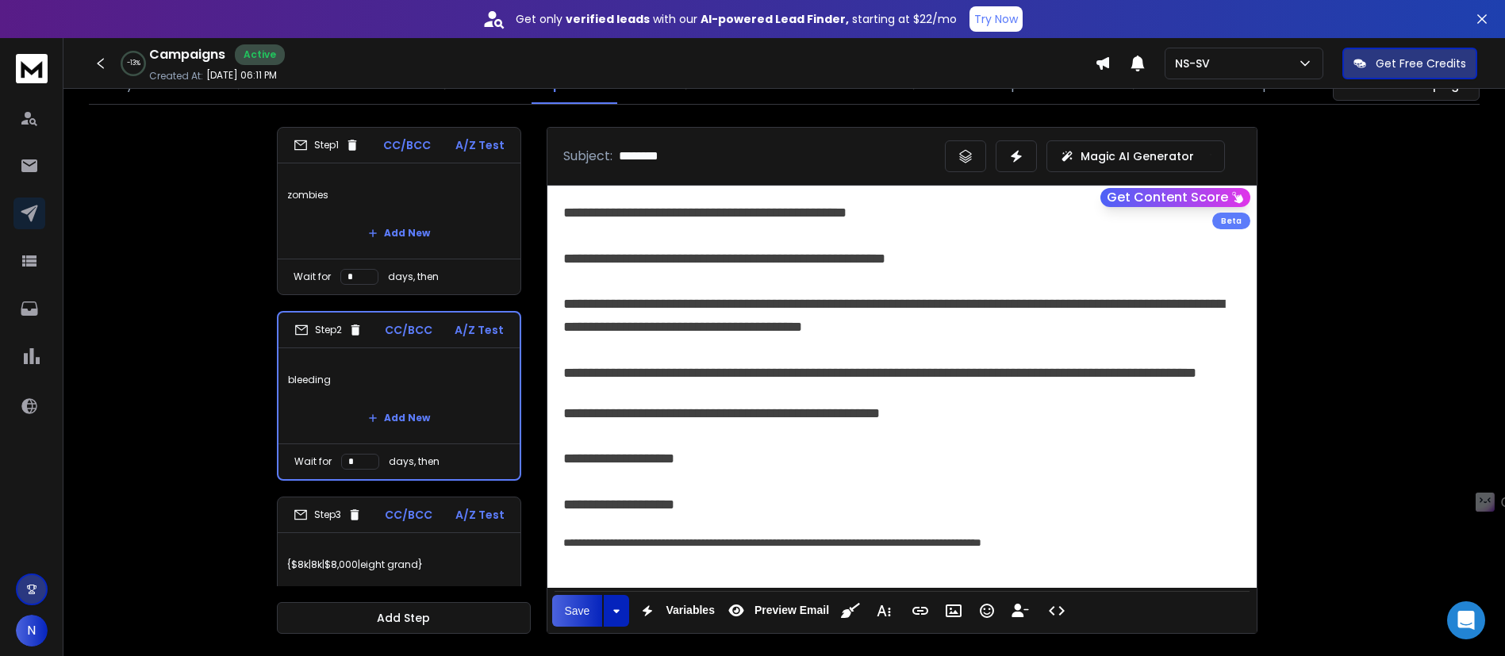
click at [695, 420] on span "**********" at bounding box center [721, 413] width 317 height 14
click at [677, 420] on span "**********" at bounding box center [693, 413] width 261 height 14
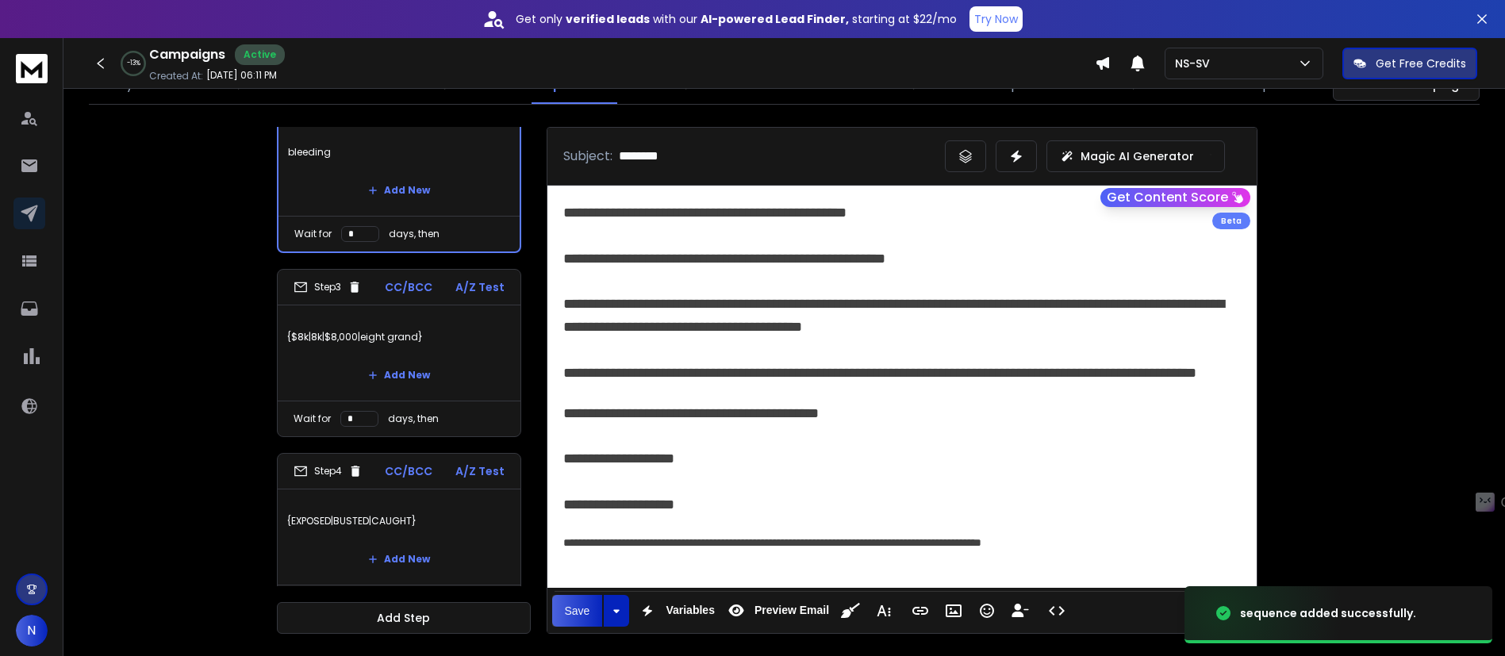
scroll to position [232, 0]
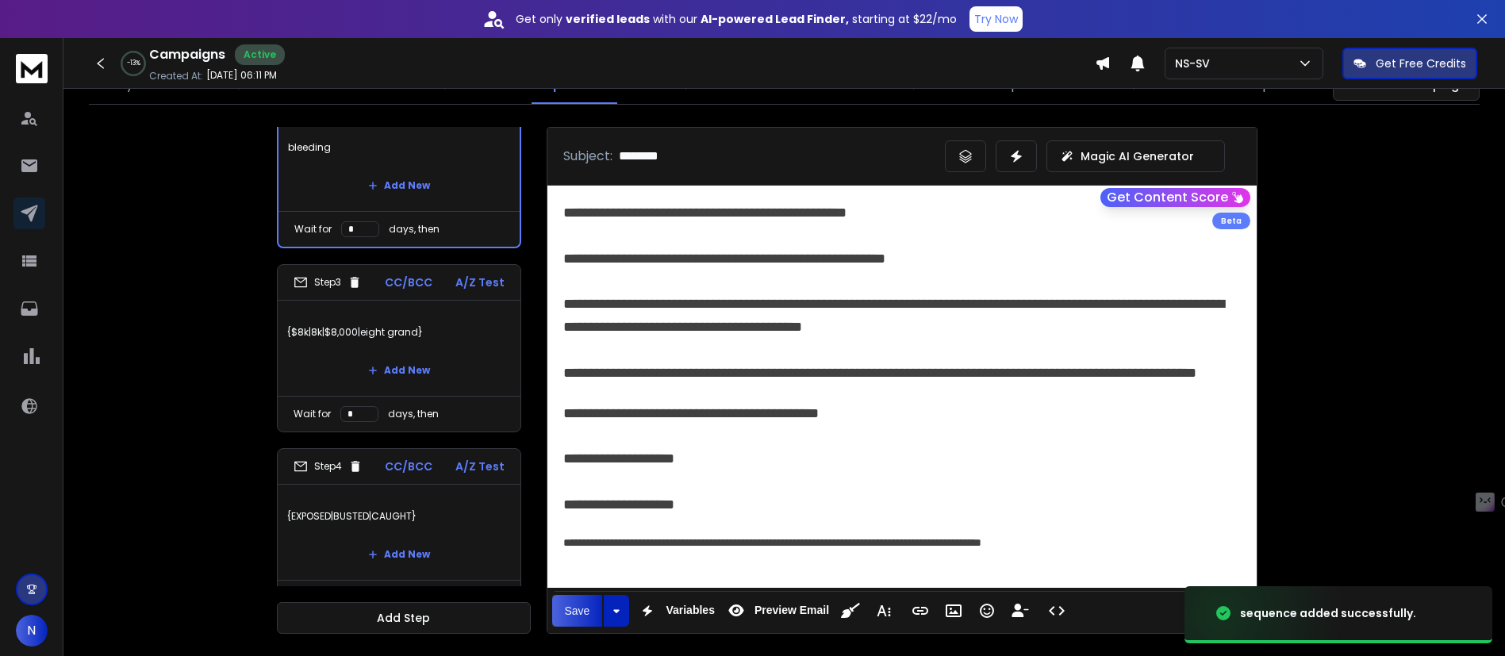
click at [347, 342] on p "{$8k|8k|$8,000|eight grand}" at bounding box center [399, 332] width 224 height 44
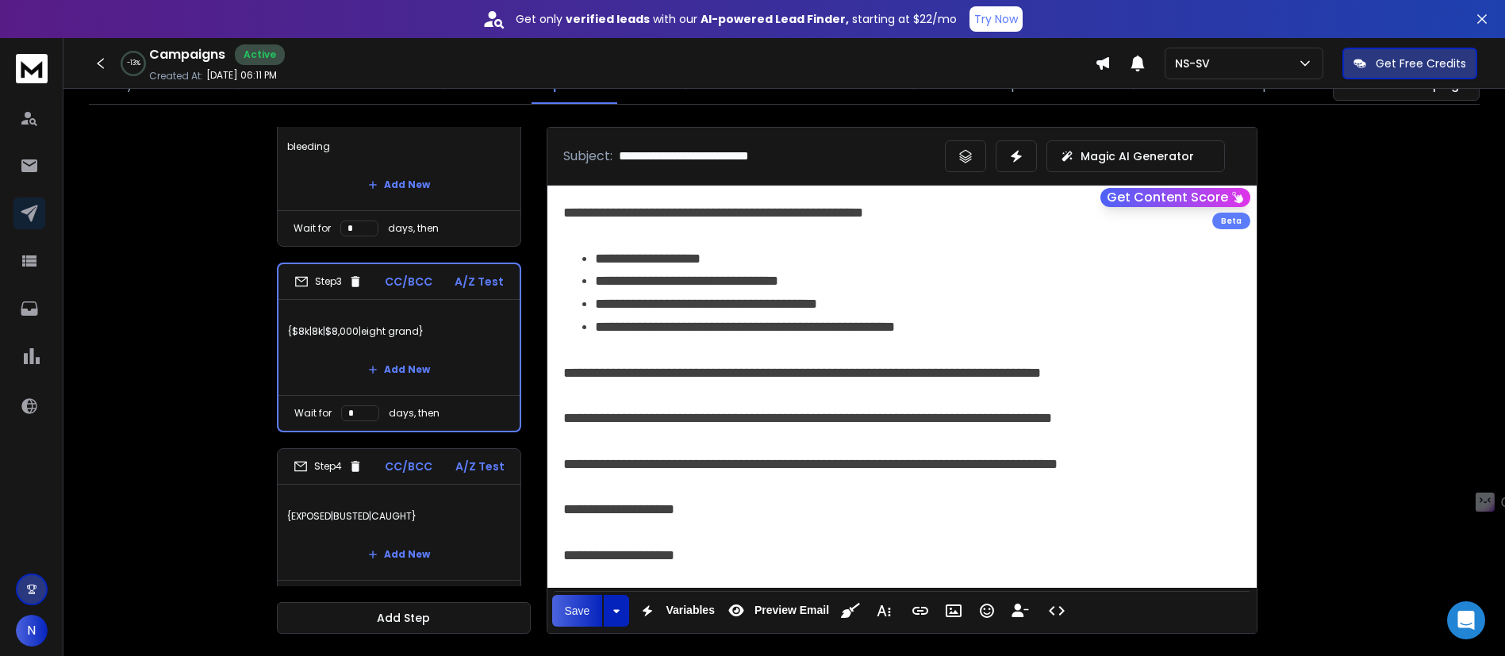
click at [695, 460] on span "**********" at bounding box center [810, 464] width 494 height 14
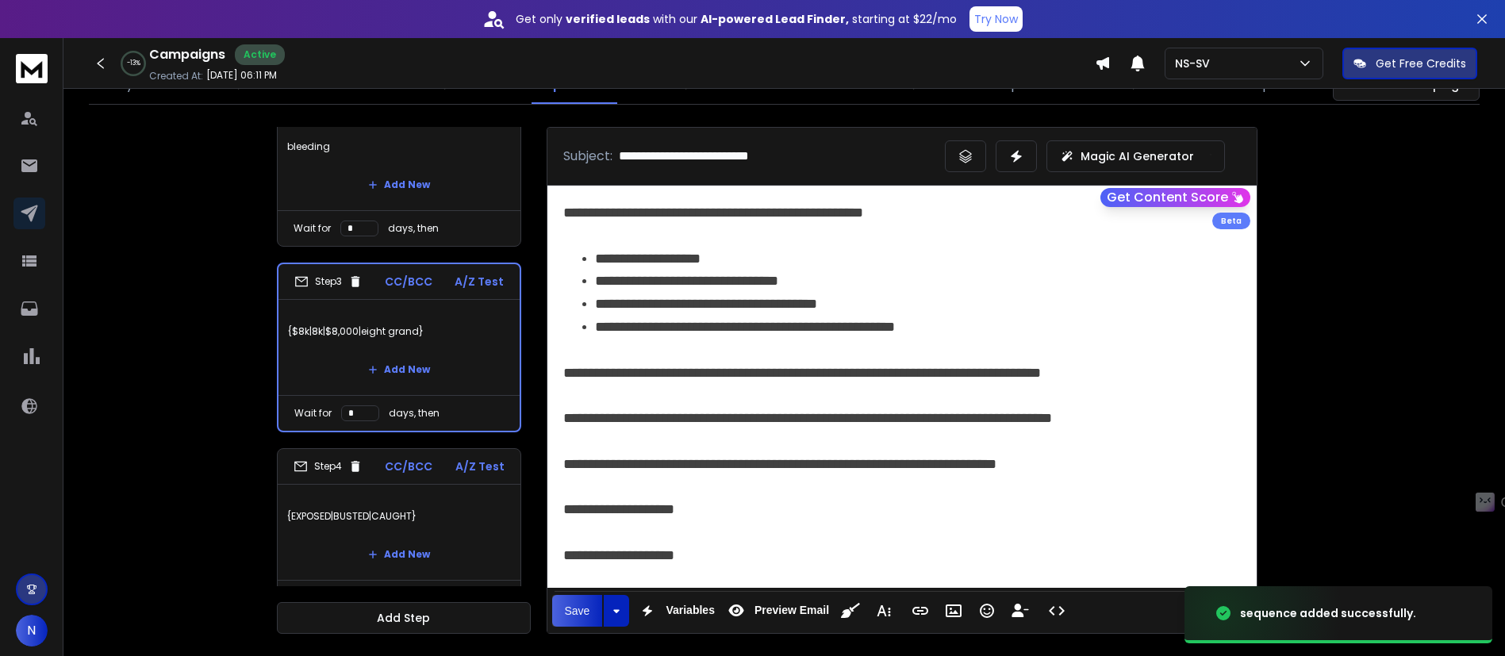
click at [340, 524] on p "{EXPOSED|BUSTED|CAUGHT}" at bounding box center [399, 516] width 224 height 44
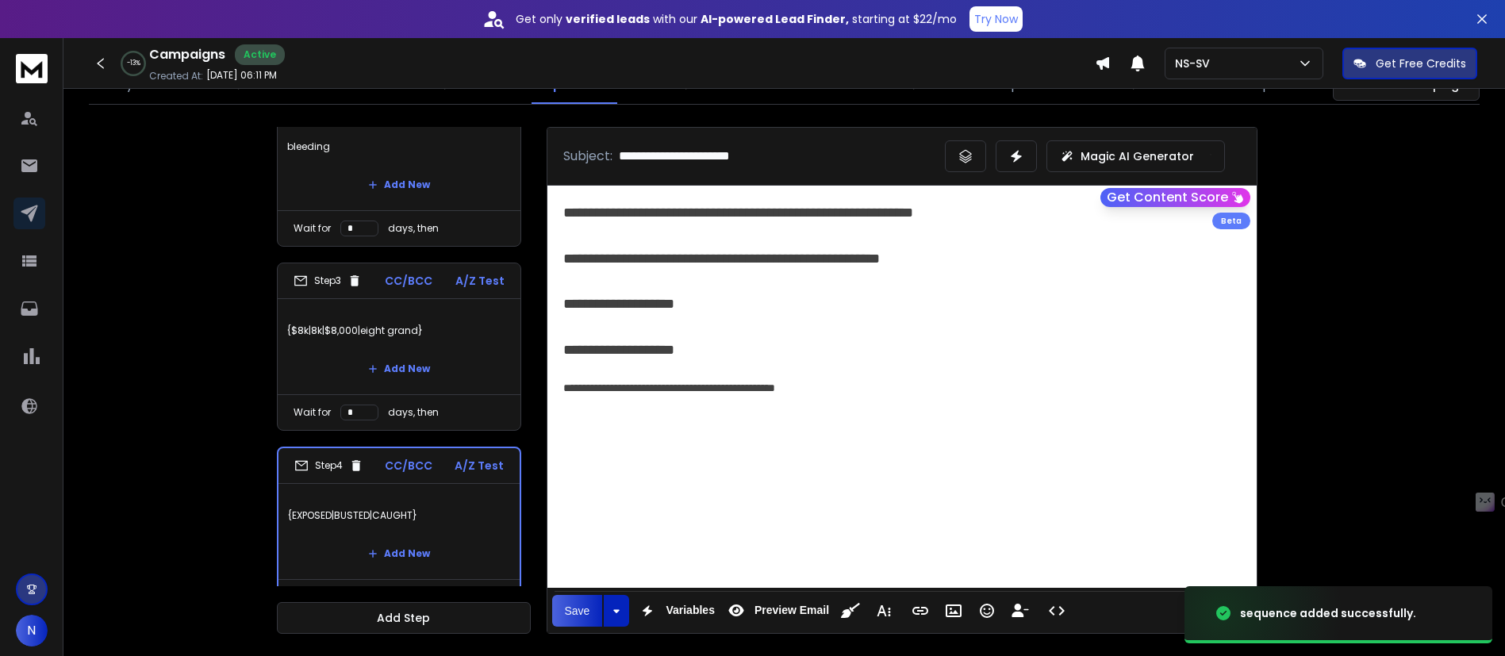
click at [340, 524] on p "{EXPOSED|BUSTED|CAUGHT}" at bounding box center [399, 515] width 222 height 44
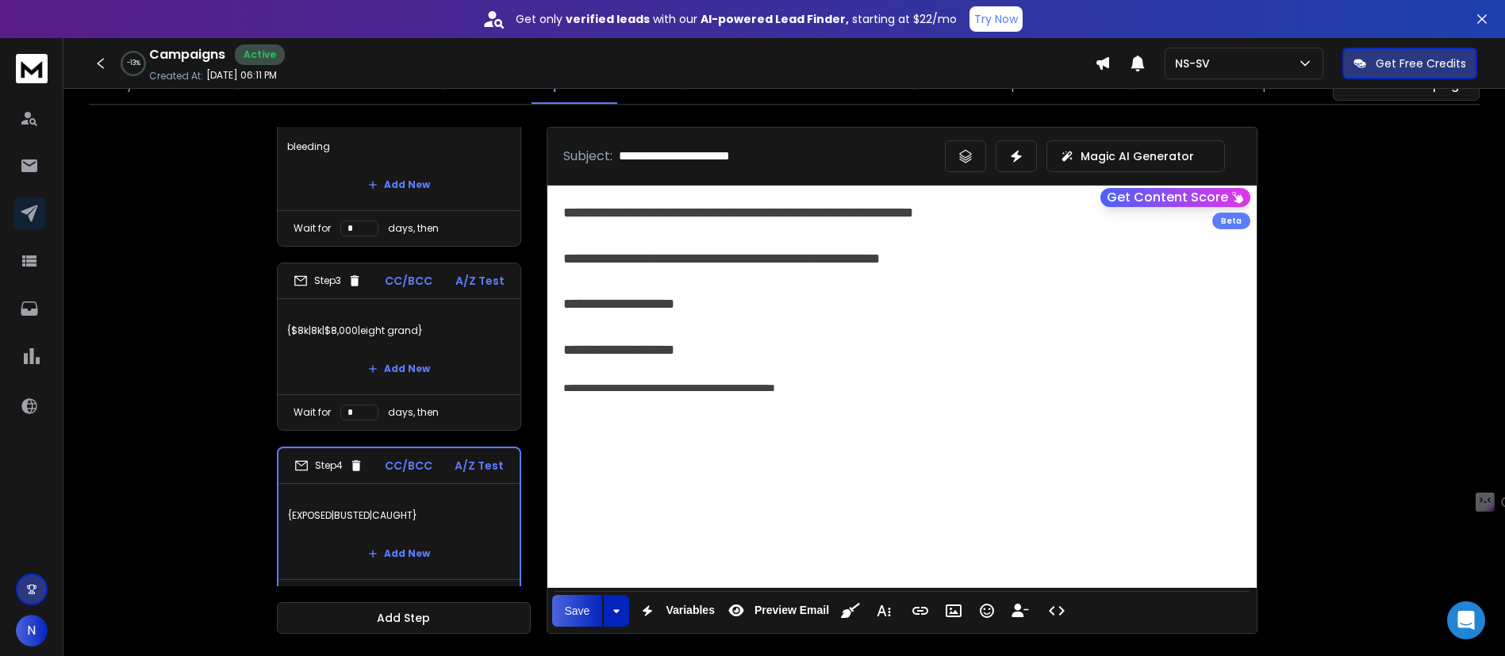
click at [880, 257] on span "**********" at bounding box center [721, 258] width 317 height 14
click at [824, 256] on span "**********" at bounding box center [693, 258] width 261 height 14
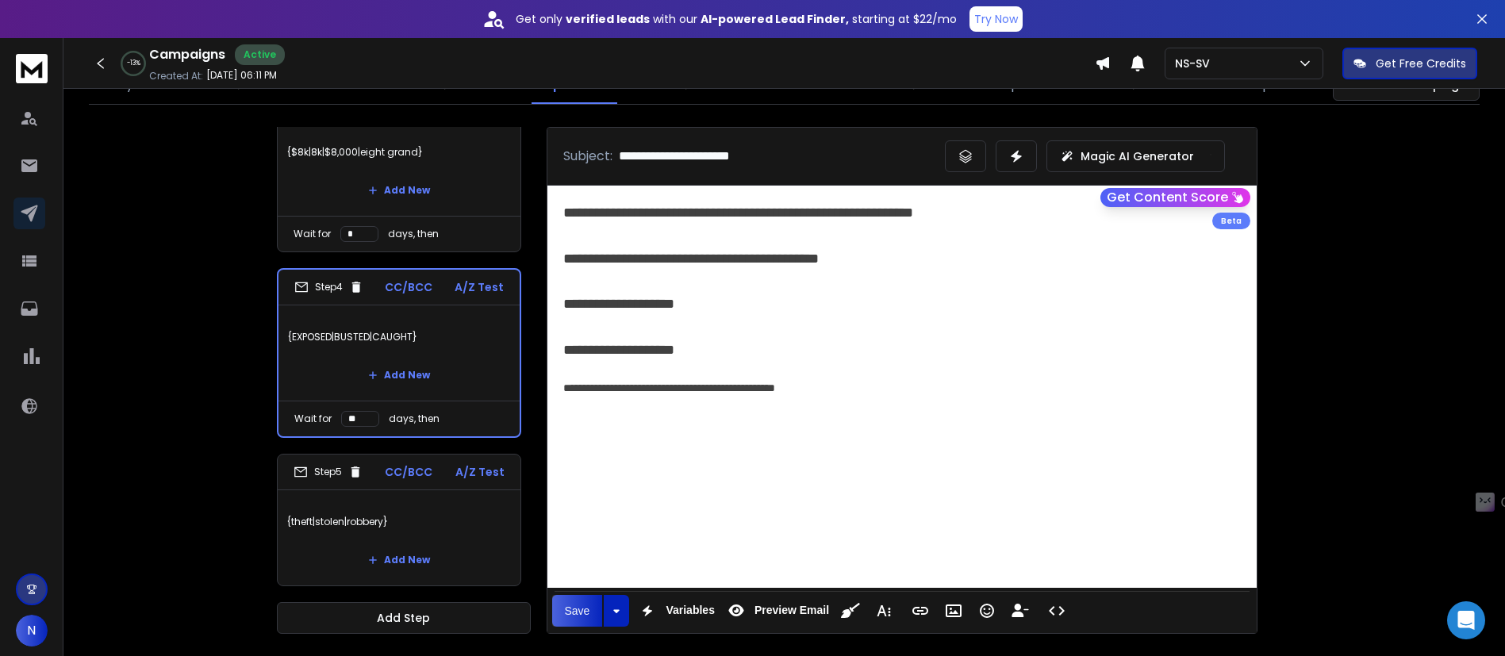
click at [345, 533] on p "{theft|stolen|robbery}" at bounding box center [399, 522] width 224 height 44
type input "**********"
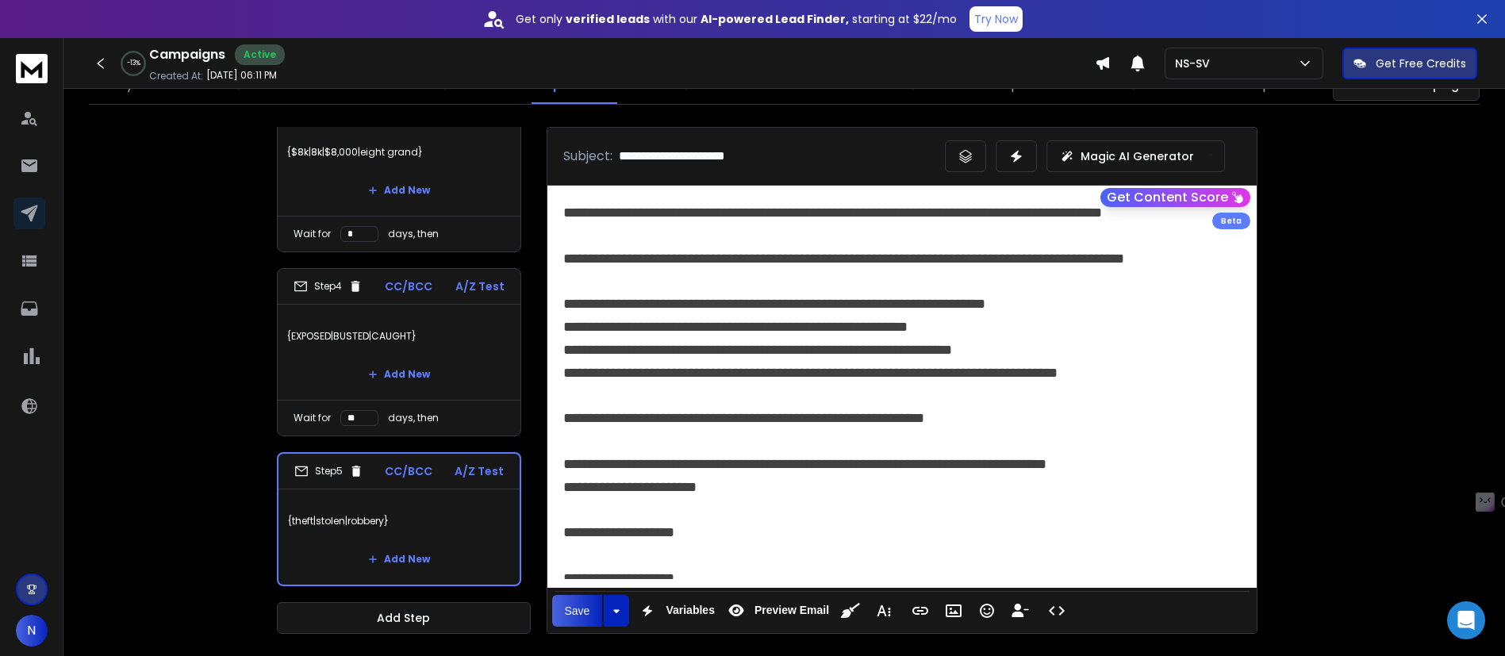
click at [723, 463] on span "**********" at bounding box center [804, 464] width 483 height 14
click at [704, 461] on span "**********" at bounding box center [777, 464] width 428 height 14
click at [27, 355] on icon at bounding box center [32, 356] width 16 height 16
